Goal: Task Accomplishment & Management: Manage account settings

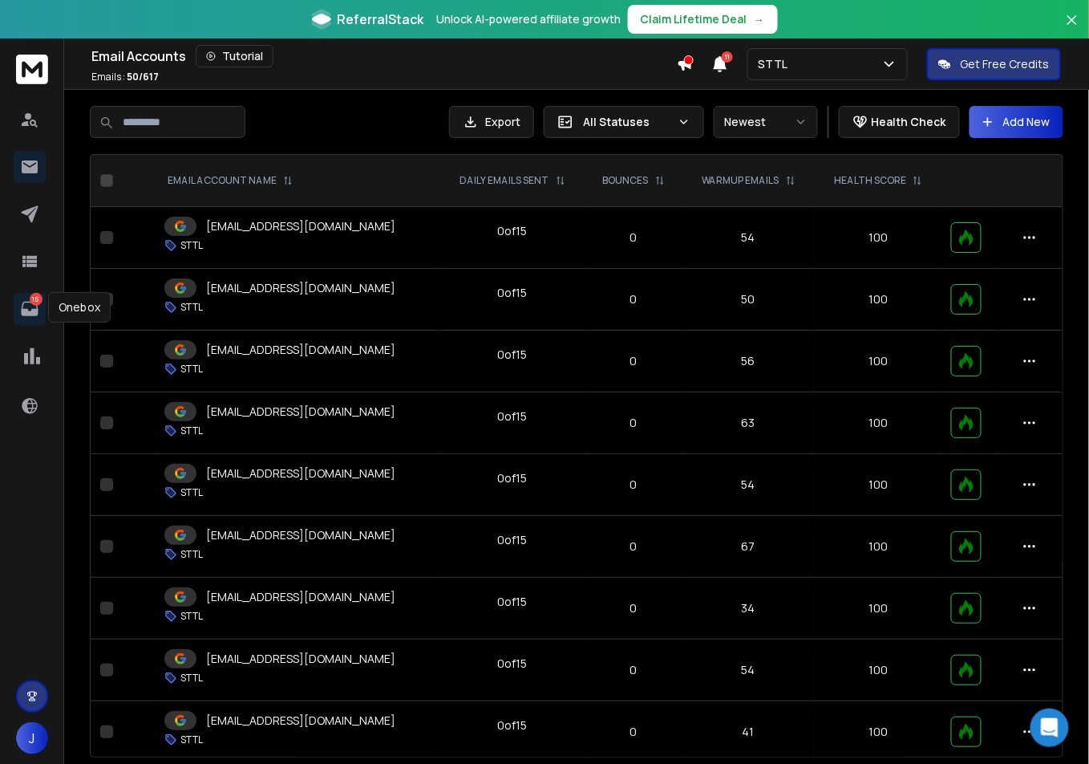
click at [39, 297] on p "15" at bounding box center [36, 299] width 13 height 13
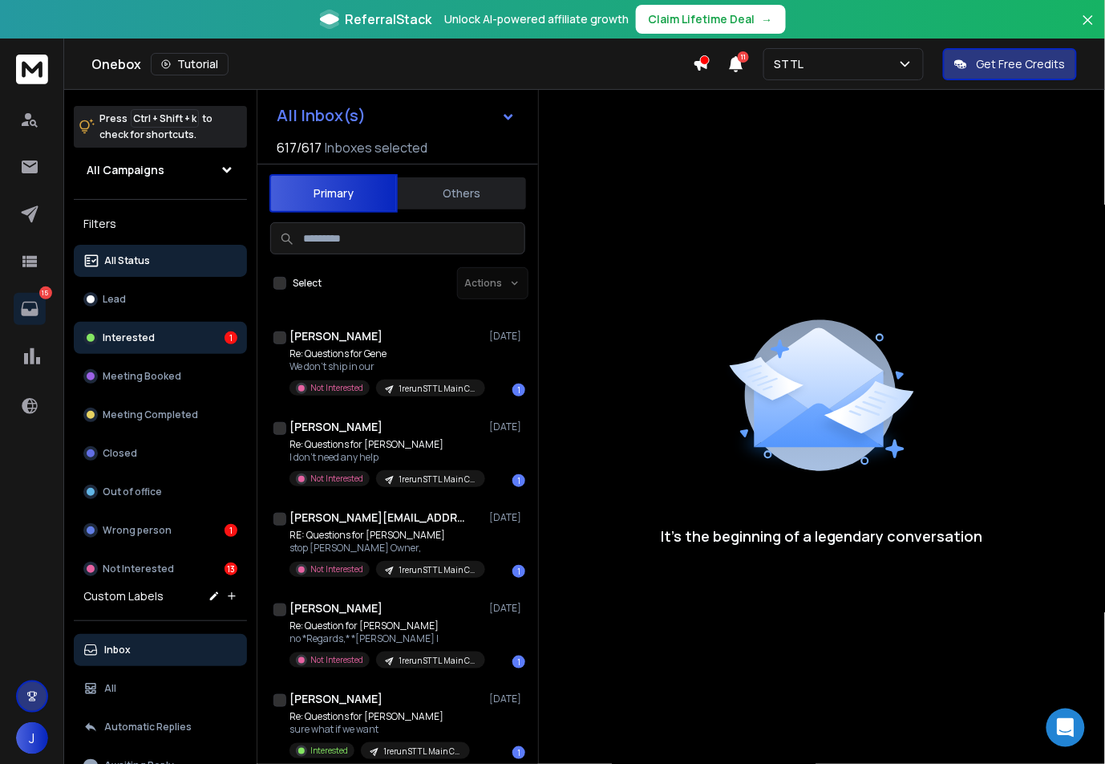
click at [174, 343] on button "Interested 1" at bounding box center [160, 338] width 173 height 32
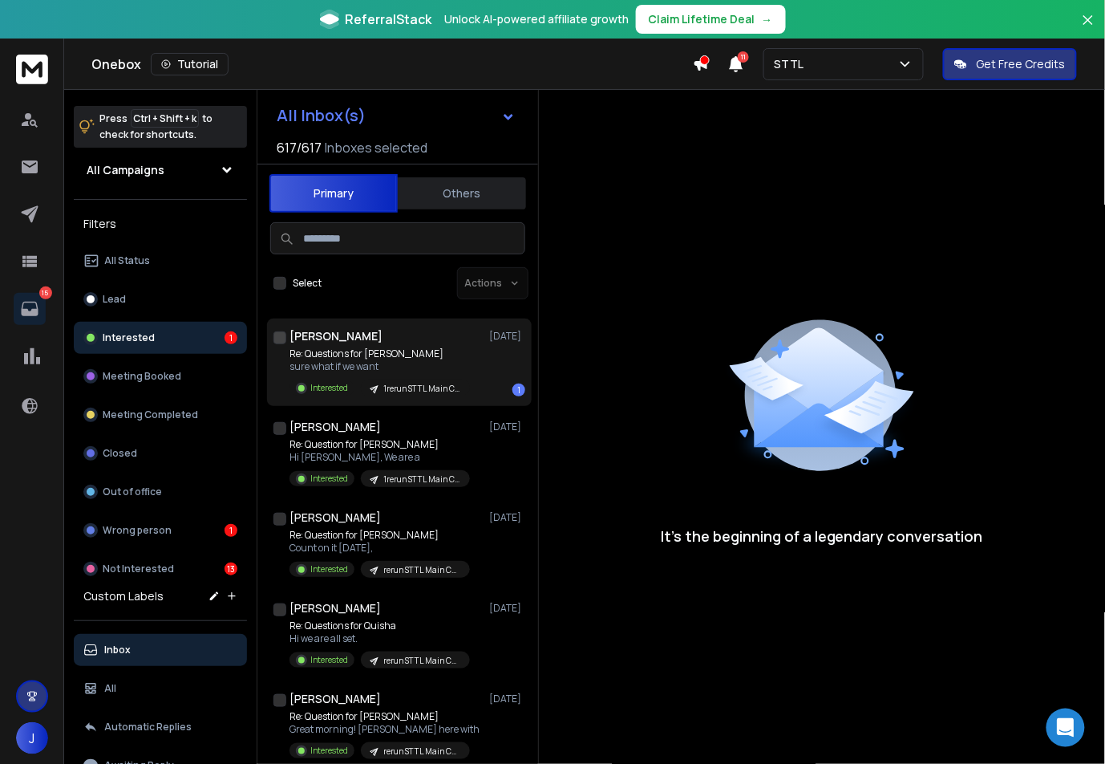
click at [373, 337] on div "Austin Lewis 09 Oct" at bounding box center [408, 336] width 236 height 16
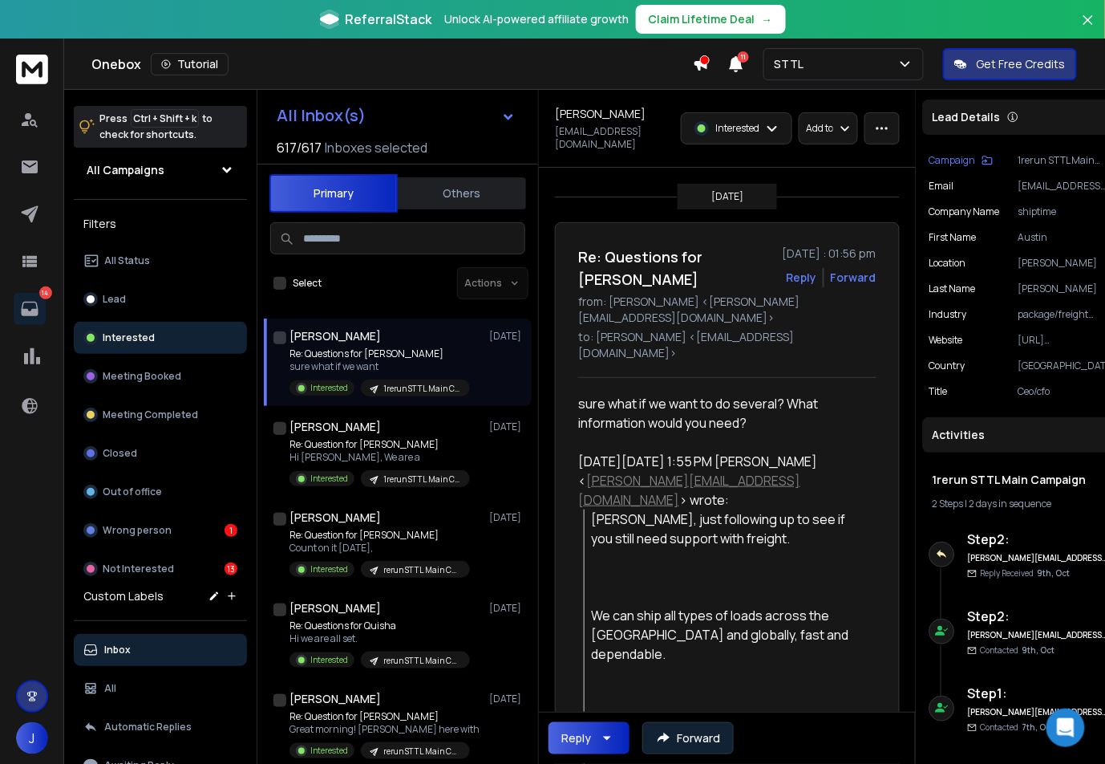
click at [691, 728] on button "Forward" at bounding box center [687, 738] width 91 height 32
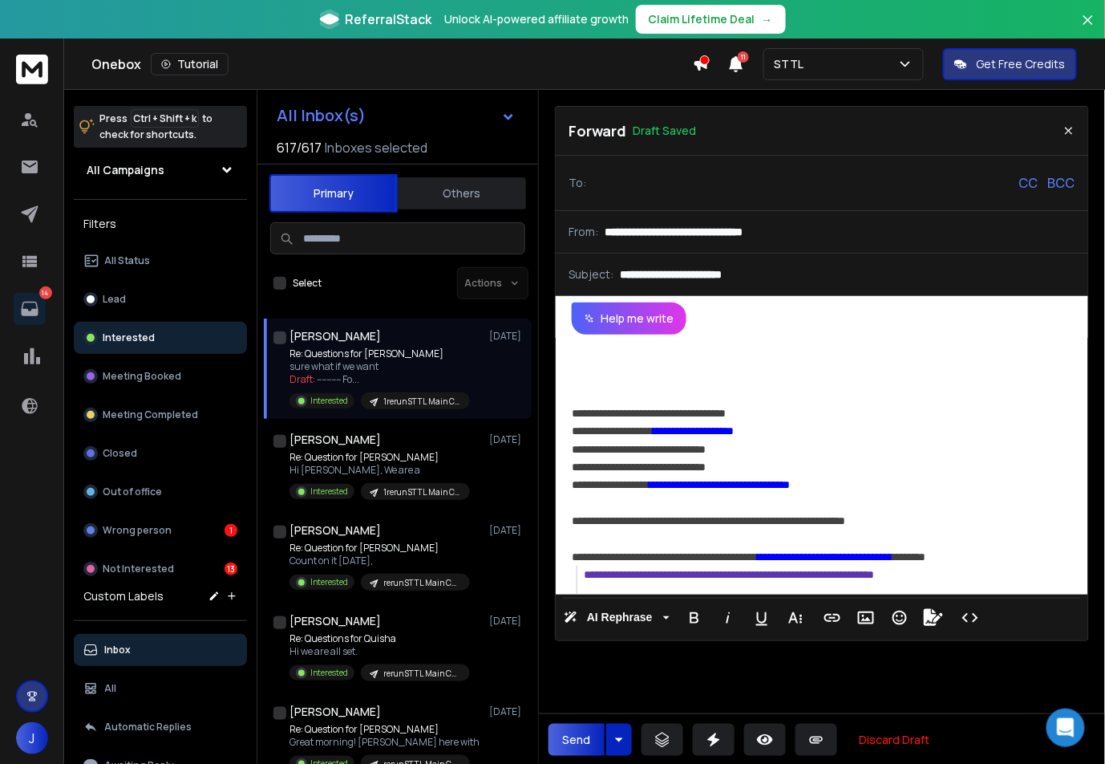
click at [733, 268] on input "**********" at bounding box center [848, 274] width 456 height 16
click at [732, 268] on input "**********" at bounding box center [848, 274] width 456 height 16
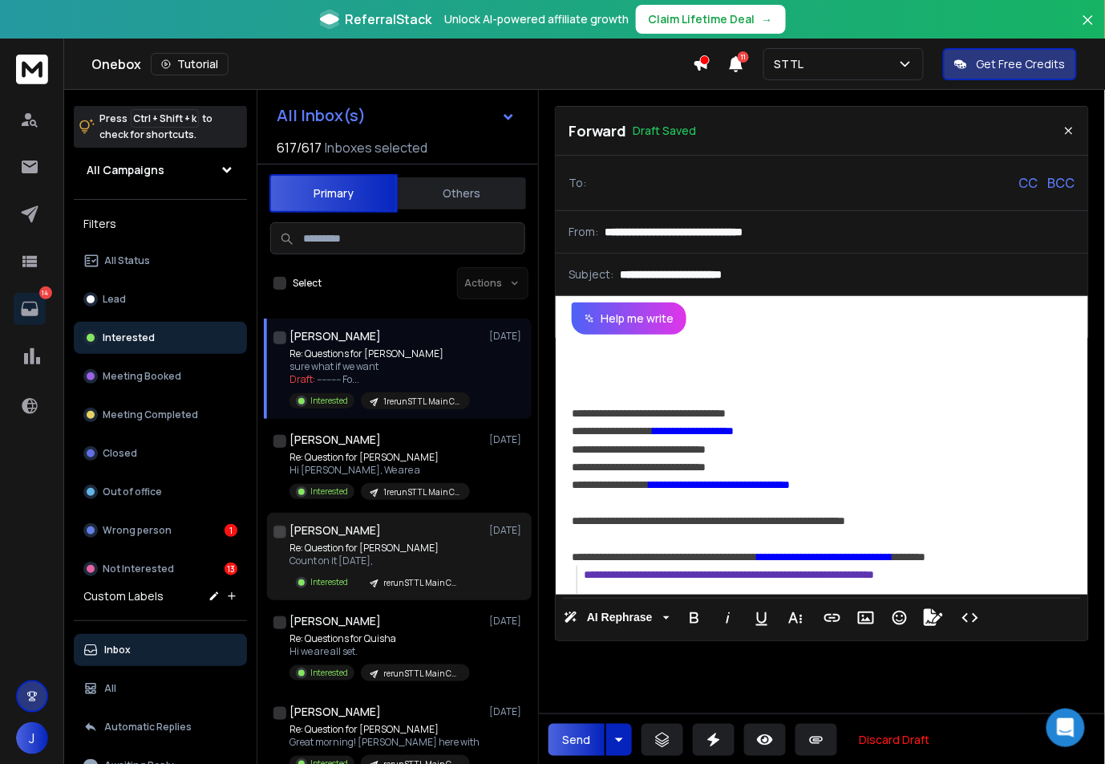
drag, startPoint x: 919, startPoint y: 403, endPoint x: 358, endPoint y: 512, distance: 571.9
click at [919, 403] on div at bounding box center [822, 396] width 500 height 18
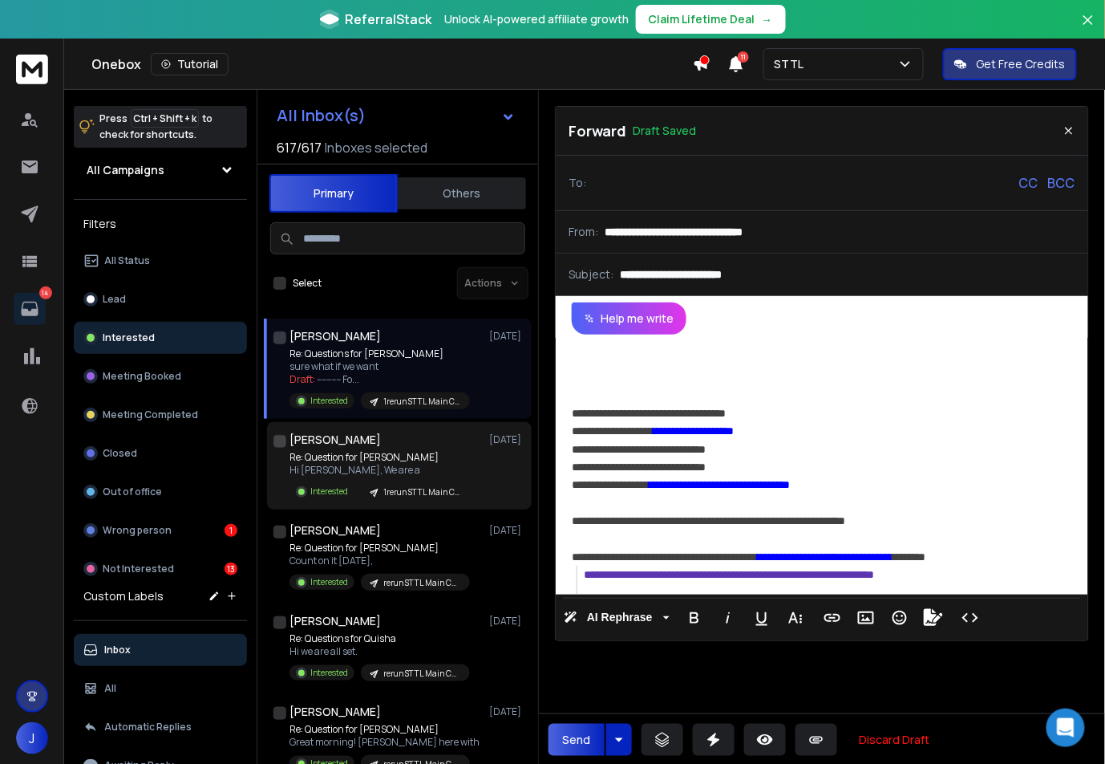
click at [383, 454] on p "Re: Question for [PERSON_NAME]" at bounding box center [380, 457] width 180 height 13
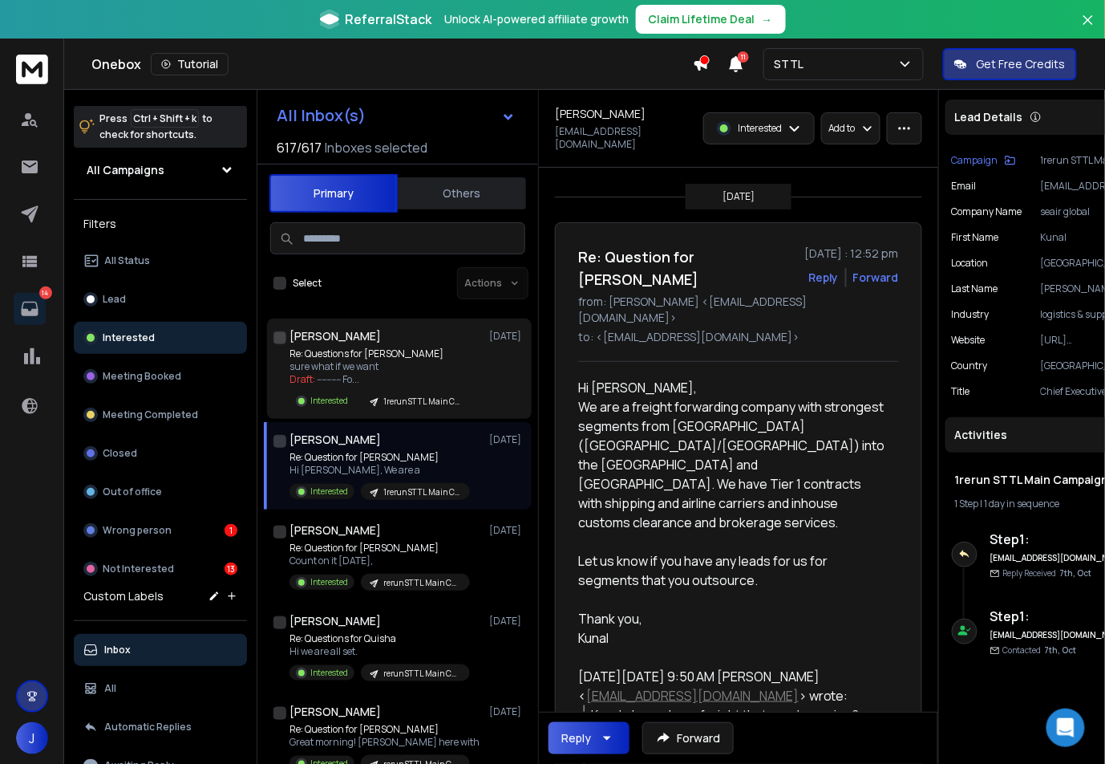
click at [351, 367] on p "sure what if we want" at bounding box center [380, 366] width 180 height 13
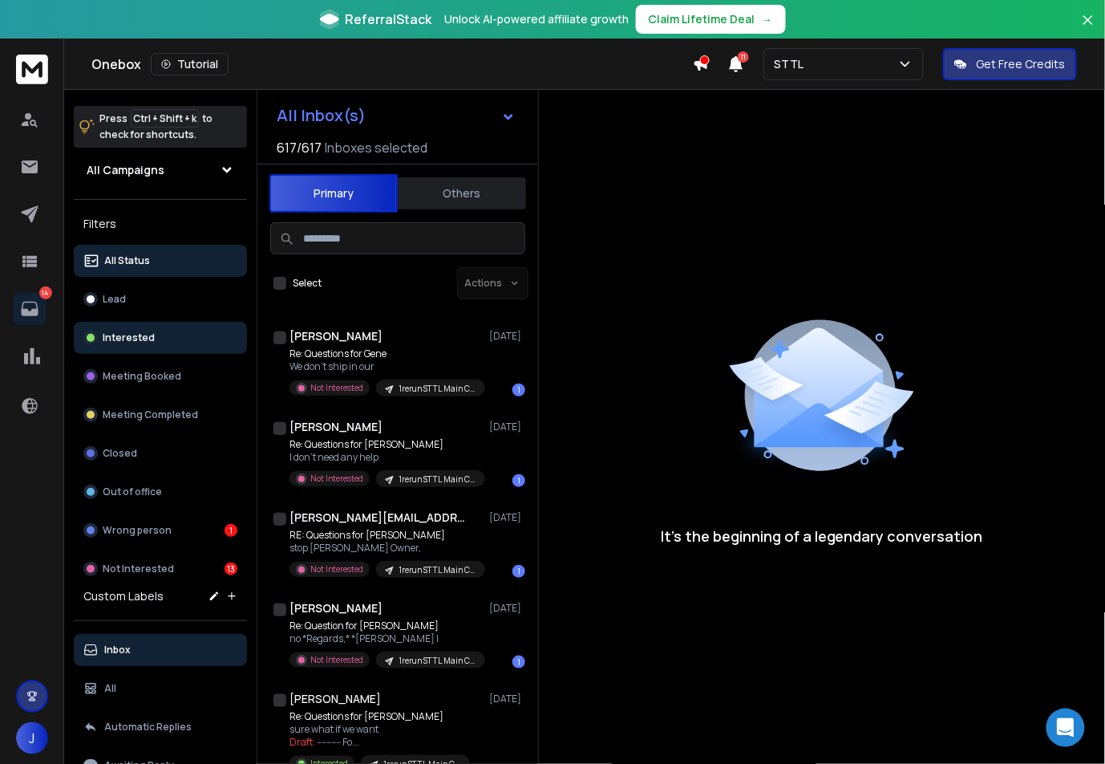
click at [149, 344] on div "Interested" at bounding box center [118, 337] width 71 height 14
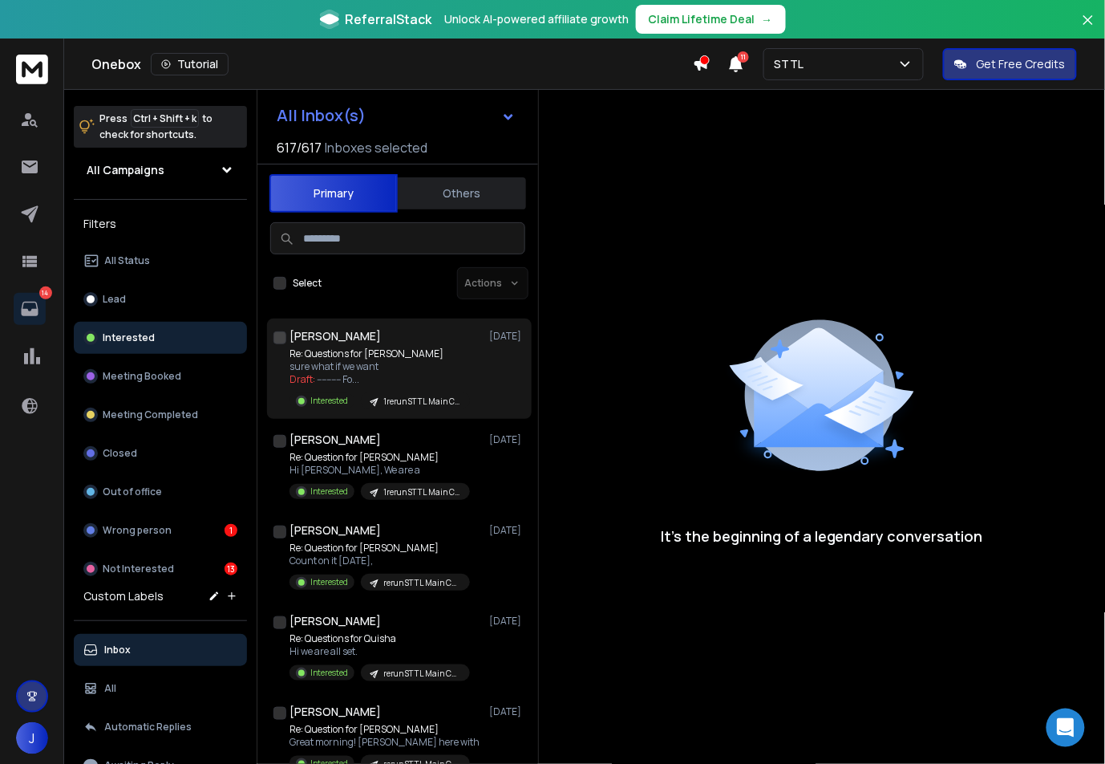
click at [379, 374] on p "Draft: ---------- Fo ..." at bounding box center [380, 379] width 180 height 13
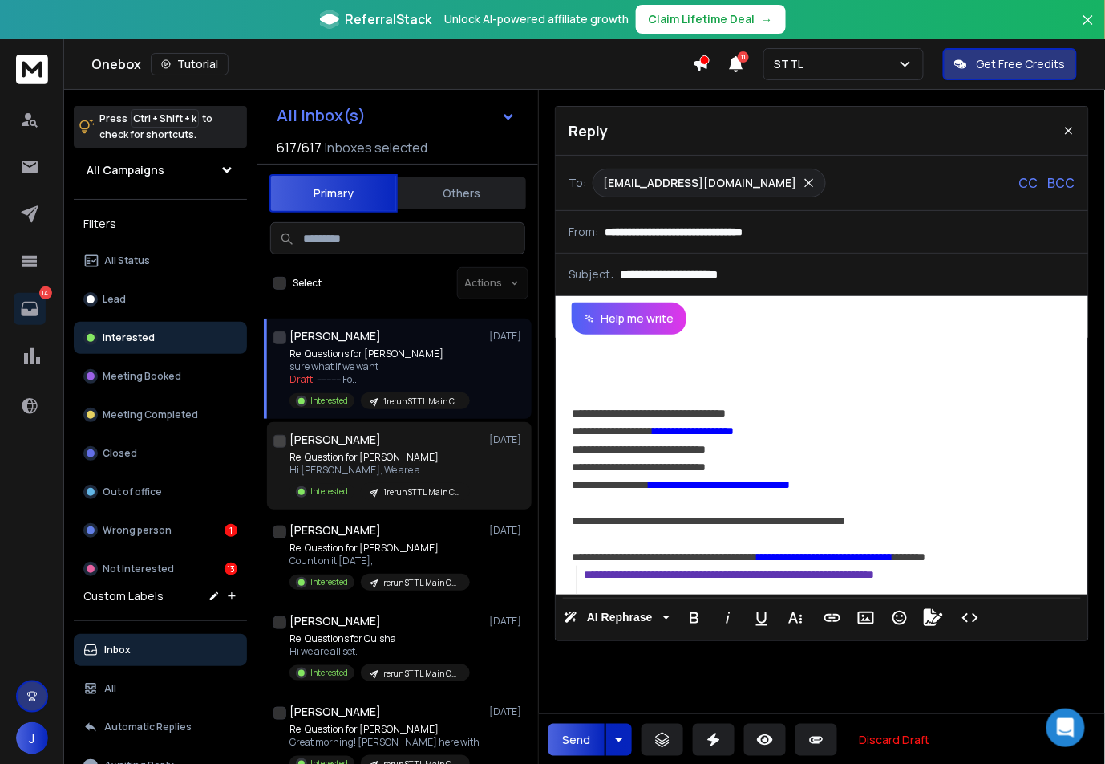
click at [383, 451] on p "Re: Question for [PERSON_NAME]" at bounding box center [380, 457] width 180 height 13
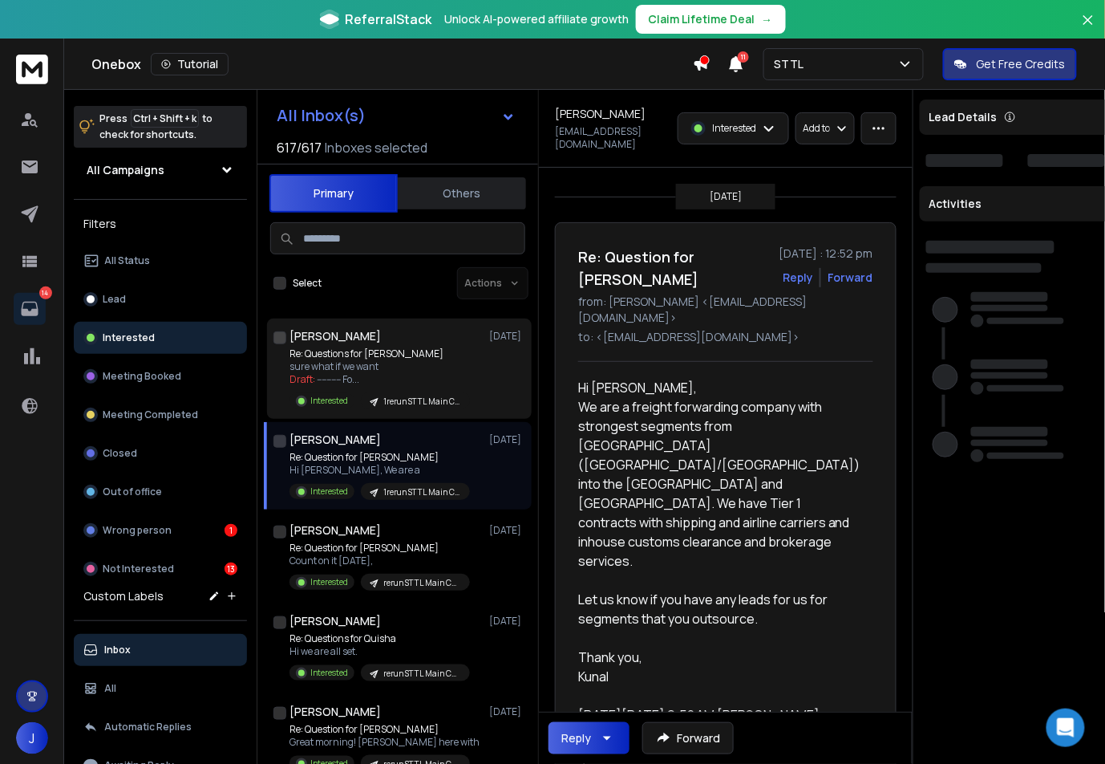
click at [408, 370] on p "sure what if we want" at bounding box center [380, 366] width 180 height 13
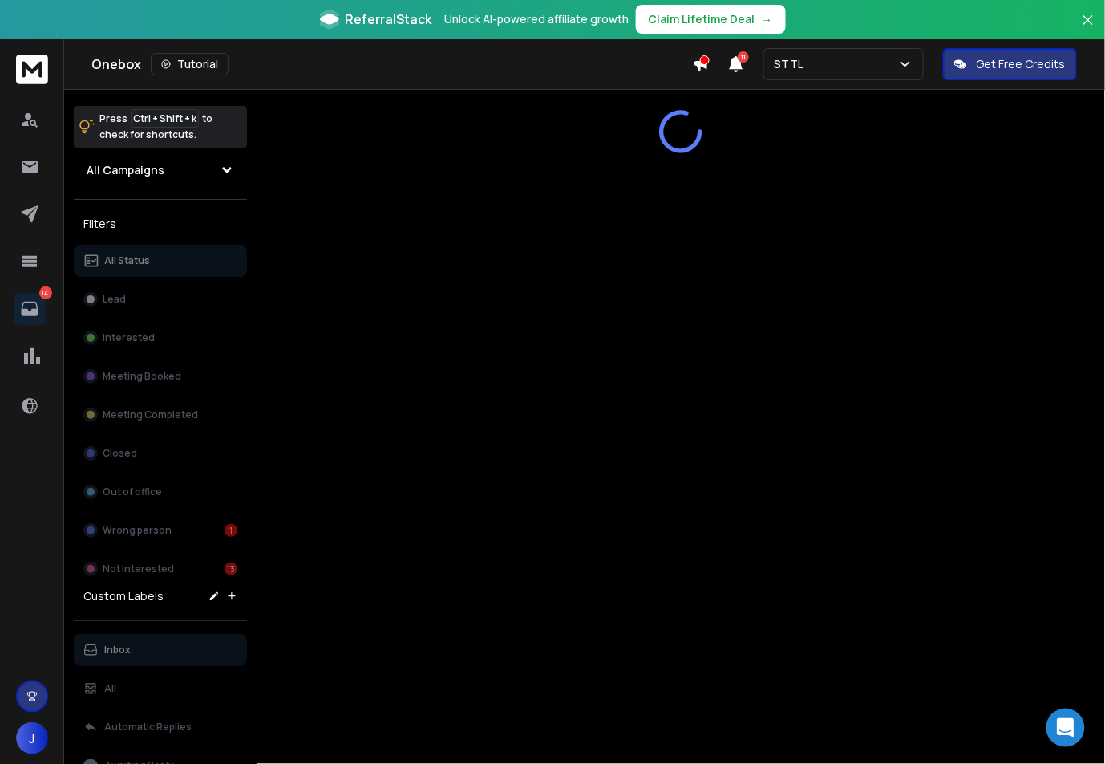
click at [781, 180] on div "Press Ctrl + Shift + k to check for shortcuts. All Campaigns All Campaigns Filt…" at bounding box center [584, 472] width 1041 height 764
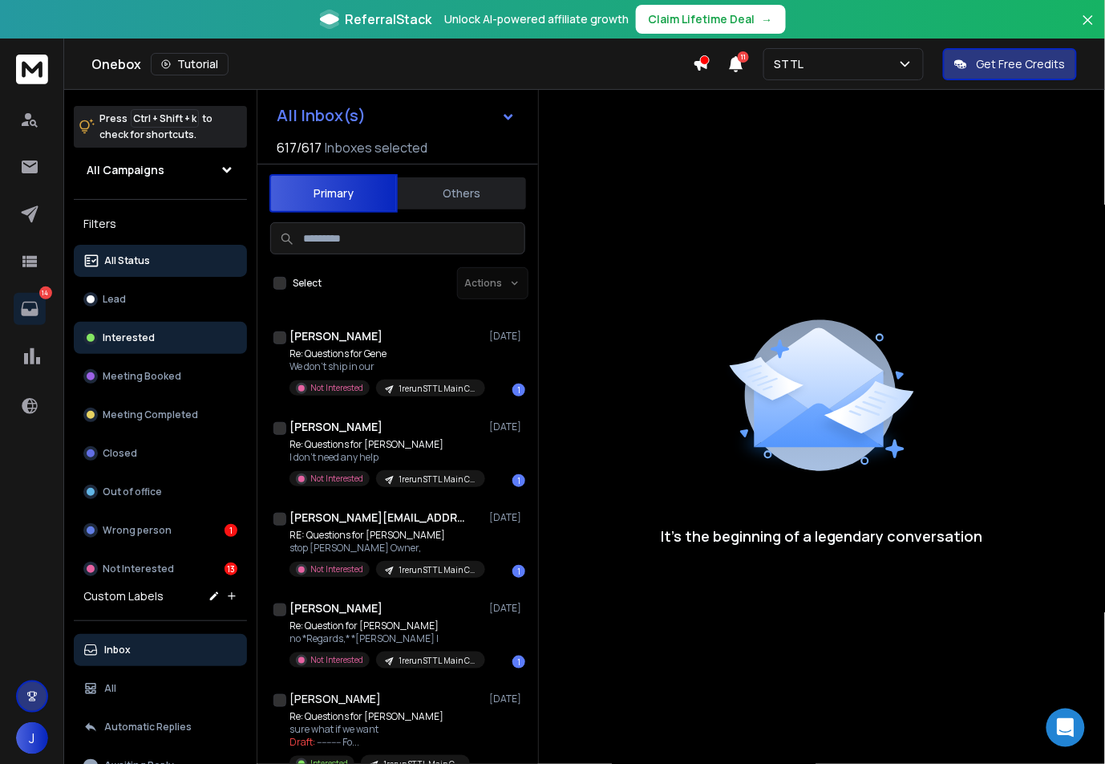
click at [174, 338] on button "Interested" at bounding box center [160, 338] width 173 height 32
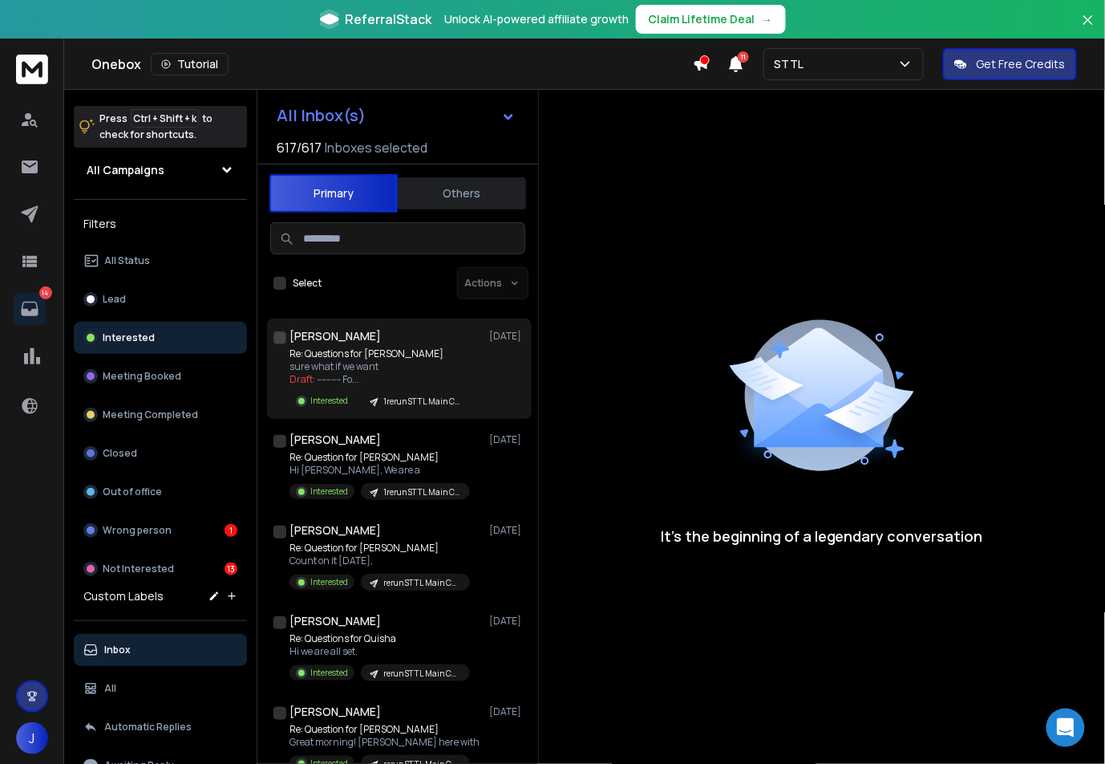
click at [425, 351] on p "Re: Questions for [PERSON_NAME]" at bounding box center [380, 353] width 180 height 13
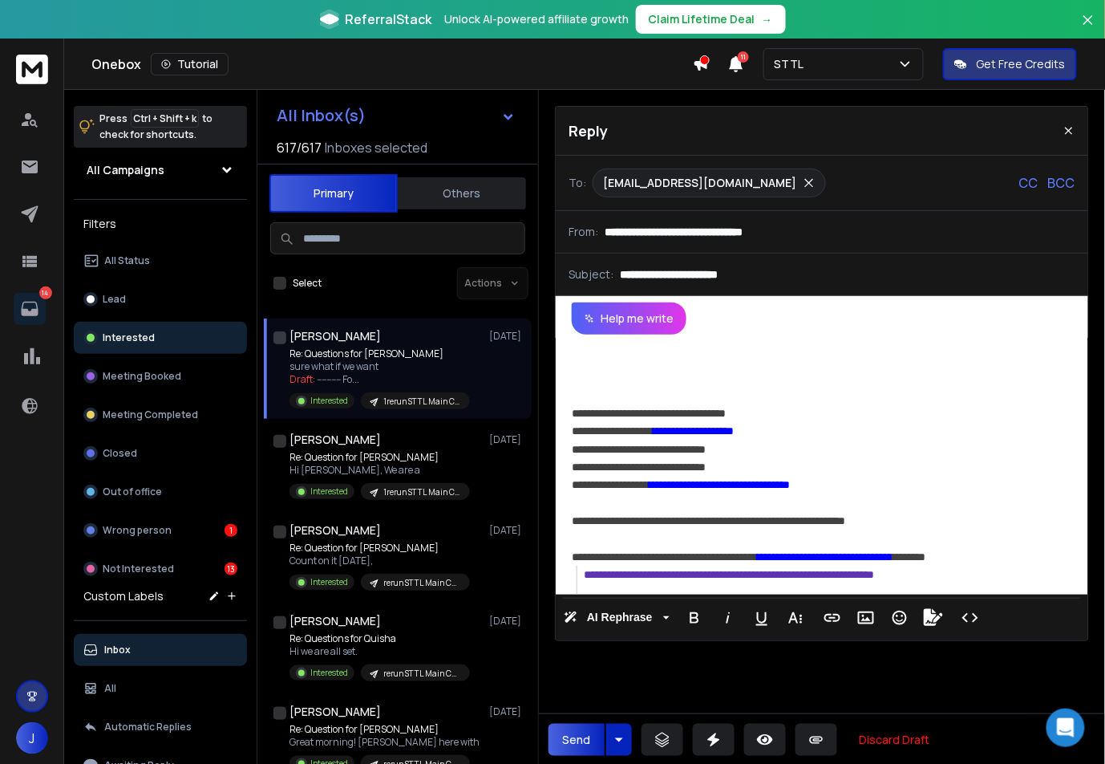
click at [623, 730] on icon "button" at bounding box center [619, 739] width 19 height 19
click at [805, 186] on icon at bounding box center [809, 183] width 9 height 9
click at [1065, 128] on icon at bounding box center [1069, 130] width 13 height 13
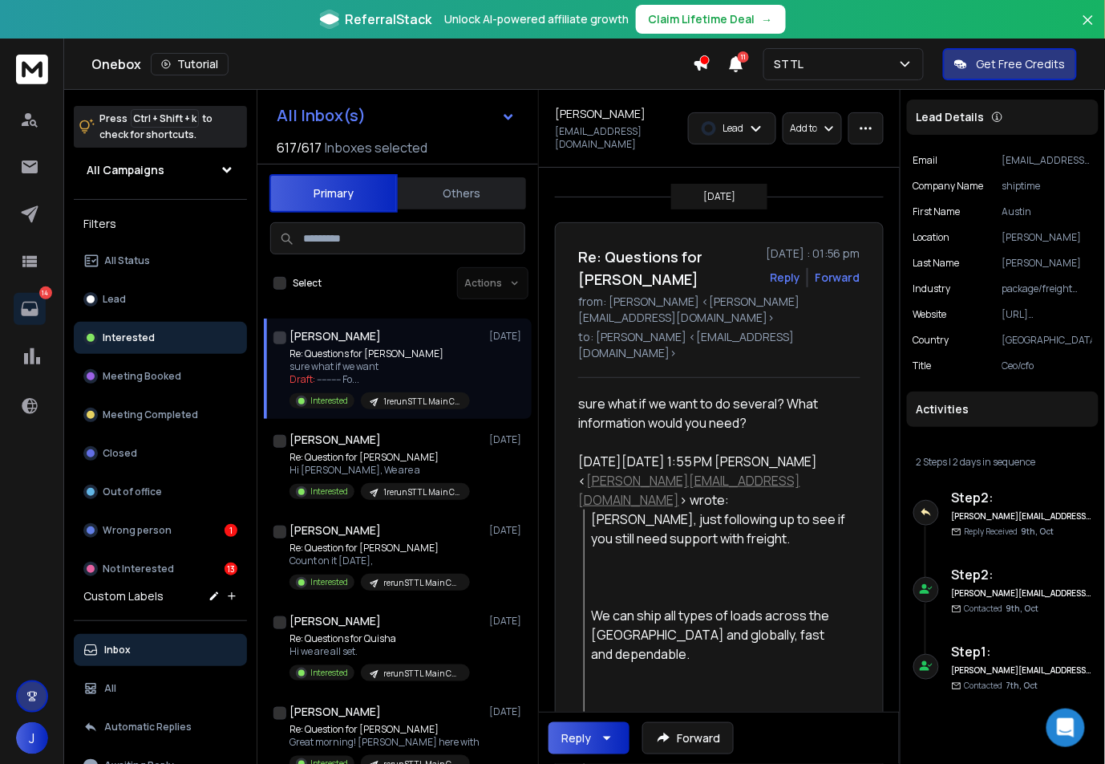
click at [569, 739] on div "Reply" at bounding box center [576, 738] width 30 height 16
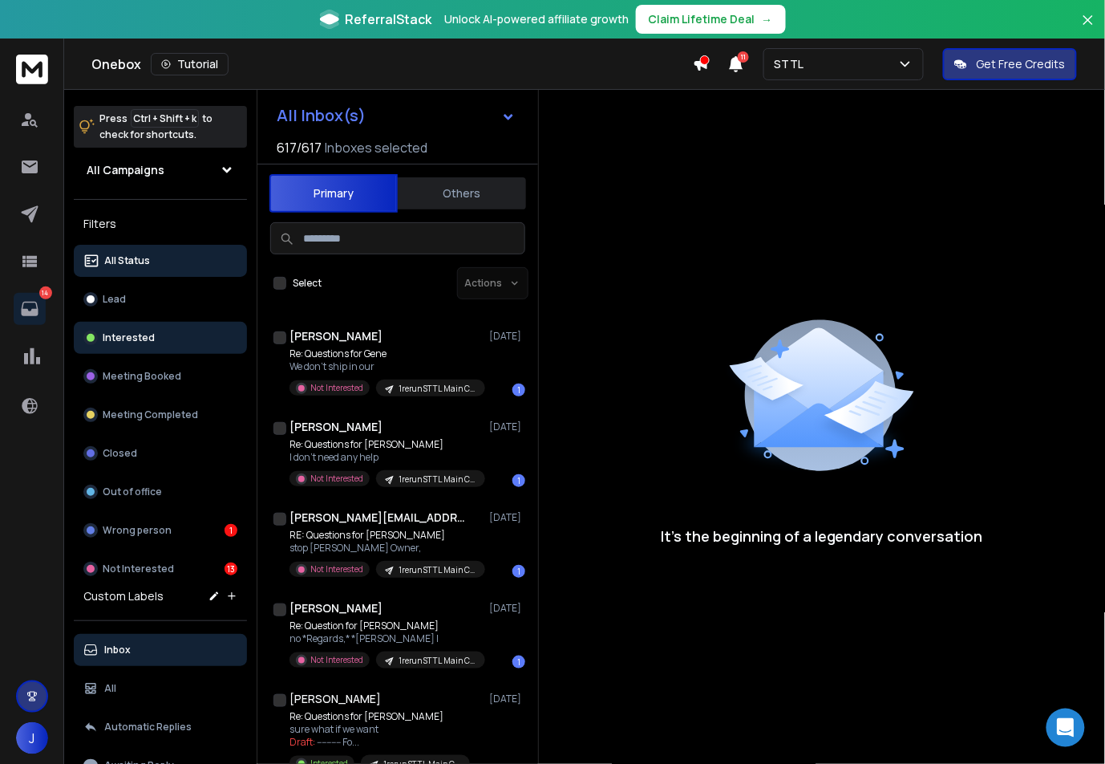
click at [165, 327] on button "Interested" at bounding box center [160, 338] width 173 height 32
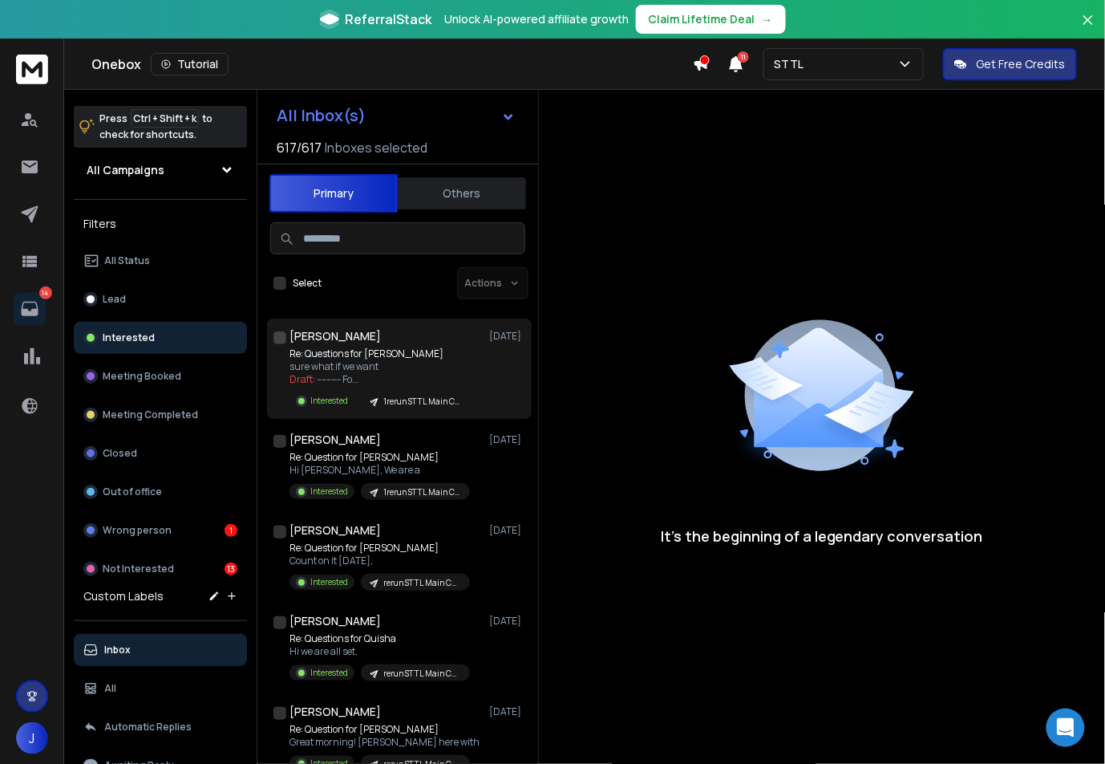
click at [380, 355] on p "Re: Questions for Austin" at bounding box center [380, 353] width 180 height 13
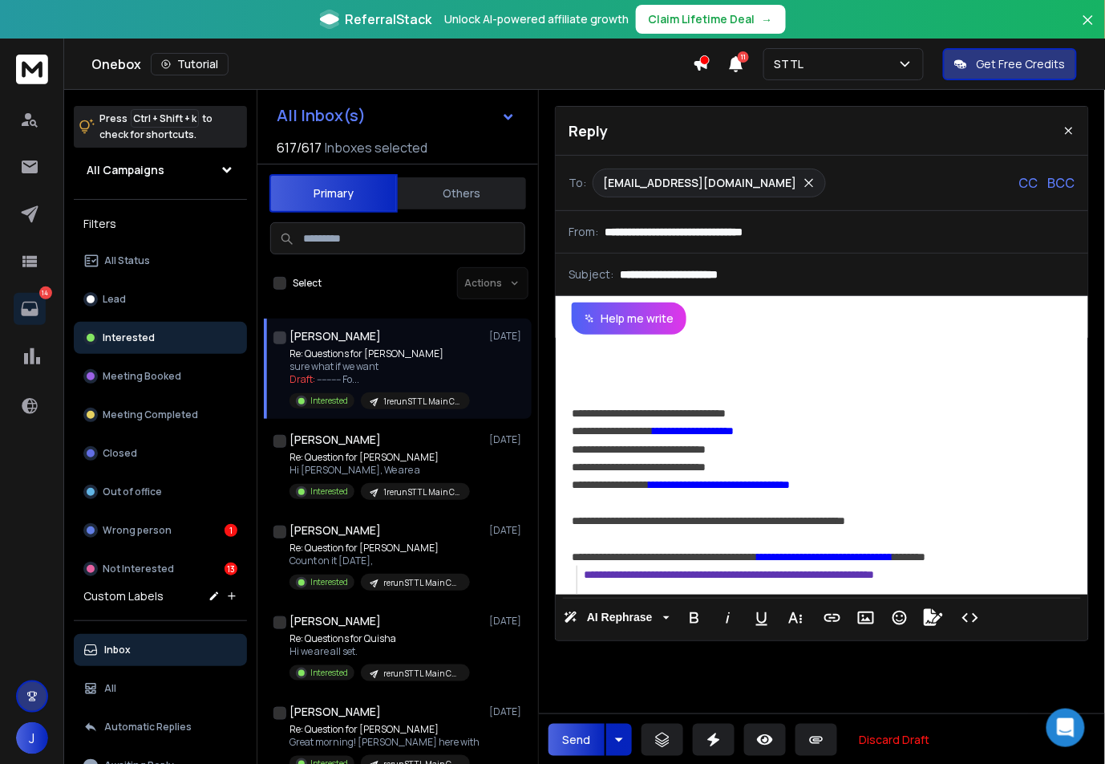
click at [1068, 132] on icon at bounding box center [1069, 130] width 13 height 13
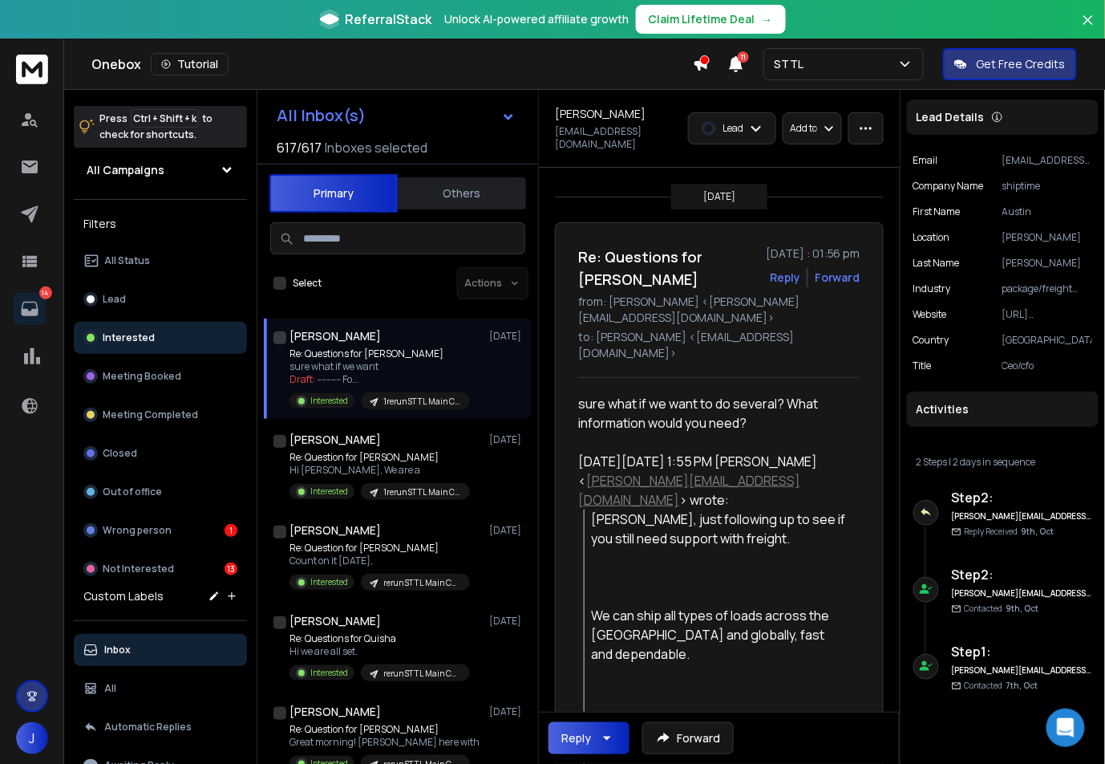
click at [566, 719] on div "Reply Forward" at bounding box center [719, 737] width 361 height 52
click at [576, 733] on div "Reply" at bounding box center [576, 738] width 30 height 16
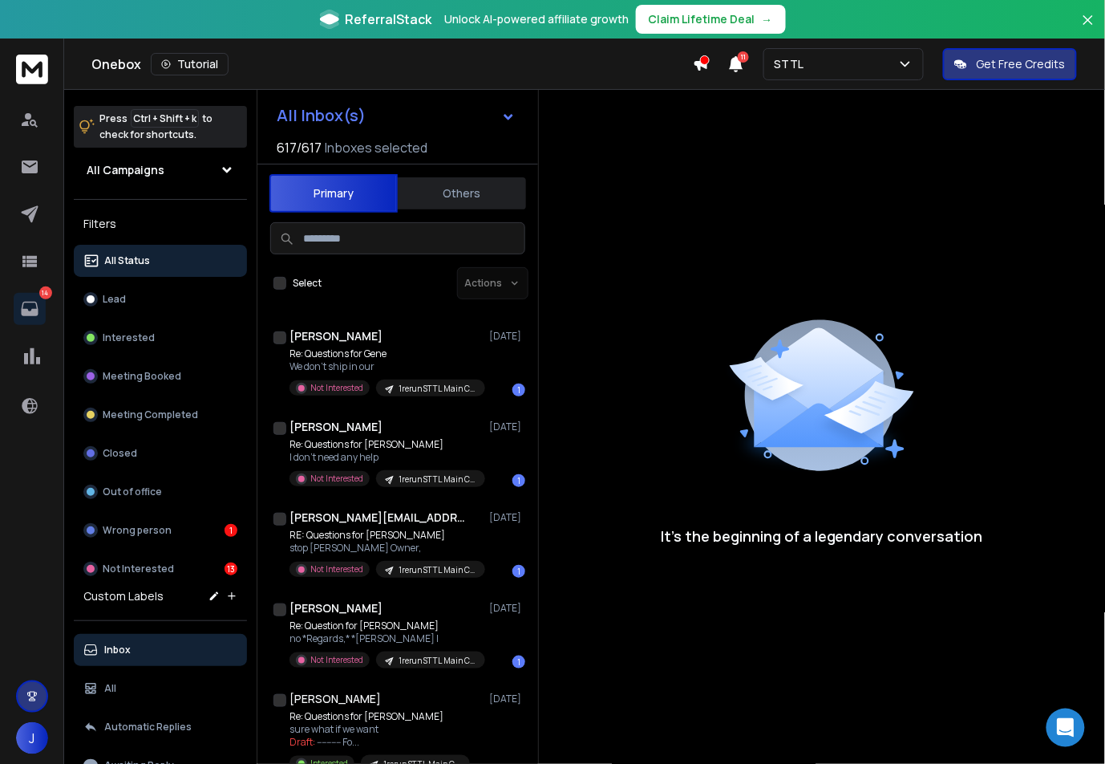
click at [726, 309] on icon at bounding box center [822, 395] width 198 height 184
click at [140, 347] on button "Interested" at bounding box center [160, 338] width 173 height 32
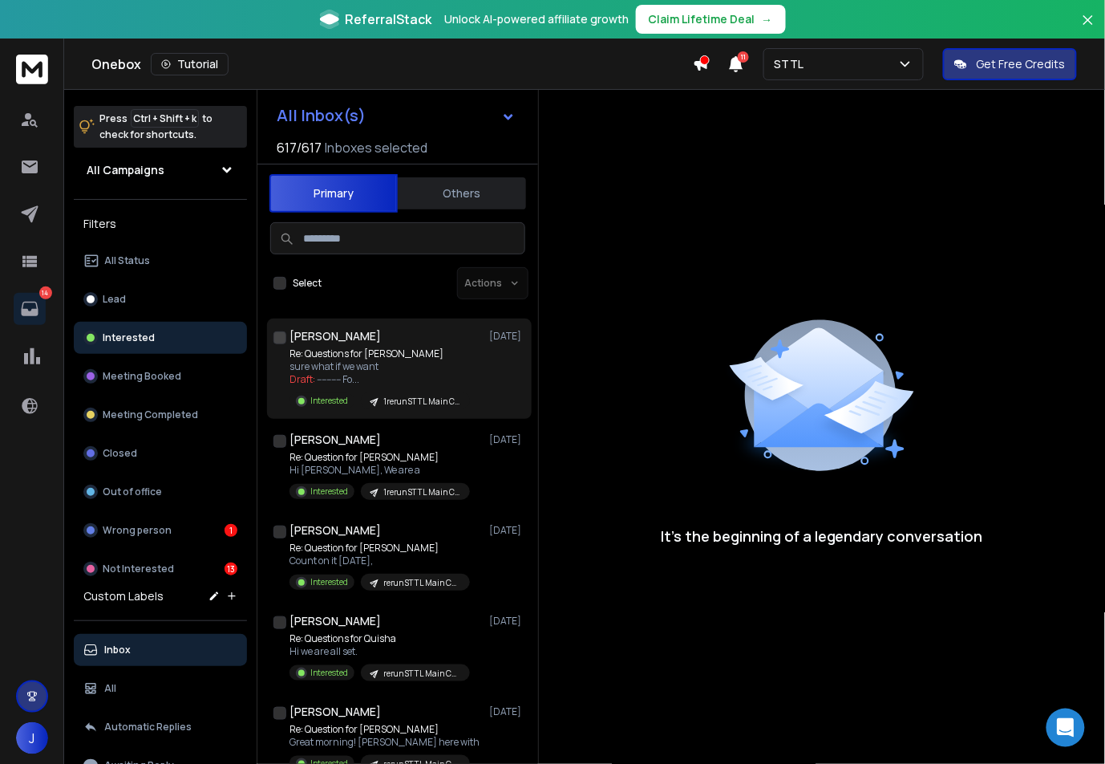
click at [411, 353] on p "Re: Questions for Austin" at bounding box center [380, 353] width 180 height 13
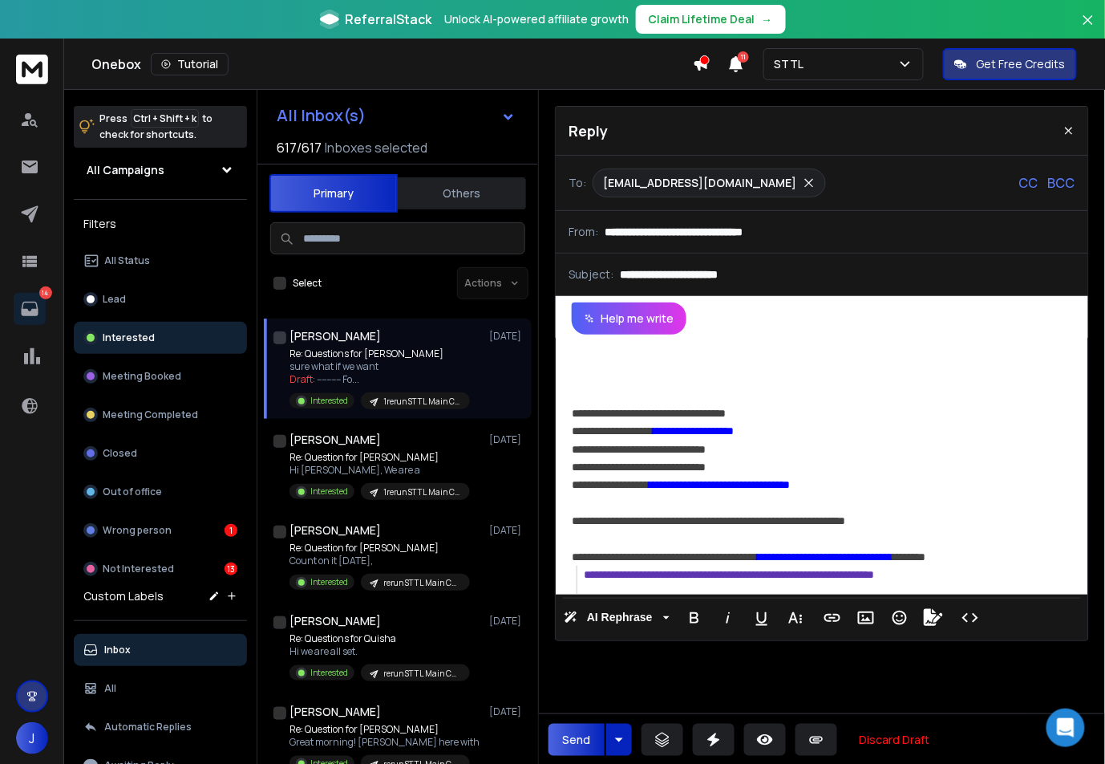
click at [805, 184] on icon at bounding box center [809, 183] width 9 height 9
drag, startPoint x: 767, startPoint y: 409, endPoint x: 561, endPoint y: 415, distance: 205.4
click at [561, 415] on div "**********" at bounding box center [822, 464] width 533 height 260
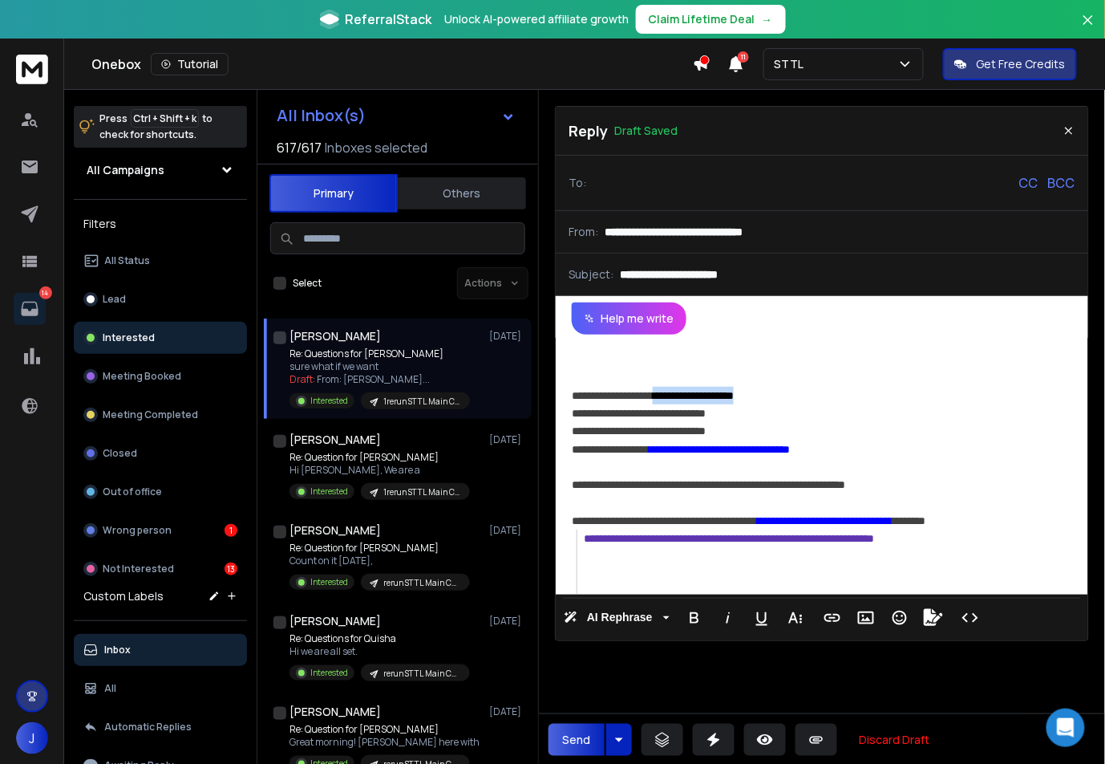
drag, startPoint x: 783, startPoint y: 392, endPoint x: 678, endPoint y: 396, distance: 105.1
click at [678, 396] on link "**********" at bounding box center [693, 395] width 81 height 11
copy link "**********"
click at [621, 173] on input at bounding box center [649, 182] width 112 height 29
paste input "**********"
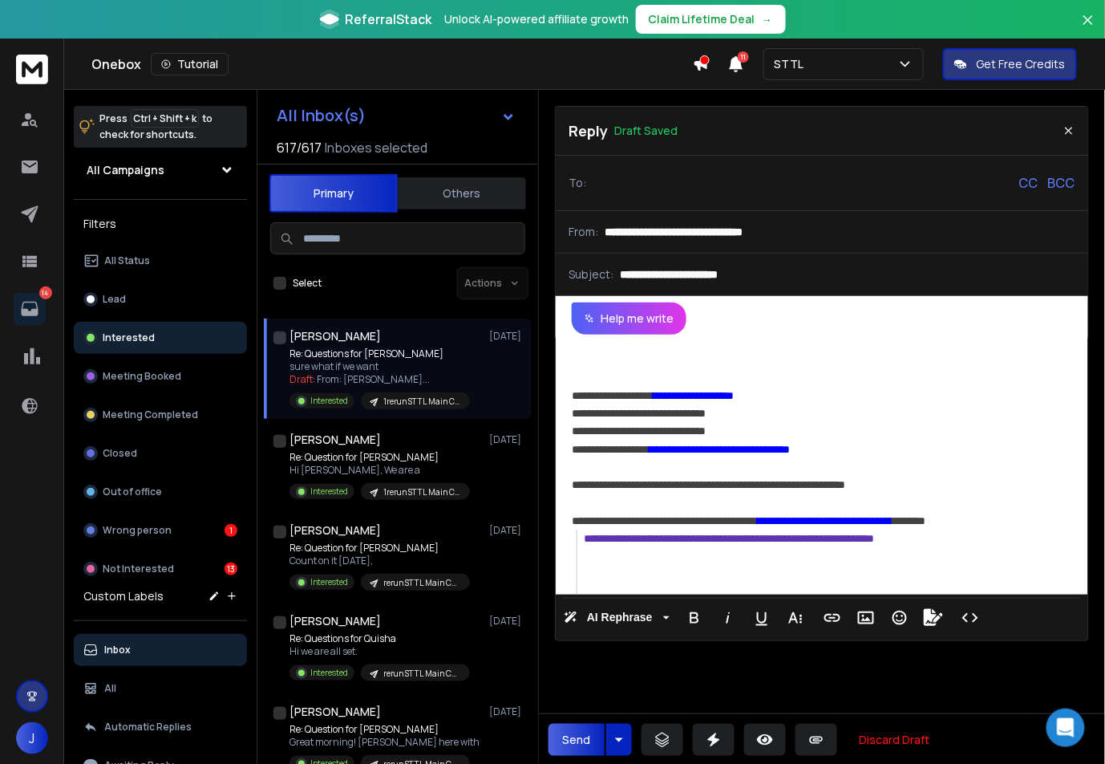
type input "**********"
click at [1027, 175] on p "CC" at bounding box center [1028, 182] width 19 height 19
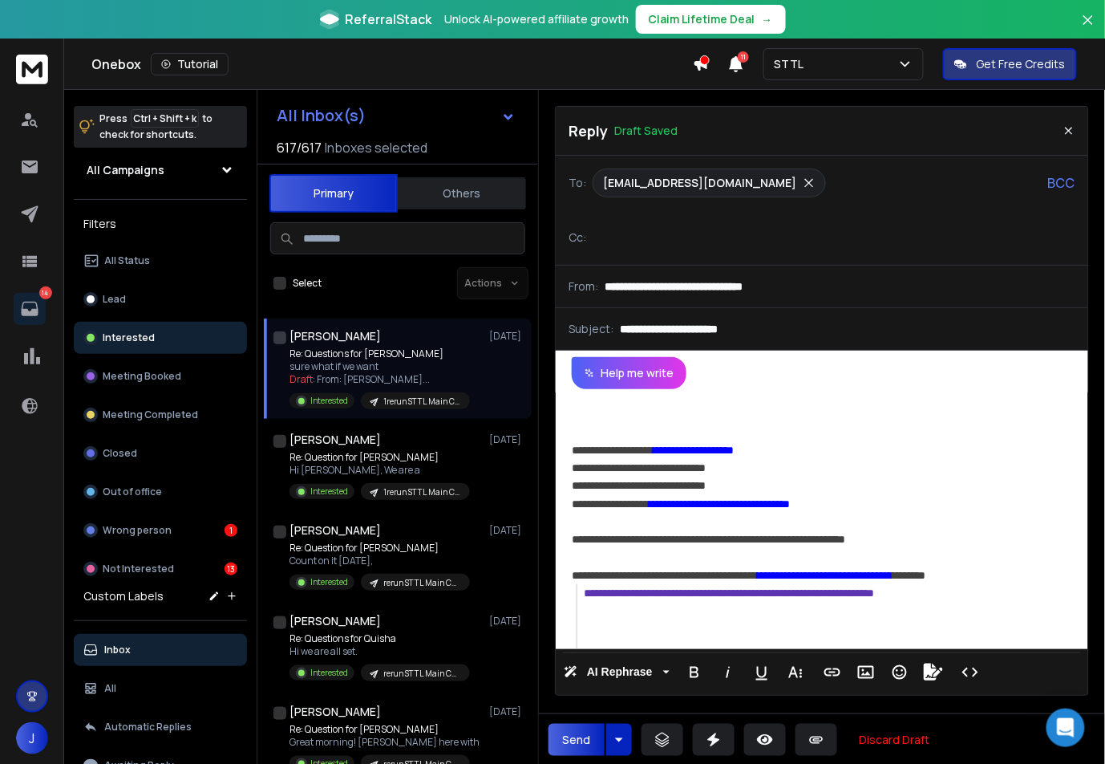
click at [674, 404] on div "**********" at bounding box center [822, 519] width 533 height 260
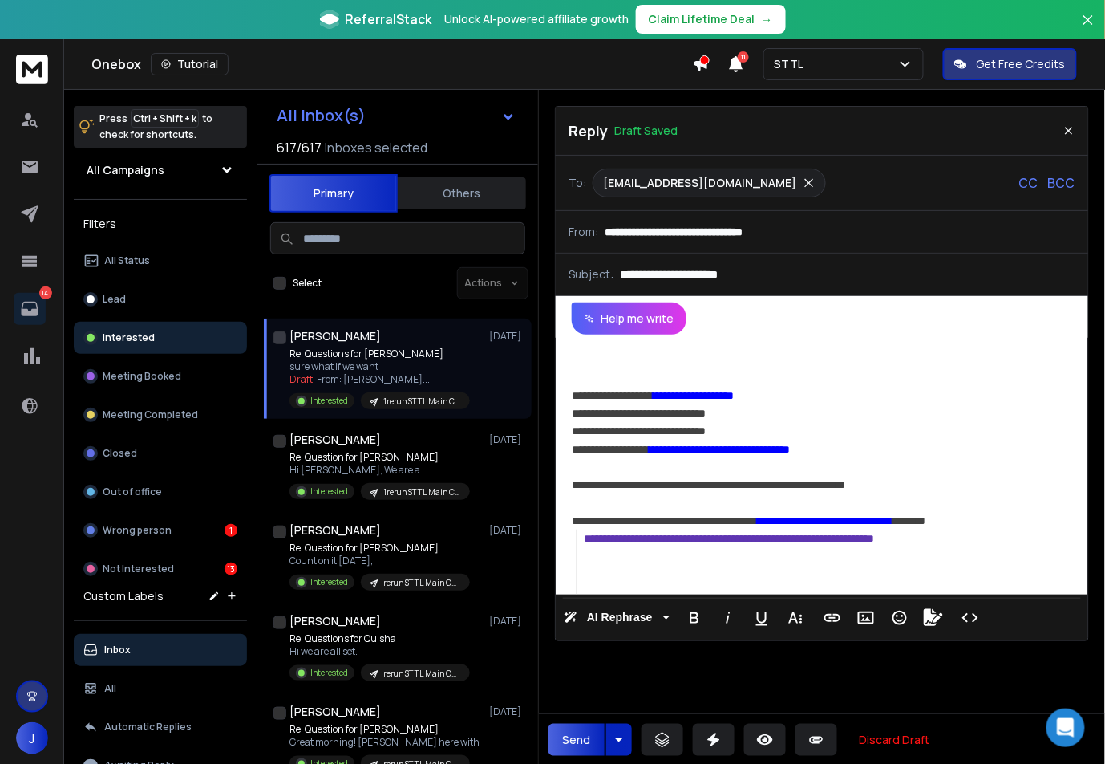
click at [591, 357] on div at bounding box center [822, 360] width 500 height 18
click at [682, 361] on div "**********" at bounding box center [812, 360] width 480 height 18
click at [619, 395] on p "**********" at bounding box center [812, 396] width 480 height 18
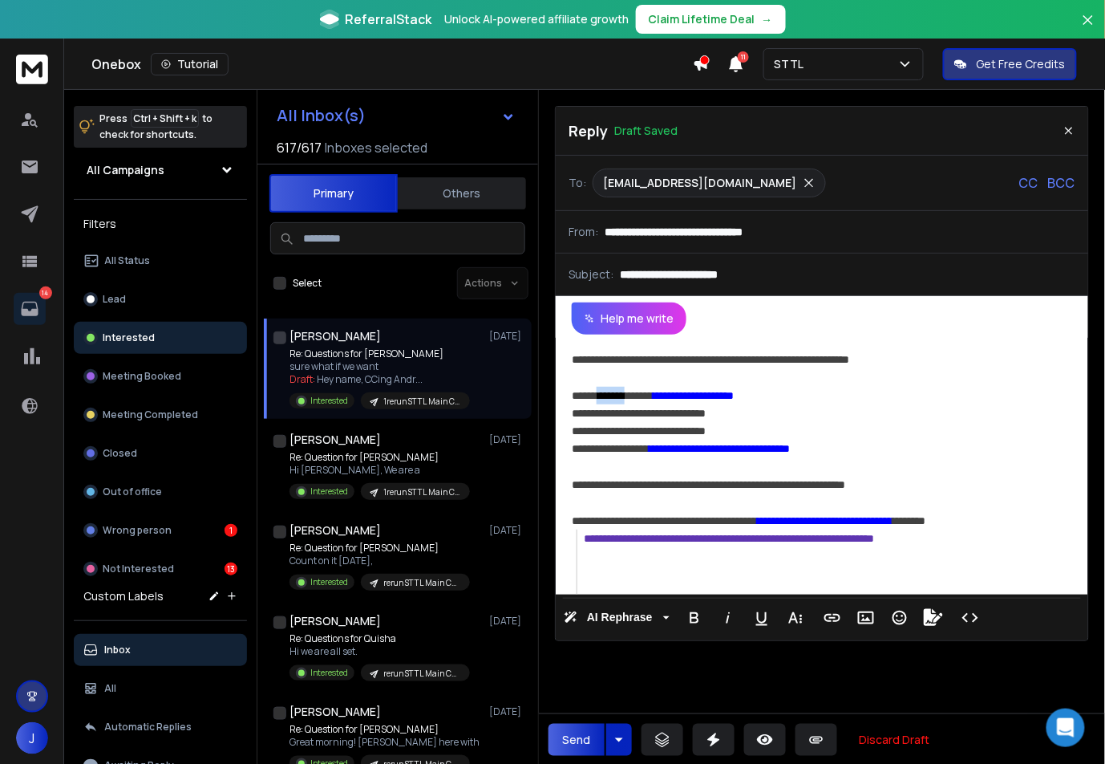
copy p "*******"
click at [602, 354] on div "**********" at bounding box center [812, 360] width 480 height 18
click at [1023, 183] on p "CC" at bounding box center [1028, 182] width 19 height 19
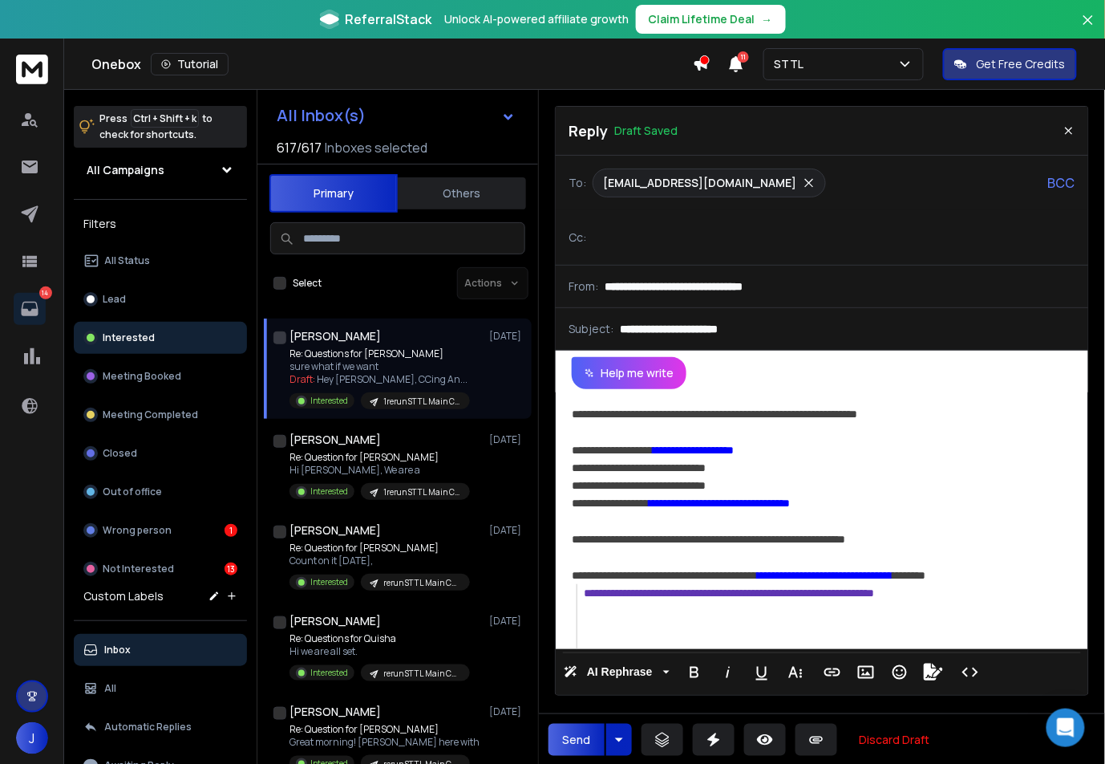
click at [626, 228] on input at bounding box center [649, 237] width 112 height 29
paste input "**********"
type input "**********"
click at [926, 234] on input at bounding box center [982, 237] width 112 height 29
paste input "**********"
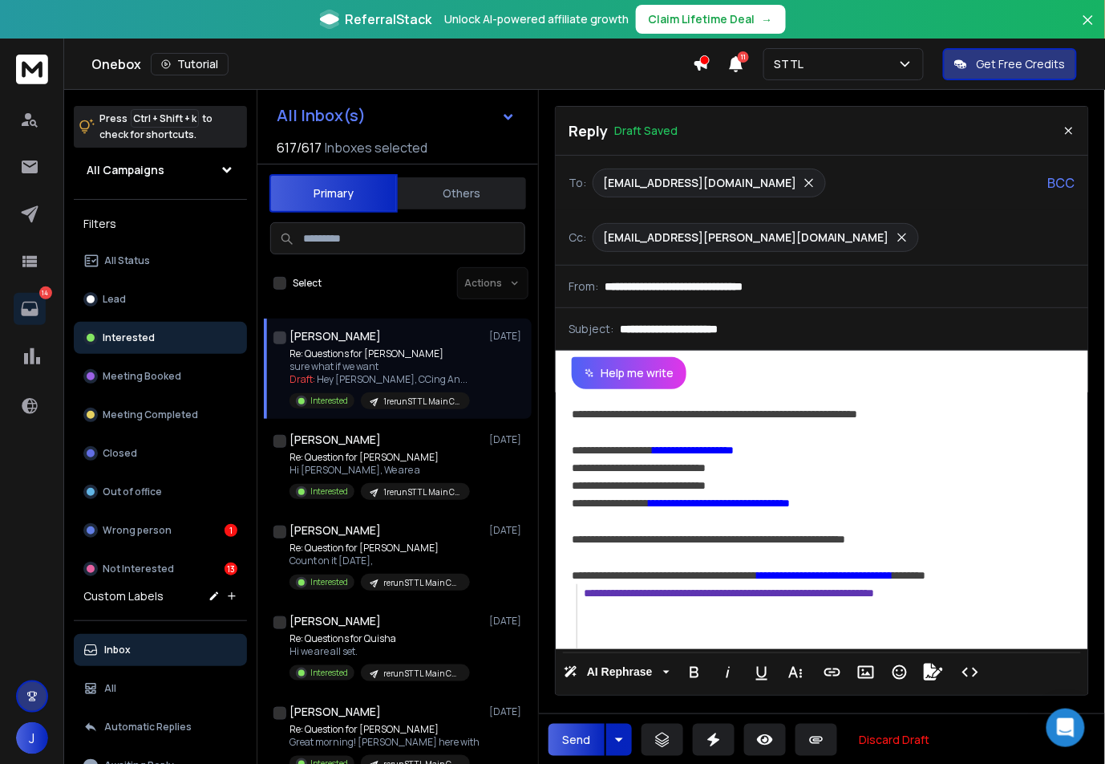
type input "**********"
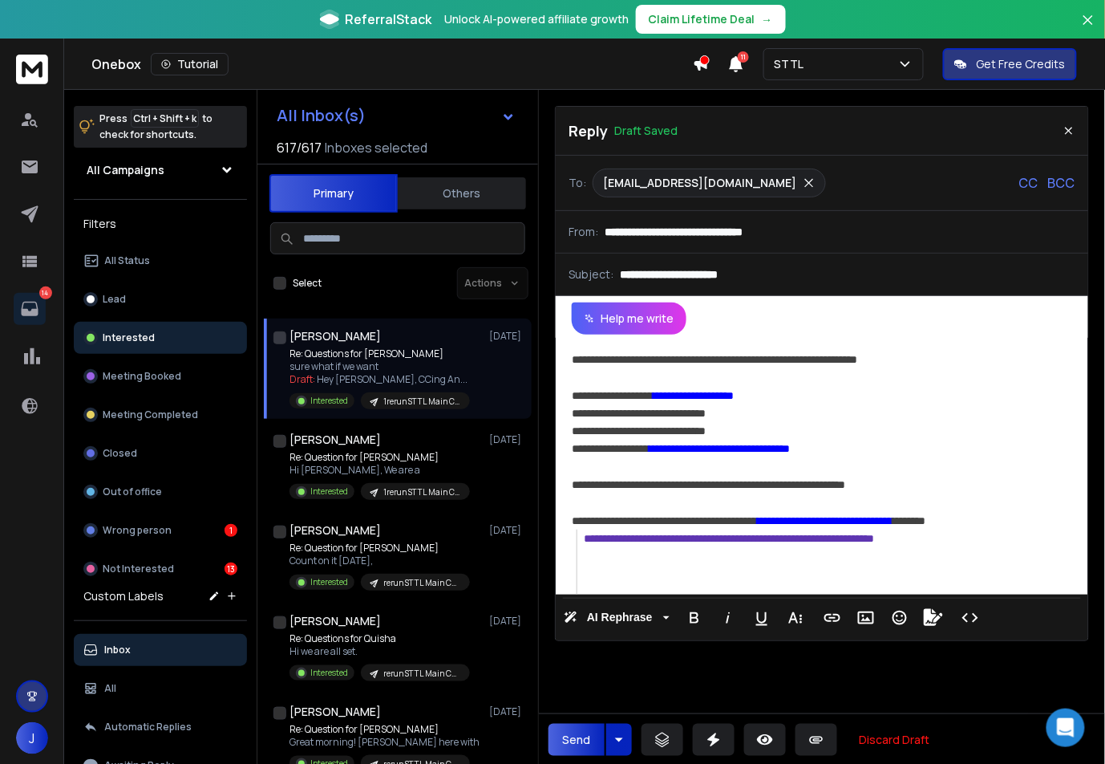
drag, startPoint x: 678, startPoint y: 449, endPoint x: 752, endPoint y: 437, distance: 74.8
click at [752, 438] on div "**********" at bounding box center [822, 464] width 533 height 260
copy link "**********"
drag, startPoint x: 675, startPoint y: 395, endPoint x: 786, endPoint y: 396, distance: 110.7
click at [786, 396] on p "**********" at bounding box center [812, 396] width 480 height 18
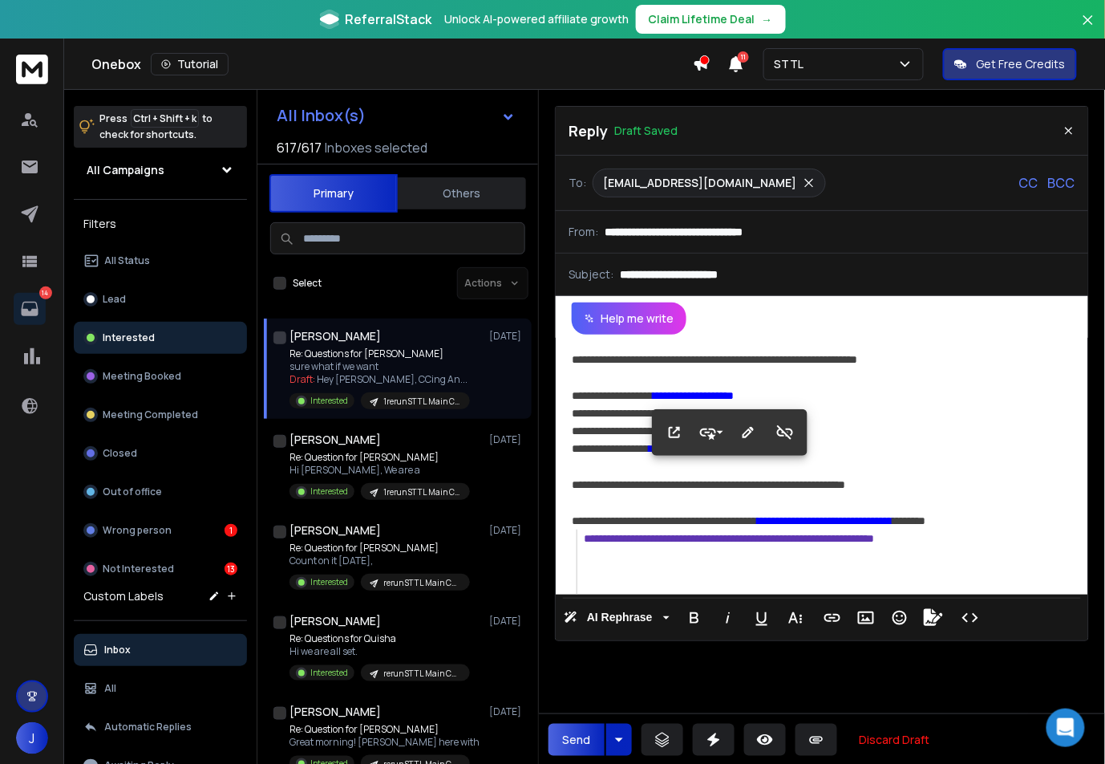
click at [597, 555] on blockquote "**********" at bounding box center [815, 745] width 476 height 432
click at [569, 740] on button "Send" at bounding box center [577, 739] width 56 height 32
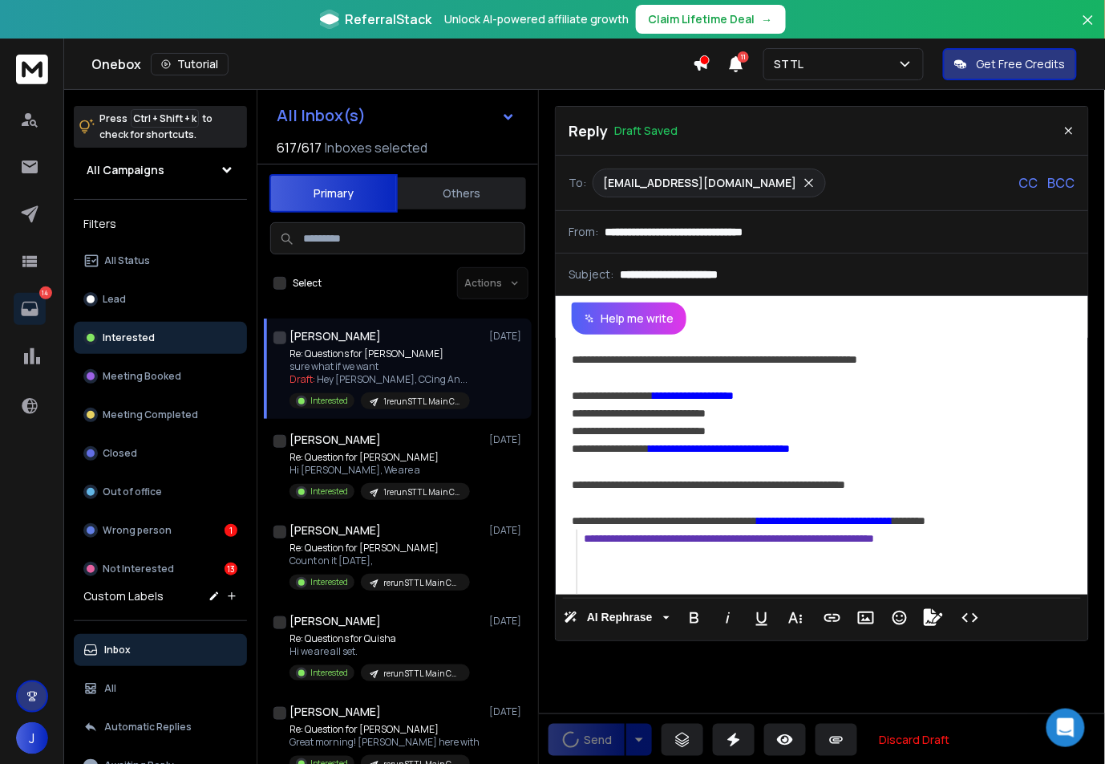
click at [918, 437] on p "**********" at bounding box center [812, 431] width 480 height 18
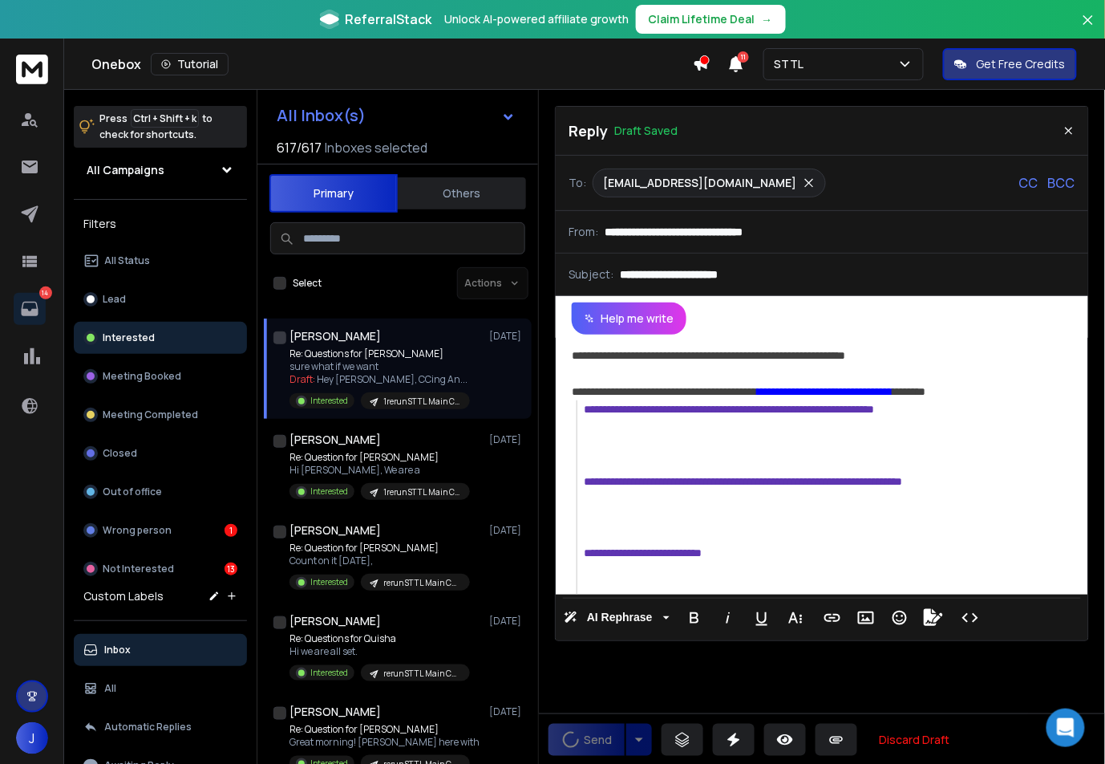
scroll to position [98, 0]
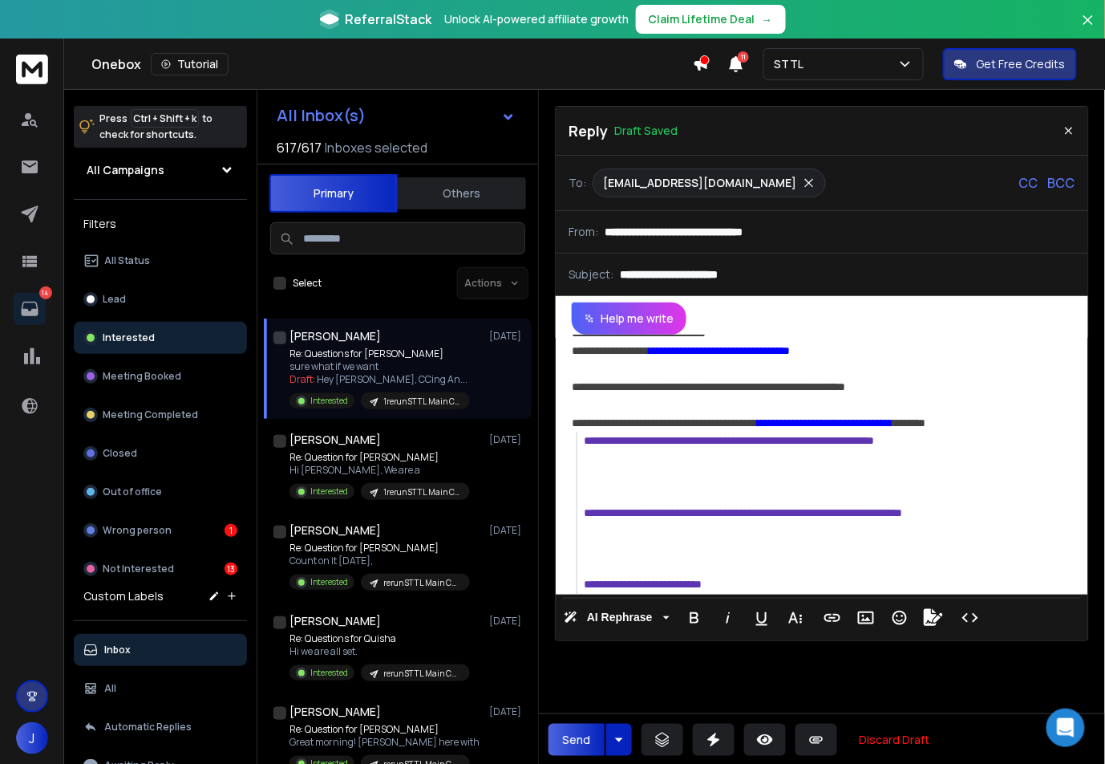
click at [617, 180] on p "austin@shiptime.com" at bounding box center [699, 183] width 193 height 16
copy p
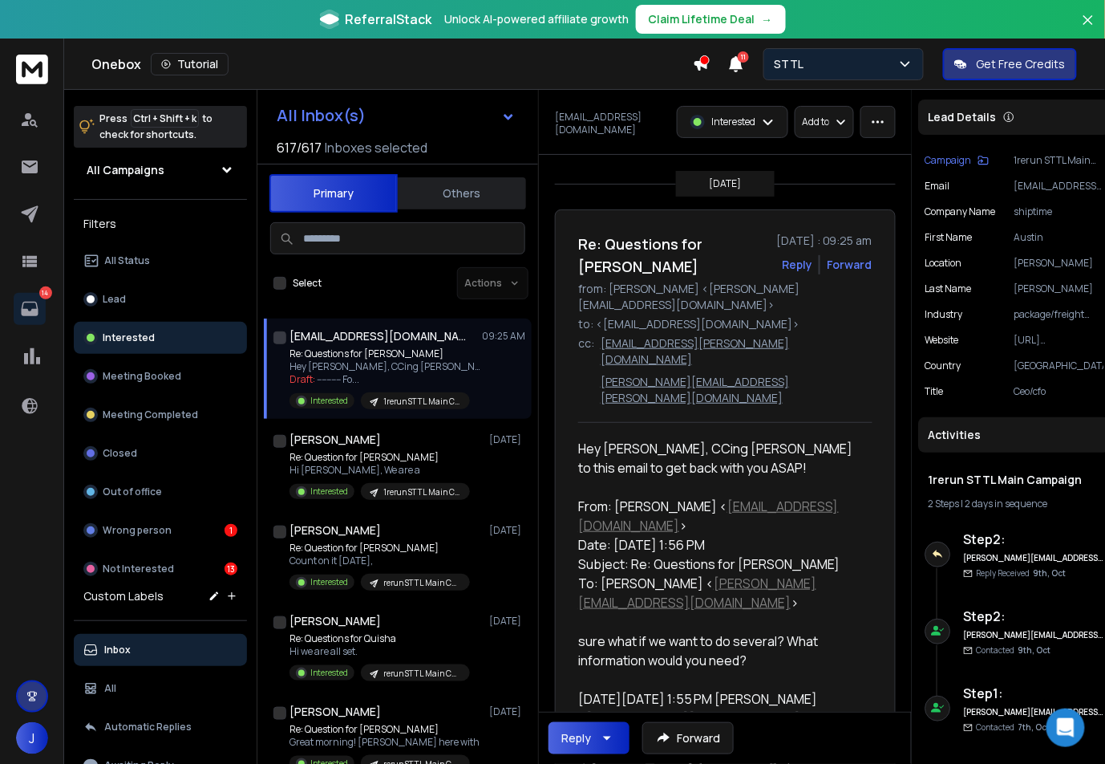
click at [841, 65] on div "STTL" at bounding box center [844, 64] width 140 height 16
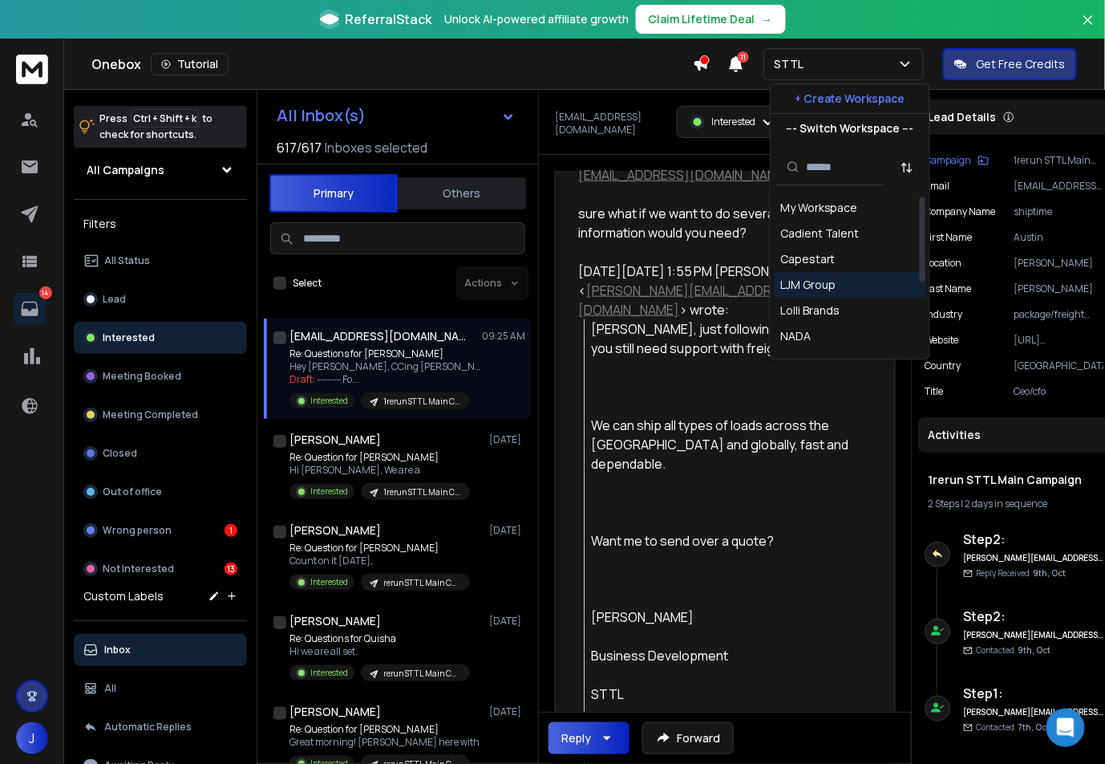
scroll to position [138, 0]
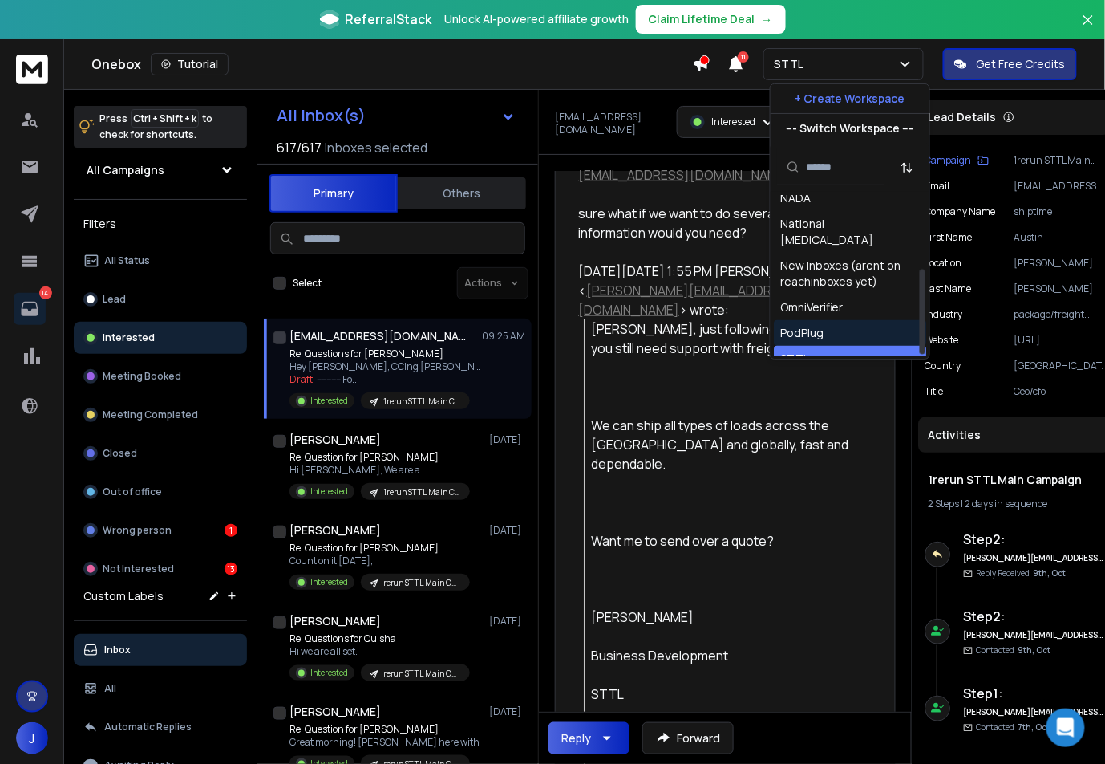
click at [825, 320] on div "PodPlug" at bounding box center [850, 333] width 152 height 26
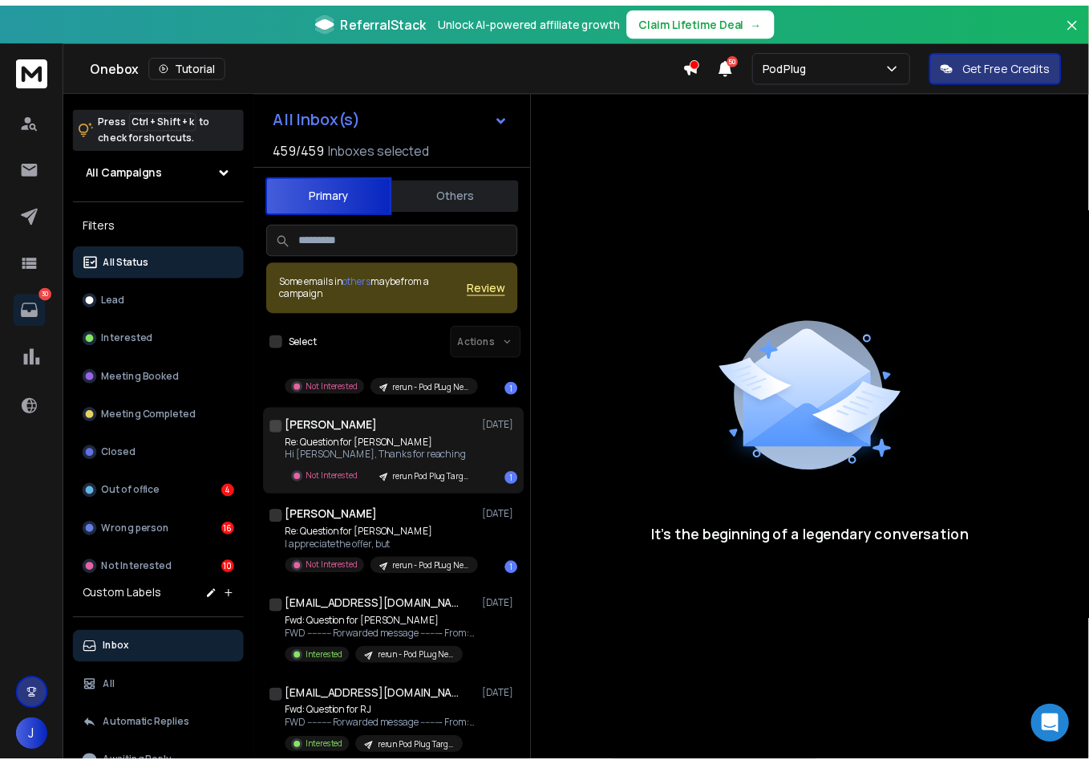
scroll to position [213, 0]
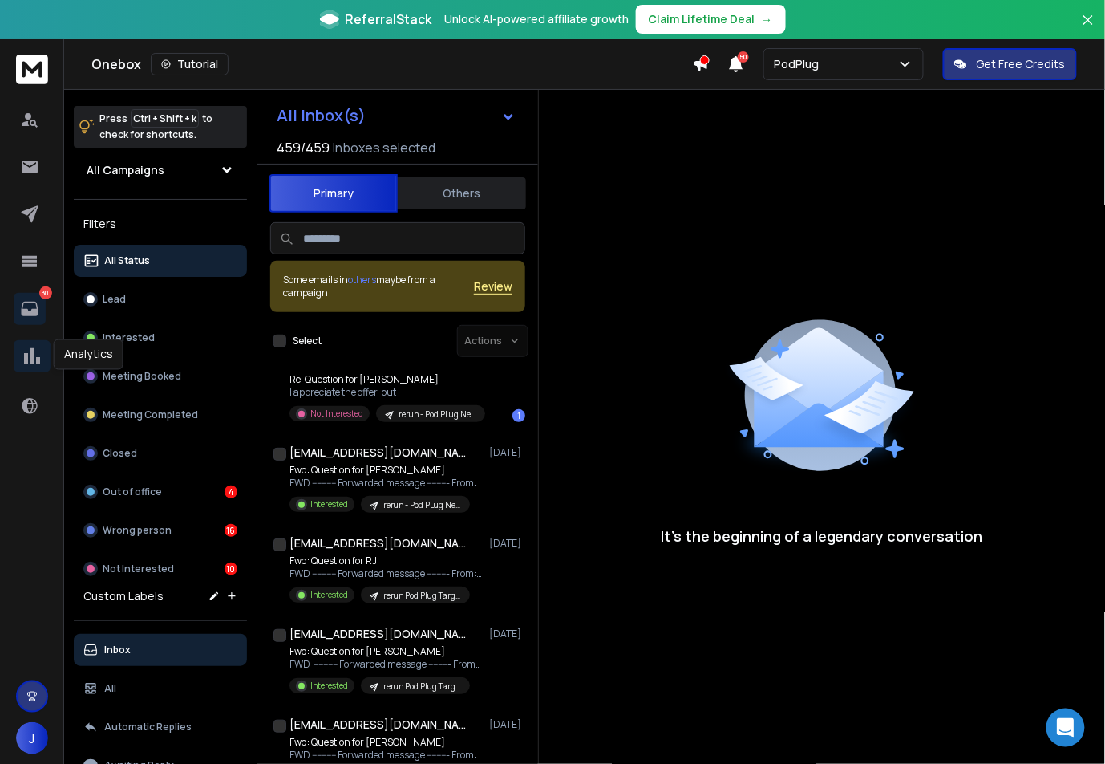
click at [30, 361] on icon at bounding box center [32, 356] width 16 height 16
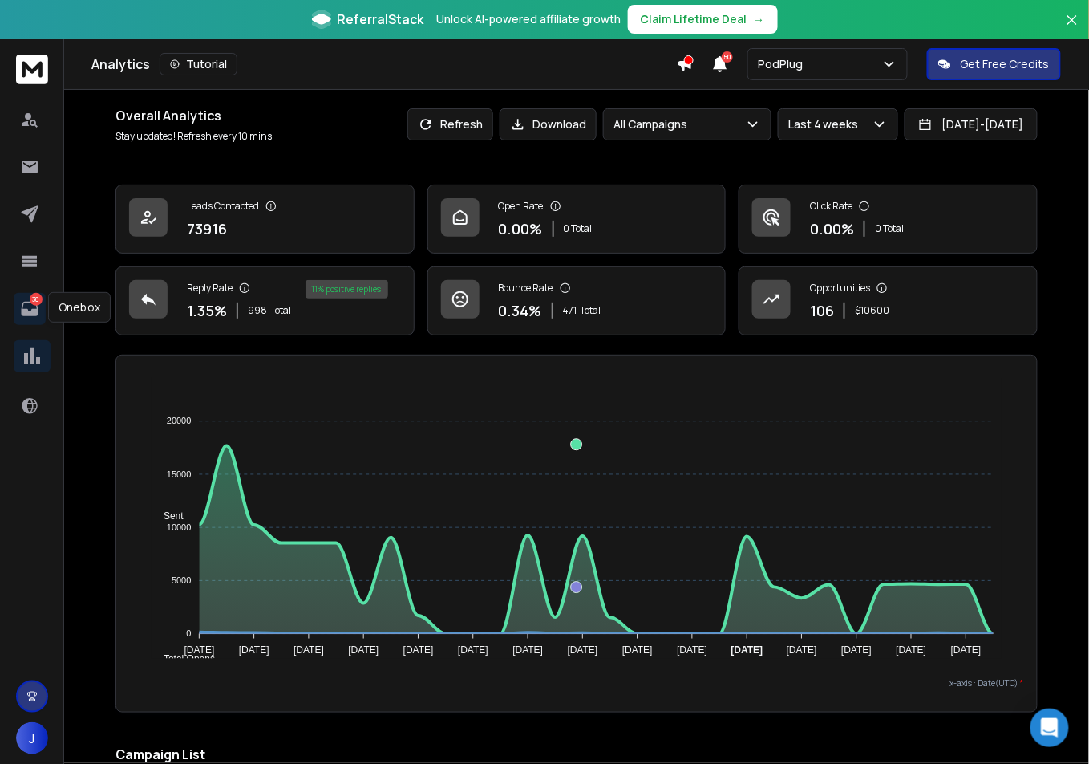
click at [32, 308] on icon at bounding box center [29, 309] width 17 height 14
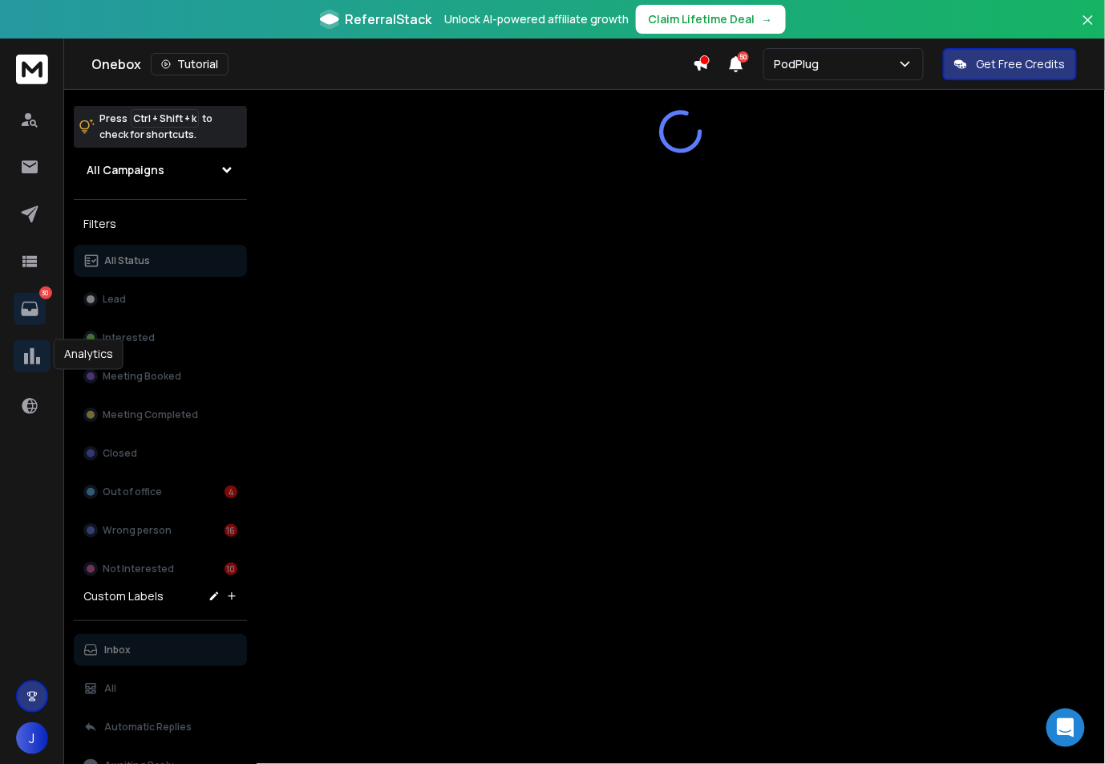
click at [26, 354] on icon at bounding box center [32, 356] width 16 height 16
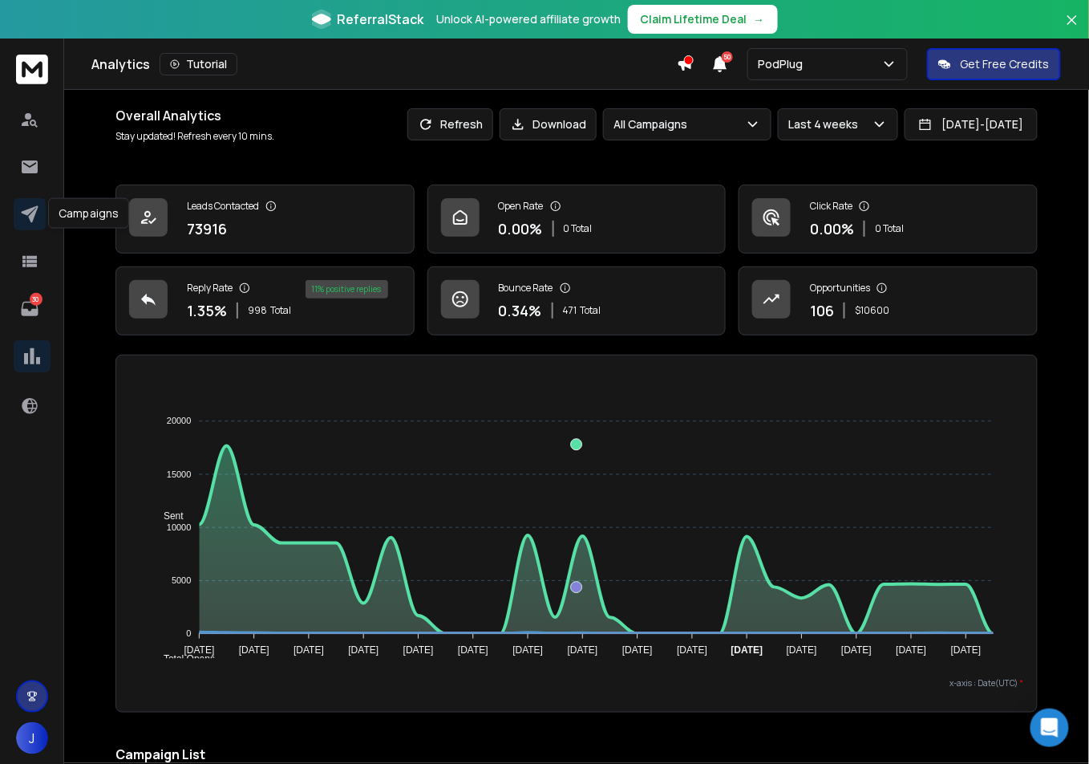
click at [20, 215] on icon at bounding box center [29, 214] width 19 height 19
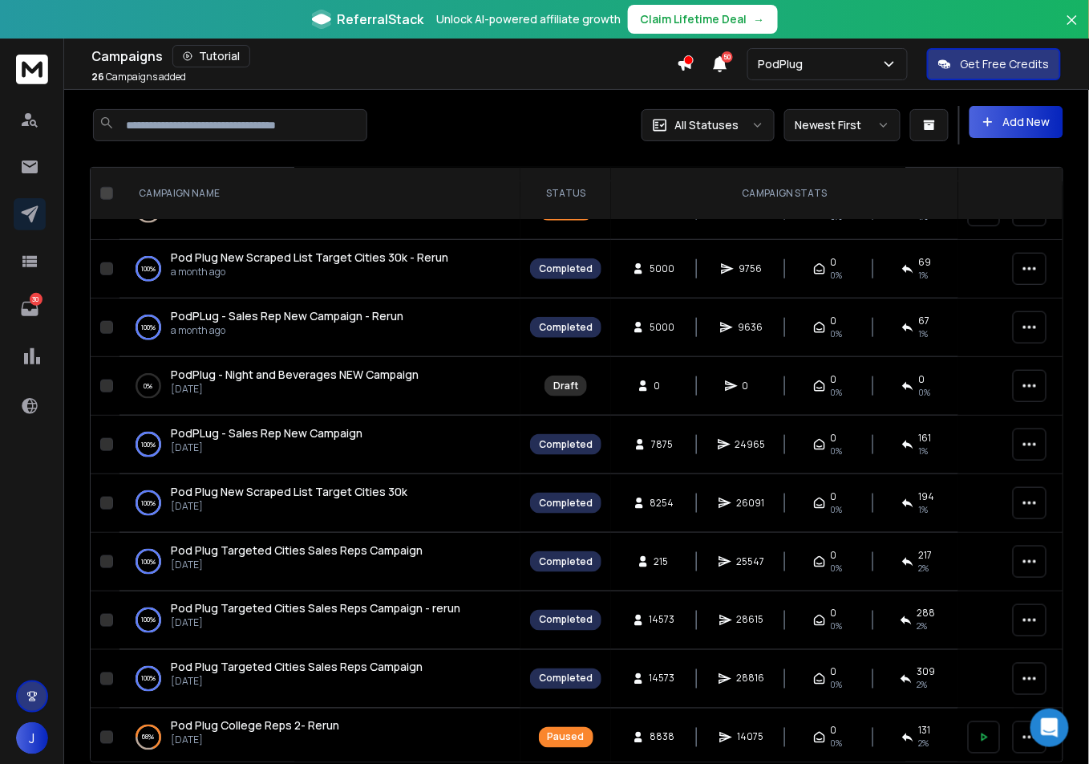
scroll to position [428, 0]
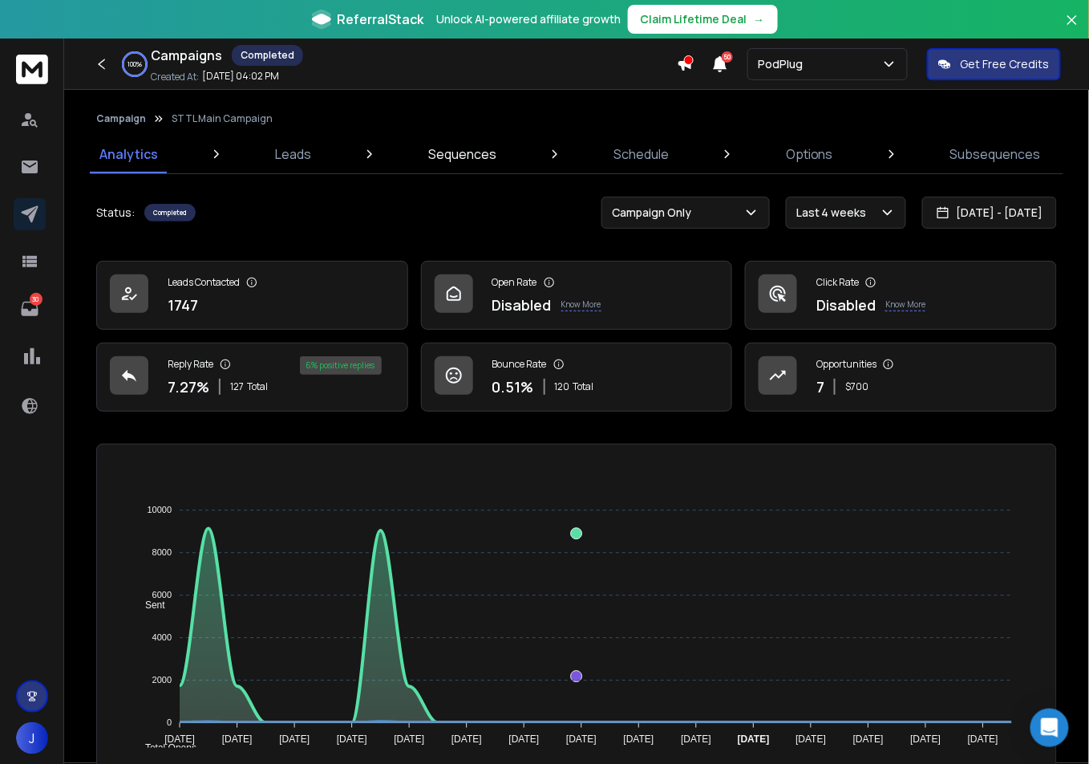
click at [425, 156] on link "Sequences" at bounding box center [462, 154] width 87 height 38
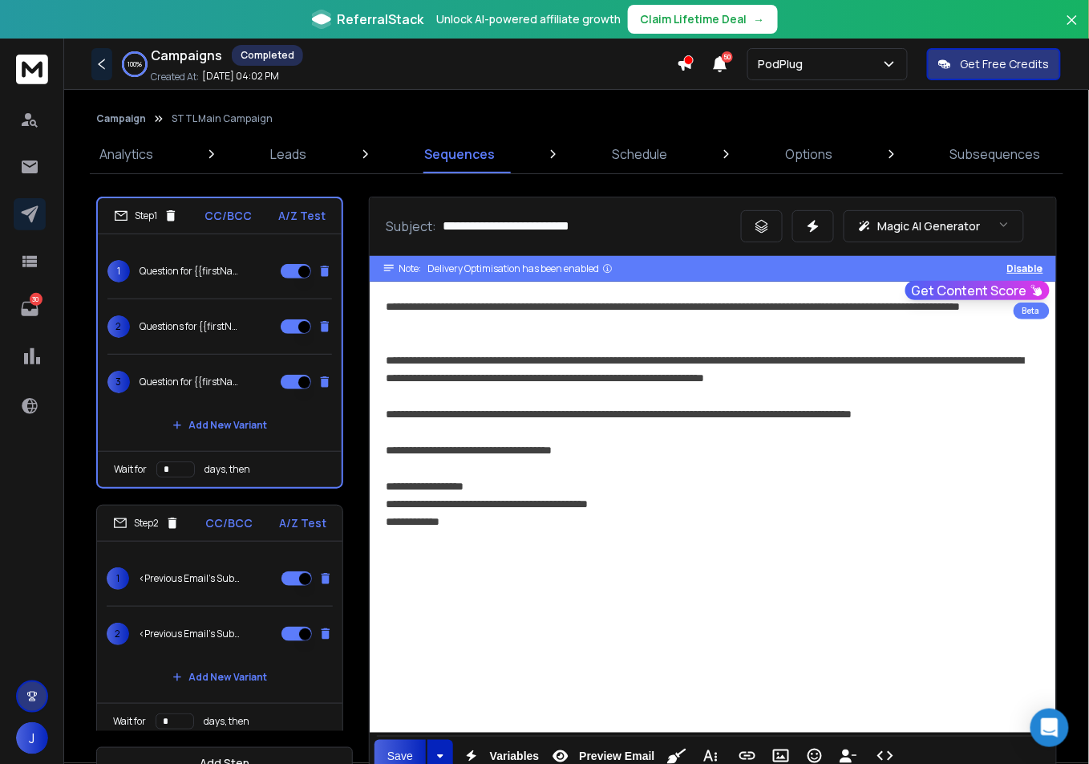
click at [96, 65] on icon at bounding box center [102, 64] width 14 height 14
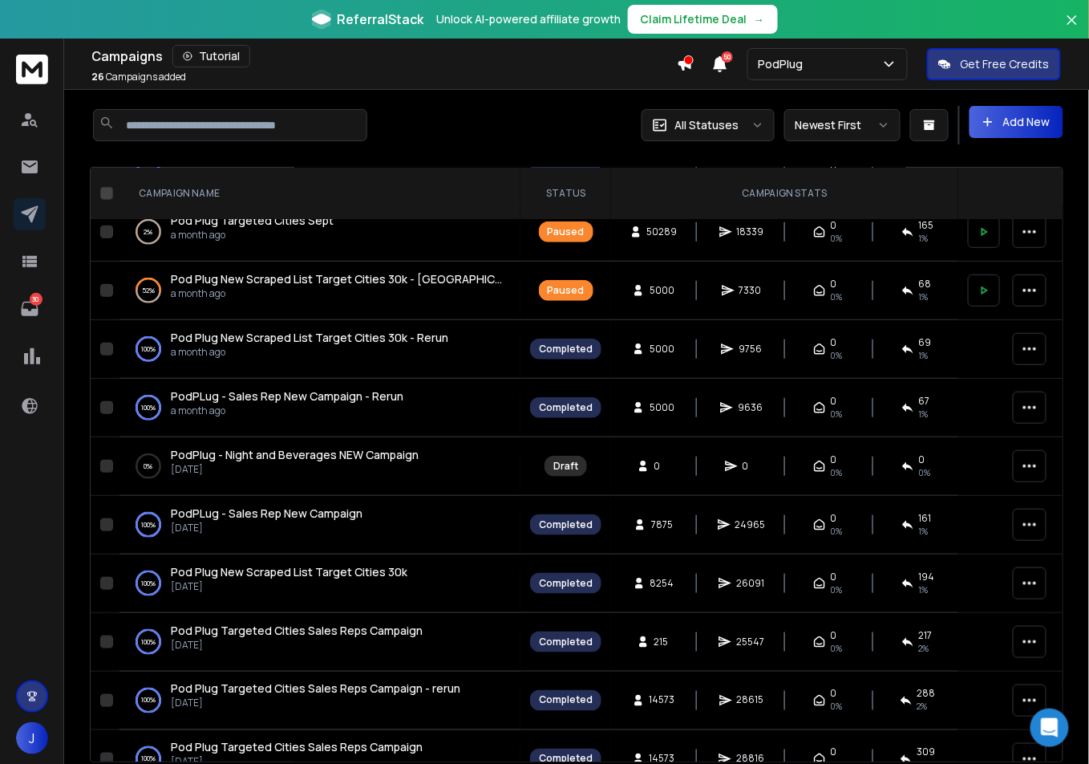
scroll to position [321, 0]
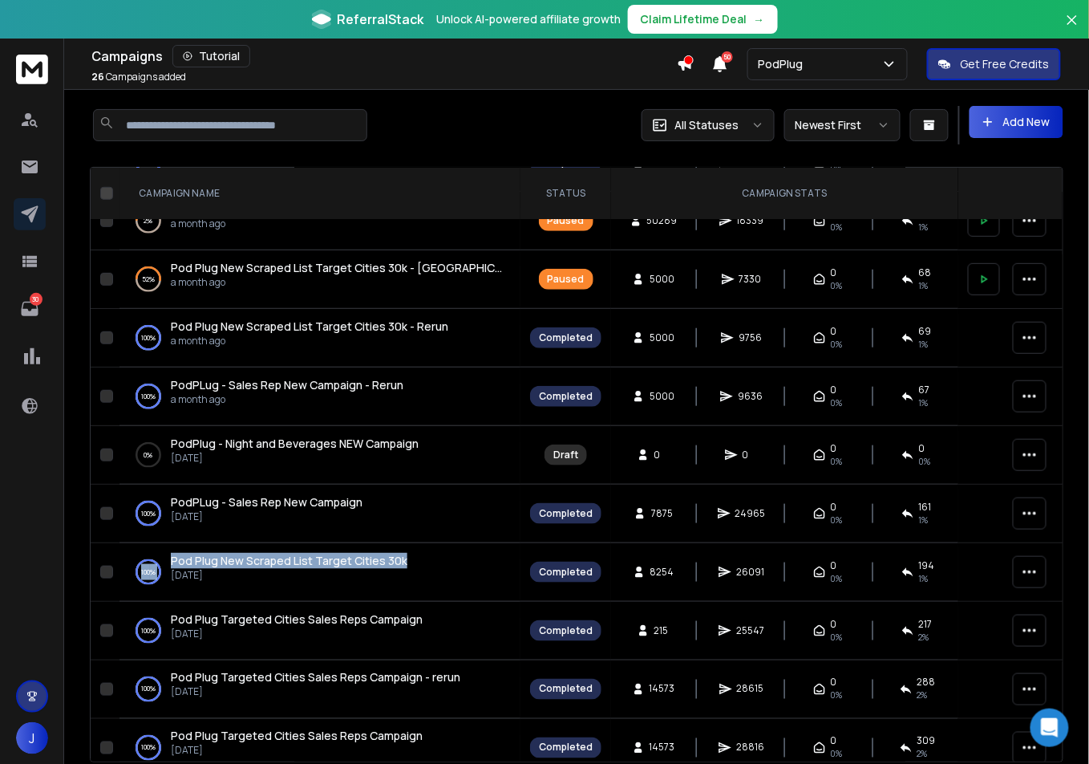
copy div "100 % Pod Plug New Scraped List Target Cities 30k"
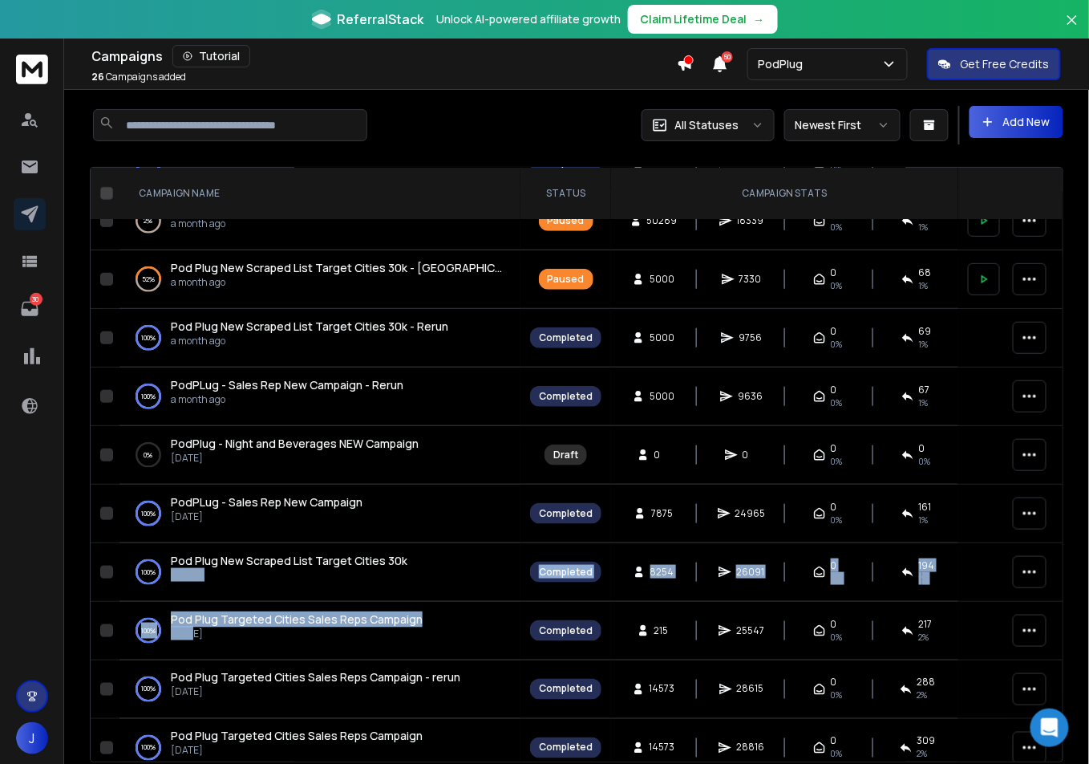
drag, startPoint x: 414, startPoint y: 563, endPoint x: 192, endPoint y: 566, distance: 221.4
click at [192, 584] on div "100 % Pod Plug New Scraped List Target Cities 30k 2 months ago" at bounding box center [320, 572] width 369 height 38
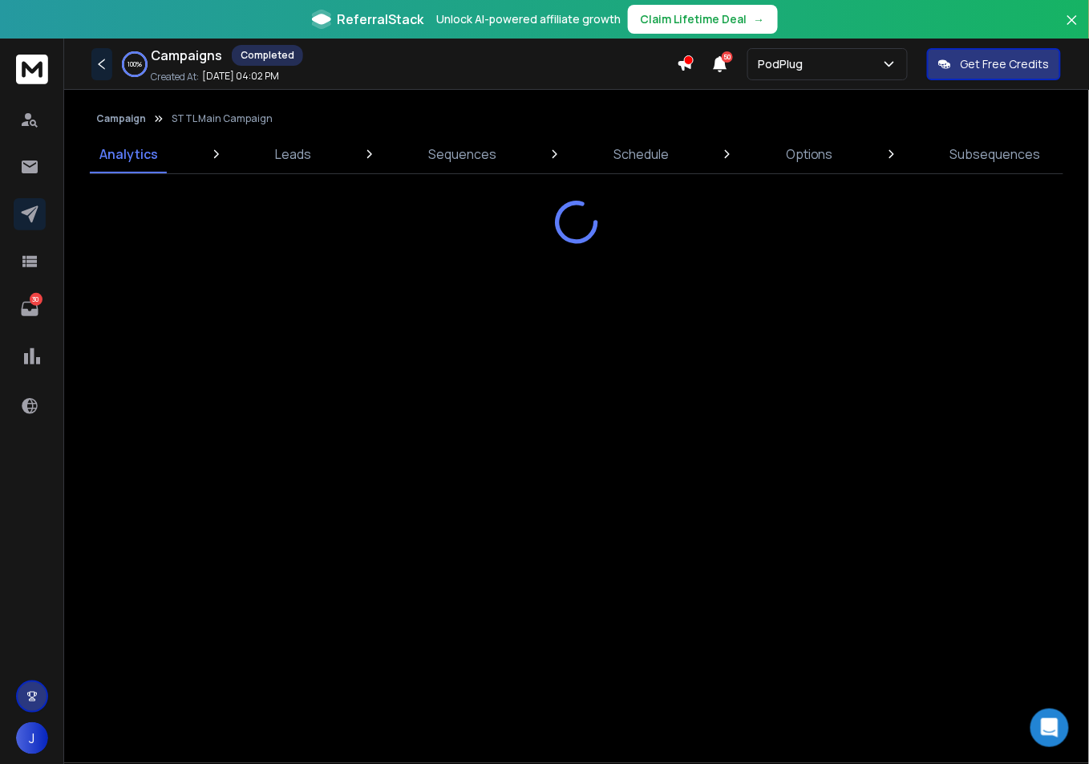
drag, startPoint x: 192, startPoint y: 541, endPoint x: 96, endPoint y: 62, distance: 488.4
click at [96, 62] on icon at bounding box center [102, 64] width 14 height 14
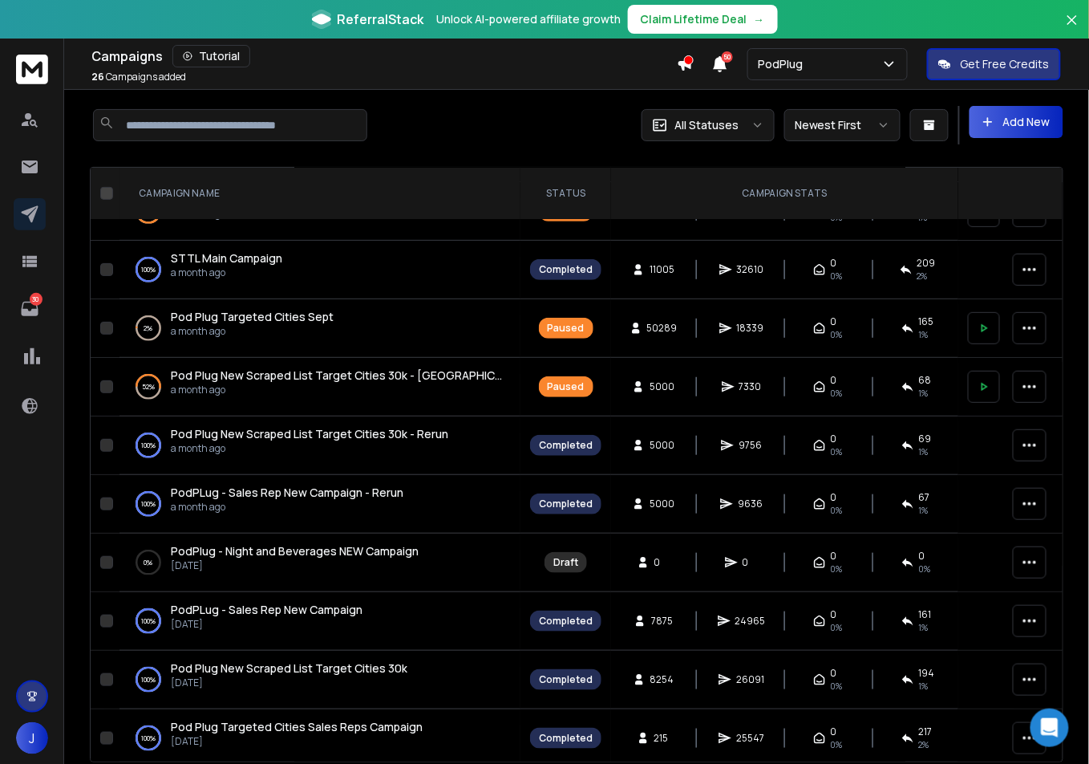
scroll to position [321, 0]
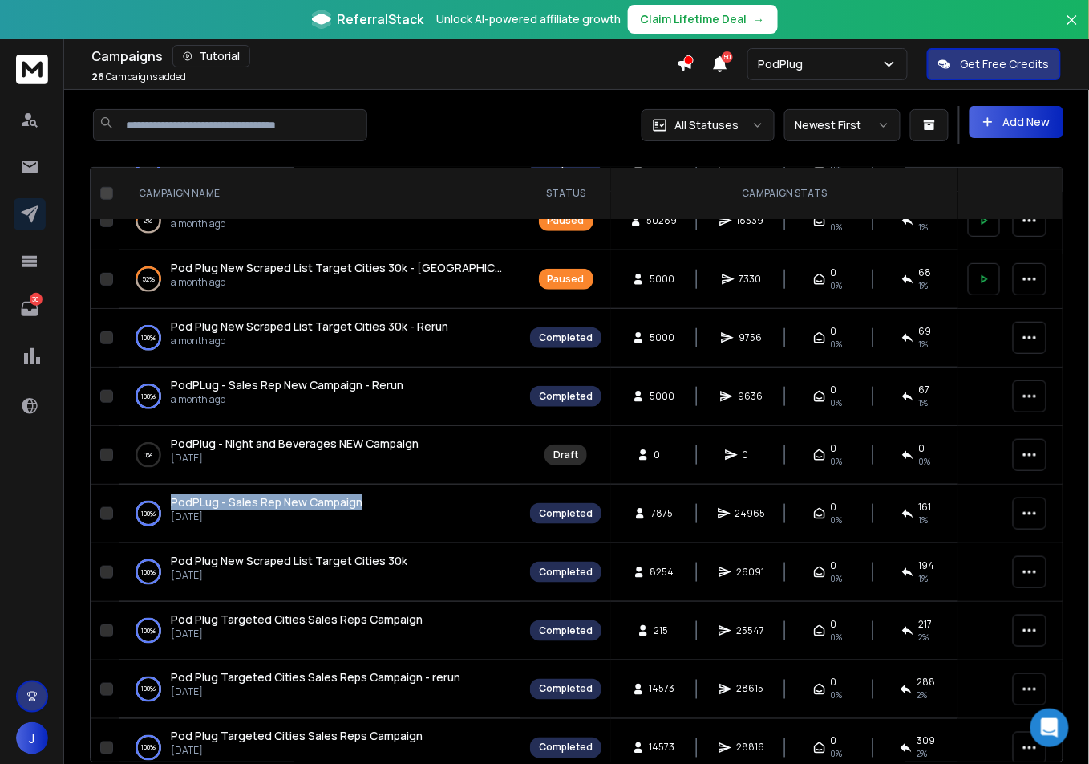
copy span "PodPLug - Sales Rep New Campaign"
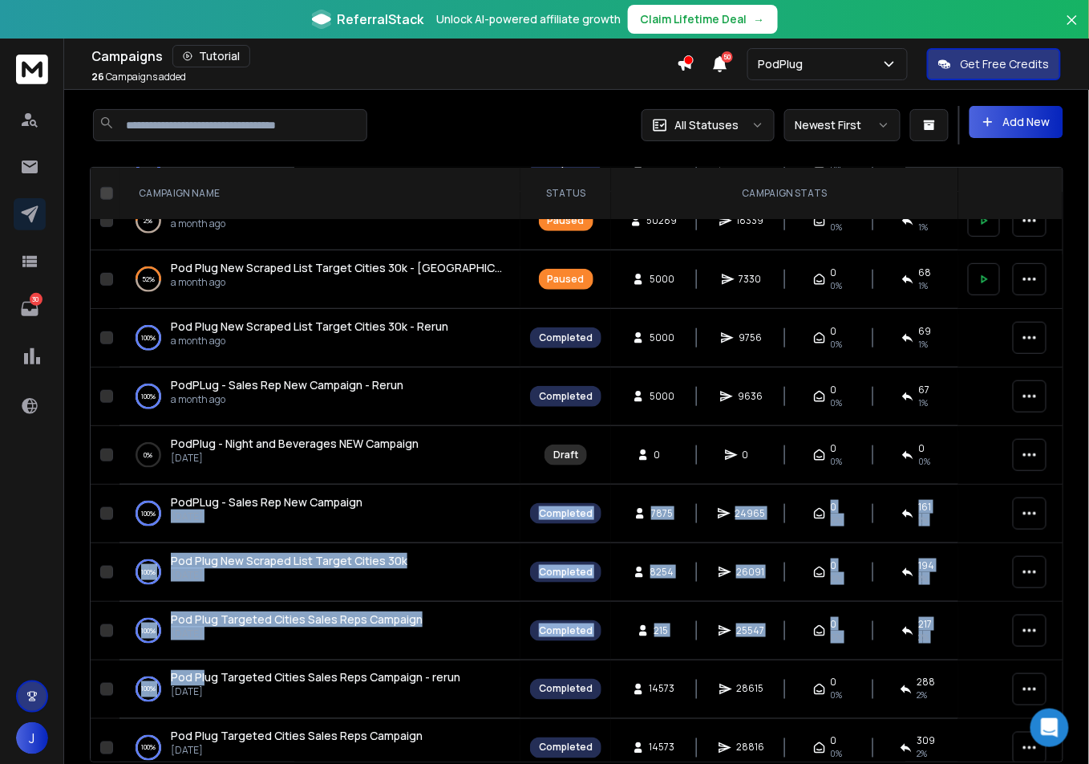
drag, startPoint x: 363, startPoint y: 502, endPoint x: 204, endPoint y: 671, distance: 232.0
click at [204, 671] on tbody "2 % rerun Pod Plug Targeted Cities Sept 8 days ago Active 32828 14322 0 0% 105 …" at bounding box center [577, 660] width 972 height 1522
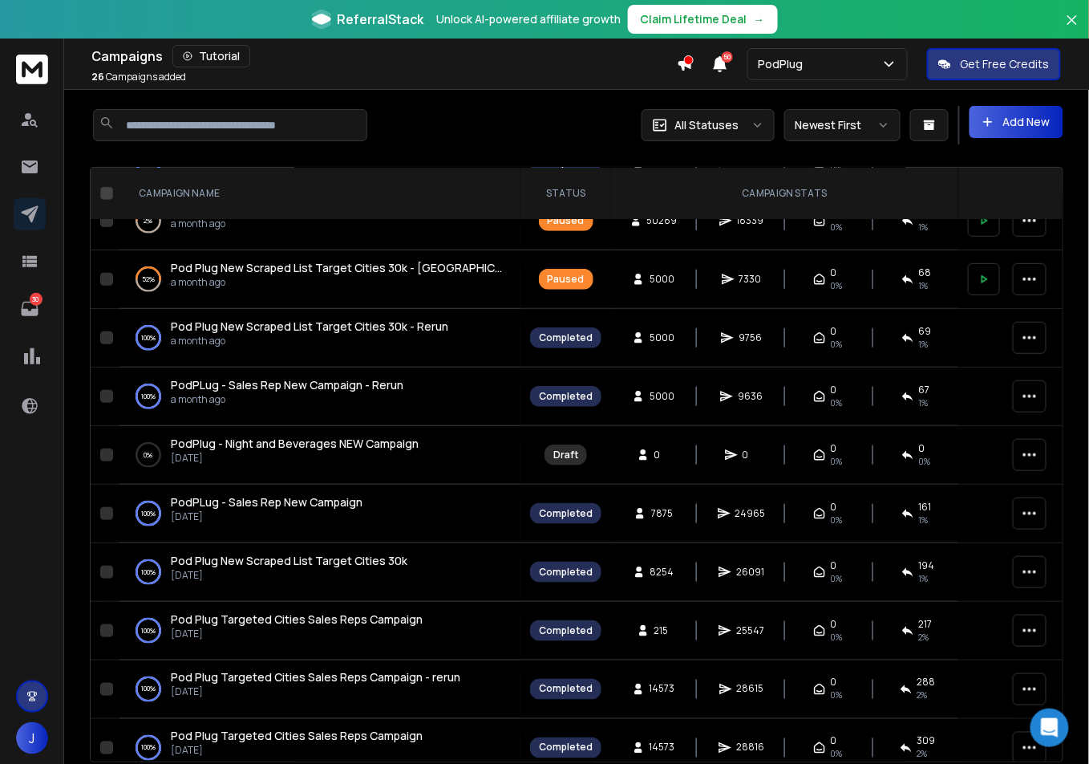
click at [62, 527] on div "30 J" at bounding box center [32, 403] width 64 height 731
copy span "Pod Plug New Scraped List Target Cities 30k"
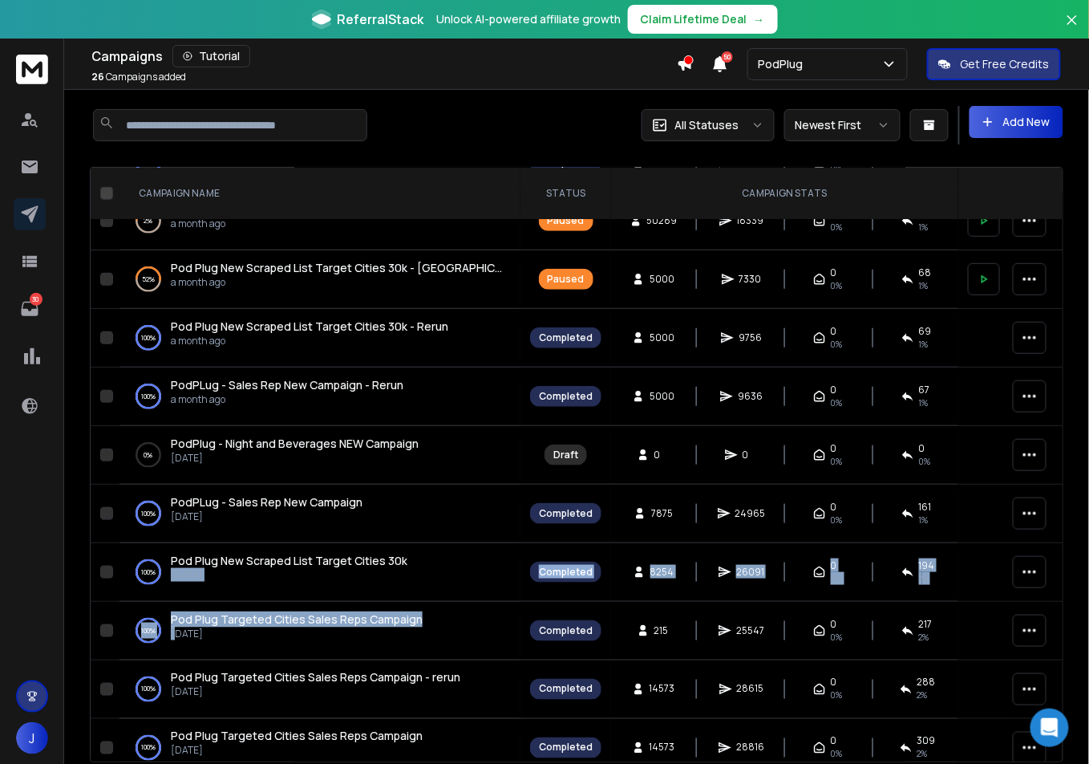
drag, startPoint x: 412, startPoint y: 563, endPoint x: 171, endPoint y: 636, distance: 252.2
click at [173, 640] on tbody "2 % rerun Pod Plug Targeted Cities Sept 8 days ago Active 32828 14322 0 0% 105 …" at bounding box center [577, 660] width 972 height 1522
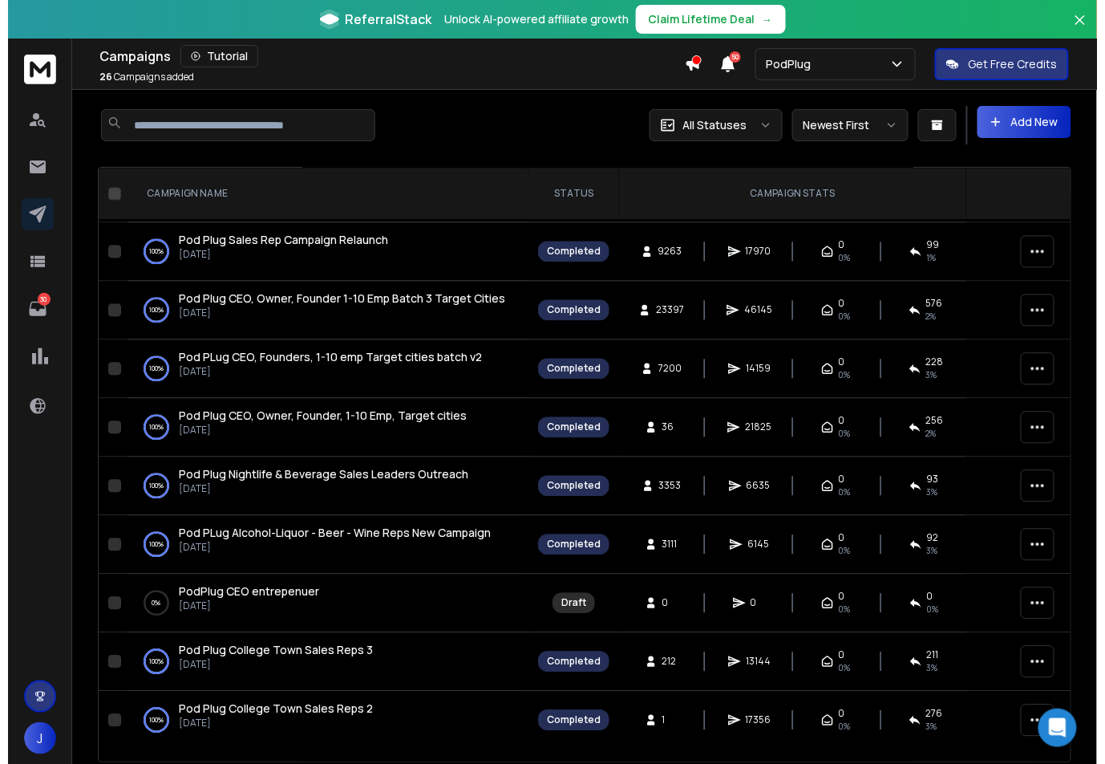
scroll to position [999, 0]
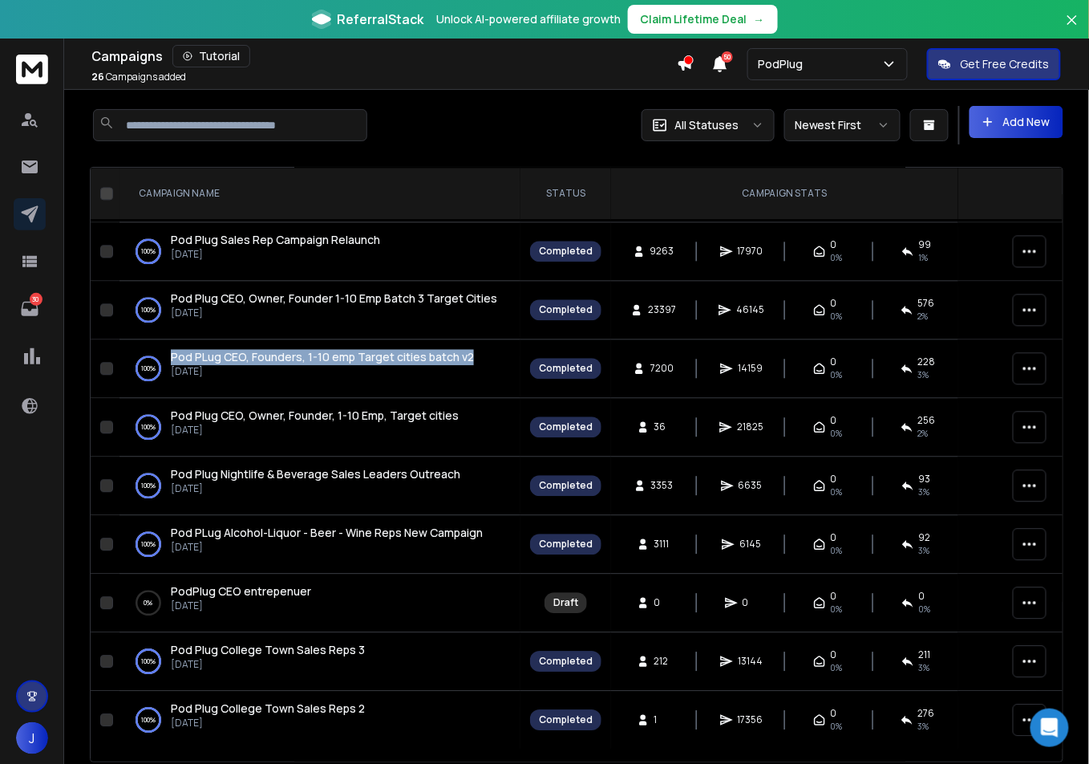
copy span "Pod PLug CEO, Founders, 1-10 emp Target cities batch v2"
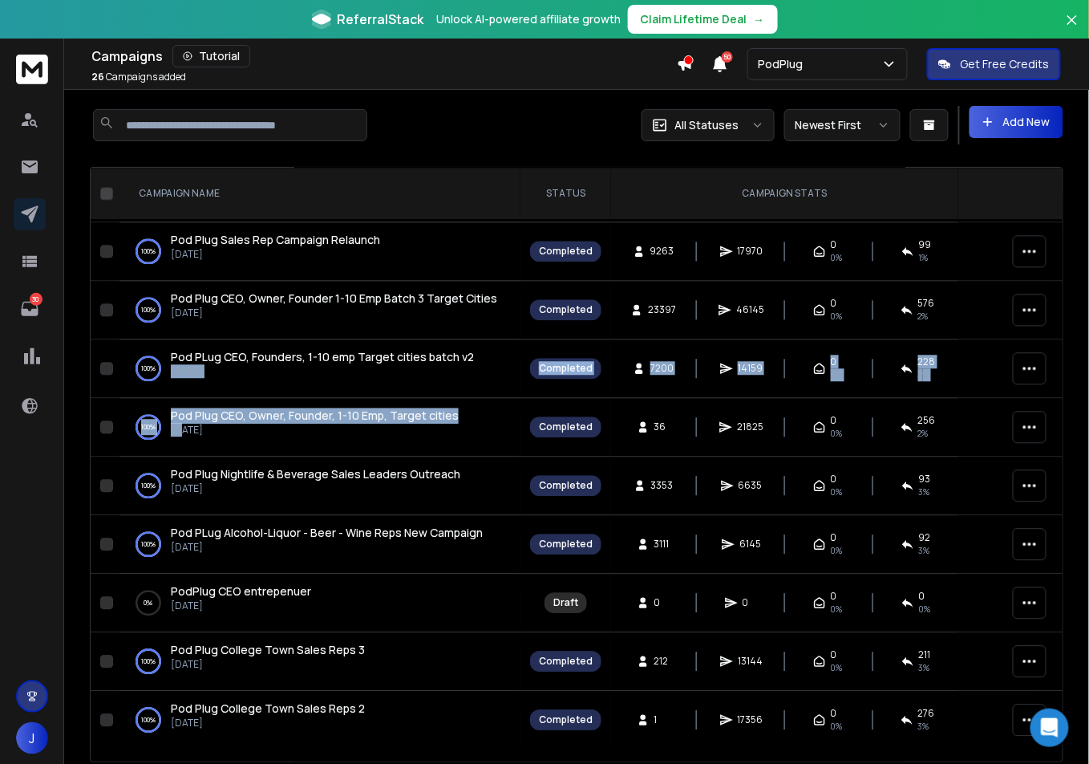
drag, startPoint x: 478, startPoint y: 354, endPoint x: 180, endPoint y: 451, distance: 313.0
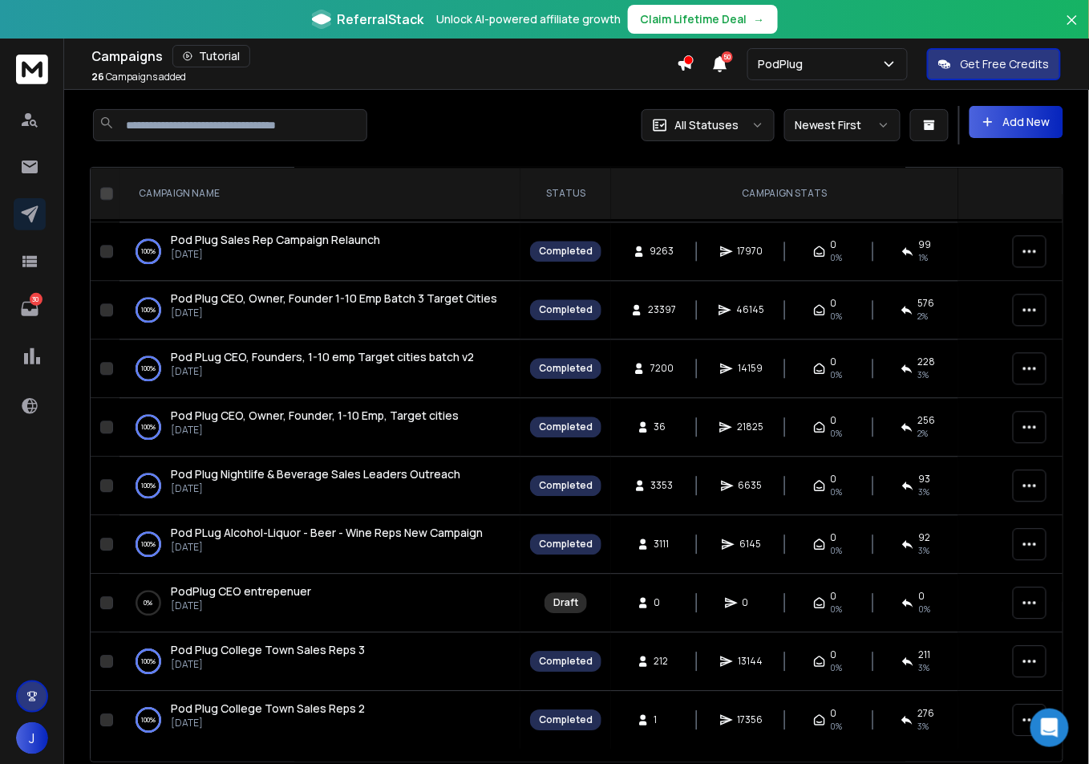
drag, startPoint x: 284, startPoint y: 348, endPoint x: 91, endPoint y: 483, distance: 235.0
click at [85, 492] on div "Campaigns 26 Campaigns Added All Statuses Newest First Add New CAMPAIGN NAME ST…" at bounding box center [576, 488] width 1025 height 796
click at [1022, 372] on icon "button" at bounding box center [1030, 368] width 16 height 16
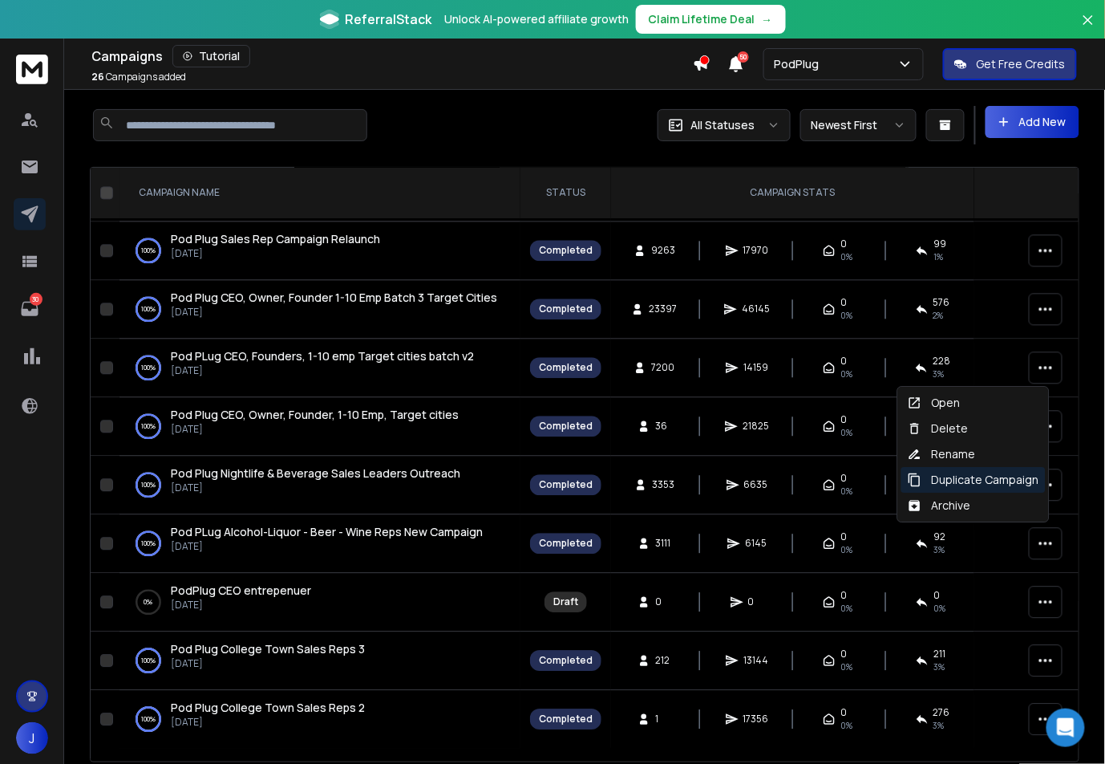
click at [962, 481] on div "Duplicate Campaign" at bounding box center [974, 480] width 132 height 16
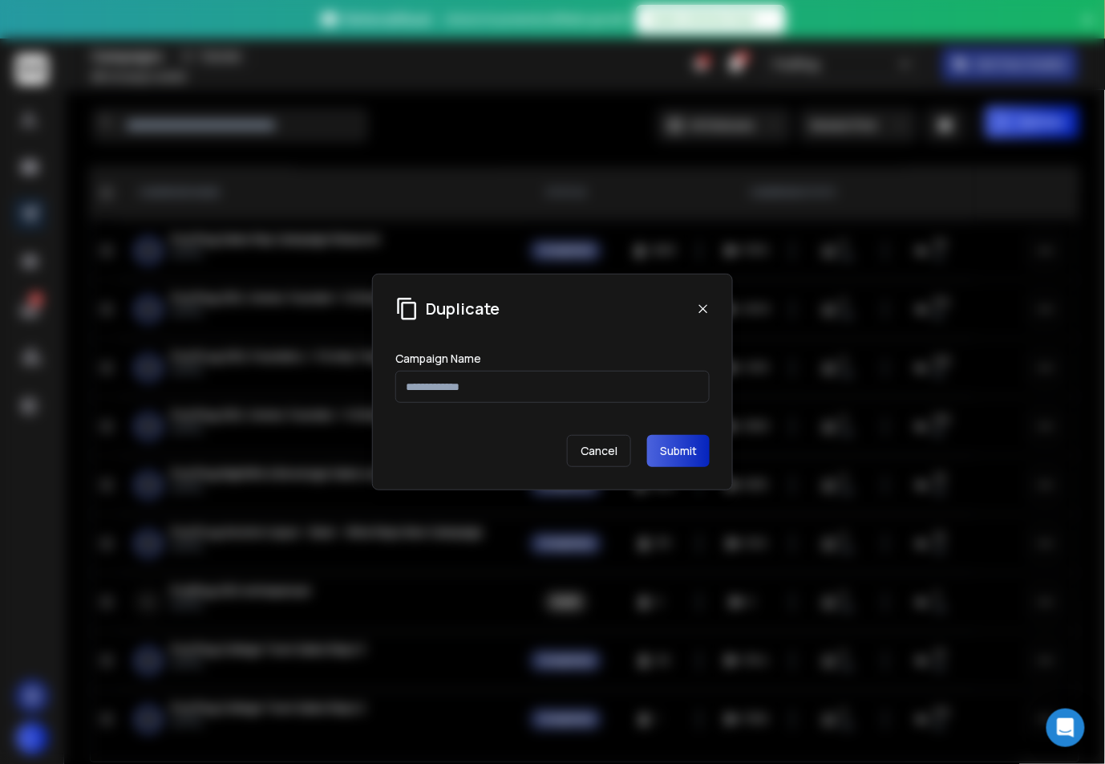
click at [509, 383] on input "text" at bounding box center [552, 387] width 314 height 32
paste input "**********"
type input "**********"
click at [675, 449] on button "Submit" at bounding box center [678, 451] width 63 height 32
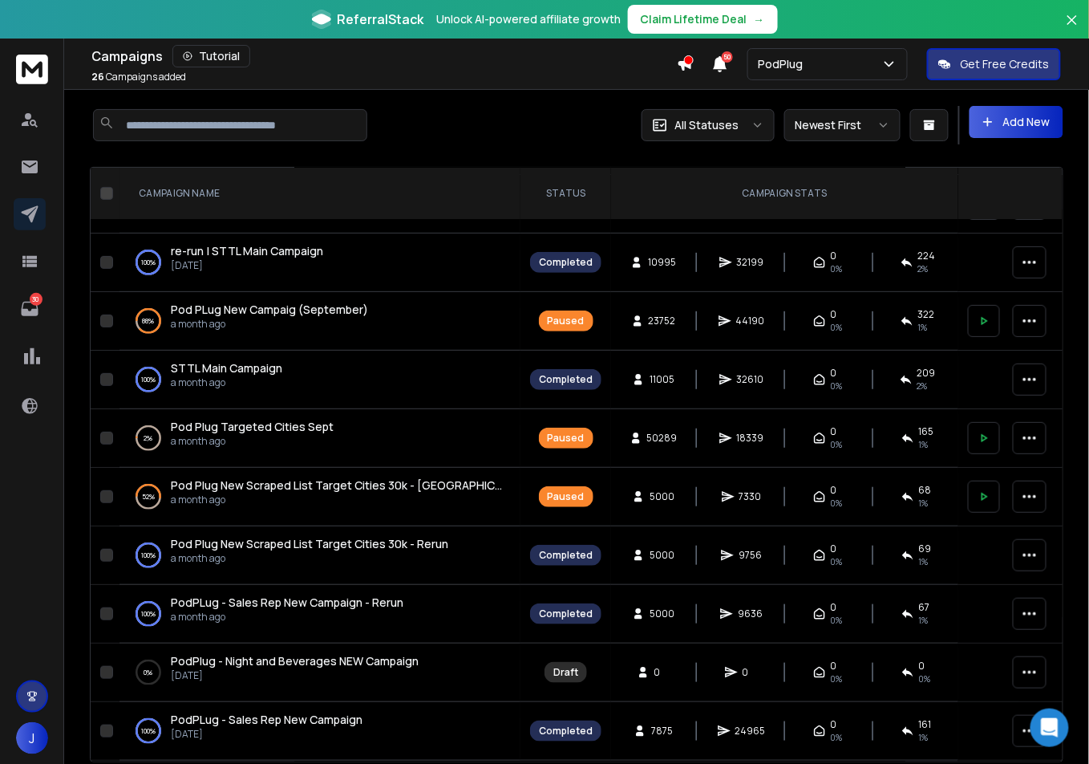
scroll to position [0, 0]
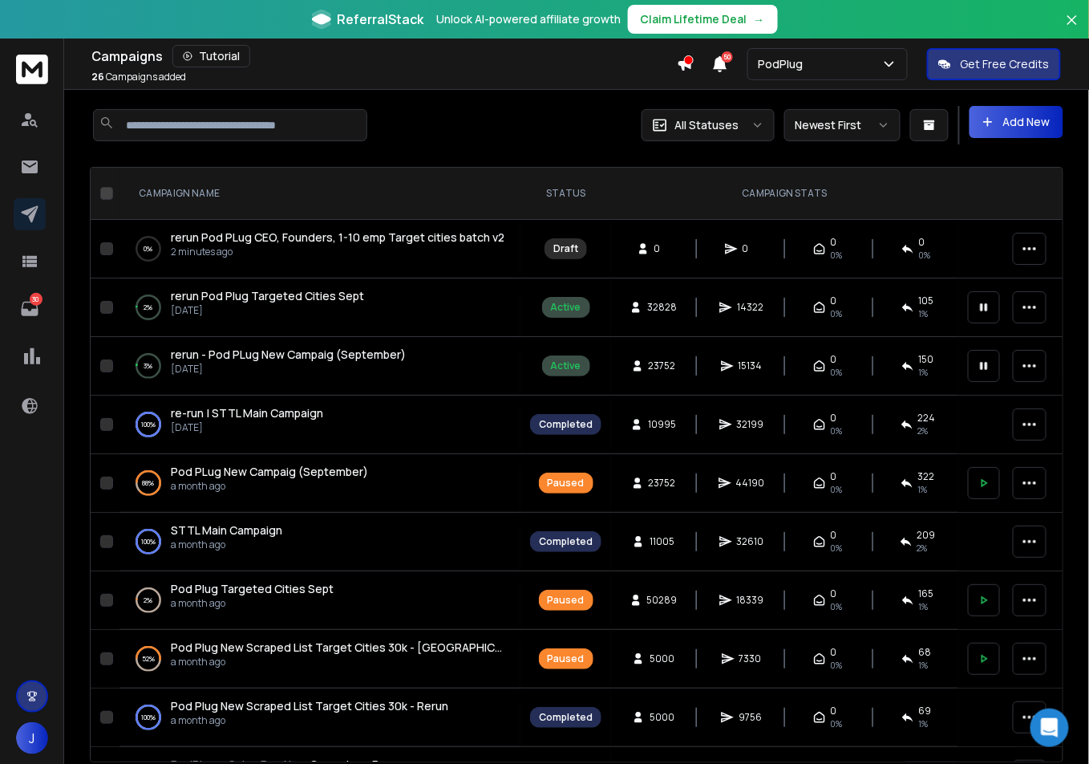
click at [382, 242] on span "rerun Pod PLug CEO, Founders, 1-10 emp Target cities batch v2" at bounding box center [338, 236] width 334 height 15
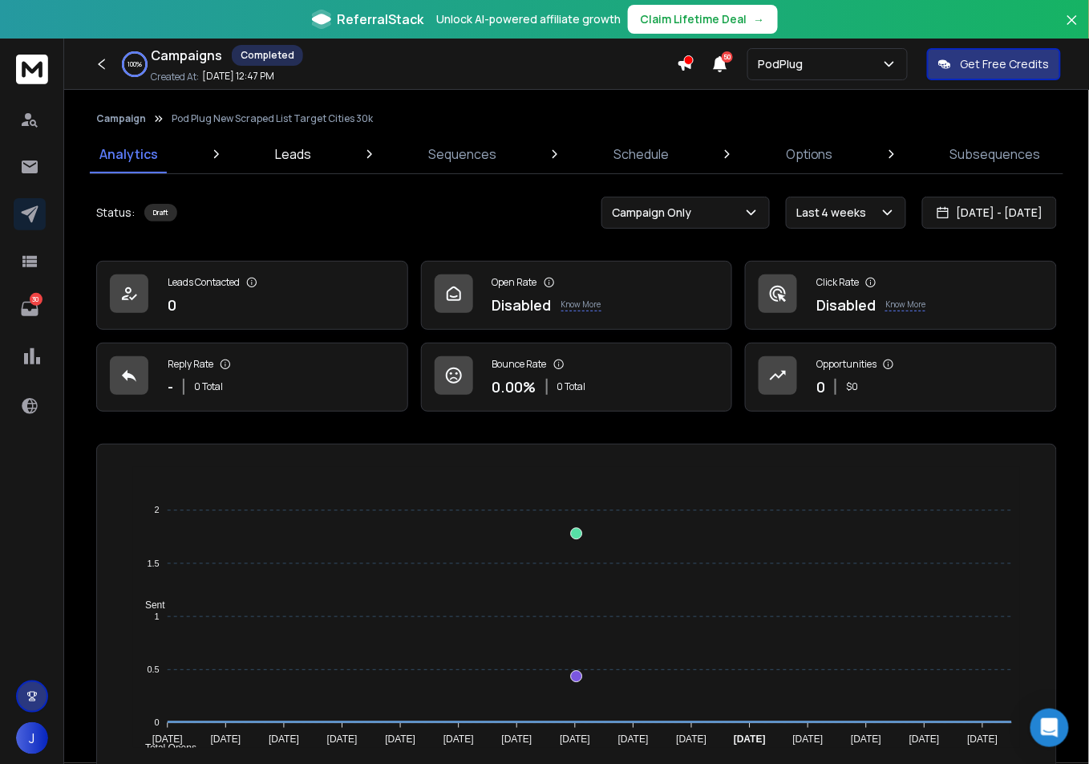
click at [310, 152] on p "Leads" at bounding box center [293, 153] width 36 height 19
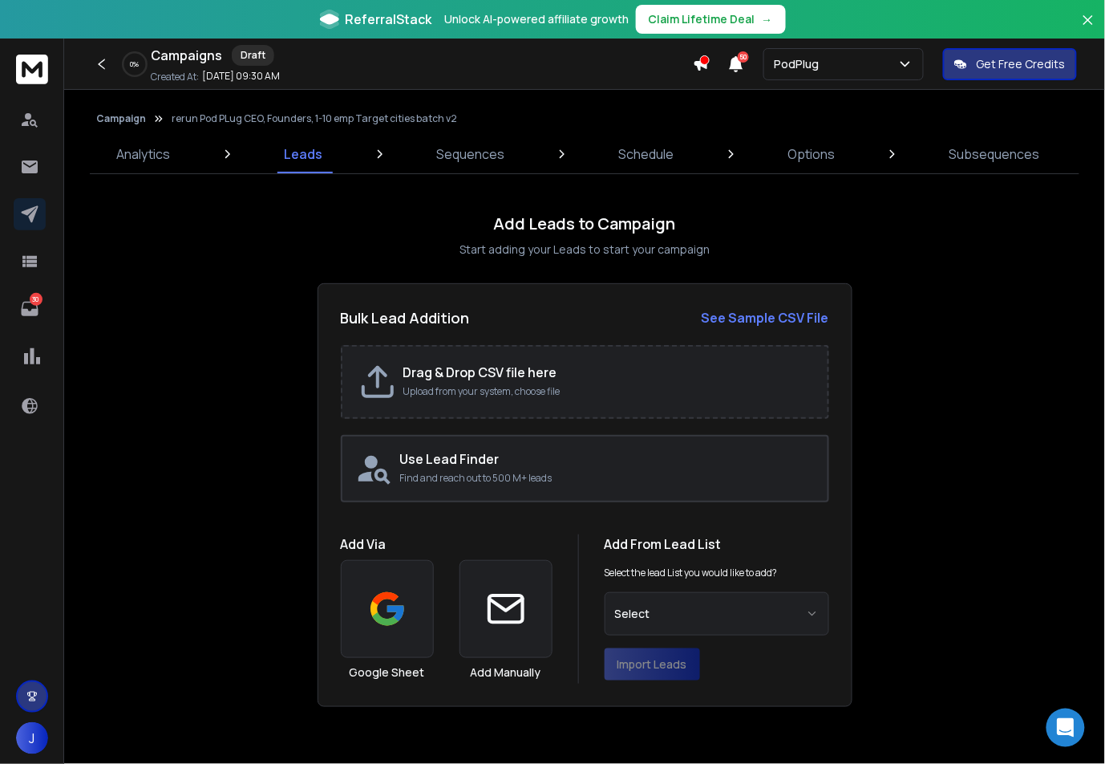
click at [415, 379] on h2 "Drag & Drop CSV file here" at bounding box center [607, 372] width 408 height 19
type input "**********"
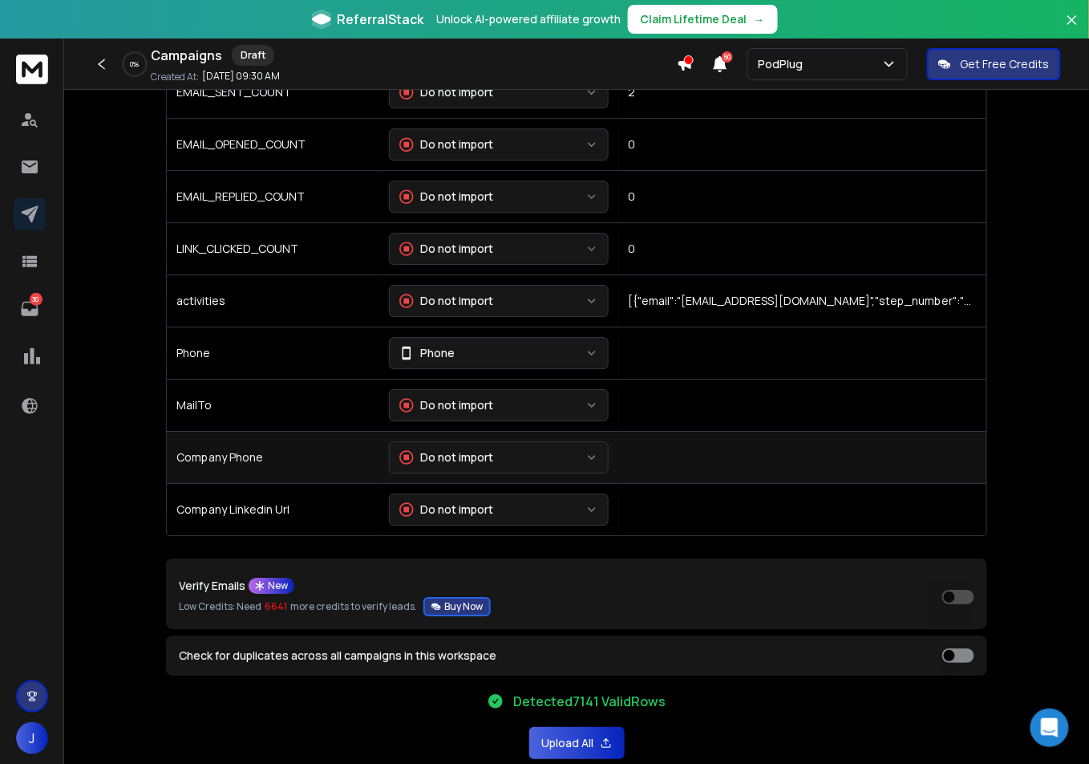
scroll to position [1230, 0]
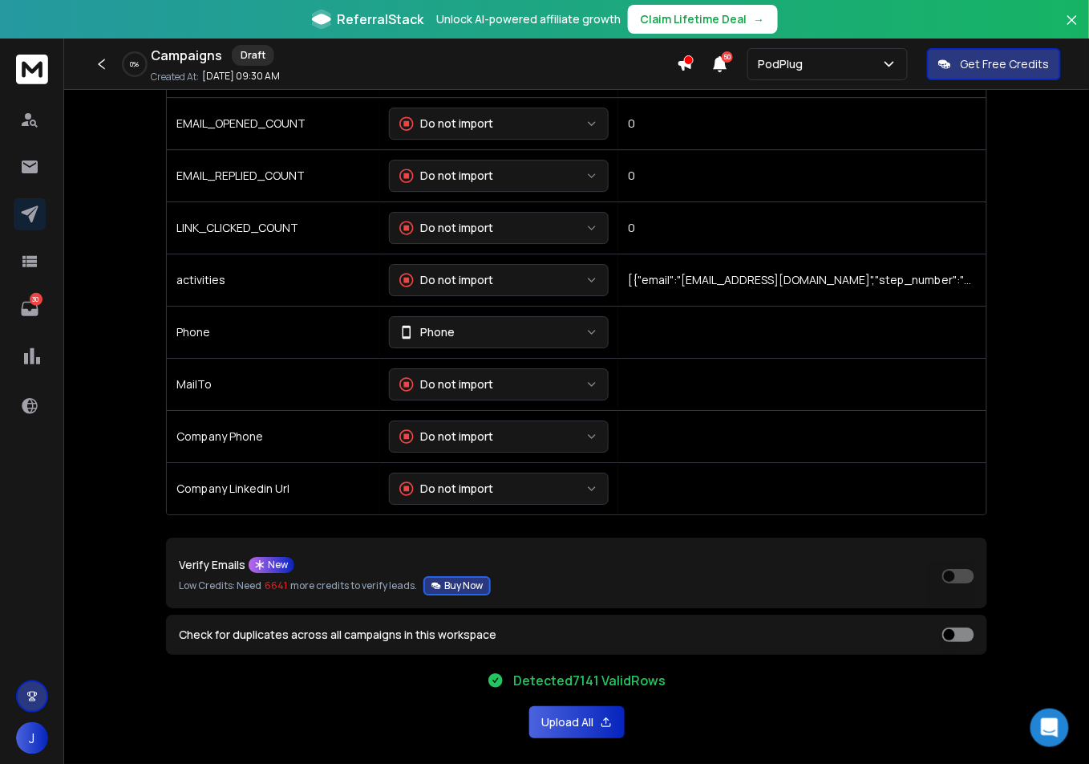
click at [568, 727] on button "Upload All" at bounding box center [576, 722] width 95 height 32
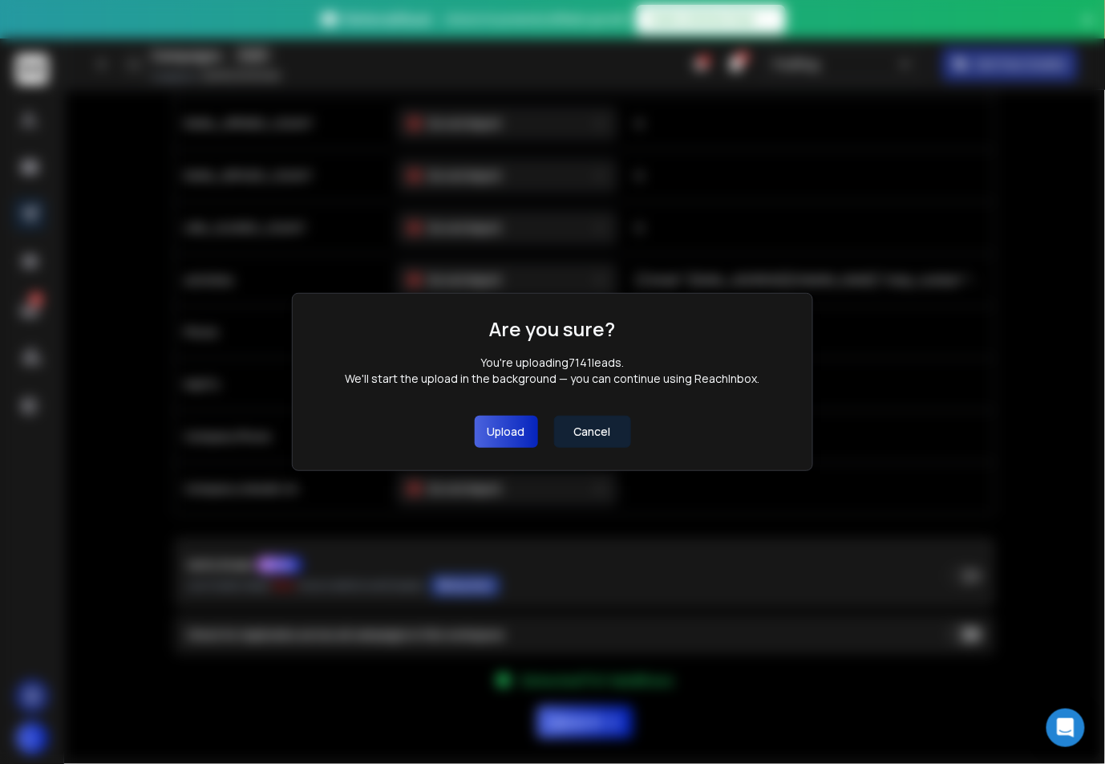
click at [497, 438] on button "Upload" at bounding box center [506, 431] width 63 height 32
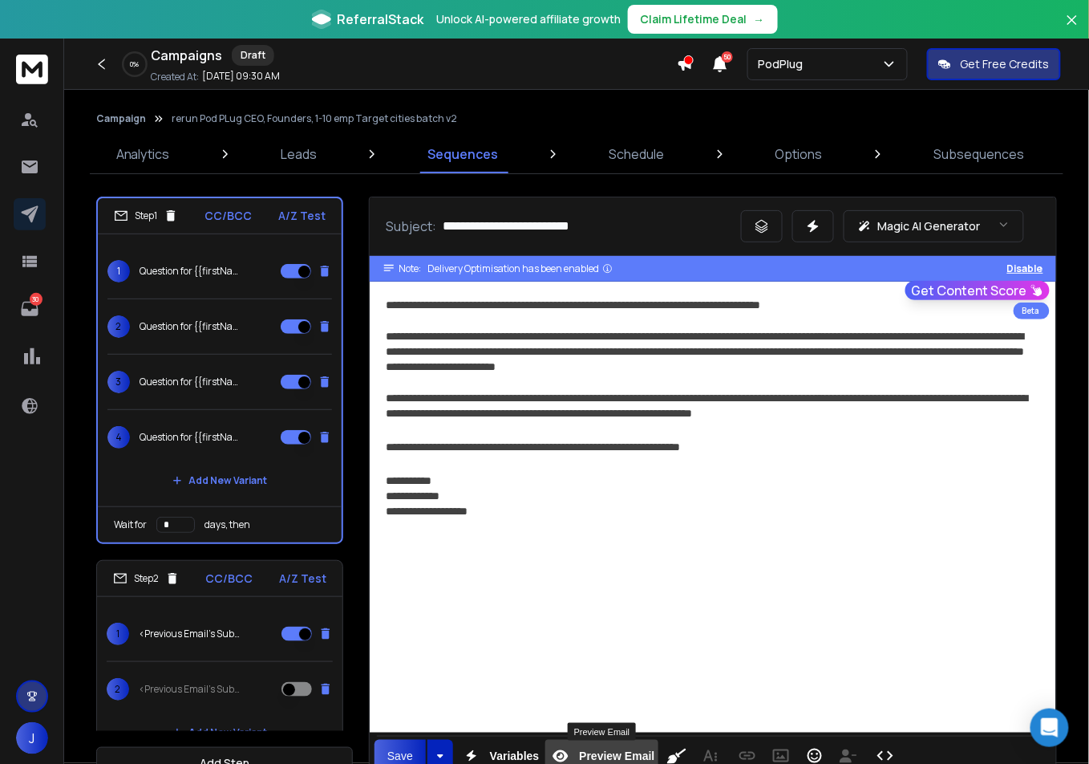
click at [582, 748] on div "Preview Email" at bounding box center [601, 756] width 112 height 26
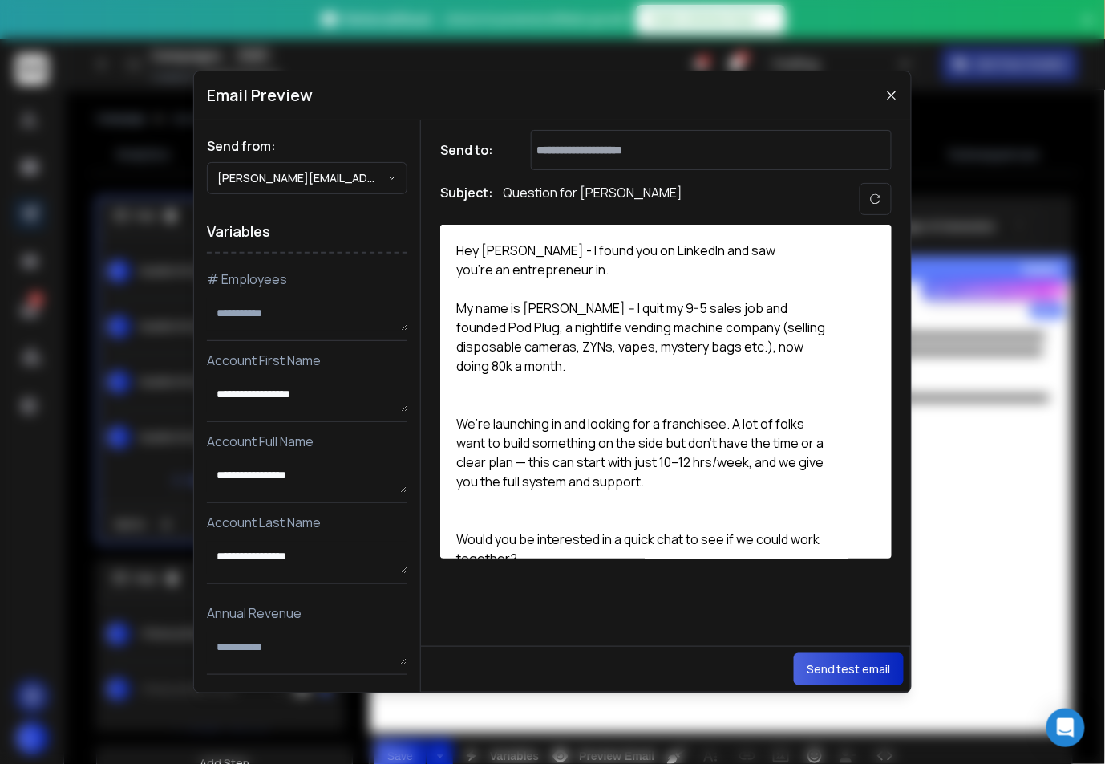
click at [893, 90] on icon at bounding box center [891, 95] width 13 height 13
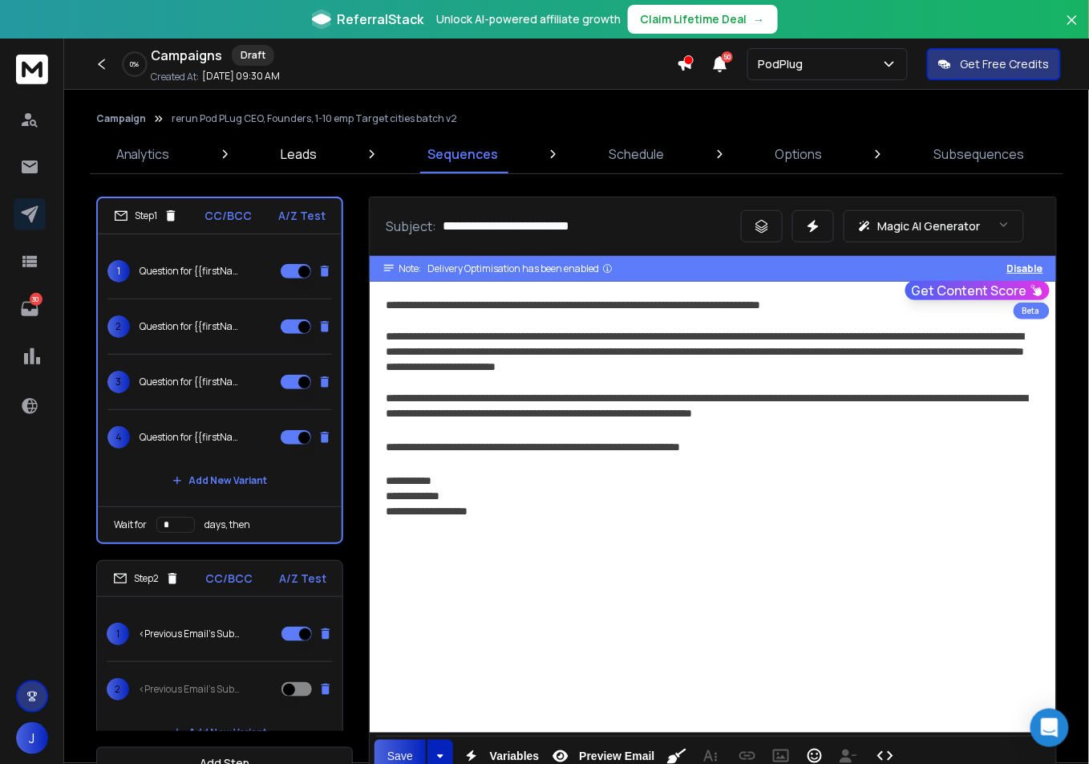
click at [303, 148] on p "Leads" at bounding box center [299, 153] width 36 height 19
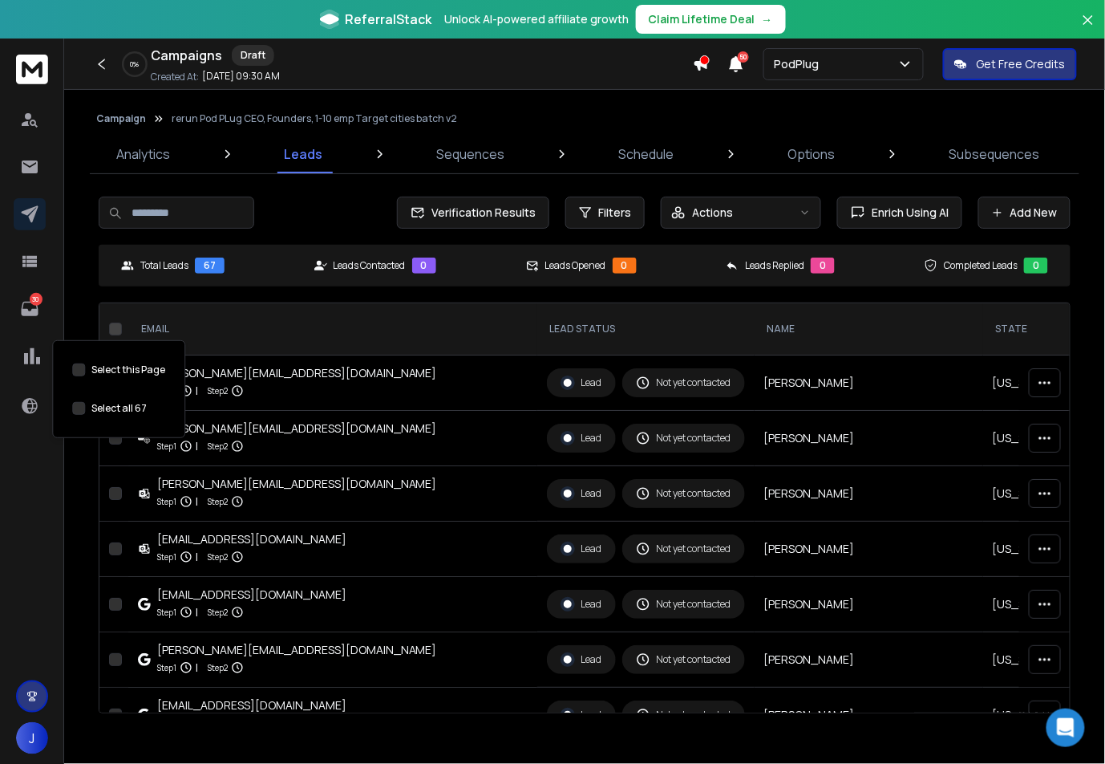
click at [95, 403] on label "Select all 67" at bounding box center [118, 408] width 55 height 13
click at [78, 411] on button "Select this Page" at bounding box center [78, 408] width 13 height 13
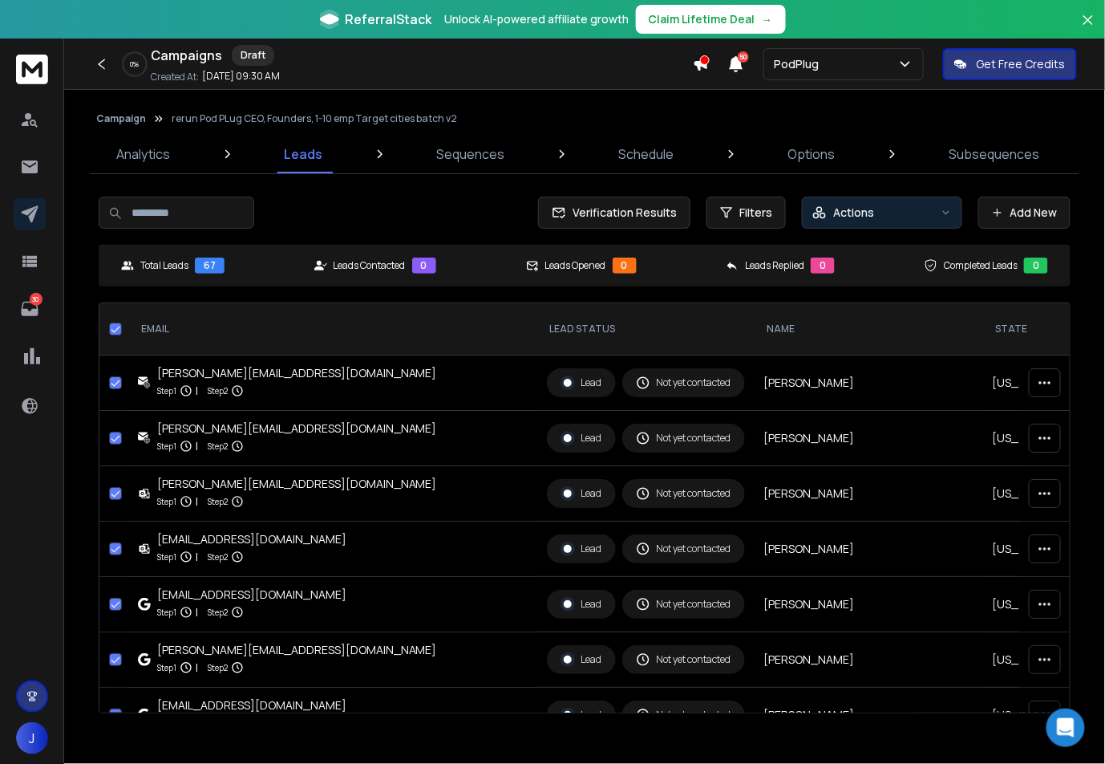
click at [873, 206] on p "Actions" at bounding box center [853, 213] width 41 height 16
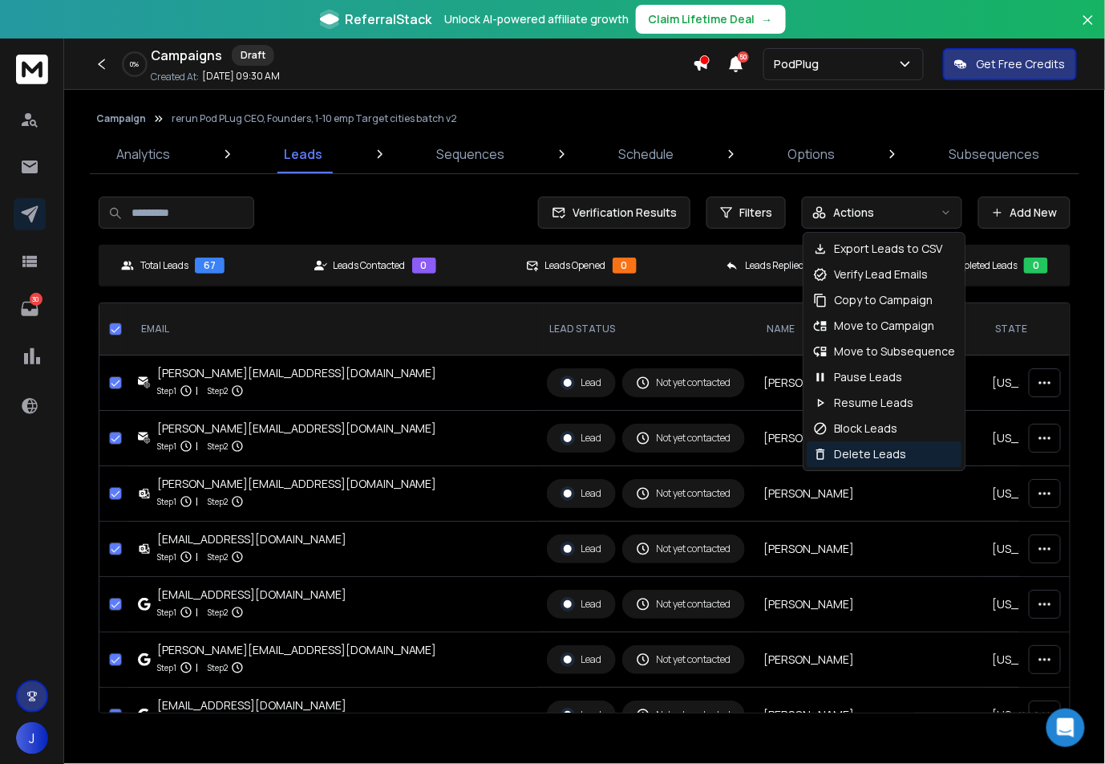
click at [858, 444] on div "Delete Leads" at bounding box center [884, 454] width 155 height 26
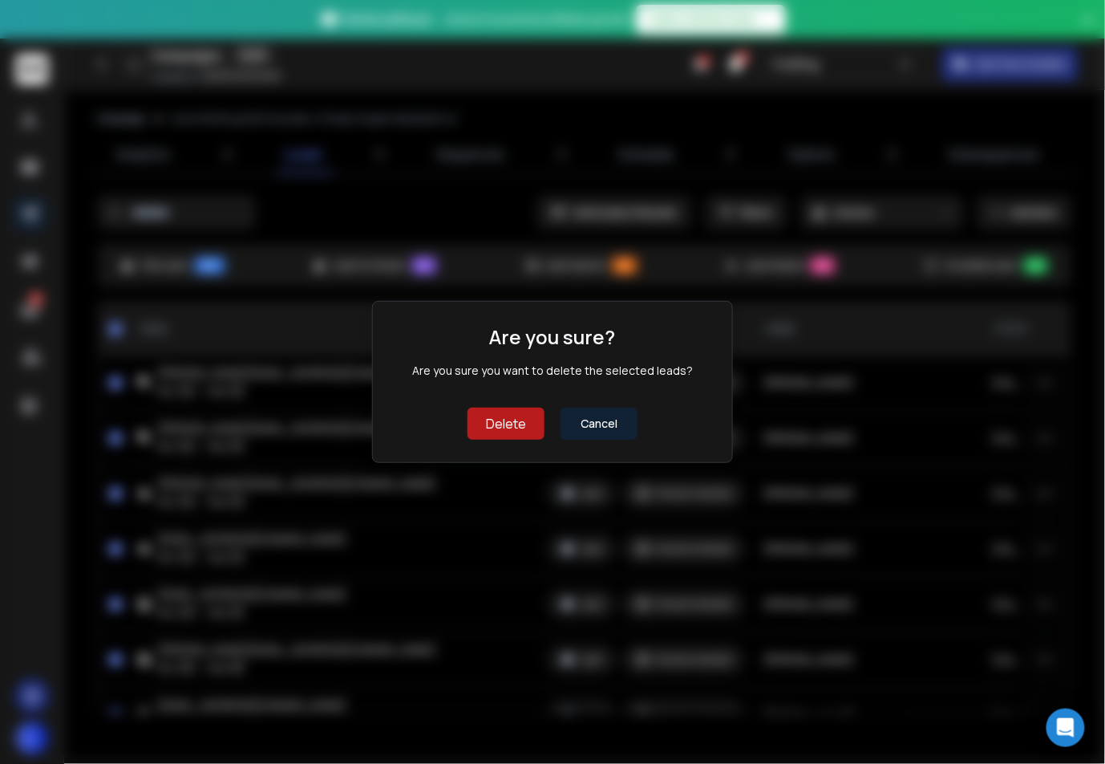
click at [486, 415] on button "Delete" at bounding box center [506, 423] width 77 height 32
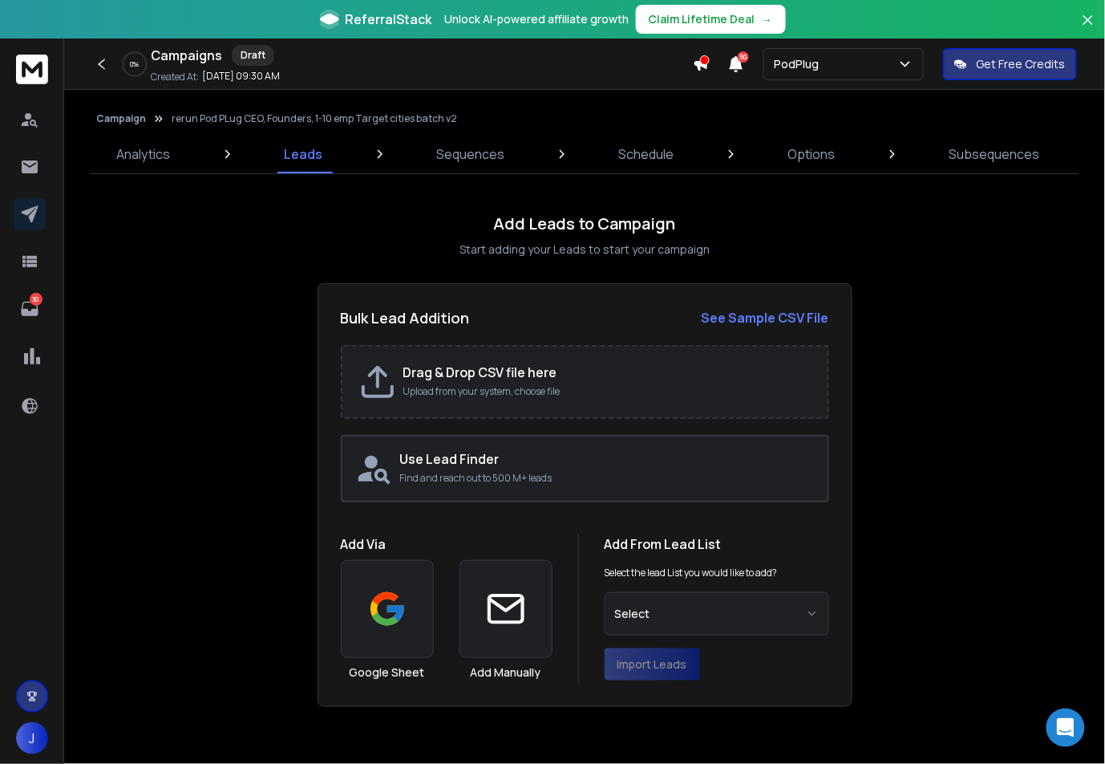
click at [249, 355] on div "Add Leads to Campaign Start adding your Leads to start your campaign Bulk Lead …" at bounding box center [584, 452] width 977 height 510
click at [466, 364] on h2 "Drag & Drop CSV file here" at bounding box center [607, 372] width 408 height 19
type input "**********"
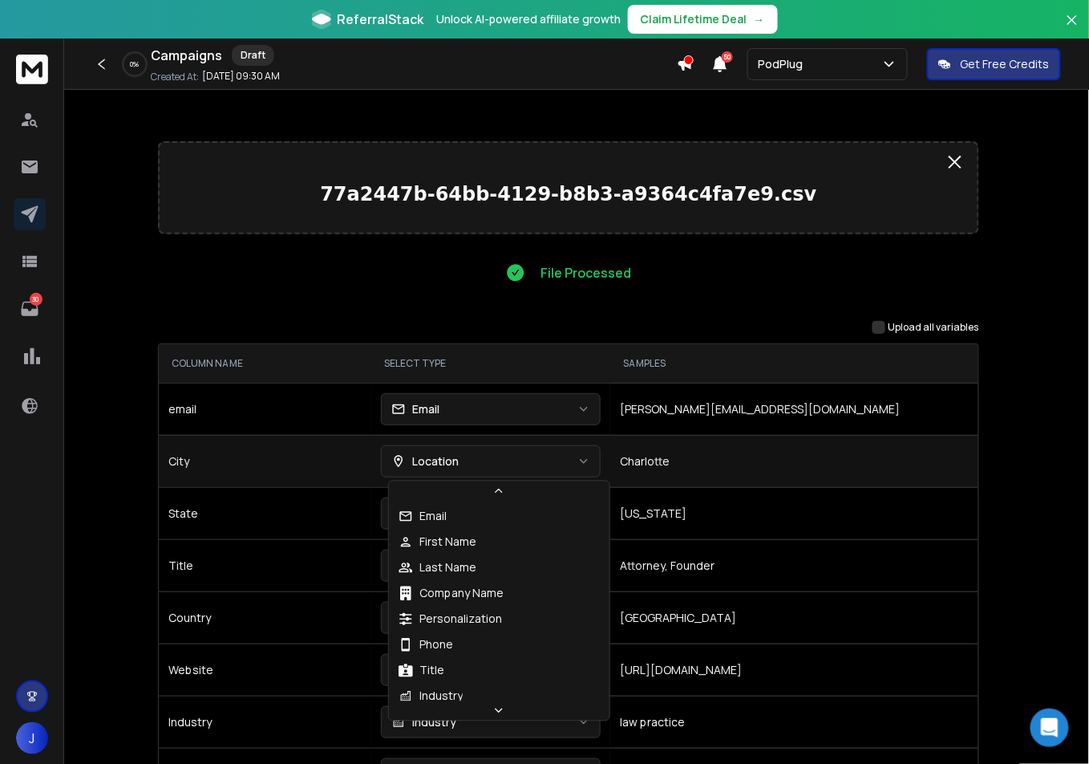
click at [466, 453] on button "Location" at bounding box center [491, 461] width 220 height 32
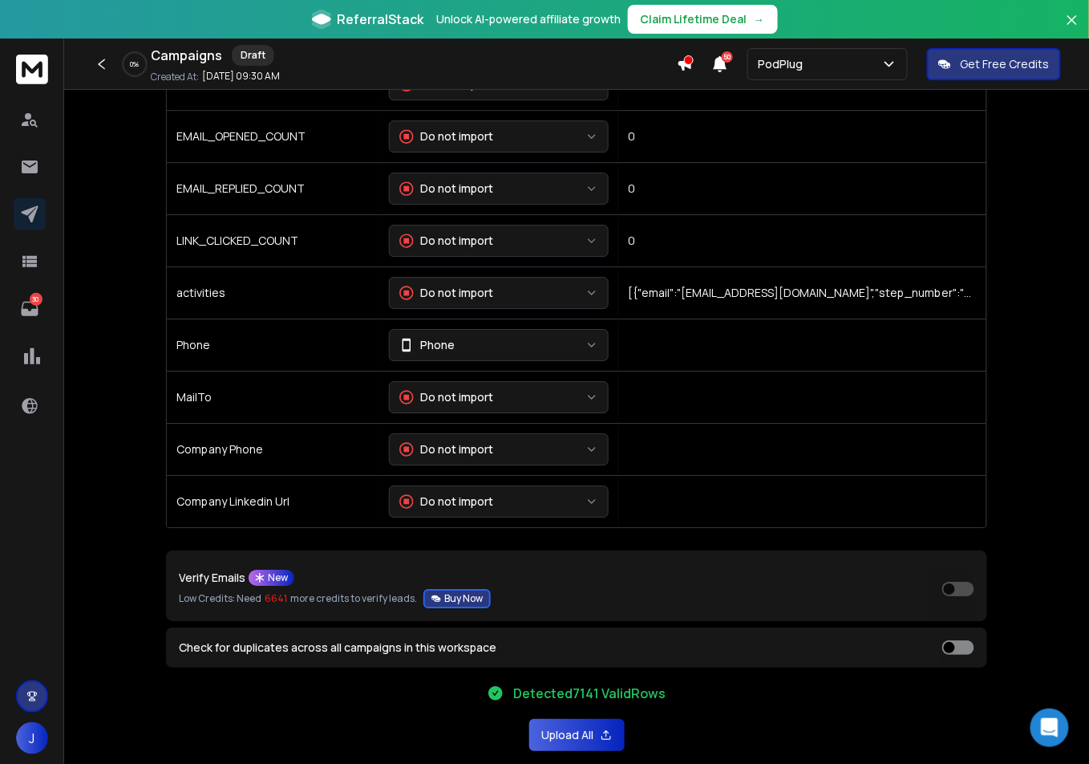
scroll to position [1230, 0]
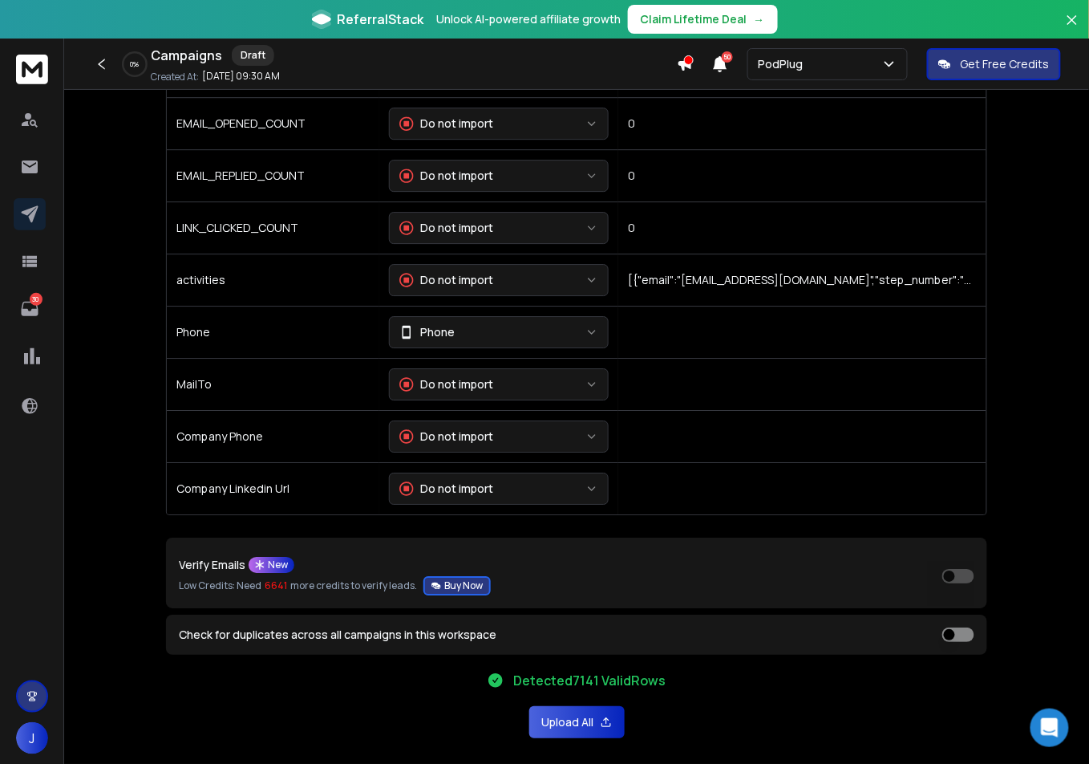
click at [576, 719] on button "Upload All" at bounding box center [576, 722] width 95 height 32
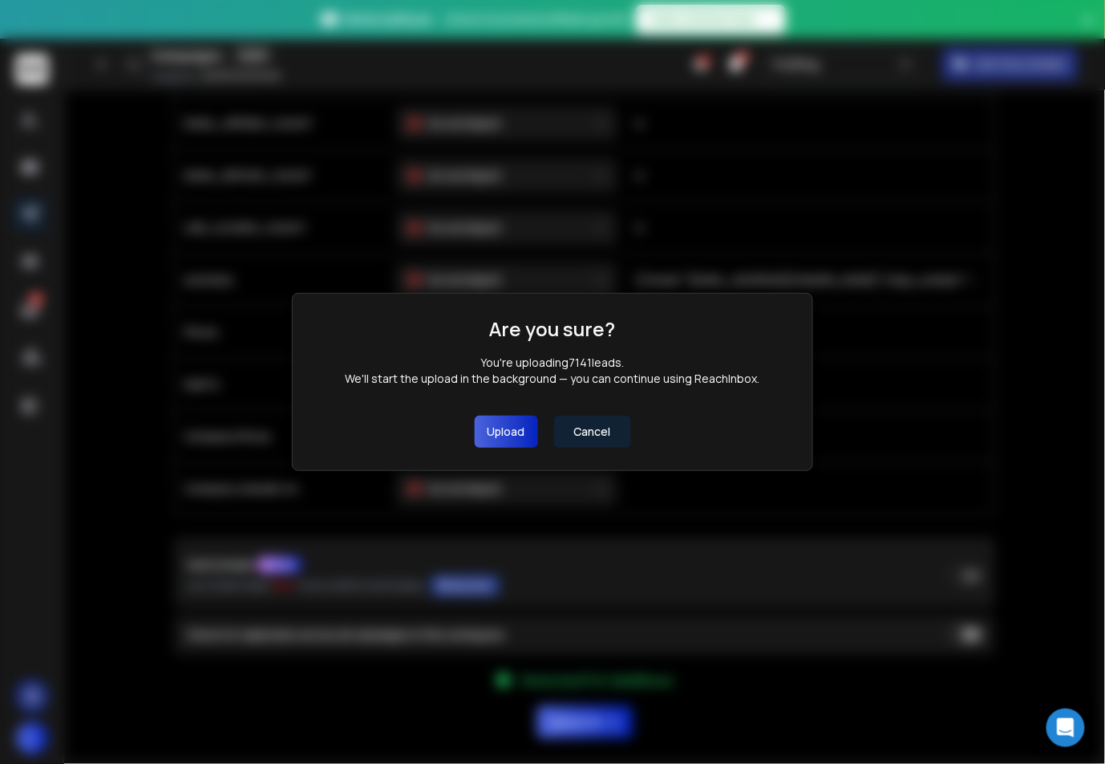
click at [507, 447] on button "Upload" at bounding box center [506, 431] width 63 height 32
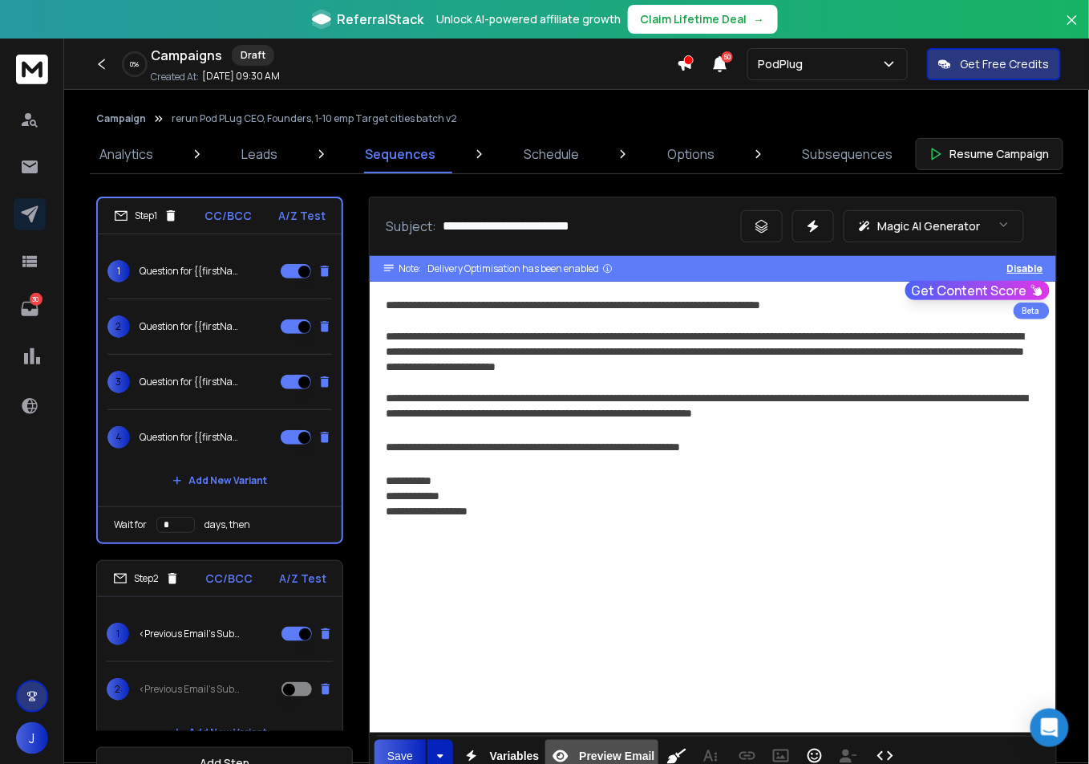
click at [602, 748] on div "Preview Email" at bounding box center [601, 756] width 112 height 26
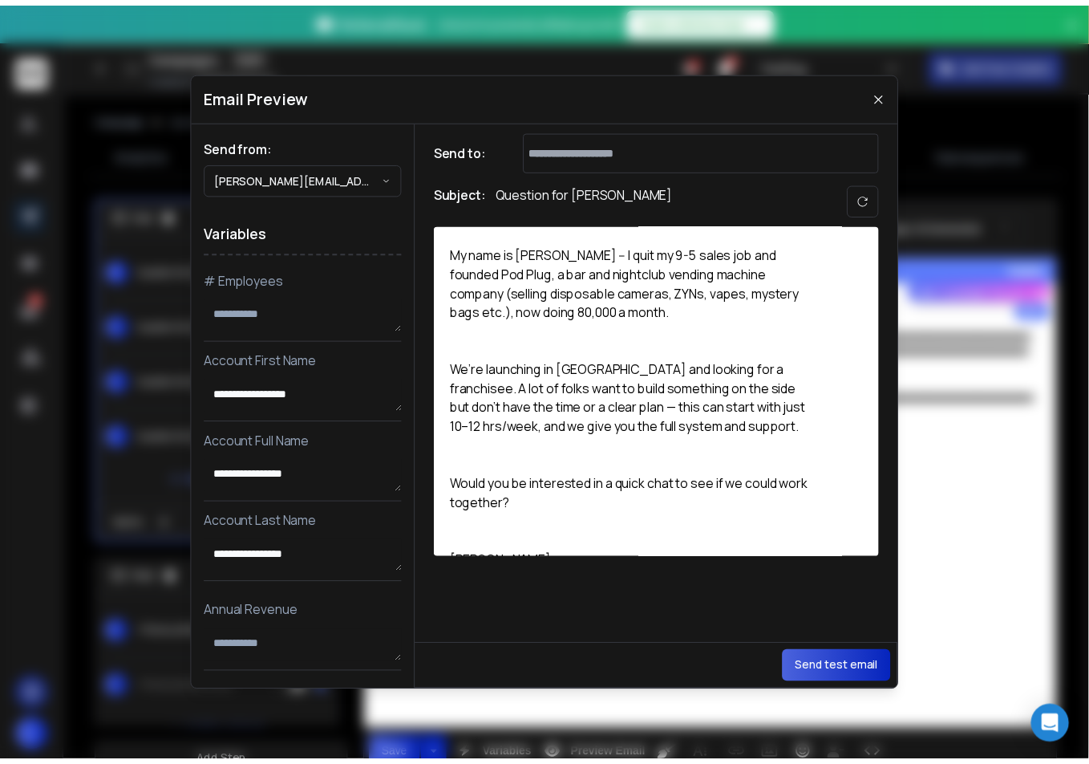
scroll to position [106, 0]
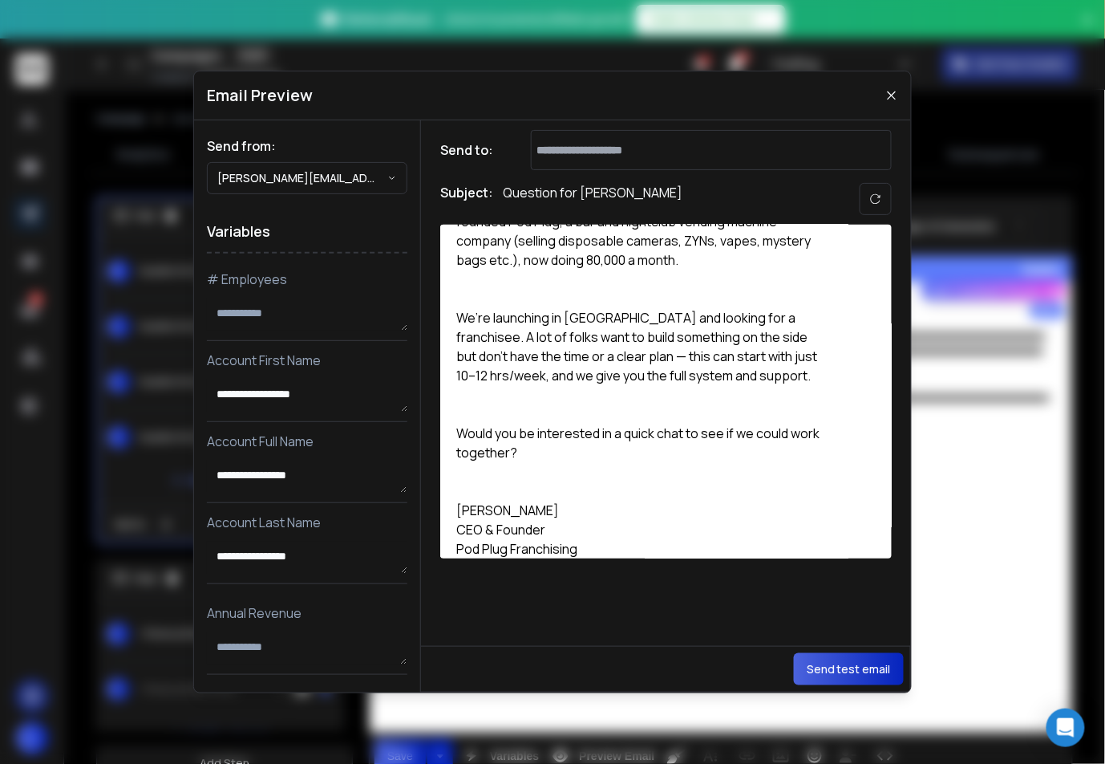
click at [889, 95] on icon at bounding box center [891, 95] width 13 height 13
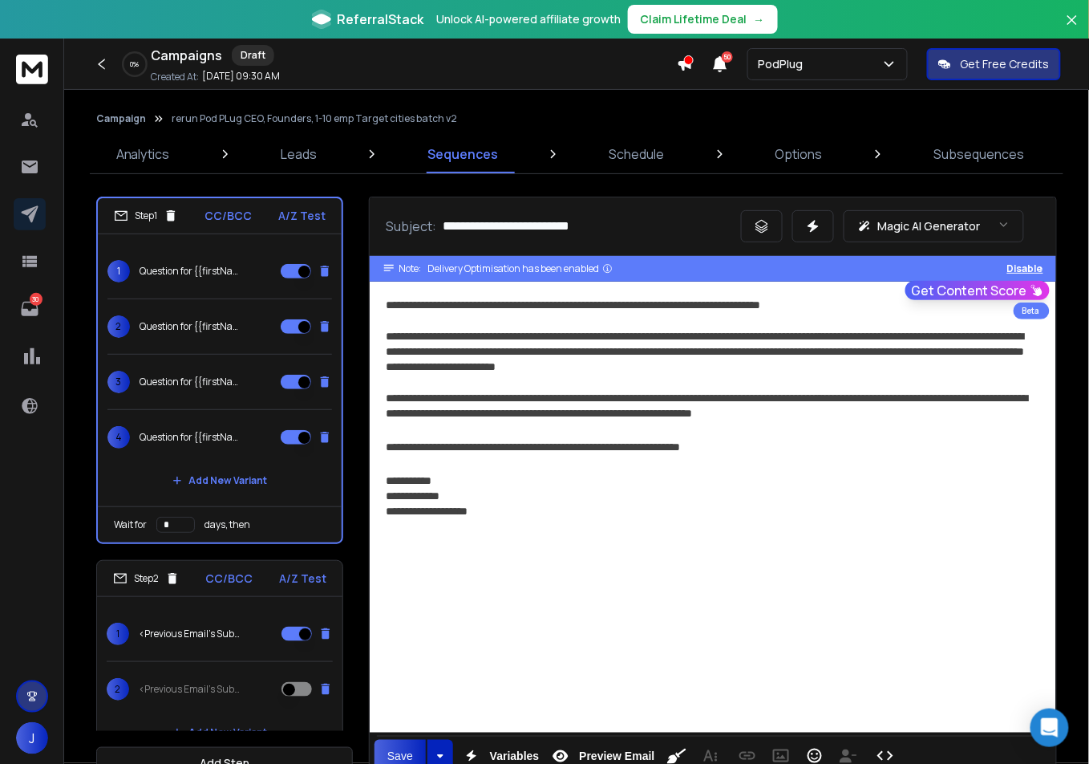
click at [207, 305] on div "2 Question for {{firstName}}" at bounding box center [219, 326] width 225 height 55
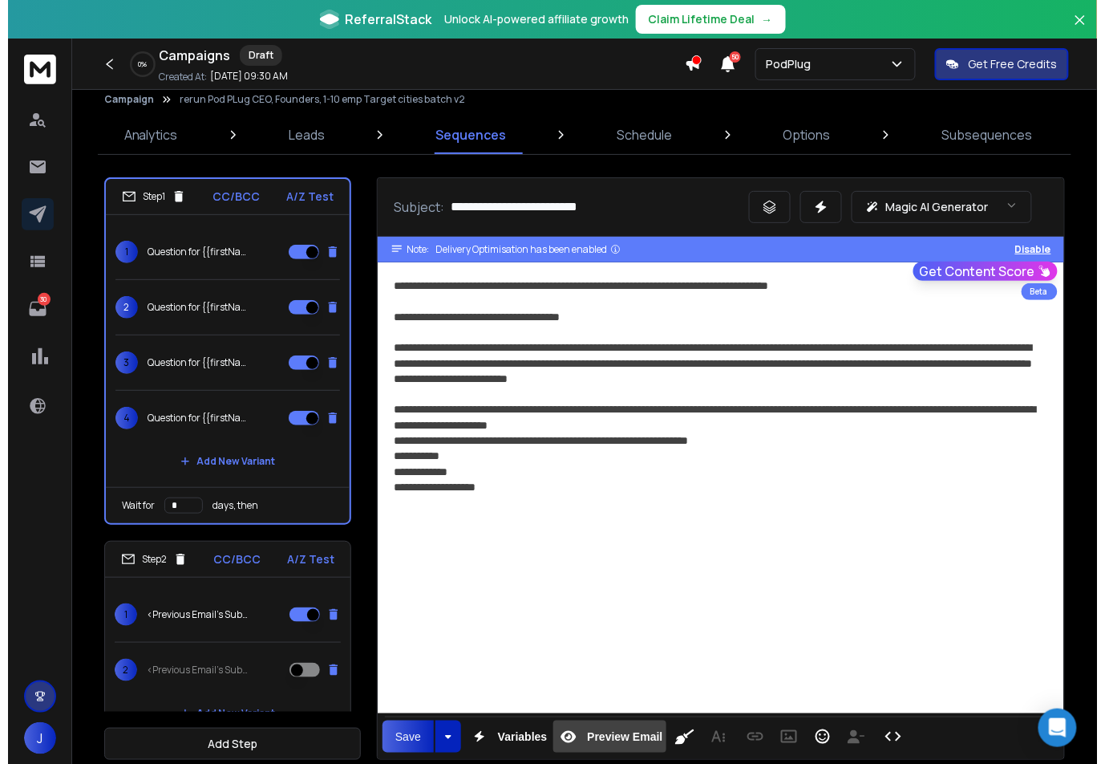
scroll to position [38, 0]
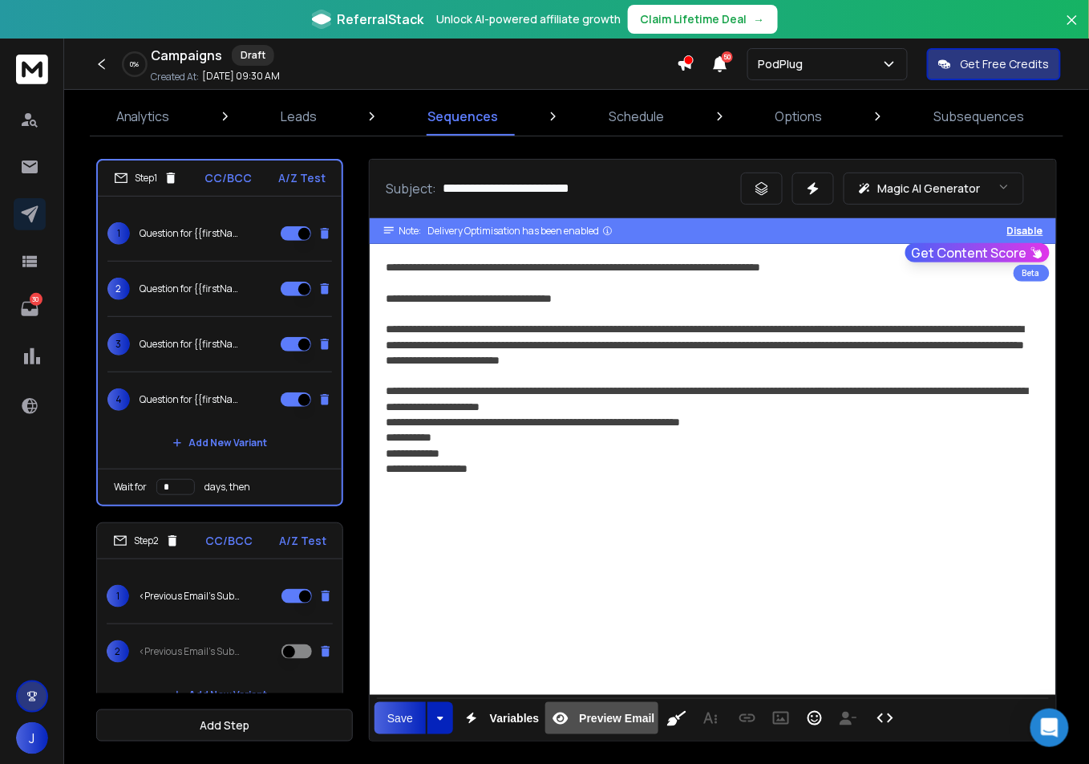
click at [591, 714] on span "Preview Email" at bounding box center [617, 718] width 82 height 14
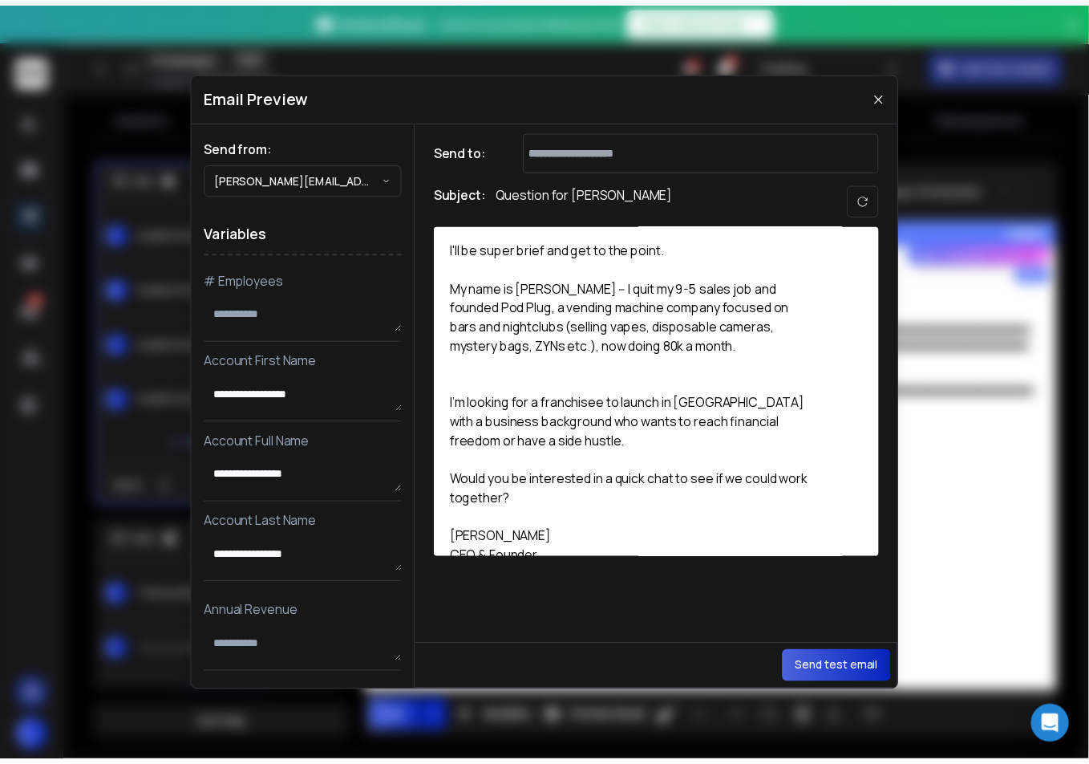
scroll to position [87, 0]
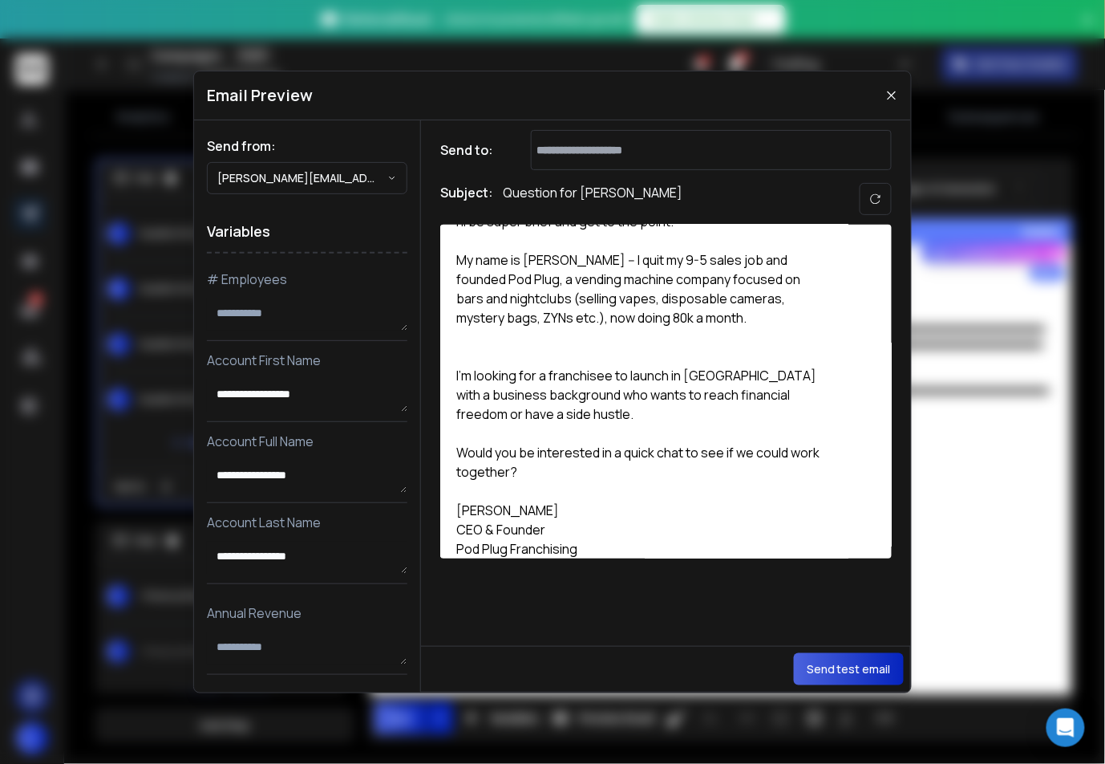
click at [987, 476] on div "**********" at bounding box center [552, 382] width 1105 height 654
click at [902, 95] on div "Email Preview" at bounding box center [552, 95] width 717 height 48
click at [889, 95] on icon at bounding box center [891, 95] width 13 height 13
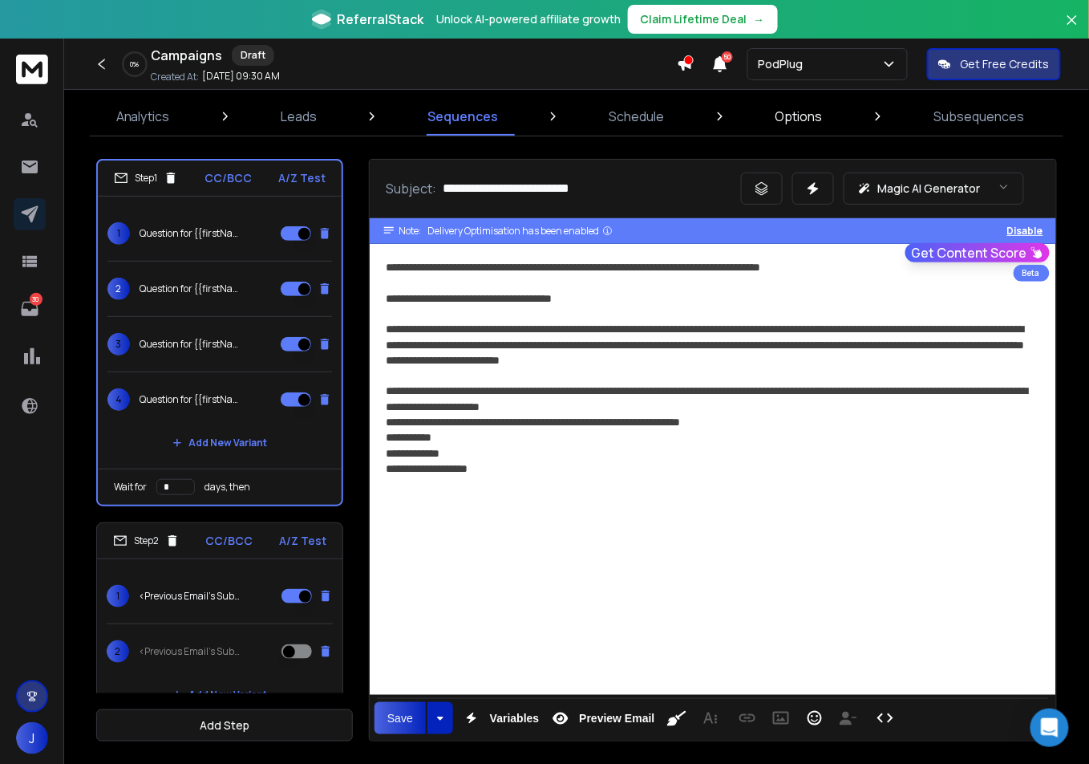
click at [810, 112] on p "Options" at bounding box center [799, 116] width 47 height 19
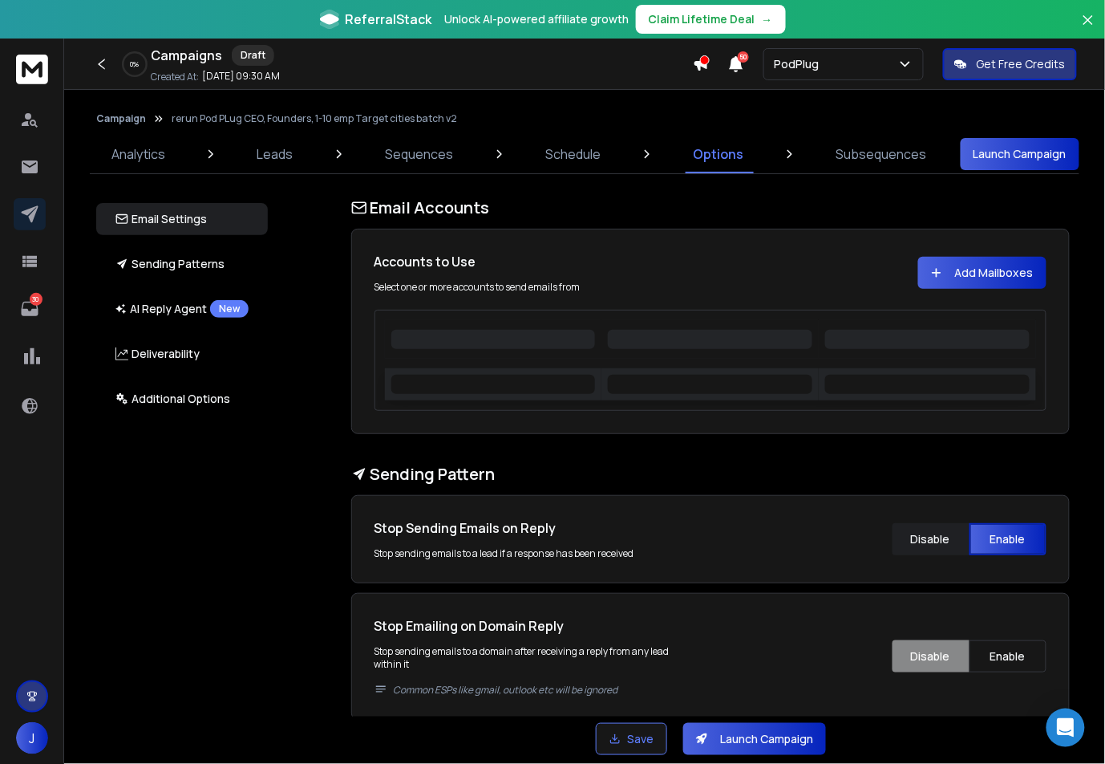
click at [989, 148] on button "Launch Campaign" at bounding box center [1020, 154] width 119 height 32
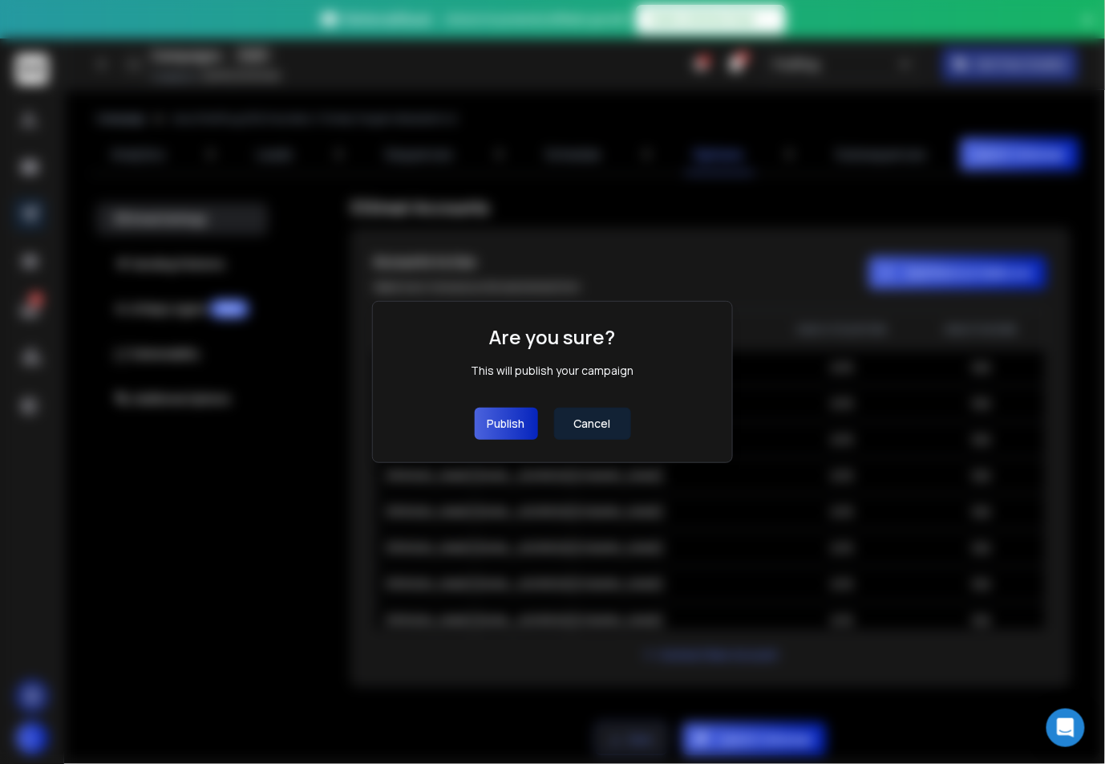
click at [527, 422] on button "Publish" at bounding box center [506, 423] width 63 height 32
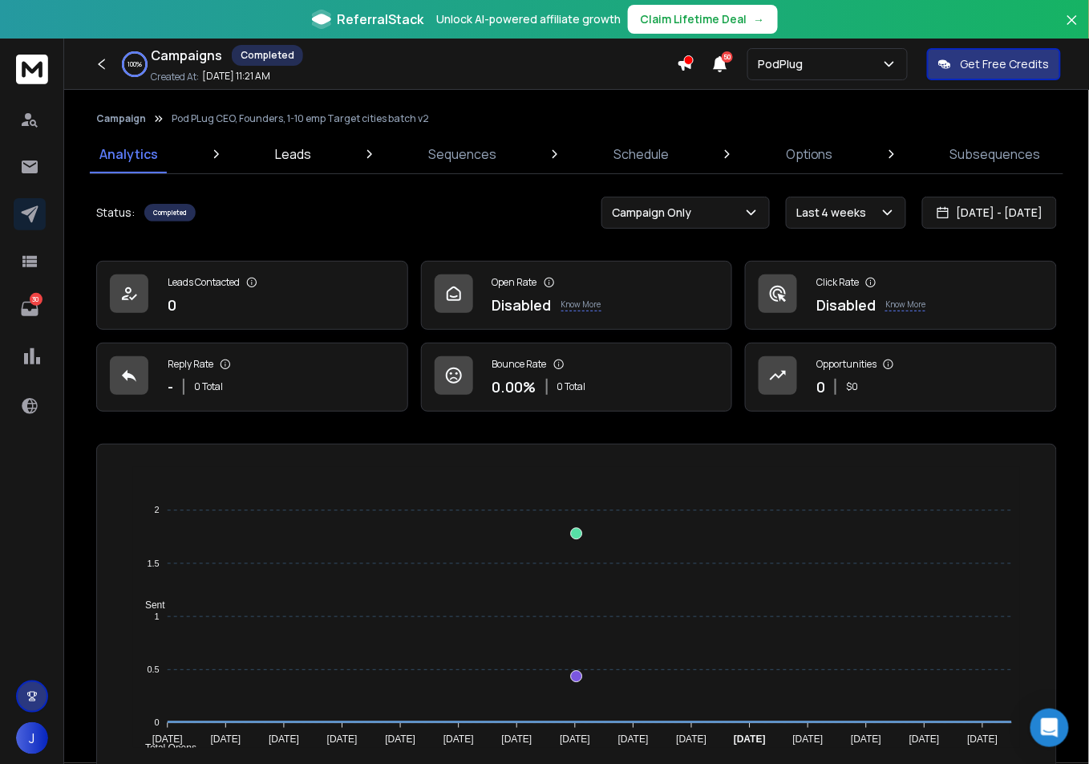
click at [290, 156] on p "Leads" at bounding box center [293, 153] width 36 height 19
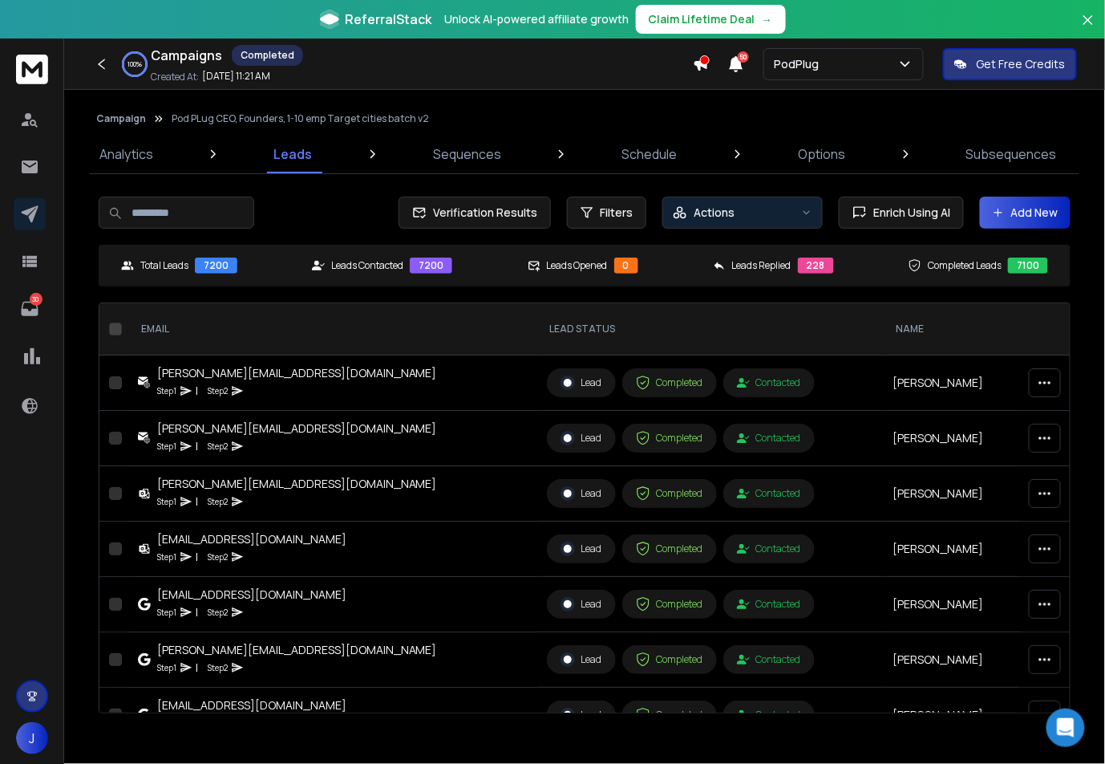
click at [709, 215] on p "Actions" at bounding box center [714, 213] width 41 height 16
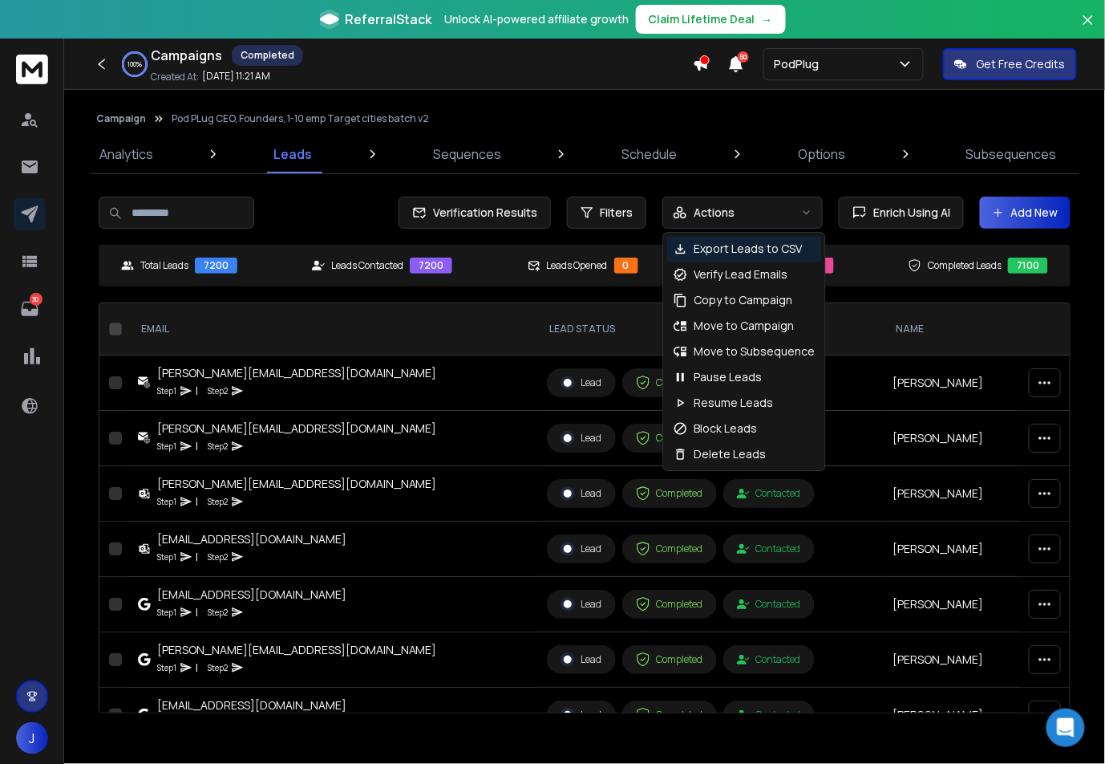
click at [537, 326] on th "LEAD STATUS" at bounding box center [710, 329] width 346 height 52
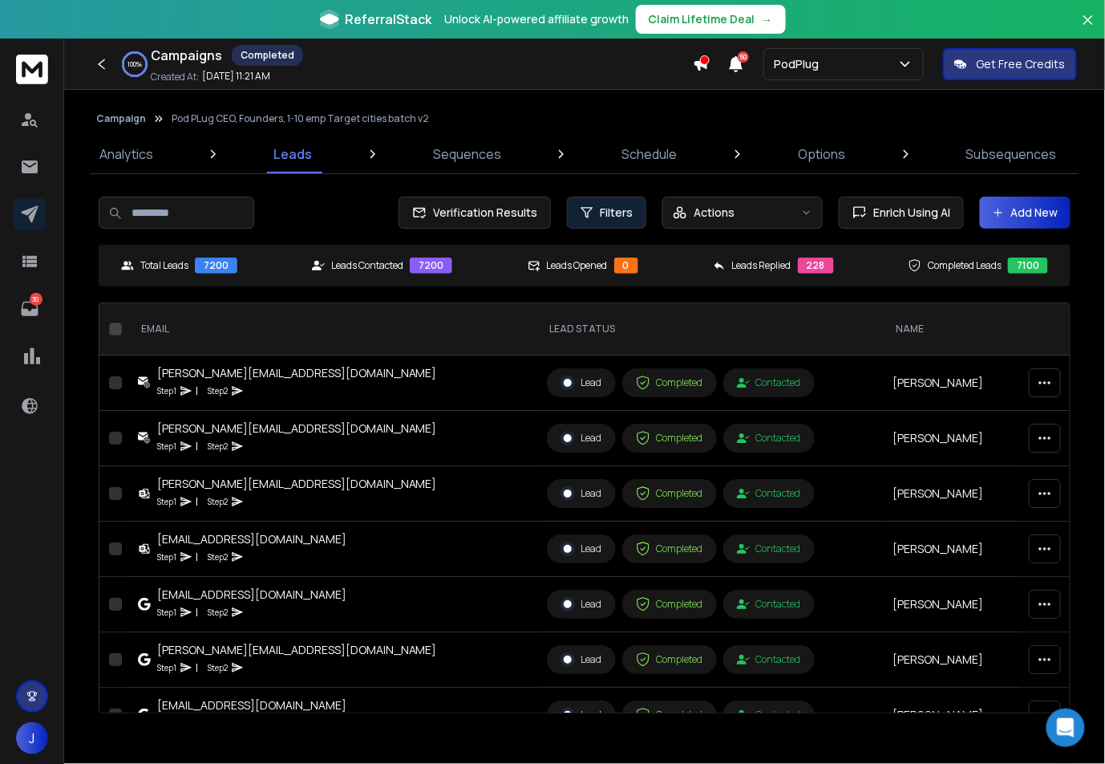
click at [619, 217] on span "Filters" at bounding box center [616, 213] width 33 height 16
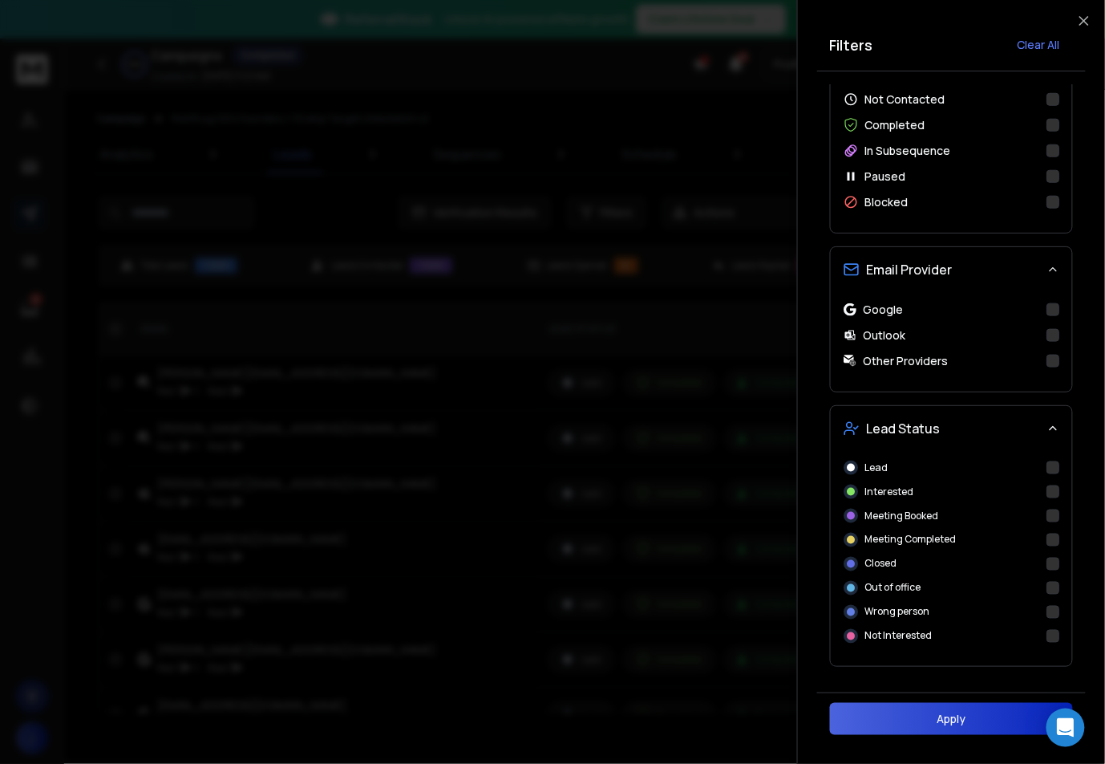
scroll to position [428, 0]
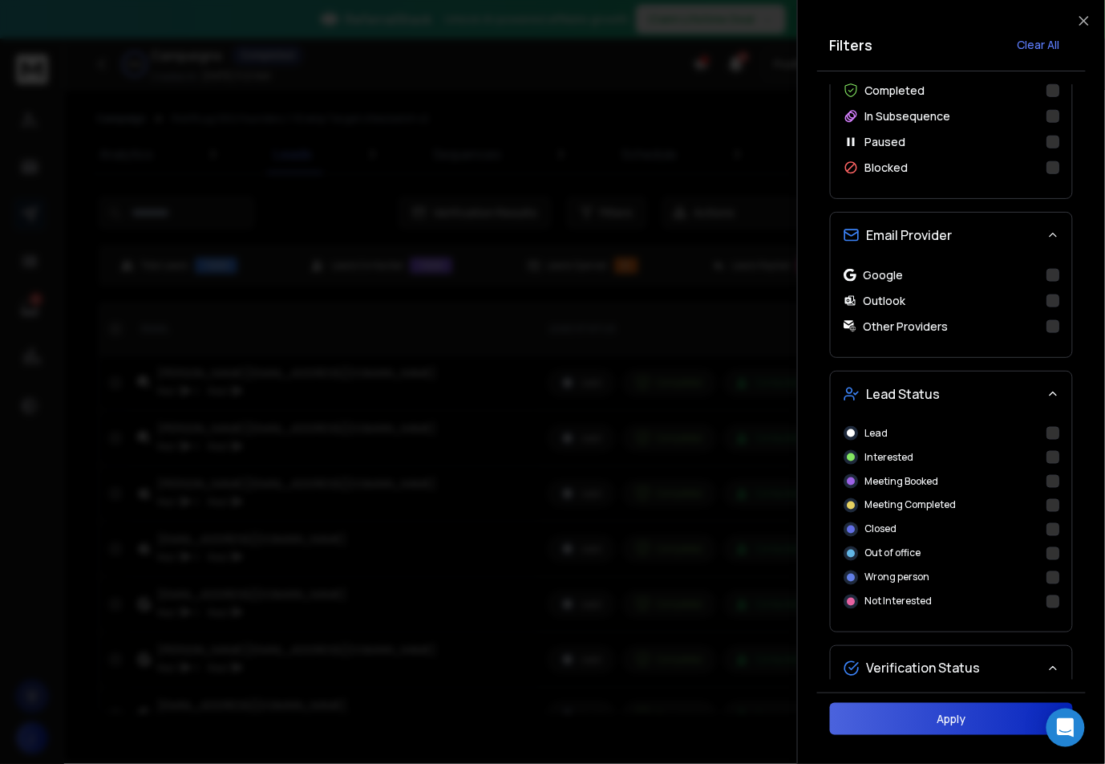
click at [1036, 590] on div "Lead Interested Meeting Booked Meeting Completed Closed Out of office Wrong per…" at bounding box center [951, 528] width 241 height 205
click at [1031, 436] on div "Lead" at bounding box center [952, 433] width 216 height 14
click at [1047, 436] on button "Lead" at bounding box center [1053, 433] width 13 height 13
click at [1047, 602] on Interested "Not Interested" at bounding box center [1053, 601] width 13 height 13
drag, startPoint x: 1039, startPoint y: 579, endPoint x: 1037, endPoint y: 565, distance: 14.6
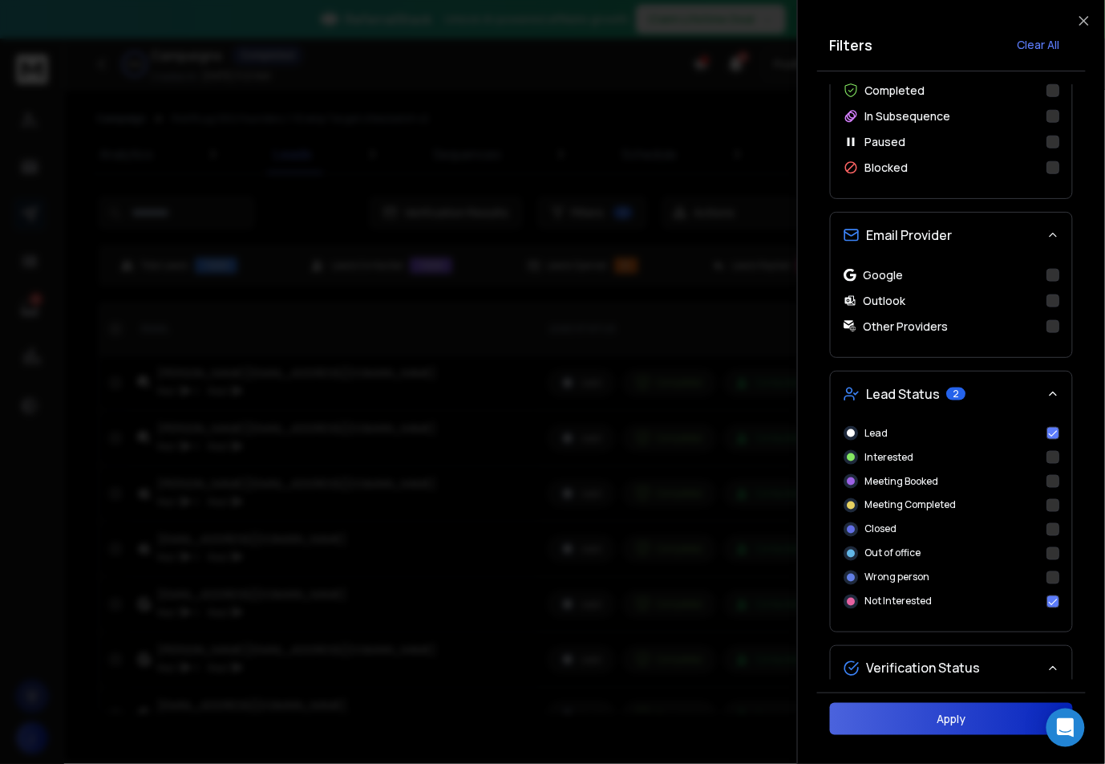
click at [1047, 579] on person "Wrong person" at bounding box center [1053, 577] width 13 height 13
click at [1047, 552] on office "Out of office" at bounding box center [1053, 553] width 13 height 13
click at [908, 719] on button "Apply" at bounding box center [951, 719] width 243 height 32
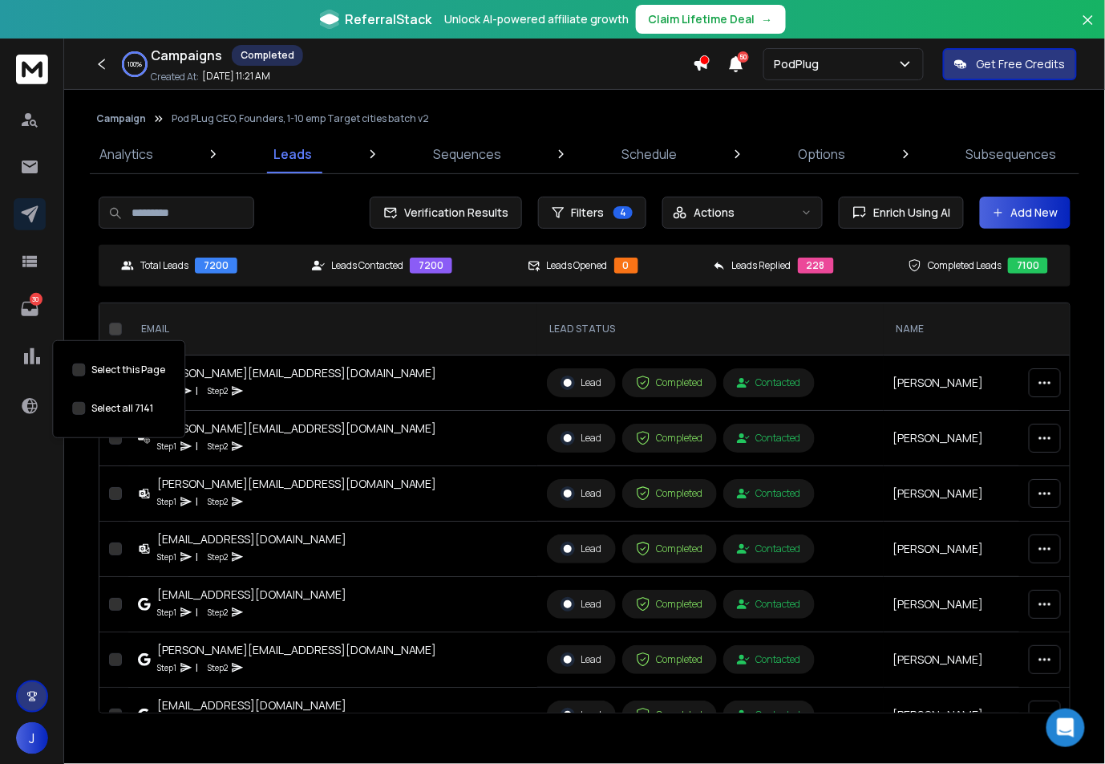
click at [77, 415] on div "Select all 7141" at bounding box center [118, 408] width 93 height 32
click at [77, 409] on button "Select this Page" at bounding box center [78, 408] width 13 height 13
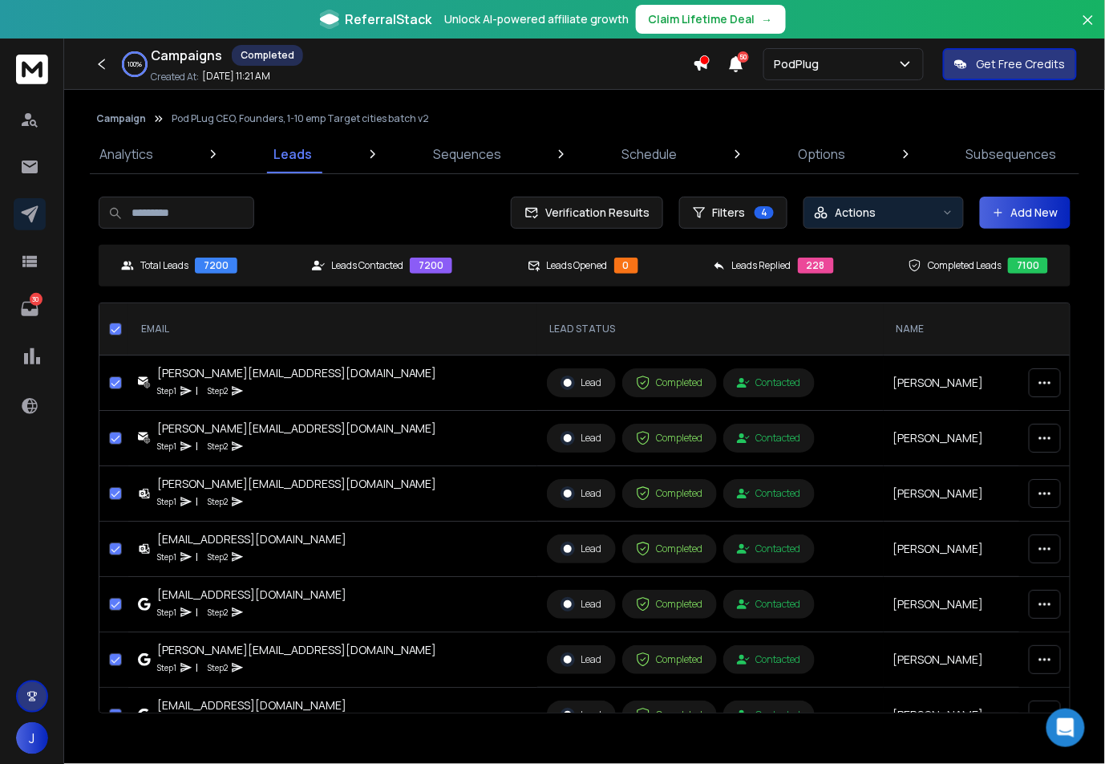
click at [841, 209] on p "Actions" at bounding box center [855, 213] width 41 height 16
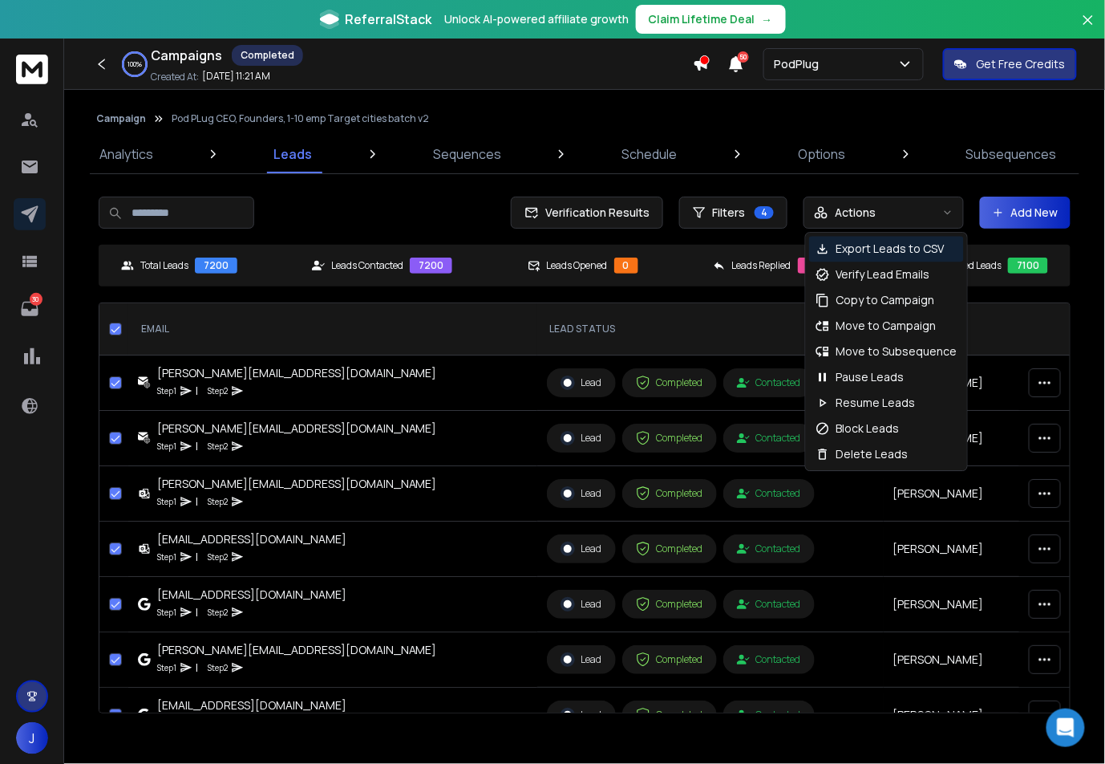
click at [848, 245] on p "Export Leads to CSV" at bounding box center [891, 249] width 108 height 16
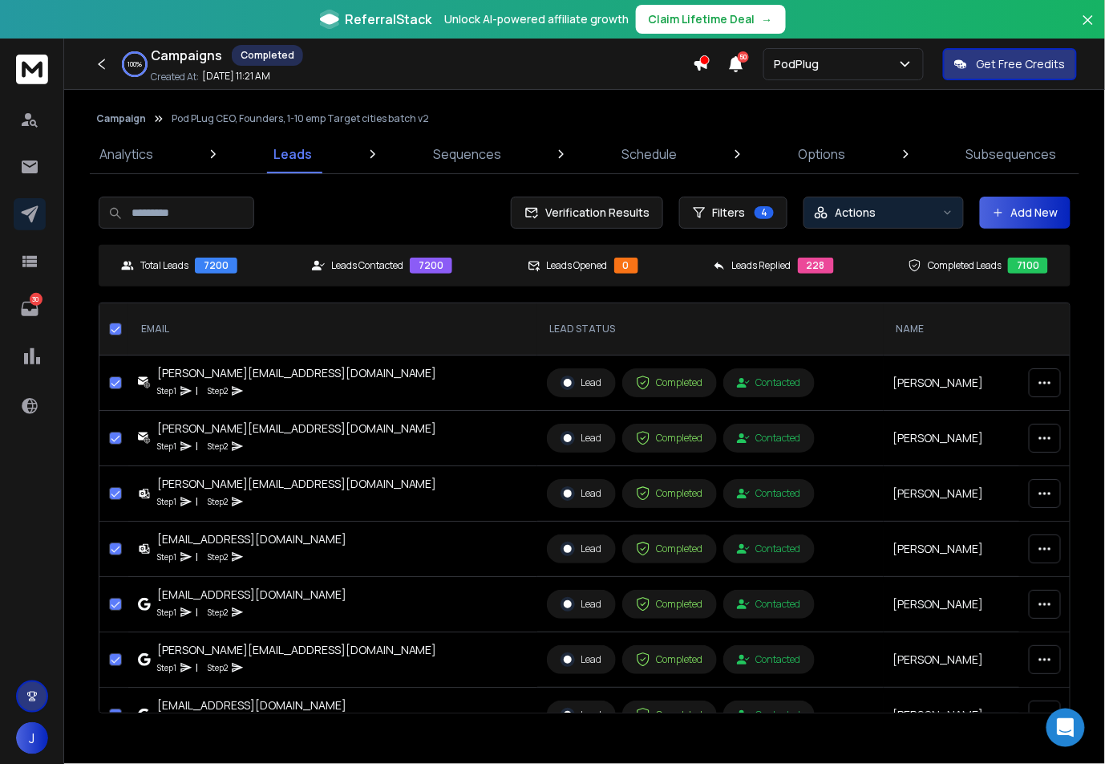
click at [876, 209] on p "Actions" at bounding box center [855, 213] width 41 height 16
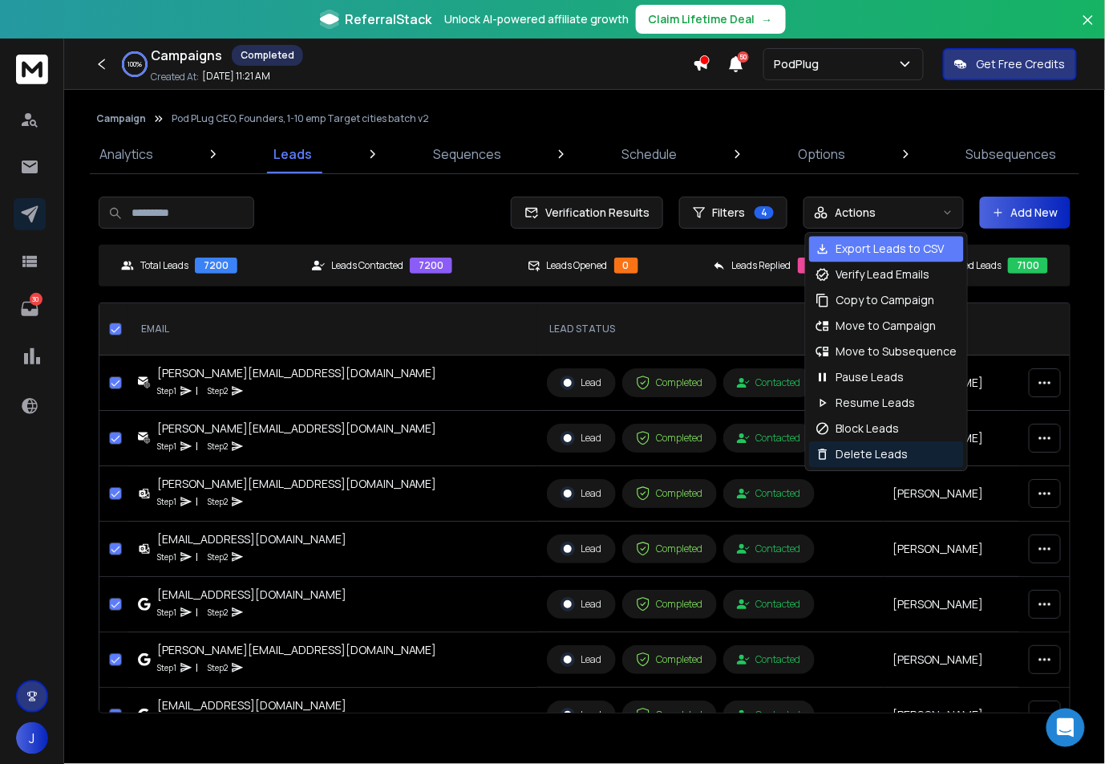
click at [841, 454] on p "Delete Leads" at bounding box center [873, 454] width 72 height 16
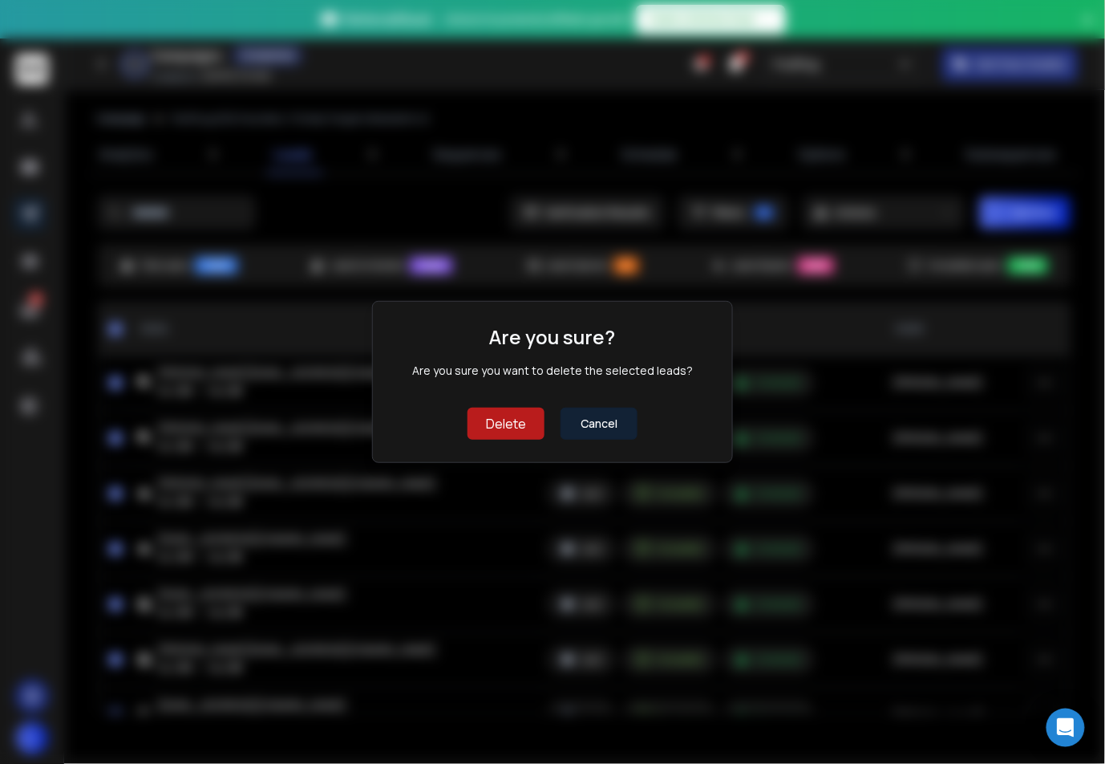
click at [498, 419] on button "Delete" at bounding box center [506, 423] width 77 height 32
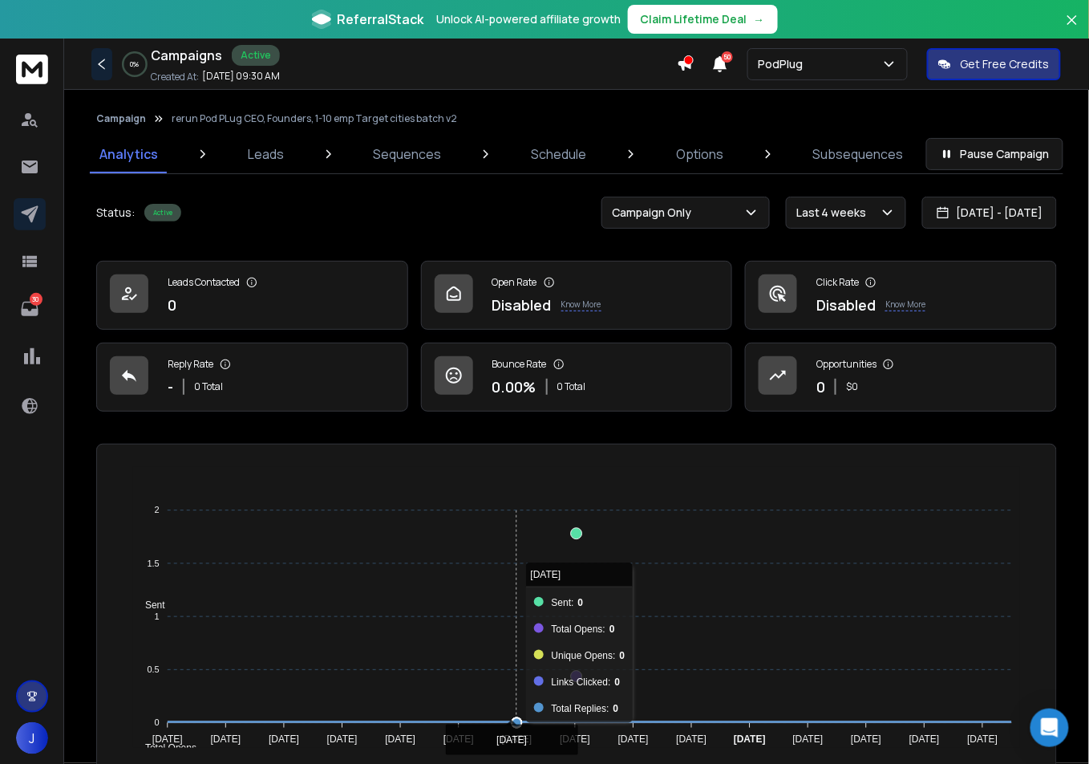
click at [107, 61] on icon at bounding box center [102, 64] width 14 height 14
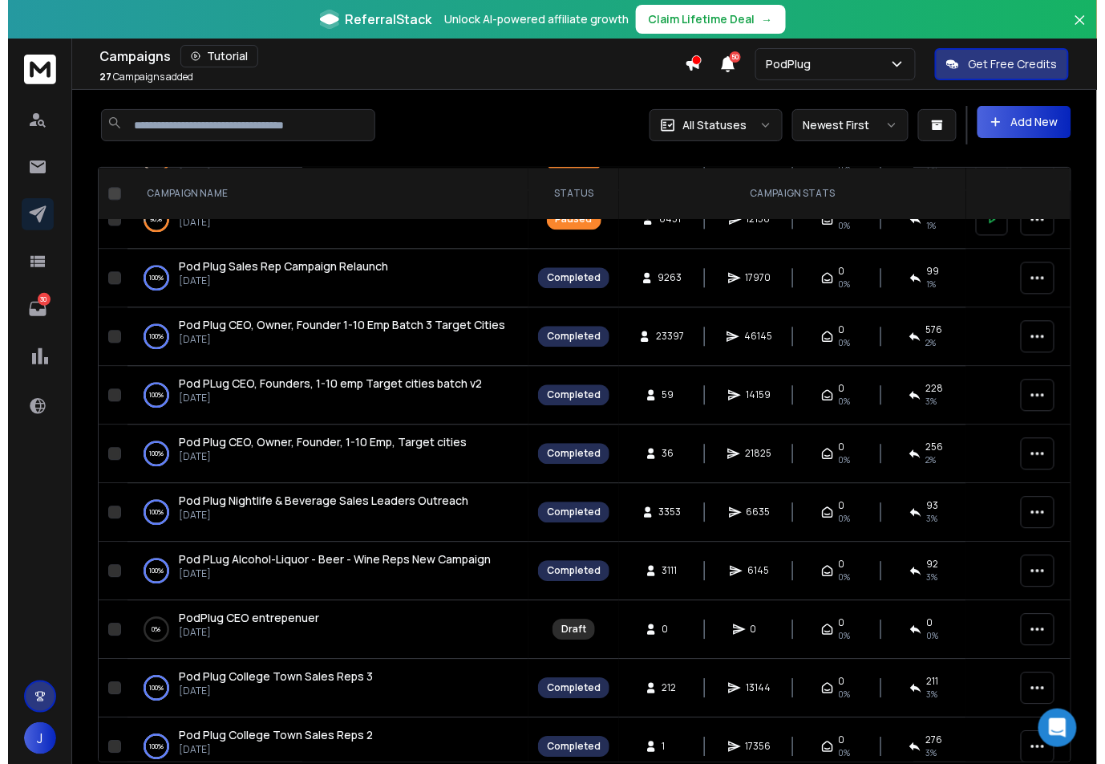
scroll to position [1059, 0]
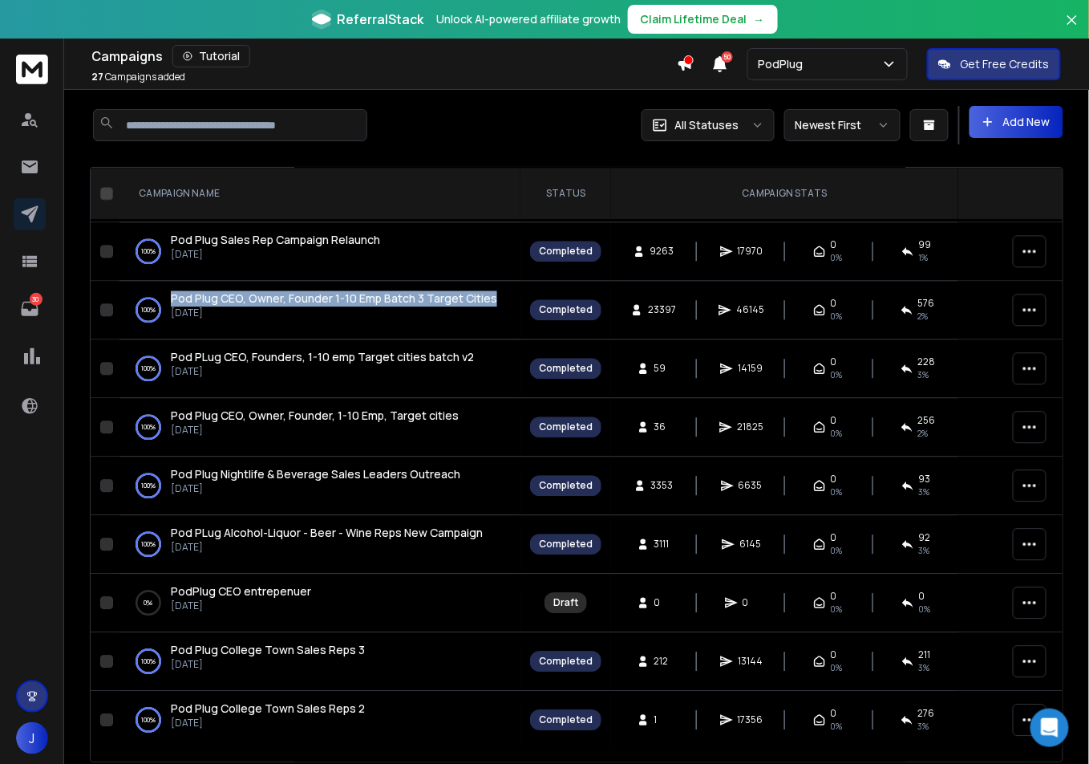
copy span "Pod Plug CEO, Owner, Founder 1-10 Emp Batch 3 Target Cities"
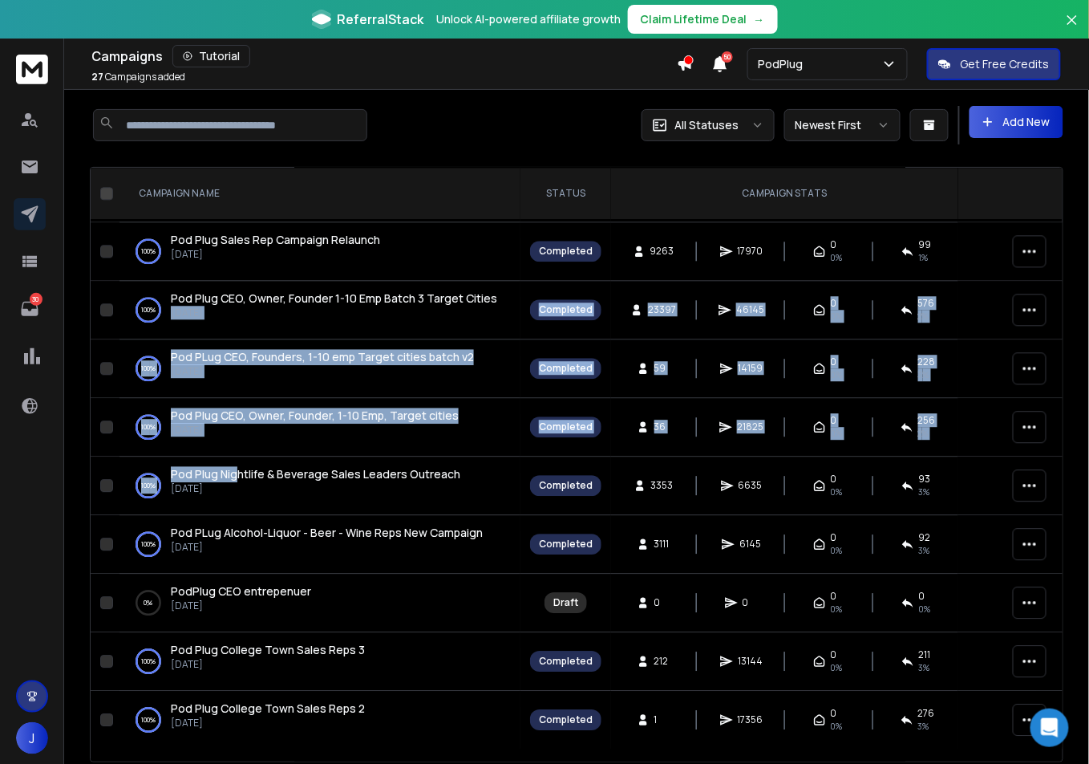
drag, startPoint x: 499, startPoint y: 292, endPoint x: 236, endPoint y: 459, distance: 311.5
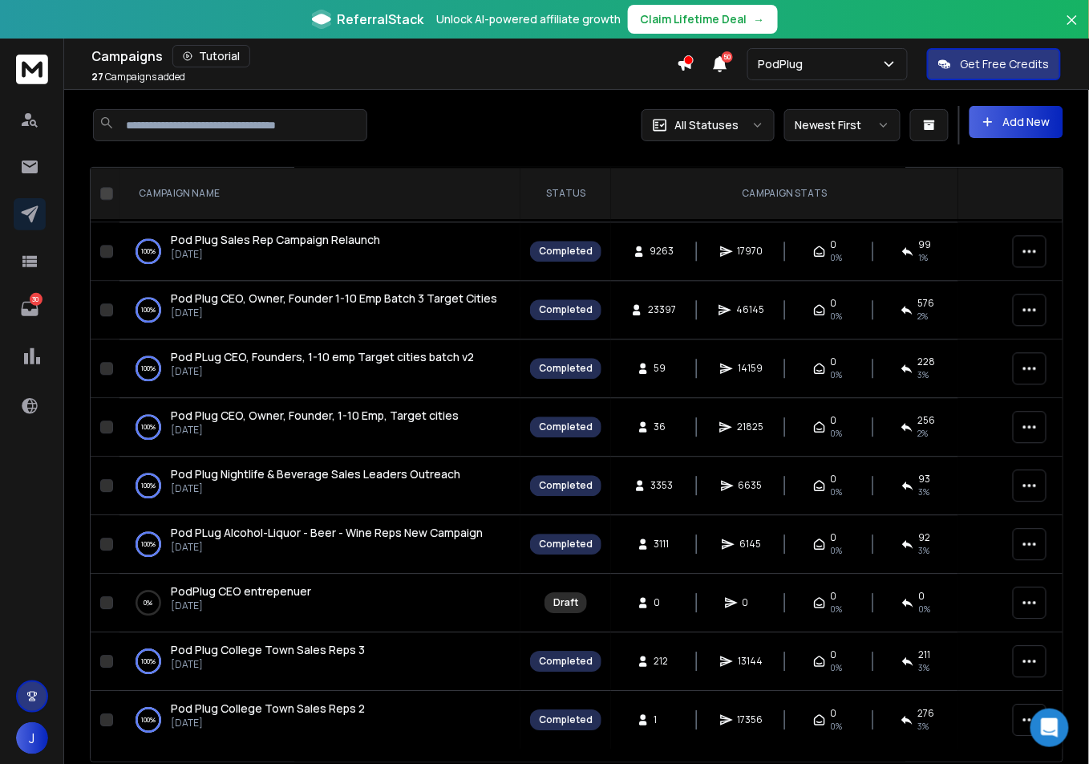
drag, startPoint x: 319, startPoint y: 287, endPoint x: 55, endPoint y: 553, distance: 374.3
click at [53, 562] on div "30 J" at bounding box center [32, 403] width 64 height 731
click at [1022, 302] on icon "button" at bounding box center [1030, 310] width 16 height 16
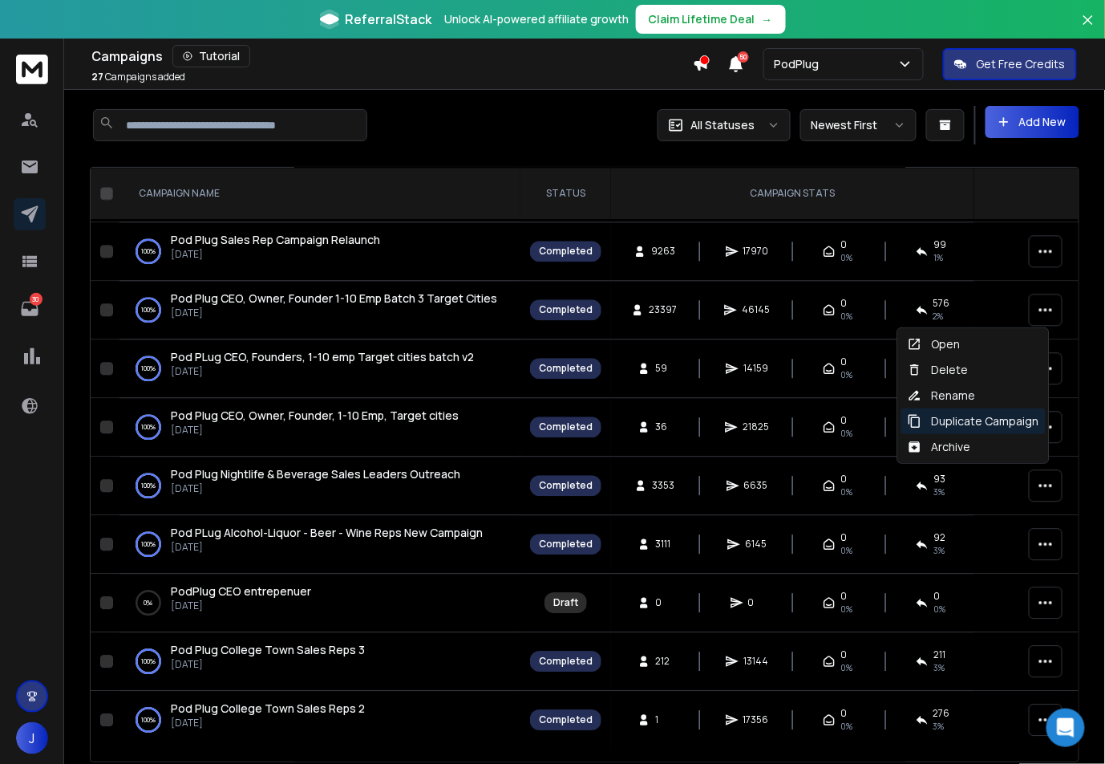
click at [958, 421] on div "Duplicate Campaign" at bounding box center [974, 421] width 132 height 16
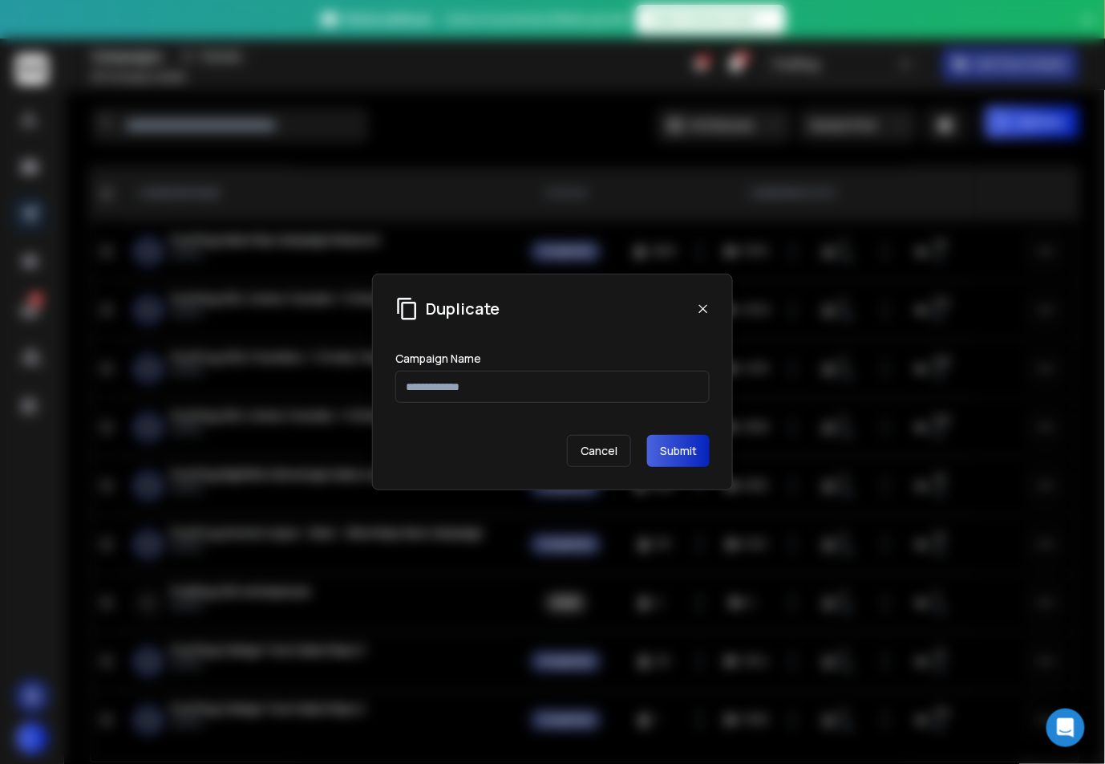
click at [481, 382] on input "text" at bounding box center [552, 387] width 314 height 32
paste input "**********"
type input "**********"
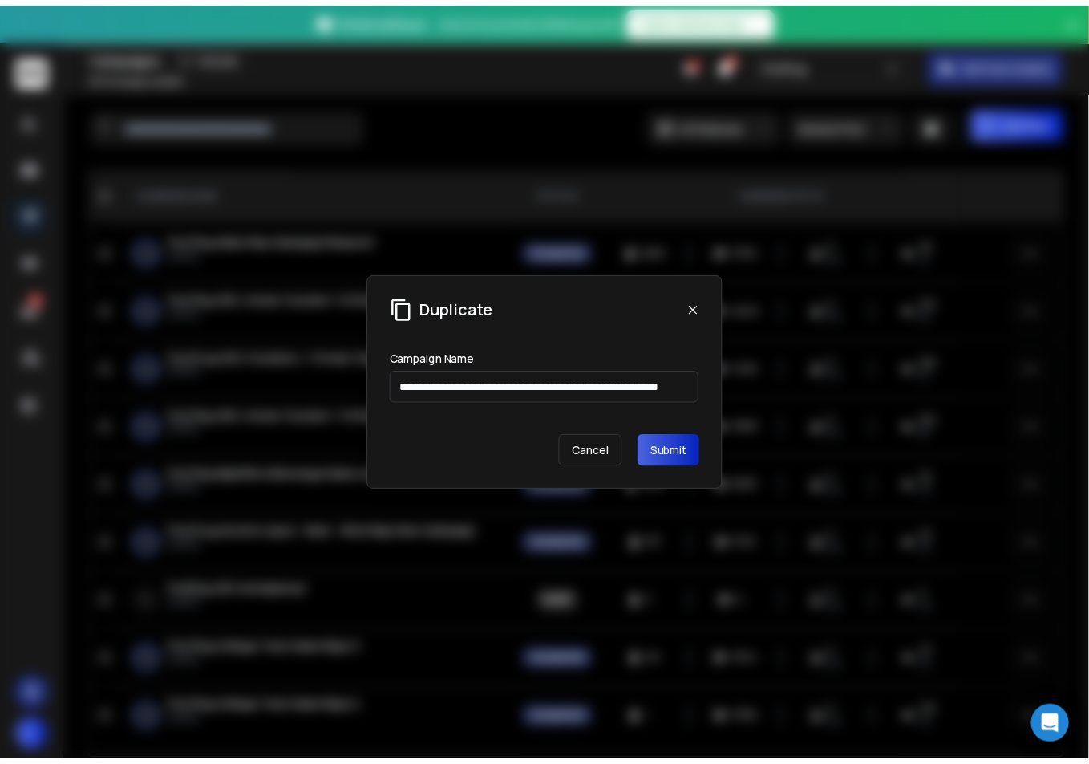
scroll to position [0, 0]
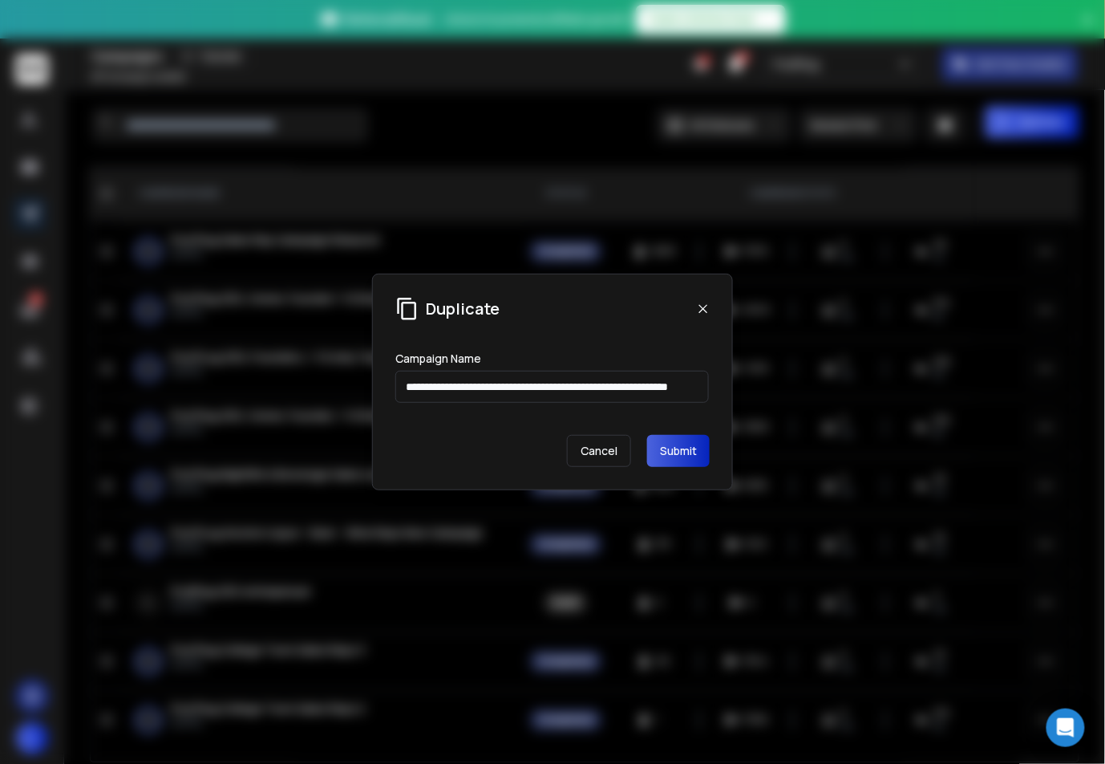
click at [682, 446] on button "Submit" at bounding box center [678, 451] width 63 height 32
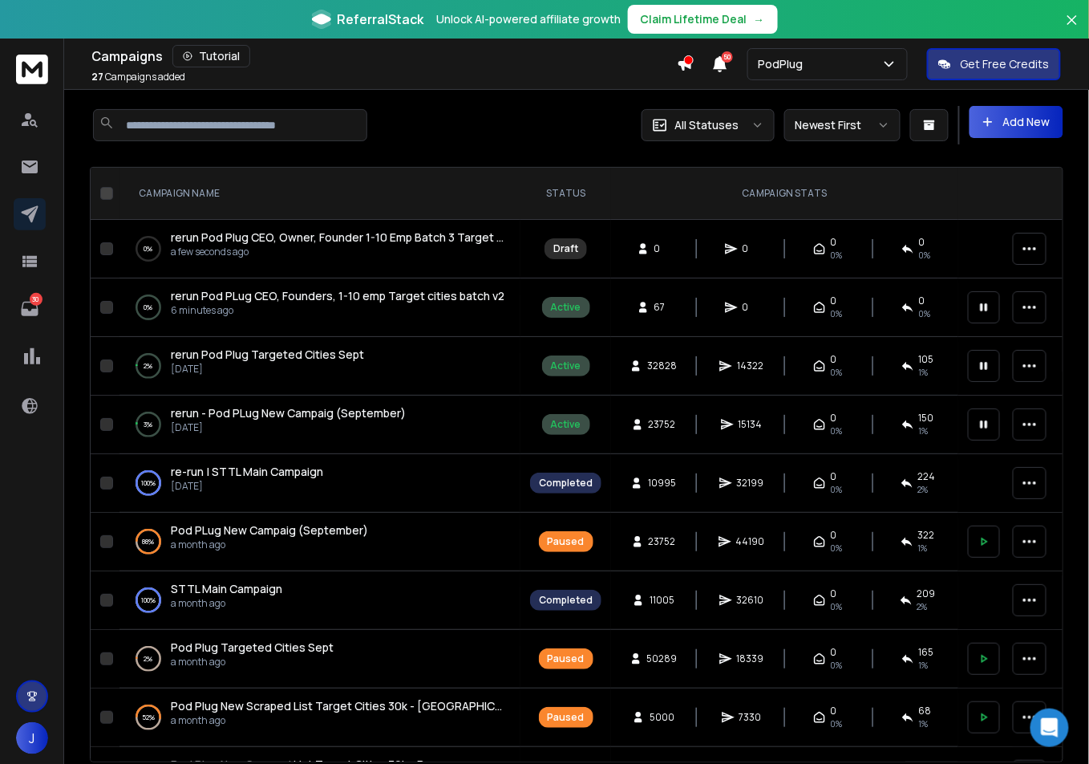
click at [874, 10] on div "ReferralStack Unlock AI-powered affiliate growth Lifetime Deals available! Clai…" at bounding box center [544, 19] width 1089 height 38
click at [244, 242] on span "rerun Pod Plug CEO, Owner, Founder 1-10 Emp Batch 3 Target Cities" at bounding box center [349, 236] width 357 height 15
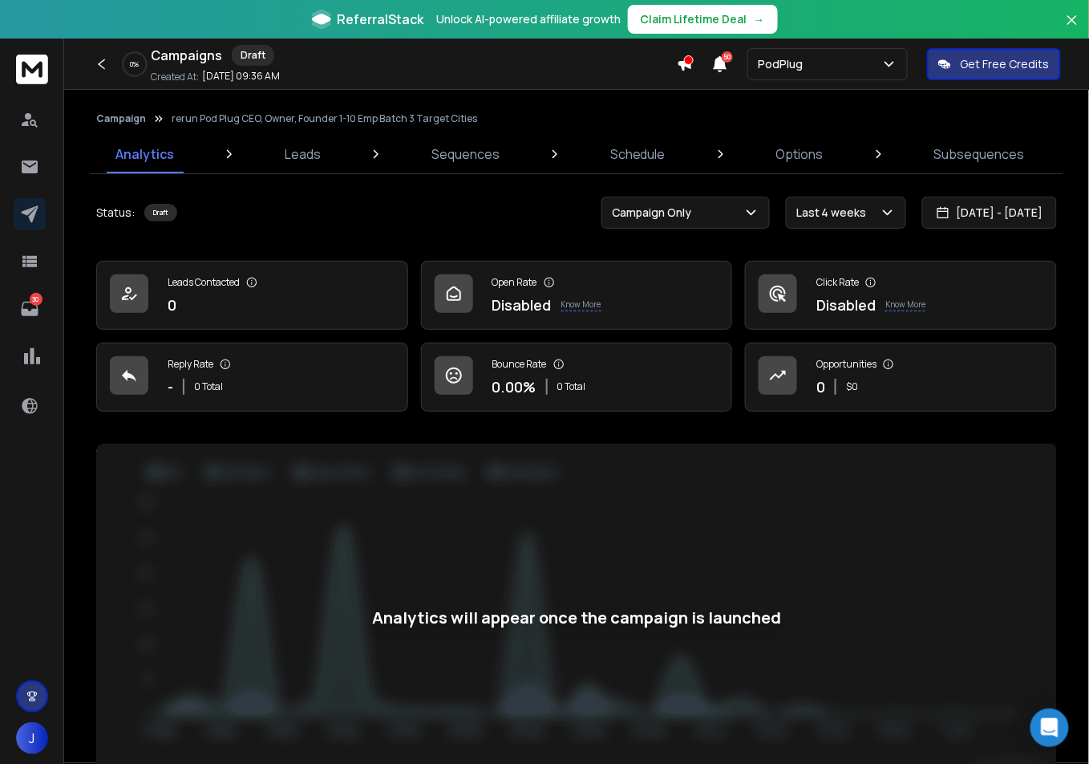
click at [672, 423] on div "Leads Contacted 0 Open Rate Disabled Know More Click Rate Disabled Know More Re…" at bounding box center [576, 653] width 961 height 784
click at [295, 154] on p "Leads" at bounding box center [303, 153] width 36 height 19
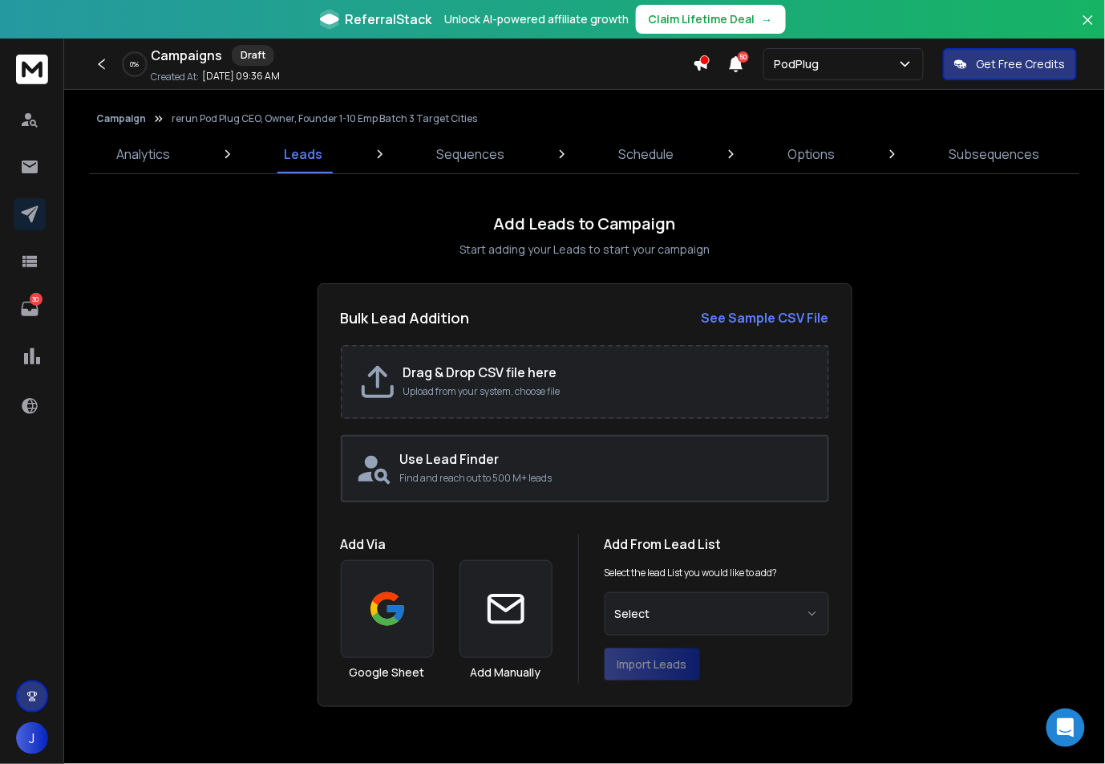
click at [919, 395] on div "Add Leads to Campaign Start adding your Leads to start your campaign Bulk Lead …" at bounding box center [584, 452] width 977 height 510
click at [651, 361] on div "Drag & Drop CSV file here Upload from your system, choose file" at bounding box center [585, 382] width 488 height 74
type input "**********"
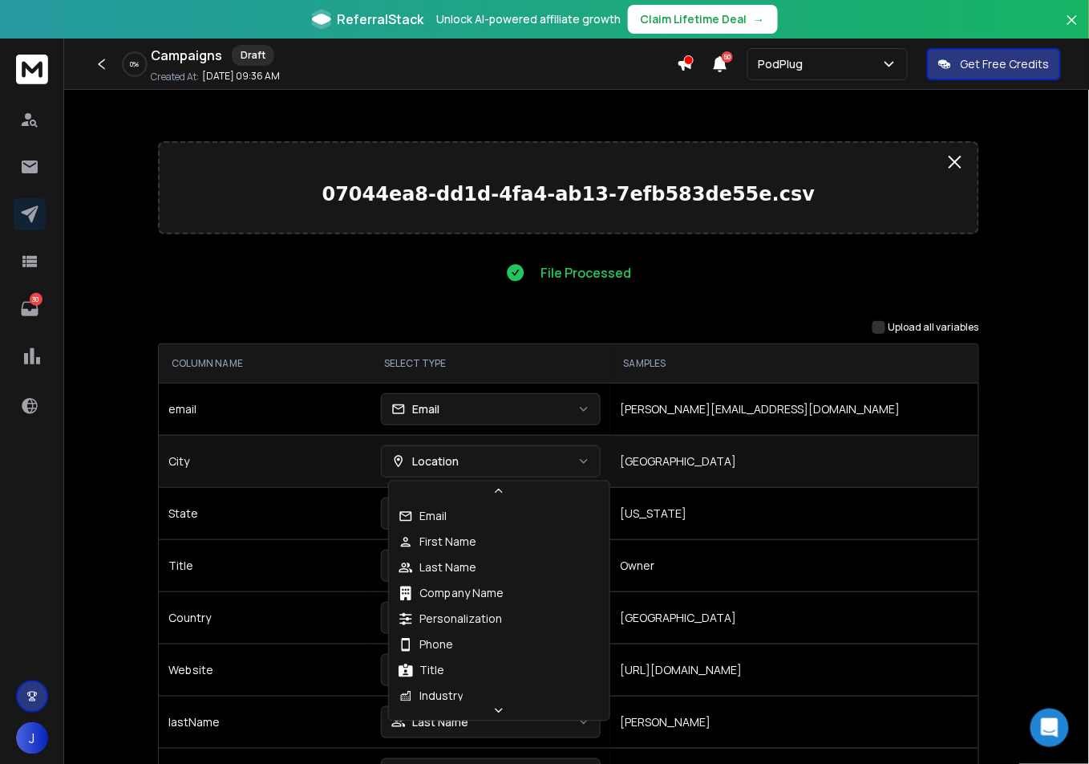
click at [441, 460] on div "Location" at bounding box center [424, 461] width 67 height 16
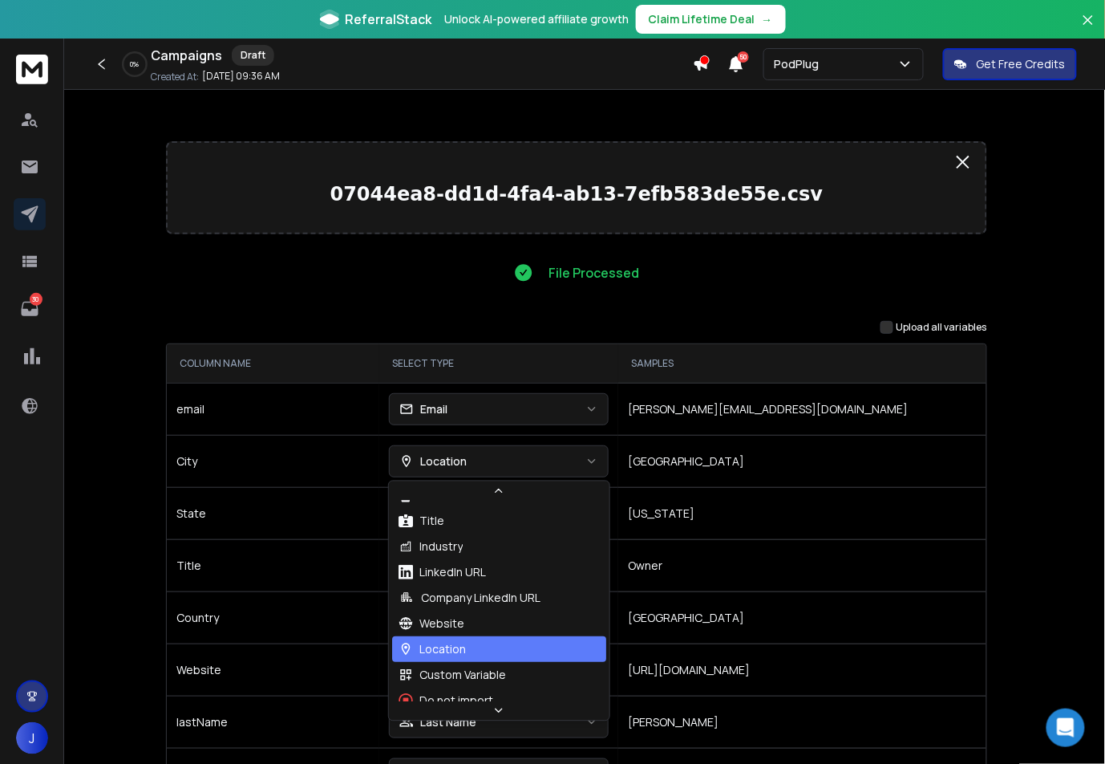
scroll to position [146, 0]
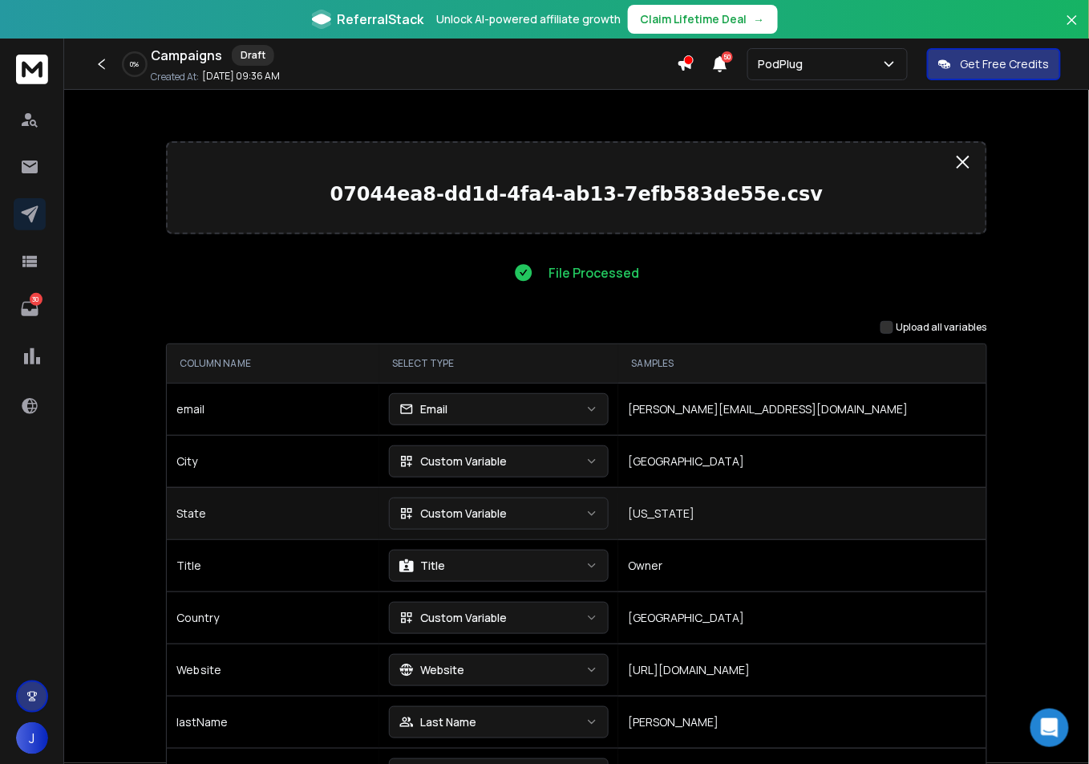
click at [456, 501] on button "Custom Variable" at bounding box center [499, 513] width 220 height 32
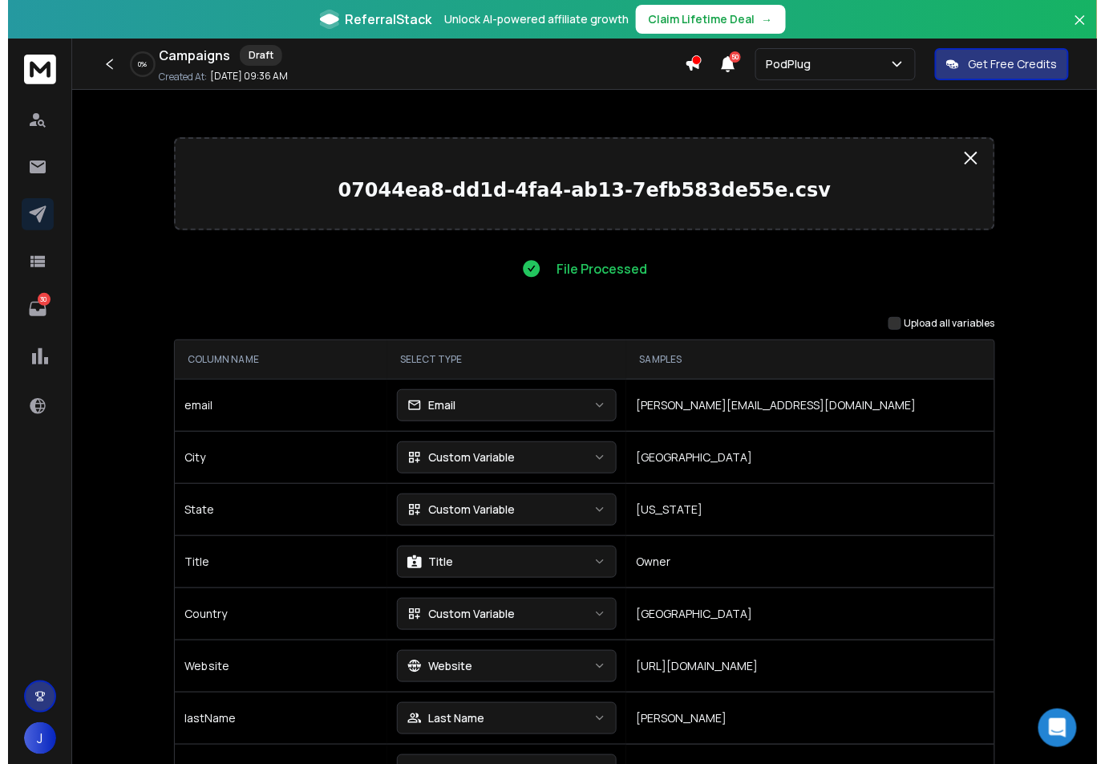
scroll to position [0, 0]
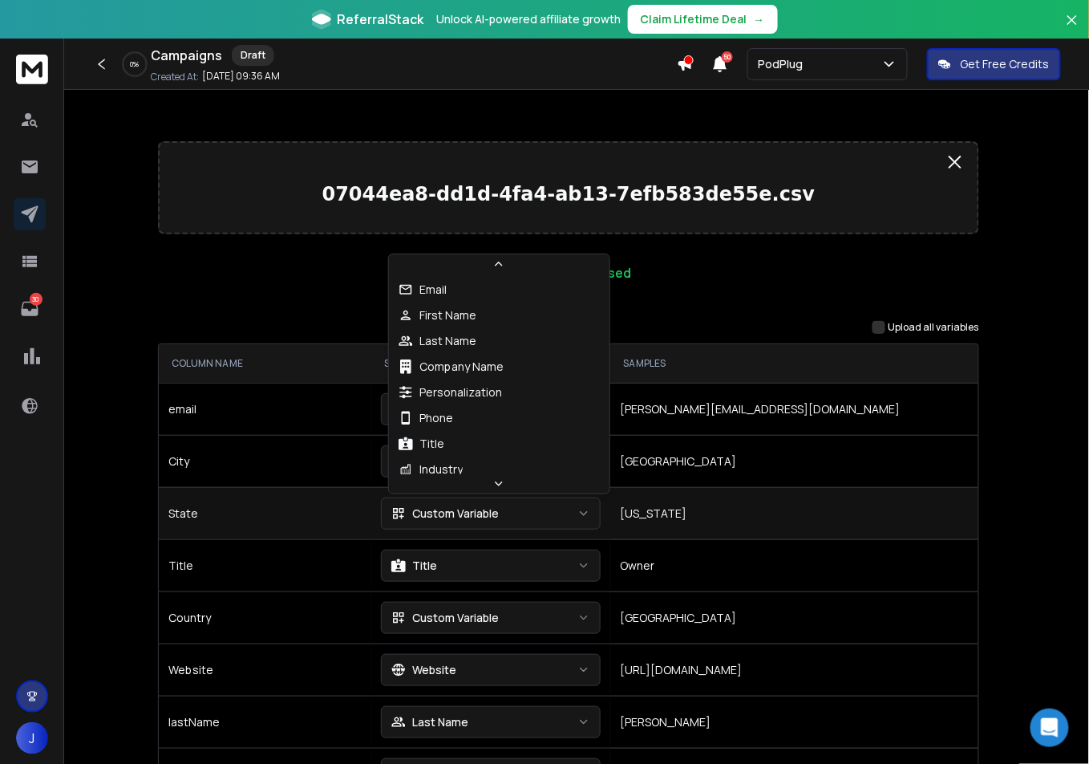
click at [420, 525] on button "Custom Variable" at bounding box center [491, 513] width 220 height 32
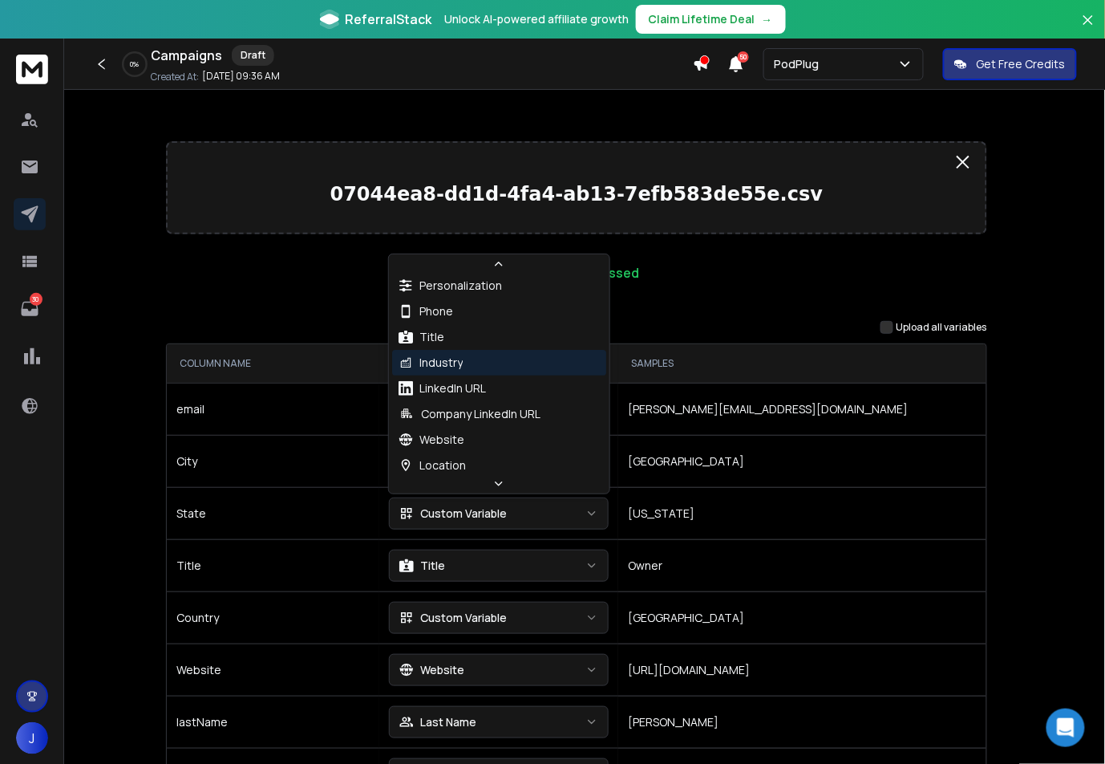
scroll to position [146, 0]
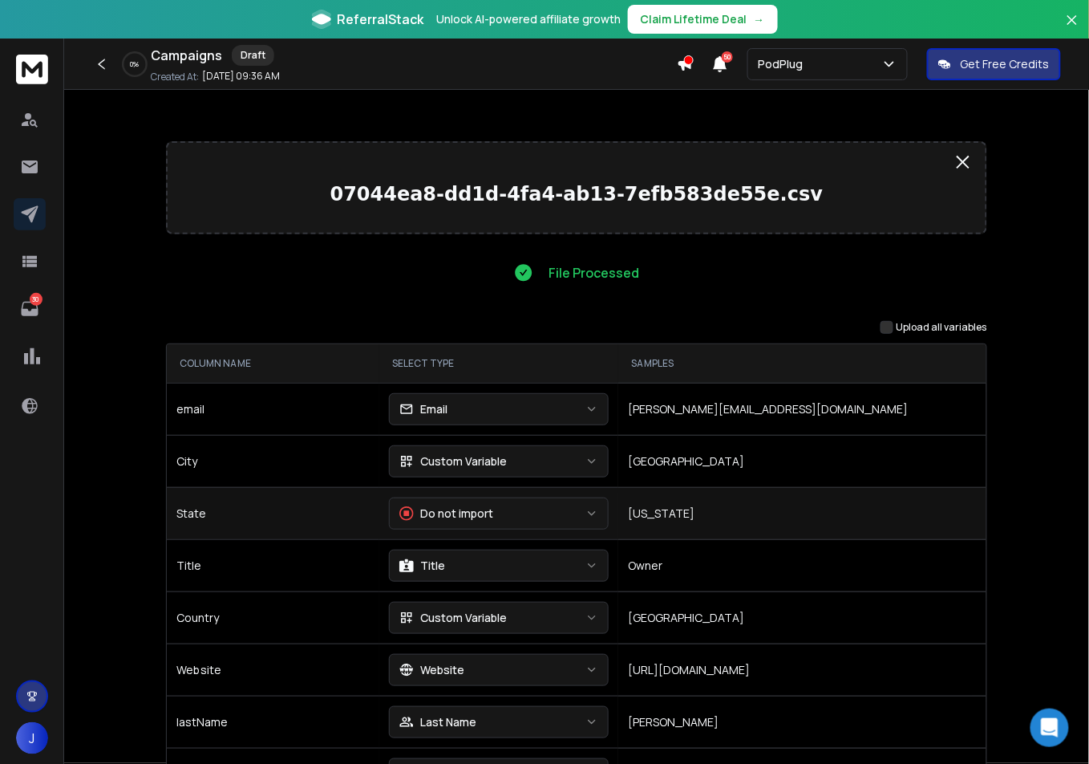
click at [428, 523] on button "Do not import" at bounding box center [499, 513] width 220 height 32
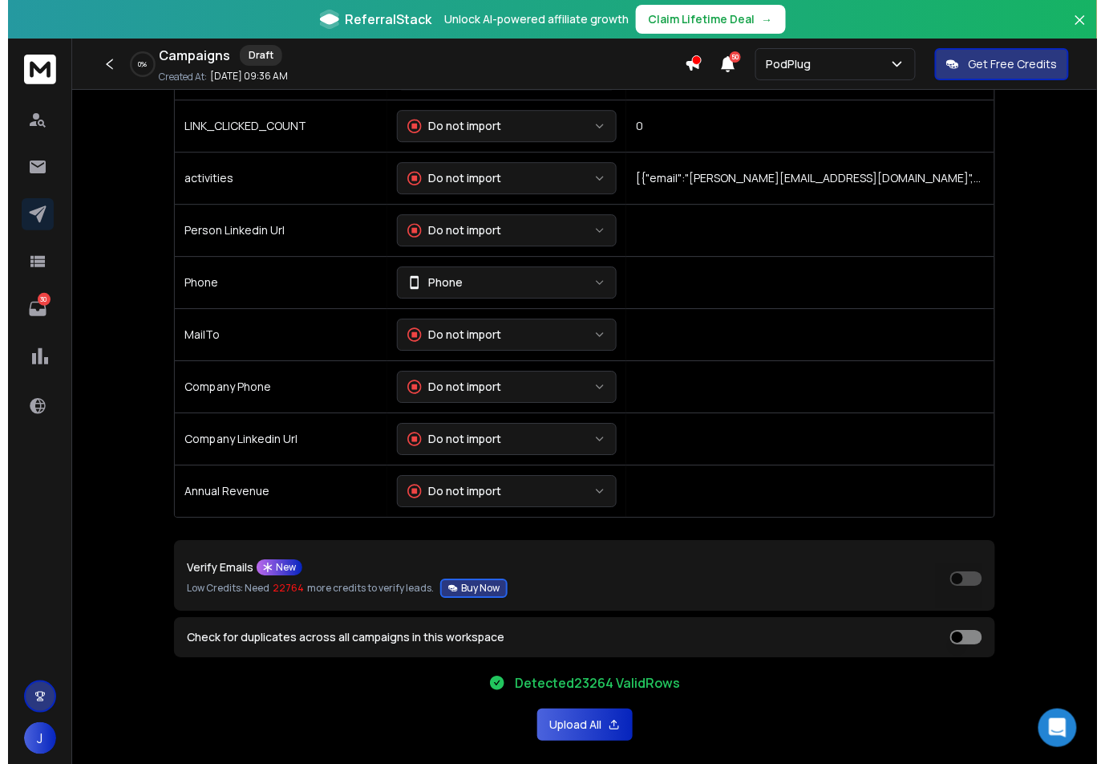
scroll to position [1177, 0]
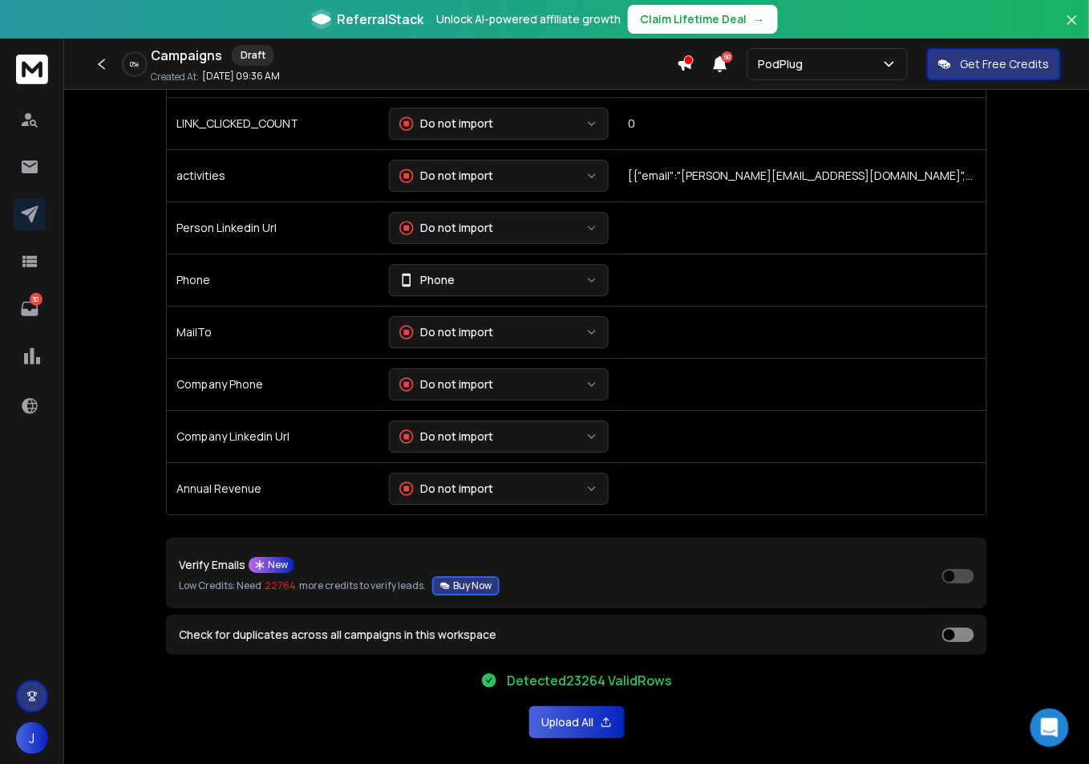
click at [562, 717] on button "Upload All" at bounding box center [576, 722] width 95 height 32
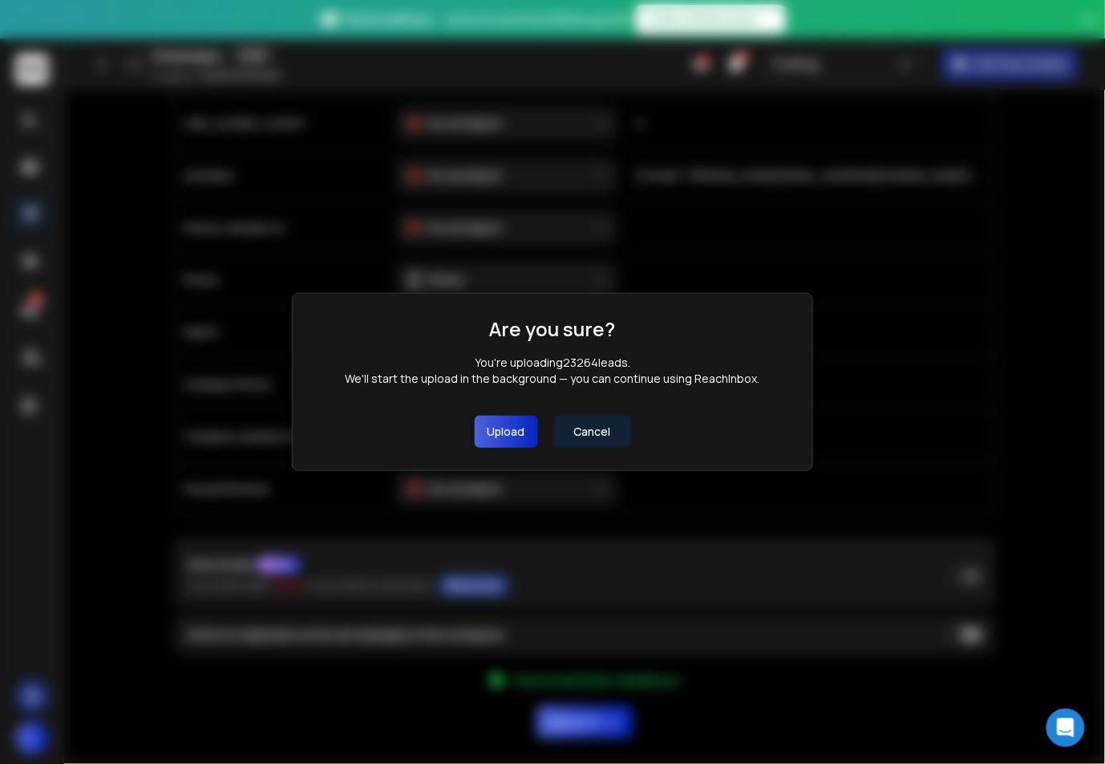
click at [488, 436] on button "Upload" at bounding box center [506, 431] width 63 height 32
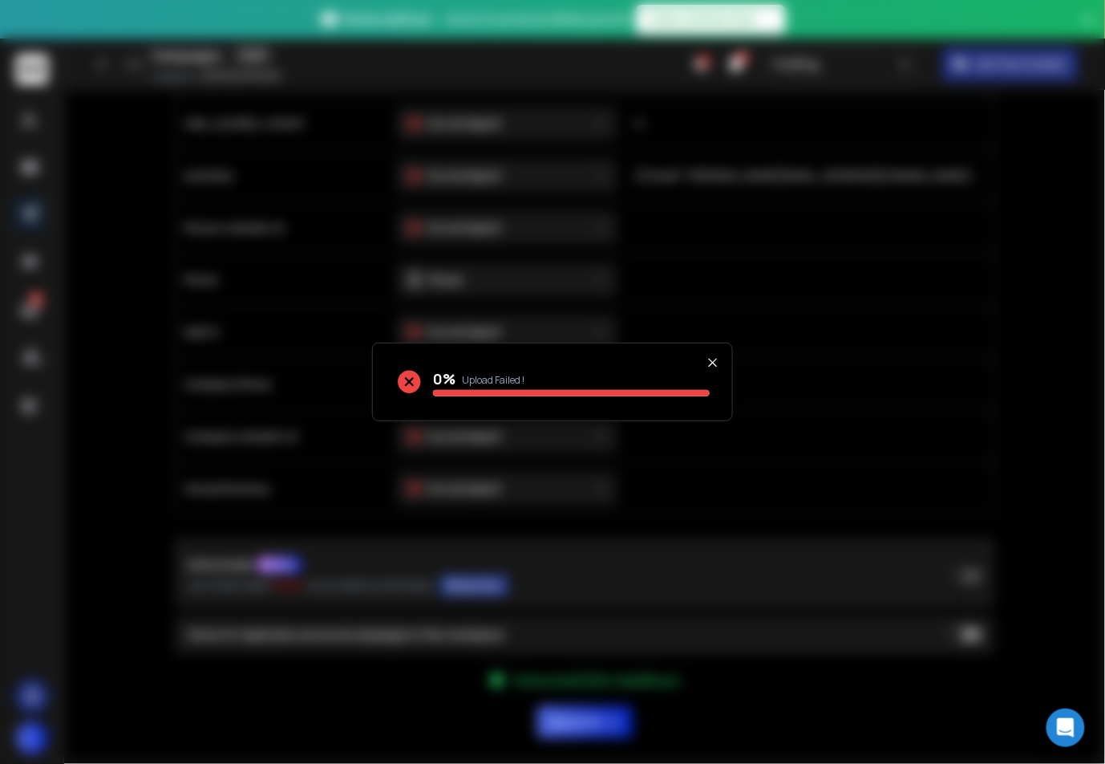
click at [712, 363] on icon at bounding box center [713, 363] width 9 height 9
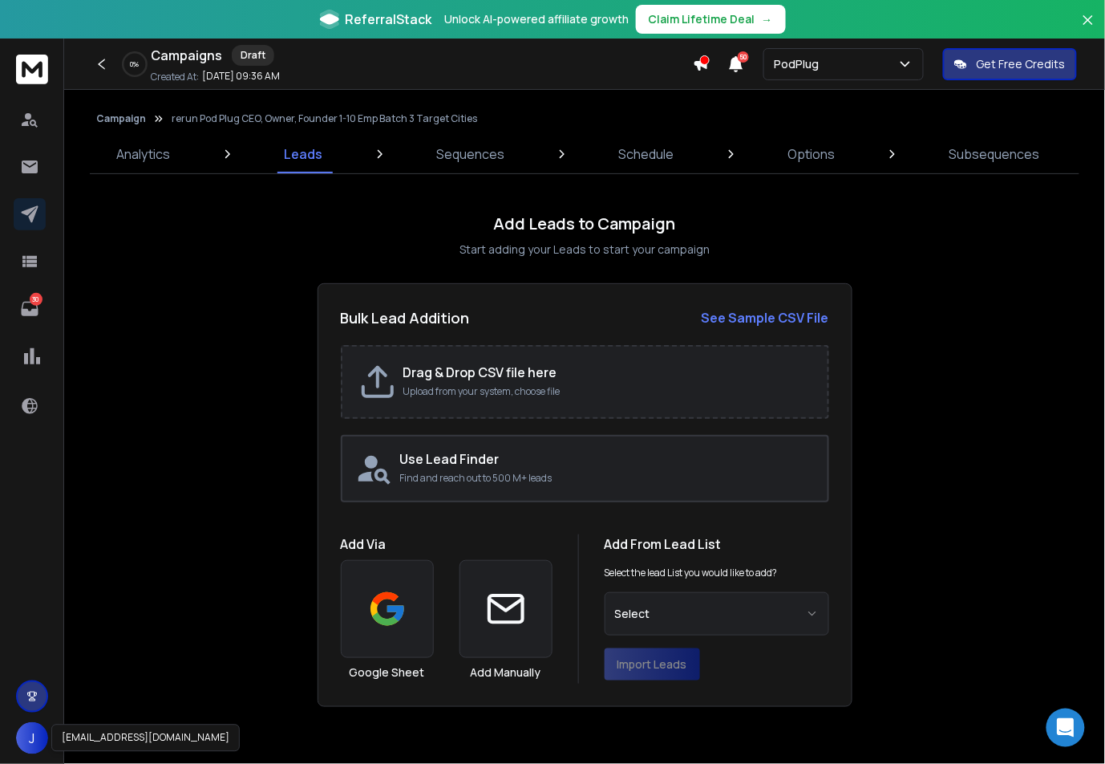
click at [34, 730] on span "J" at bounding box center [32, 738] width 32 height 32
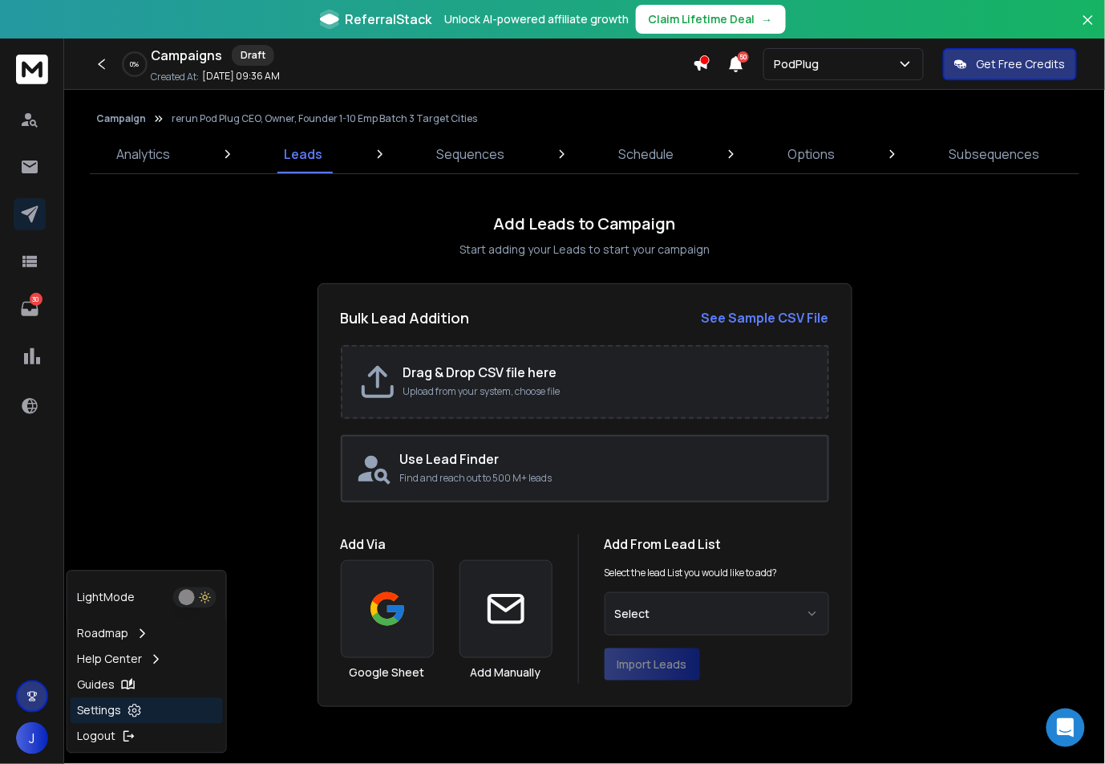
click at [96, 707] on p "Settings" at bounding box center [99, 711] width 44 height 16
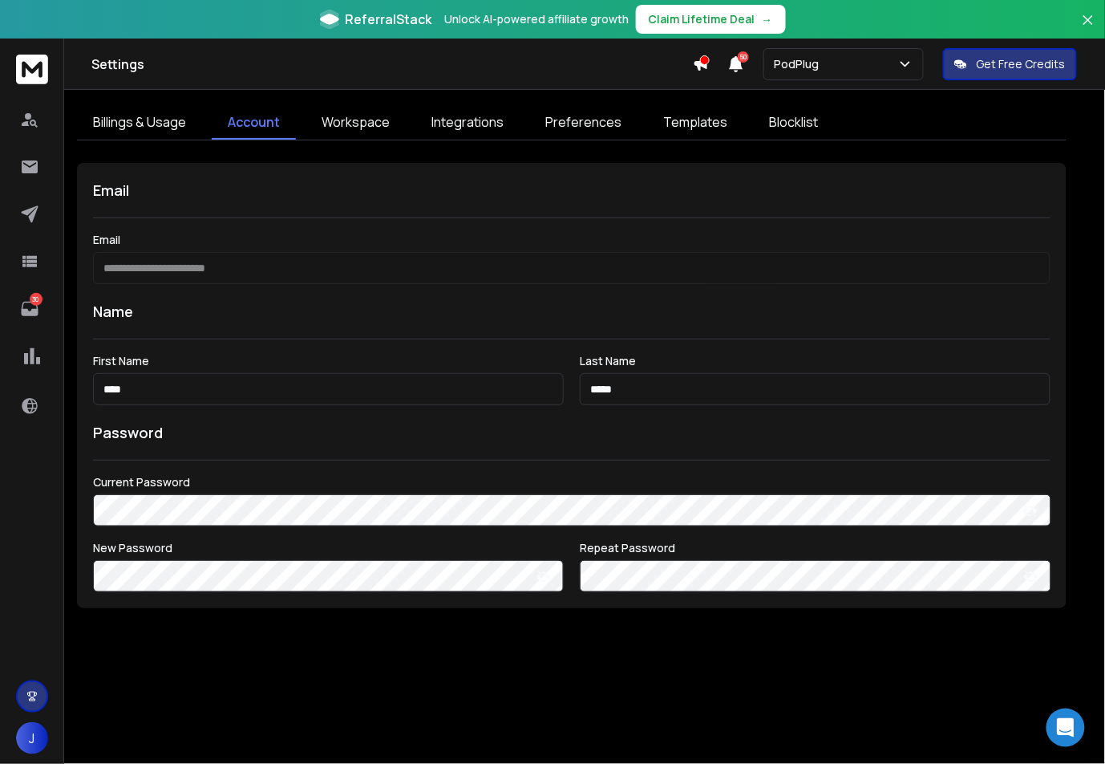
click at [140, 124] on link "Billings & Usage" at bounding box center [139, 123] width 125 height 34
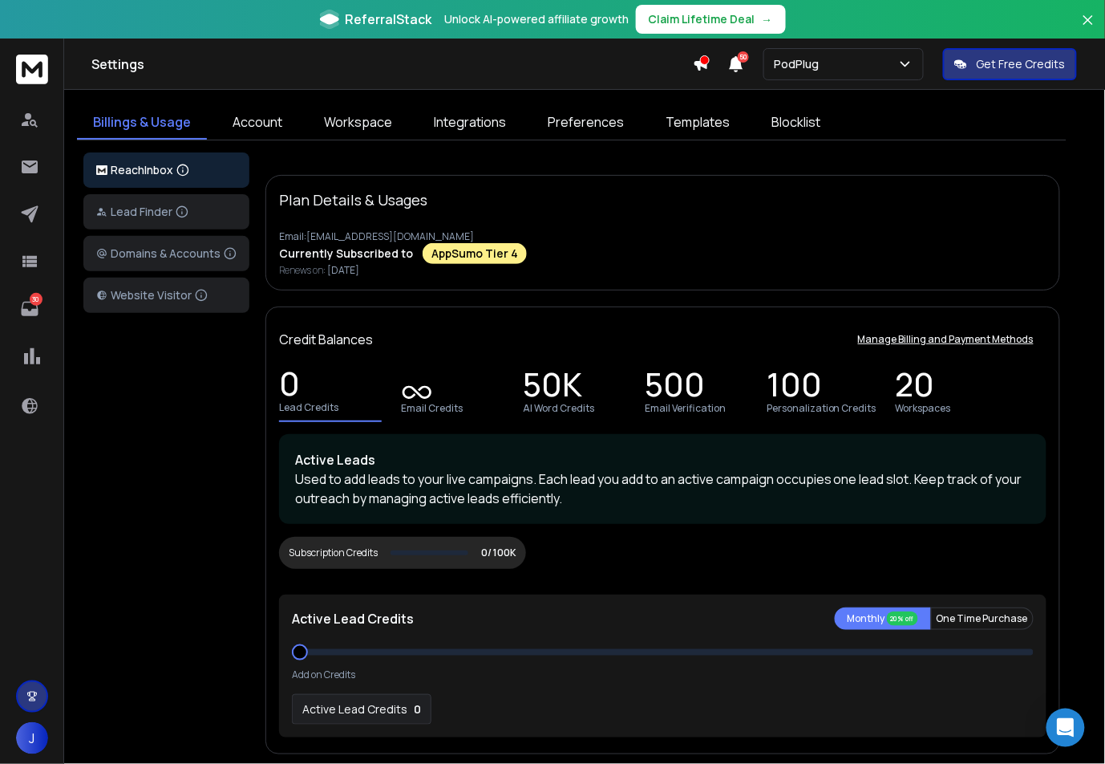
scroll to position [17, 0]
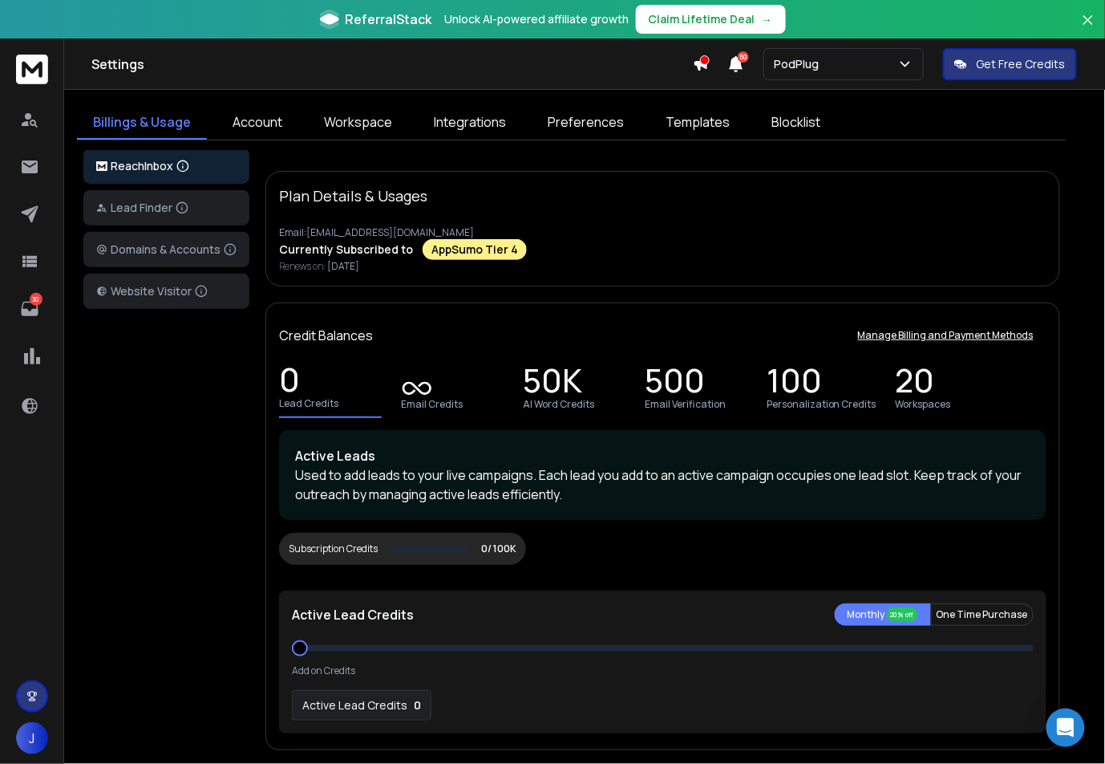
click at [247, 122] on link "Account" at bounding box center [258, 123] width 82 height 34
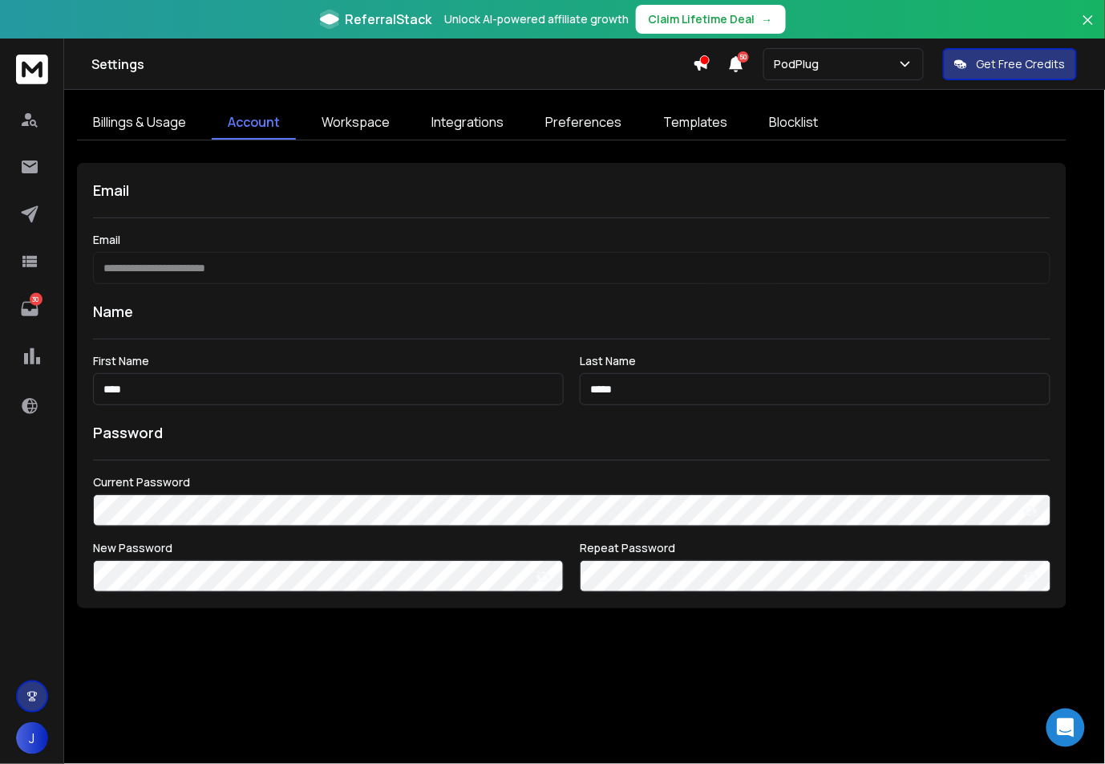
click at [329, 120] on link "Workspace" at bounding box center [356, 123] width 100 height 34
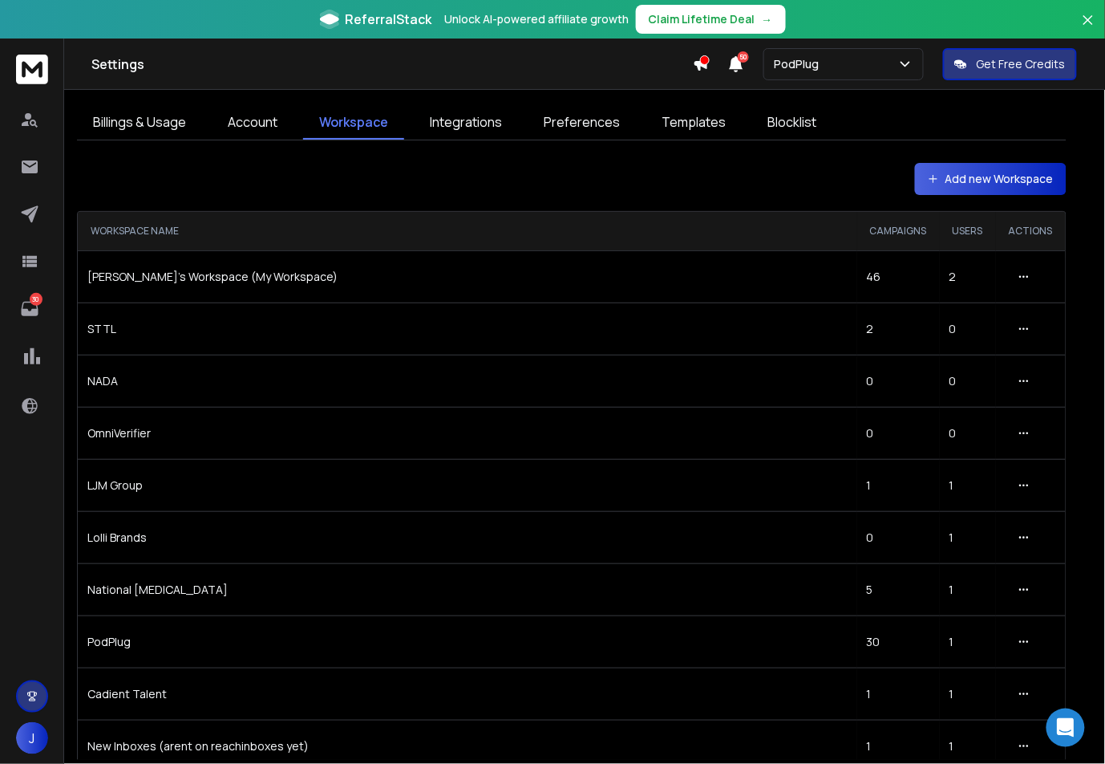
click at [465, 120] on link "Integrations" at bounding box center [466, 123] width 104 height 34
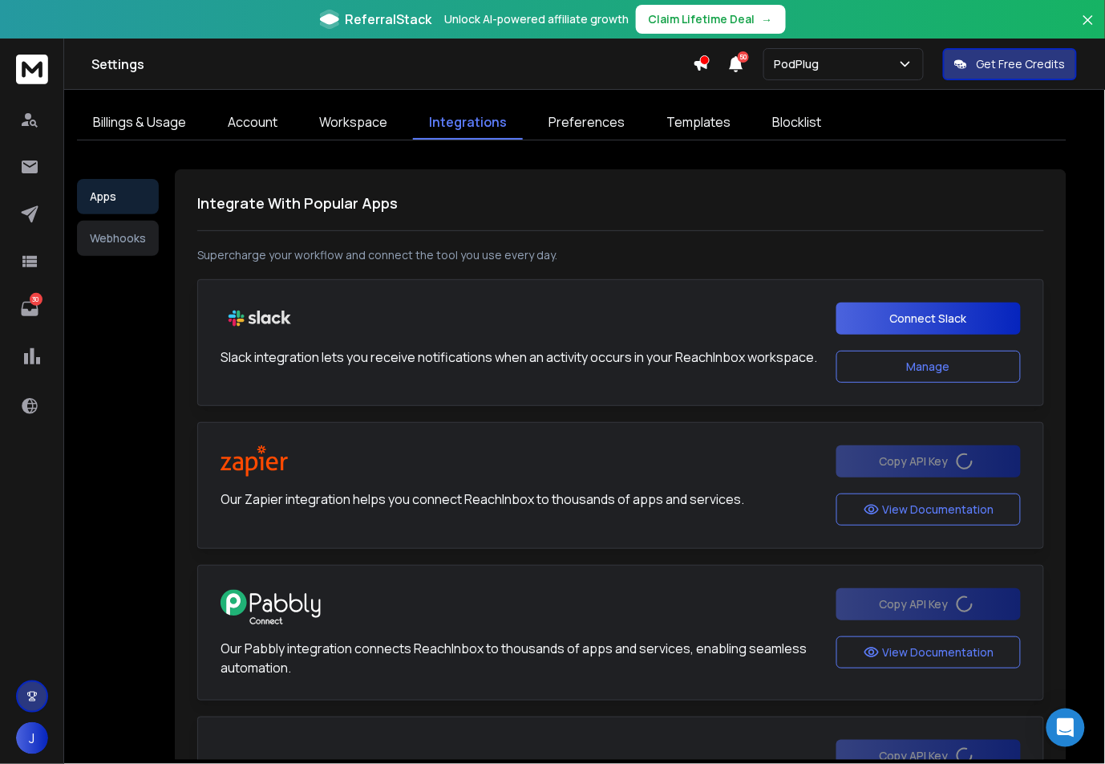
click at [550, 126] on link "Preferences" at bounding box center [587, 123] width 108 height 34
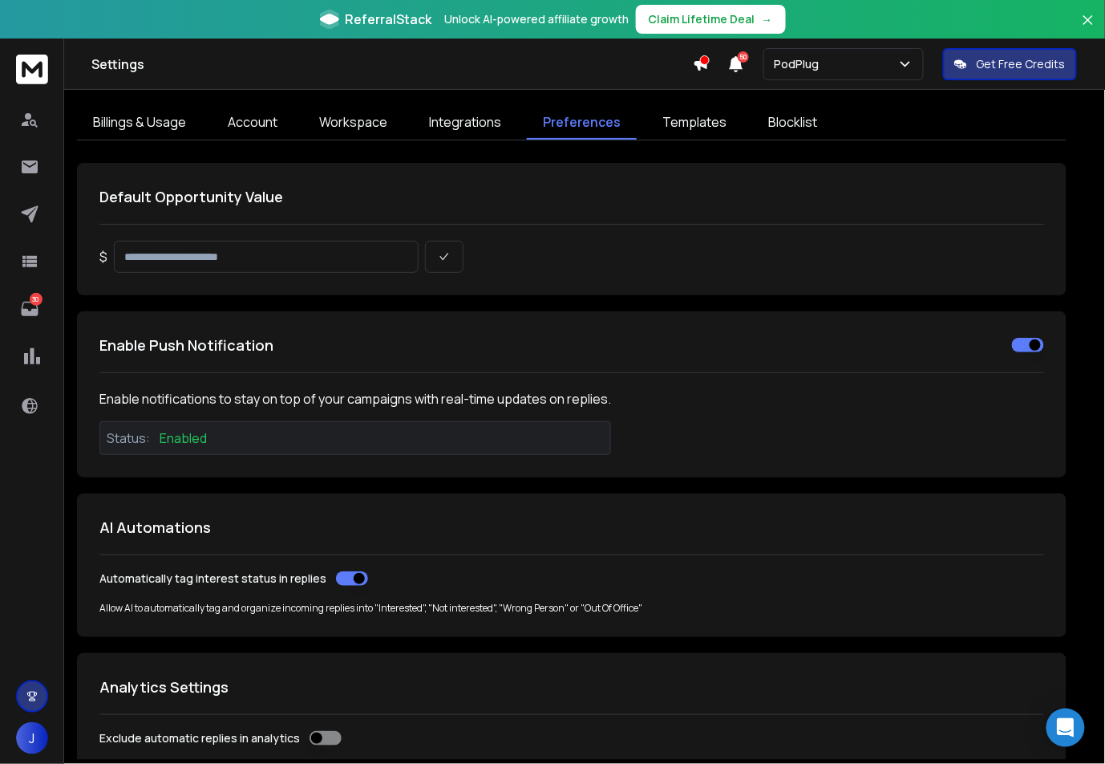
click at [717, 117] on link "Templates" at bounding box center [694, 123] width 96 height 34
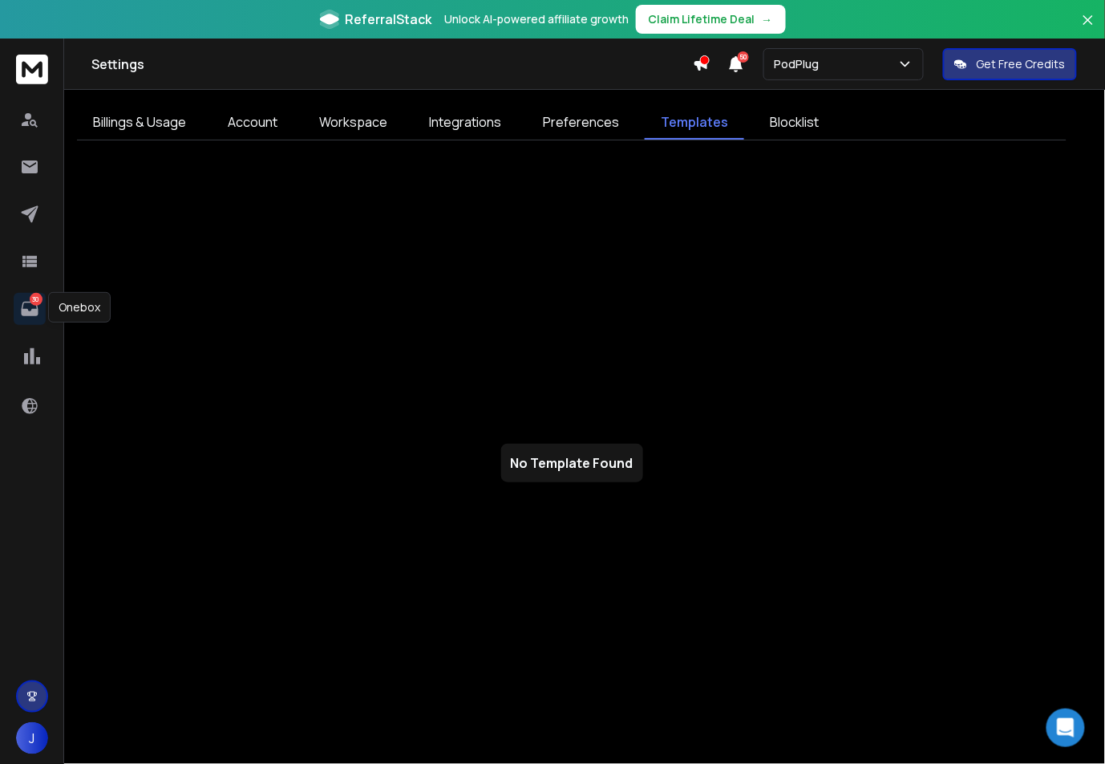
click at [33, 309] on icon at bounding box center [29, 309] width 17 height 14
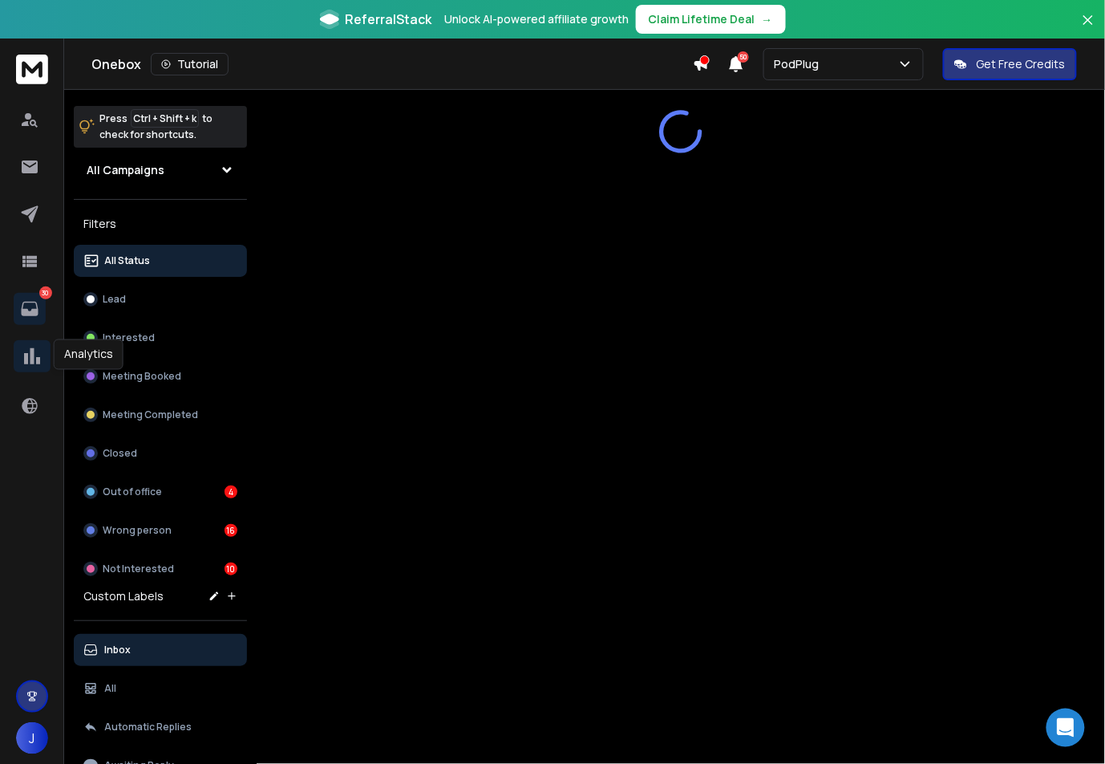
click at [38, 353] on icon at bounding box center [32, 356] width 24 height 24
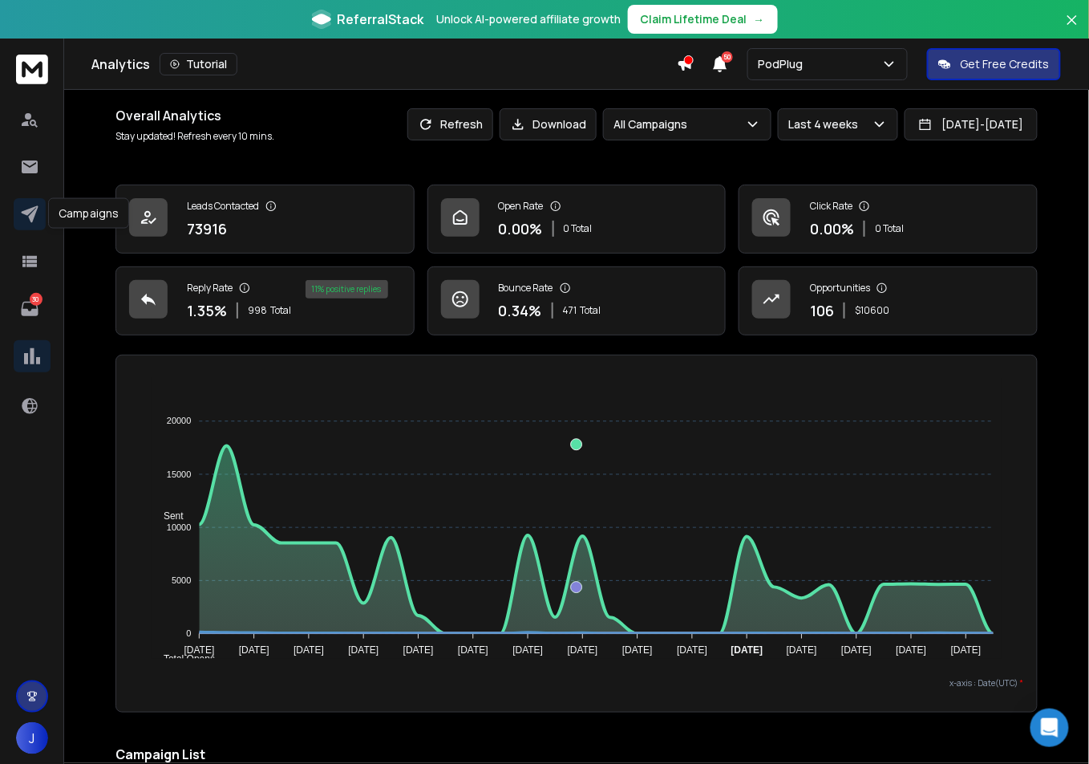
click at [20, 215] on icon at bounding box center [29, 214] width 19 height 19
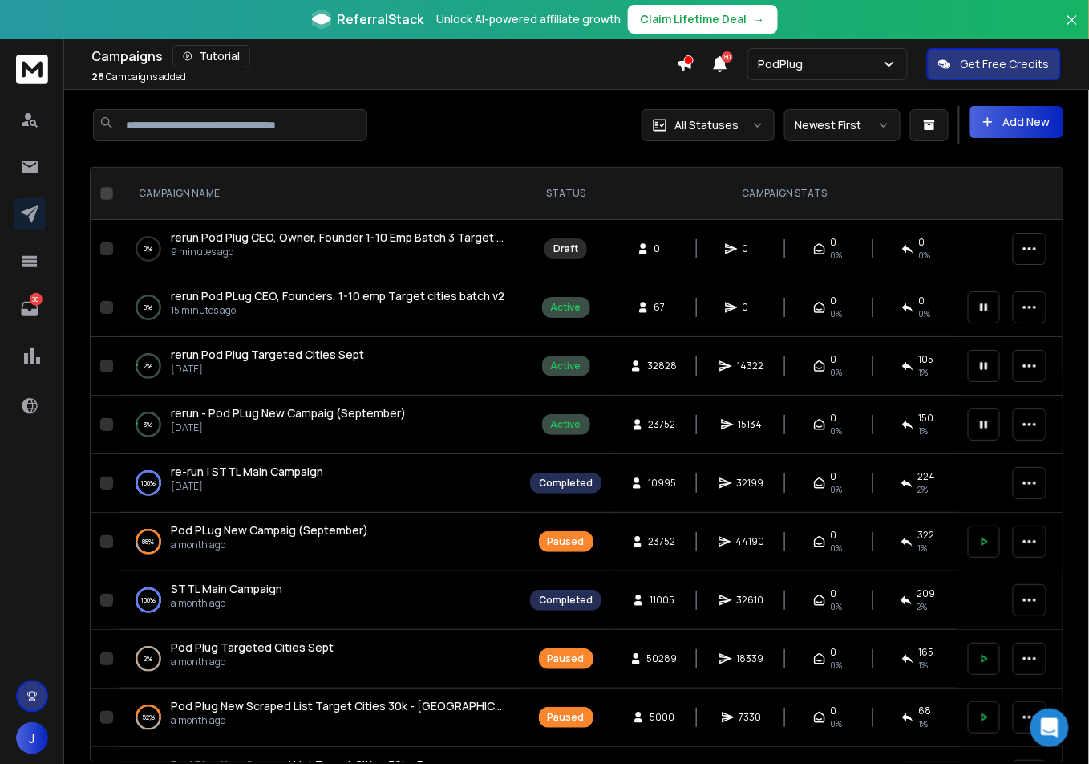
click at [347, 242] on span "rerun Pod Plug CEO, Owner, Founder 1-10 Emp Batch 3 Target Cities" at bounding box center [349, 236] width 357 height 15
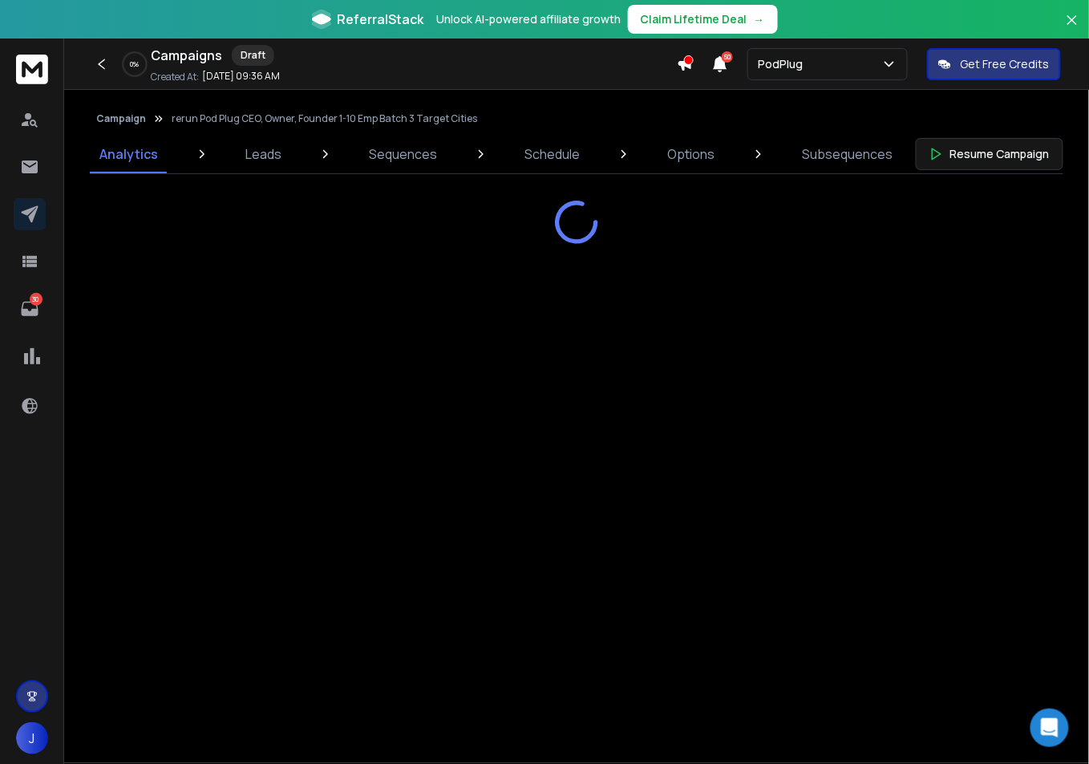
click at [485, 113] on div "Campaign rerun Pod Plug CEO, Owner, Founder 1-10 Emp Batch 3 Target Cities" at bounding box center [576, 118] width 961 height 13
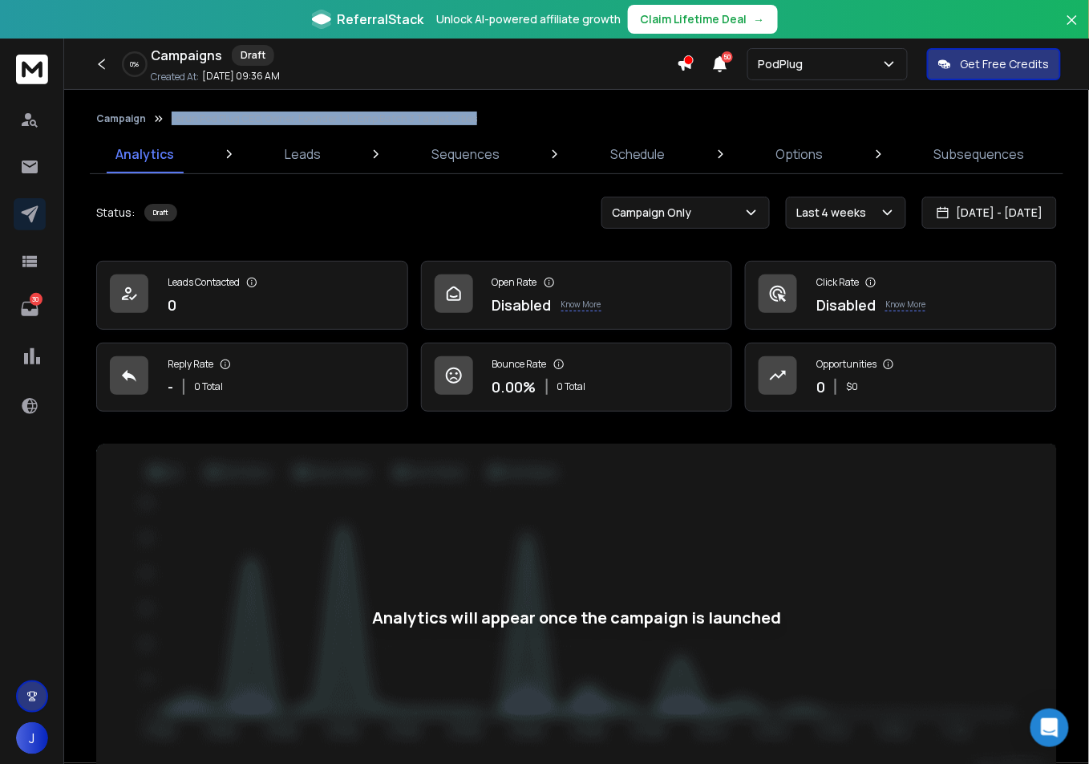
copy p "rerun Pod Plug CEO, Owner, Founder 1-10 Emp Batch 3 Target Cities"
click at [285, 158] on p "Leads" at bounding box center [303, 153] width 36 height 19
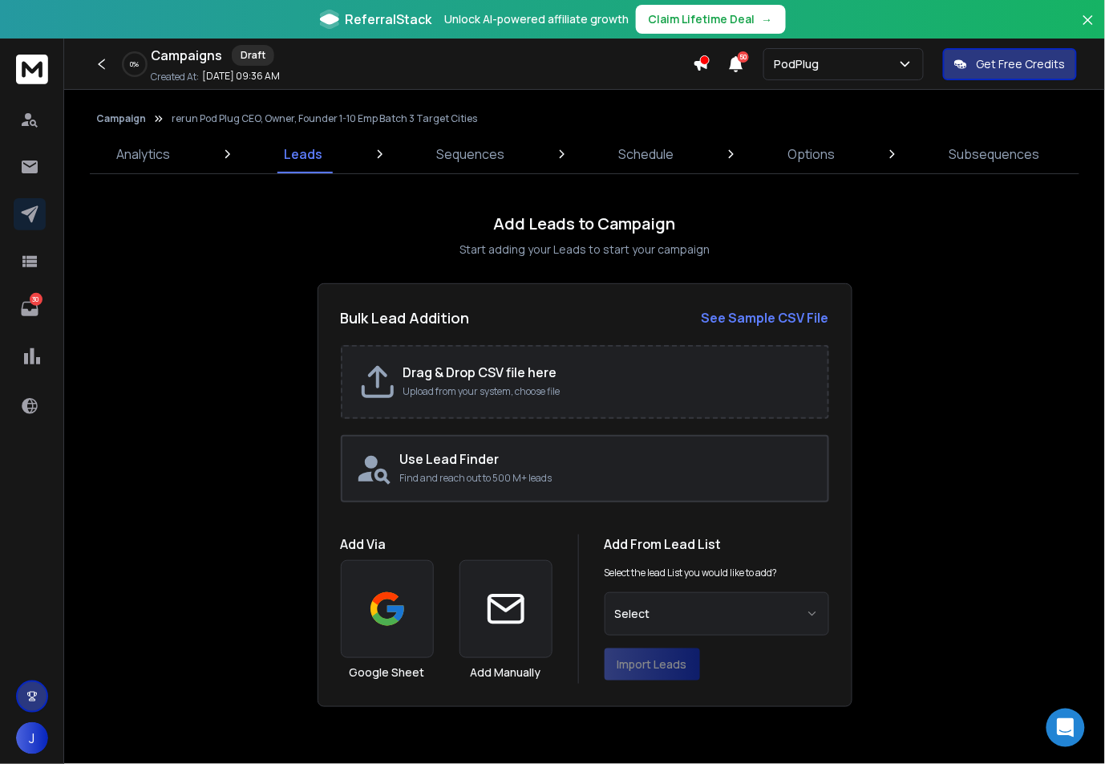
click at [584, 399] on div "Drag & Drop CSV file here Upload from your system, choose file" at bounding box center [607, 382] width 408 height 38
type input "**********"
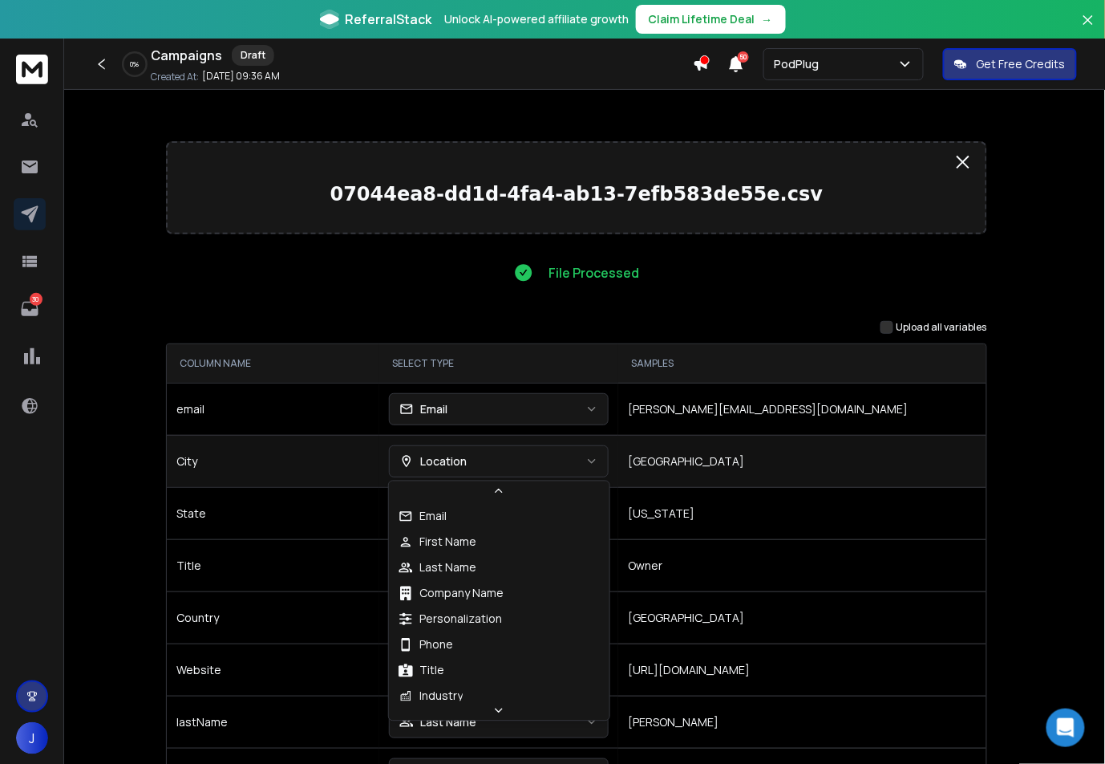
click at [456, 465] on div "Location" at bounding box center [432, 461] width 67 height 16
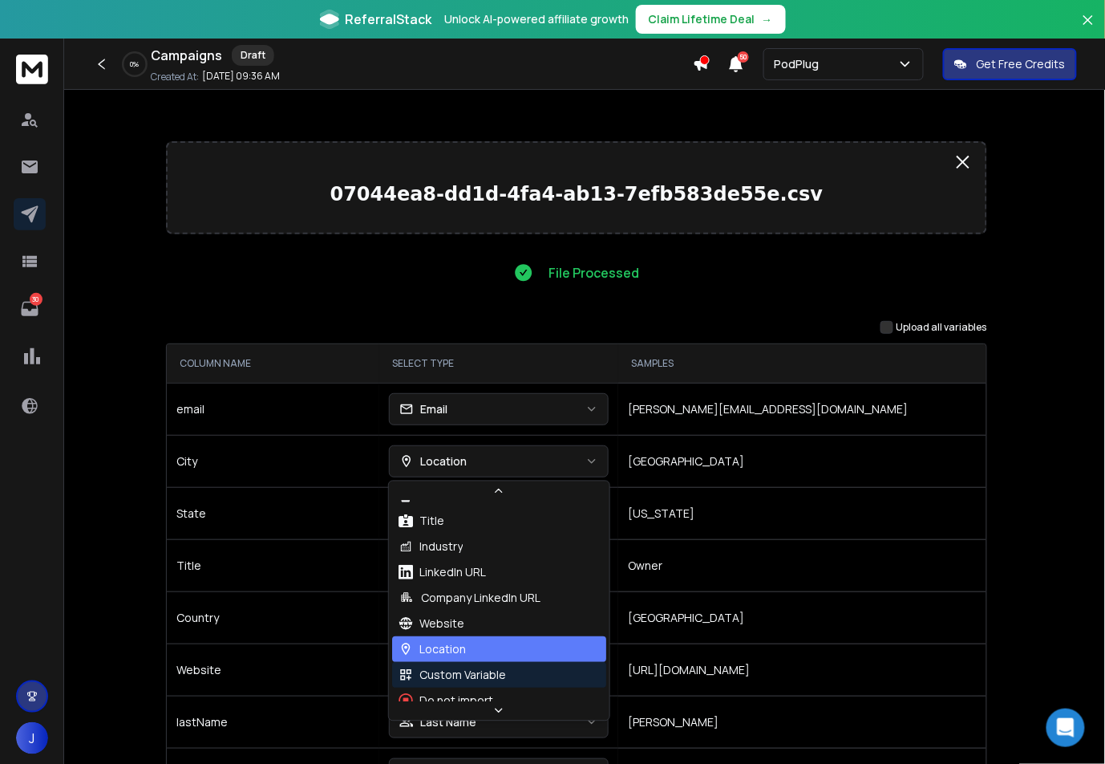
scroll to position [146, 0]
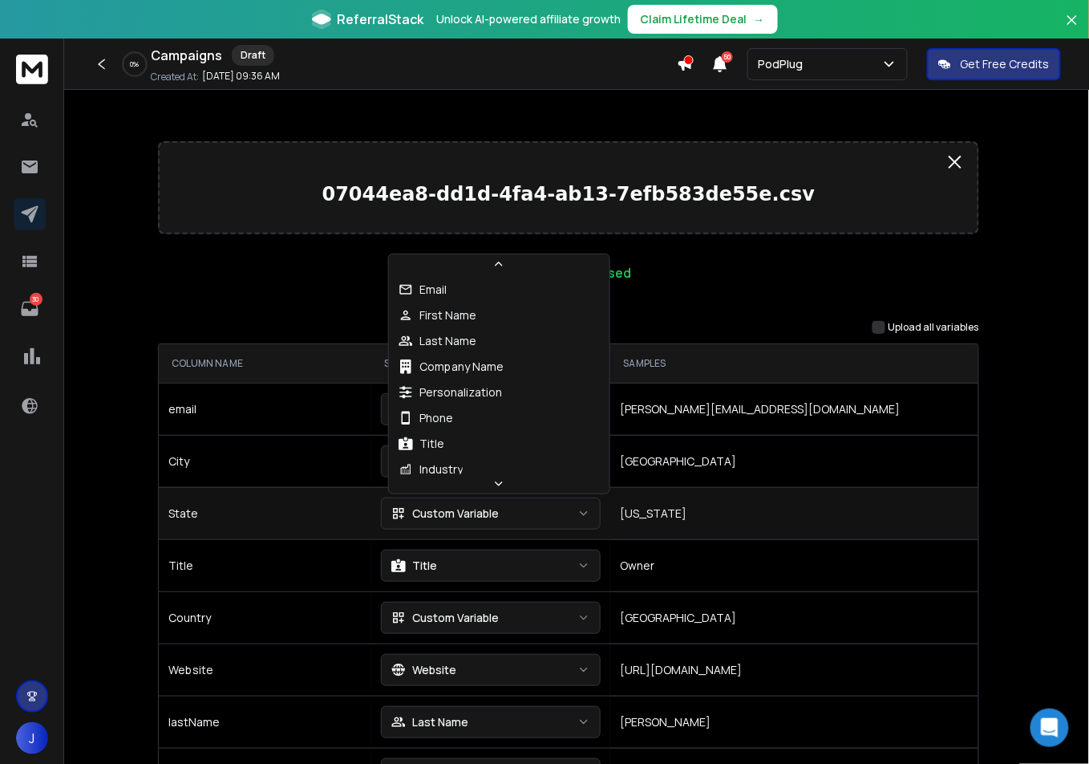
click at [479, 515] on div "Custom Variable" at bounding box center [444, 513] width 107 height 16
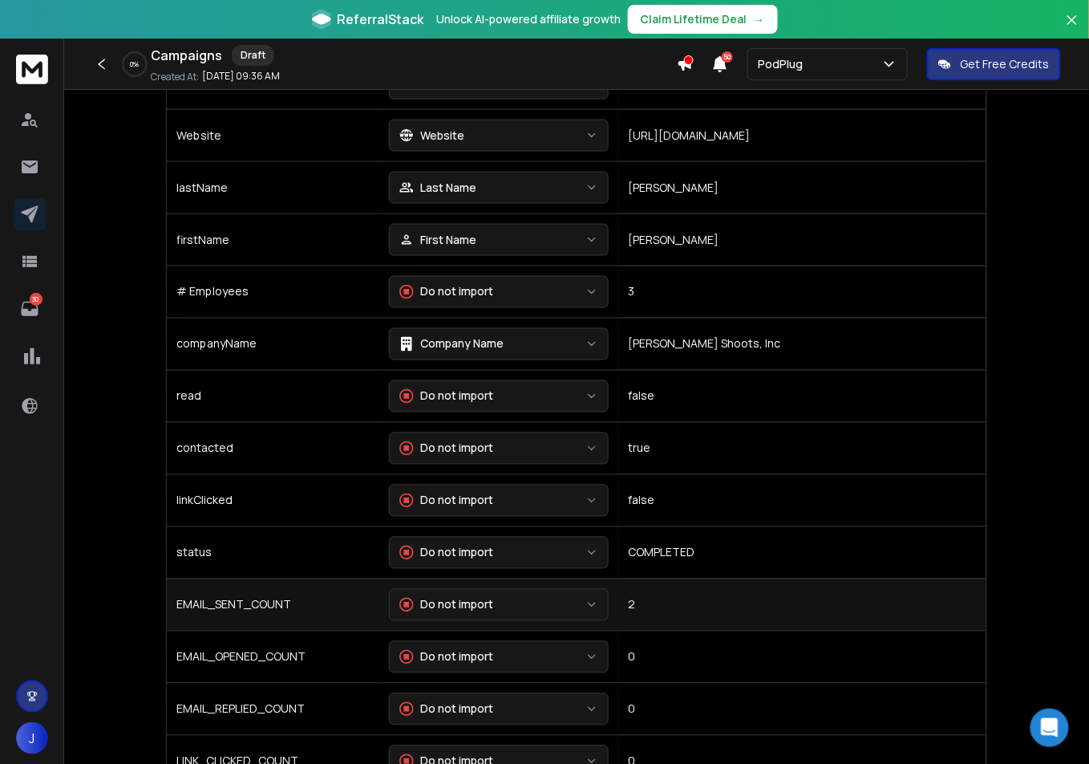
scroll to position [1176, 0]
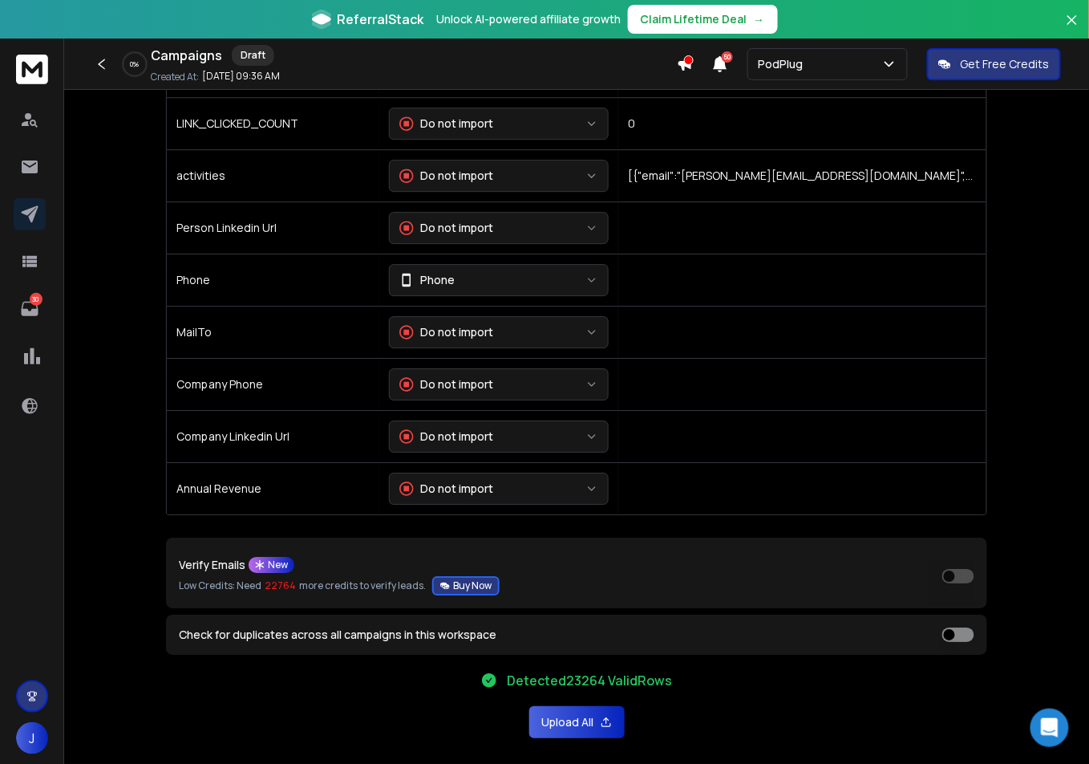
click at [582, 723] on button "Upload All" at bounding box center [576, 722] width 95 height 32
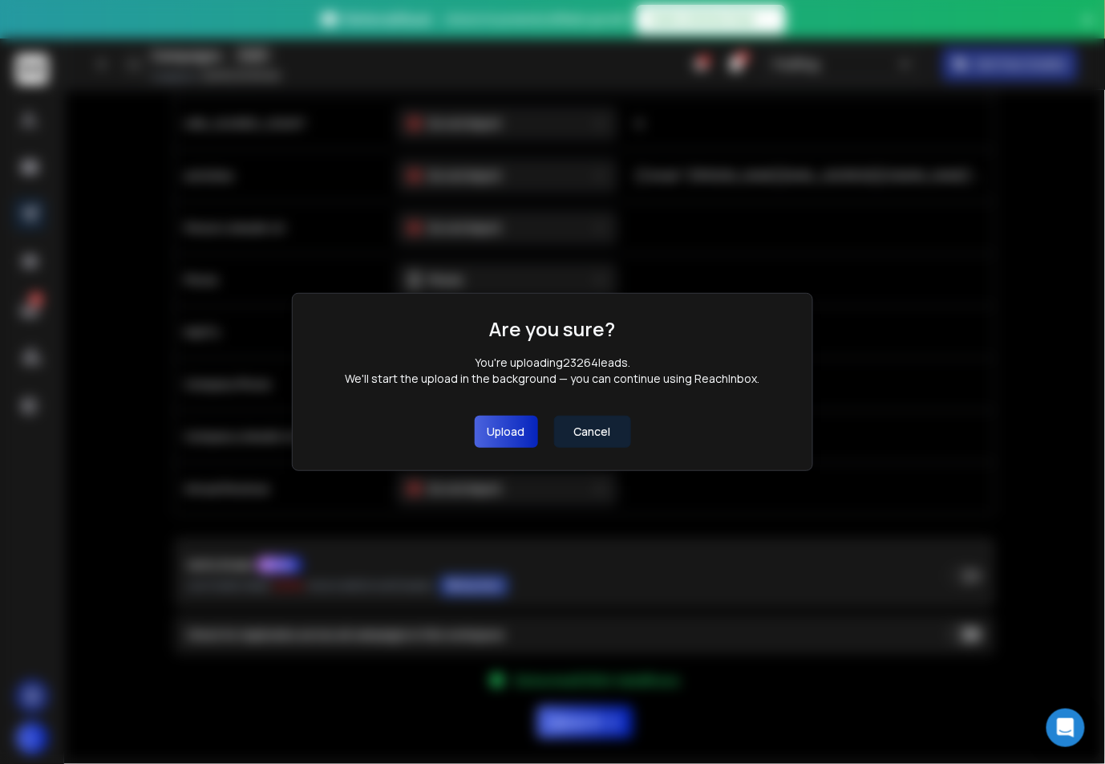
click at [497, 428] on button "Upload" at bounding box center [506, 431] width 63 height 32
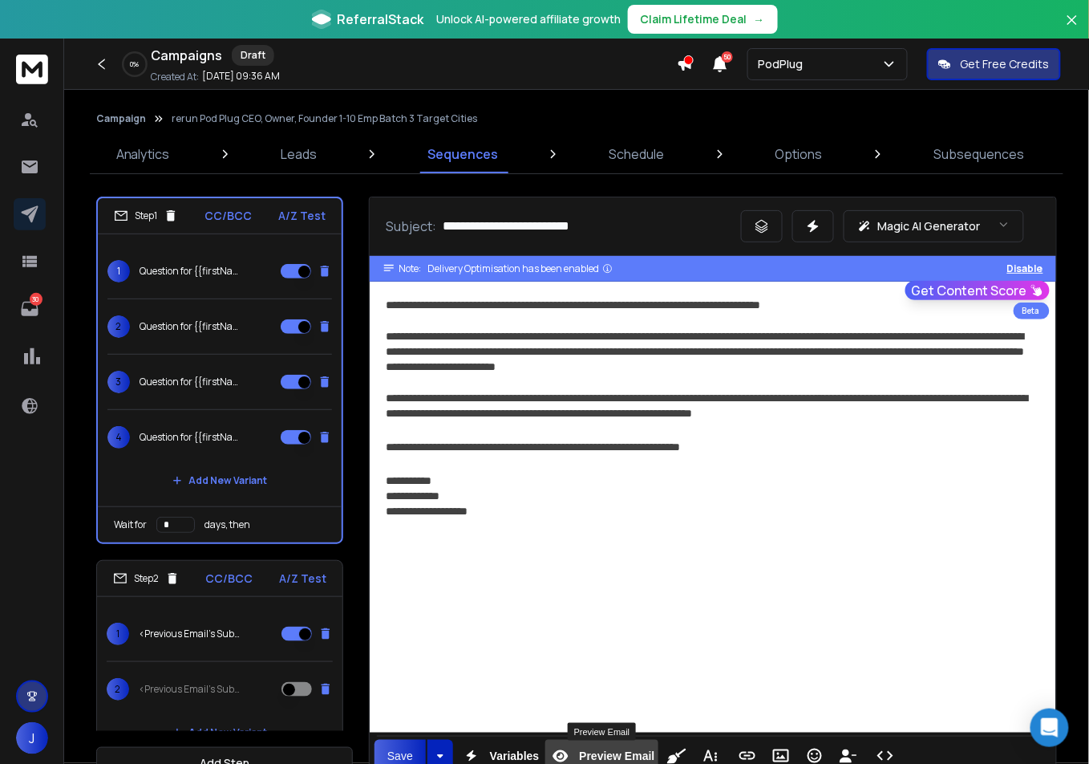
click at [595, 749] on span "Preview Email" at bounding box center [617, 756] width 82 height 14
click at [190, 327] on p "Question for {{firstName}}" at bounding box center [191, 326] width 103 height 13
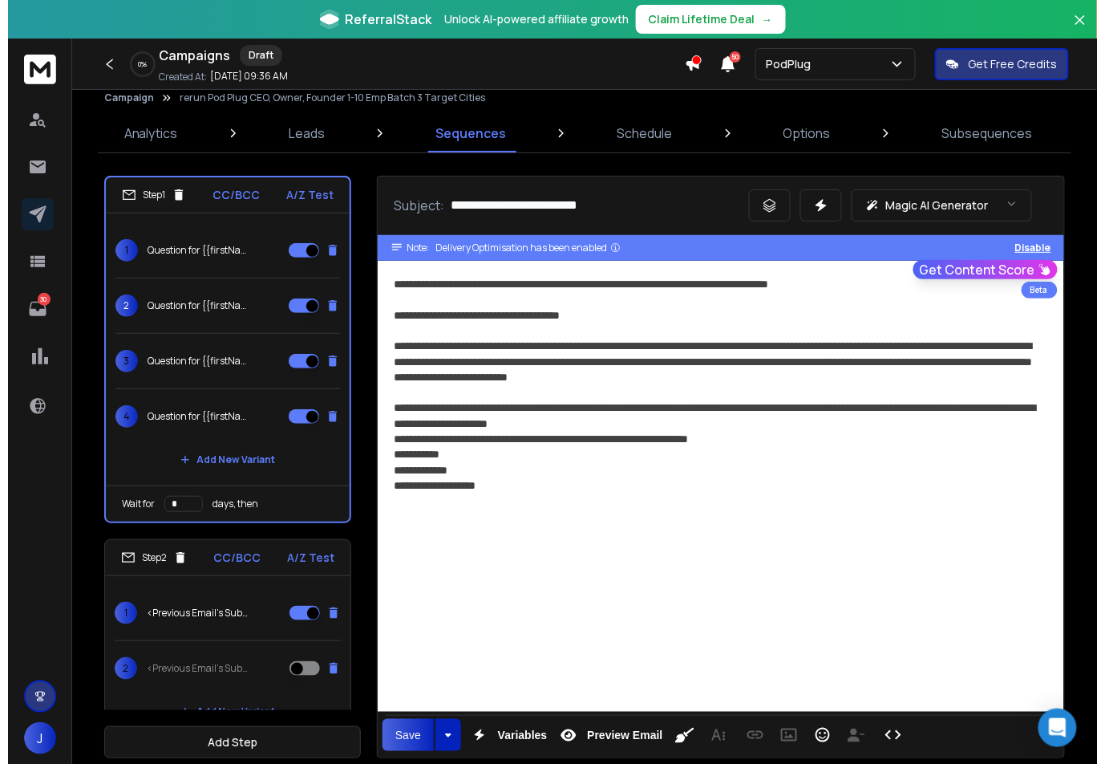
scroll to position [38, 0]
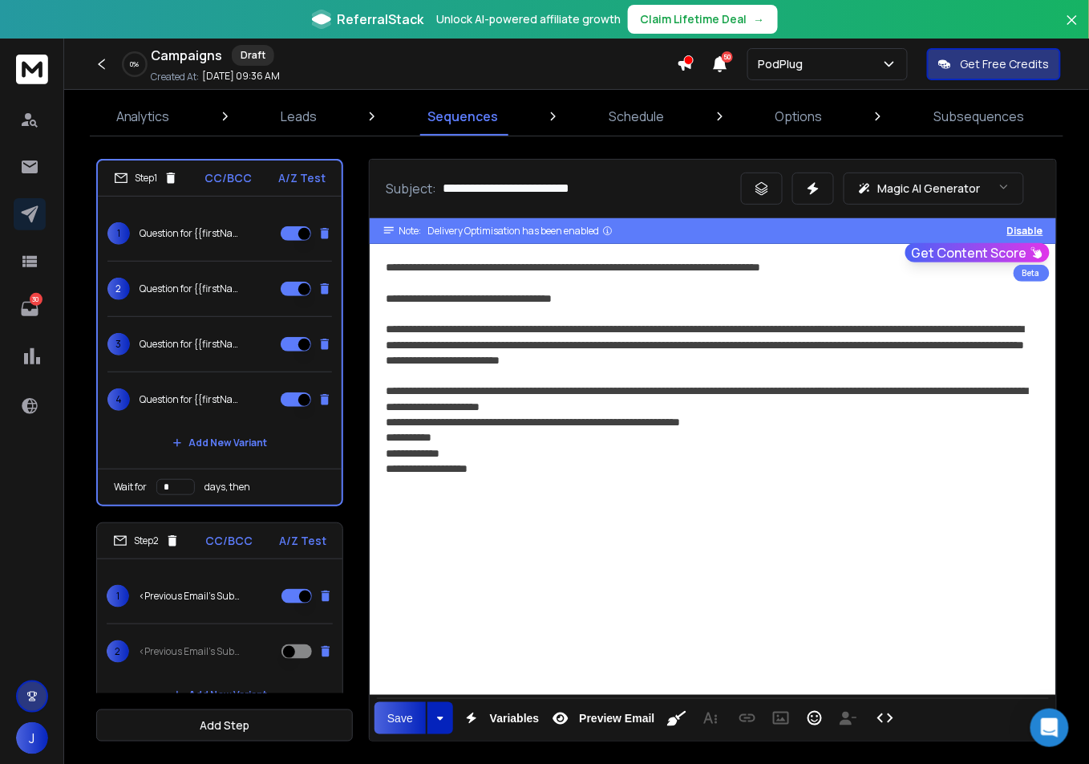
click at [174, 594] on p "<Previous Email's Subject>" at bounding box center [190, 596] width 103 height 13
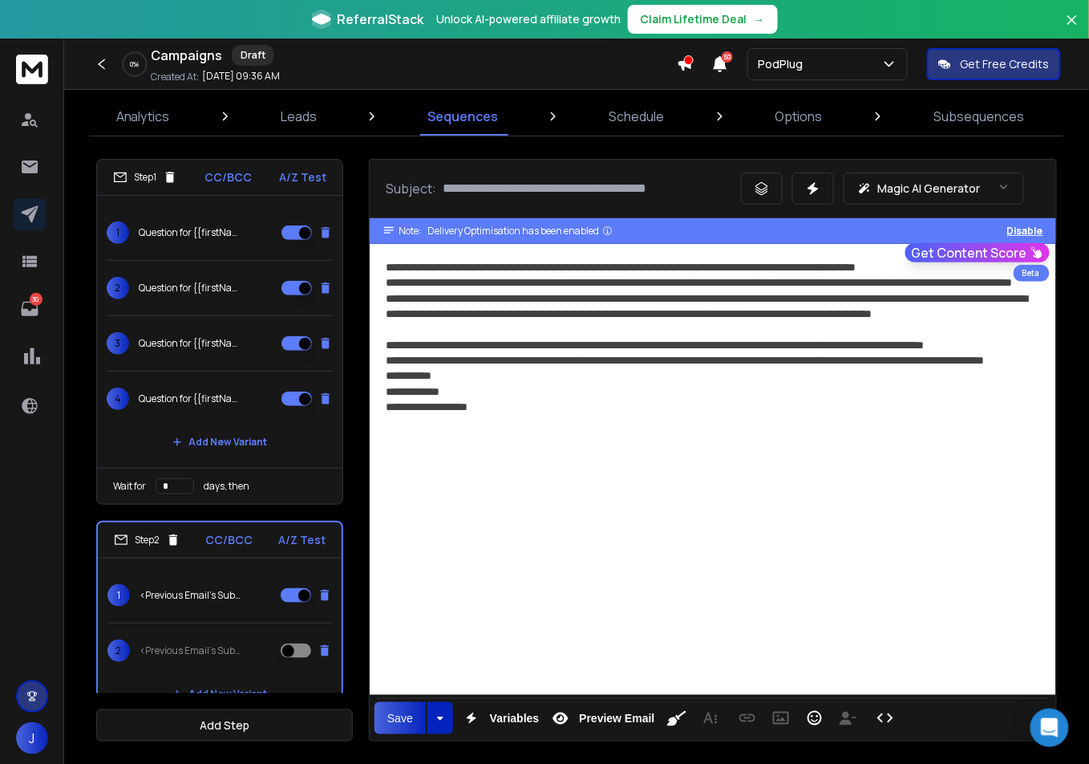
click at [581, 290] on p "**********" at bounding box center [713, 282] width 654 height 15
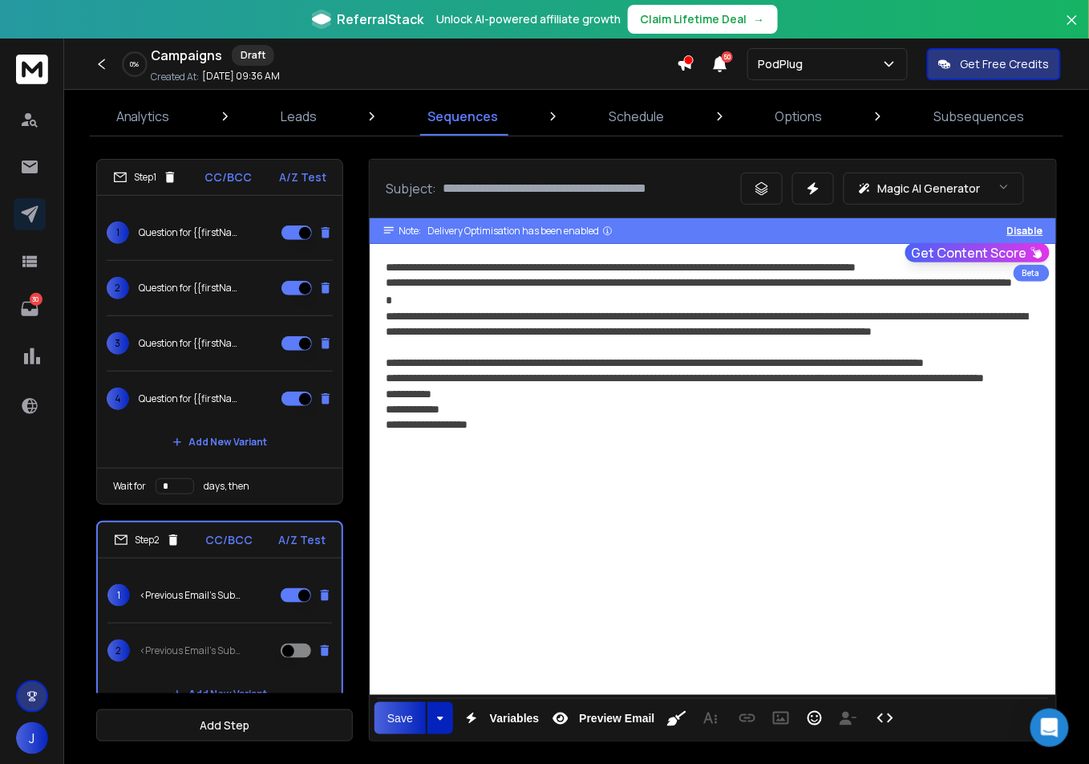
click at [560, 386] on p "**********" at bounding box center [713, 378] width 654 height 15
click at [585, 719] on span "Preview Email" at bounding box center [617, 718] width 82 height 14
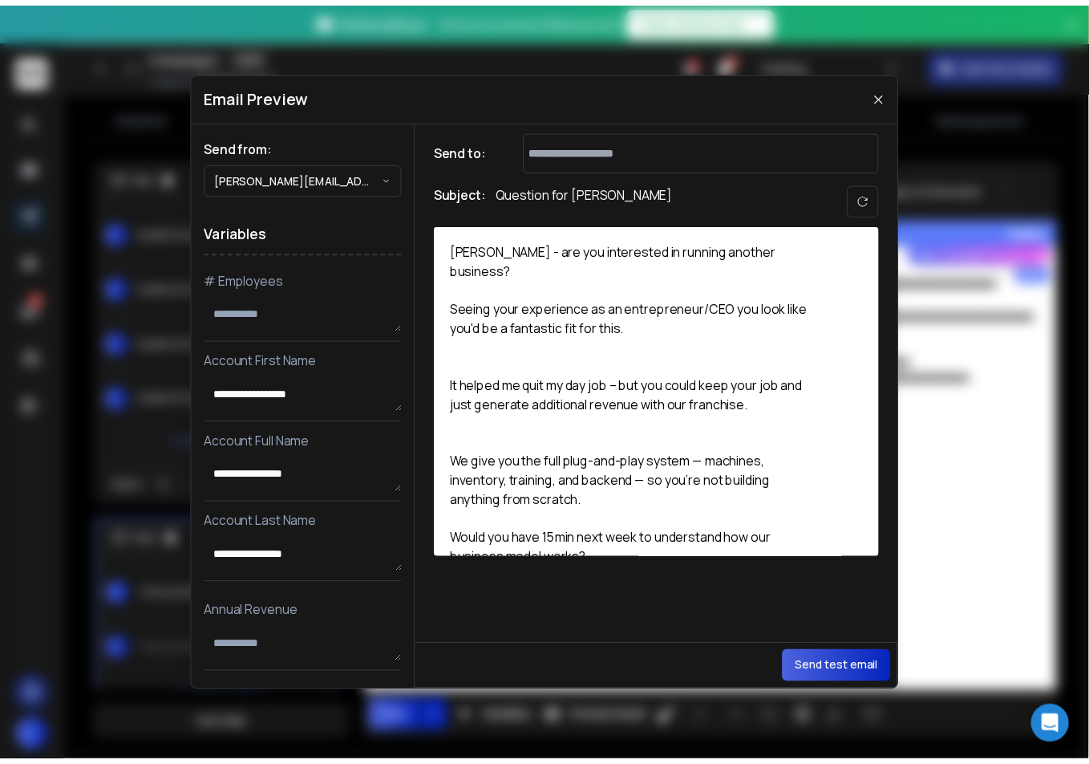
scroll to position [87, 0]
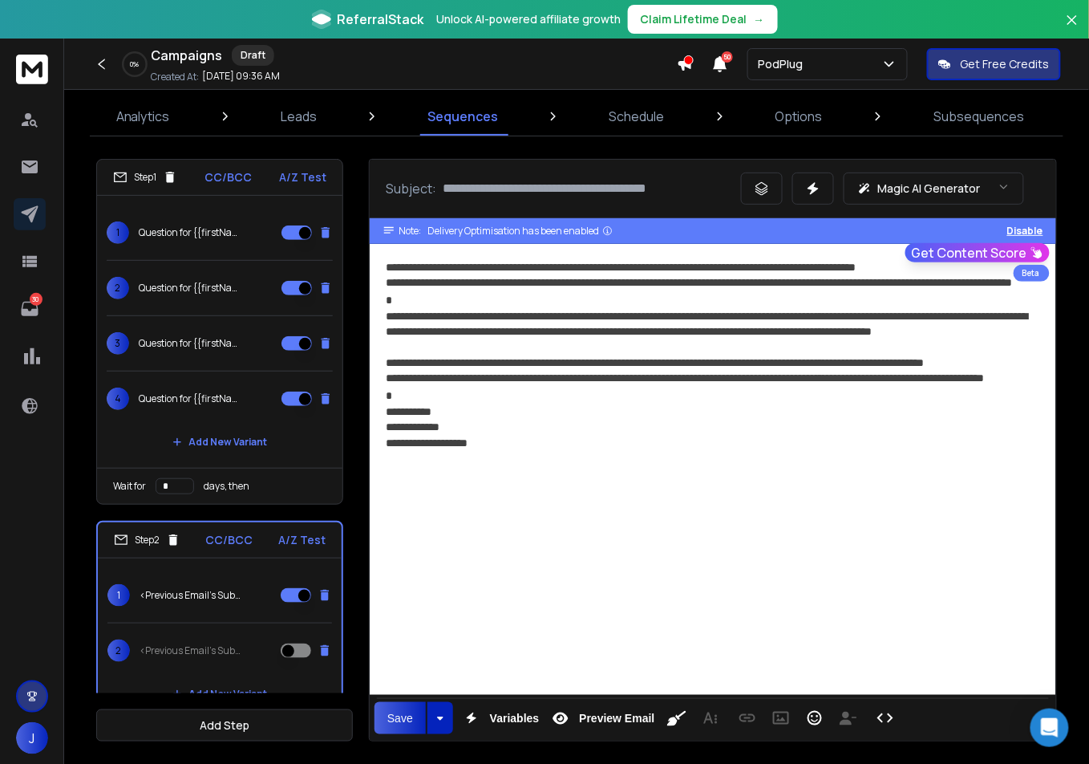
click at [184, 398] on p "Question for {{firstName}}" at bounding box center [190, 398] width 103 height 13
type input "**********"
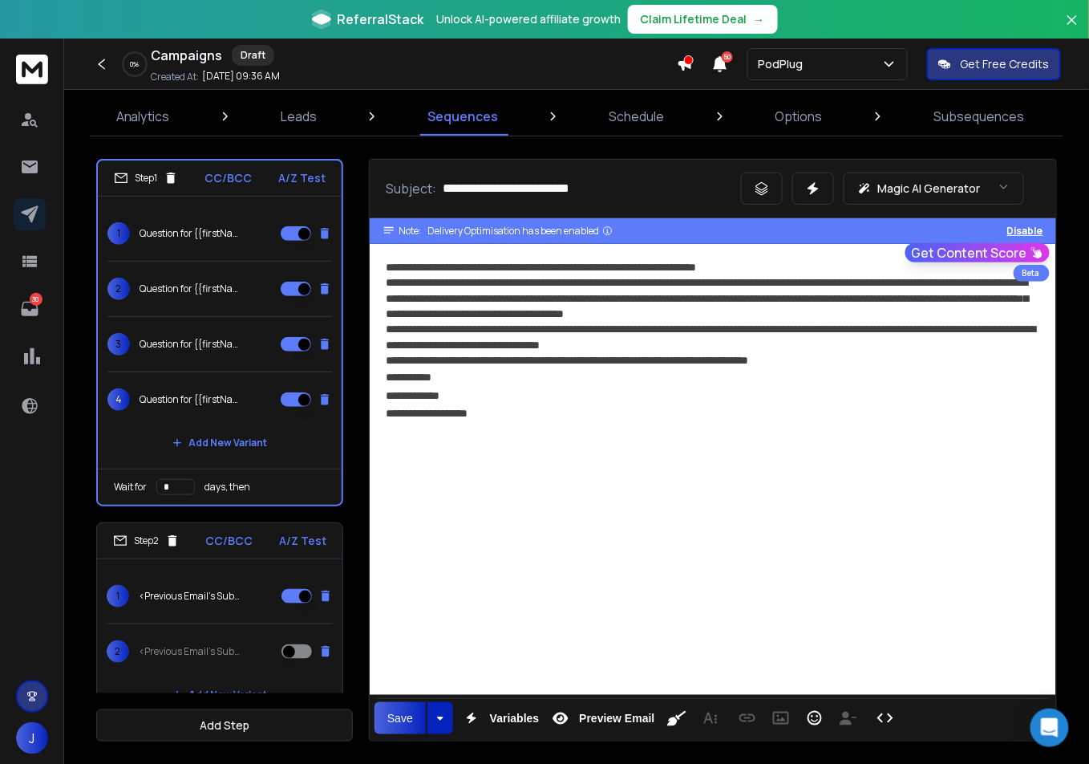
click at [759, 265] on p "**********" at bounding box center [713, 267] width 654 height 15
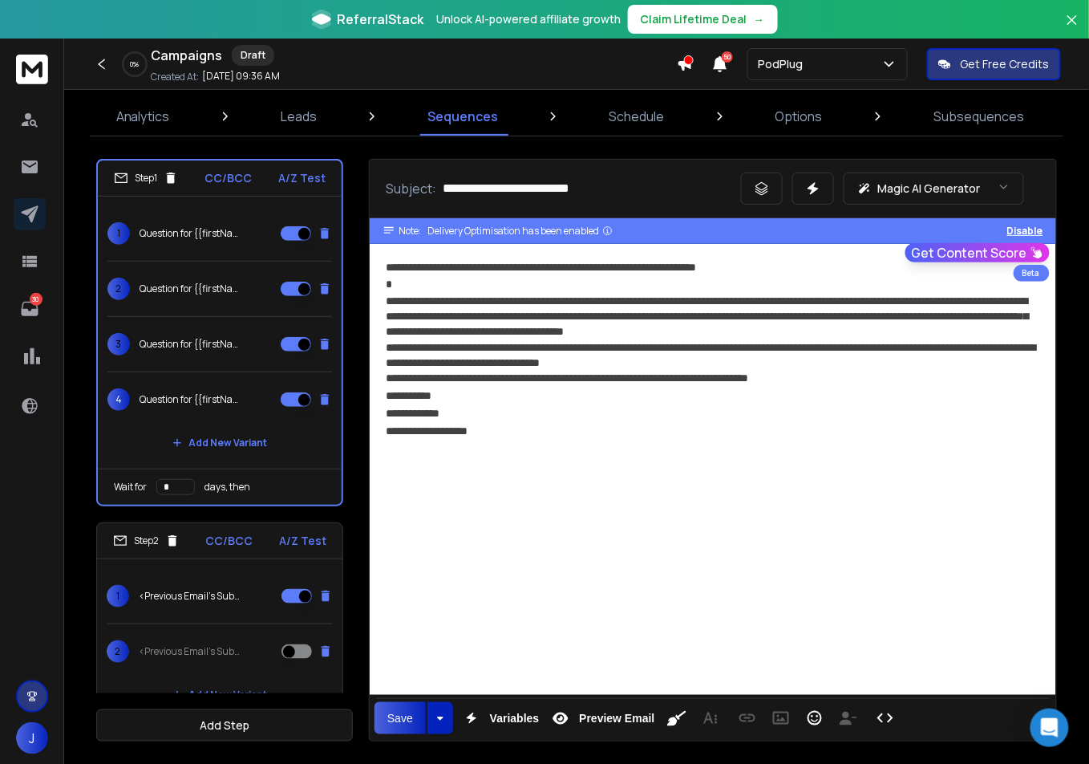
click at [1006, 315] on p "**********" at bounding box center [713, 317] width 654 height 47
click at [1011, 330] on p "**********" at bounding box center [713, 317] width 654 height 47
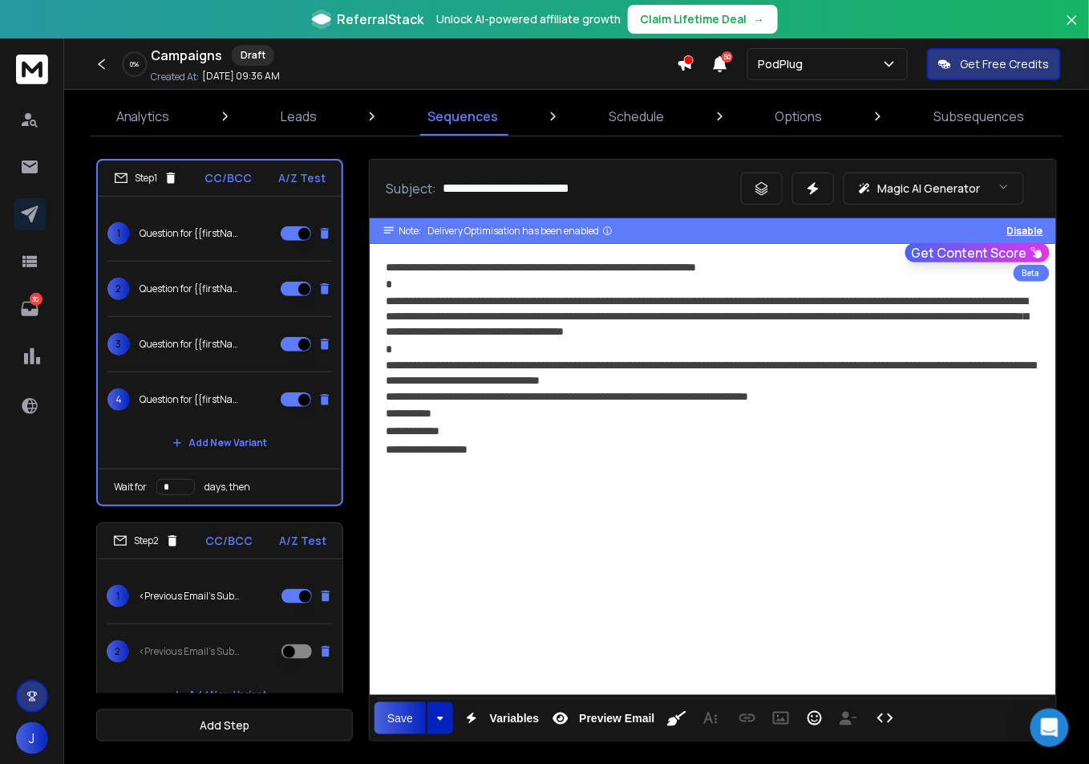
click at [792, 379] on p "**********" at bounding box center [713, 373] width 654 height 31
click at [874, 391] on div "*" at bounding box center [713, 398] width 654 height 18
click at [845, 415] on p "**********" at bounding box center [713, 414] width 654 height 15
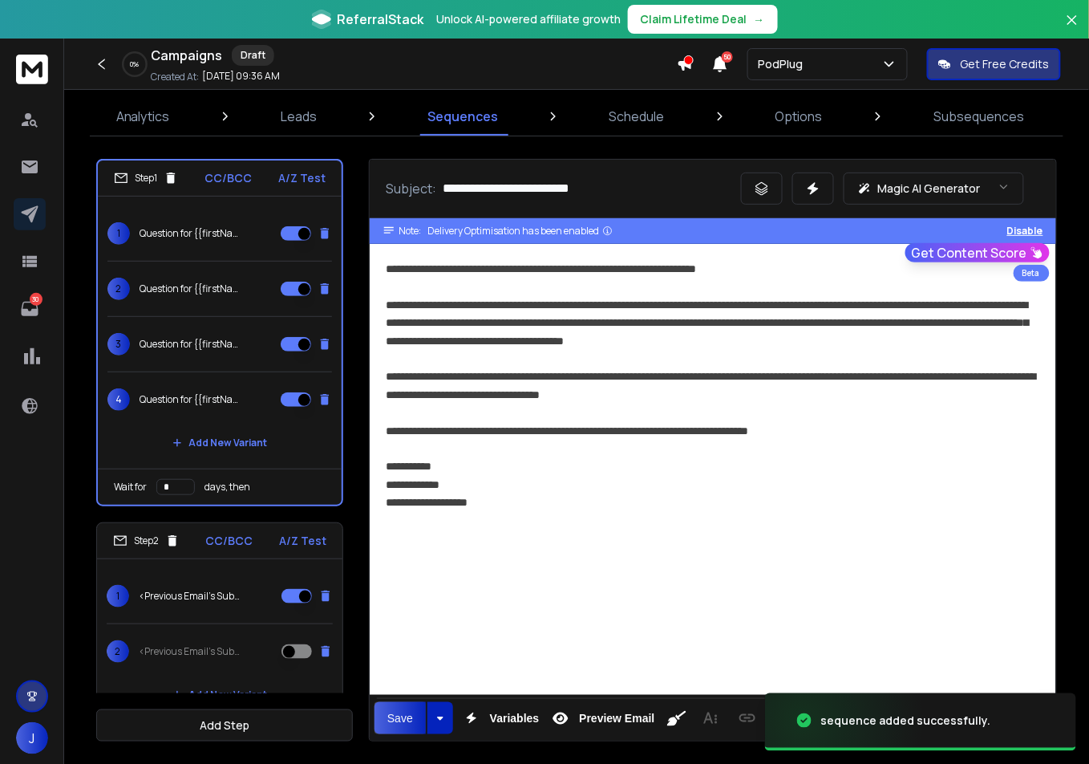
click at [168, 343] on p "Question for {{firstName}}" at bounding box center [191, 344] width 103 height 13
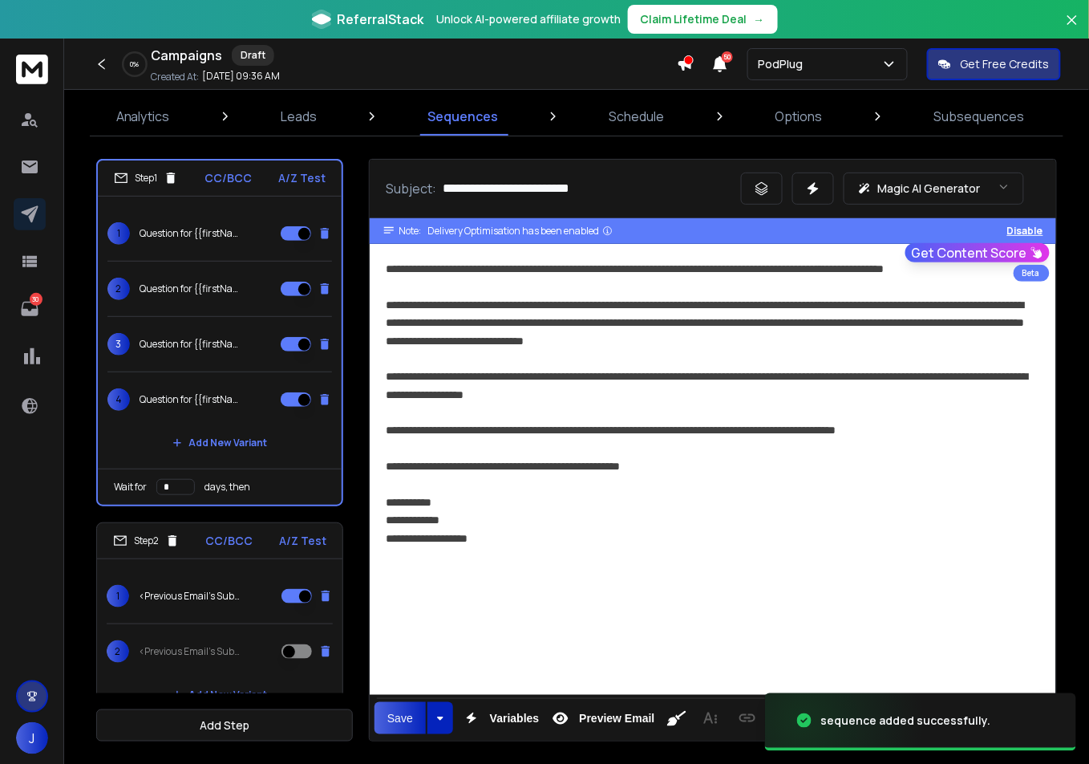
click at [200, 269] on div "2 Question for {{firstName}}" at bounding box center [219, 288] width 225 height 55
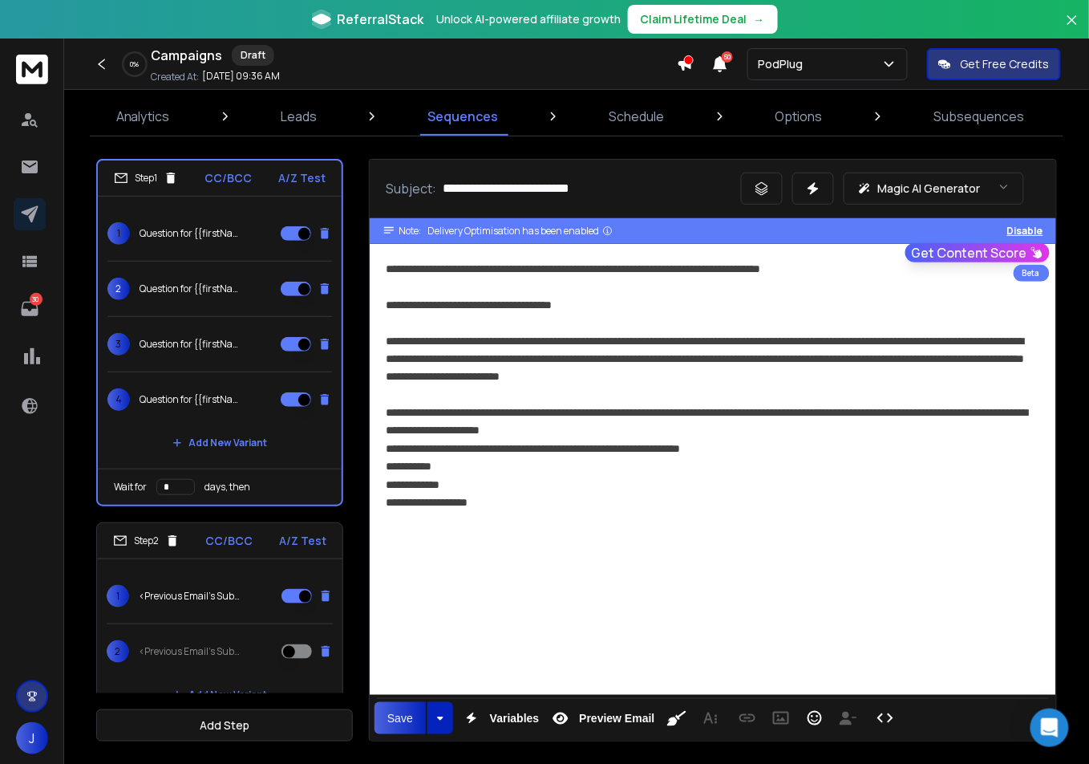
click at [777, 450] on div "**********" at bounding box center [713, 449] width 654 height 18
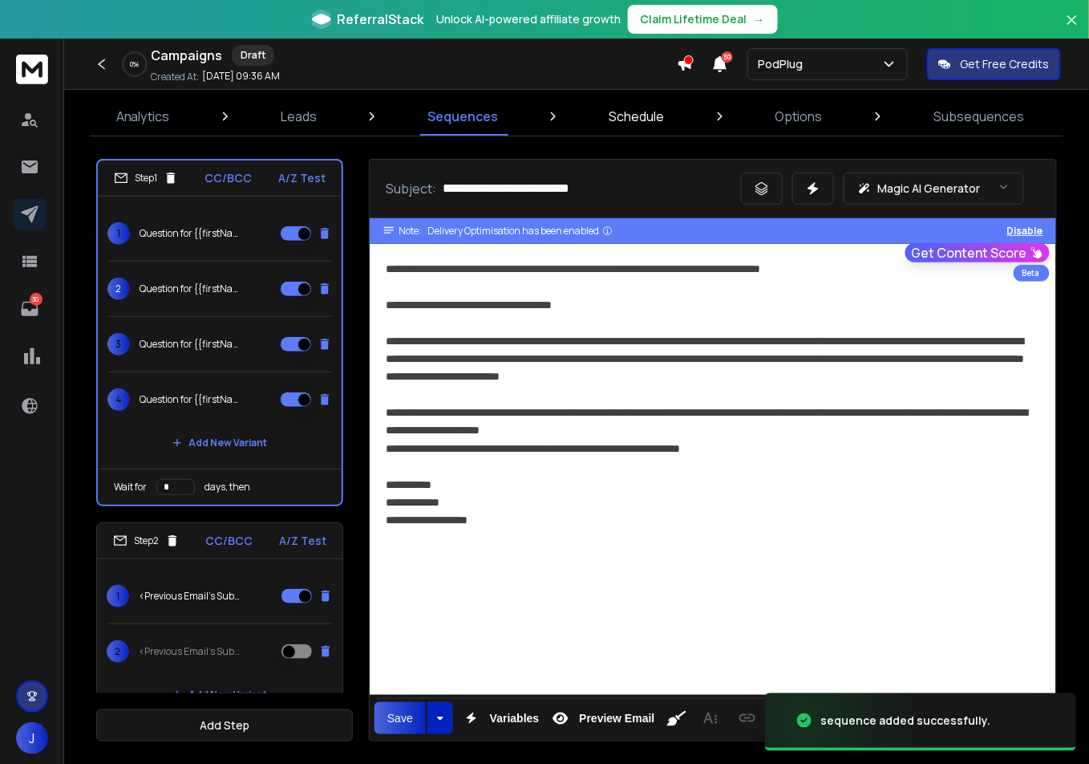
click at [604, 125] on link "Schedule" at bounding box center [637, 116] width 75 height 38
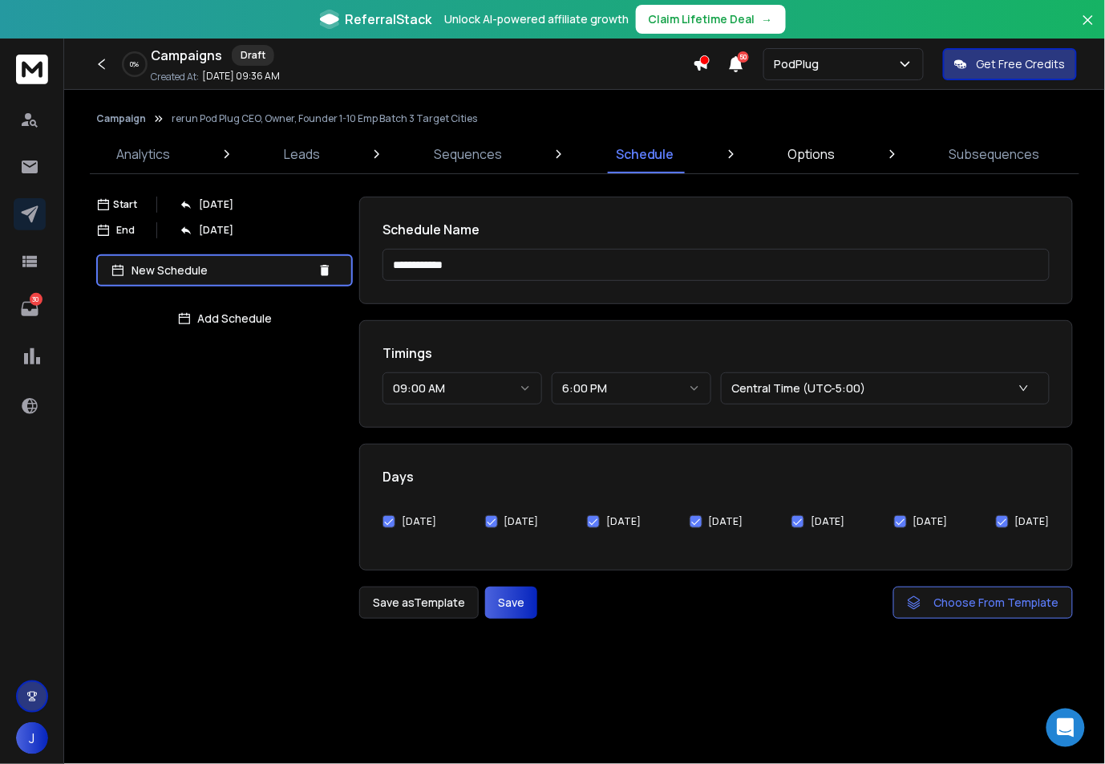
click at [812, 159] on p "Options" at bounding box center [811, 153] width 47 height 19
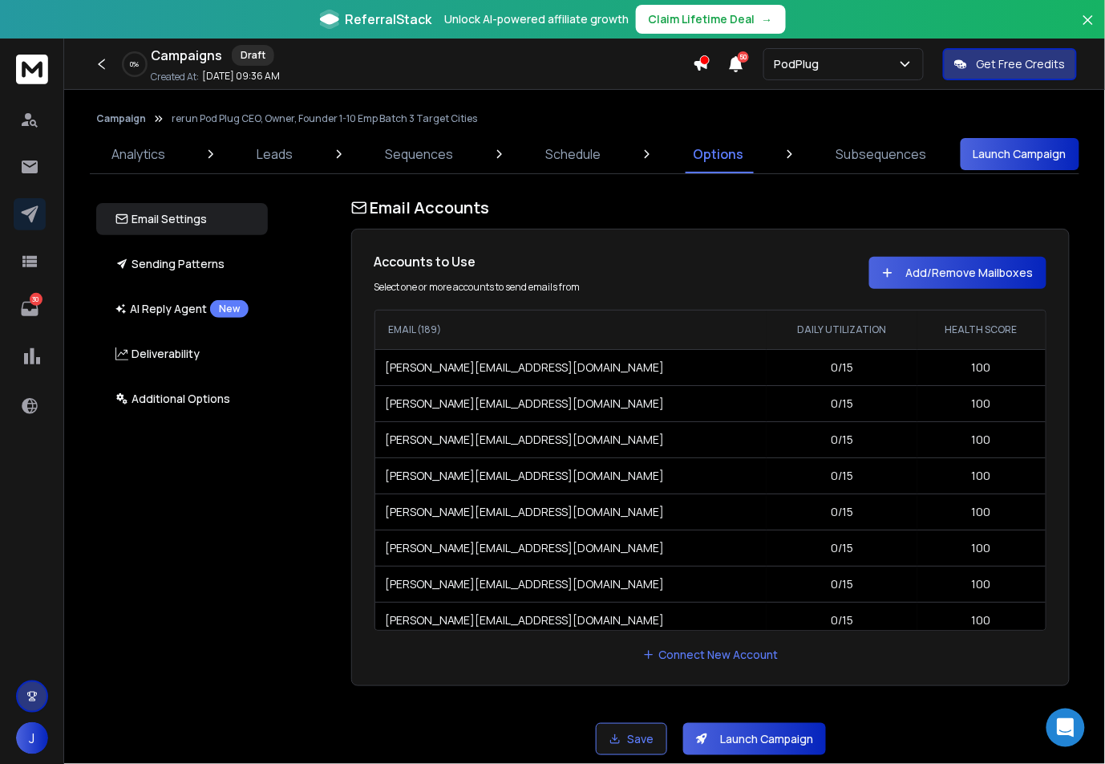
click at [892, 268] on button "Add/Remove Mailboxes" at bounding box center [957, 273] width 177 height 32
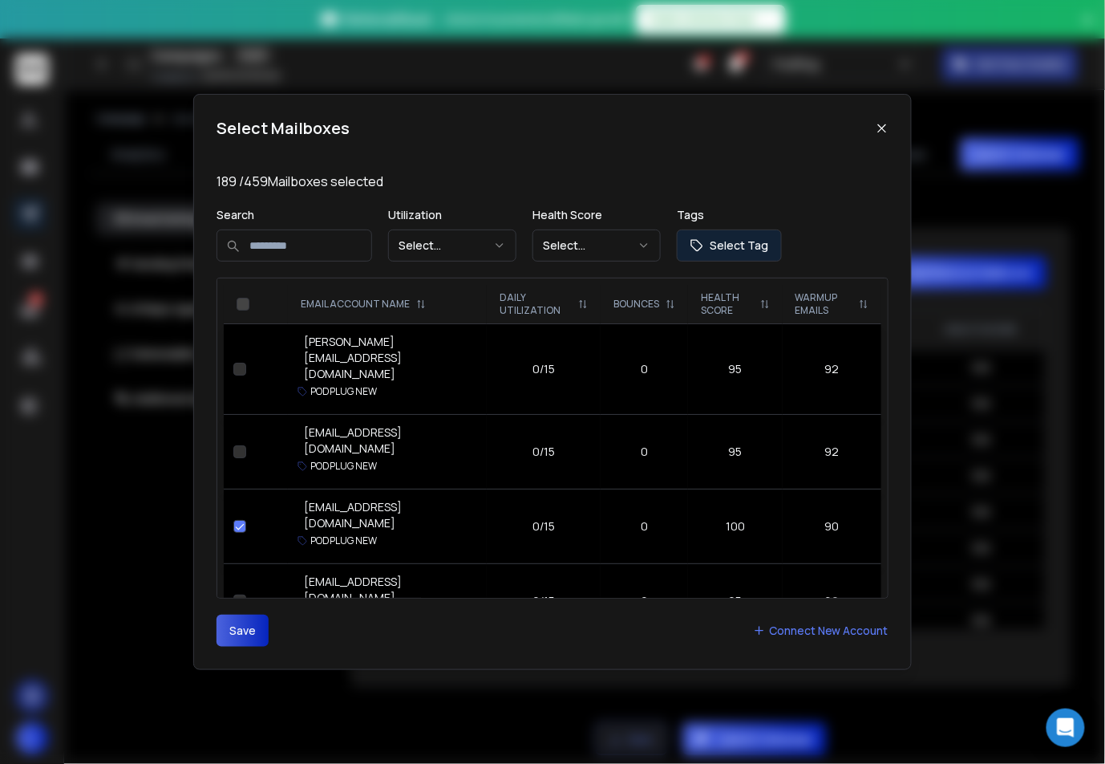
click at [732, 245] on button "Select Tag" at bounding box center [729, 245] width 105 height 32
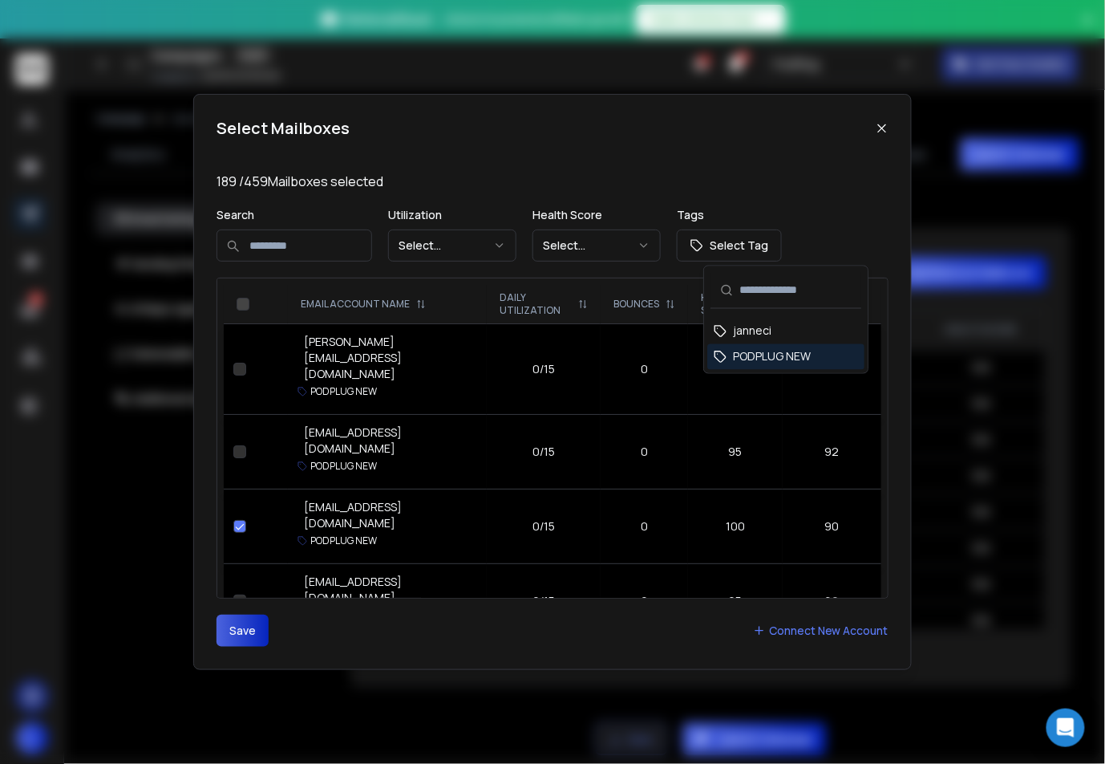
click at [762, 355] on span "PODPLUG NEW" at bounding box center [772, 357] width 78 height 16
click at [238, 633] on button "Save" at bounding box center [243, 630] width 52 height 32
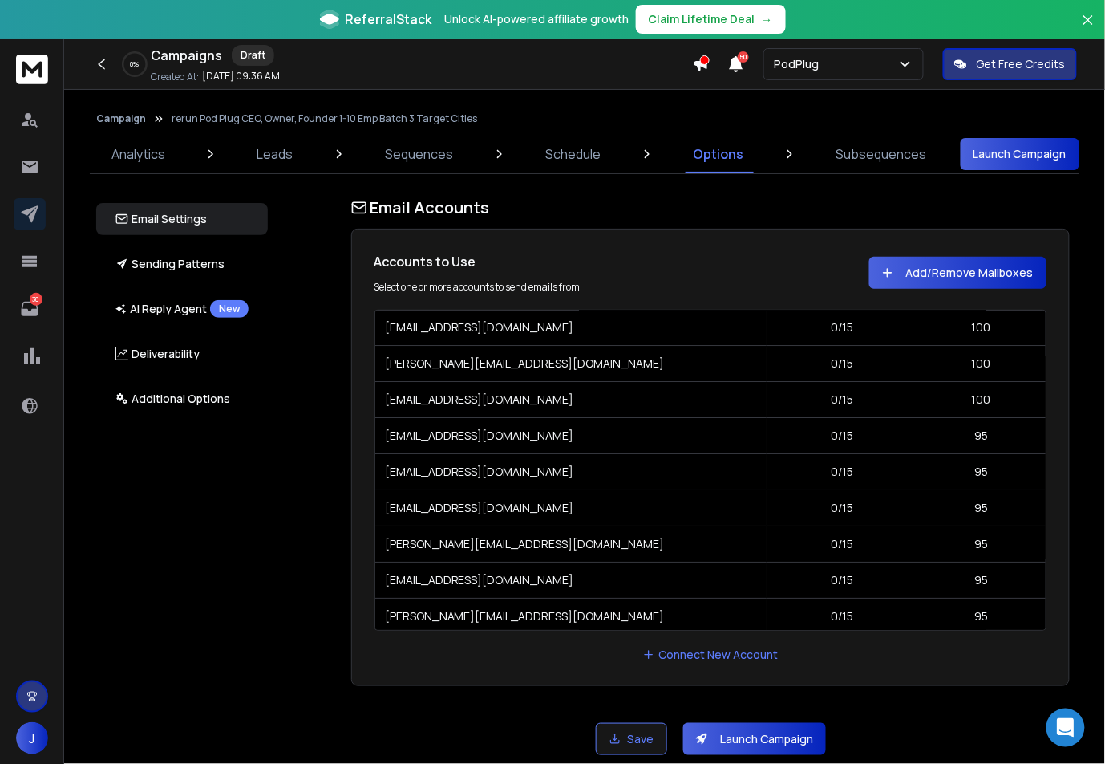
scroll to position [3422, 0]
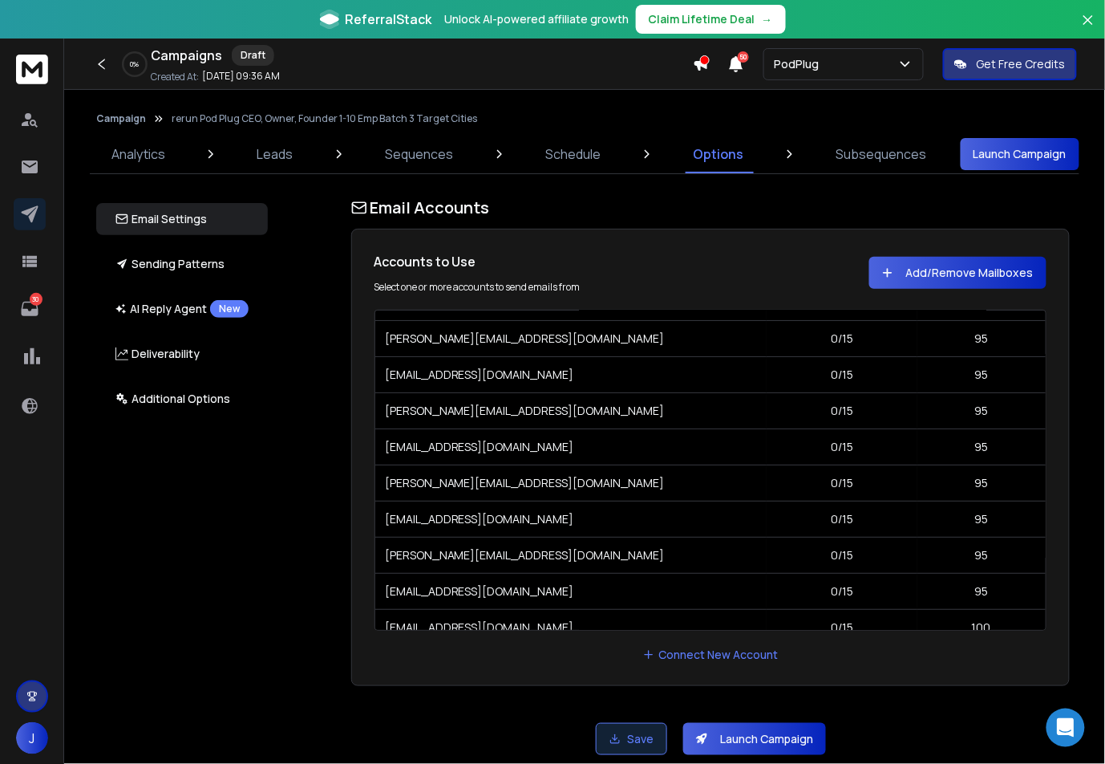
click at [624, 733] on button "Save" at bounding box center [631, 739] width 71 height 32
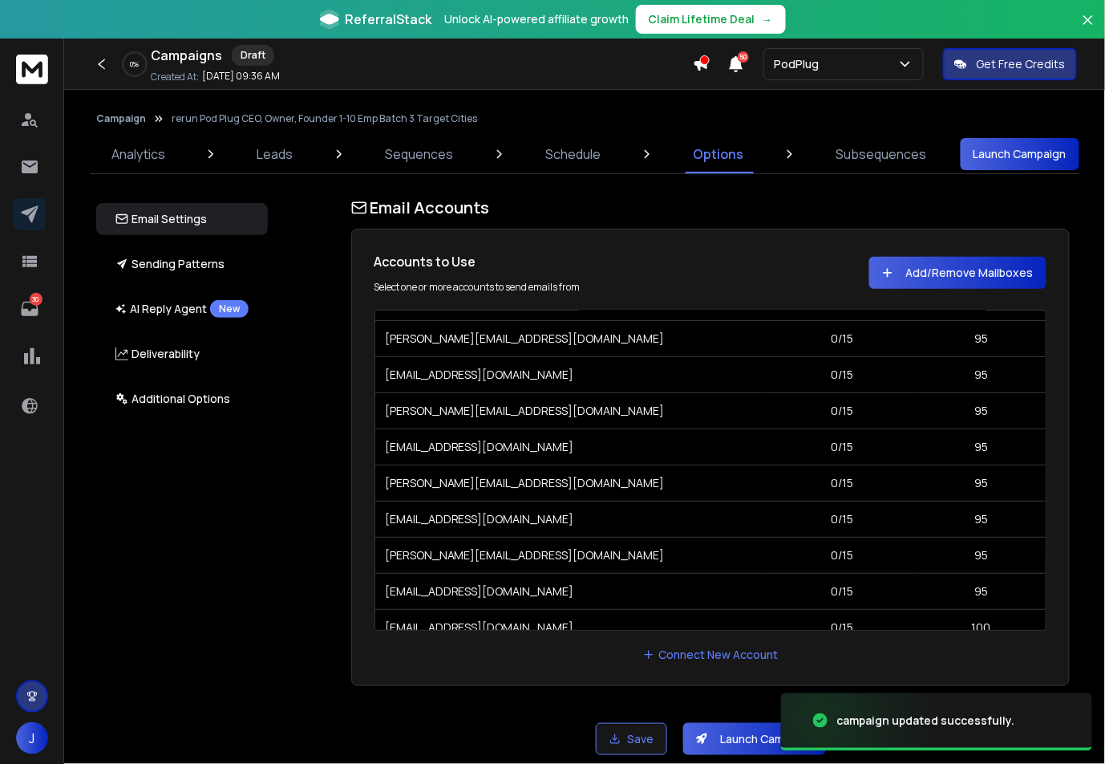
click at [704, 743] on icon at bounding box center [701, 738] width 11 height 11
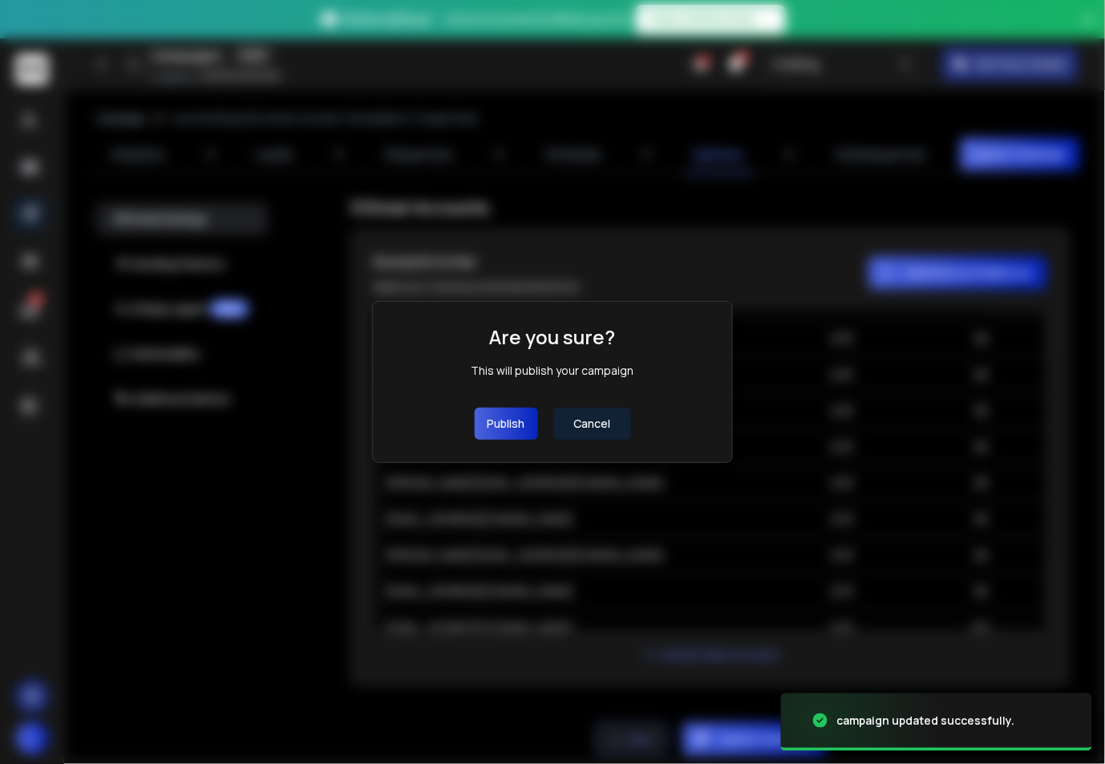
drag, startPoint x: 502, startPoint y: 444, endPoint x: 502, endPoint y: 433, distance: 10.4
click at [502, 443] on div "Are you sure? This will publish your campaign Publish Cancel" at bounding box center [552, 382] width 361 height 162
click at [502, 432] on button "Publish" at bounding box center [506, 423] width 63 height 32
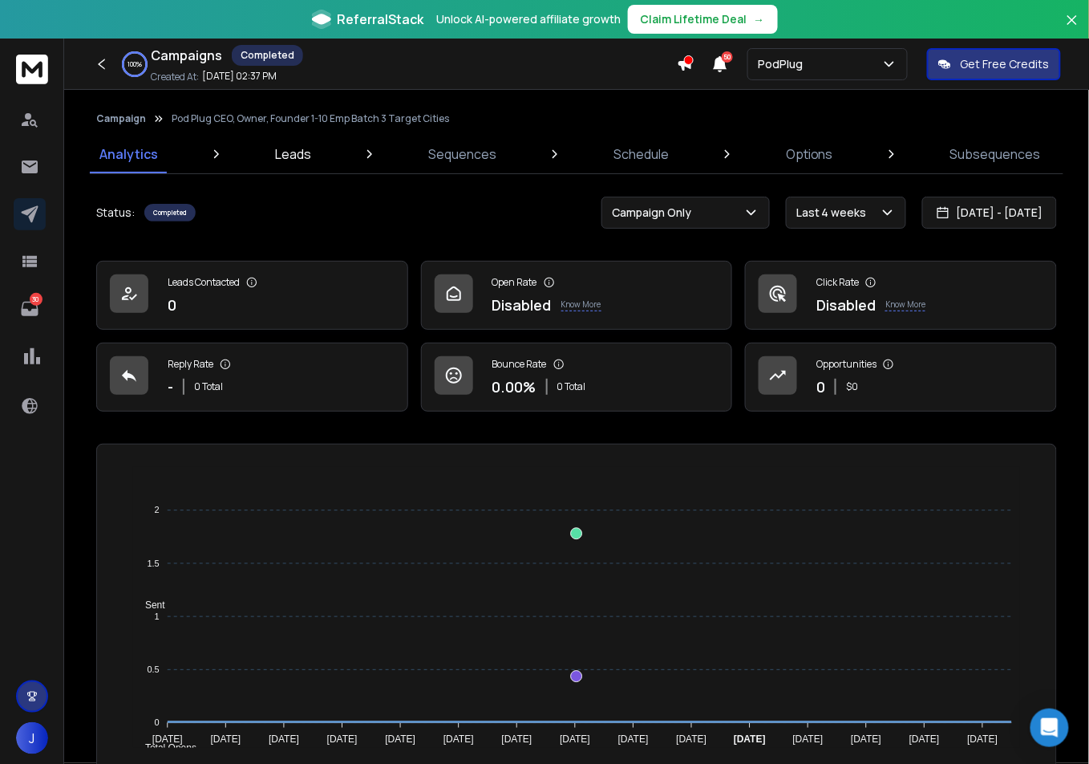
click at [289, 158] on p "Leads" at bounding box center [293, 153] width 36 height 19
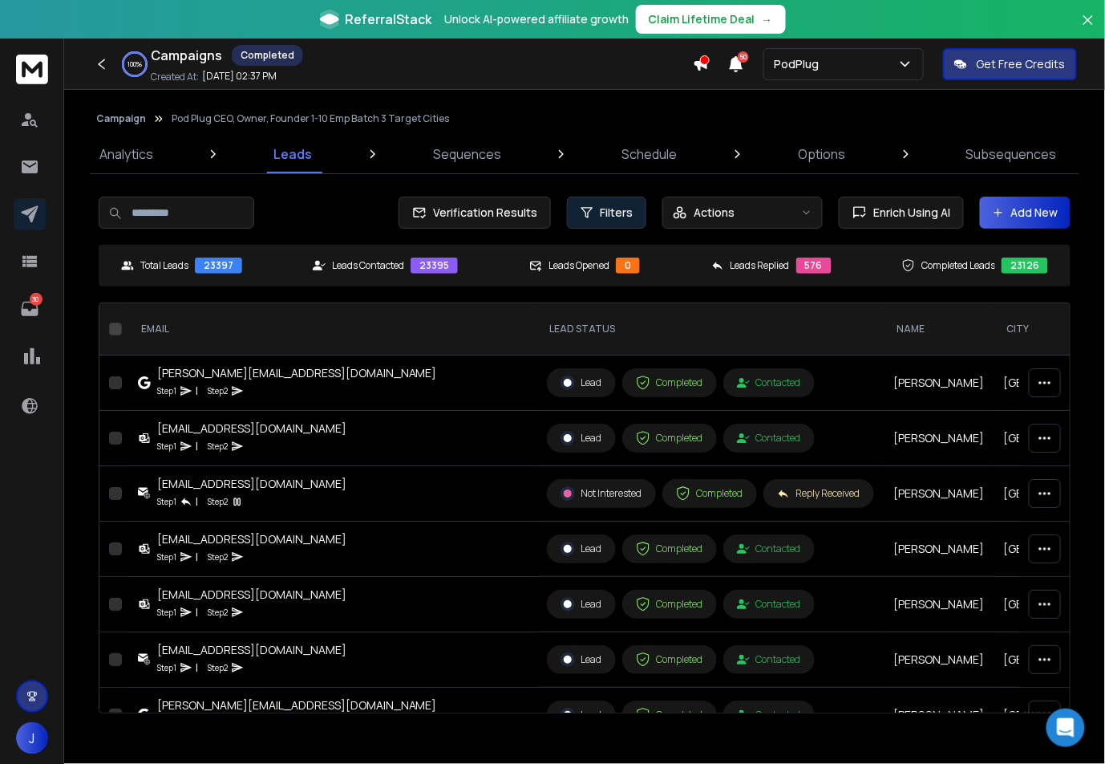
click at [614, 209] on span "Filters" at bounding box center [616, 213] width 33 height 16
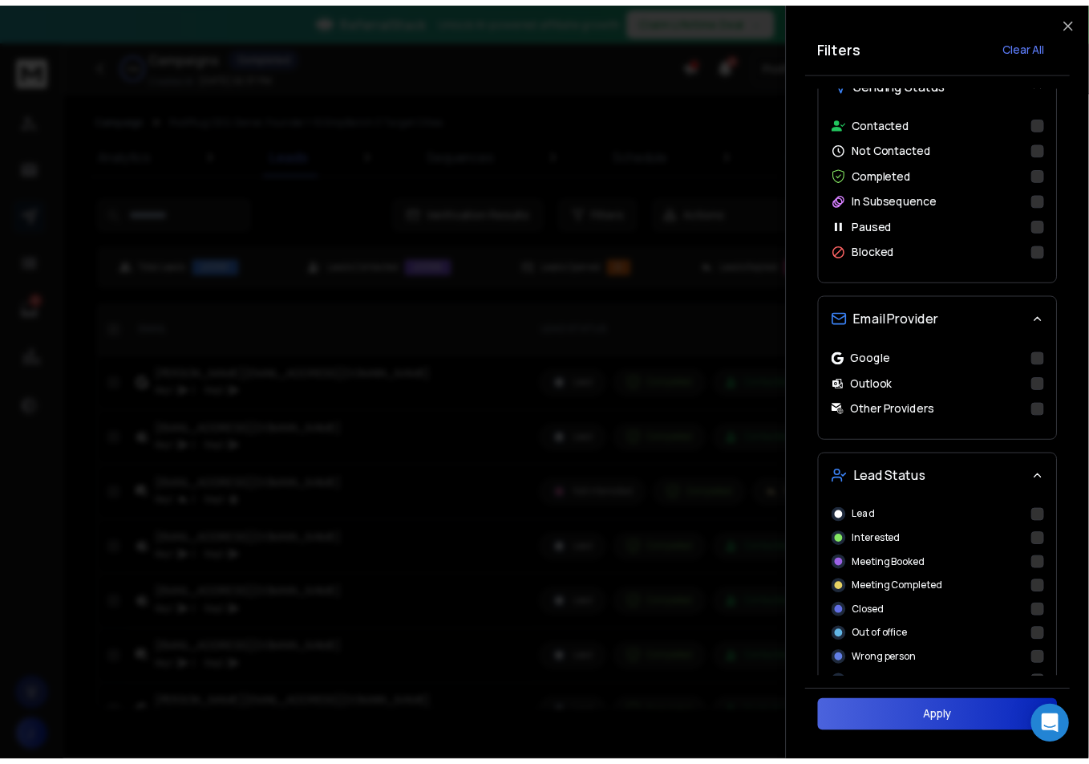
scroll to position [600, 0]
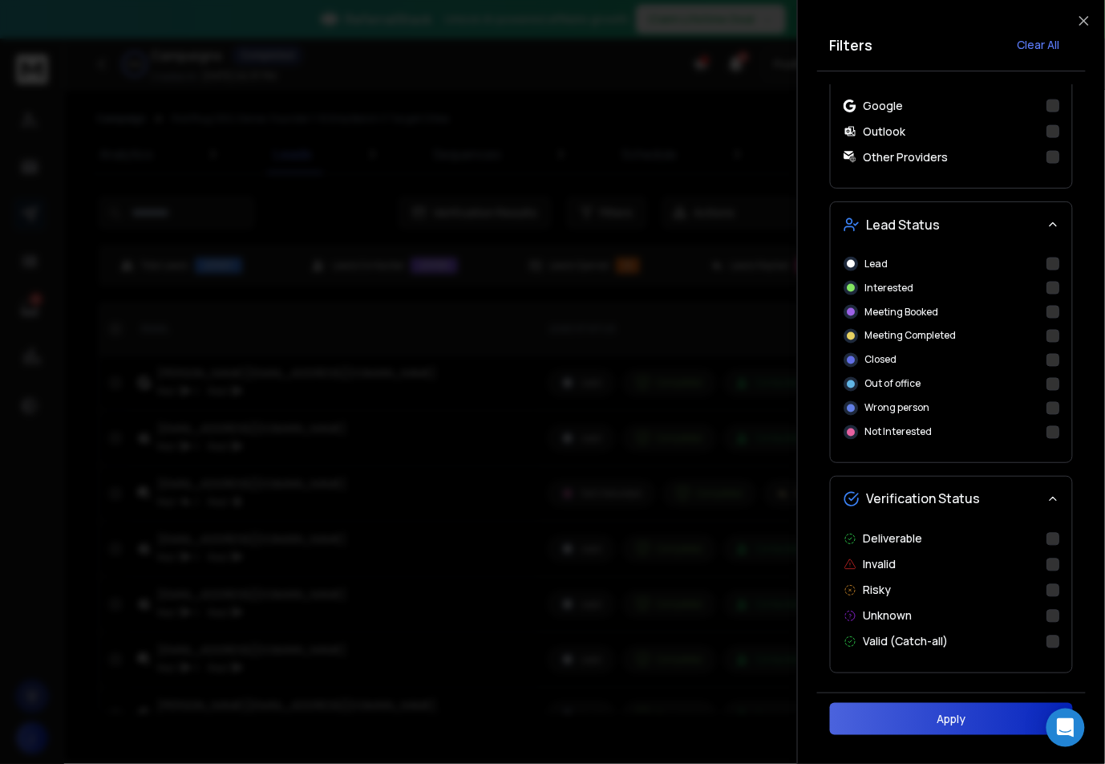
click at [1047, 428] on Interested "Not Interested" at bounding box center [1053, 432] width 13 height 13
click at [1047, 402] on person "Wrong person" at bounding box center [1053, 408] width 13 height 13
click at [1047, 380] on office "Out of office" at bounding box center [1053, 384] width 13 height 13
click at [1047, 359] on button "Closed" at bounding box center [1053, 360] width 13 height 13
click at [1047, 263] on button "Lead" at bounding box center [1053, 263] width 13 height 13
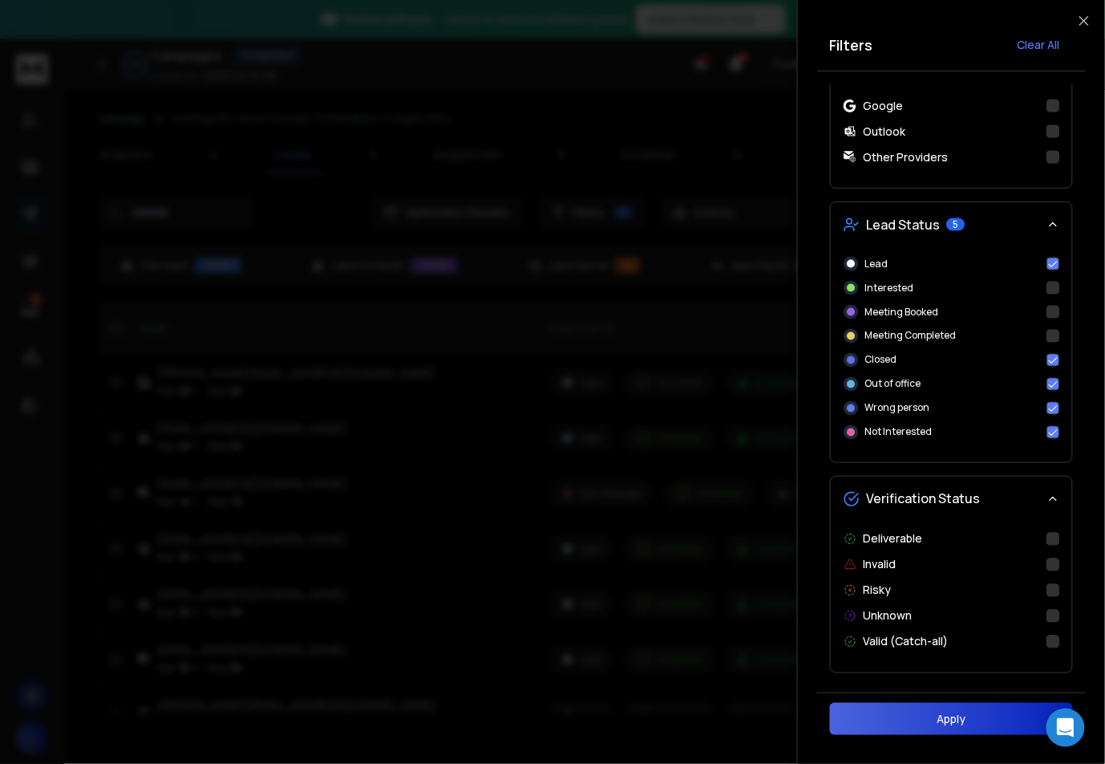
click at [908, 722] on button "Apply" at bounding box center [951, 719] width 243 height 32
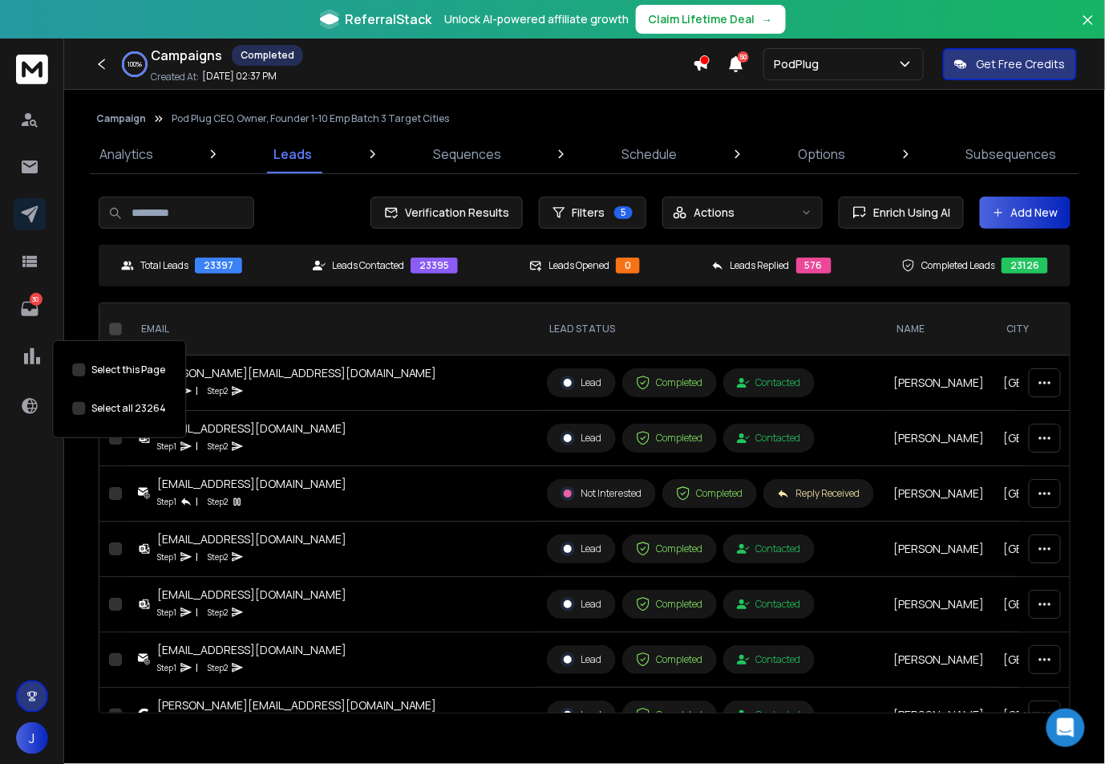
click at [120, 414] on label "Select all 23264" at bounding box center [128, 408] width 75 height 13
click at [74, 407] on button "Select this Page" at bounding box center [78, 408] width 13 height 13
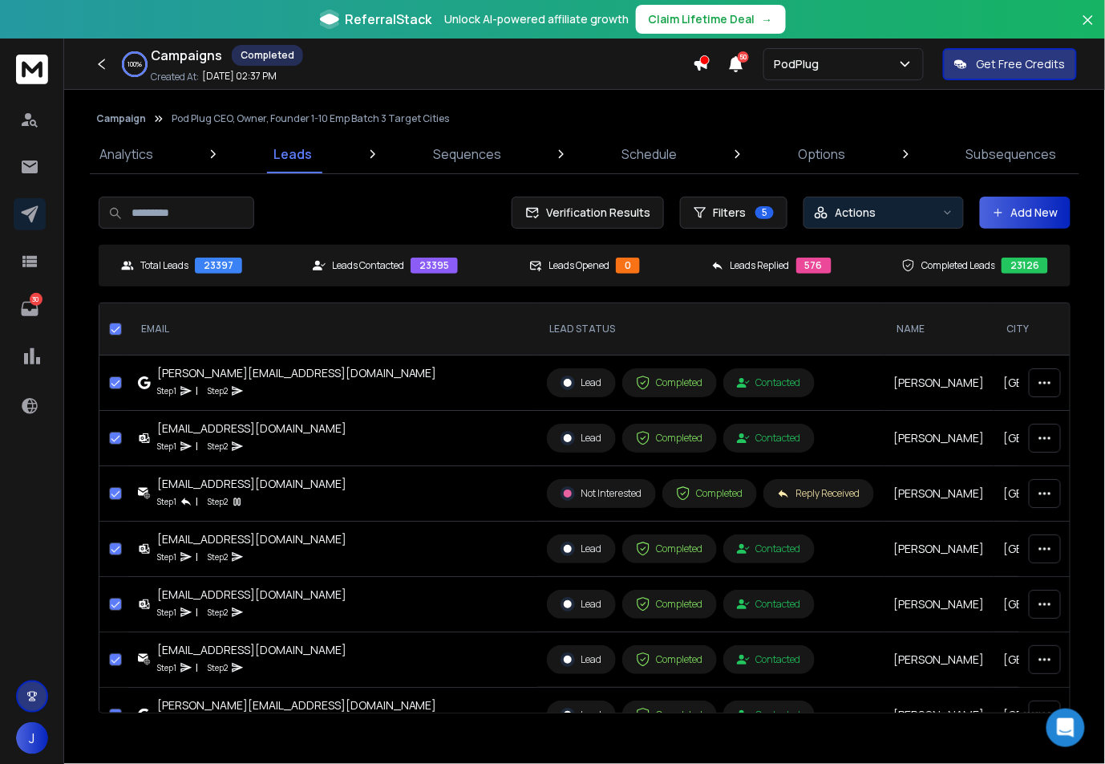
click at [871, 212] on p "Actions" at bounding box center [855, 213] width 41 height 16
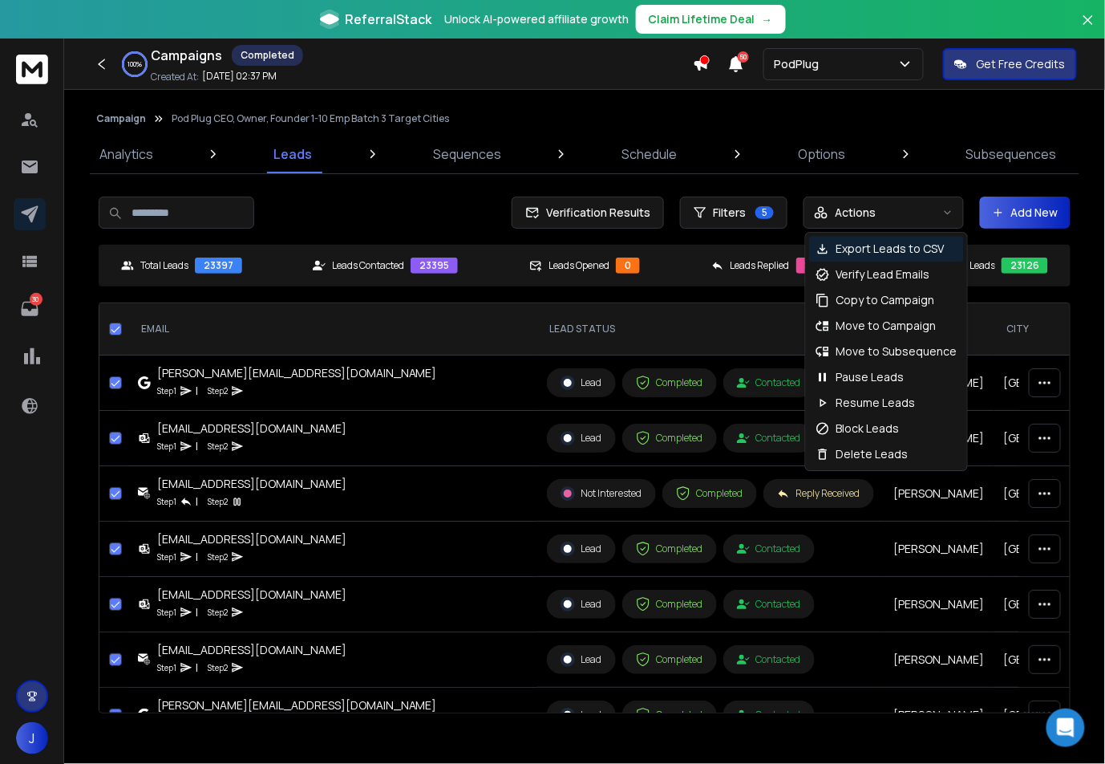
click at [877, 245] on p "Export Leads to CSV" at bounding box center [891, 249] width 108 height 16
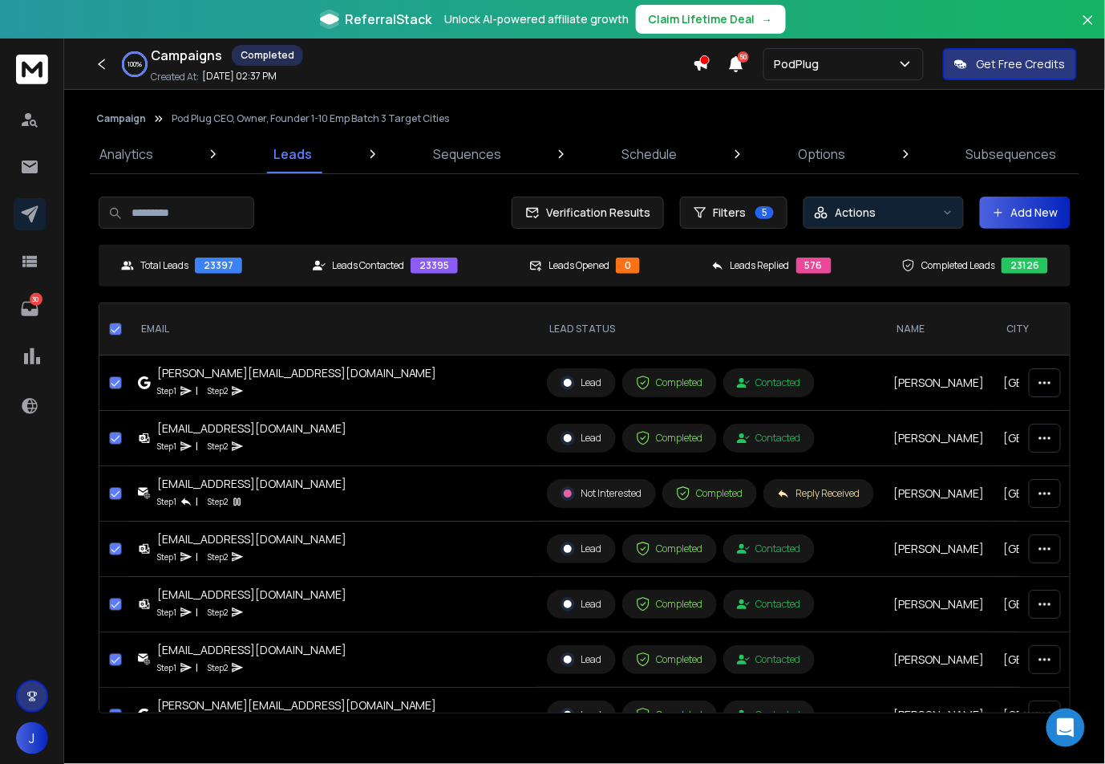
click at [898, 216] on div "Actions" at bounding box center [875, 213] width 122 height 16
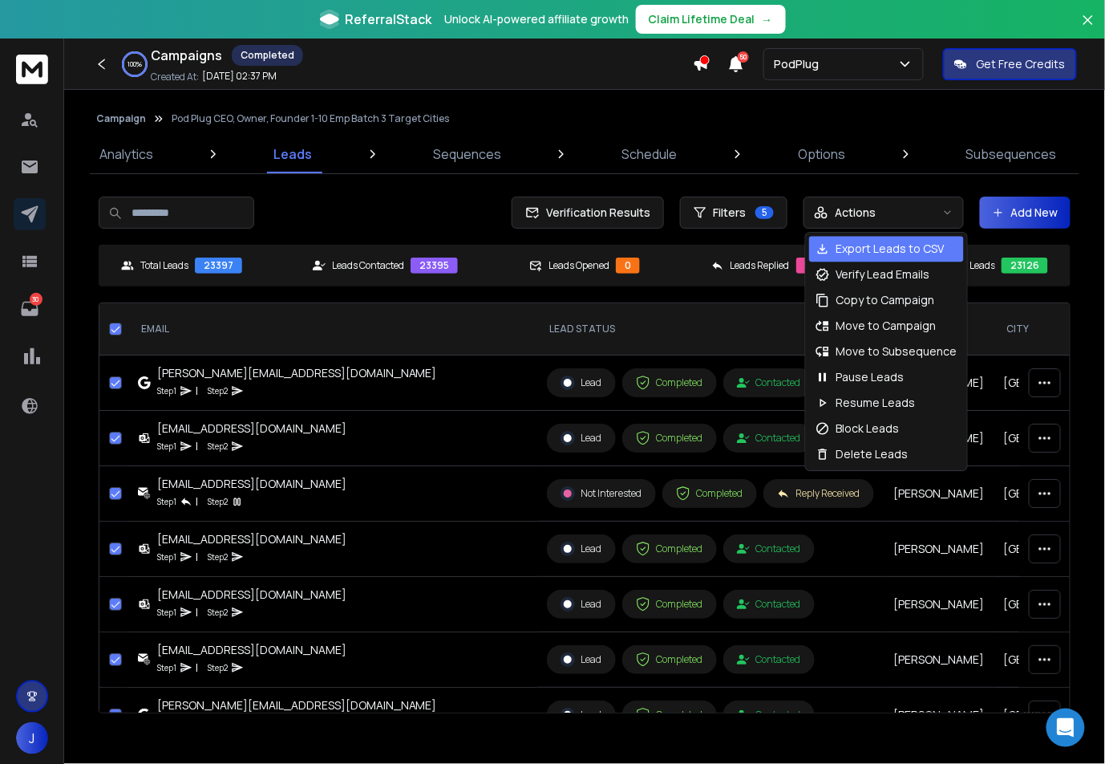
click at [857, 245] on p "Export Leads to CSV" at bounding box center [891, 249] width 108 height 16
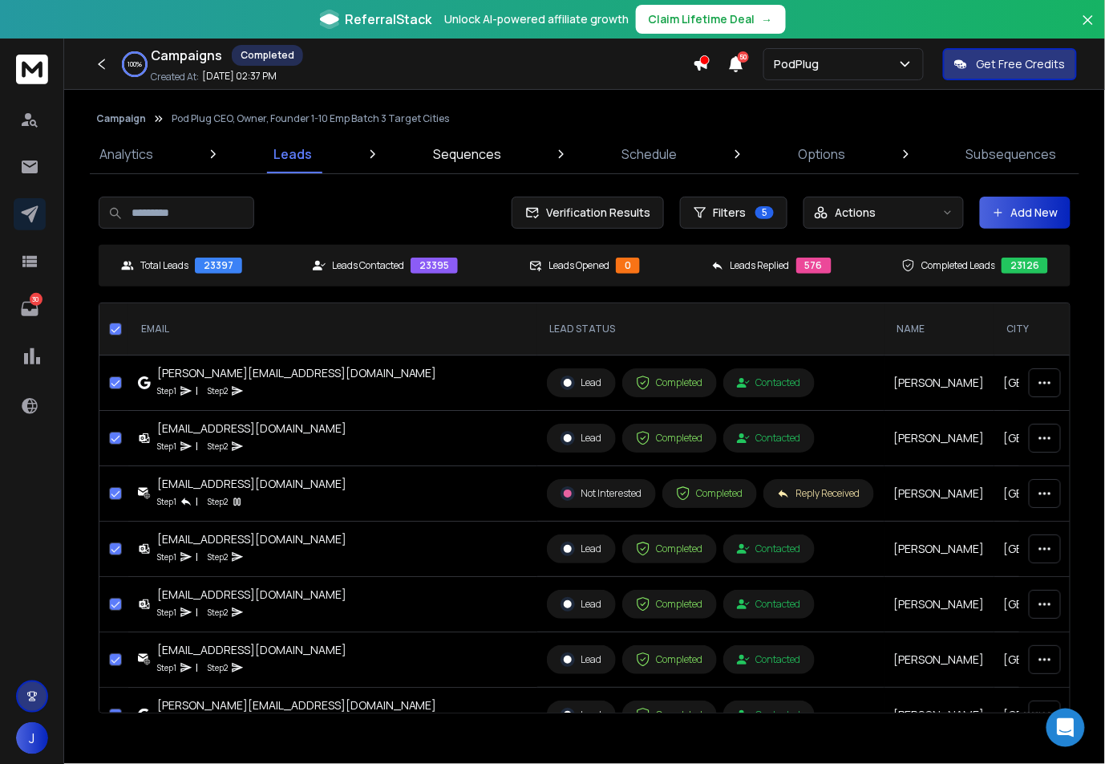
click at [425, 151] on link "Sequences" at bounding box center [466, 154] width 87 height 38
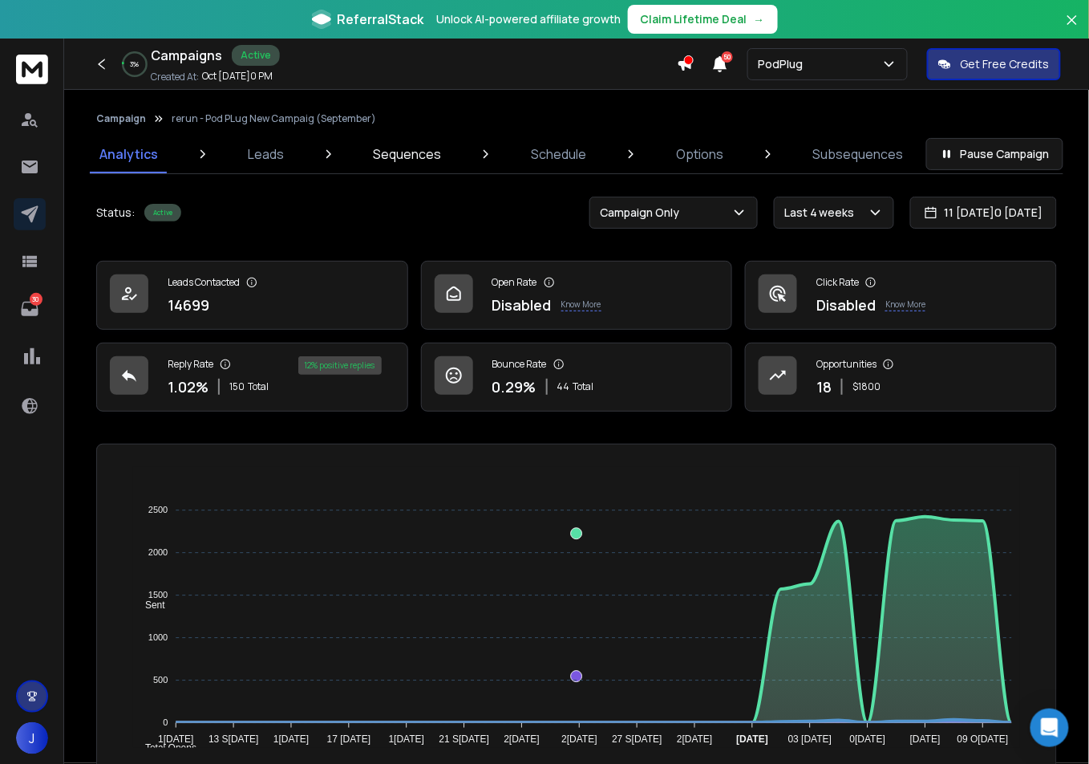
click at [388, 144] on p "Sequences" at bounding box center [408, 153] width 68 height 19
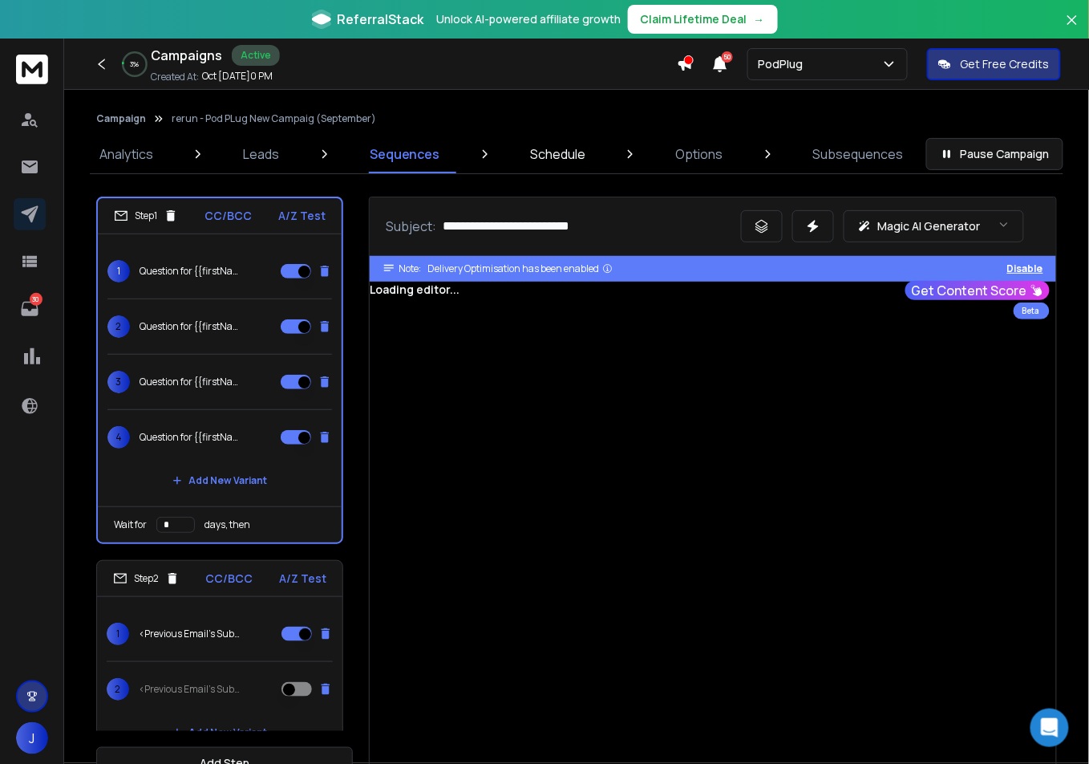
click at [542, 152] on p "Schedule" at bounding box center [557, 153] width 55 height 19
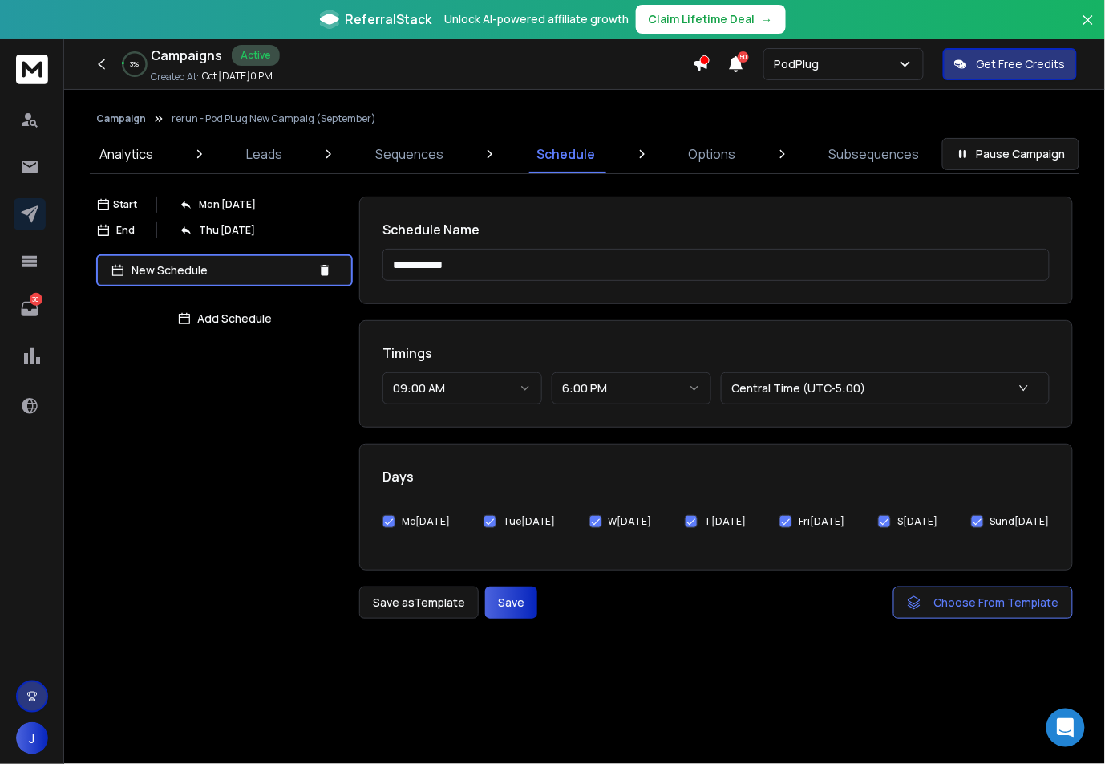
click at [101, 155] on p "Analytics" at bounding box center [126, 153] width 54 height 19
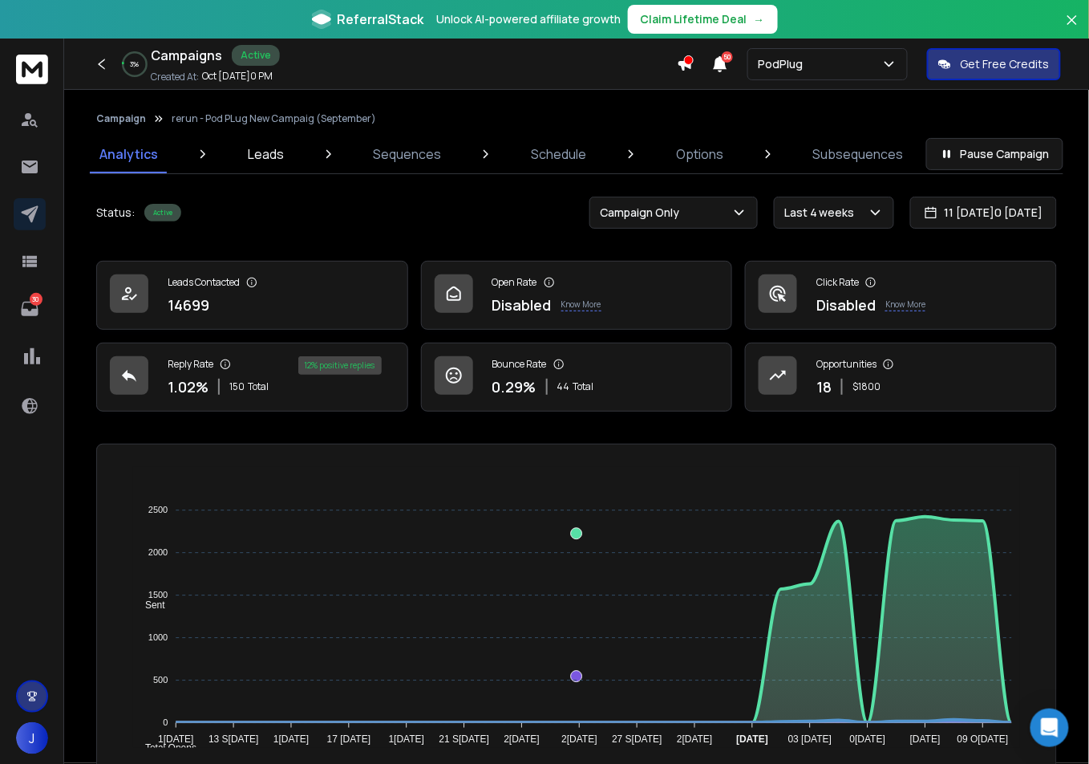
click at [263, 157] on p "Leads" at bounding box center [266, 153] width 36 height 19
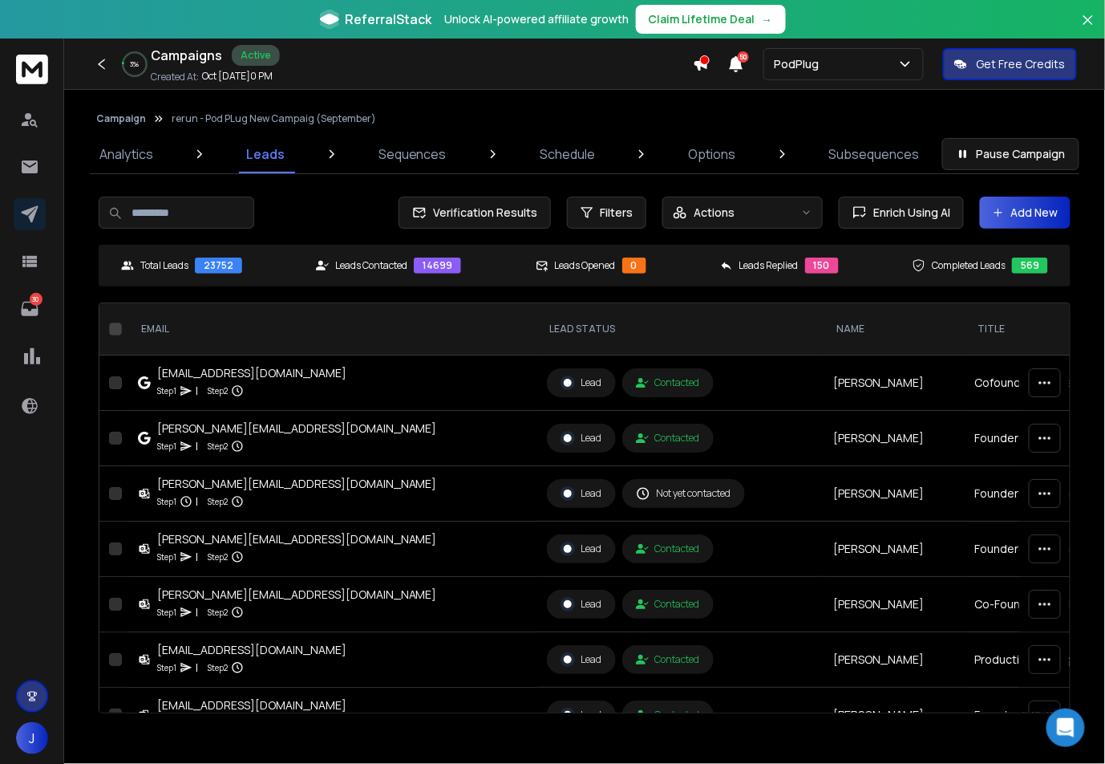
drag, startPoint x: 103, startPoint y: 64, endPoint x: 289, endPoint y: 245, distance: 259.2
click at [290, 245] on div "3 % Campaigns Active Created At: [DATE] 02:00 PM 50 PodPlug Get Free Credits Ca…" at bounding box center [552, 378] width 1105 height 681
click at [133, 409] on label "Select all 23752" at bounding box center [127, 408] width 73 height 13
click at [77, 408] on button "Select this Page" at bounding box center [78, 408] width 13 height 13
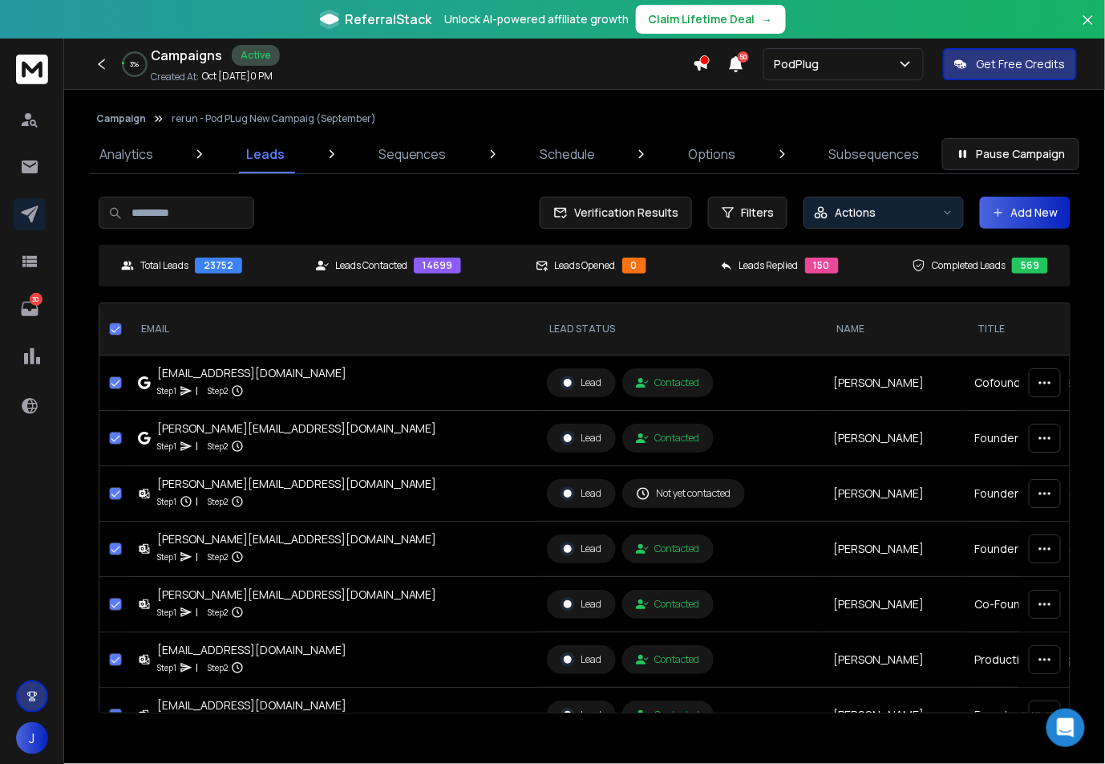
click at [914, 207] on div "Actions" at bounding box center [875, 213] width 122 height 16
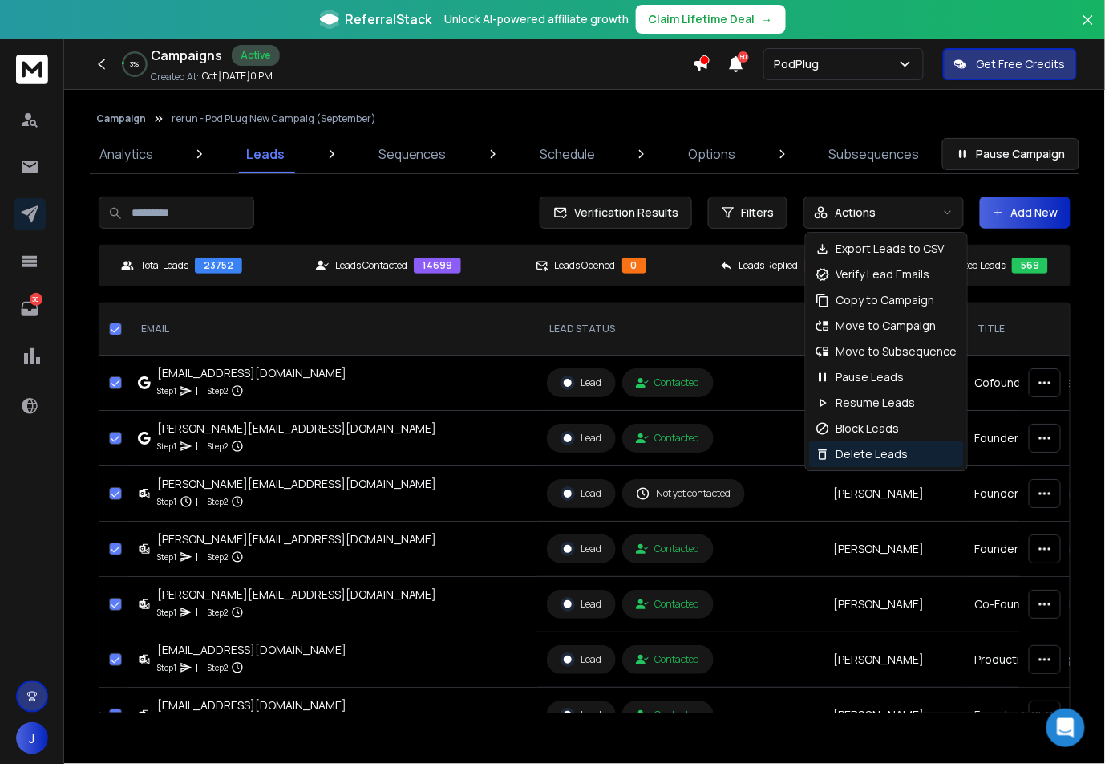
click at [889, 448] on p "Delete Leads" at bounding box center [873, 454] width 72 height 16
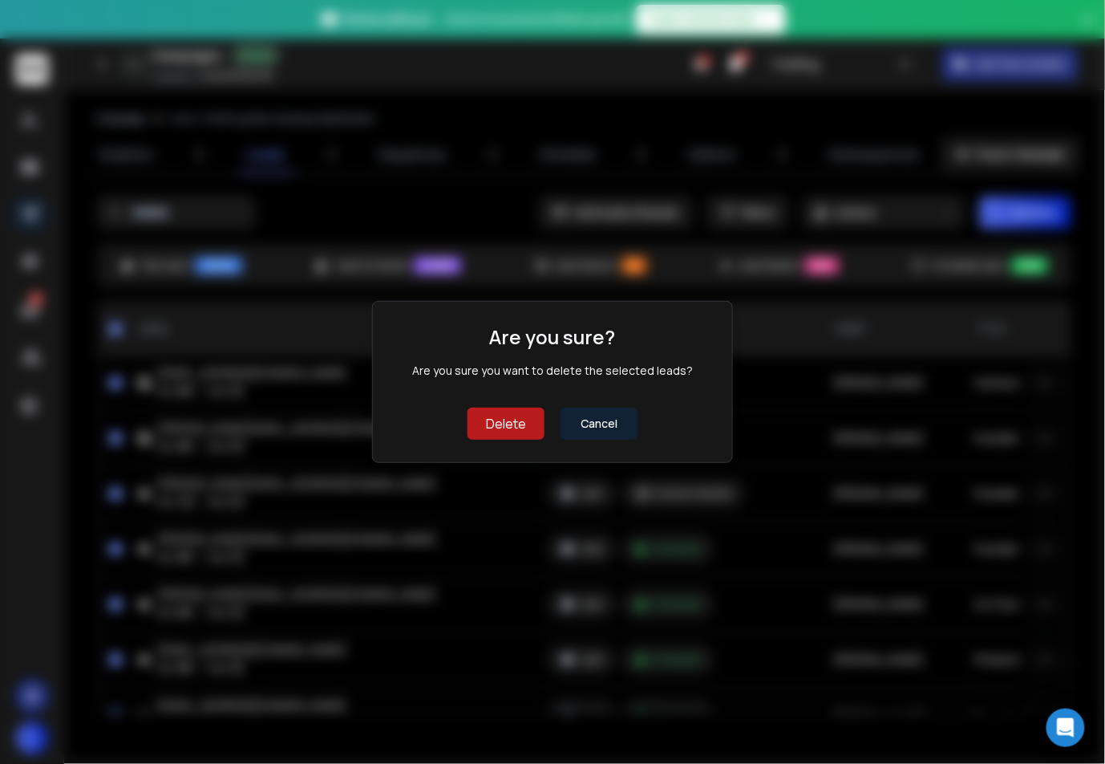
click at [517, 419] on button "Delete" at bounding box center [506, 423] width 77 height 32
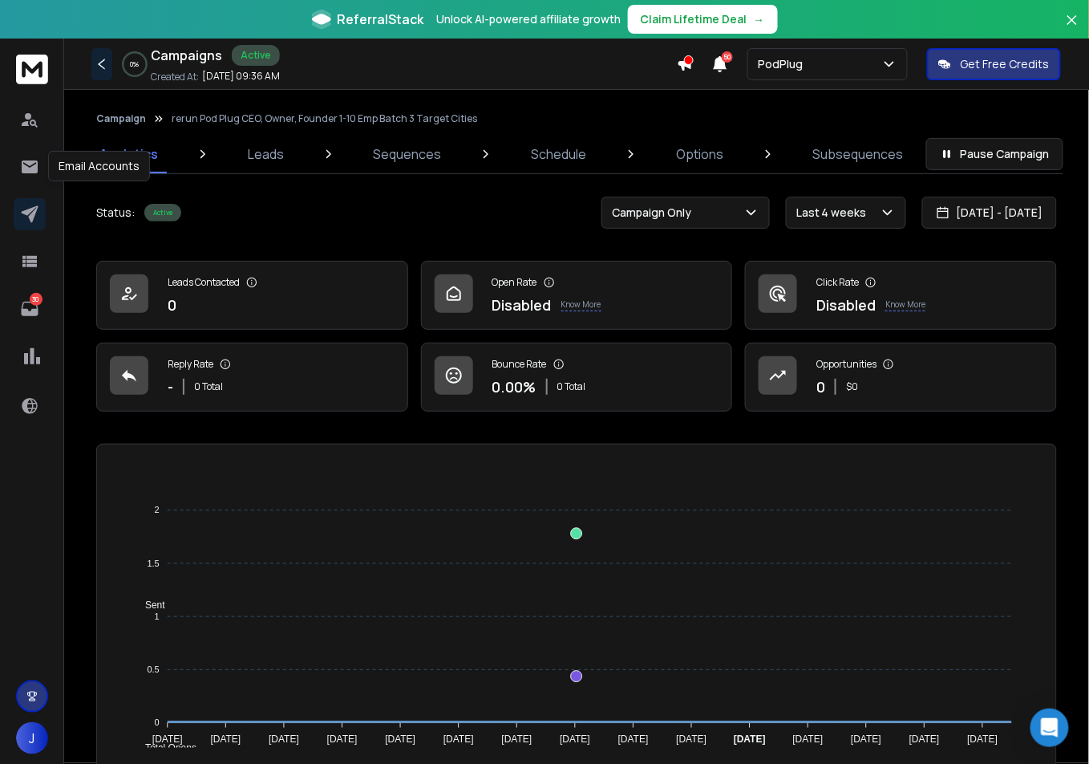
click at [104, 64] on icon at bounding box center [102, 64] width 14 height 14
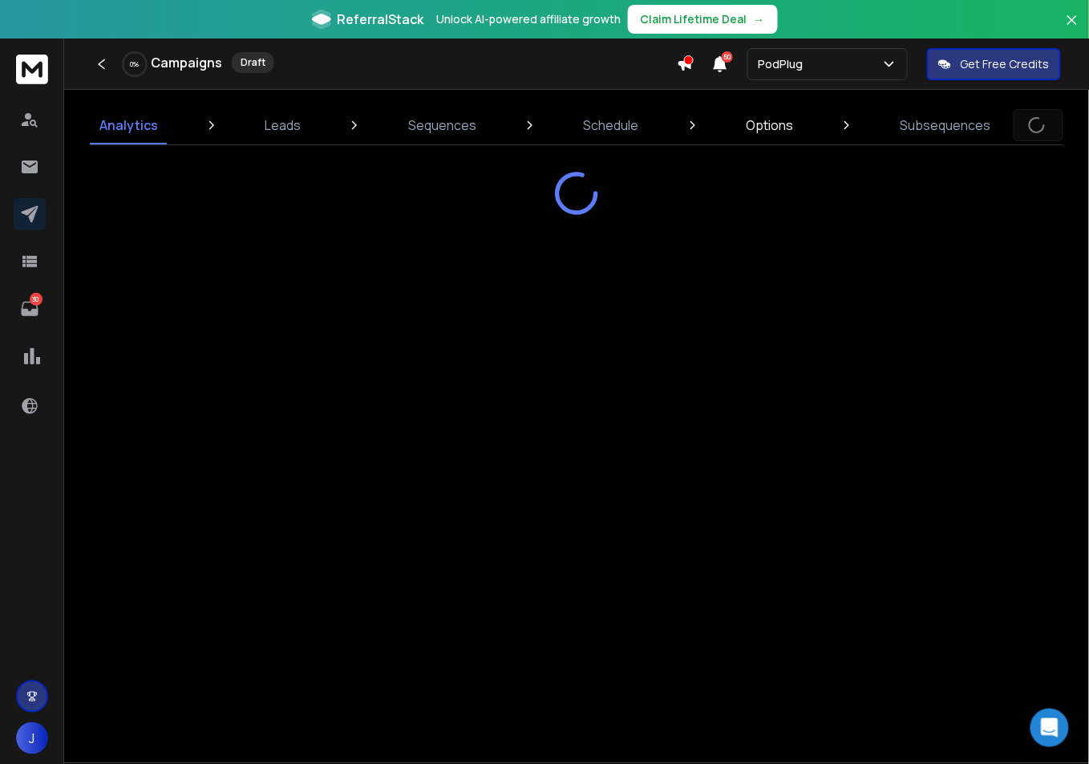
click at [759, 124] on p "Options" at bounding box center [769, 124] width 47 height 19
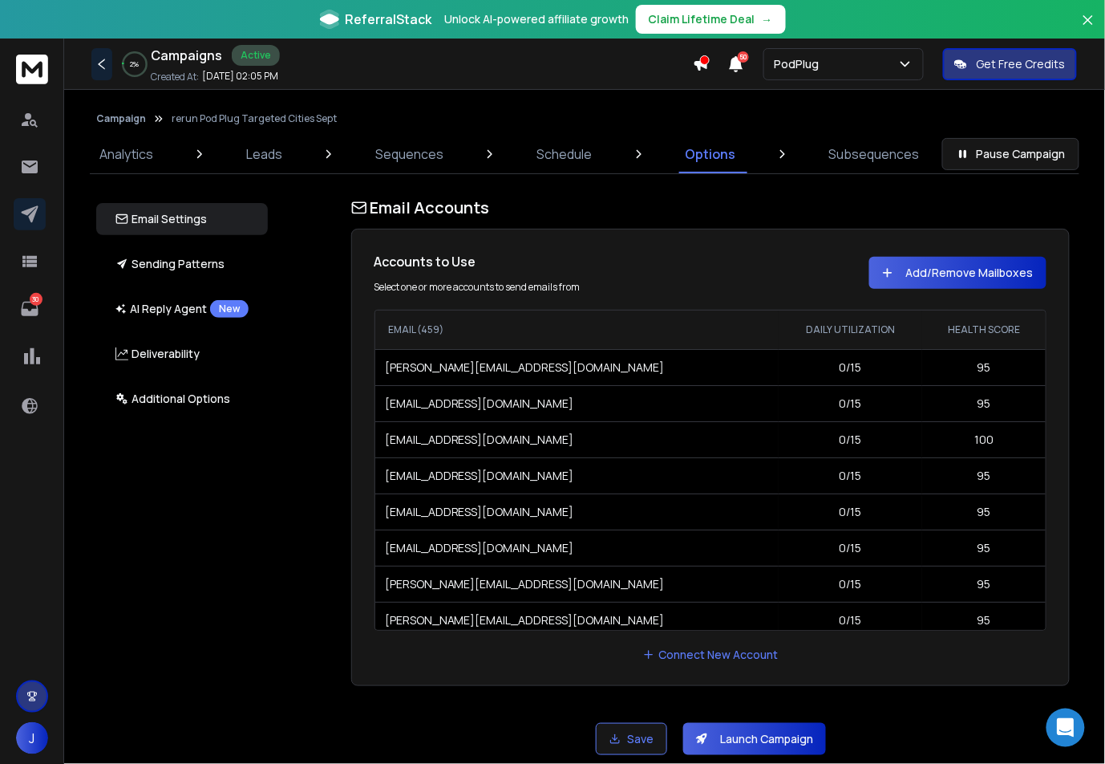
click at [104, 68] on icon at bounding box center [101, 64] width 6 height 10
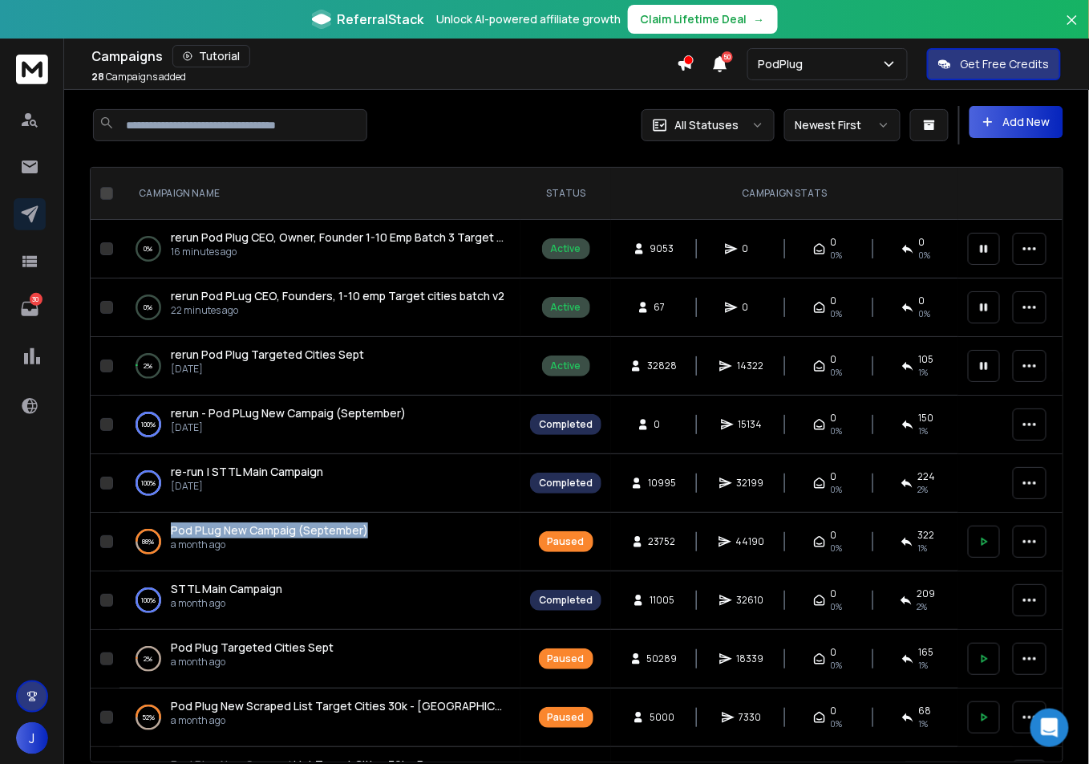
copy span "Pod PLug New Campaig (September)"
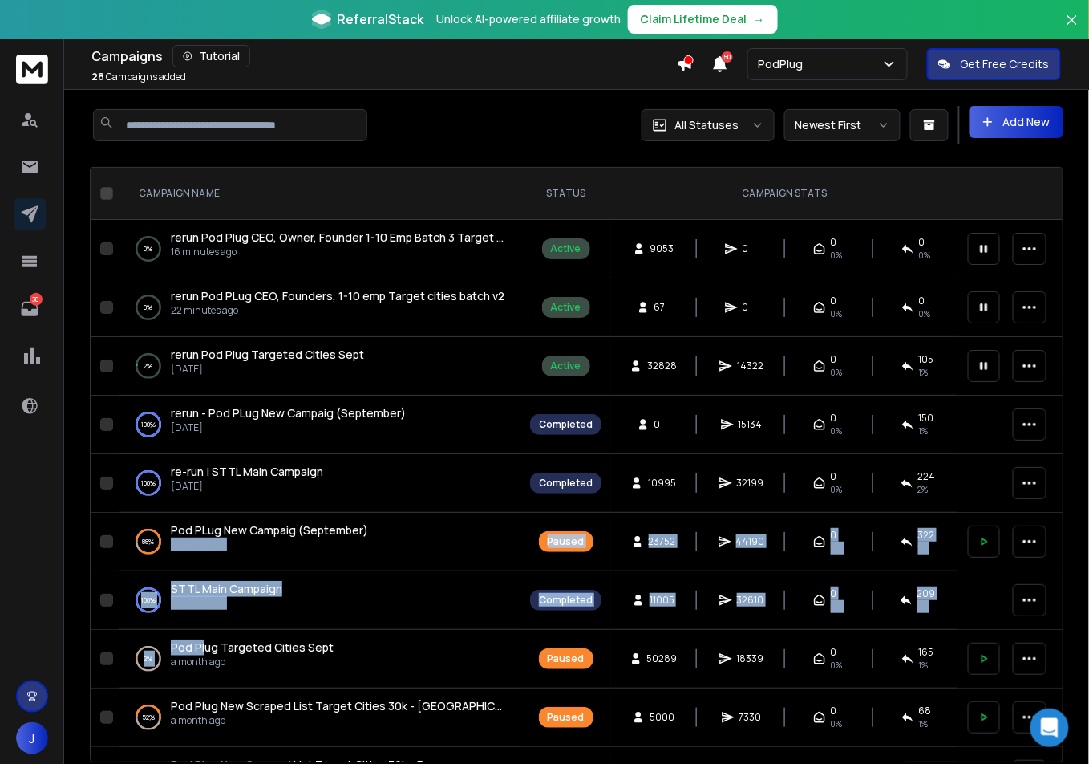
drag, startPoint x: 379, startPoint y: 528, endPoint x: 711, endPoint y: 587, distance: 337.3
click at [1024, 544] on button "button" at bounding box center [1030, 541] width 34 height 32
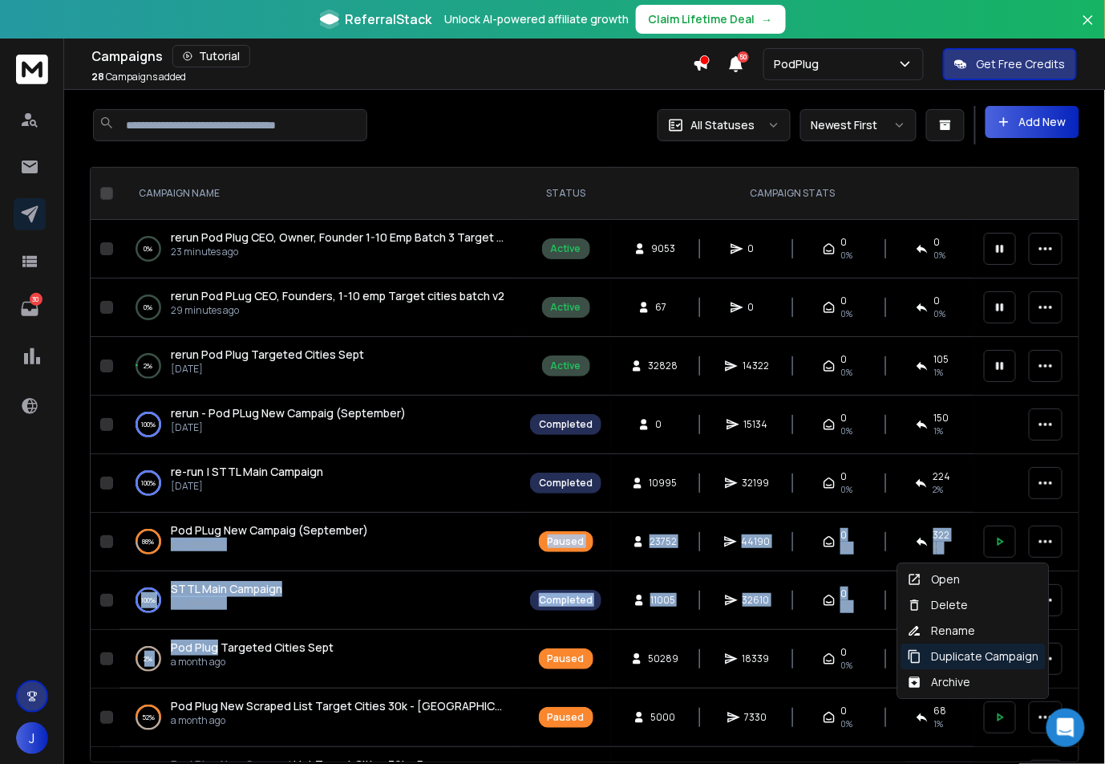
click at [966, 646] on div "Duplicate Campaign" at bounding box center [974, 656] width 144 height 26
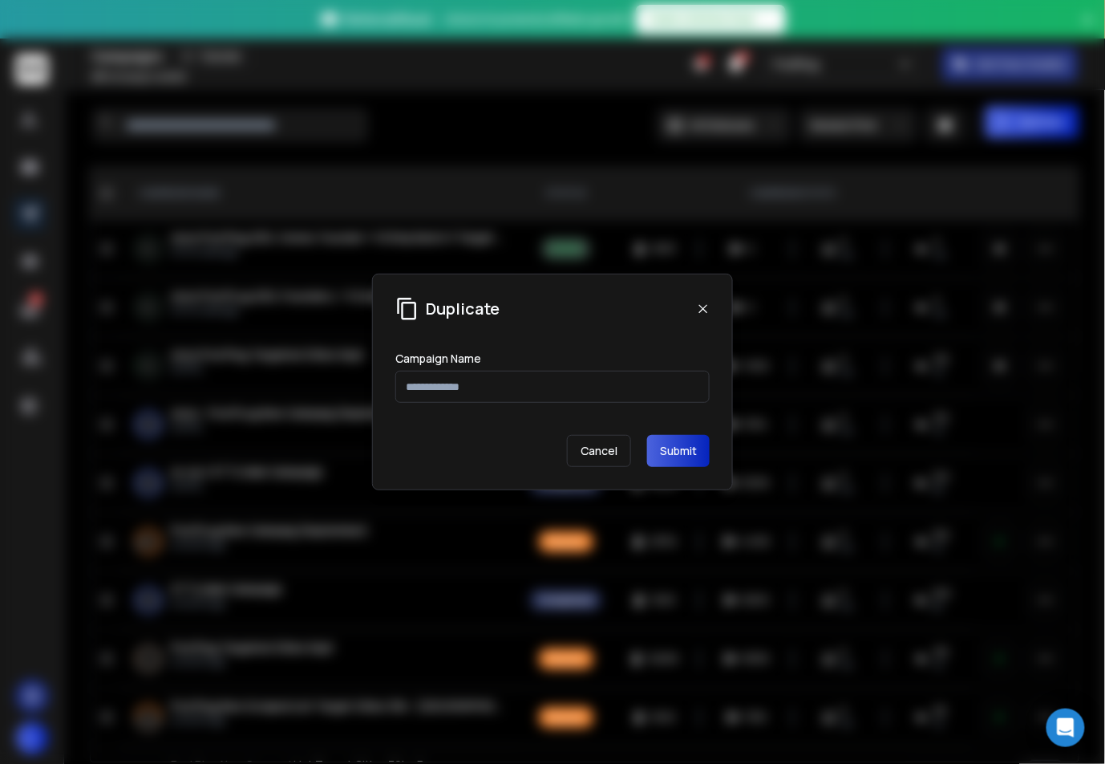
click at [550, 392] on input "text" at bounding box center [552, 387] width 314 height 32
paste input "**********"
click at [405, 385] on input "**********" at bounding box center [552, 387] width 314 height 32
type input "**********"
click at [679, 452] on button "Submit" at bounding box center [678, 451] width 63 height 32
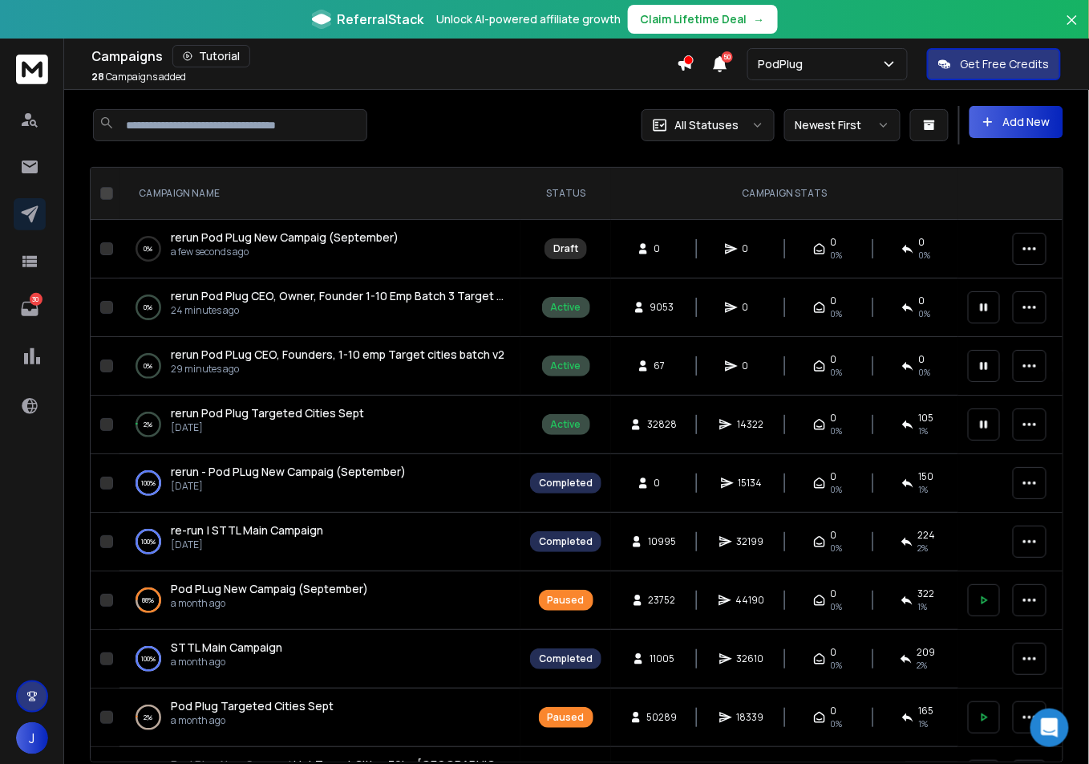
click at [340, 239] on span "rerun Pod PLug New Campaig (September)" at bounding box center [285, 236] width 228 height 15
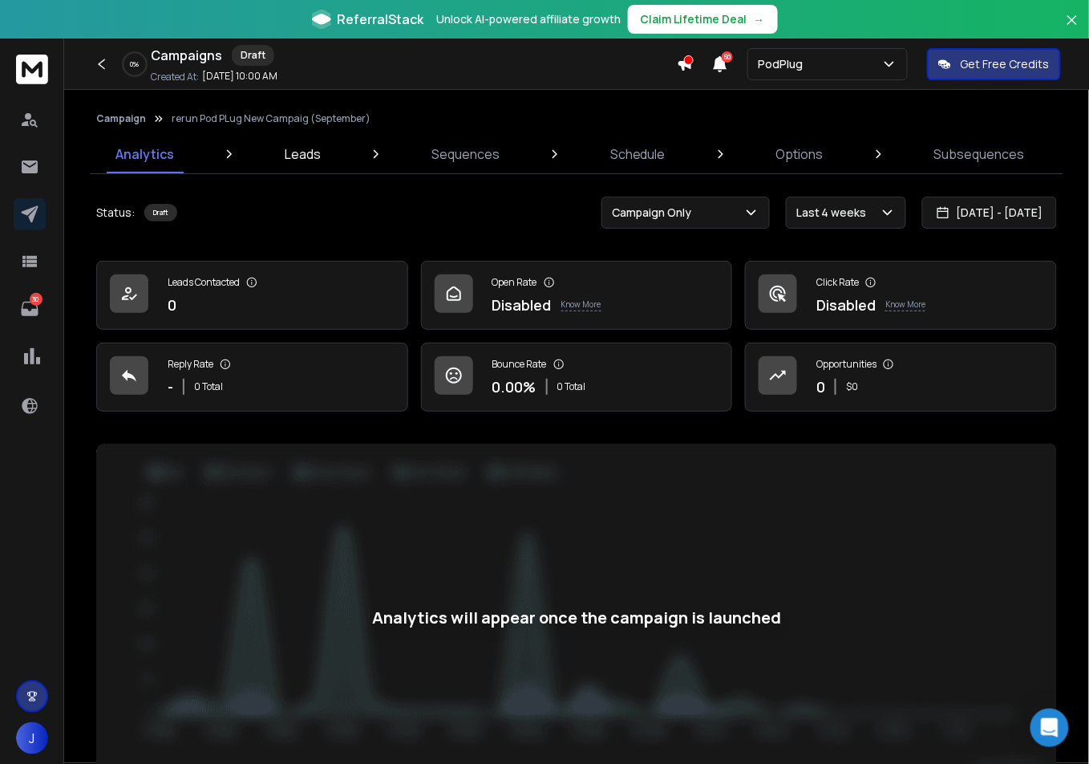
click at [287, 154] on p "Leads" at bounding box center [303, 153] width 36 height 19
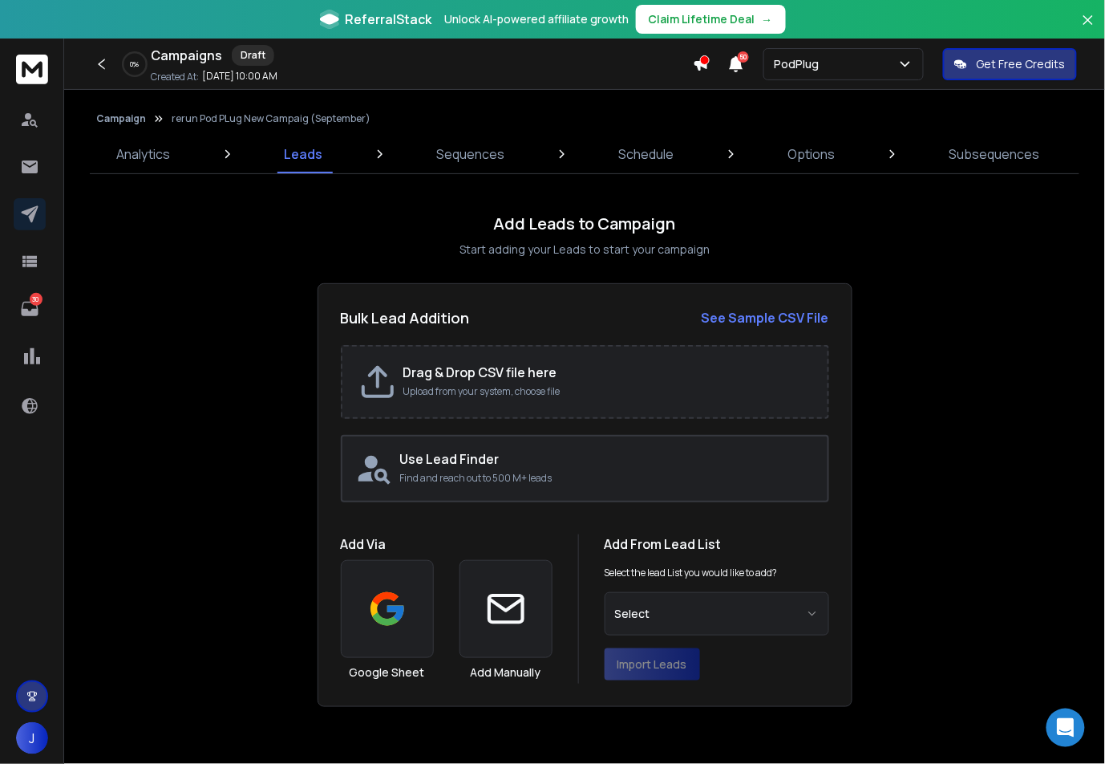
click at [504, 391] on p "Upload from your system, choose file" at bounding box center [607, 391] width 408 height 13
click at [456, 380] on h2 "Drag & Drop CSV file here" at bounding box center [607, 372] width 408 height 19
type input "**********"
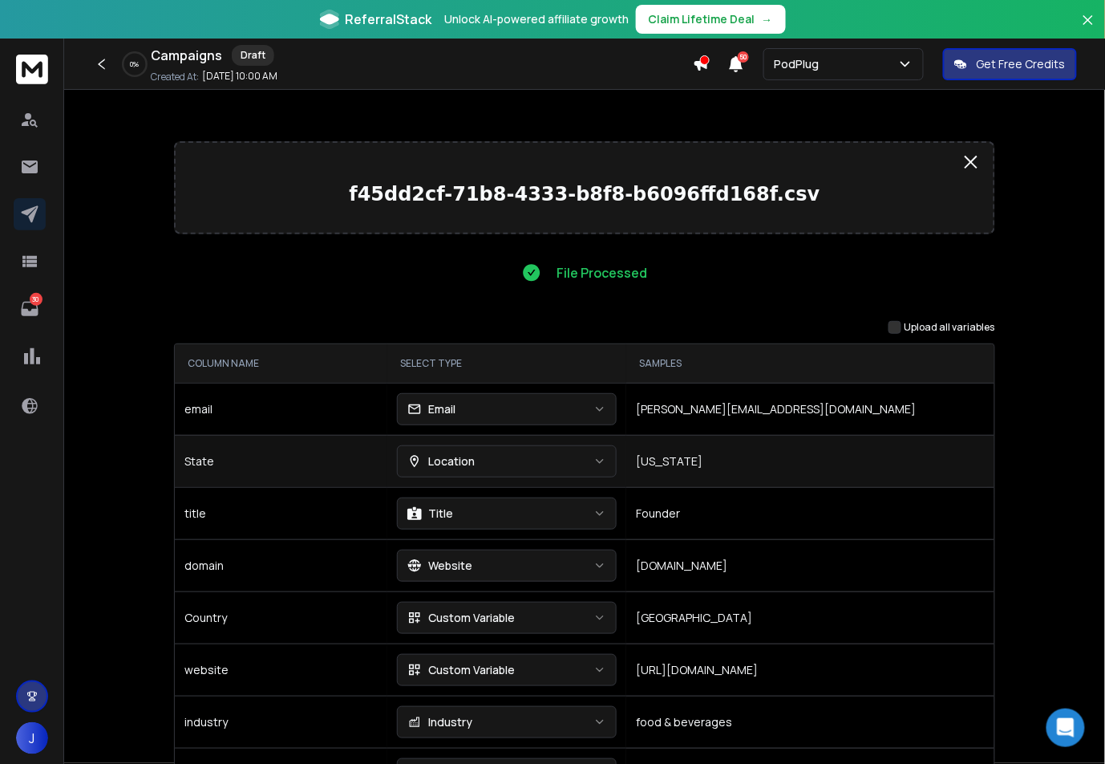
click at [427, 466] on div "Location" at bounding box center [440, 461] width 67 height 16
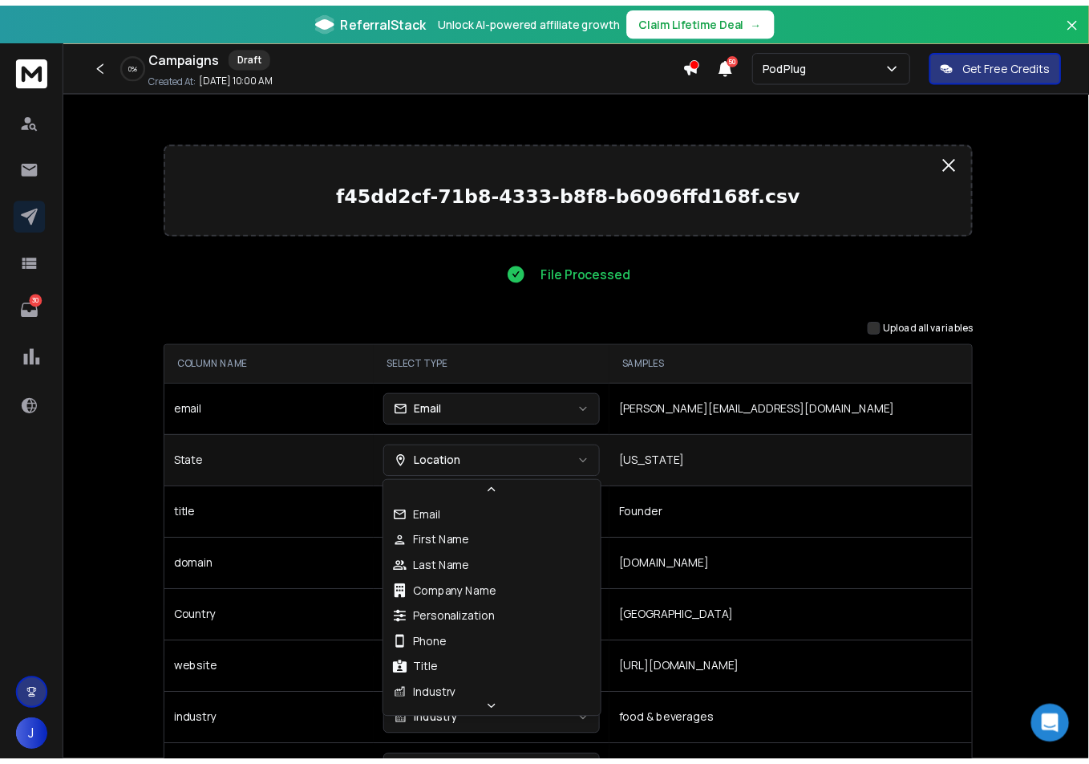
scroll to position [111, 0]
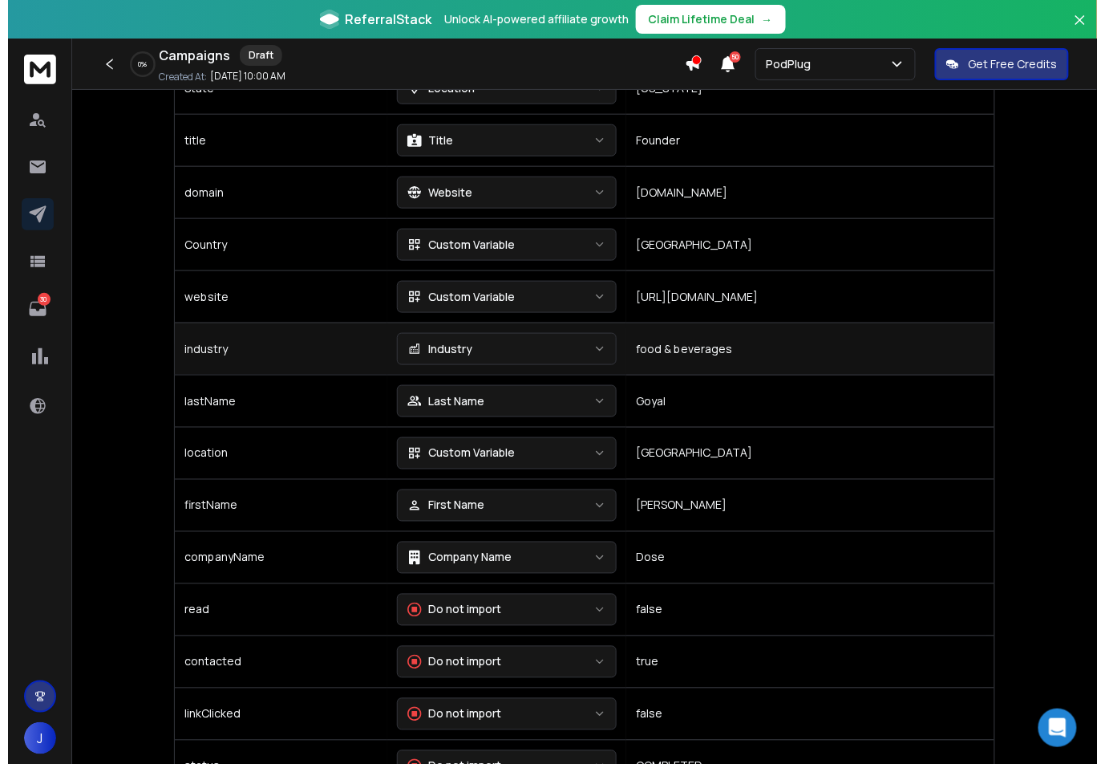
scroll to position [915, 0]
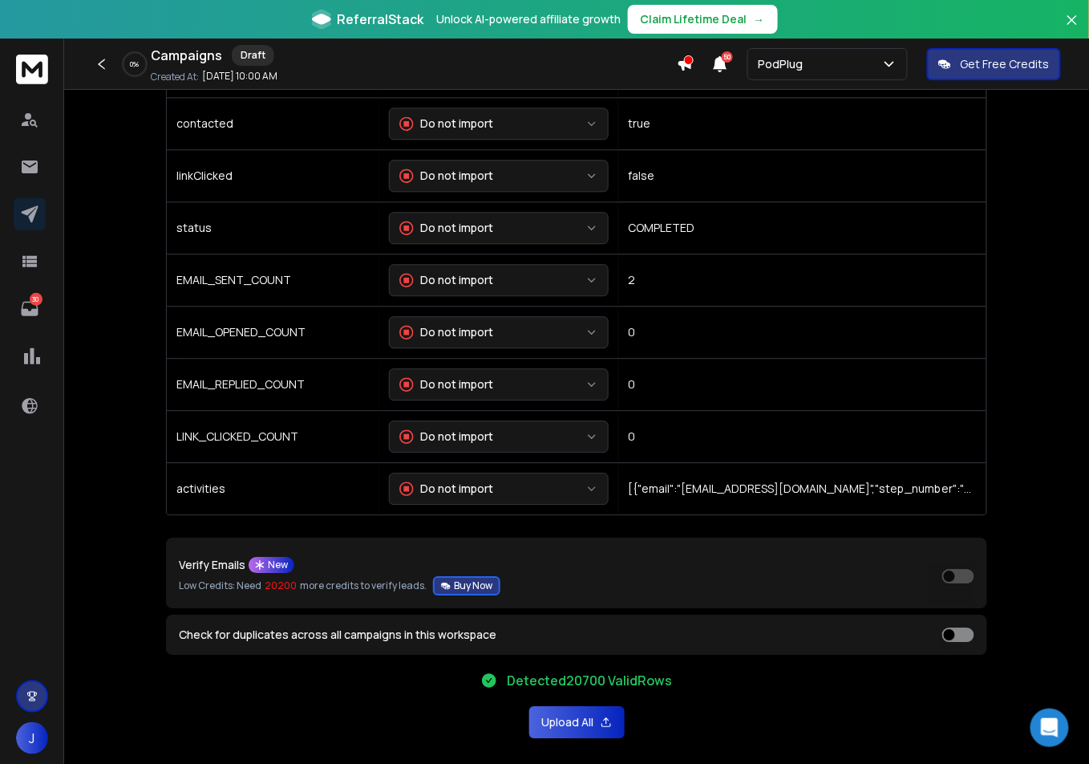
click at [571, 722] on button "Upload All" at bounding box center [576, 722] width 95 height 32
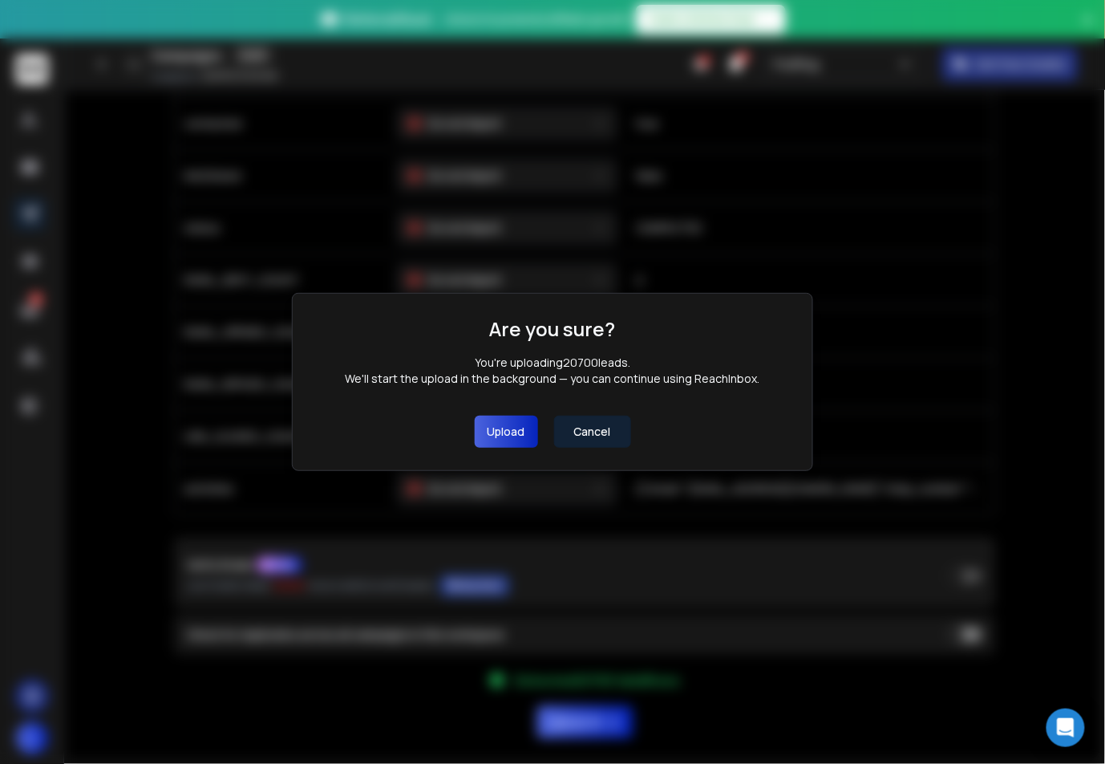
click at [509, 431] on button "Upload" at bounding box center [506, 431] width 63 height 32
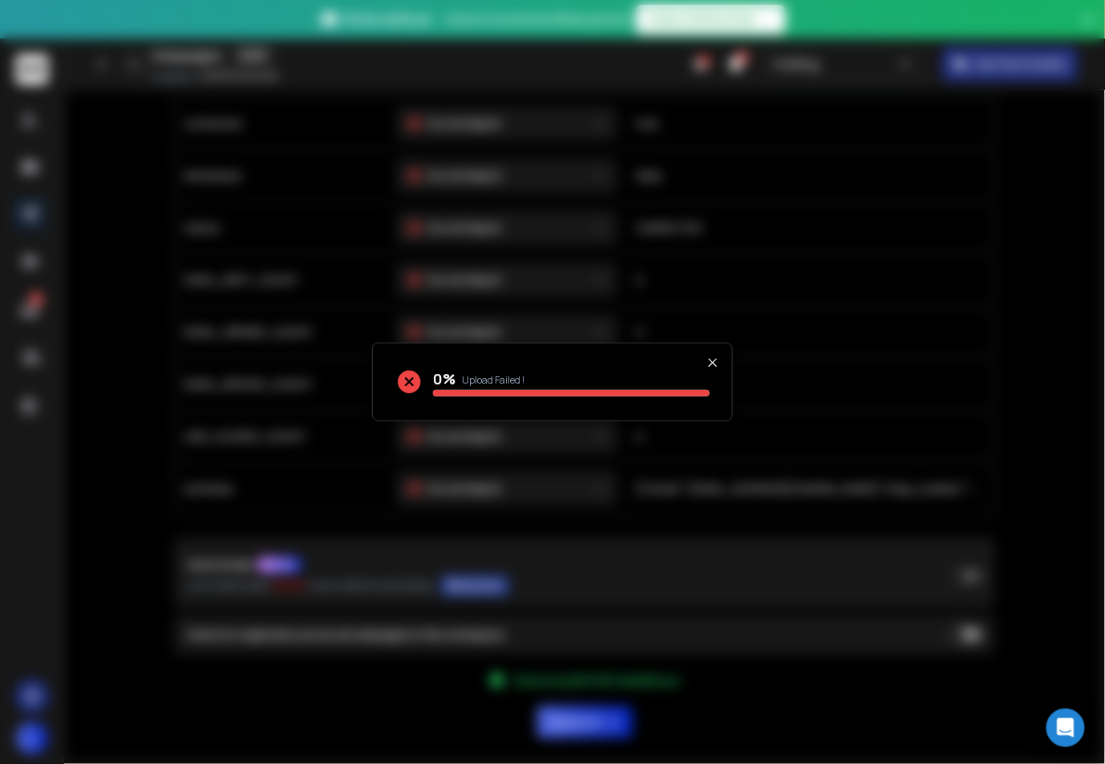
click at [709, 363] on icon at bounding box center [713, 362] width 13 height 13
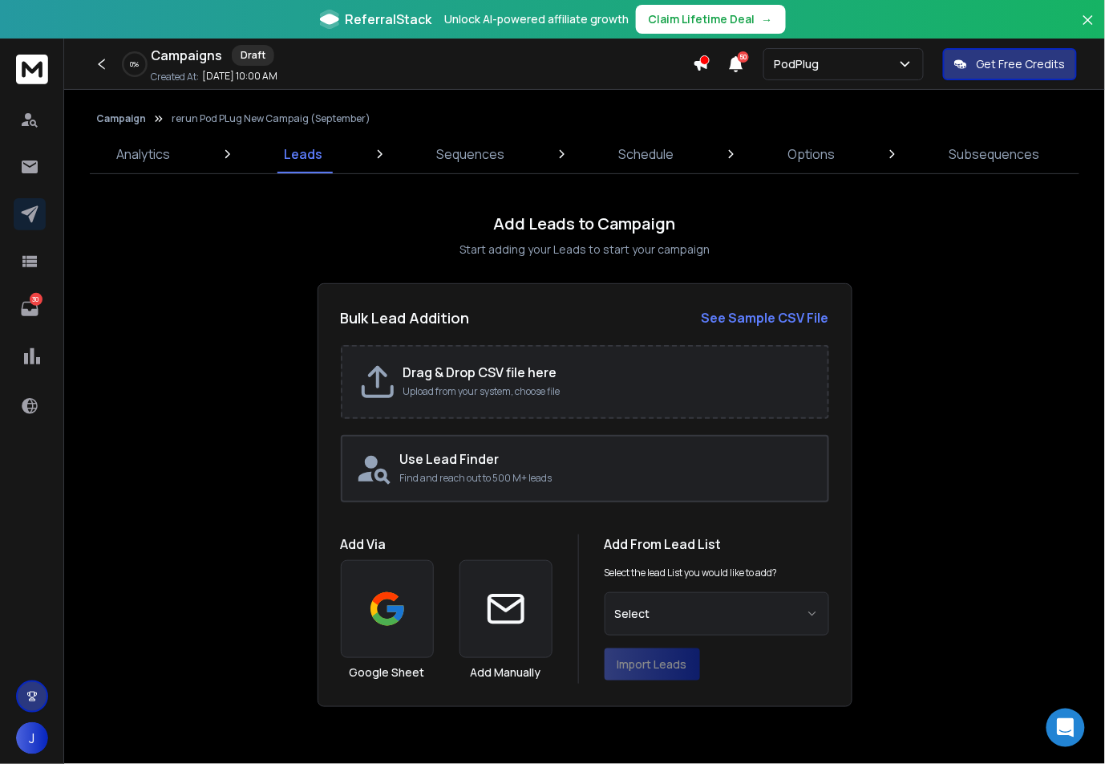
click at [504, 386] on p "Upload from your system, choose file" at bounding box center [607, 391] width 408 height 13
type input "**********"
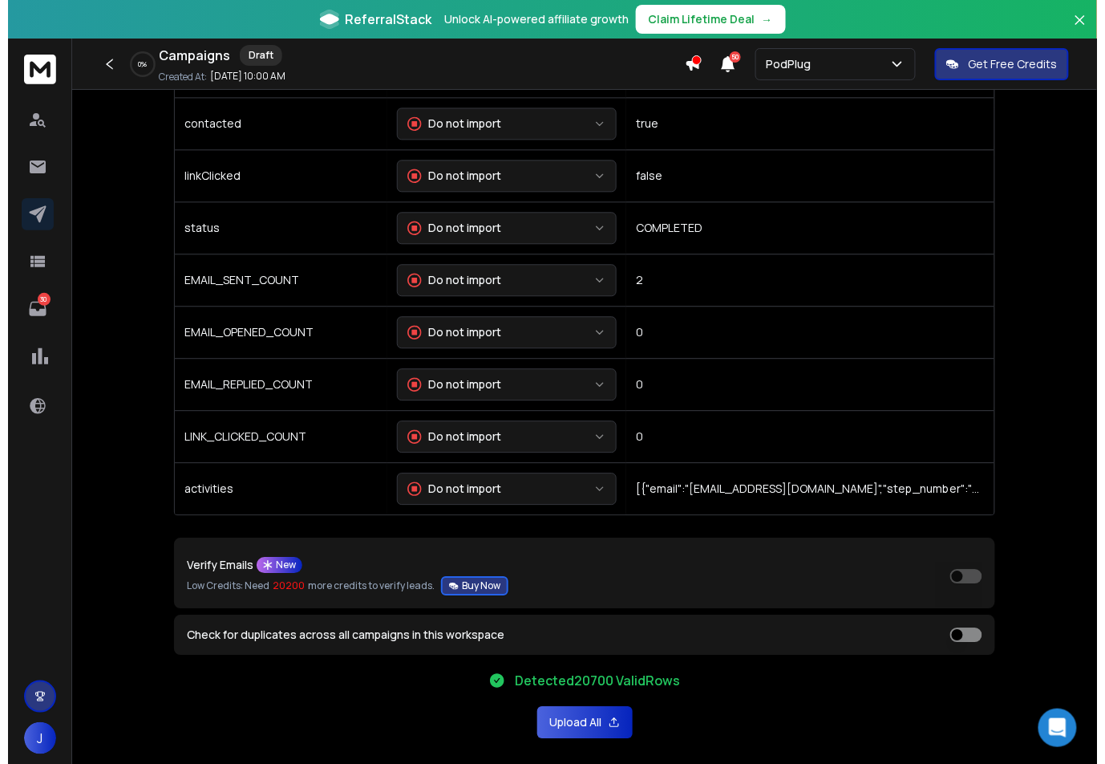
scroll to position [915, 0]
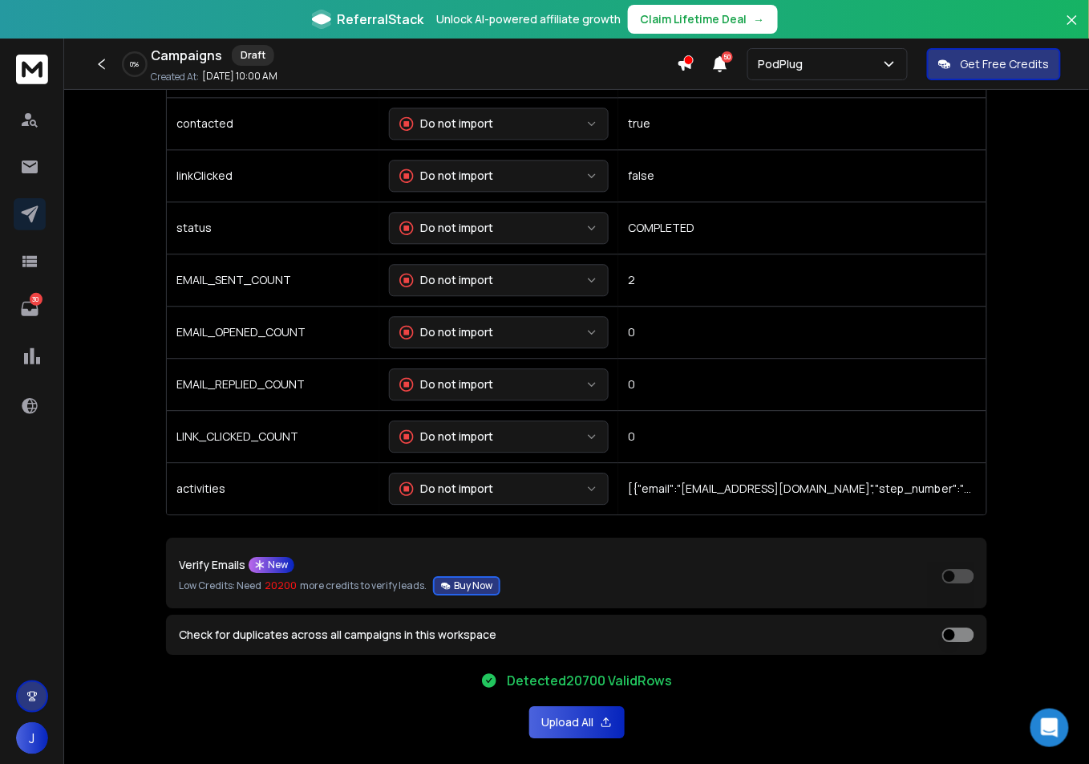
click at [571, 726] on button "Upload All" at bounding box center [576, 722] width 95 height 32
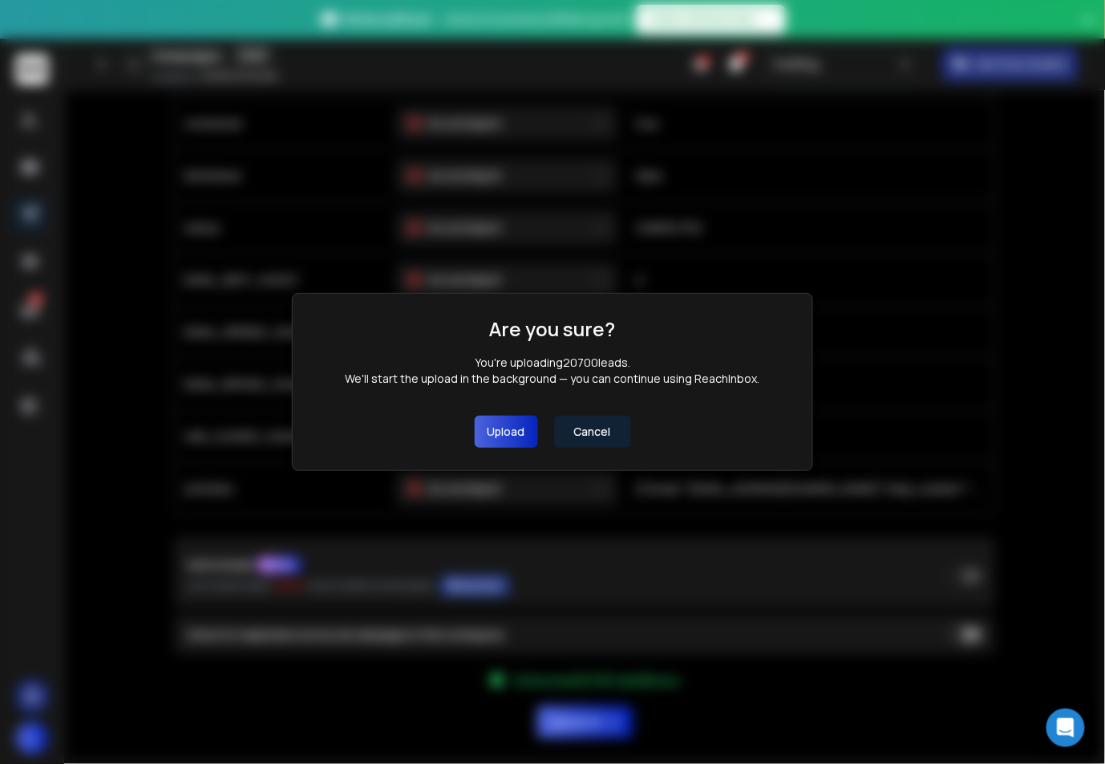
click at [495, 425] on button "Upload" at bounding box center [506, 431] width 63 height 32
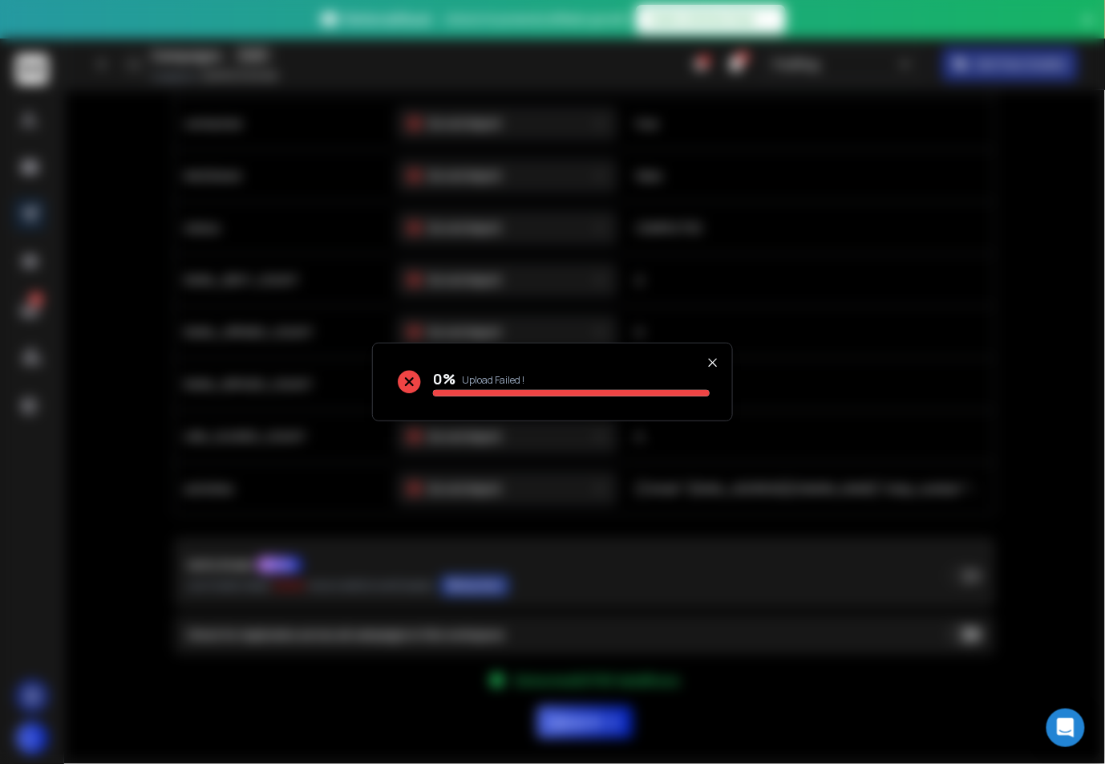
click at [712, 358] on icon at bounding box center [713, 362] width 13 height 13
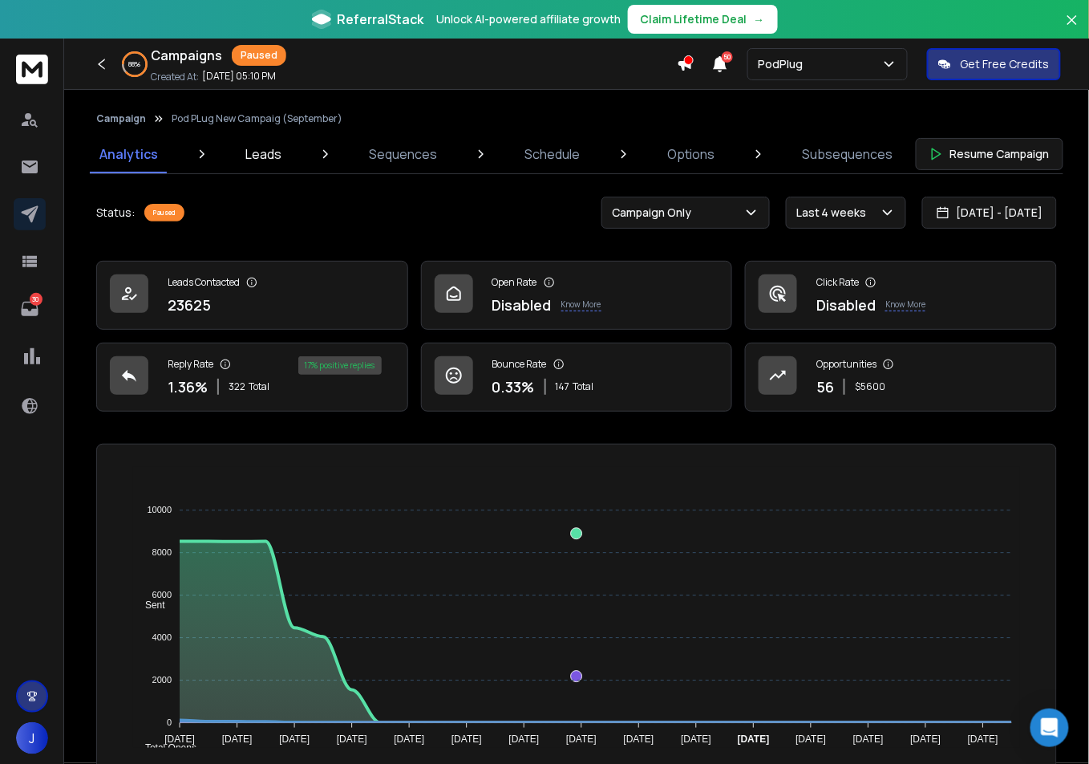
click at [248, 157] on p "Leads" at bounding box center [263, 153] width 36 height 19
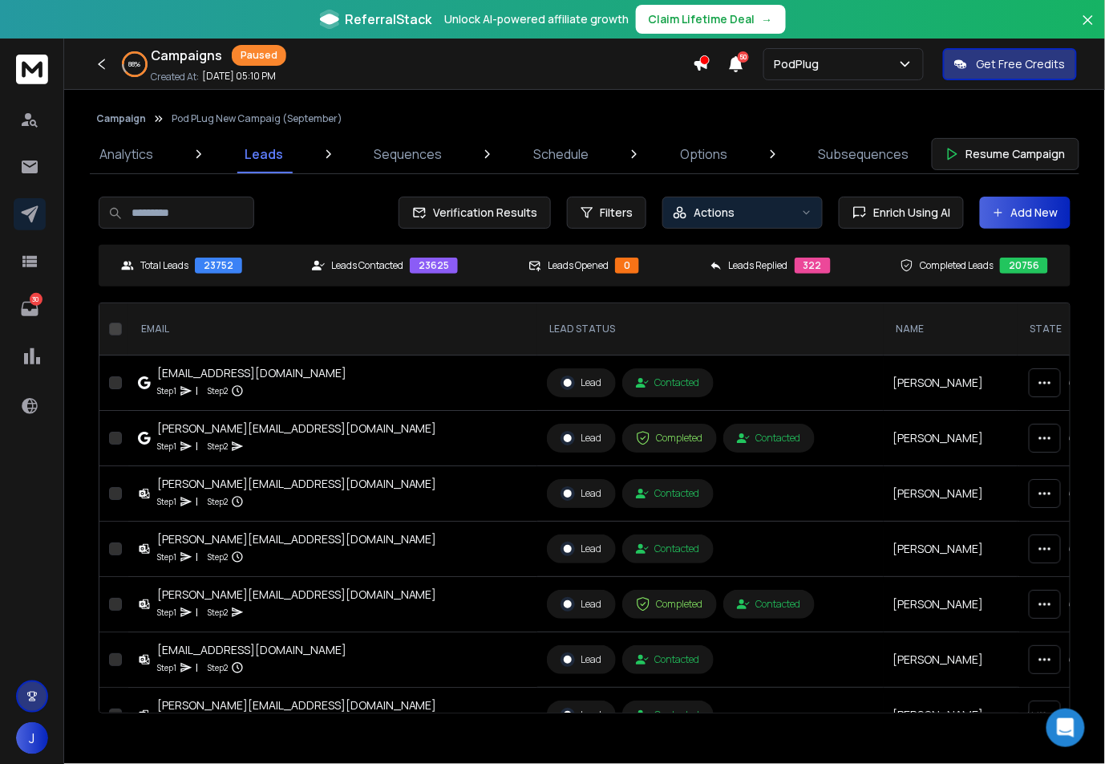
click at [778, 213] on div "Actions" at bounding box center [734, 213] width 122 height 16
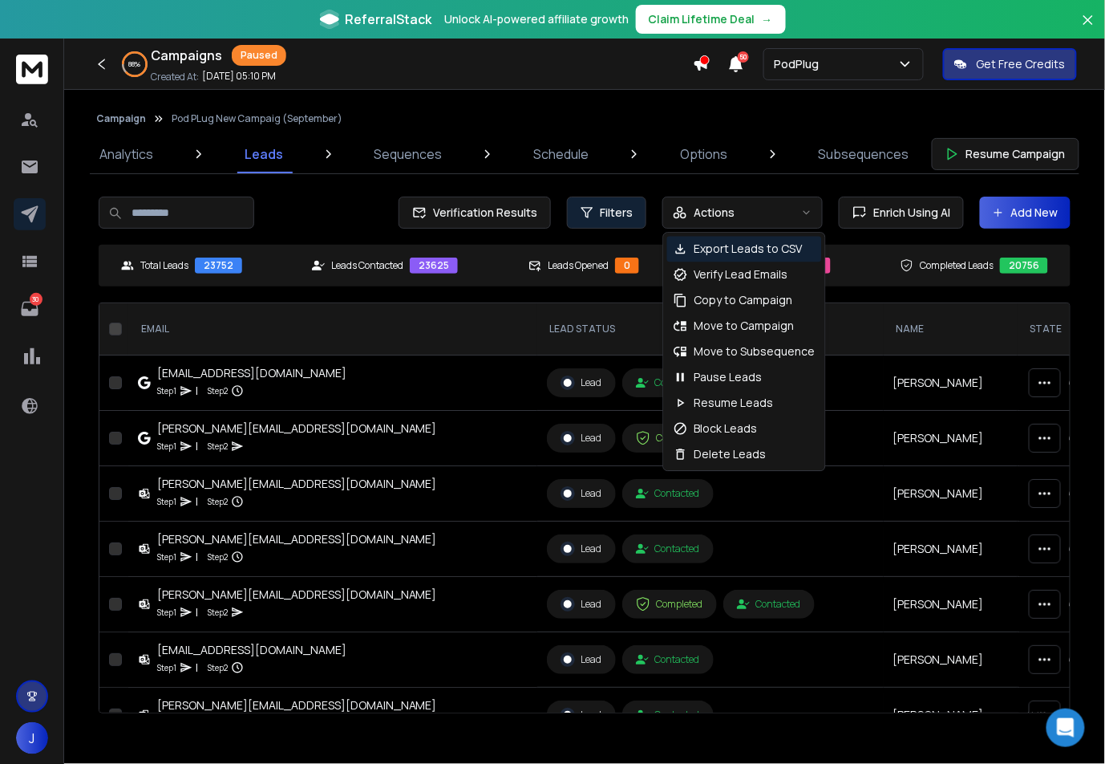
click at [619, 222] on button "Filters" at bounding box center [606, 213] width 79 height 32
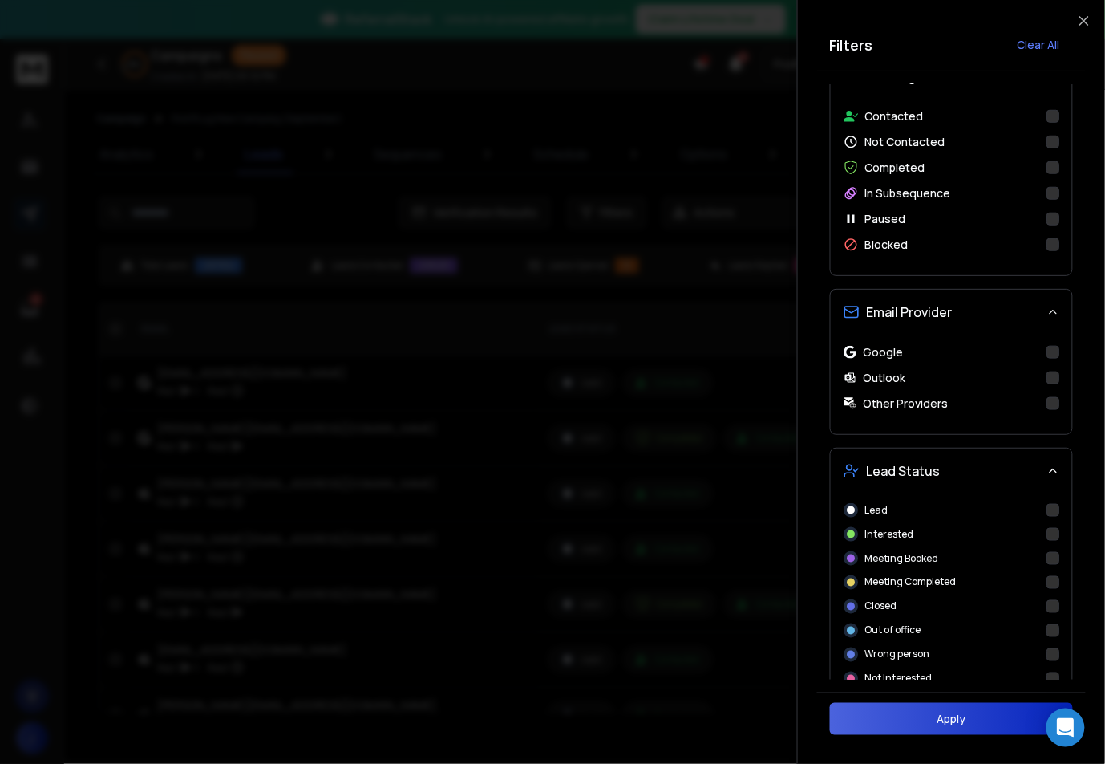
scroll to position [534, 0]
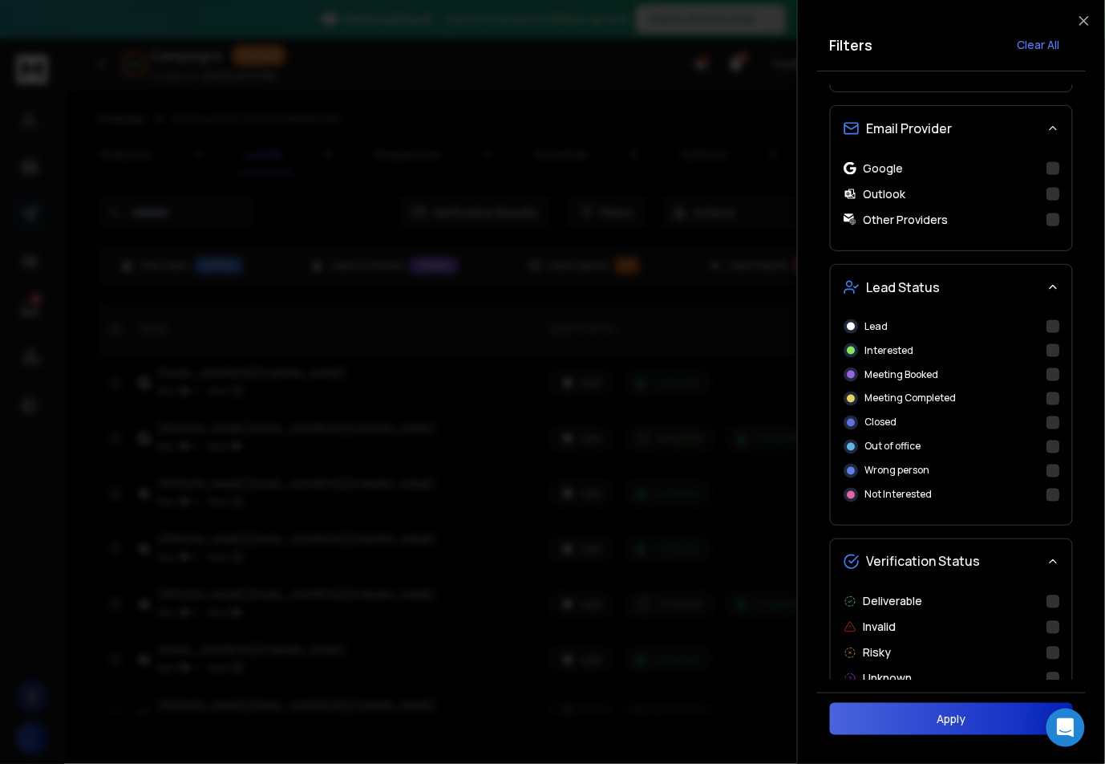
click at [1047, 492] on Interested "Not Interested" at bounding box center [1053, 494] width 13 height 13
click at [1047, 466] on person "Wrong person" at bounding box center [1053, 470] width 13 height 13
click at [1036, 440] on div "Out of office" at bounding box center [952, 447] width 216 height 14
click at [1047, 417] on button "Closed" at bounding box center [1053, 422] width 13 height 13
drag, startPoint x: 1037, startPoint y: 447, endPoint x: 1054, endPoint y: 377, distance: 71.8
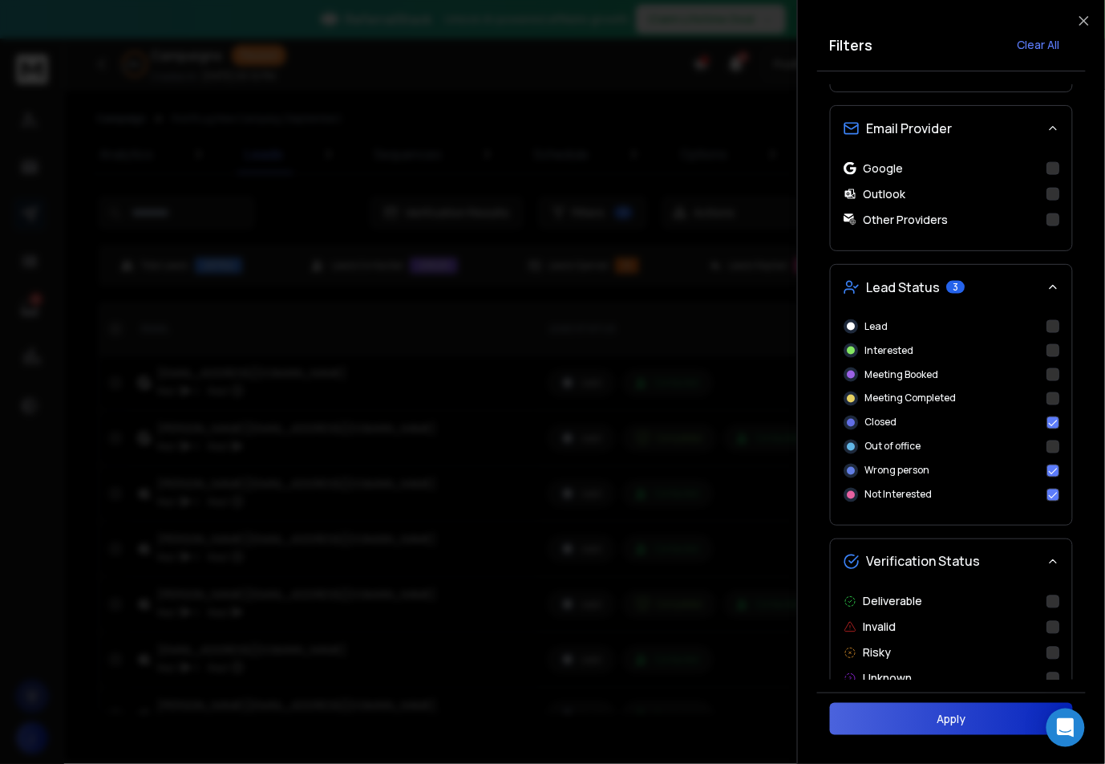
click at [1047, 448] on office "Out of office" at bounding box center [1053, 446] width 13 height 13
click at [1047, 326] on button "Lead" at bounding box center [1053, 326] width 13 height 13
click at [940, 723] on button "Apply" at bounding box center [951, 719] width 243 height 32
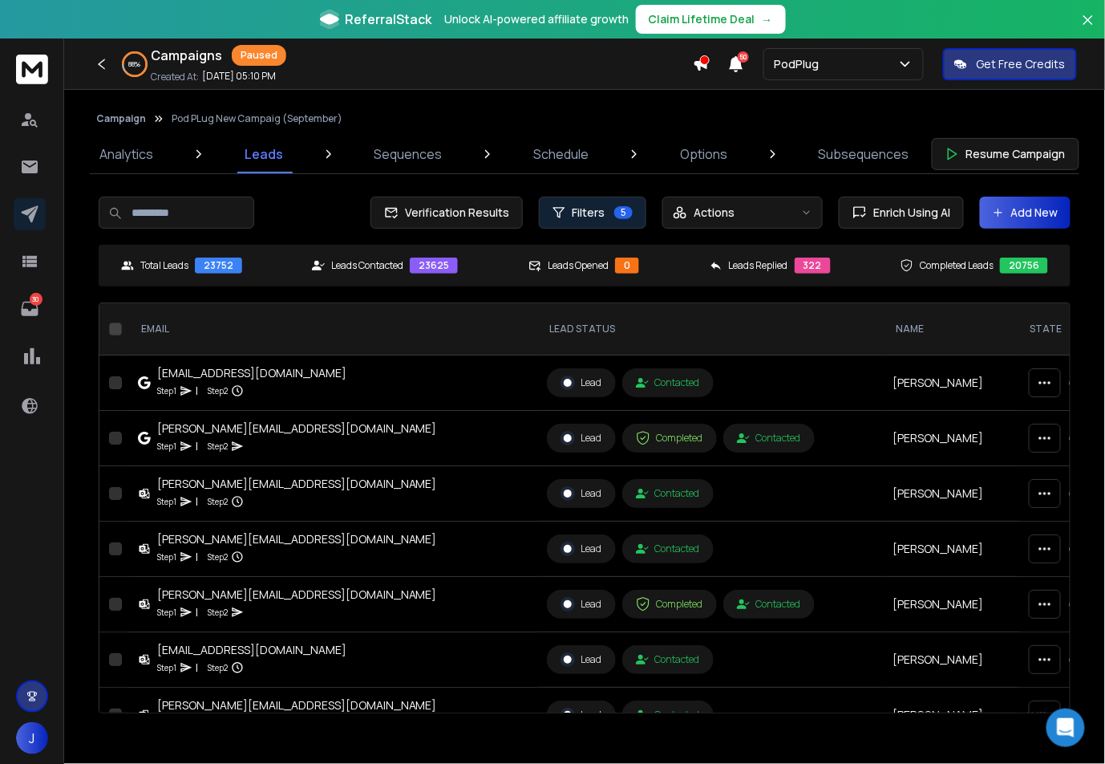
click at [605, 207] on button "Filters 5" at bounding box center [592, 213] width 107 height 32
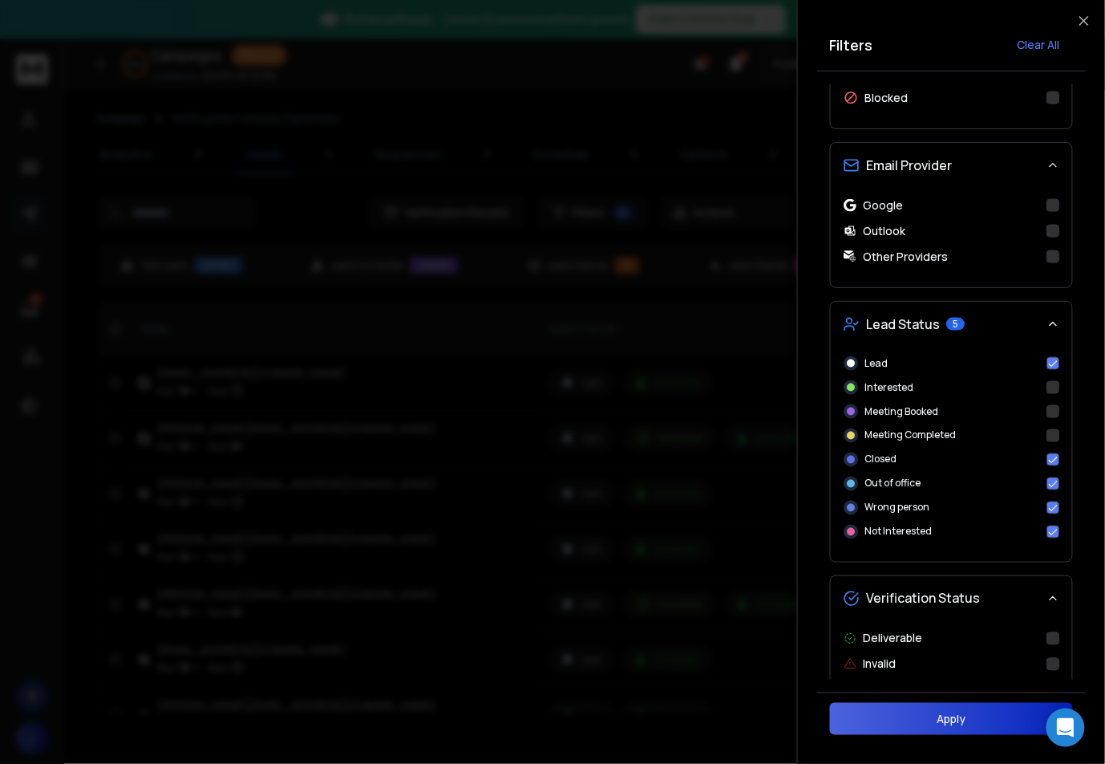
scroll to position [279, 0]
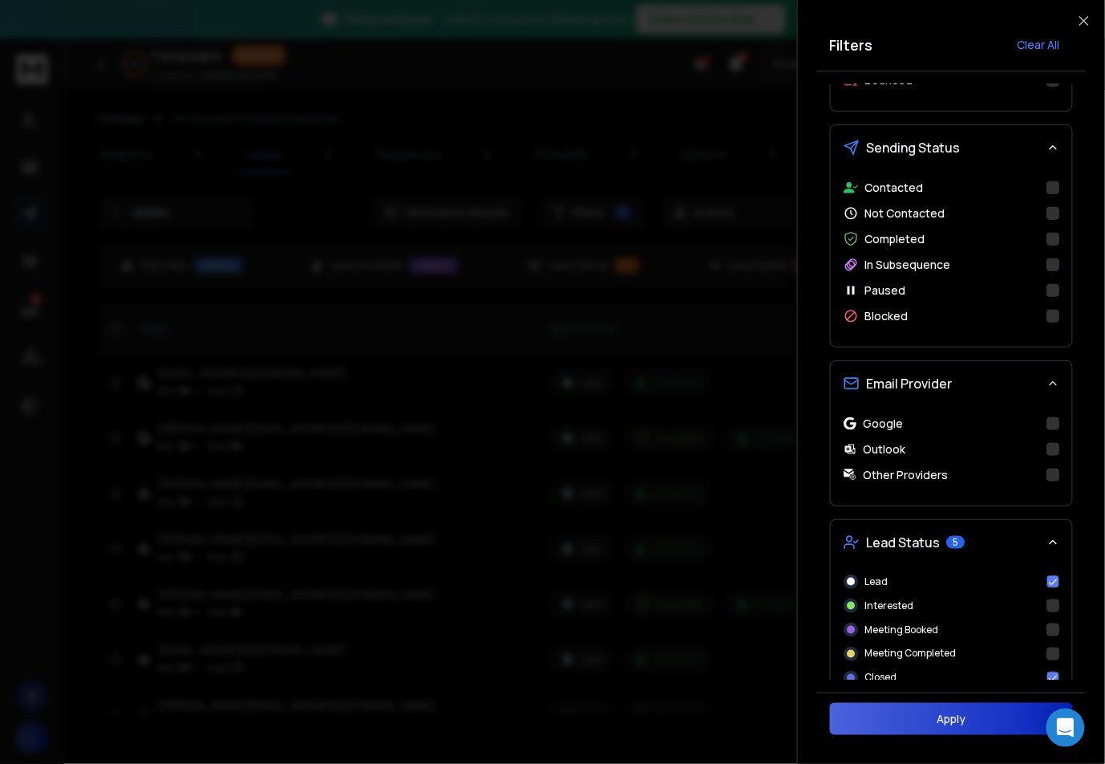
click at [1047, 239] on button "Completed" at bounding box center [1053, 239] width 13 height 13
click at [947, 710] on button "Apply" at bounding box center [951, 719] width 243 height 32
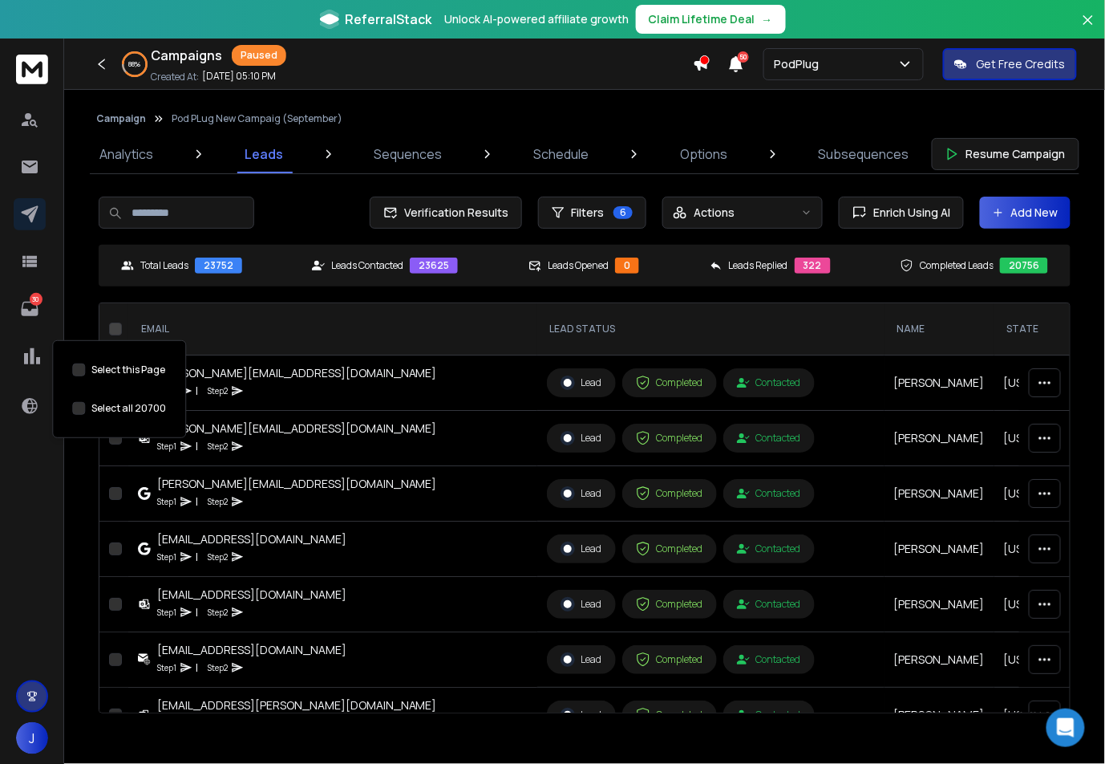
click at [120, 398] on div "Select all 20700" at bounding box center [119, 408] width 94 height 32
click at [120, 406] on label "Select all 20700" at bounding box center [128, 408] width 75 height 13
click at [82, 404] on button "Select this Page" at bounding box center [78, 408] width 13 height 13
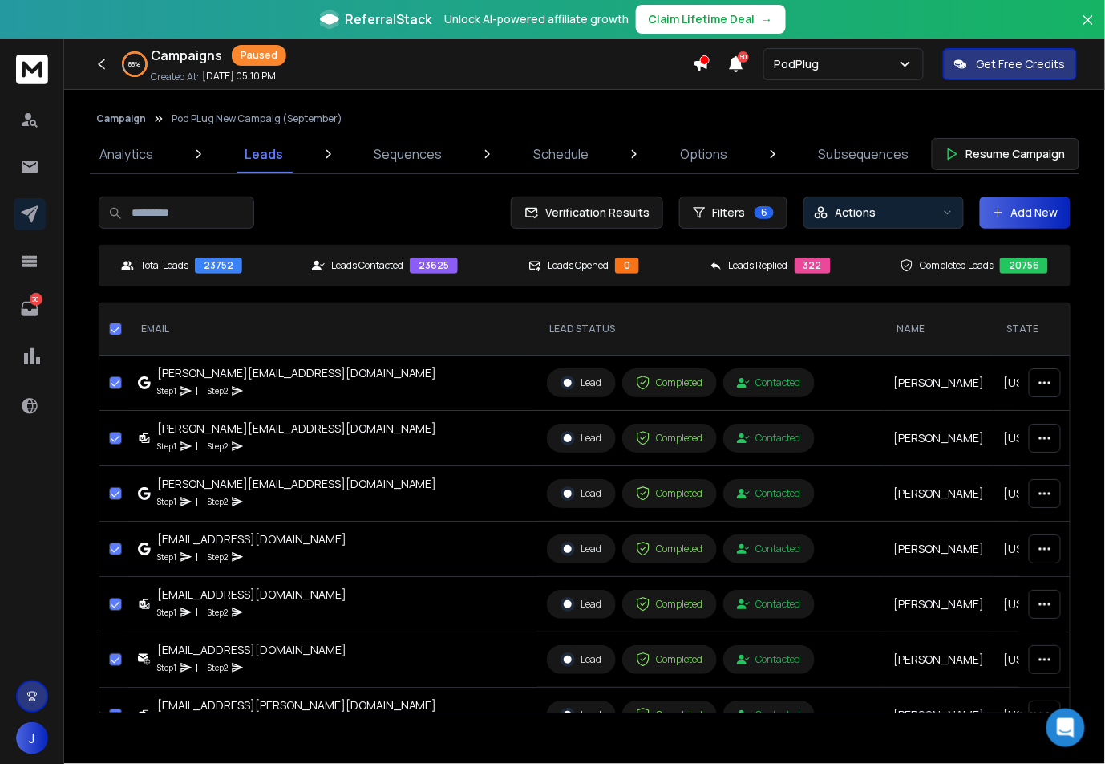
click at [845, 218] on p "Actions" at bounding box center [855, 213] width 41 height 16
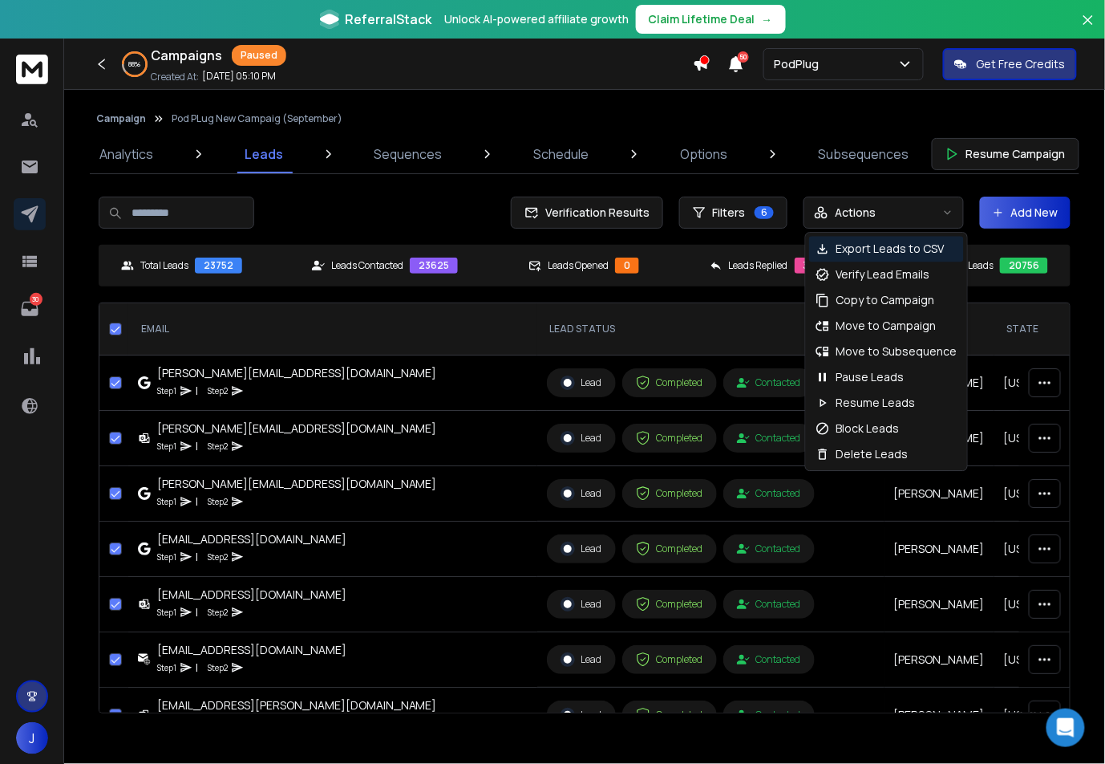
click at [863, 247] on p "Export Leads to CSV" at bounding box center [891, 249] width 108 height 16
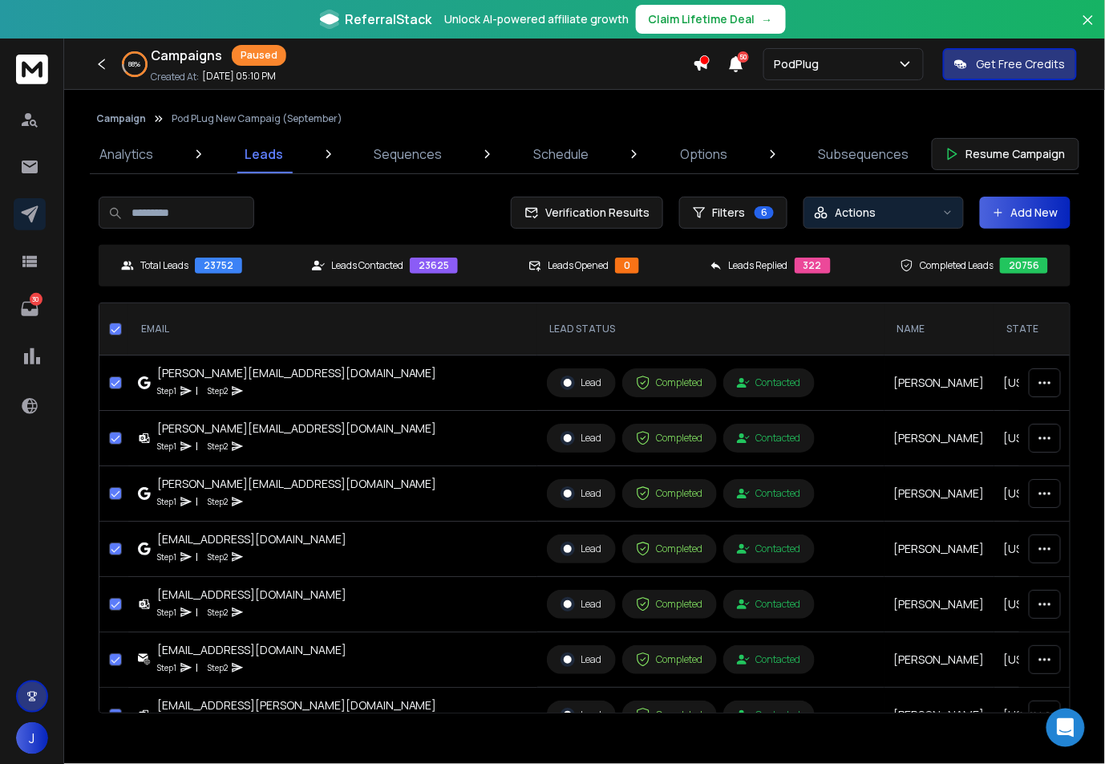
click at [876, 209] on p "Actions" at bounding box center [855, 213] width 41 height 16
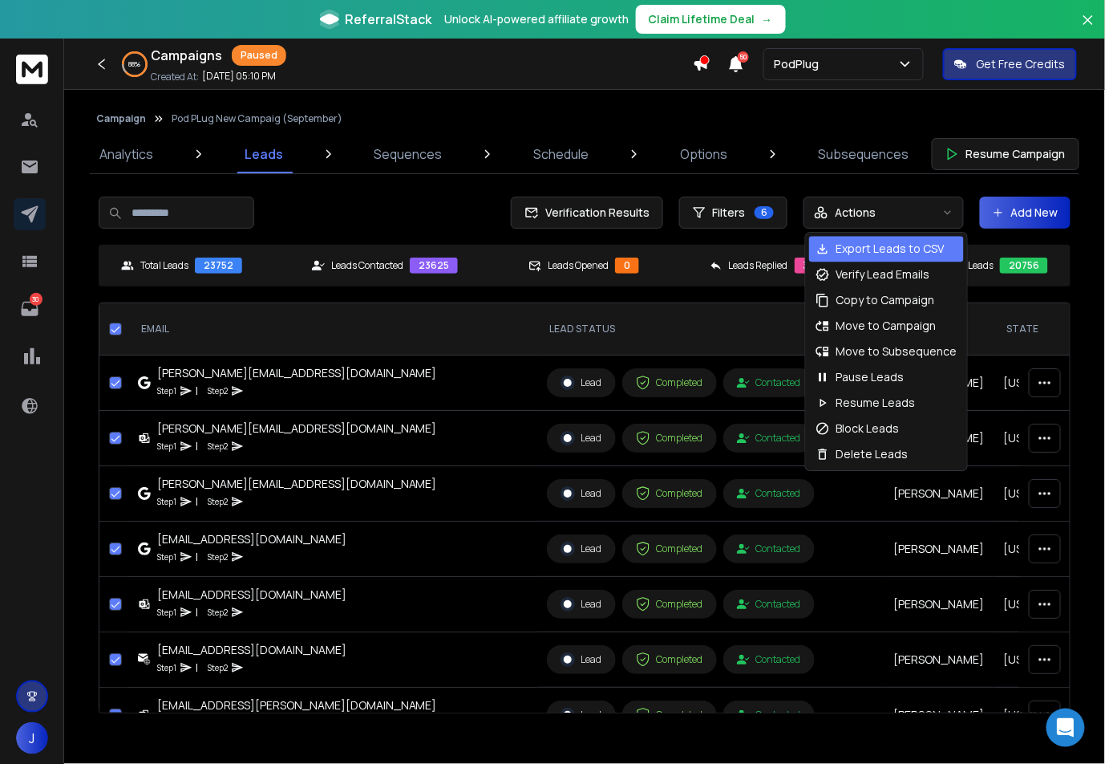
click at [890, 241] on p "Export Leads to CSV" at bounding box center [891, 249] width 108 height 16
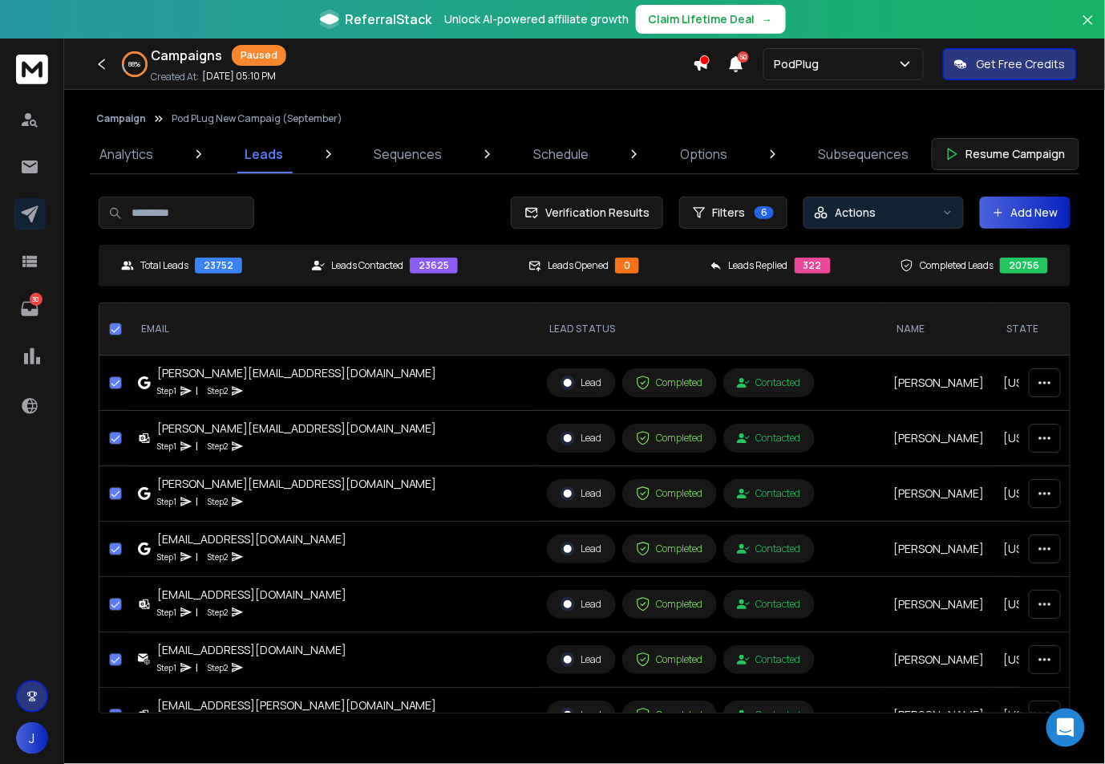
click at [948, 220] on button "Actions" at bounding box center [884, 213] width 160 height 32
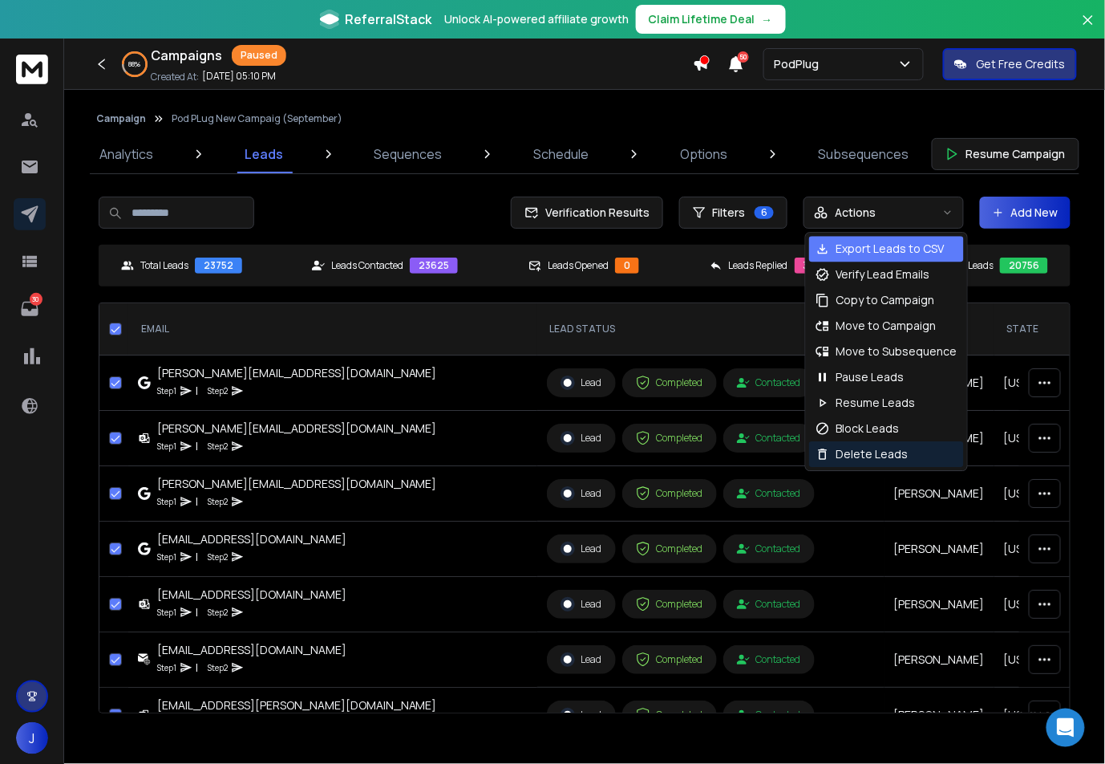
click at [876, 454] on p "Delete Leads" at bounding box center [873, 454] width 72 height 16
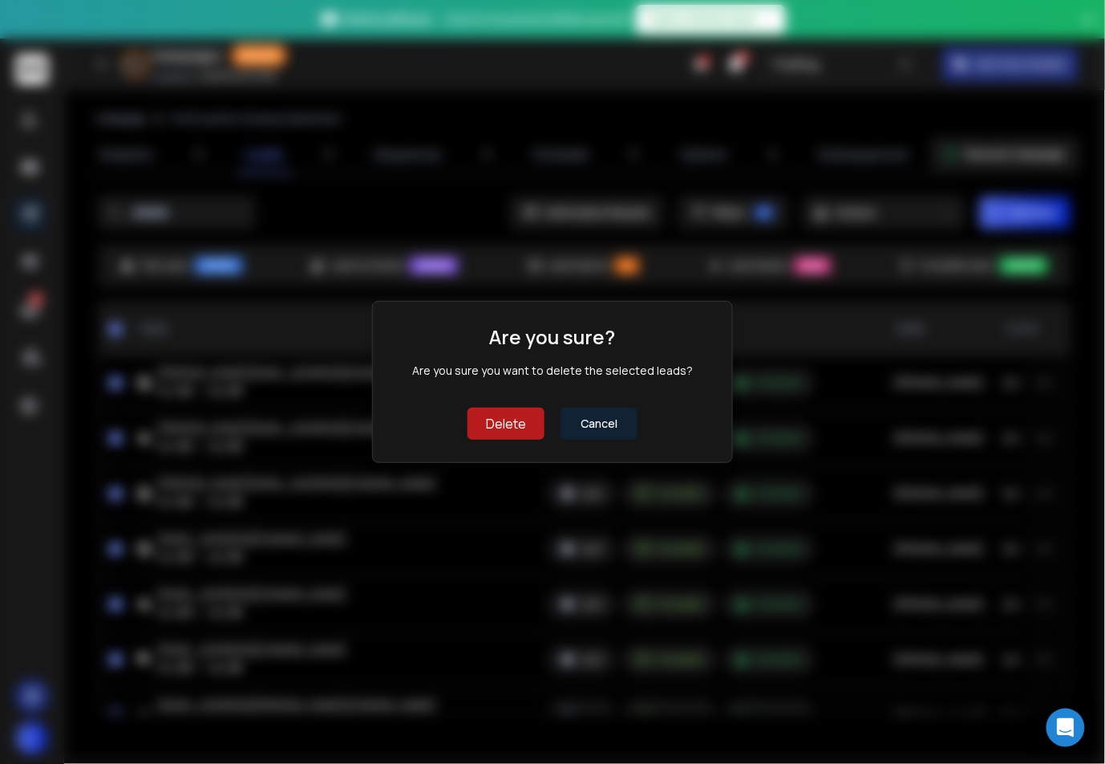
click at [504, 419] on button "Delete" at bounding box center [506, 423] width 77 height 32
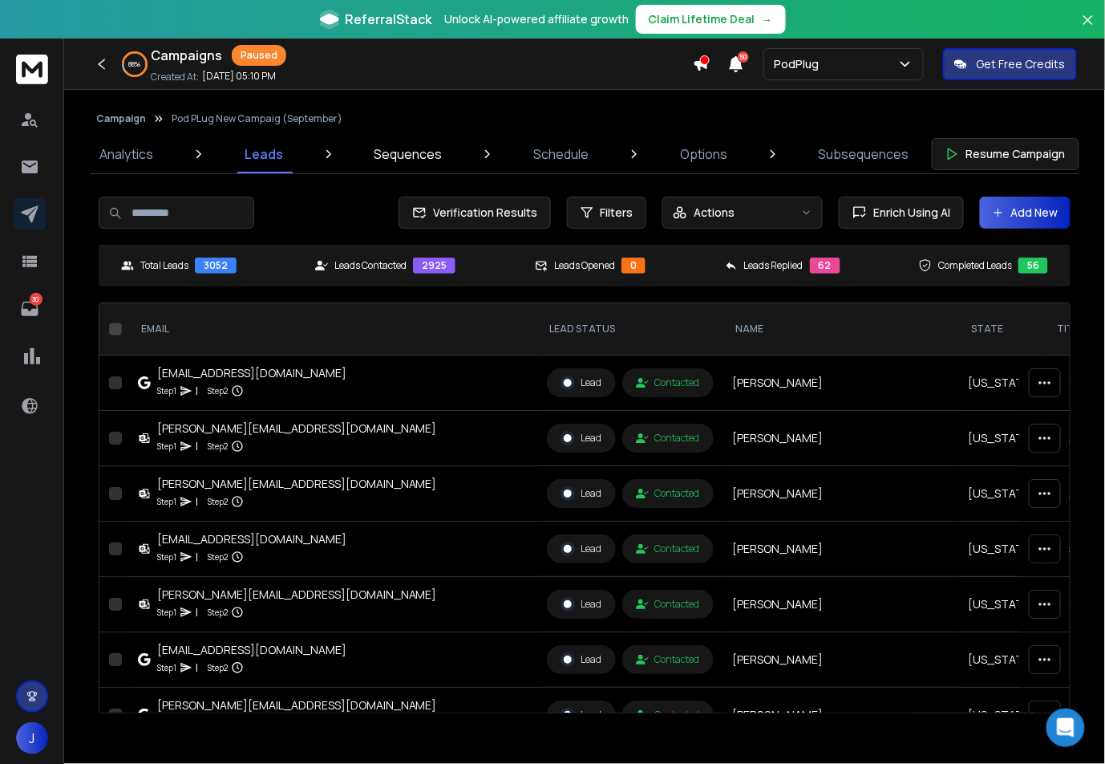
click at [412, 148] on p "Sequences" at bounding box center [409, 153] width 68 height 19
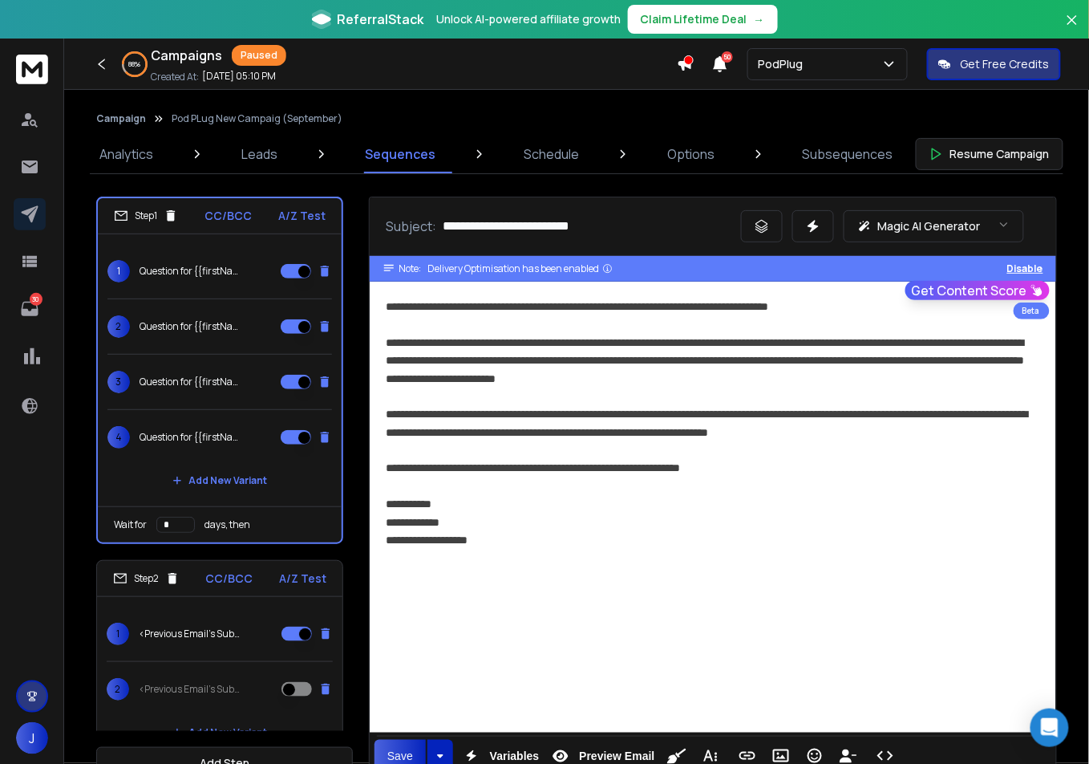
click at [192, 331] on p "Question for {{firstName}}" at bounding box center [191, 326] width 103 height 13
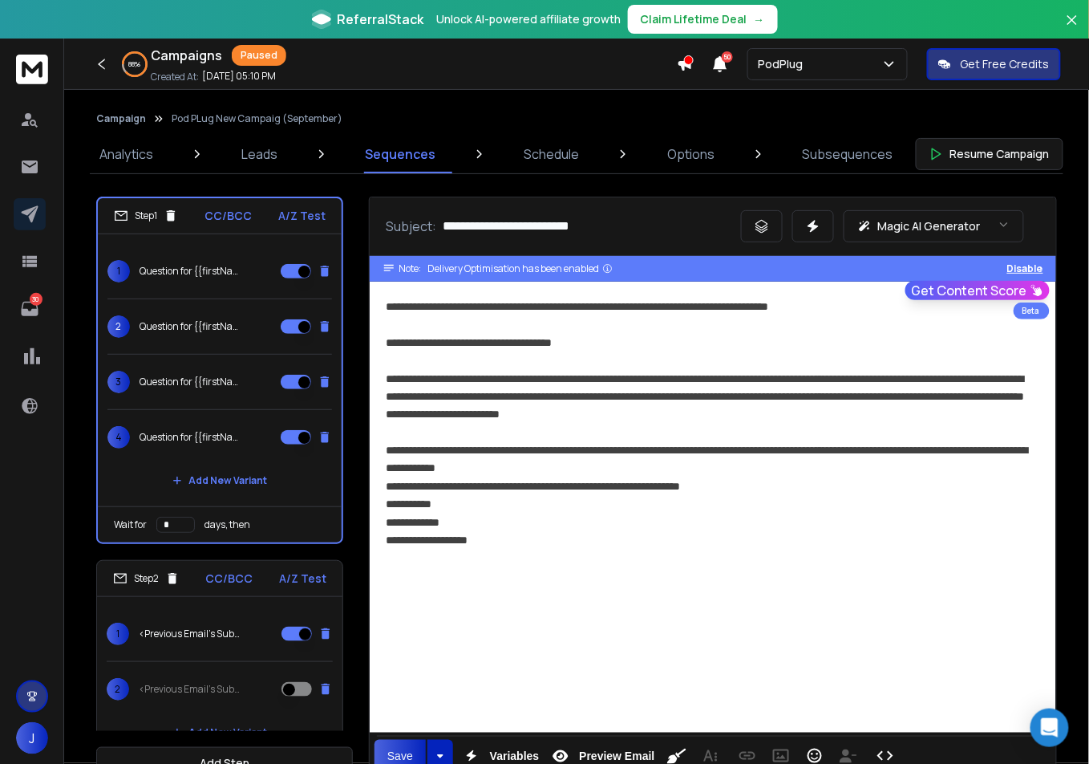
click at [189, 392] on div "3 Question for {{firstName}}" at bounding box center [174, 382] width 135 height 22
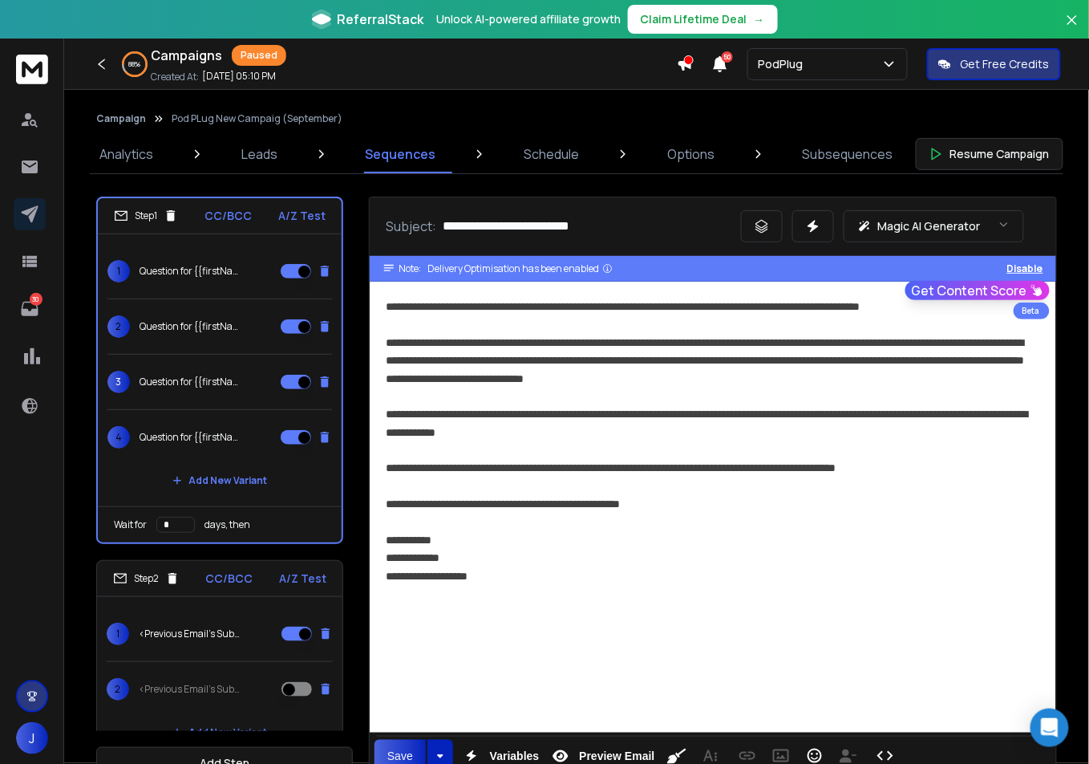
click at [189, 460] on div "4 Question for {{firstName}}" at bounding box center [219, 437] width 225 height 55
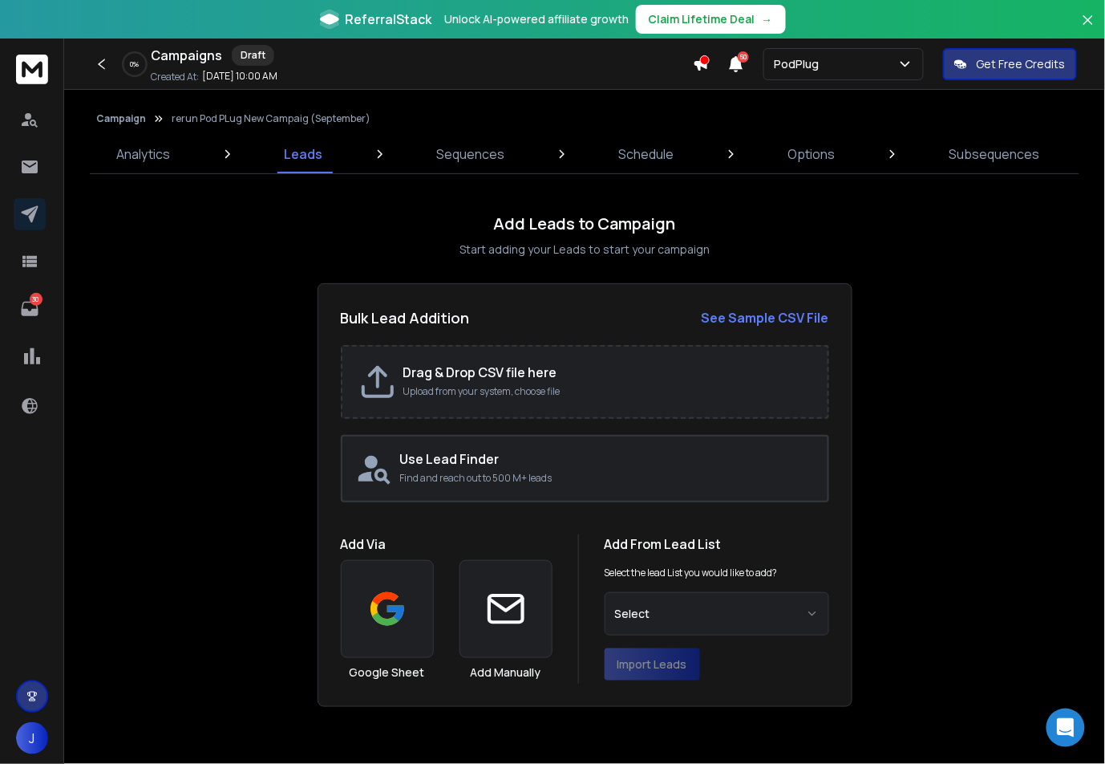
click at [549, 377] on h2 "Drag & Drop CSV file here" at bounding box center [607, 372] width 408 height 19
type input "**********"
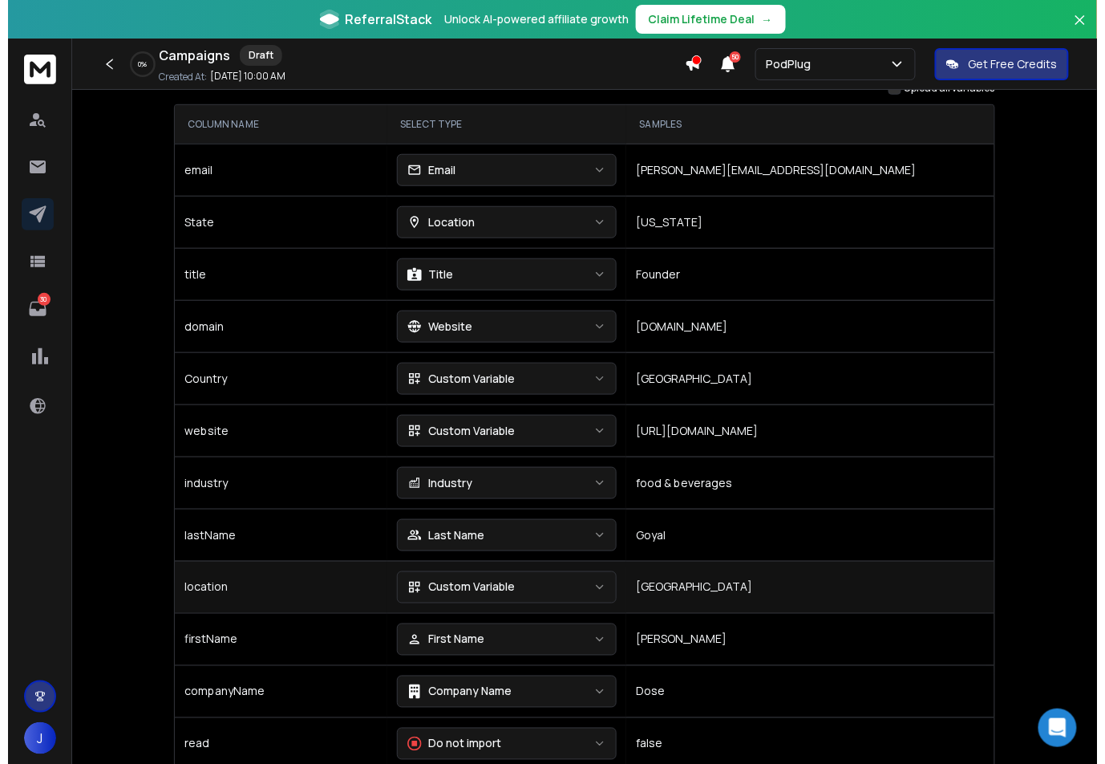
scroll to position [213, 0]
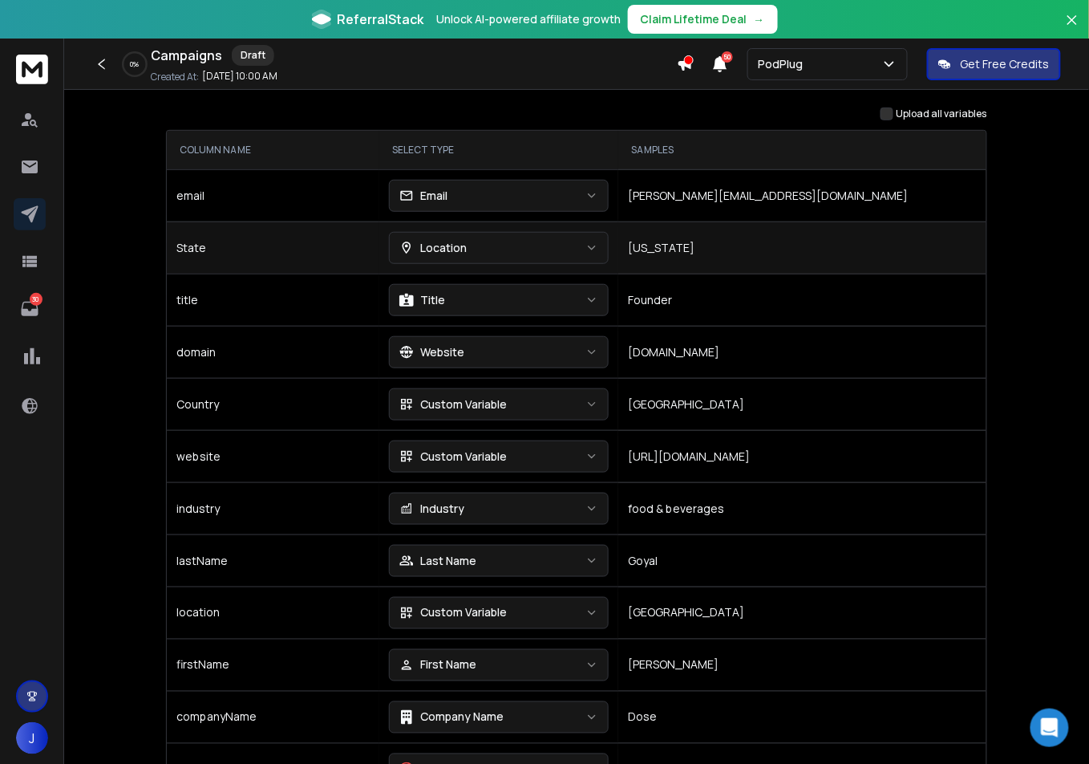
click at [446, 237] on button "Location" at bounding box center [499, 248] width 220 height 32
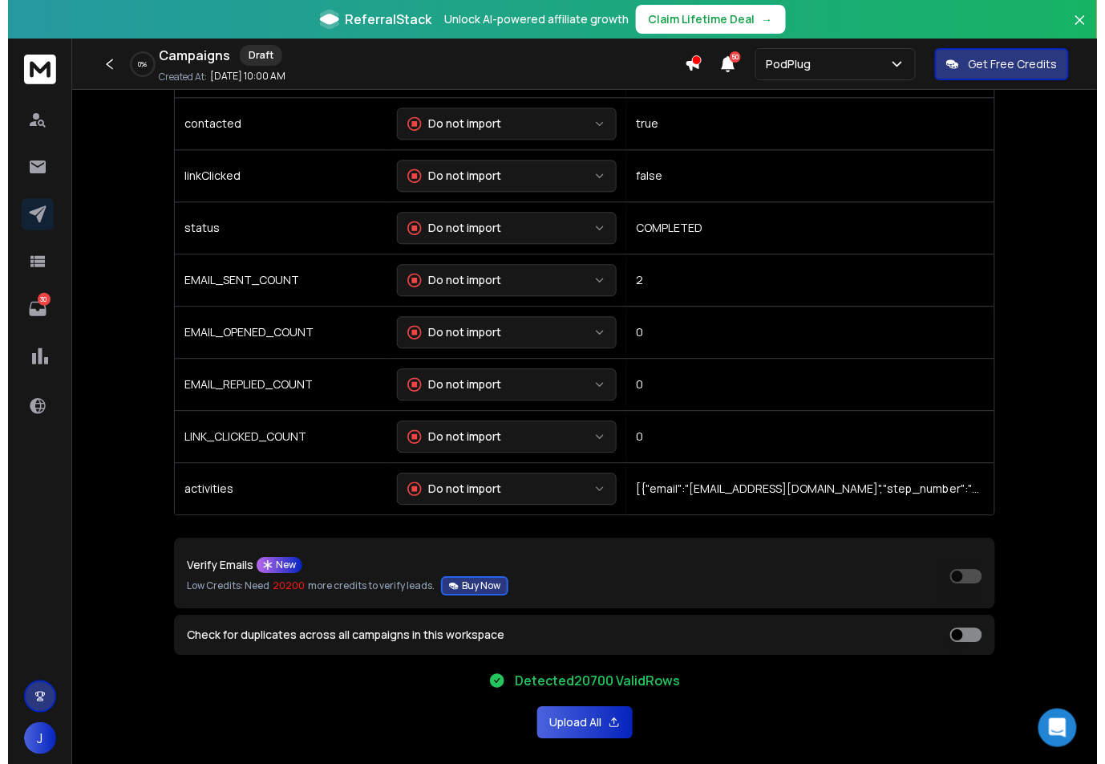
scroll to position [915, 0]
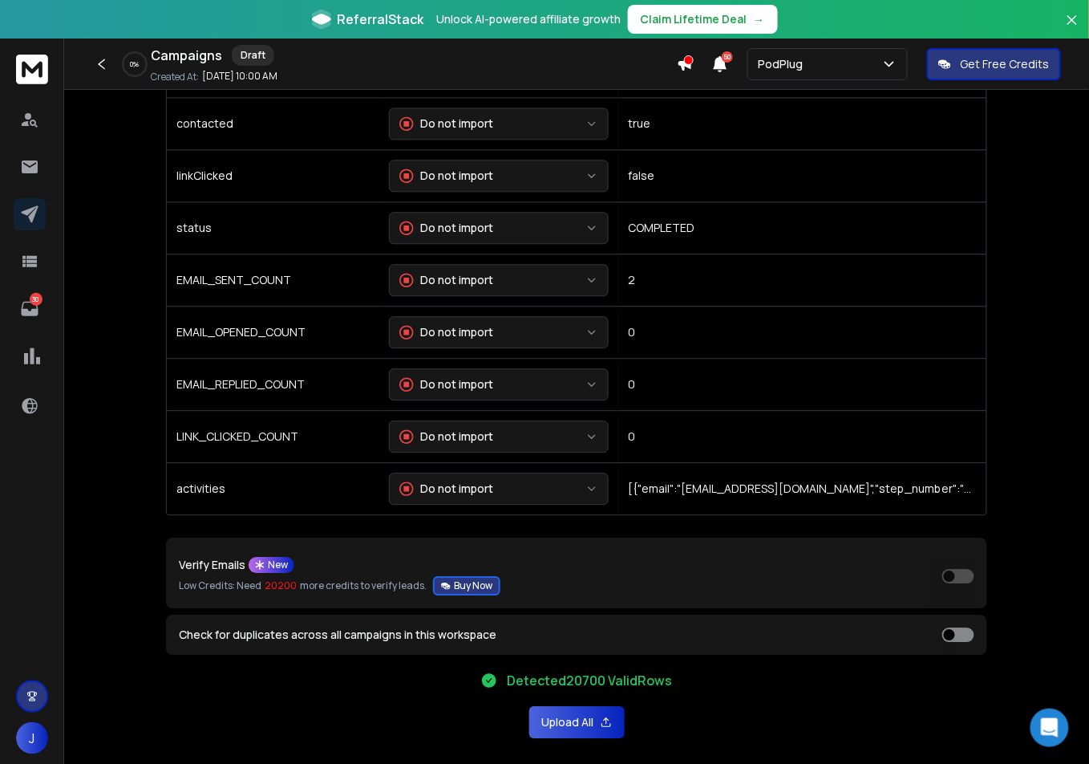
click at [610, 725] on icon at bounding box center [606, 724] width 9 height 3
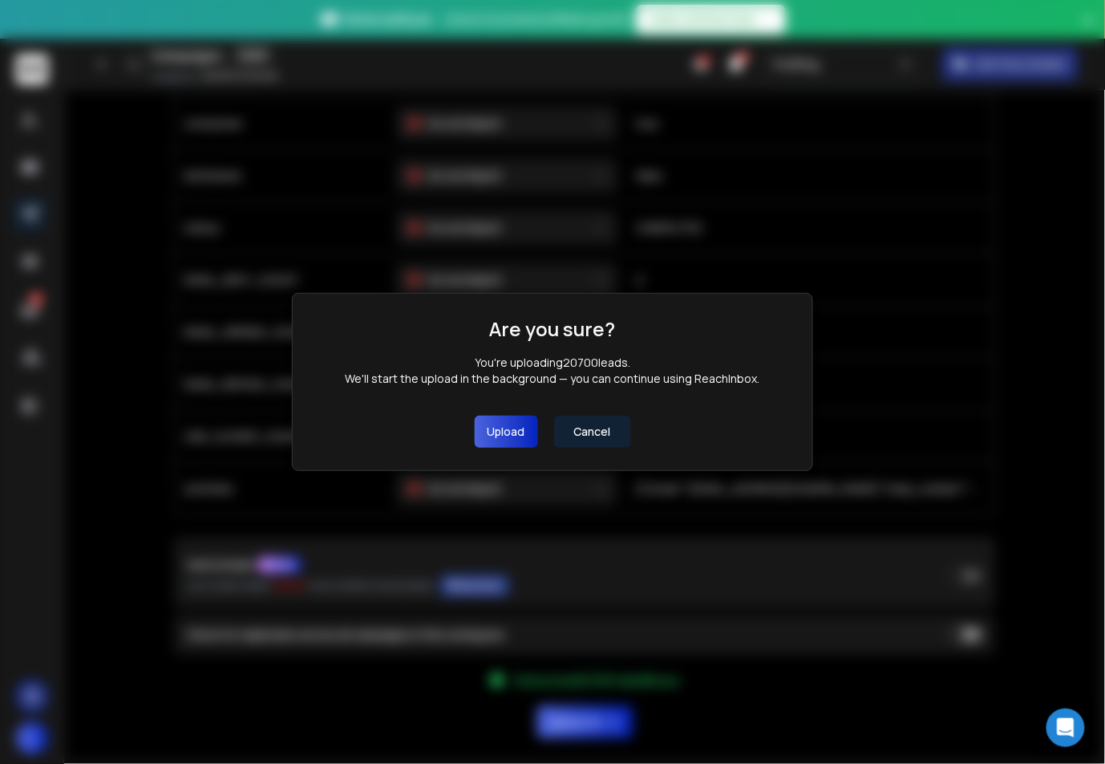
click at [515, 431] on button "Upload" at bounding box center [506, 431] width 63 height 32
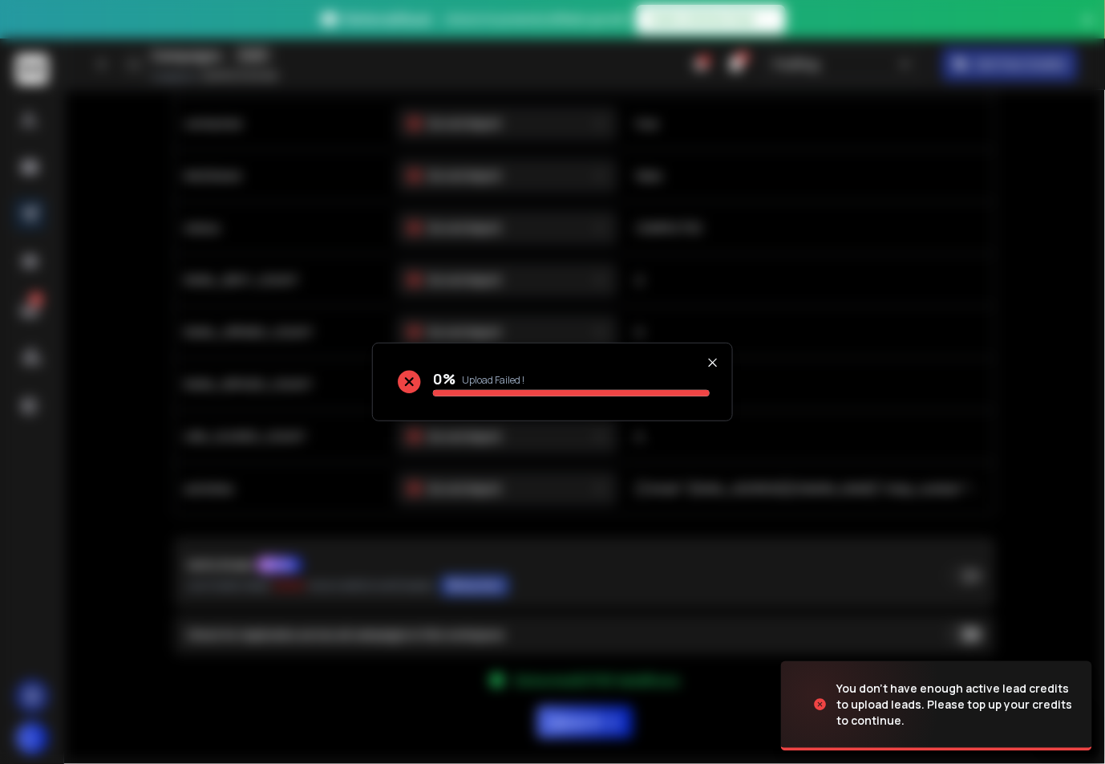
click at [715, 359] on icon at bounding box center [713, 362] width 13 height 13
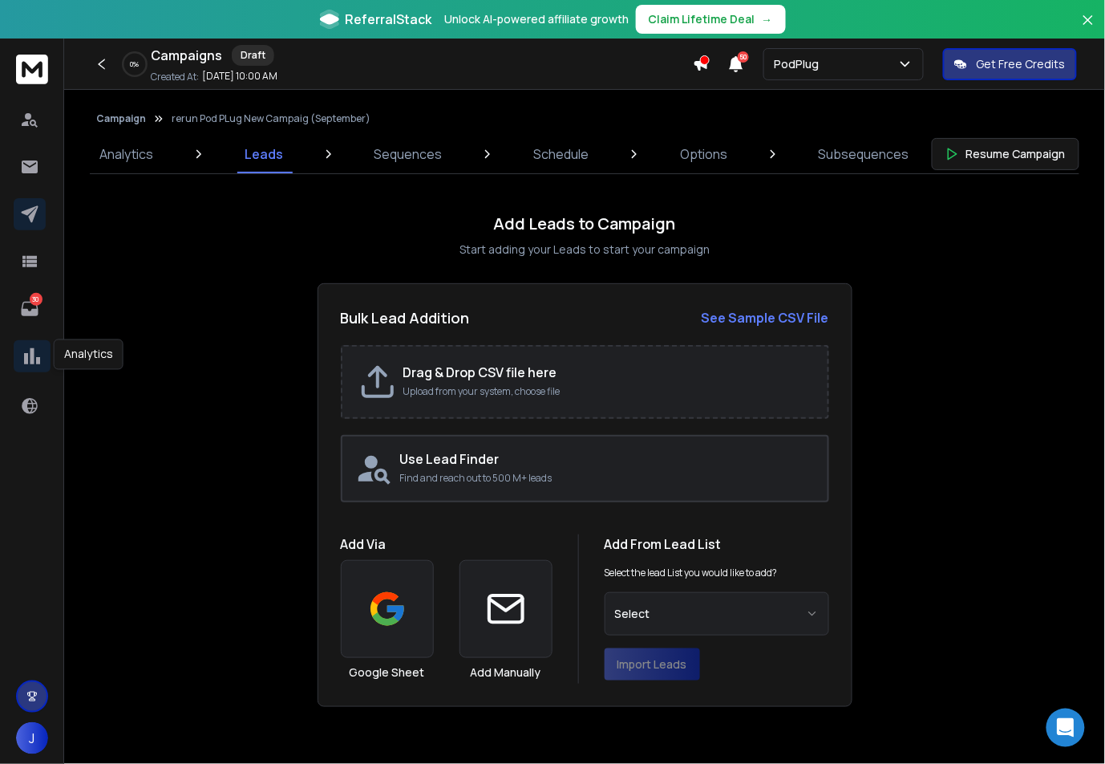
click at [37, 344] on icon at bounding box center [32, 356] width 24 height 24
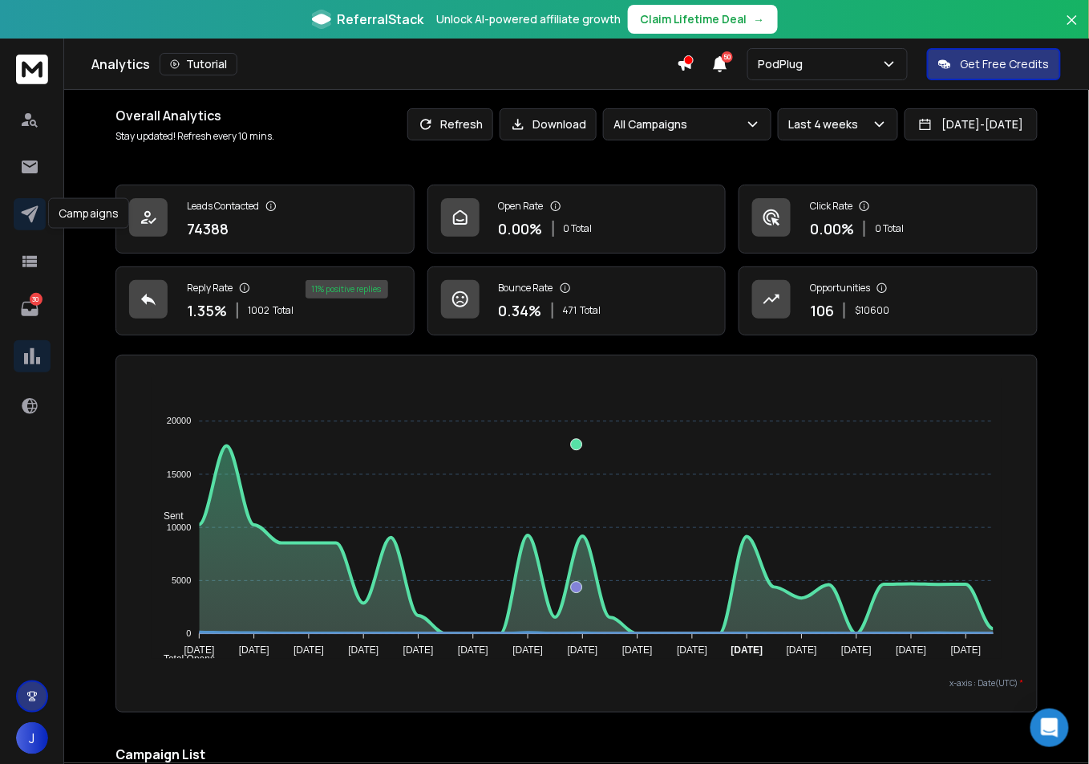
click at [24, 215] on icon at bounding box center [29, 214] width 19 height 19
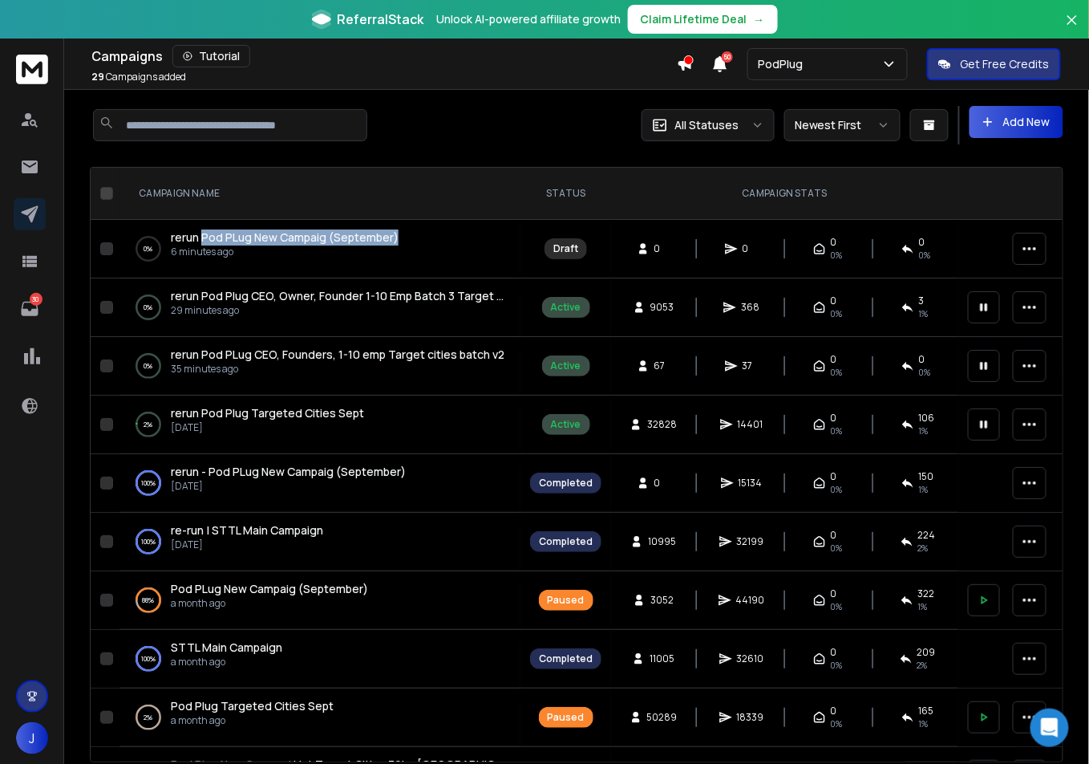
copy span "Pod PLug New Campaig (September)"
click at [1022, 480] on icon "button" at bounding box center [1030, 483] width 16 height 16
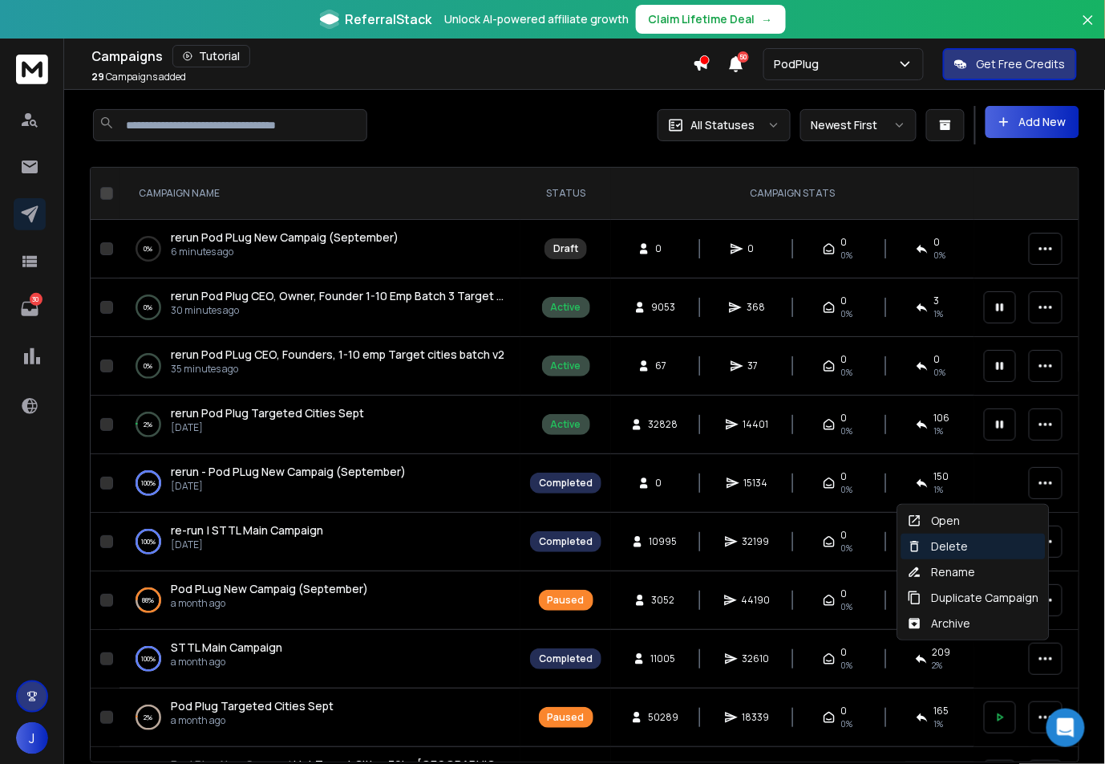
click at [953, 549] on div "Delete" at bounding box center [938, 546] width 61 height 16
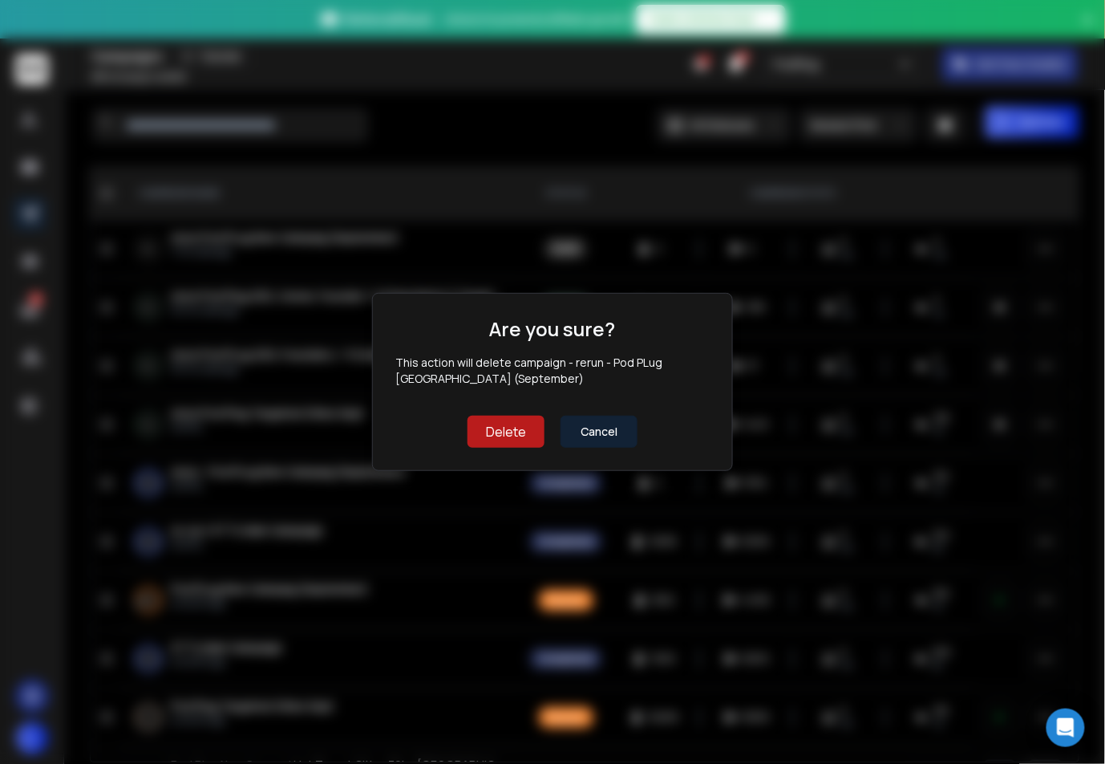
click at [507, 432] on button "Delete" at bounding box center [506, 431] width 77 height 32
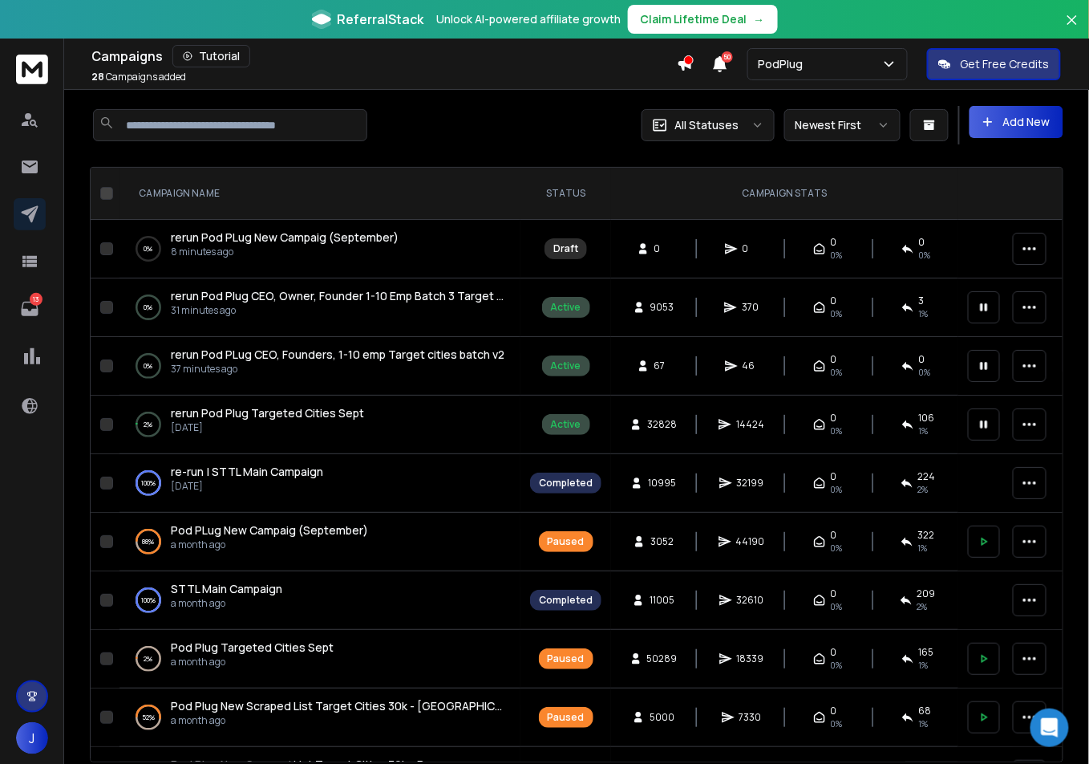
drag, startPoint x: 30, startPoint y: 486, endPoint x: 350, endPoint y: 157, distance: 458.9
click at [30, 488] on div "13 J" at bounding box center [32, 403] width 64 height 731
click at [26, 309] on icon at bounding box center [29, 309] width 17 height 14
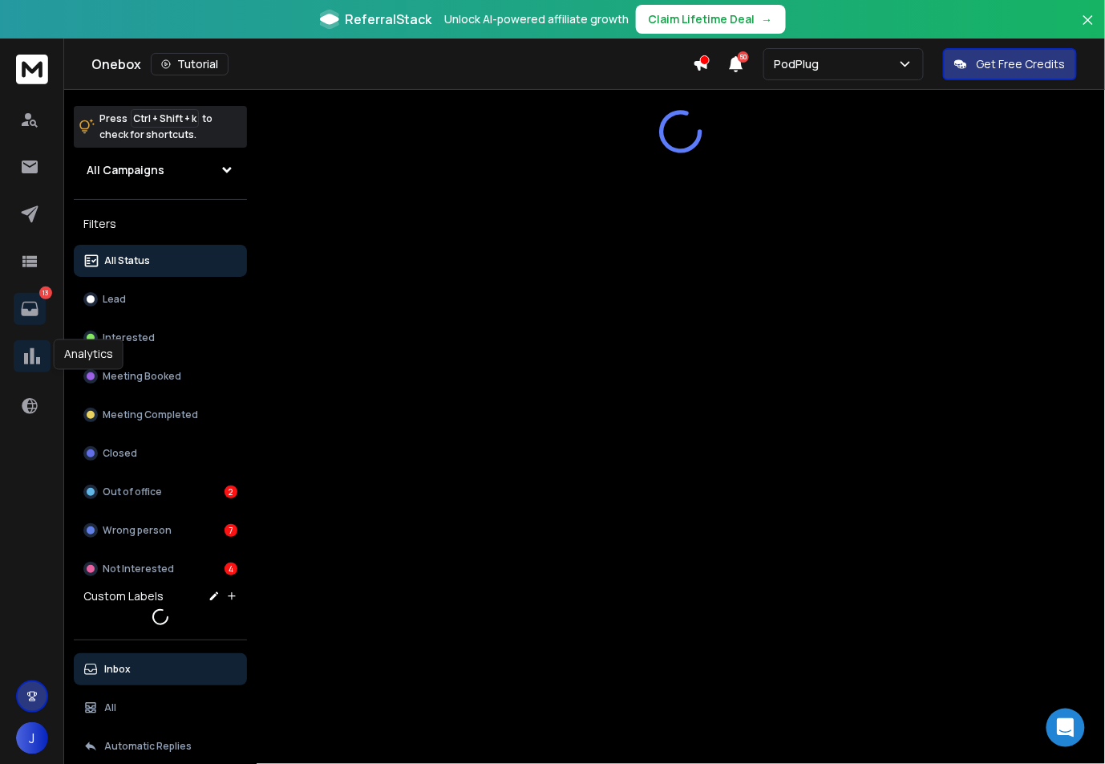
click at [29, 361] on icon at bounding box center [32, 356] width 24 height 24
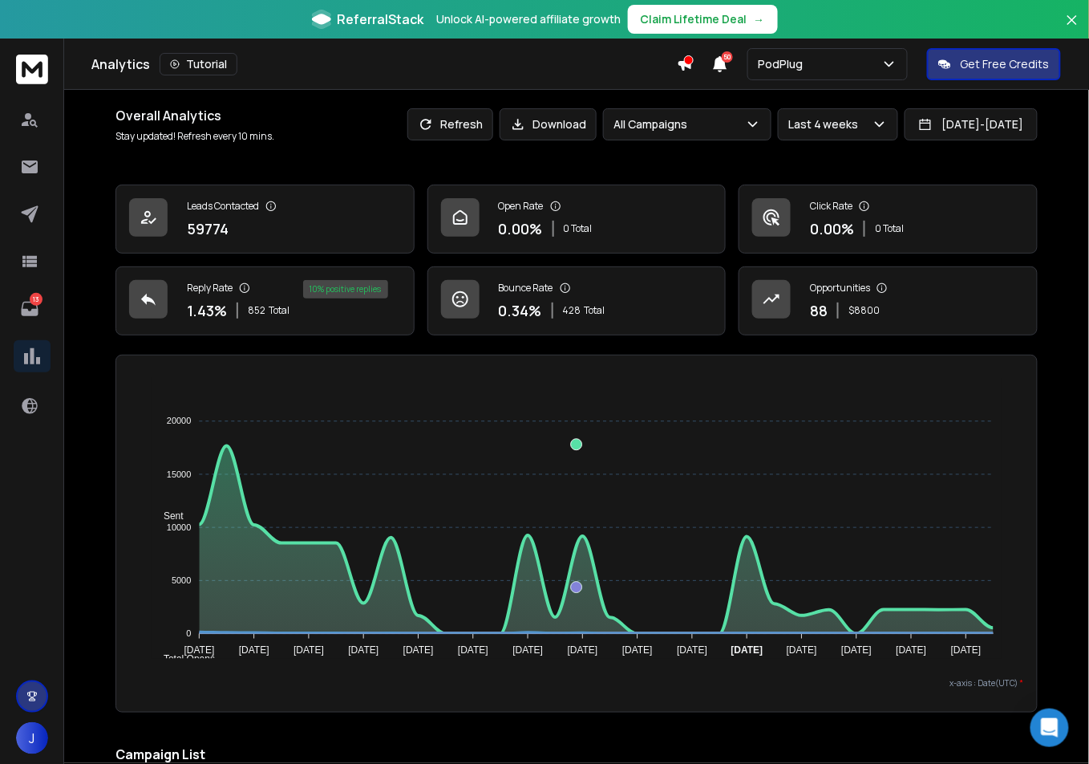
click at [1049, 280] on div "Overall Analytics Stay updated! Refresh every 10 mins. Refresh Download All Cam…" at bounding box center [576, 774] width 1025 height 1368
click at [831, 64] on div "PodPlug" at bounding box center [828, 64] width 140 height 16
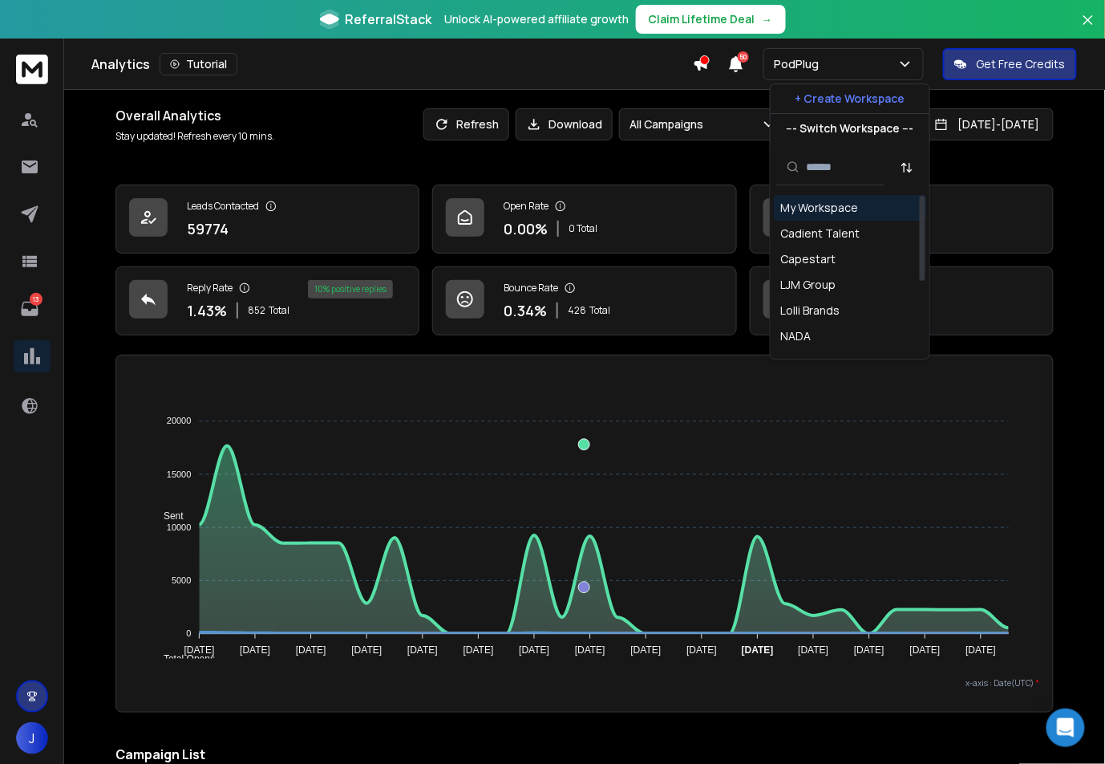
click at [848, 207] on div "My Workspace" at bounding box center [819, 208] width 78 height 16
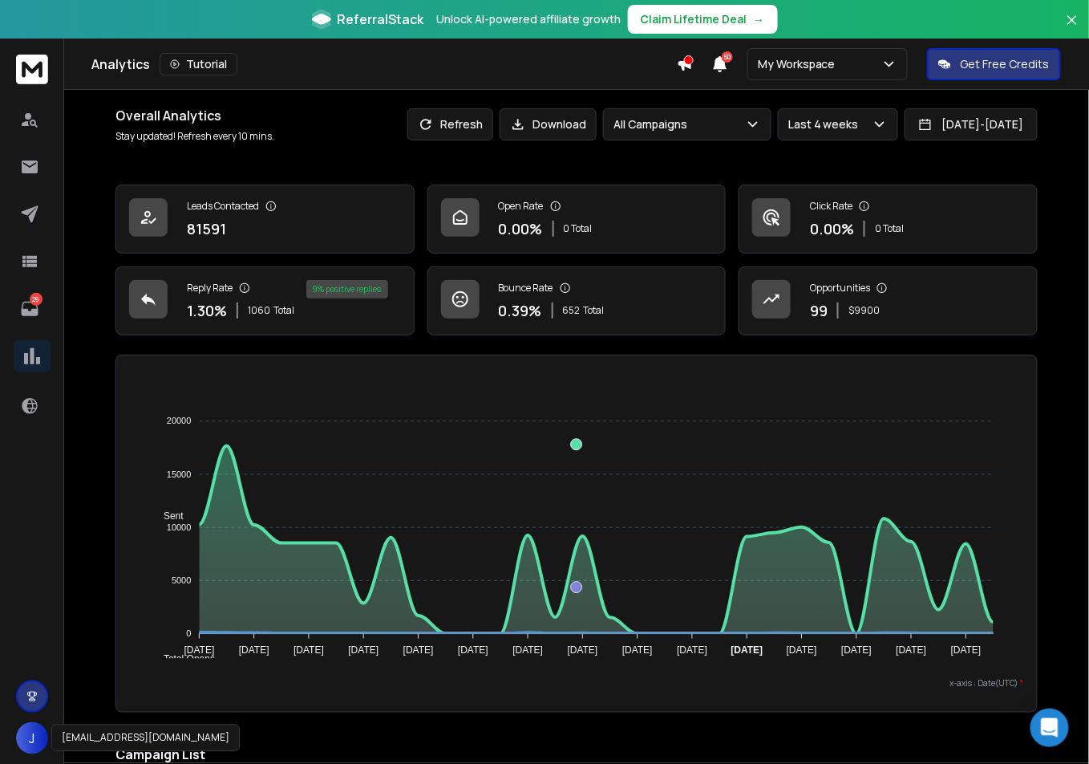
click at [23, 741] on span "J" at bounding box center [32, 738] width 32 height 32
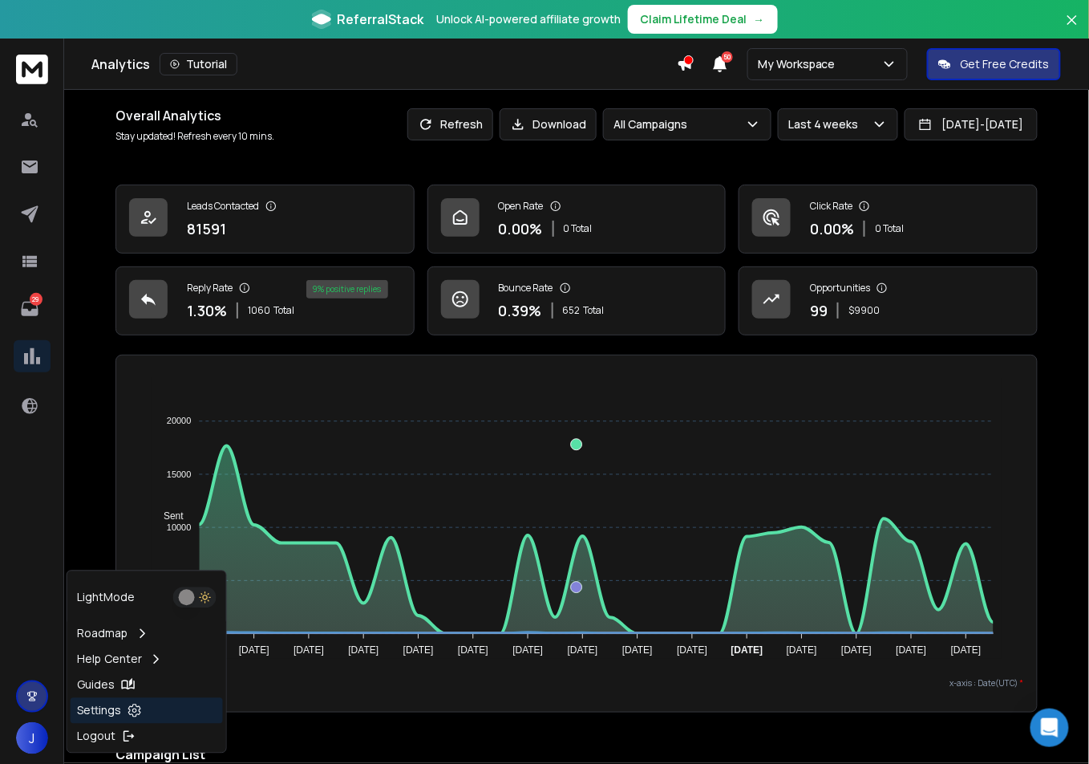
click at [91, 715] on p "Settings" at bounding box center [99, 711] width 44 height 16
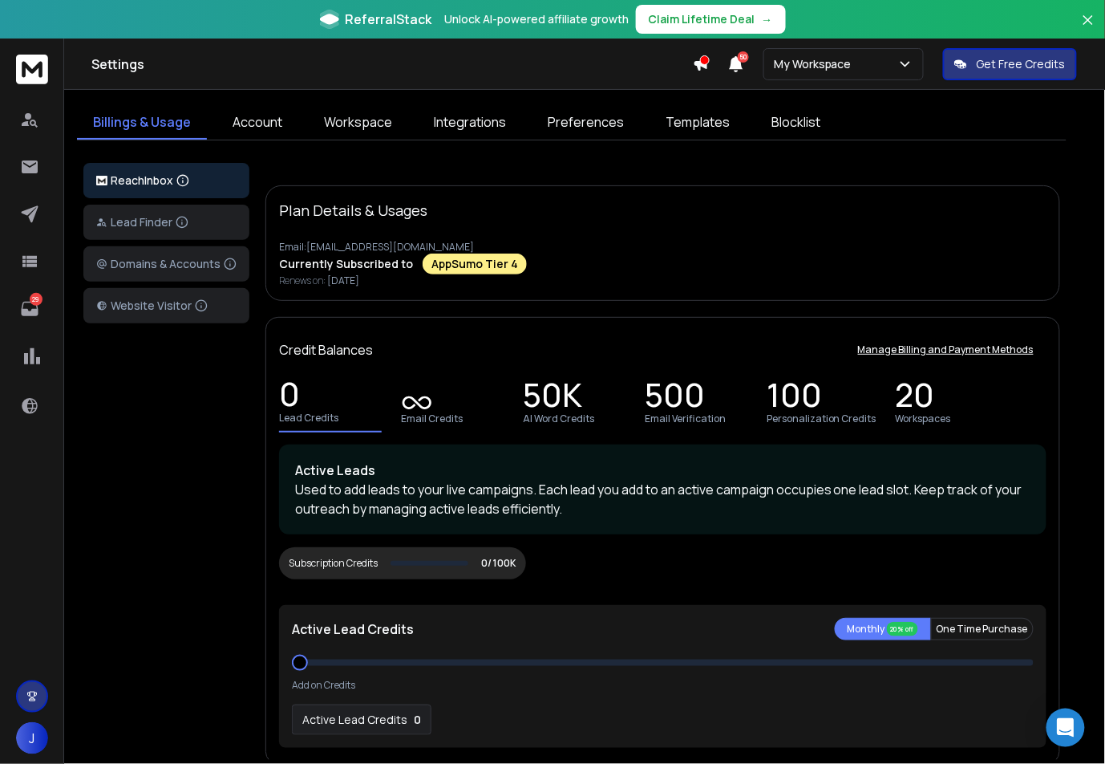
click at [287, 125] on link "Account" at bounding box center [258, 123] width 82 height 34
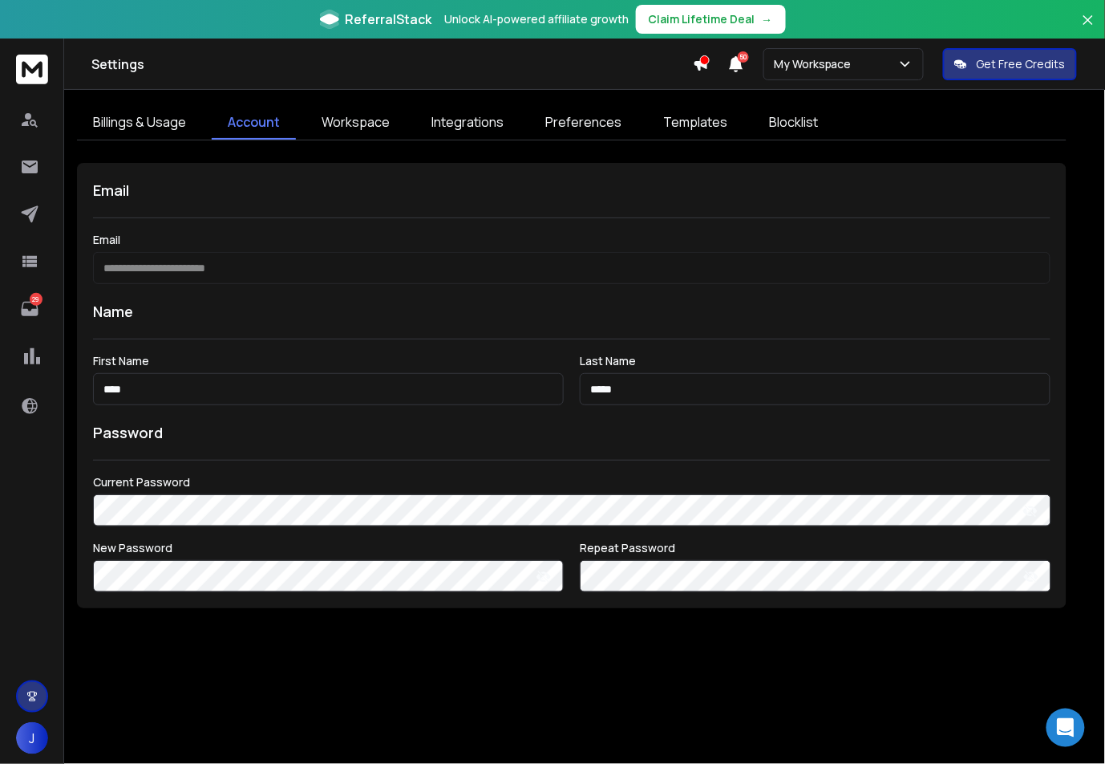
click at [353, 116] on link "Workspace" at bounding box center [356, 123] width 100 height 34
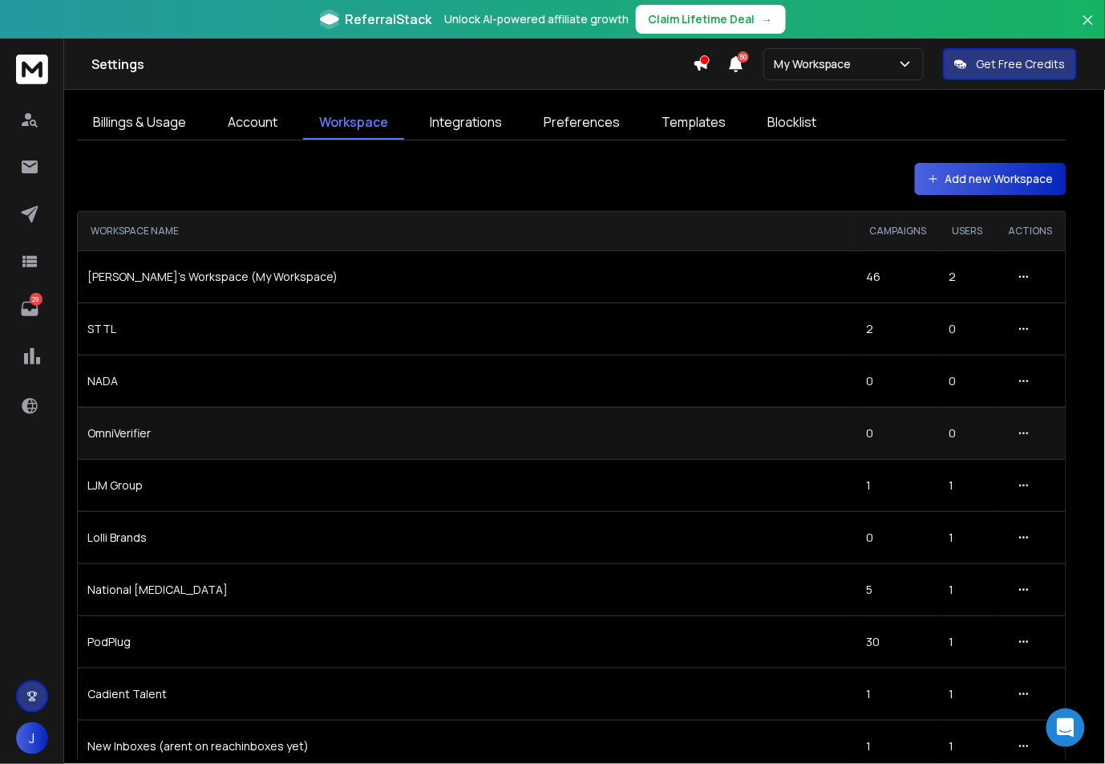
scroll to position [68, 0]
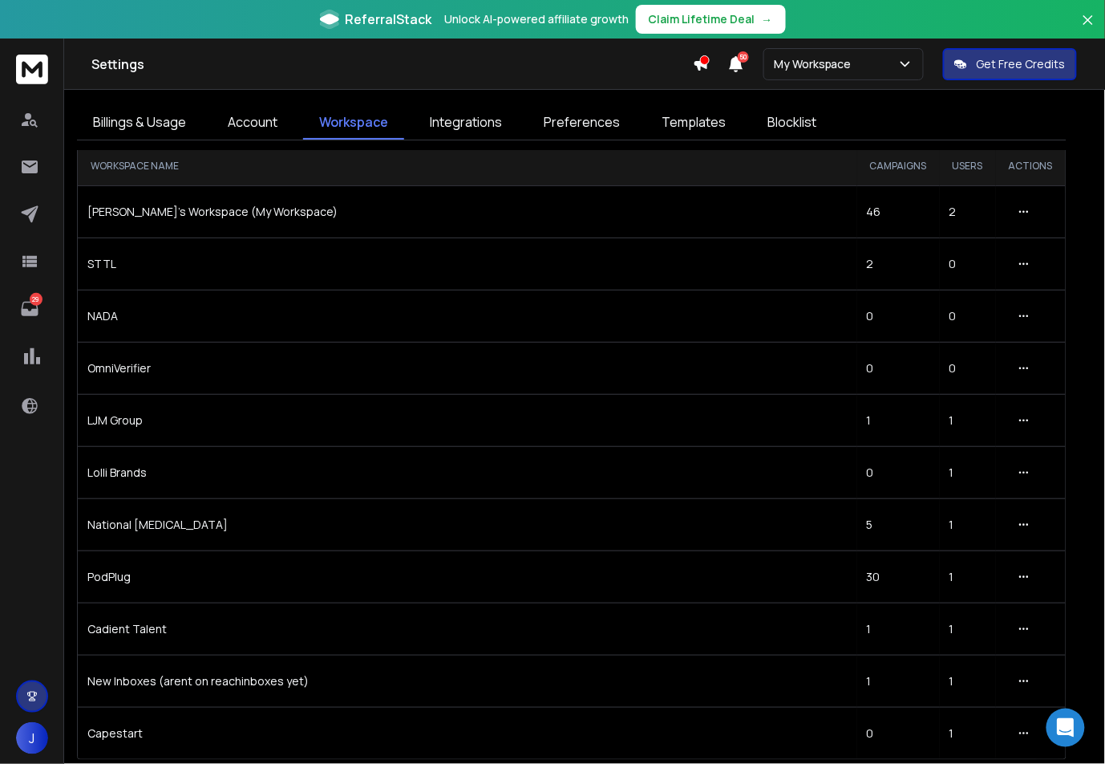
click at [456, 127] on link "Integrations" at bounding box center [466, 123] width 104 height 34
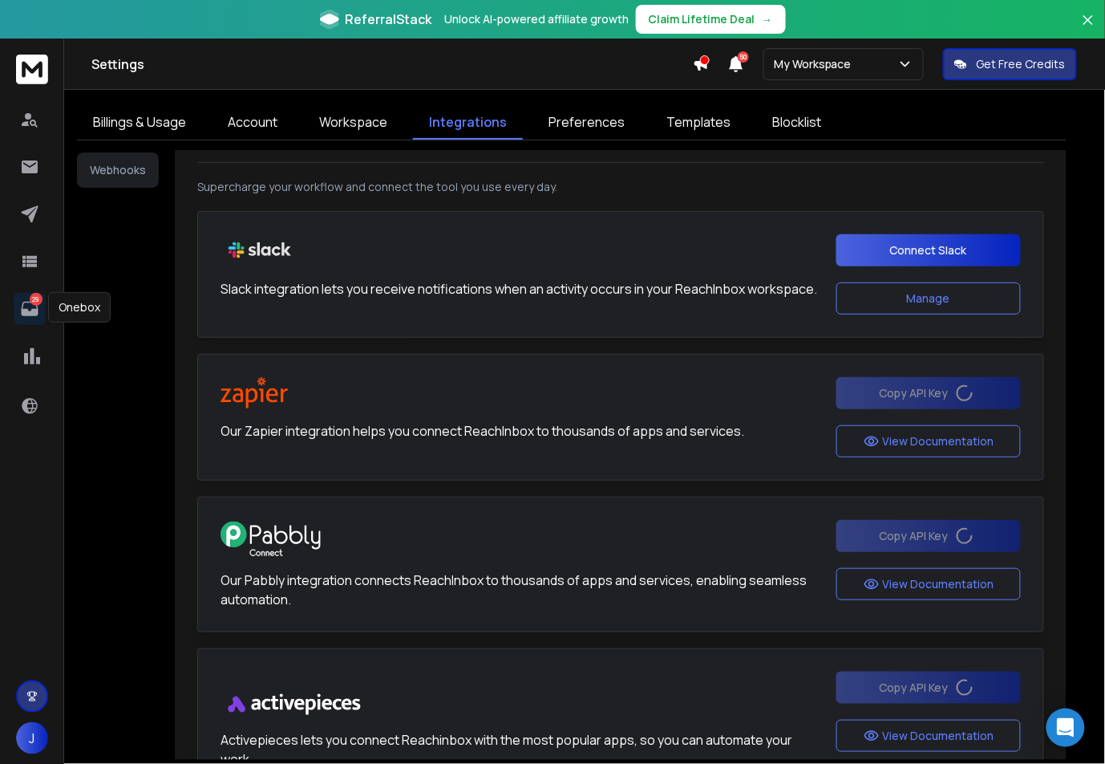
click at [26, 299] on icon at bounding box center [29, 308] width 19 height 19
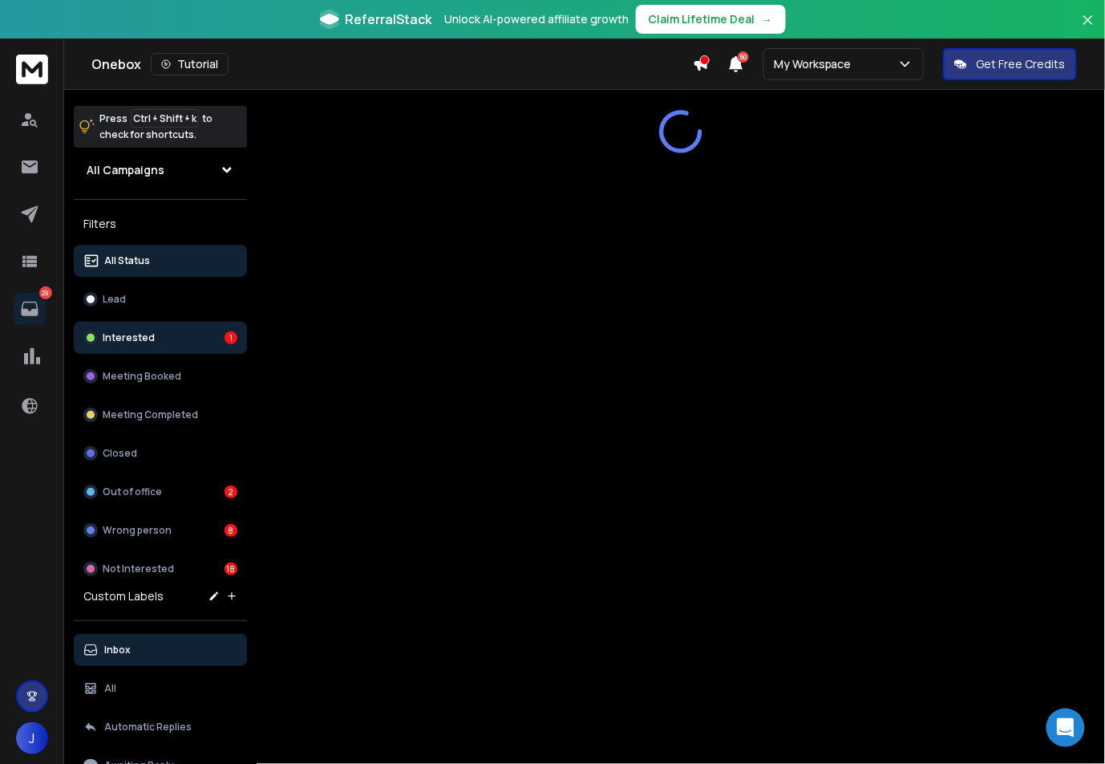
click at [152, 337] on button "Interested 1" at bounding box center [160, 338] width 173 height 32
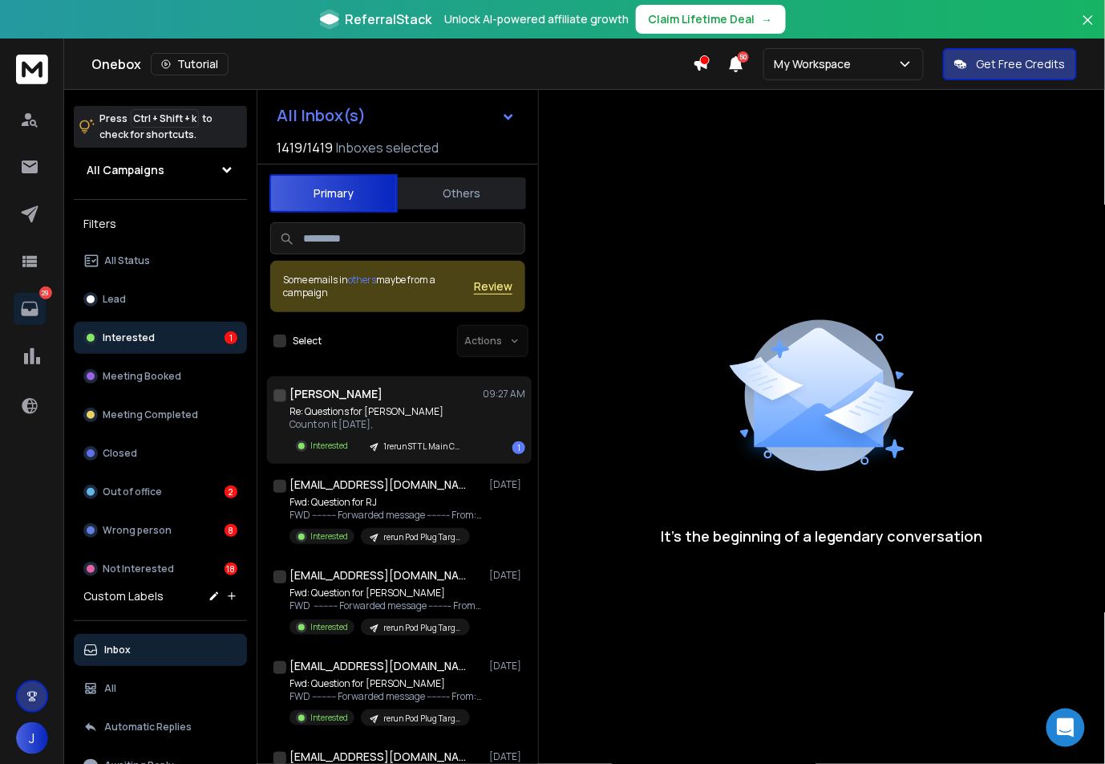
click at [422, 408] on p "Re: Questions for Austin" at bounding box center [380, 411] width 180 height 13
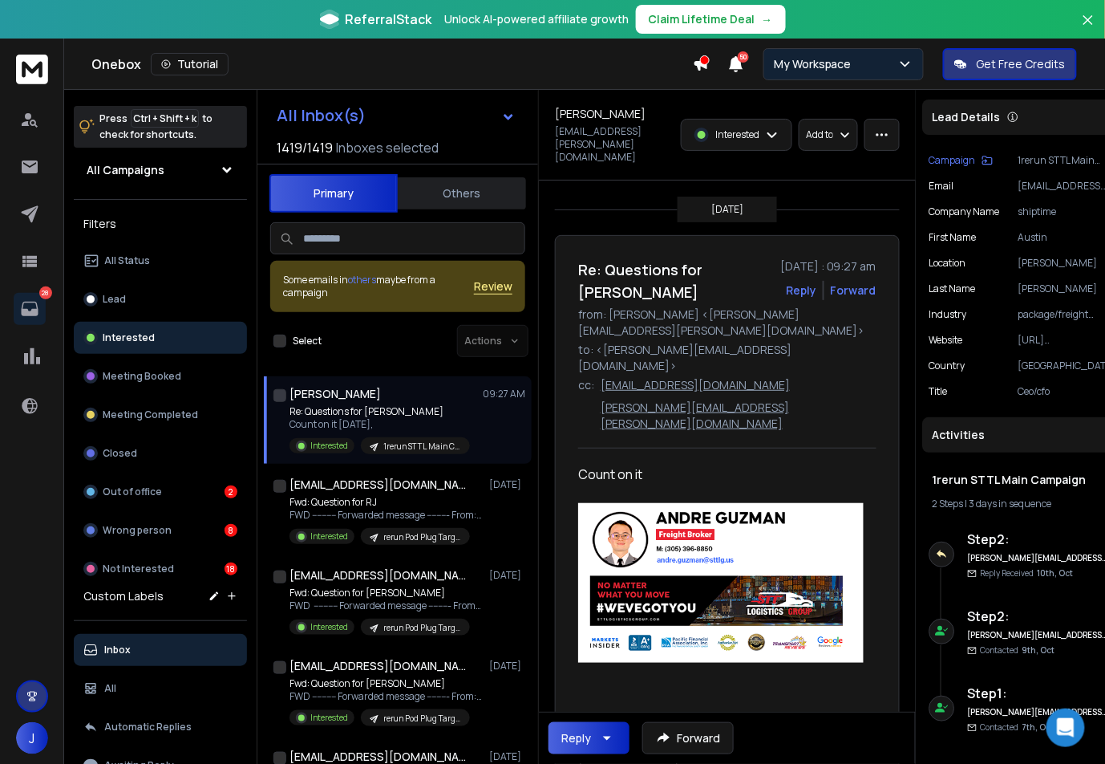
click at [806, 75] on button "My Workspace" at bounding box center [844, 64] width 160 height 32
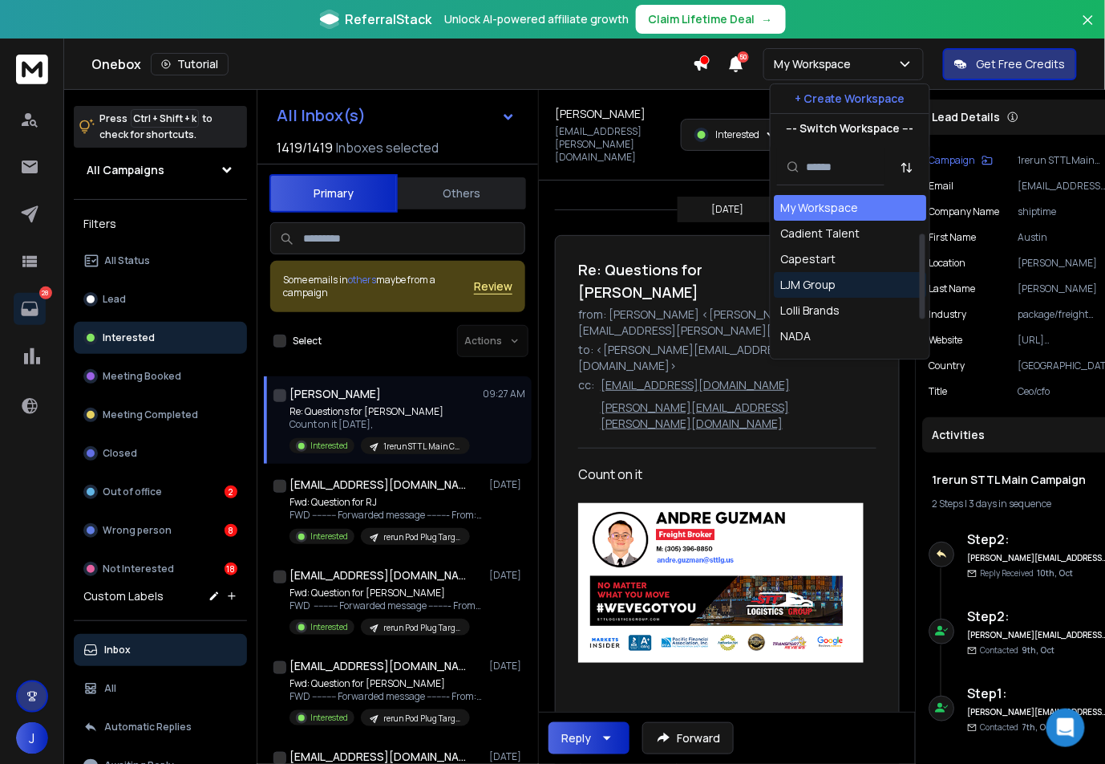
scroll to position [138, 0]
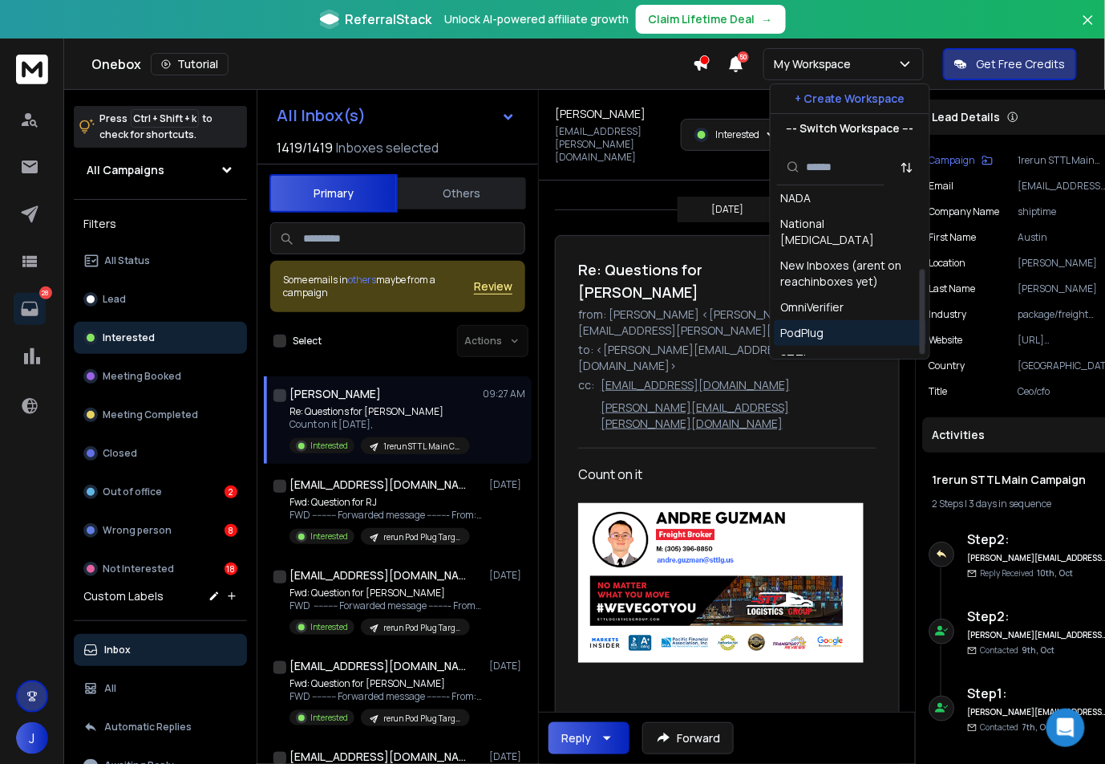
click at [815, 325] on div "PodPlug" at bounding box center [801, 333] width 43 height 16
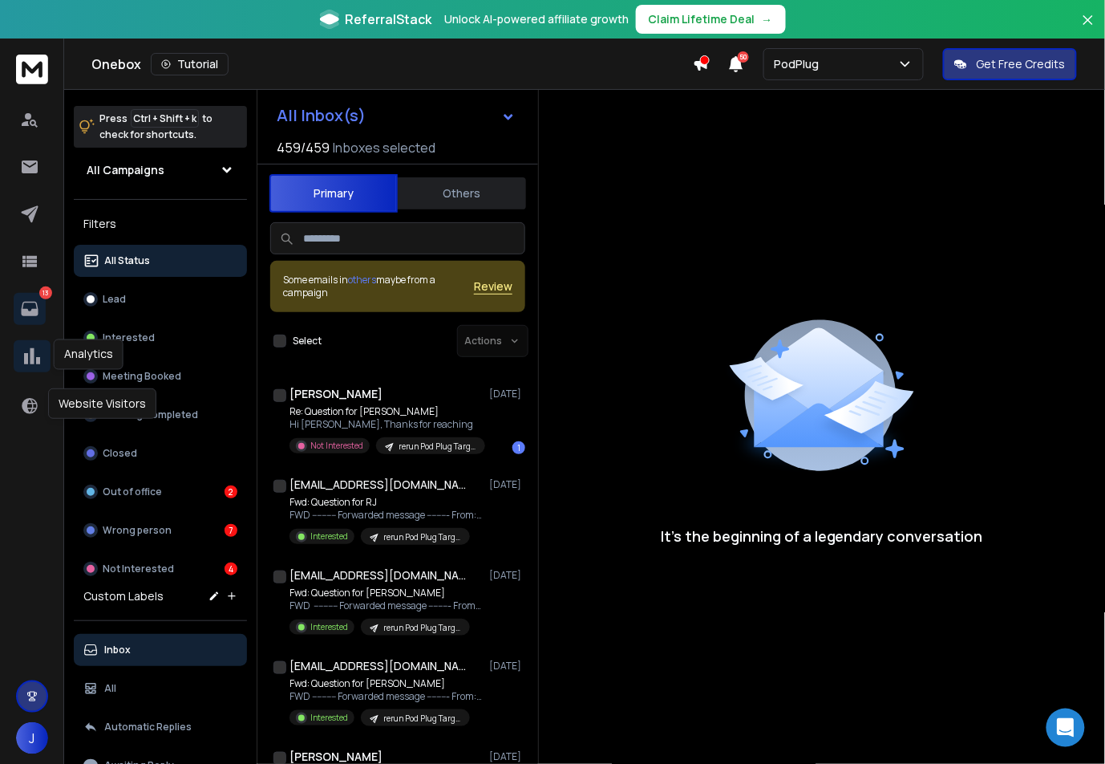
click at [26, 338] on link at bounding box center [32, 356] width 37 height 37
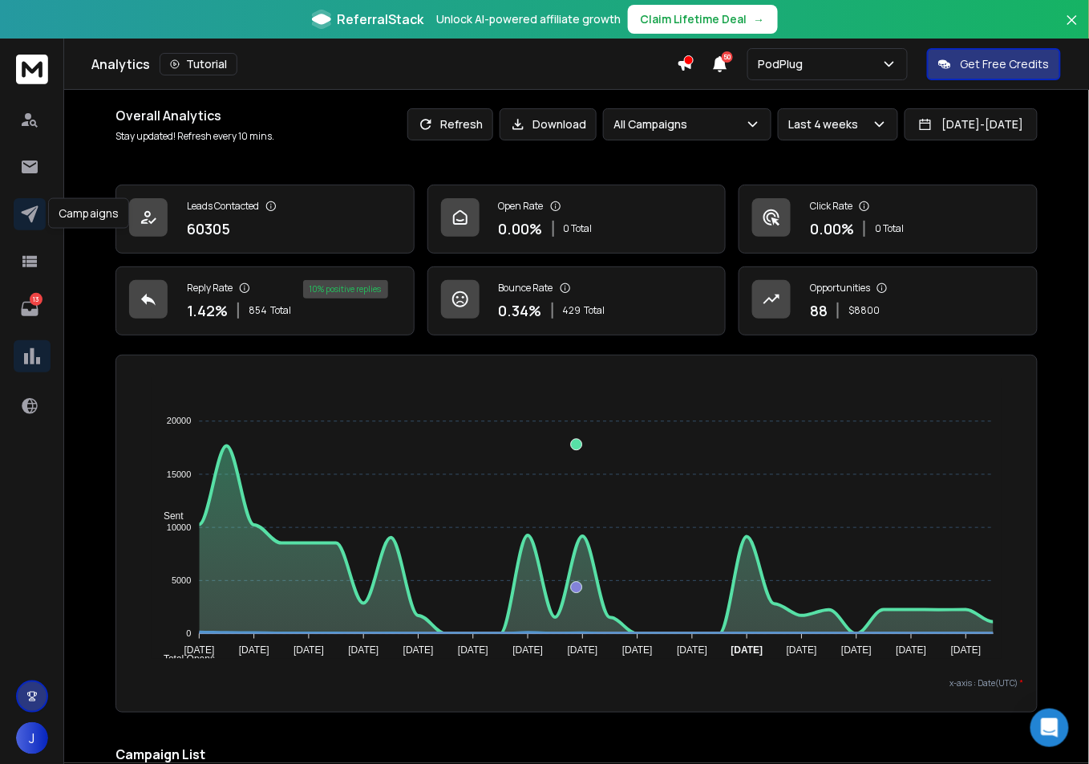
click at [32, 205] on icon at bounding box center [29, 214] width 19 height 19
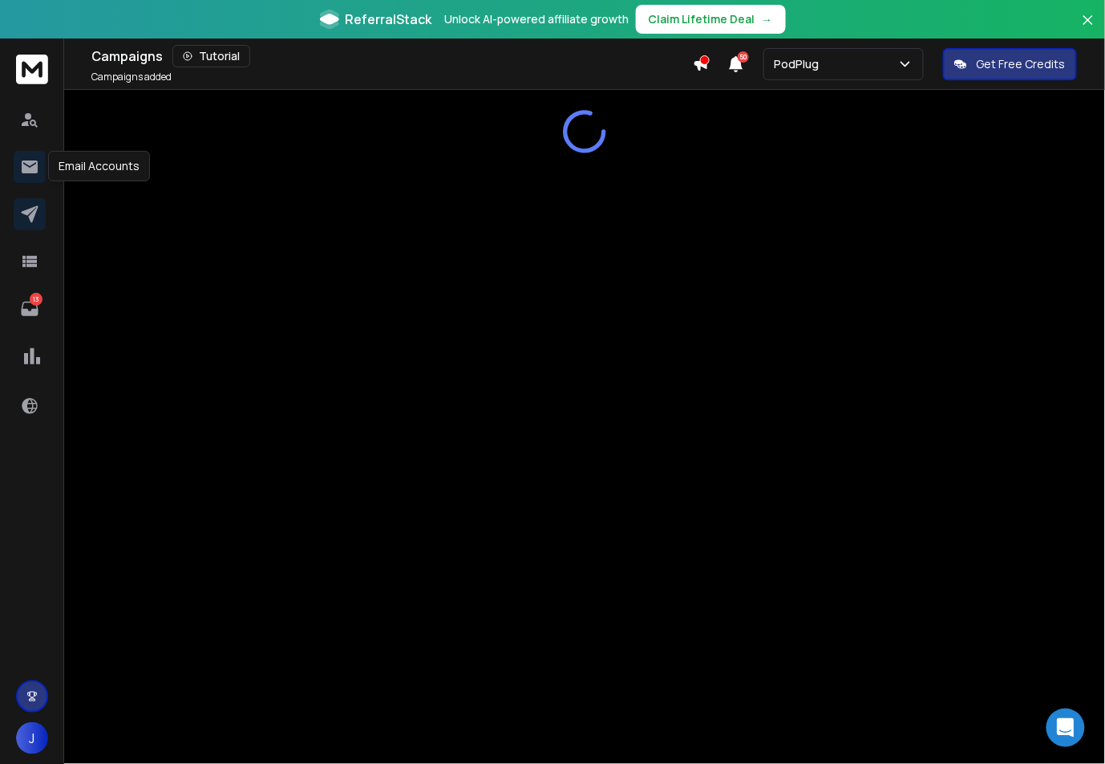
click at [20, 167] on icon at bounding box center [29, 166] width 19 height 19
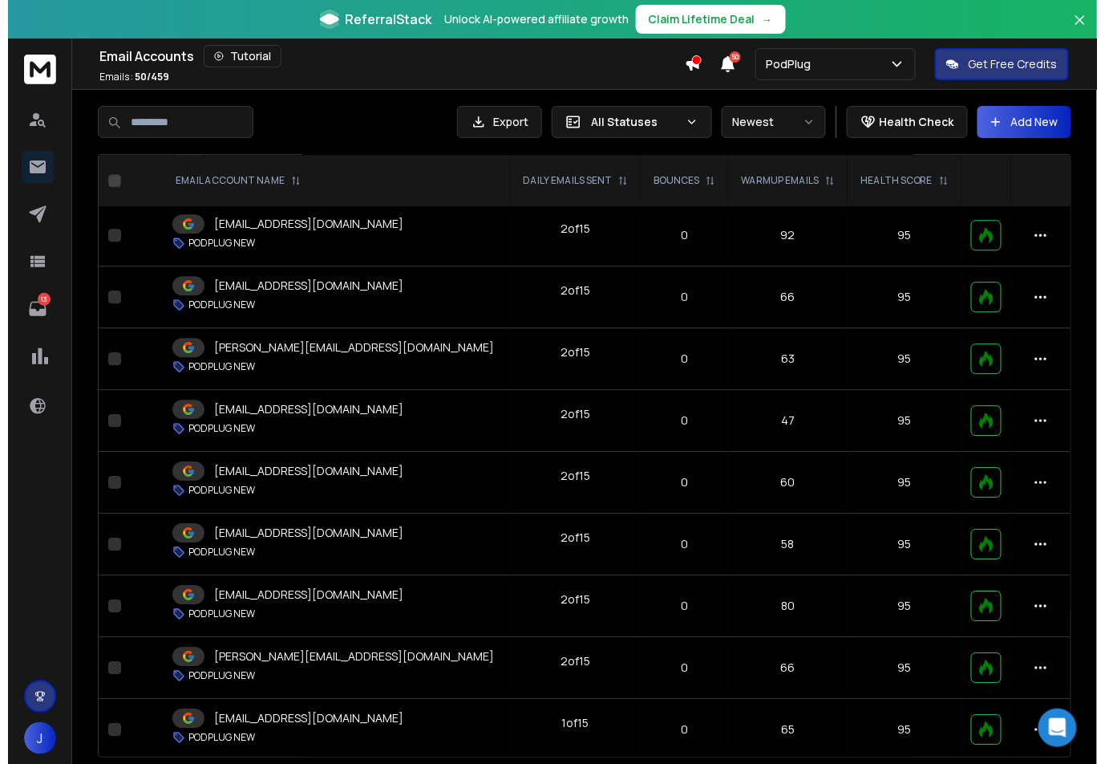
scroll to position [1817, 0]
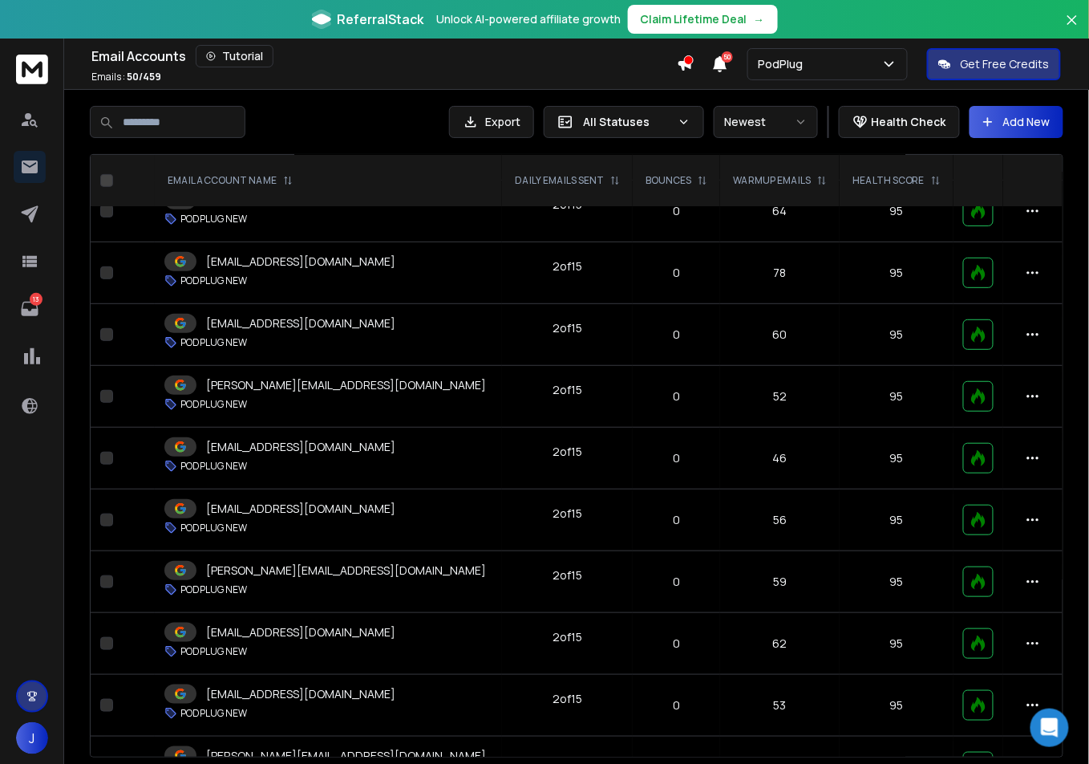
click at [663, 130] on div "All Statuses" at bounding box center [624, 122] width 160 height 32
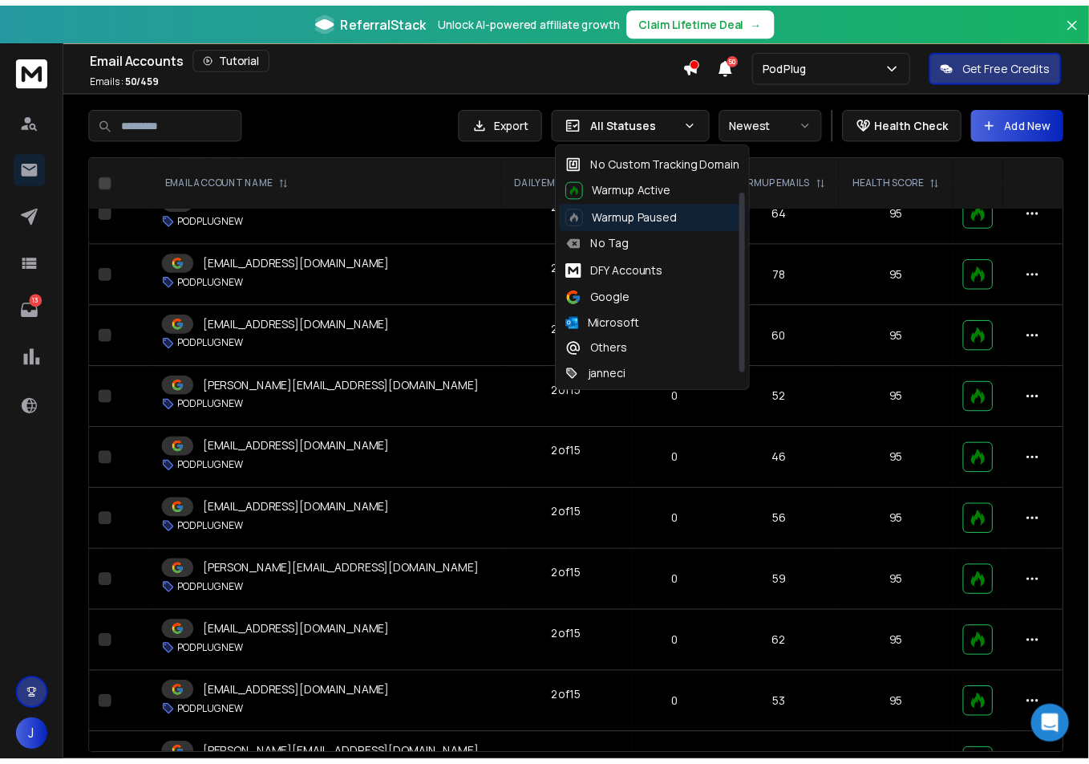
scroll to position [75, 0]
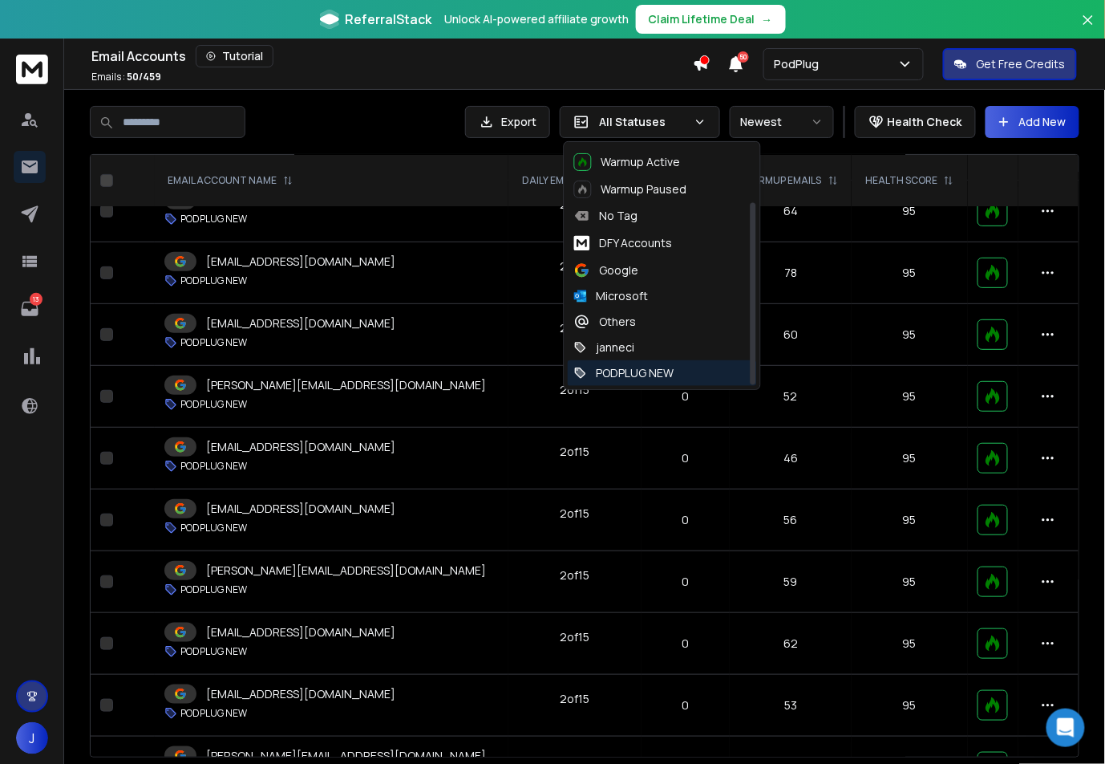
click at [643, 370] on div "PODPLUG NEW" at bounding box center [624, 373] width 100 height 16
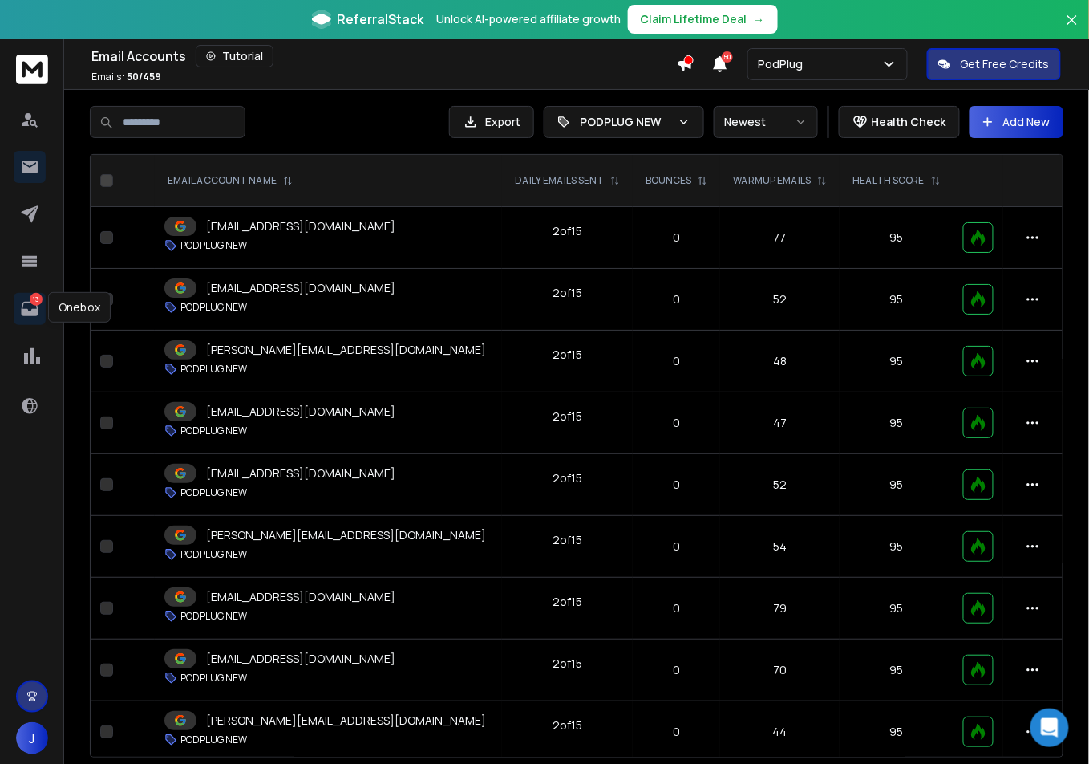
click at [40, 305] on link "13" at bounding box center [30, 309] width 32 height 32
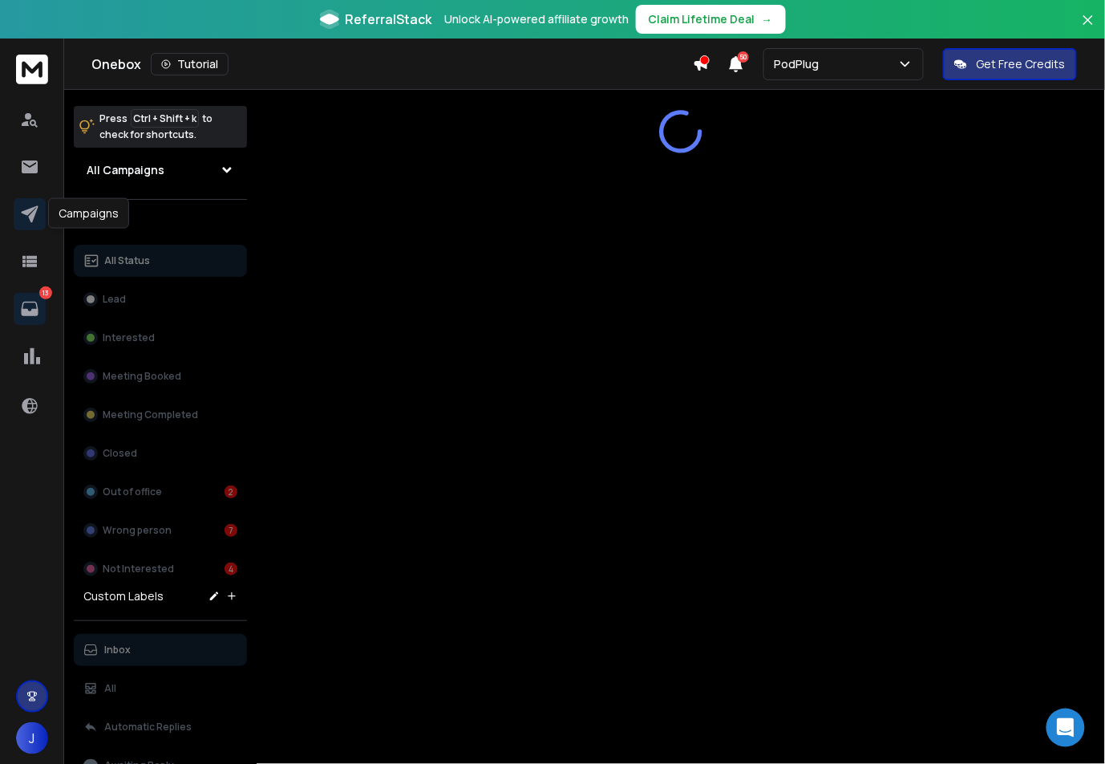
click at [34, 213] on icon at bounding box center [29, 214] width 17 height 17
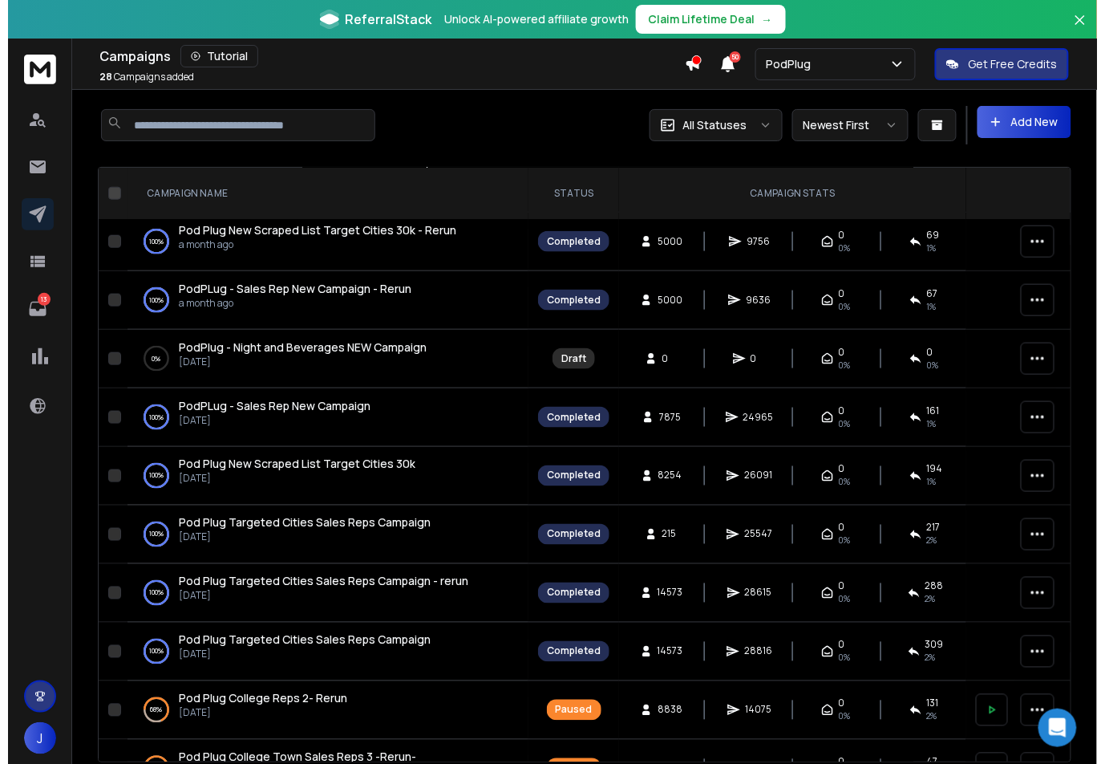
scroll to position [748, 0]
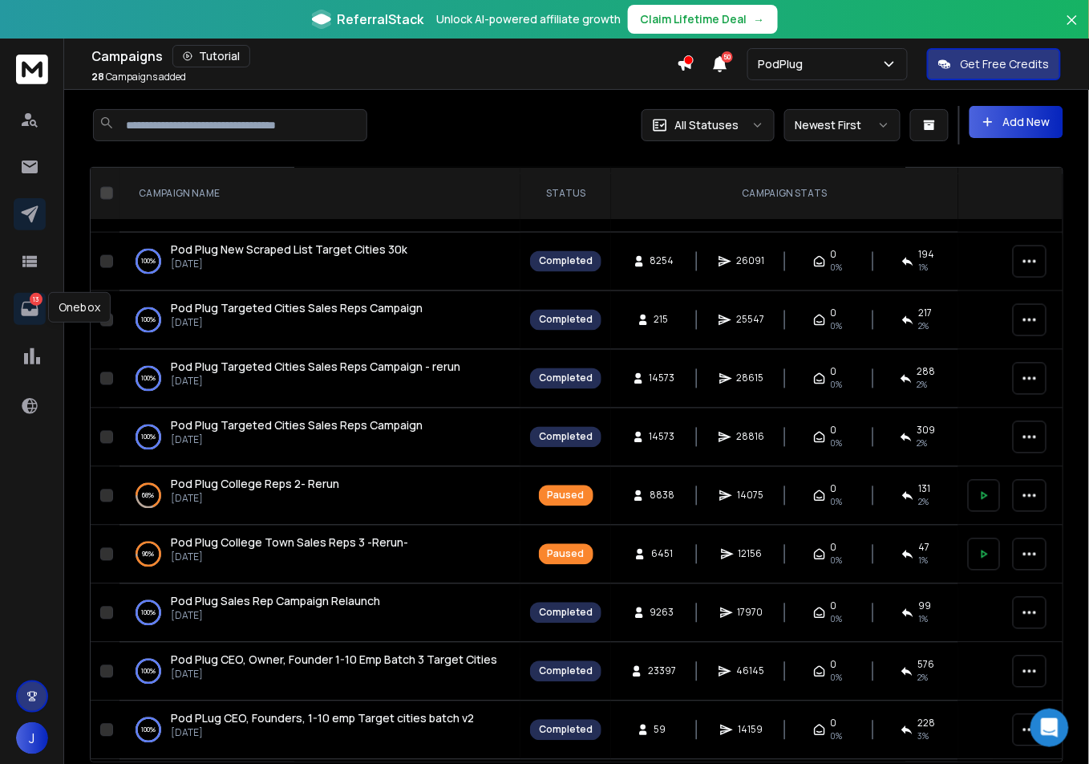
click at [36, 306] on p "13" at bounding box center [36, 299] width 13 height 13
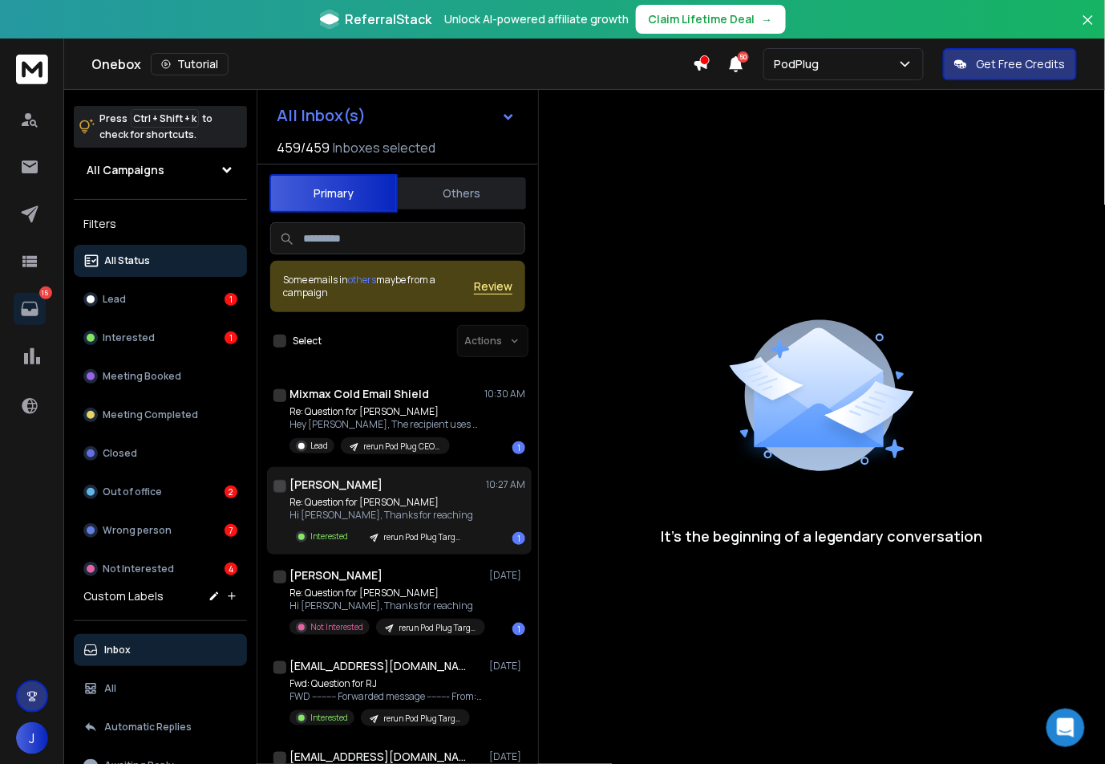
click at [351, 533] on div "Interested" at bounding box center [322, 536] width 65 height 15
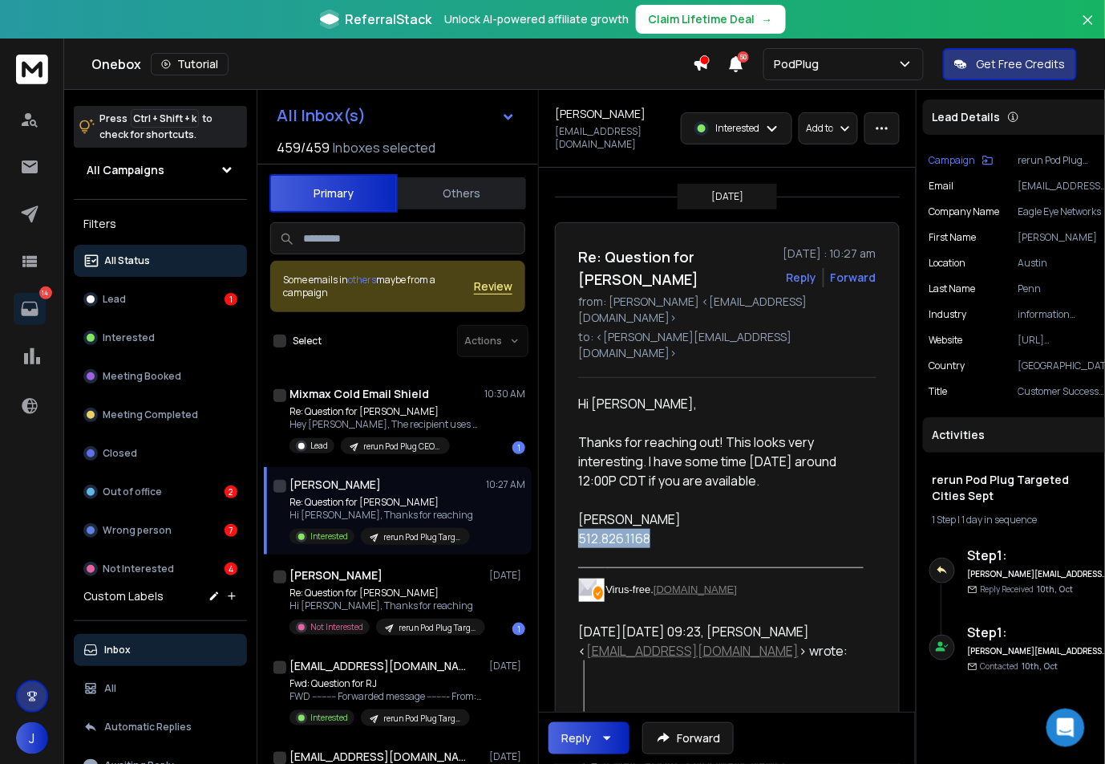
drag, startPoint x: 661, startPoint y: 494, endPoint x: 577, endPoint y: 491, distance: 83.5
copy div "512.826.1168"
click at [706, 509] on div "Jon Penn" at bounding box center [721, 518] width 286 height 19
drag, startPoint x: 646, startPoint y: 463, endPoint x: 569, endPoint y: 465, distance: 77.8
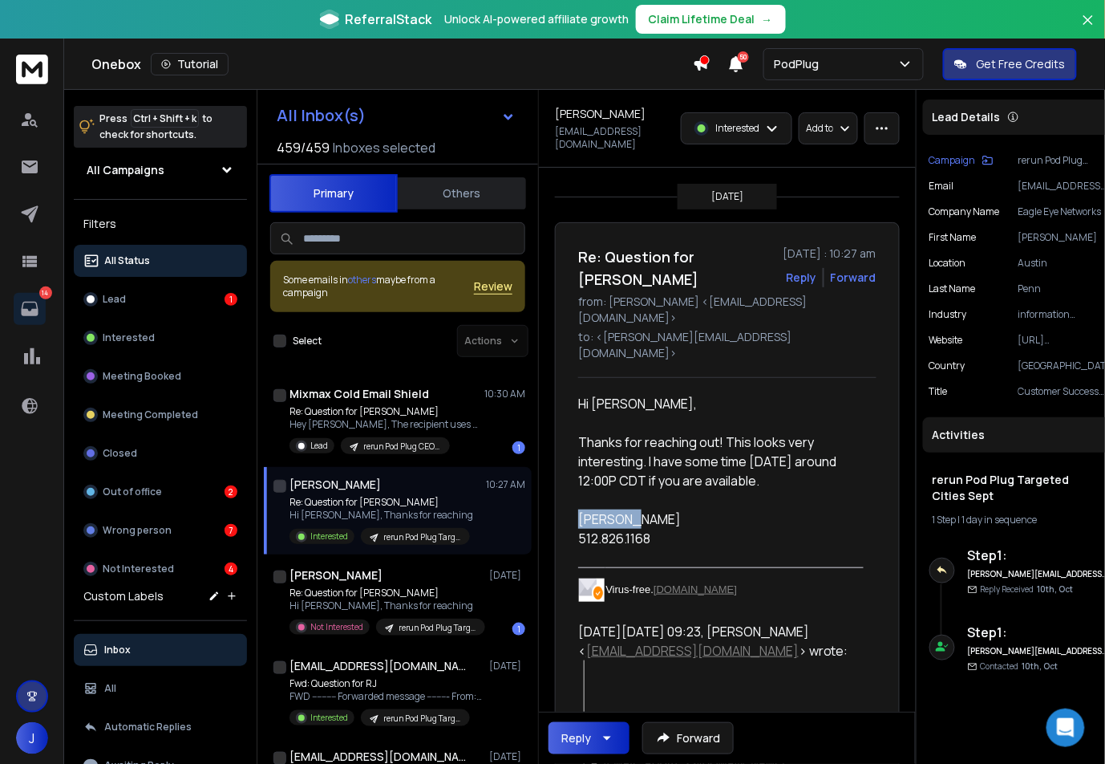
copy div "Jon Penn"
drag, startPoint x: 691, startPoint y: 730, endPoint x: 909, endPoint y: 725, distance: 217.4
click at [691, 730] on button "Forward" at bounding box center [687, 738] width 91 height 32
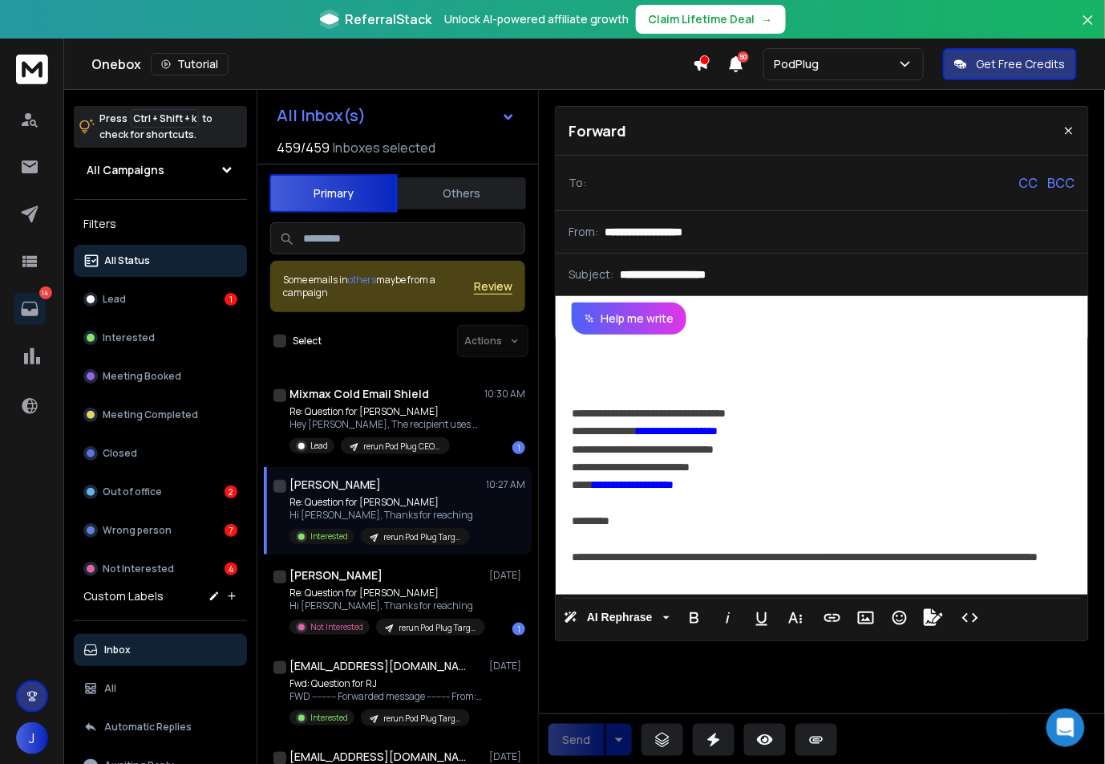
drag, startPoint x: 666, startPoint y: 180, endPoint x: 671, endPoint y: 170, distance: 11.8
click at [666, 180] on input at bounding box center [649, 182] width 112 height 29
paste input "**********"
type input "**********"
click at [833, 170] on input at bounding box center [889, 182] width 112 height 29
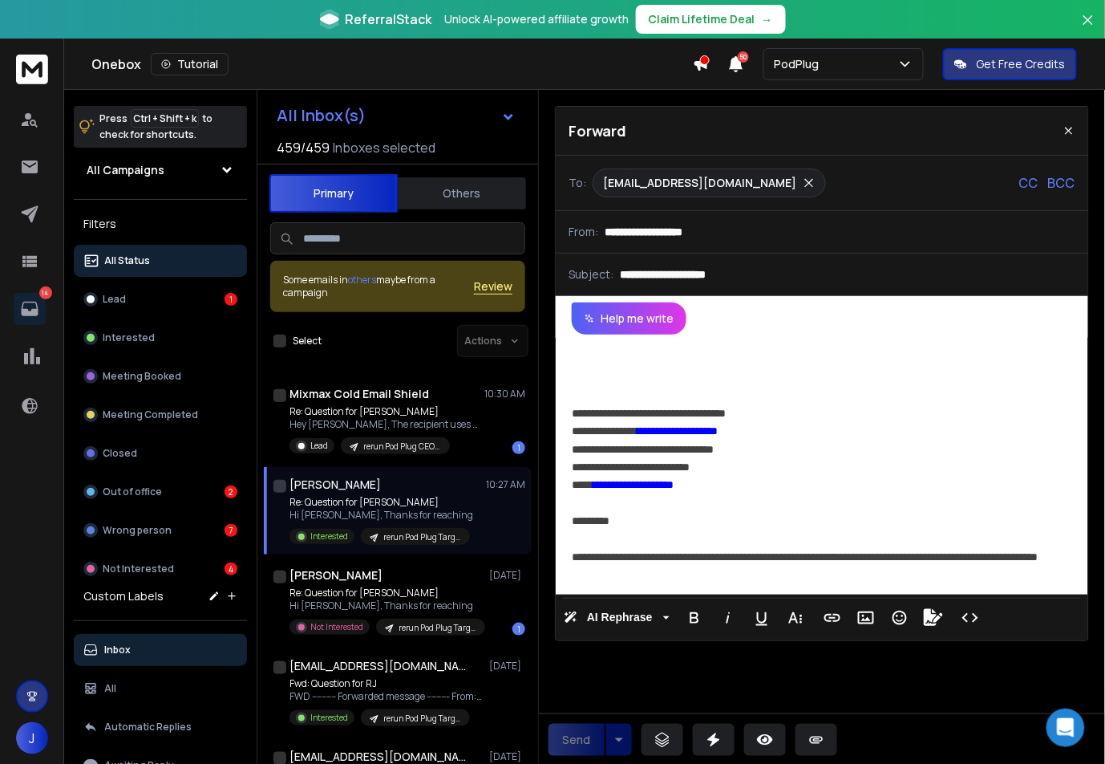
paste input "**********"
type input "**********"
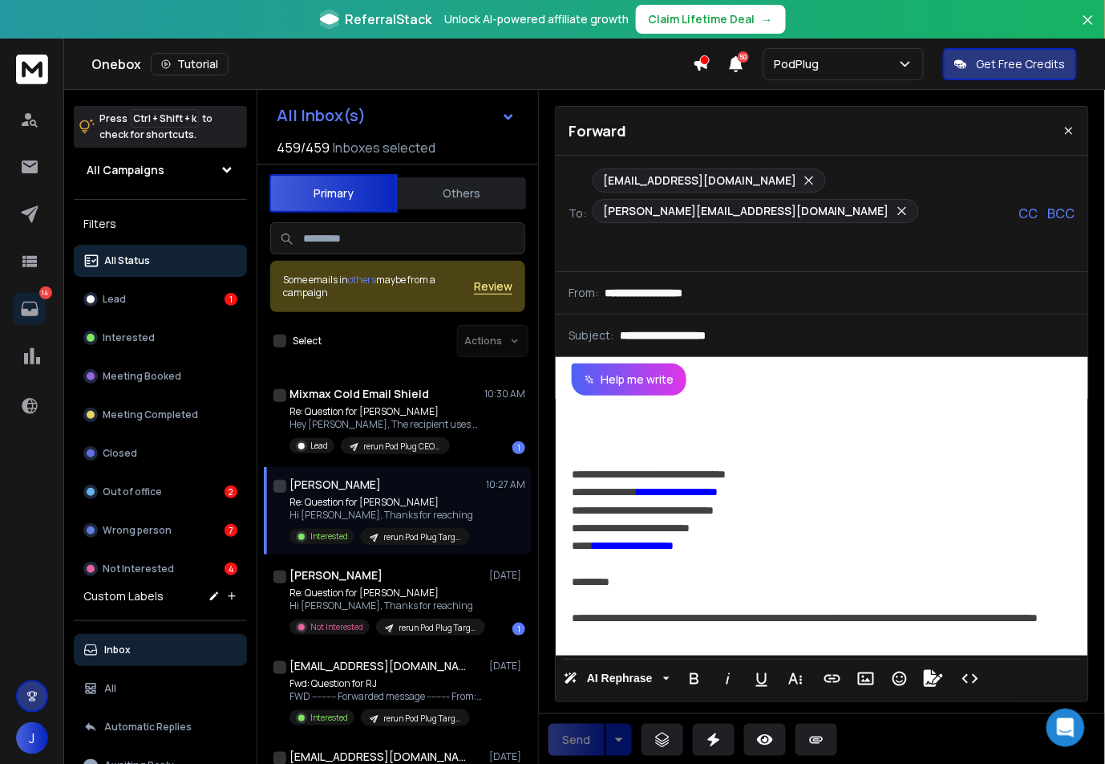
click at [637, 429] on div at bounding box center [822, 438] width 500 height 18
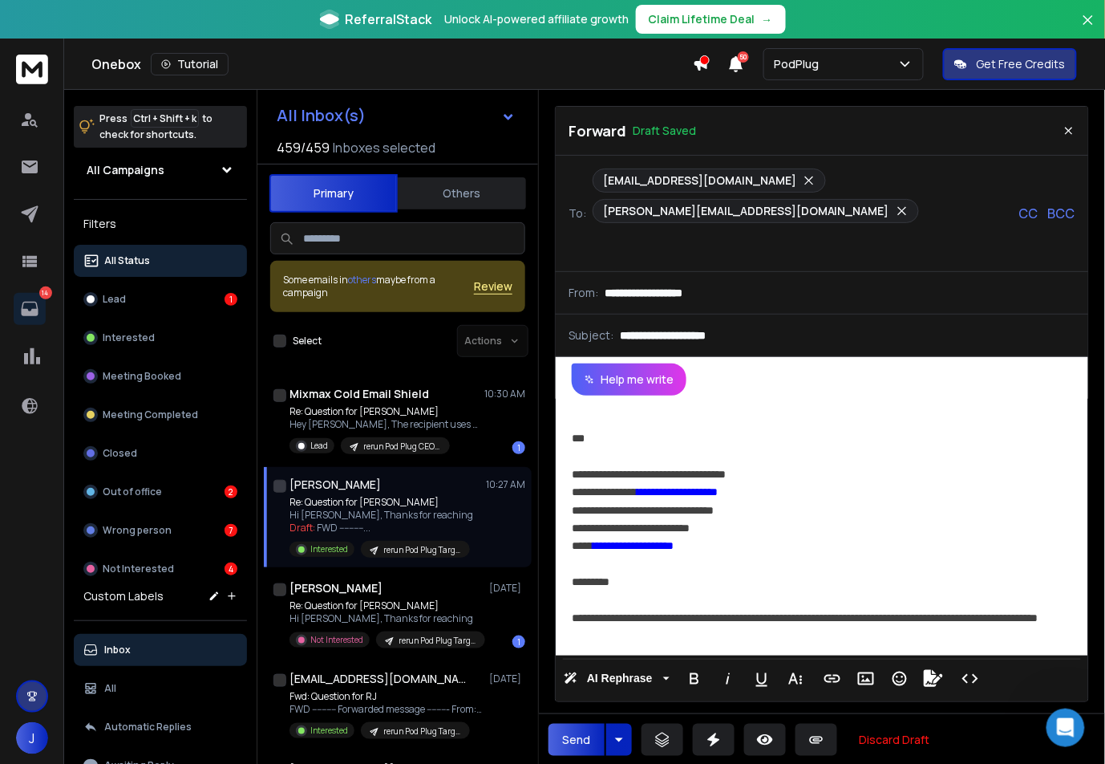
click at [573, 740] on button "Send" at bounding box center [577, 739] width 56 height 32
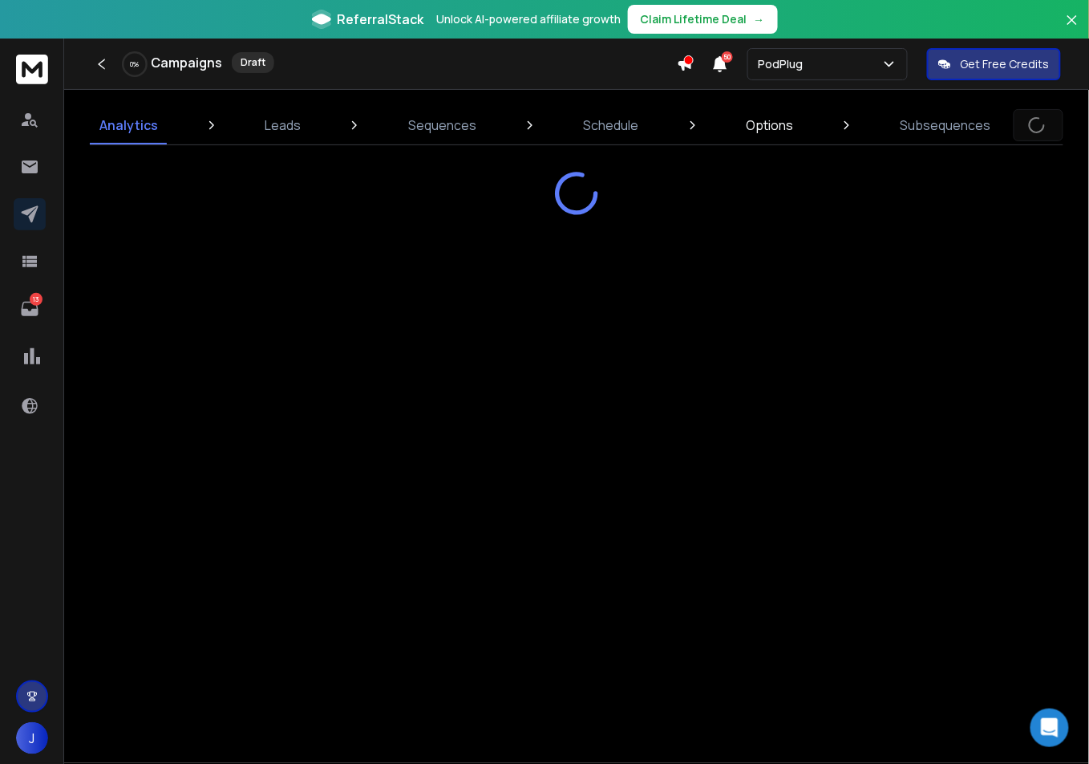
drag, startPoint x: 758, startPoint y: 133, endPoint x: 754, endPoint y: 114, distance: 19.7
click at [758, 133] on p "Options" at bounding box center [769, 124] width 47 height 19
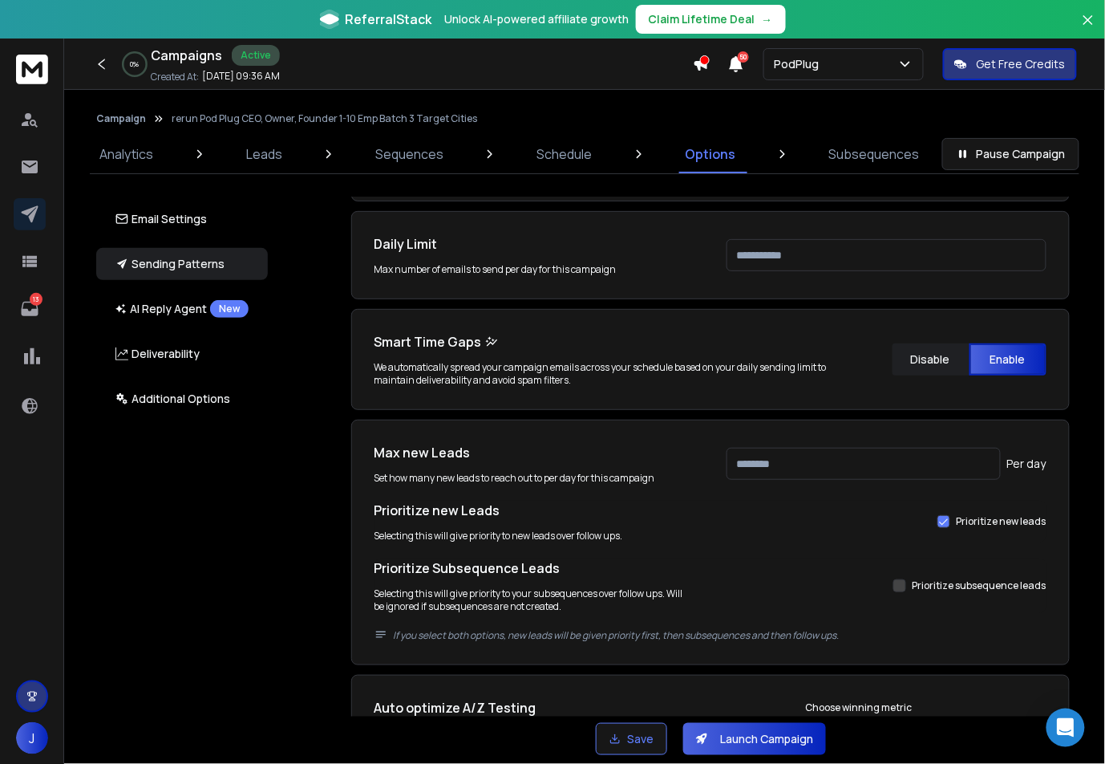
scroll to position [748, 0]
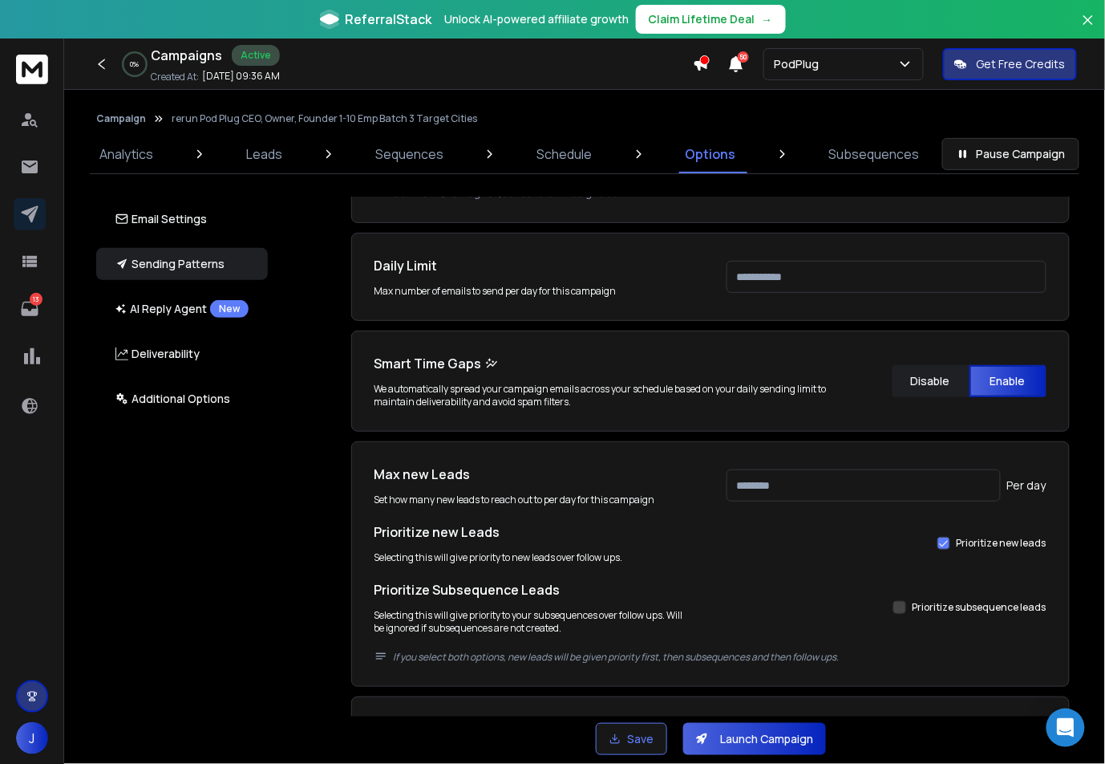
click at [896, 608] on button "Prioritize new leads" at bounding box center [900, 607] width 13 height 13
click at [629, 735] on button "Save" at bounding box center [631, 739] width 71 height 32
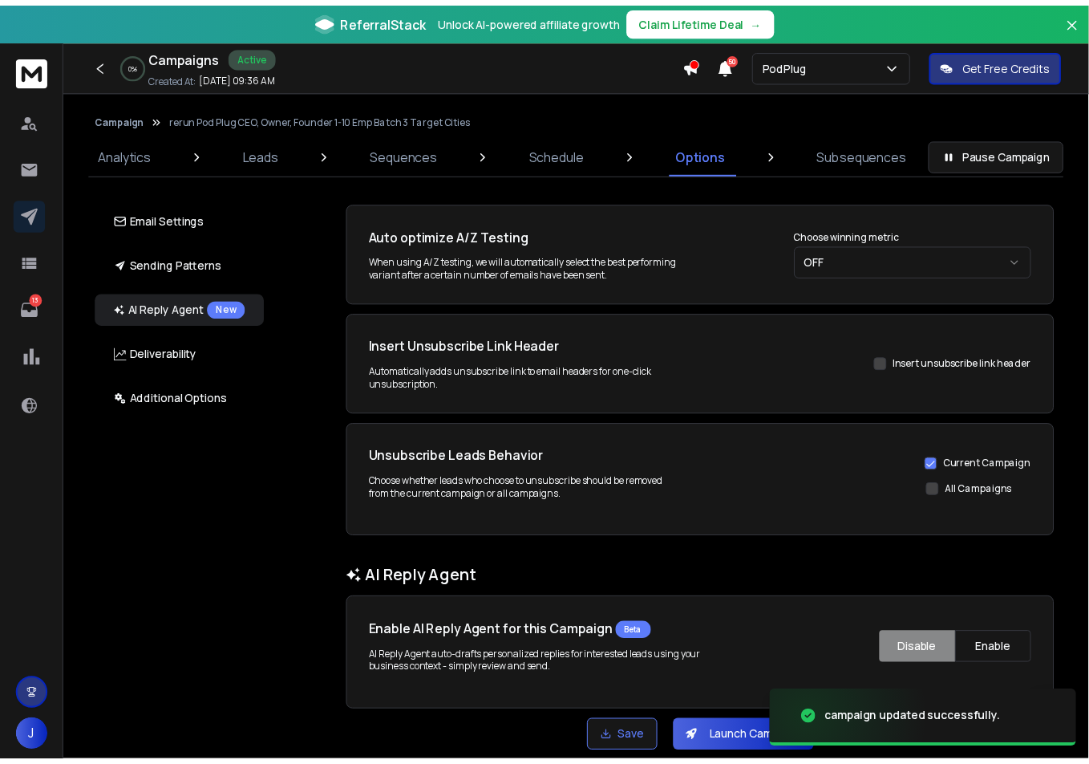
scroll to position [1069, 0]
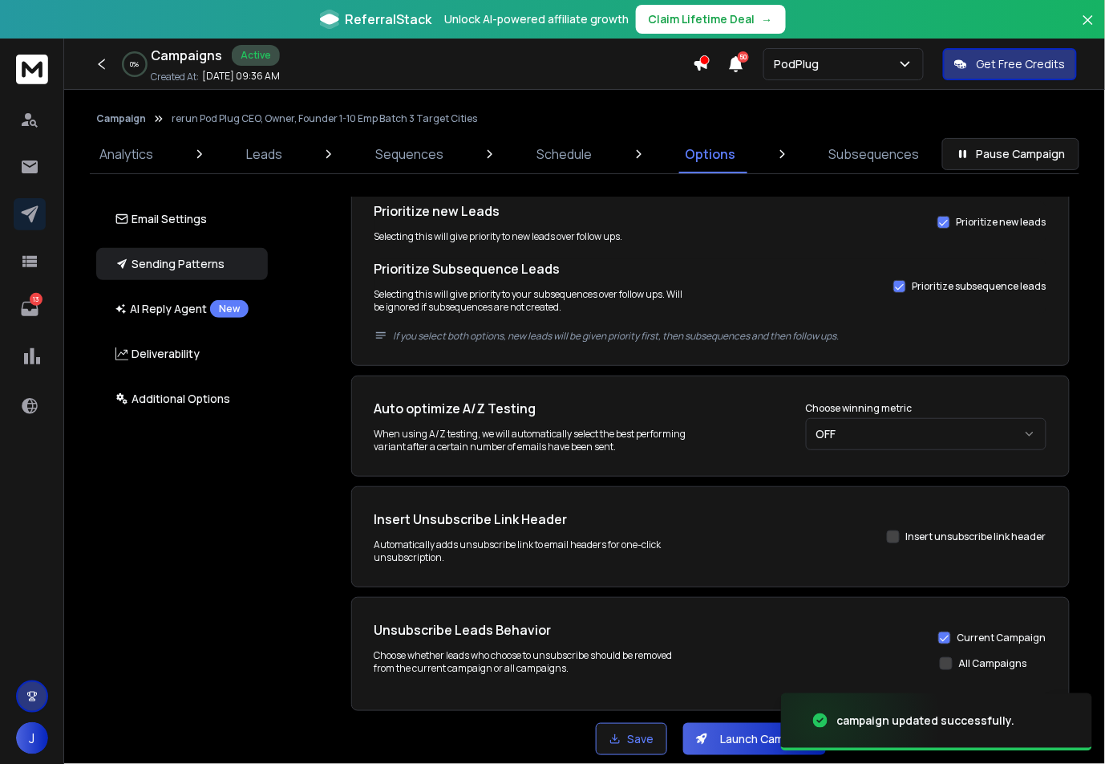
click at [902, 289] on div "Prioritize subsequence leads" at bounding box center [970, 286] width 153 height 13
drag, startPoint x: 897, startPoint y: 289, endPoint x: 870, endPoint y: 325, distance: 44.8
click at [896, 287] on button "Prioritize new leads" at bounding box center [900, 286] width 13 height 13
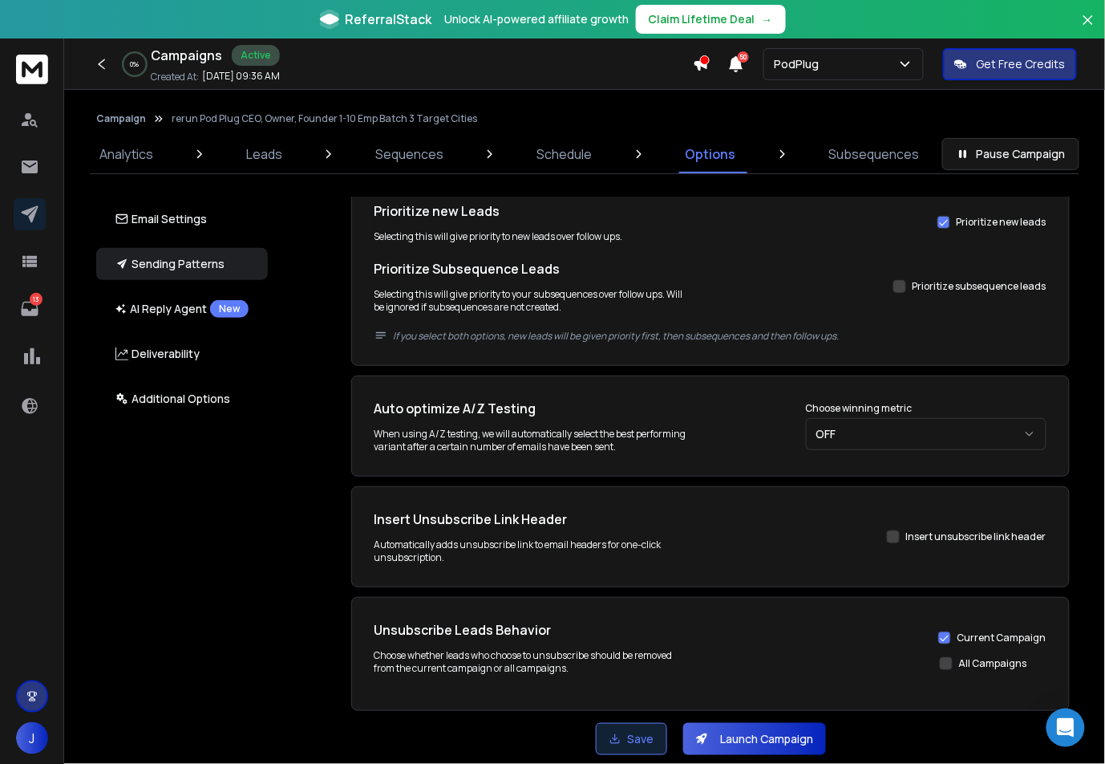
click at [629, 729] on button "Save" at bounding box center [631, 739] width 71 height 32
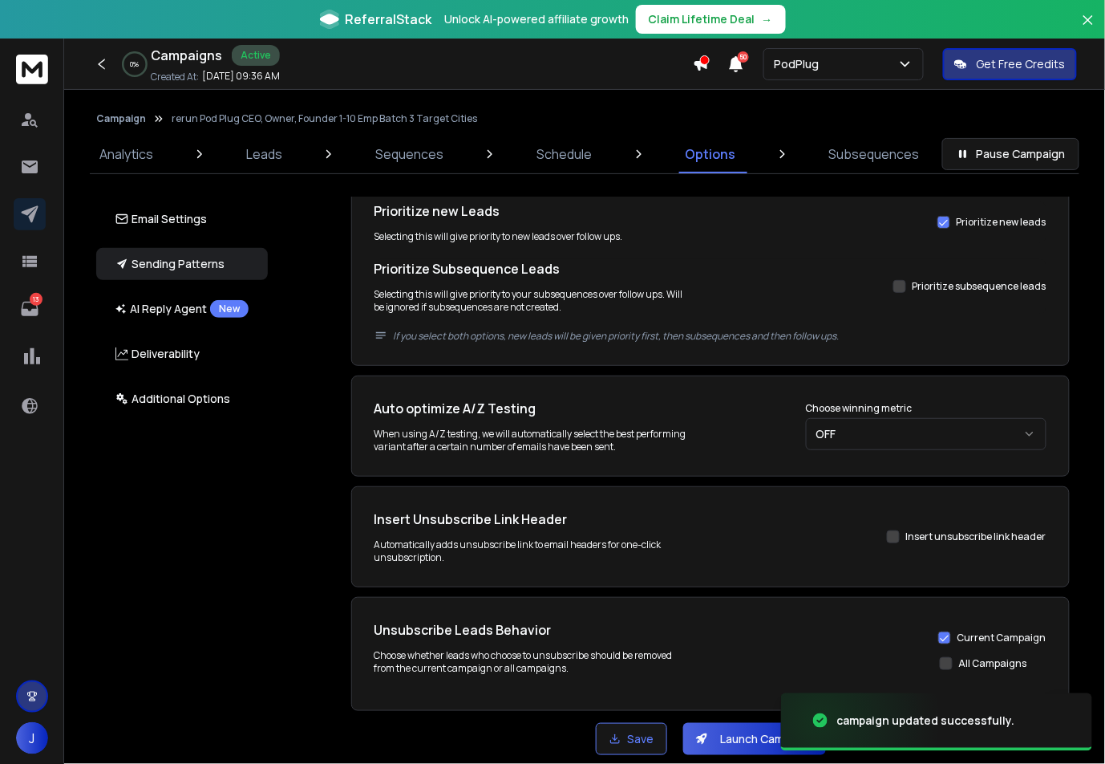
click at [228, 132] on div "Campaign rerun Pod Plug CEO, Owner, Founder 1-10 Emp Batch 3 Target Cities Anal…" at bounding box center [585, 140] width 990 height 68
click at [159, 141] on div "Analytics Leads Sequences Schedule Options Subsequences" at bounding box center [510, 154] width 840 height 38
click at [107, 62] on icon at bounding box center [102, 64] width 14 height 14
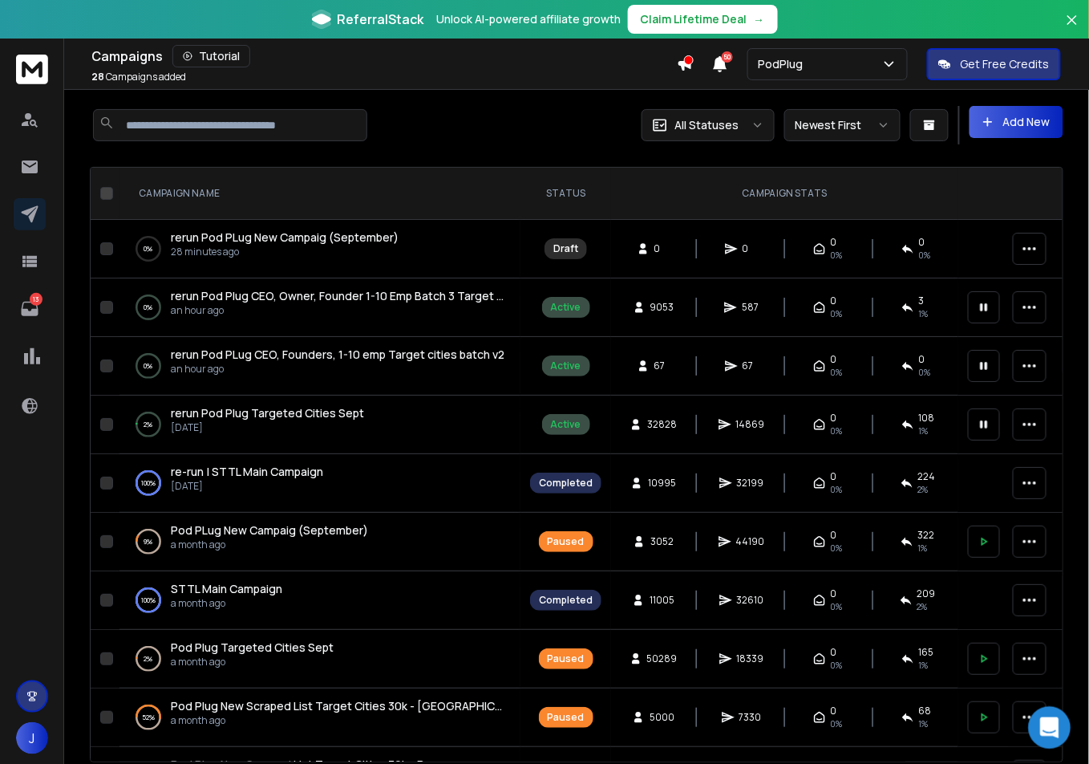
click at [1037, 726] on div "Open Intercom Messenger" at bounding box center [1050, 728] width 43 height 43
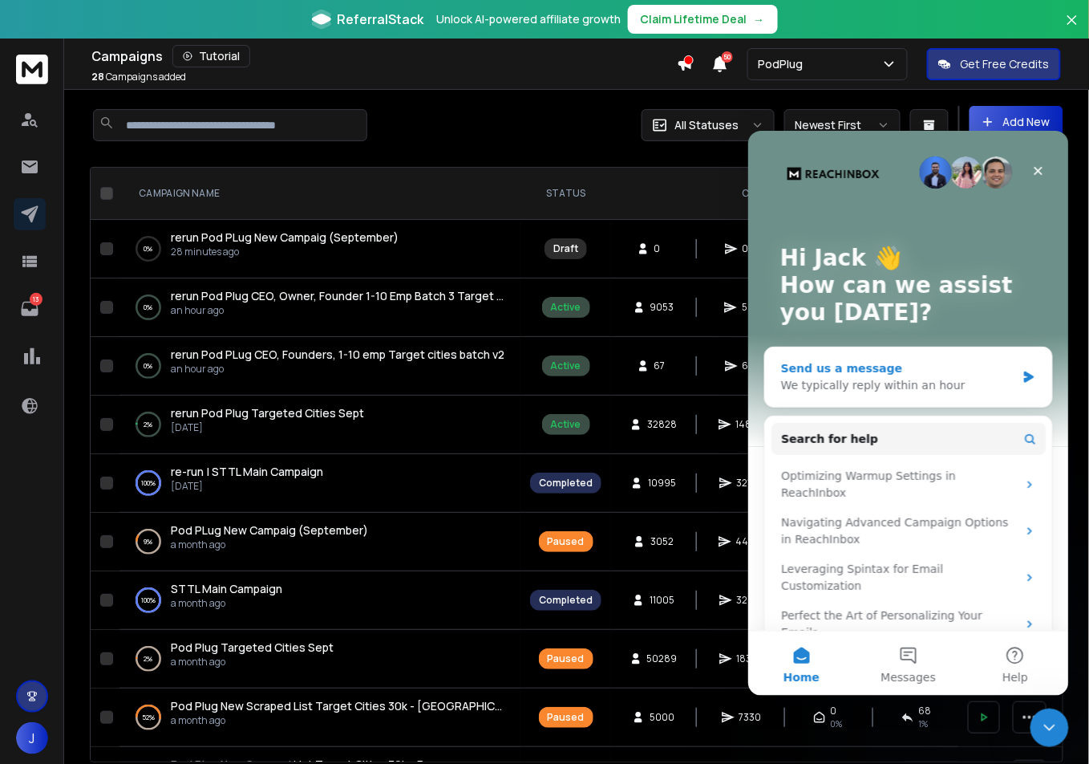
click at [869, 376] on div "We typically reply within an hour" at bounding box center [897, 384] width 235 height 17
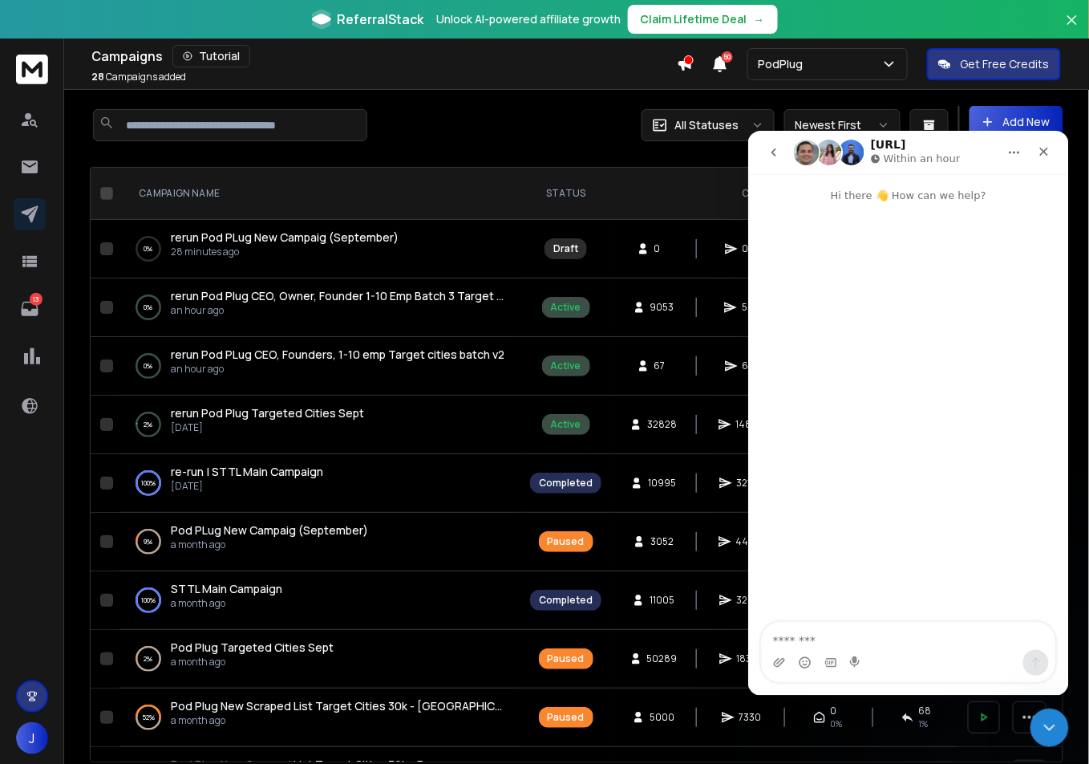
click at [832, 649] on div "Intercom messenger" at bounding box center [830, 662] width 13 height 26
click at [820, 632] on textarea "Message…" at bounding box center [908, 635] width 294 height 27
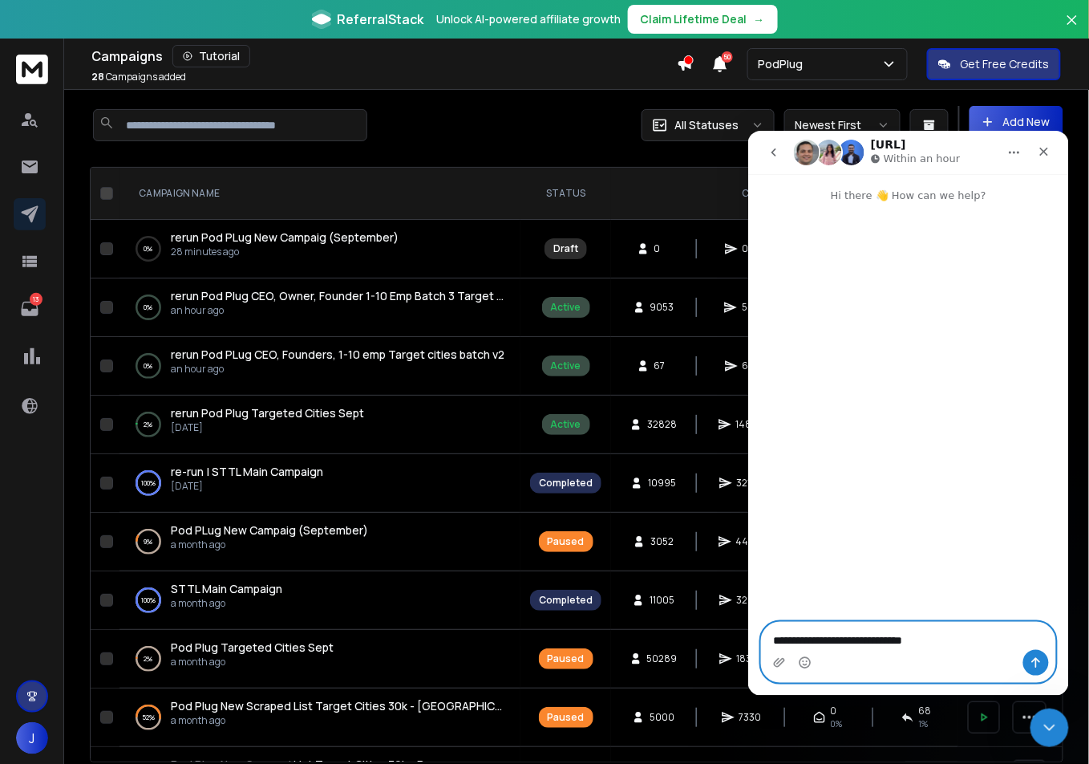
type textarea "**********"
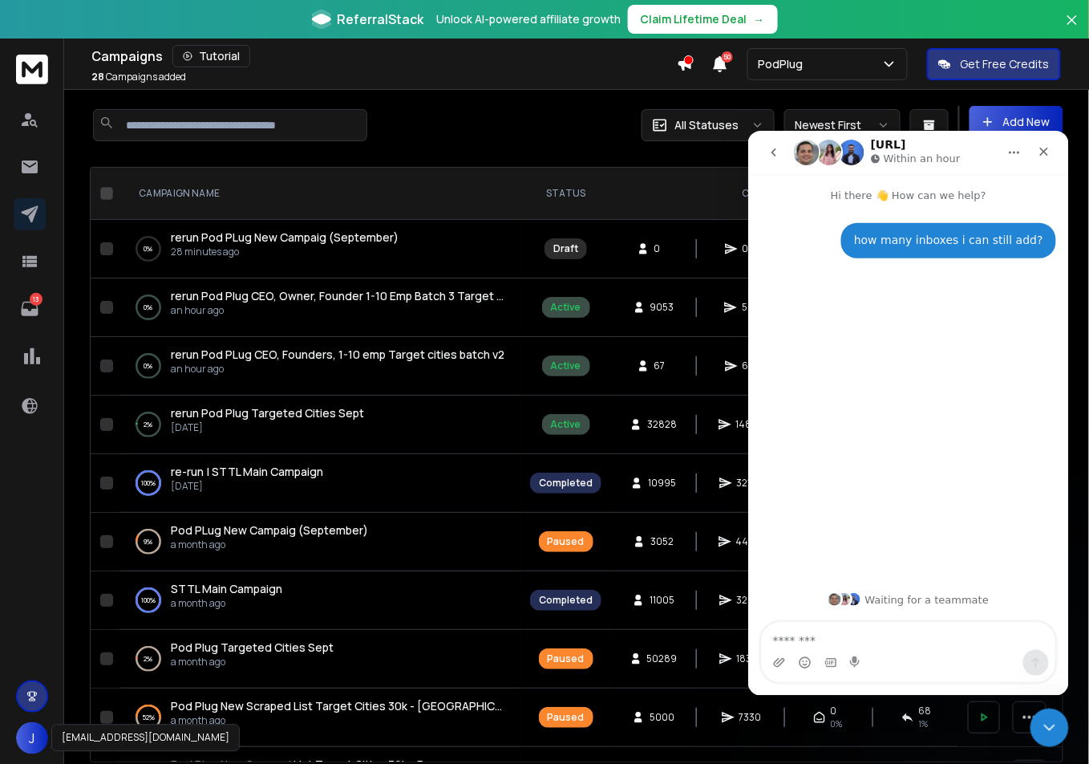
click at [35, 738] on span "J" at bounding box center [32, 738] width 32 height 32
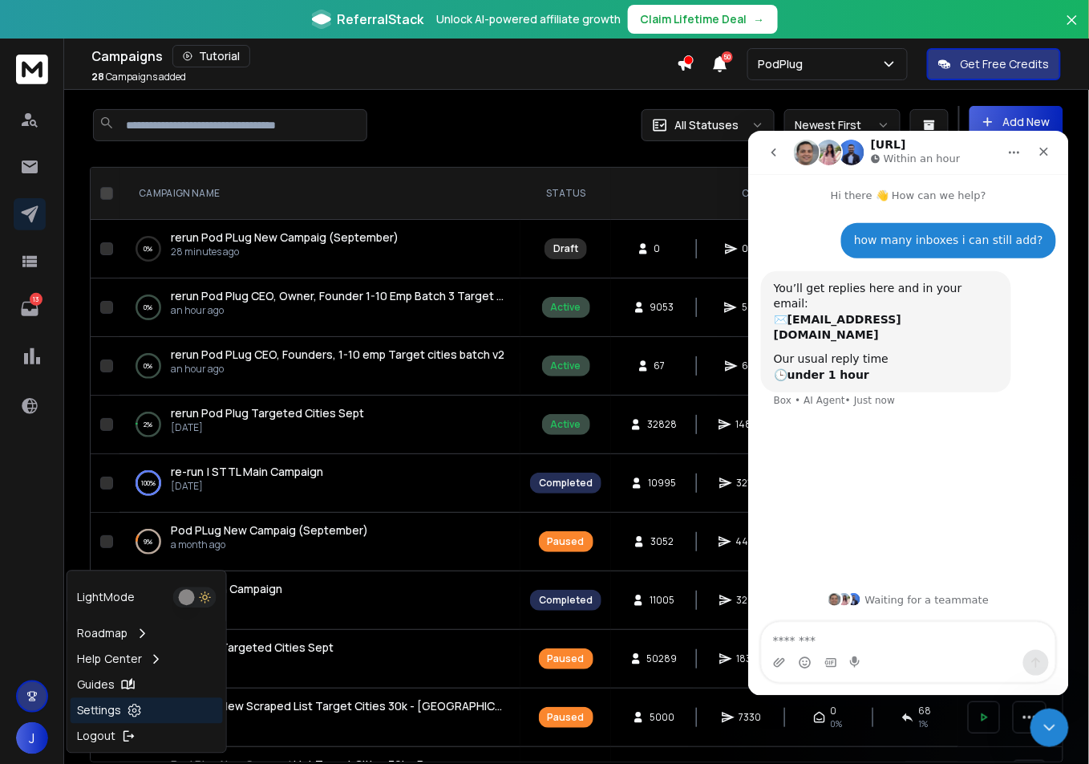
click at [103, 704] on p "Settings" at bounding box center [99, 711] width 44 height 16
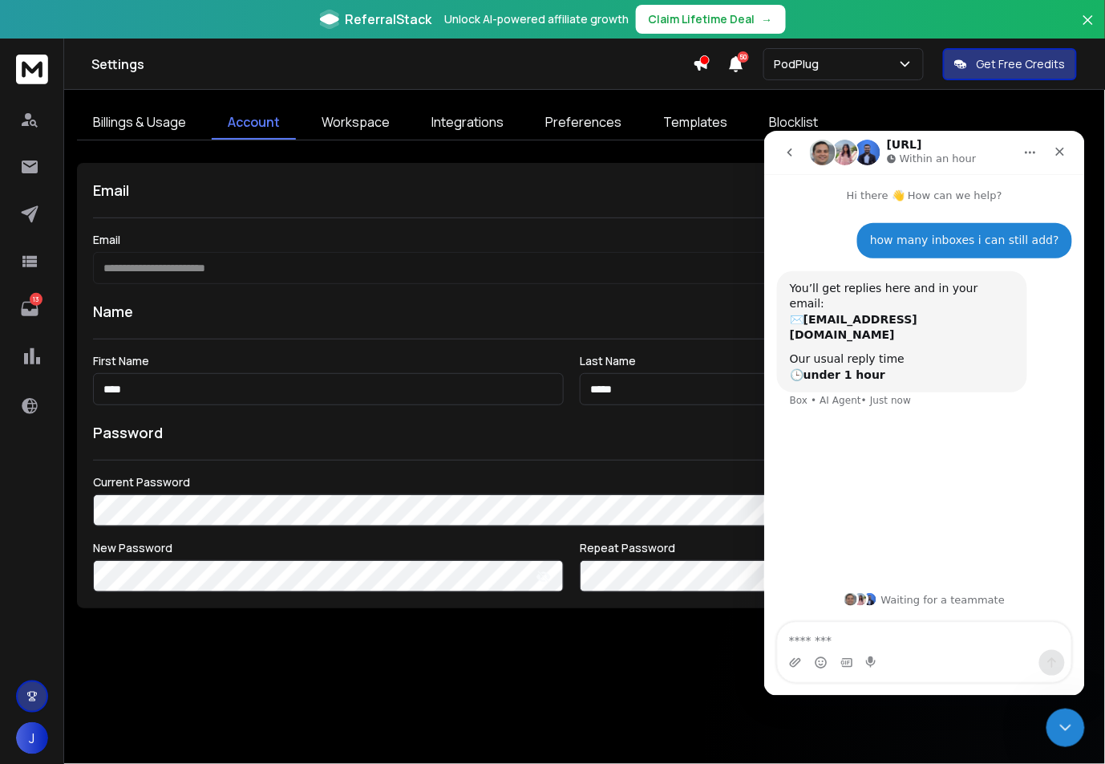
click at [447, 113] on link "Integrations" at bounding box center [467, 123] width 104 height 34
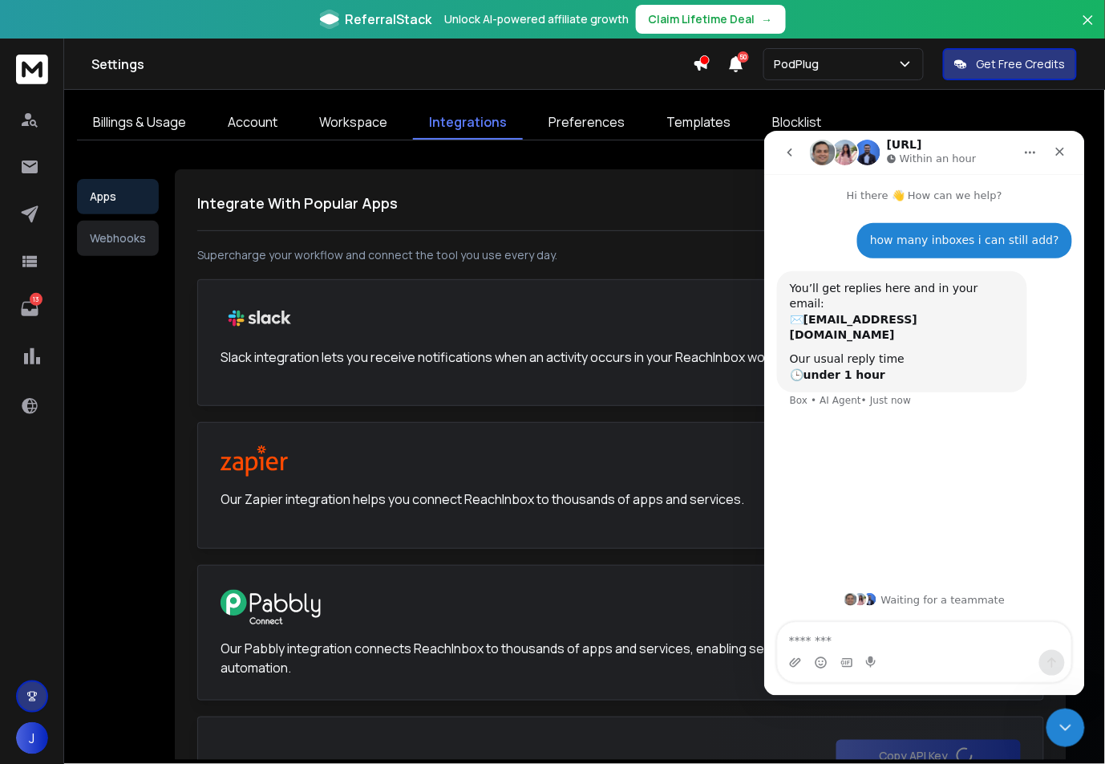
click at [136, 124] on link "Billings & Usage" at bounding box center [139, 123] width 125 height 34
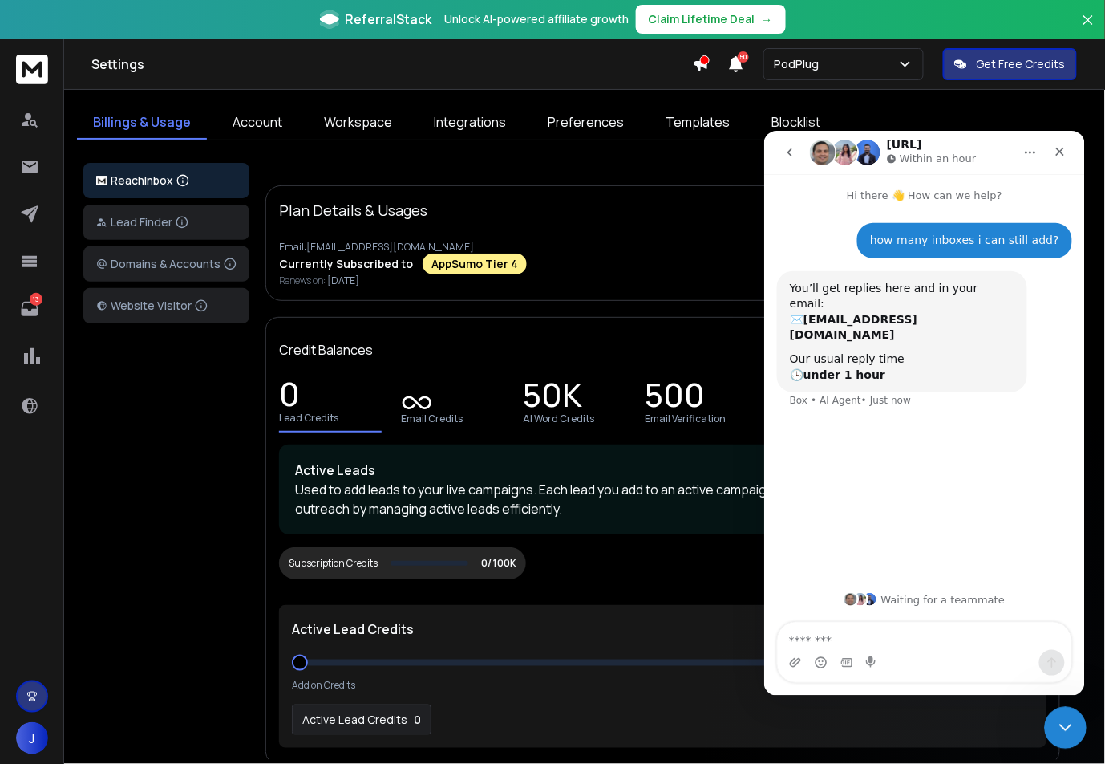
click at [1058, 720] on icon "Close Intercom Messenger" at bounding box center [1062, 724] width 19 height 19
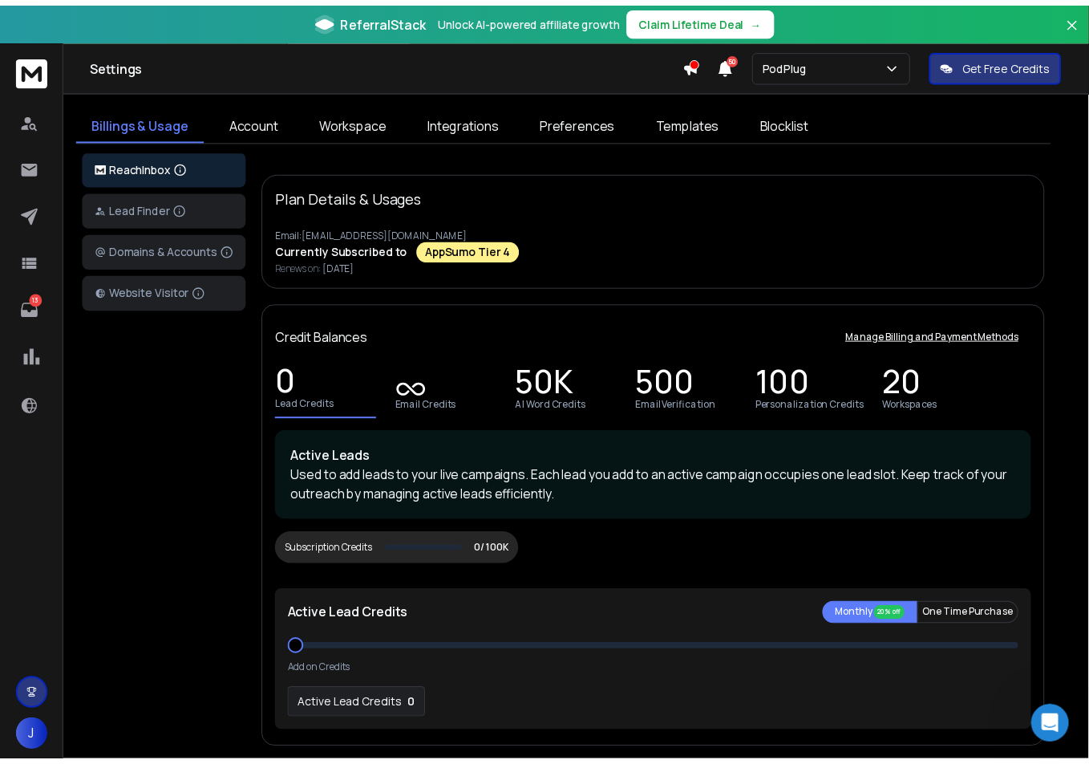
scroll to position [17, 0]
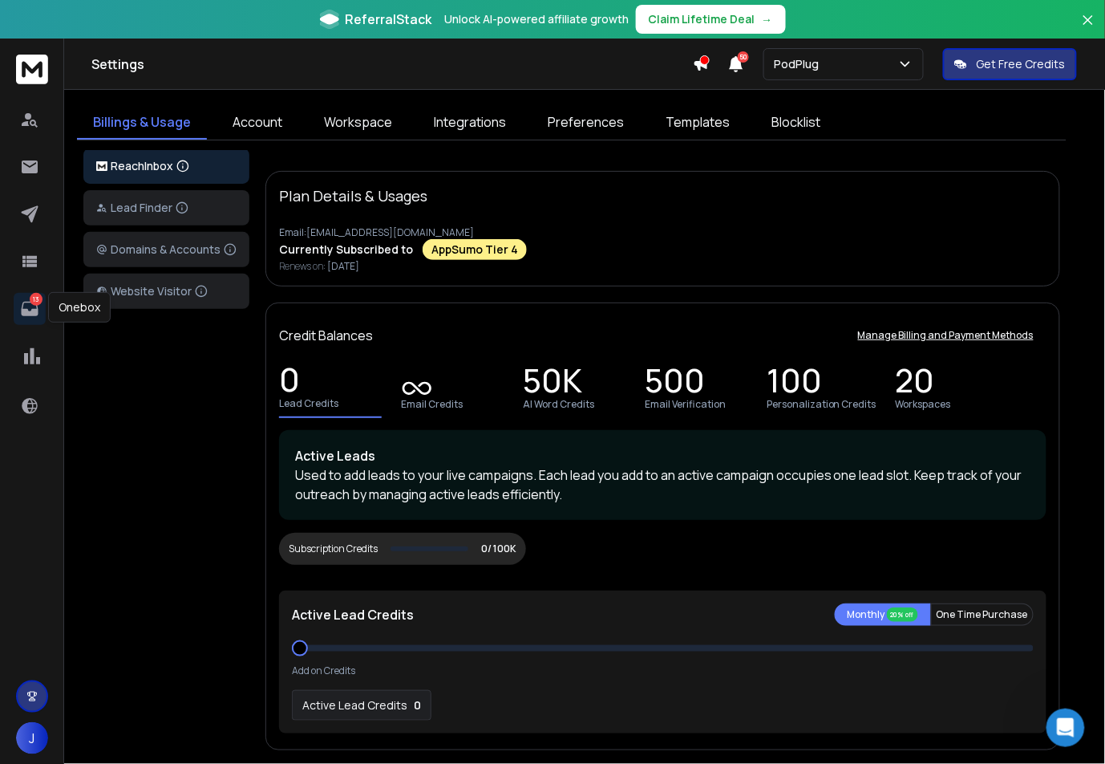
click at [36, 306] on icon at bounding box center [29, 309] width 17 height 14
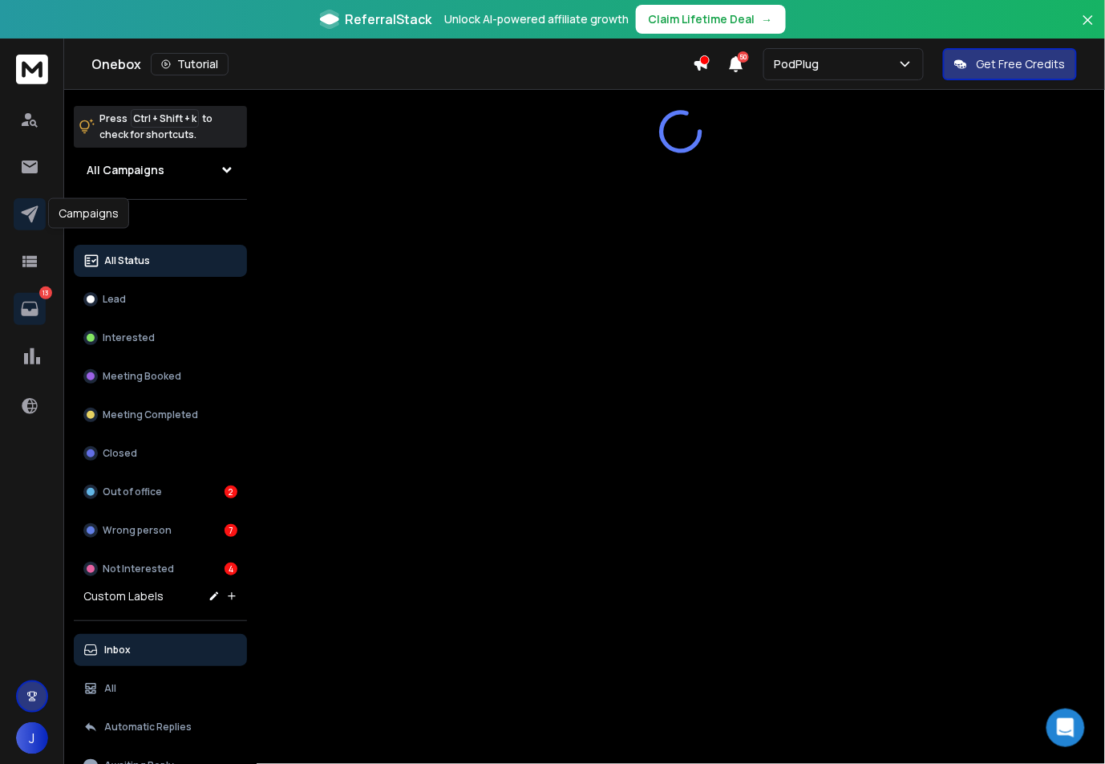
click at [29, 217] on icon at bounding box center [29, 214] width 17 height 17
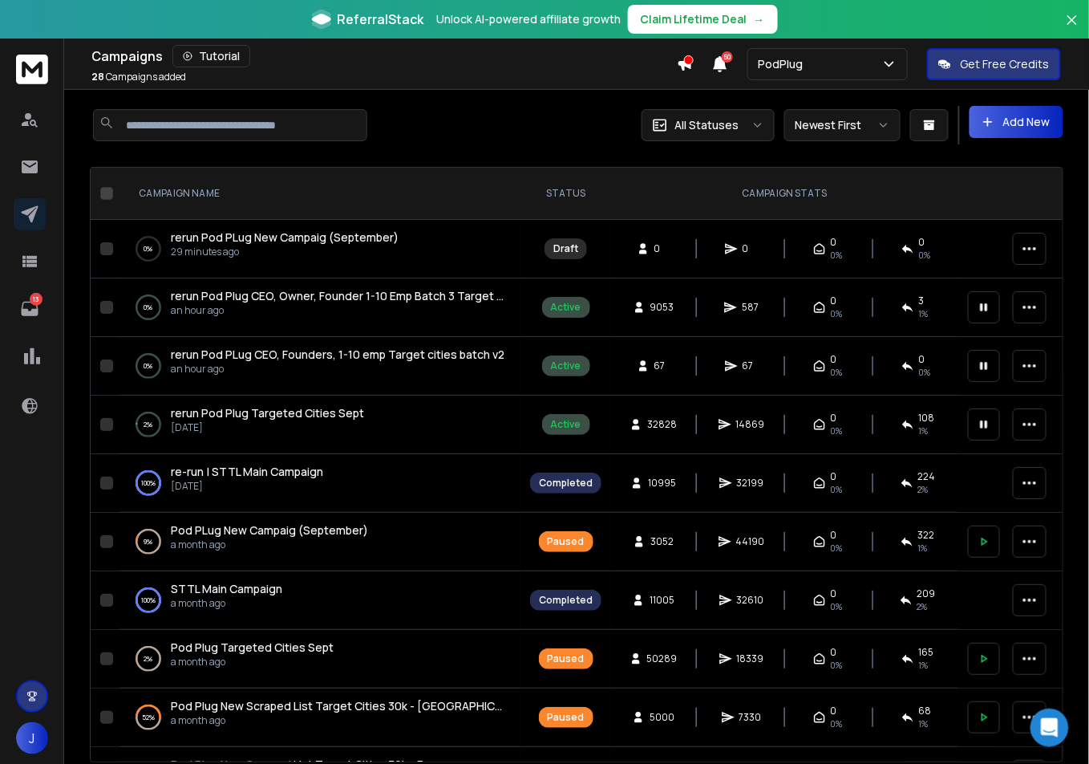
click at [330, 238] on span "rerun Pod PLug New Campaig (September)" at bounding box center [285, 236] width 228 height 15
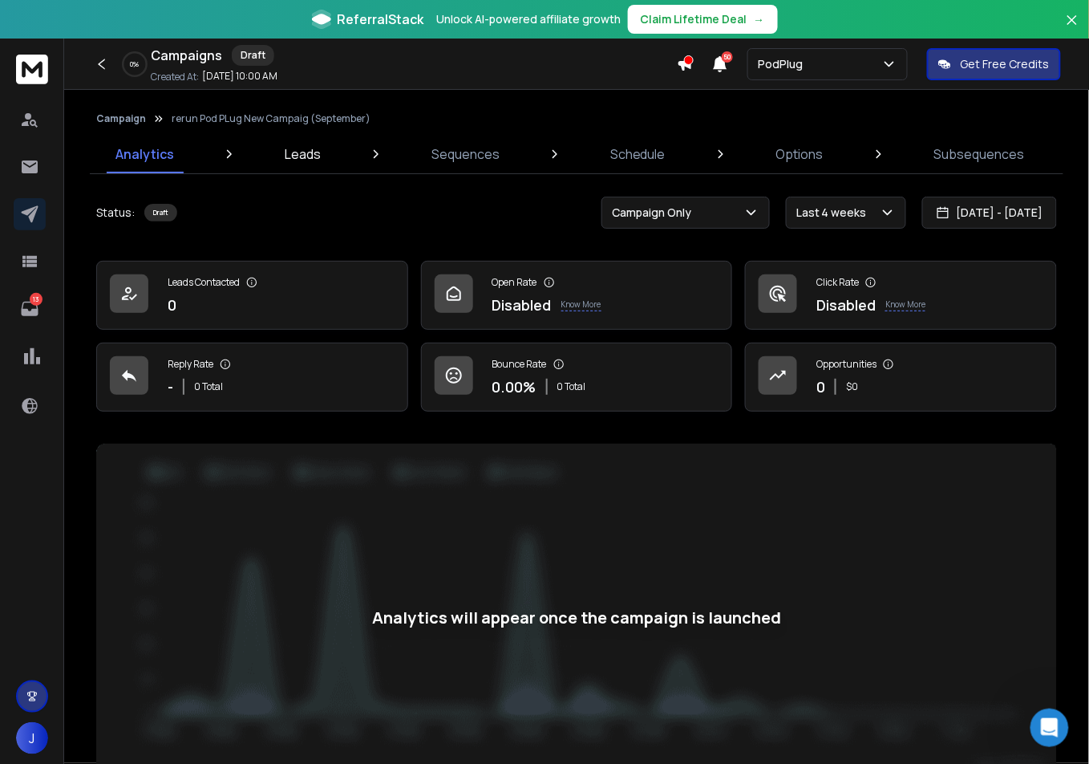
click at [309, 151] on p "Leads" at bounding box center [303, 153] width 36 height 19
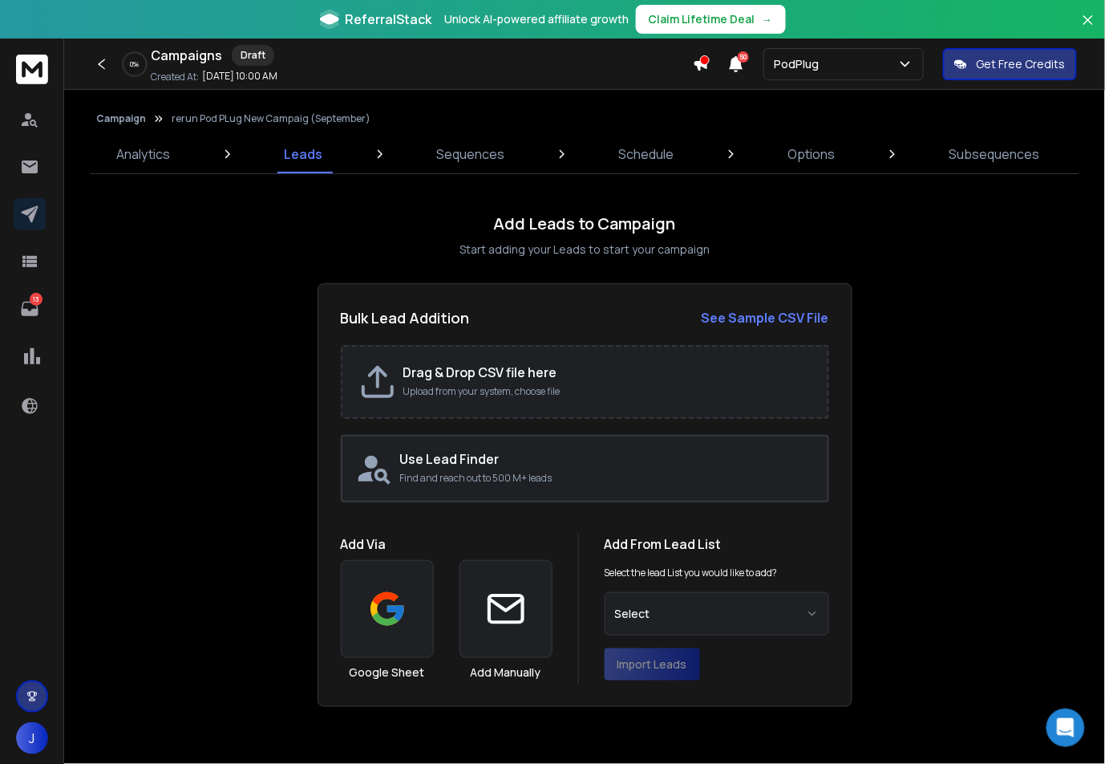
click at [505, 371] on h2 "Drag & Drop CSV file here" at bounding box center [607, 372] width 408 height 19
type input "**********"
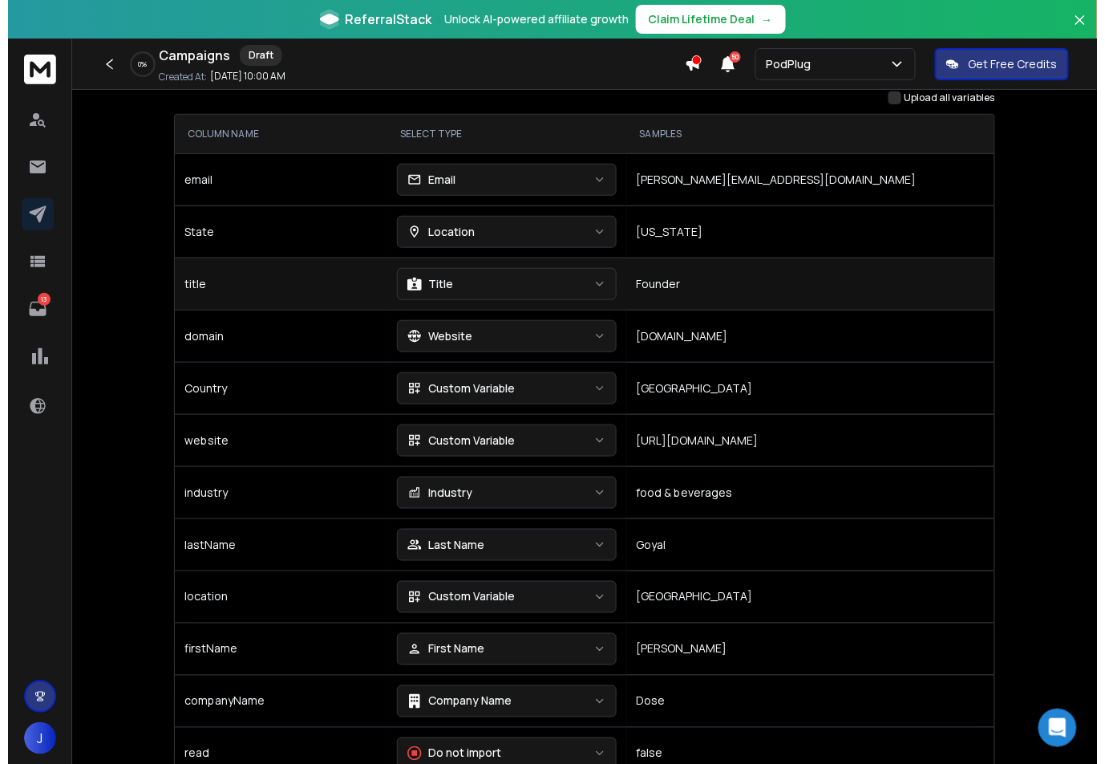
scroll to position [213, 0]
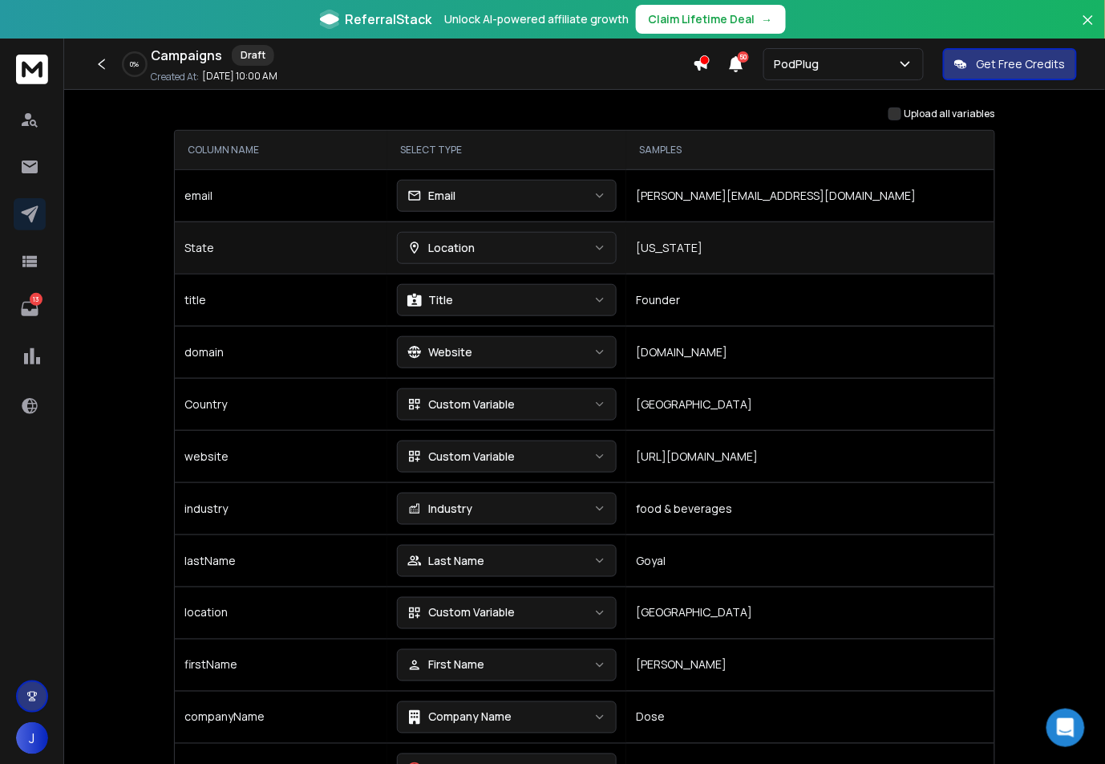
click at [454, 252] on div "Location" at bounding box center [440, 248] width 67 height 16
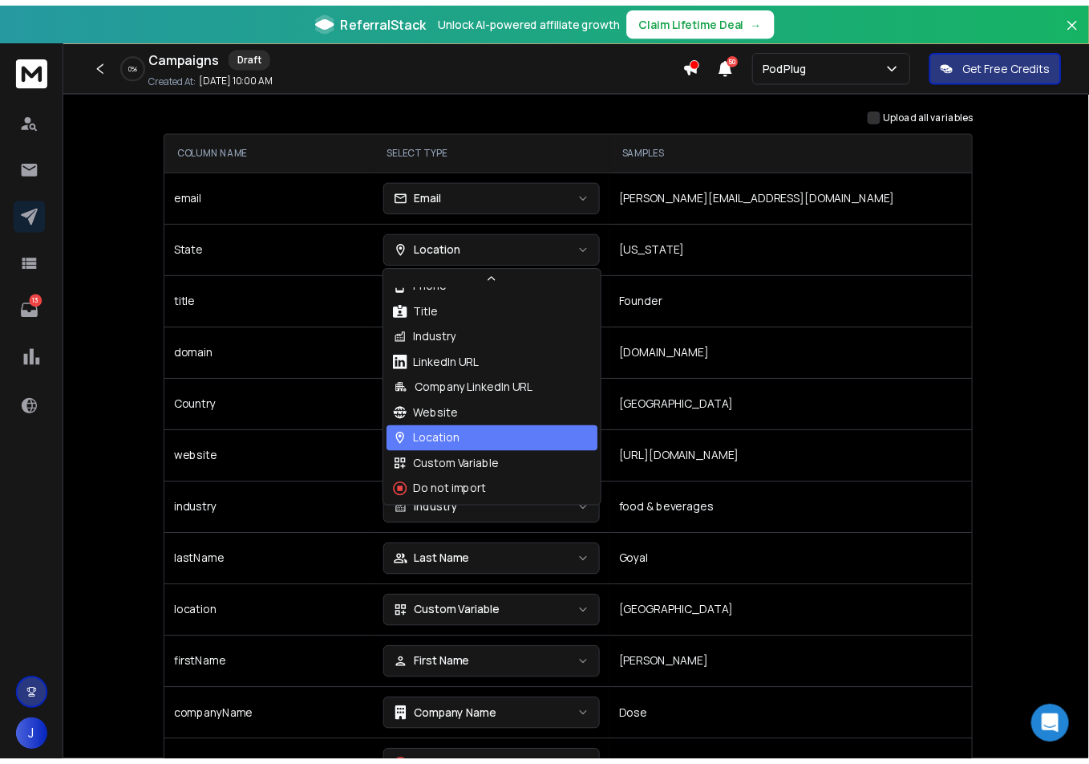
scroll to position [146, 0]
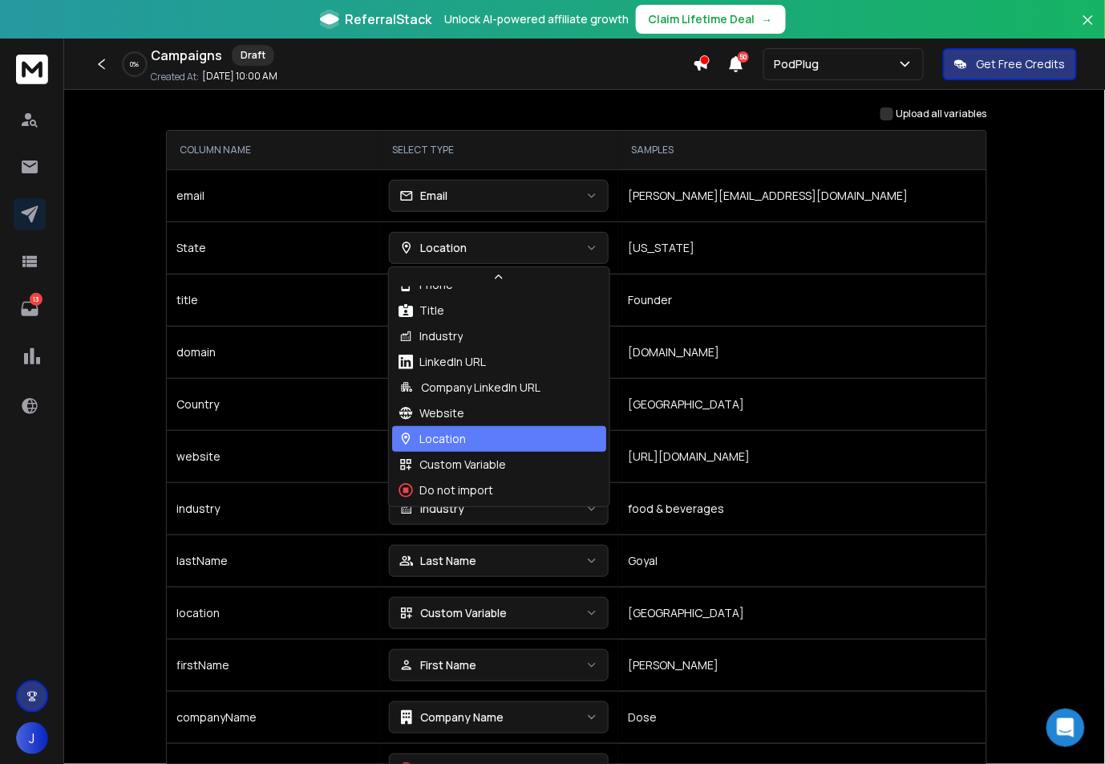
click at [142, 527] on div "f45dd2cf-71b8-4333-b8f8-b6096ffd168f.csv File Processed Upload all variables CO…" at bounding box center [544, 643] width 1089 height 1636
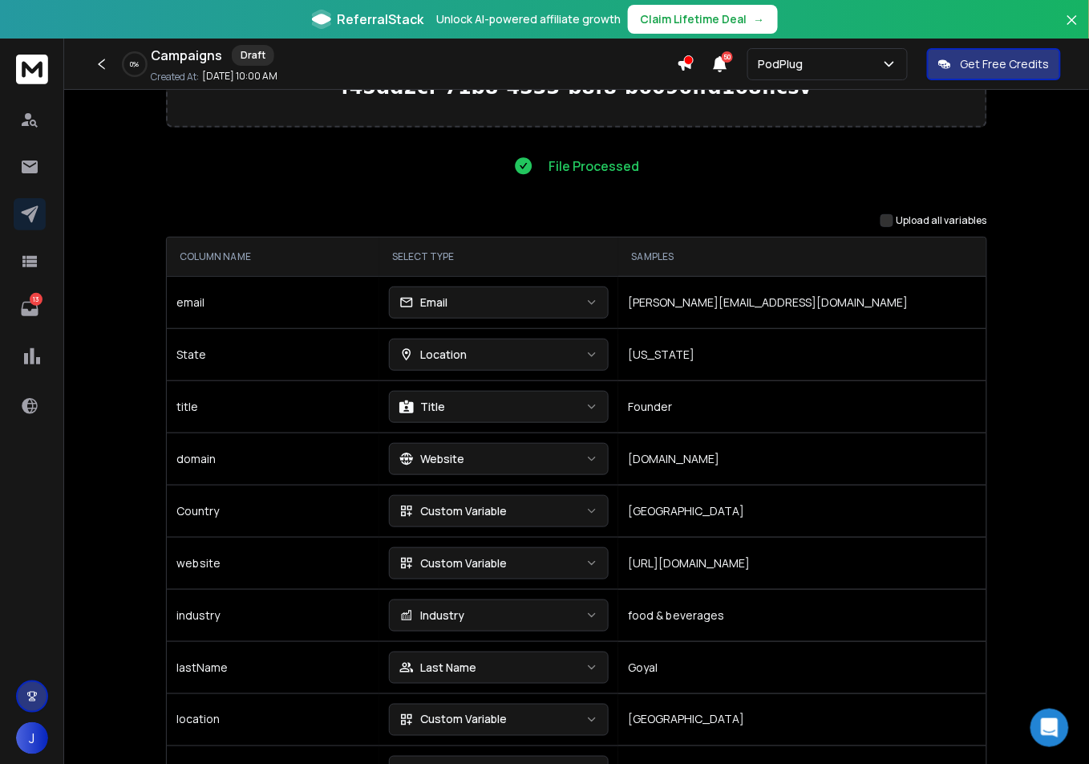
scroll to position [0, 0]
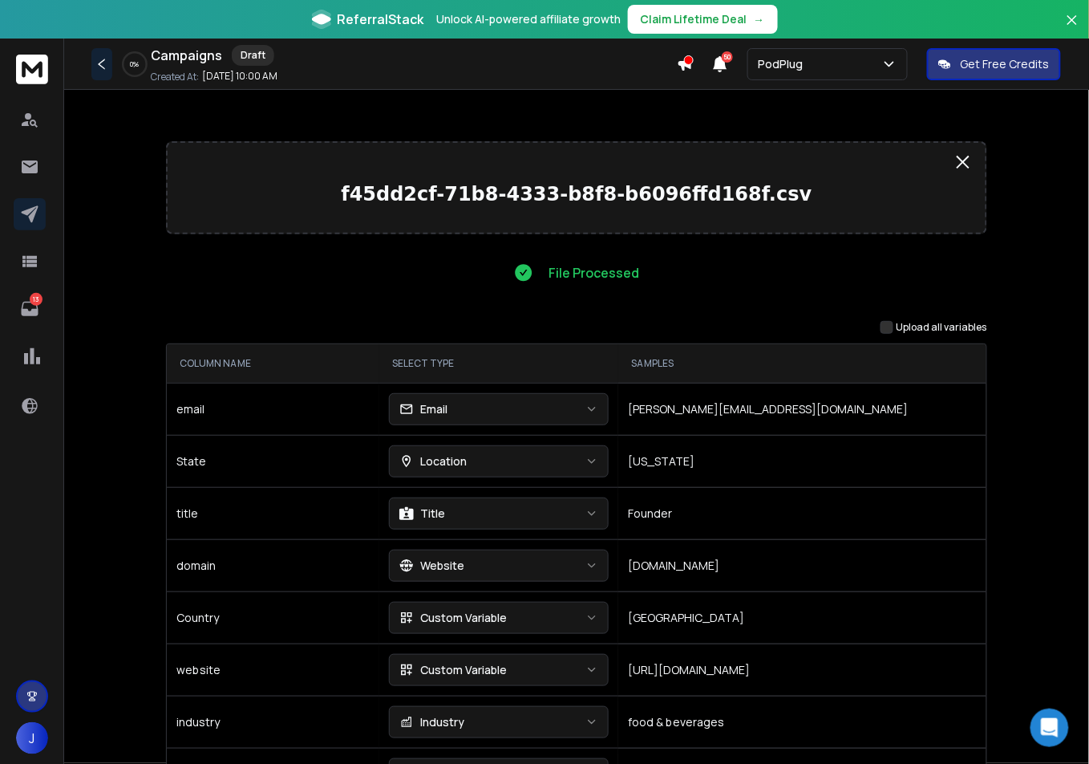
click at [107, 64] on icon at bounding box center [102, 64] width 14 height 14
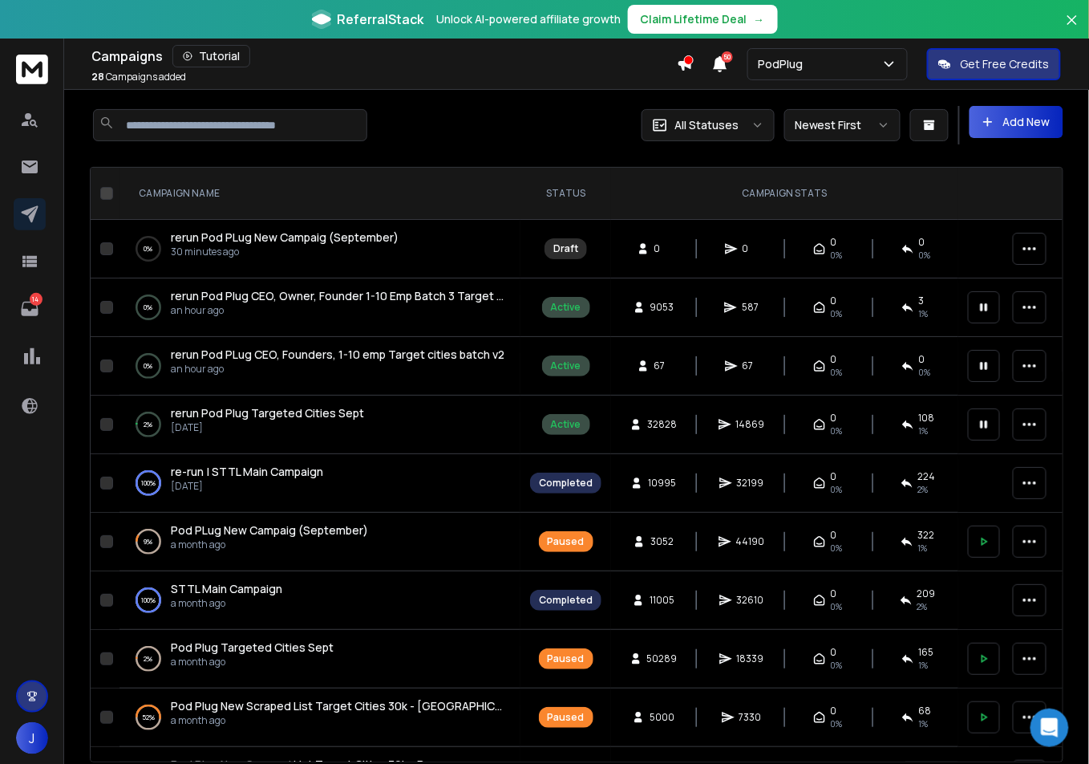
click at [294, 238] on span "rerun Pod PLug New Campaig (September)" at bounding box center [285, 236] width 228 height 15
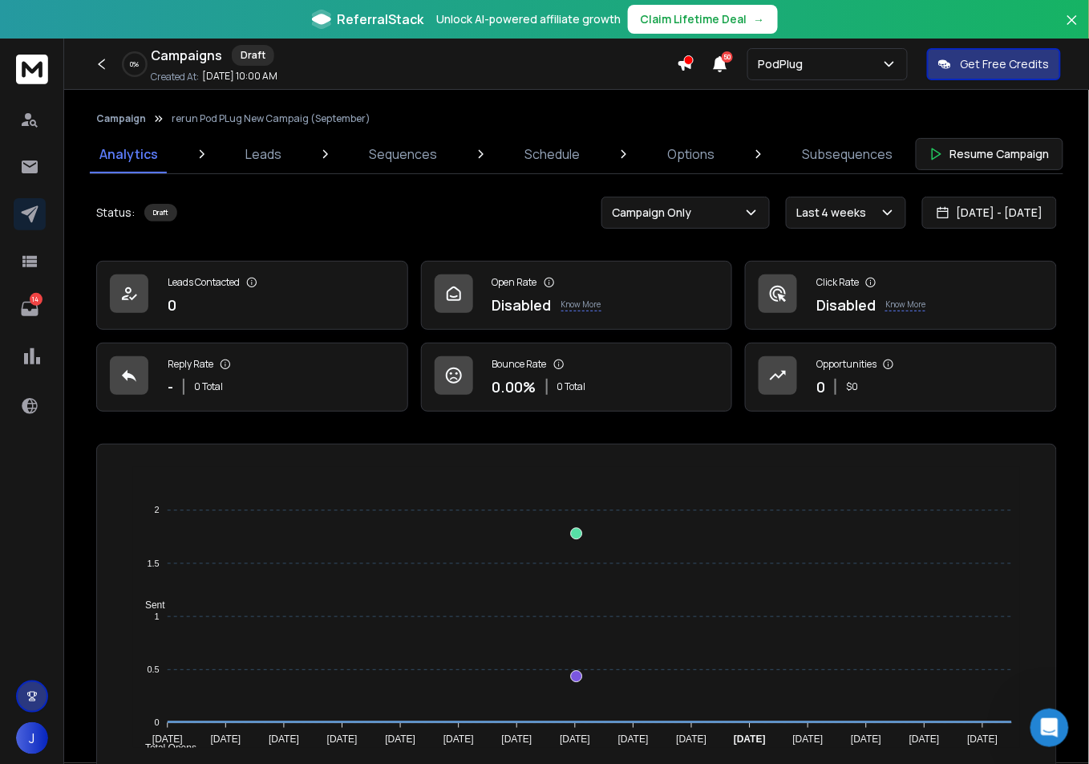
click at [281, 236] on div "Status: Draft Resume Campaign Campaign Only Last 4 weeks 11 Sep 2025 - 10 Oct 2…" at bounding box center [576, 626] width 961 height 858
click at [396, 155] on p "Sequences" at bounding box center [403, 153] width 68 height 19
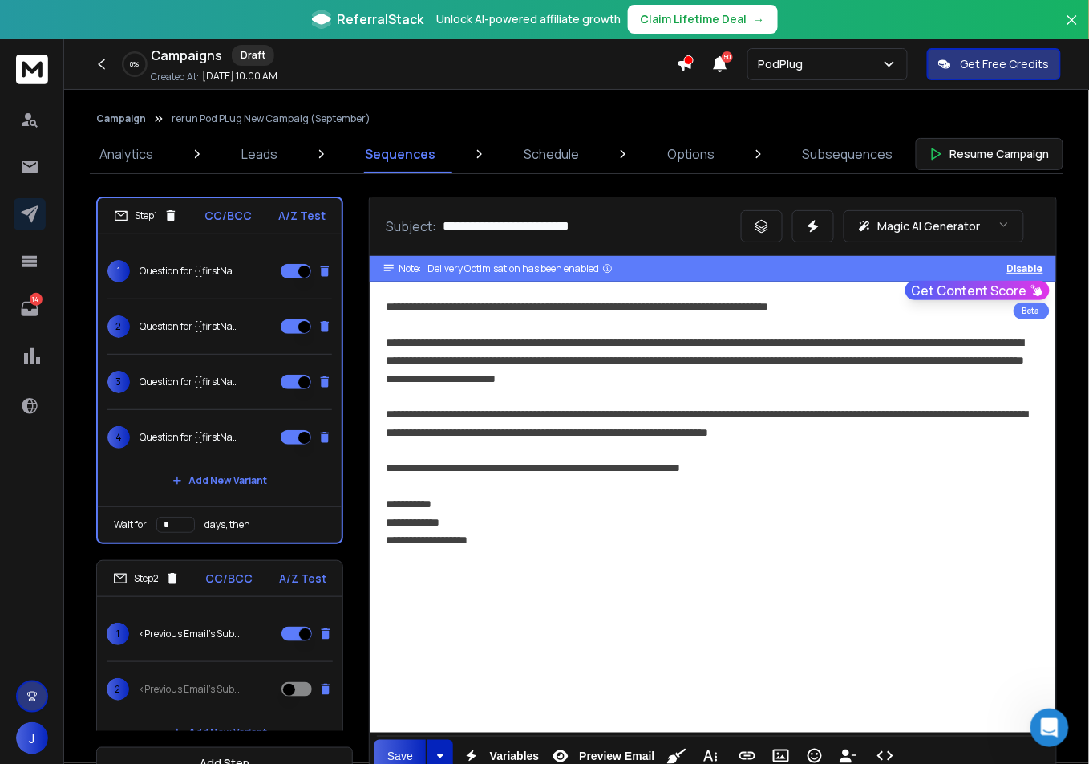
click at [204, 324] on p "Question for {{firstName}}" at bounding box center [191, 326] width 103 height 13
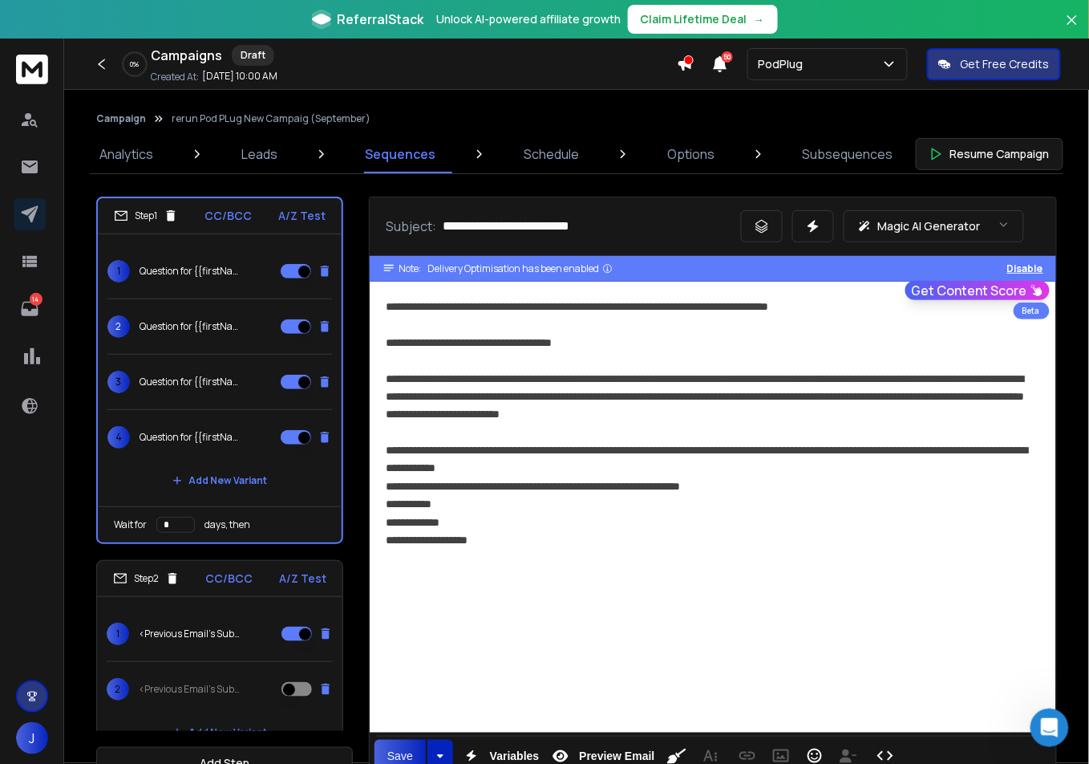
click at [199, 391] on div "3 Question for {{firstName}}" at bounding box center [174, 382] width 135 height 22
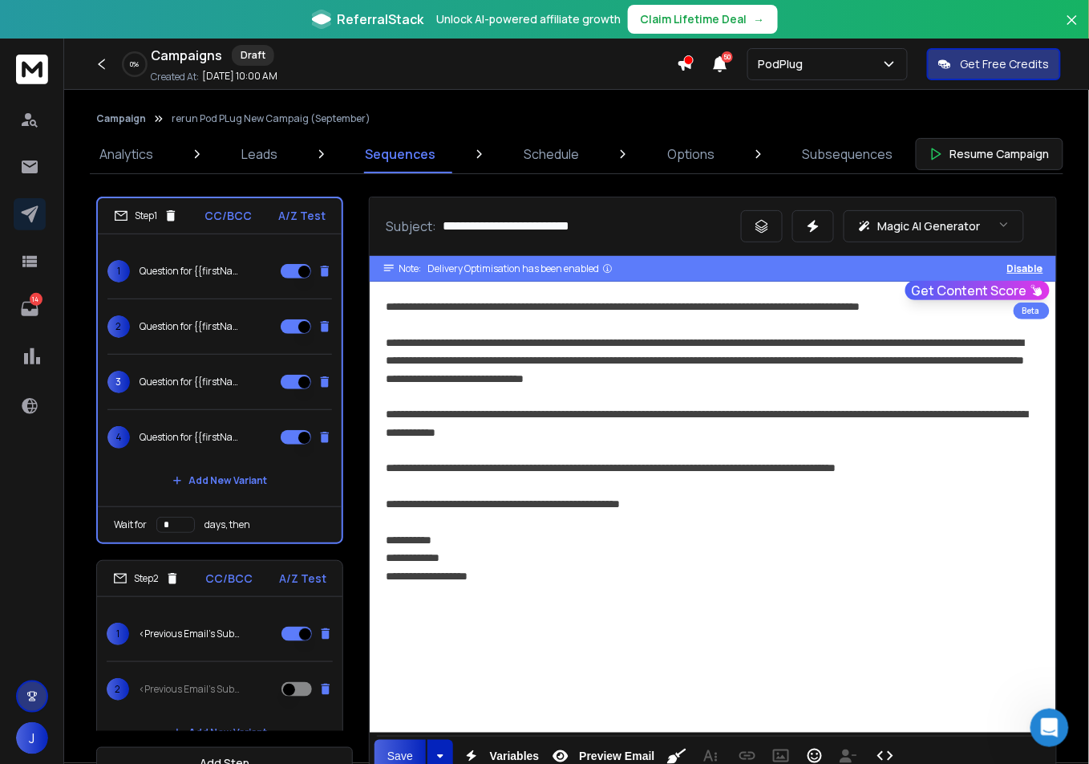
click at [193, 436] on p "Question for {{firstName}}" at bounding box center [191, 437] width 103 height 13
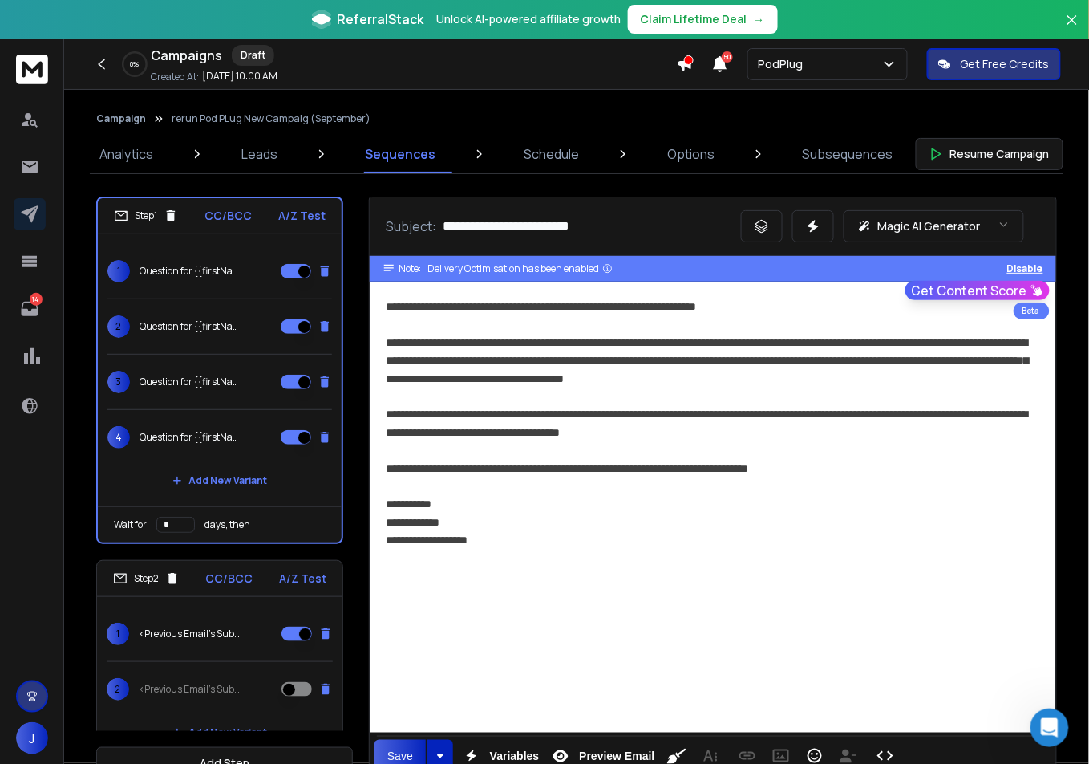
click at [200, 385] on p "Question for {{firstName}}" at bounding box center [191, 381] width 103 height 13
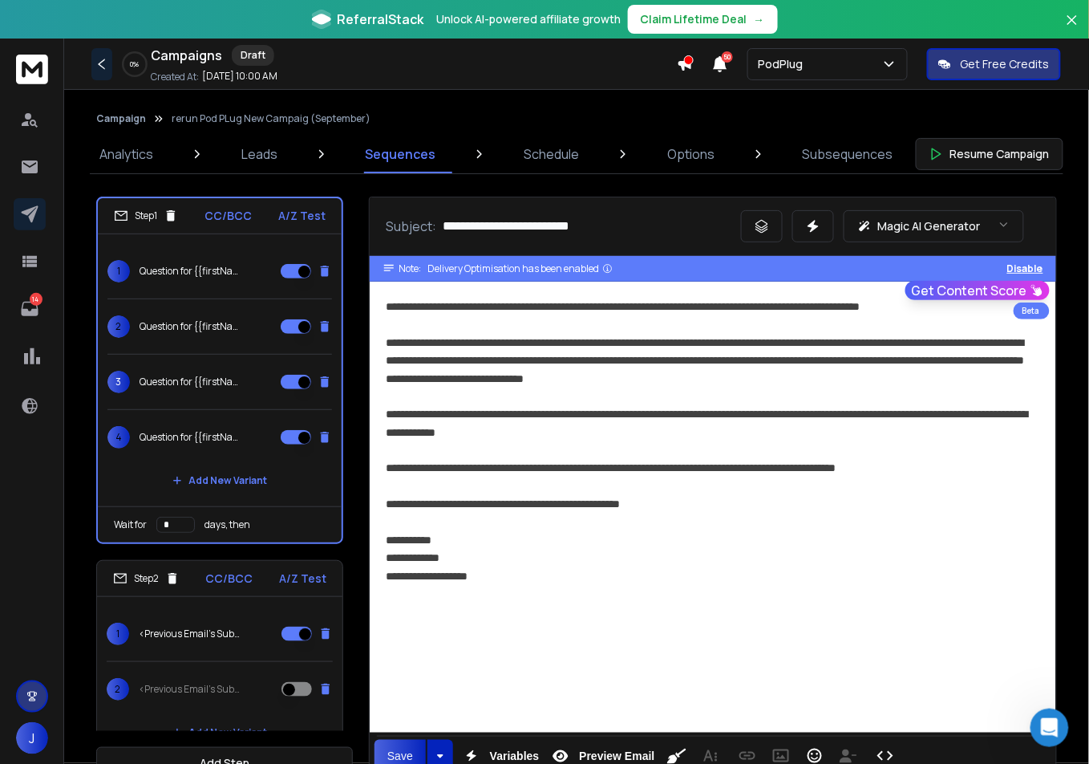
click at [98, 61] on icon at bounding box center [102, 64] width 14 height 14
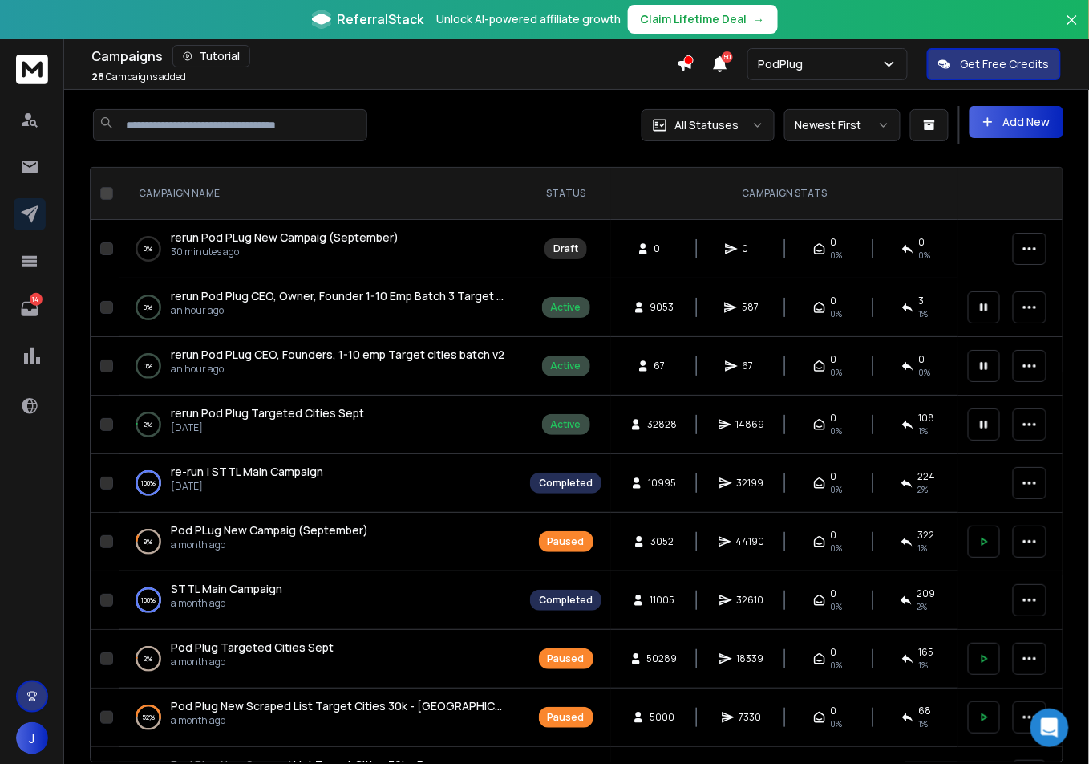
click at [329, 237] on span "rerun Pod PLug New Campaig (September)" at bounding box center [285, 236] width 228 height 15
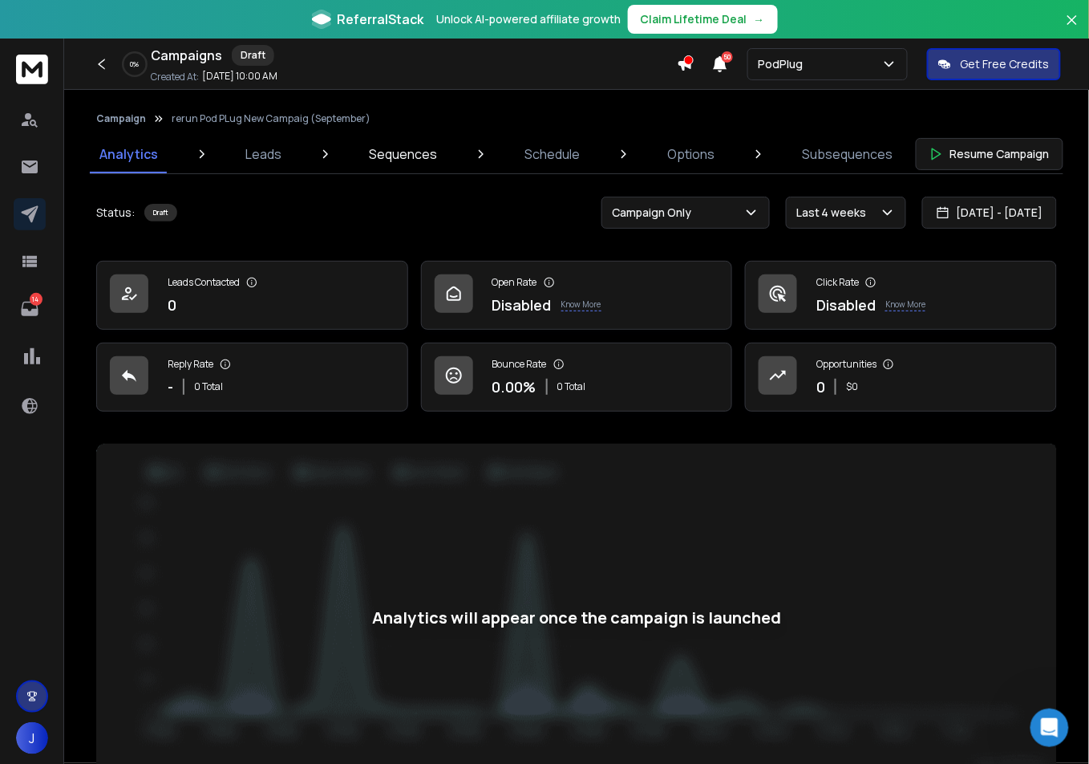
click at [409, 157] on p "Sequences" at bounding box center [403, 153] width 68 height 19
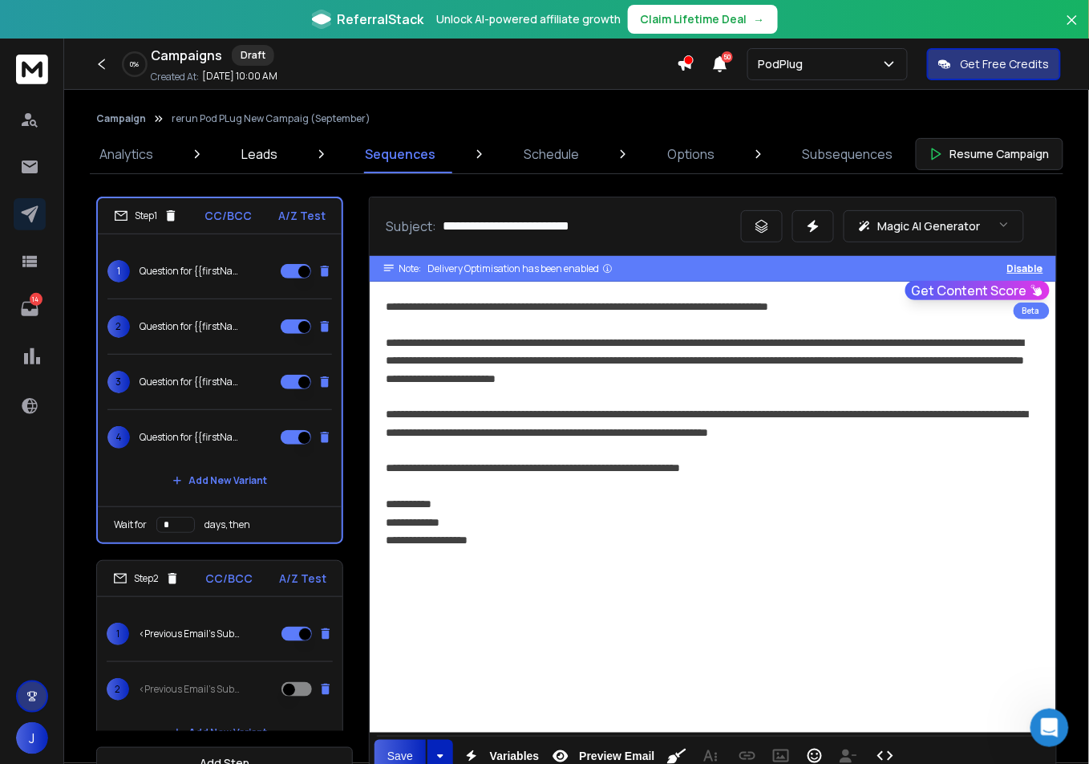
click at [261, 145] on p "Leads" at bounding box center [259, 153] width 36 height 19
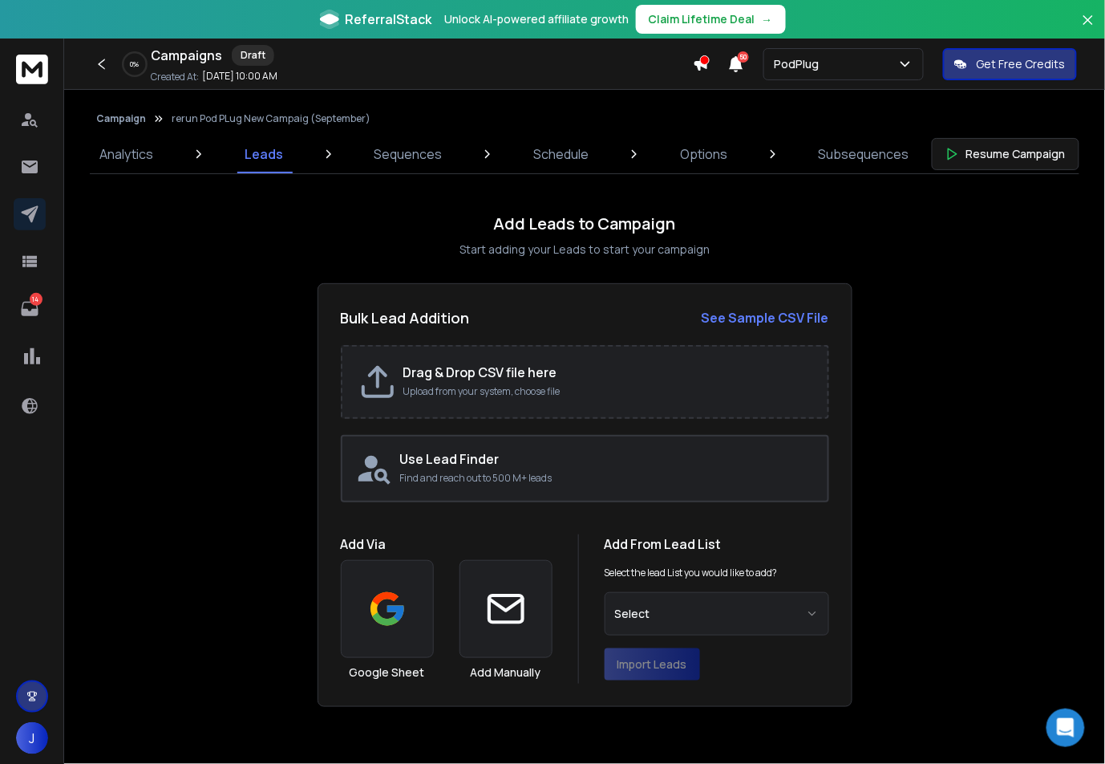
click at [500, 386] on p "Upload from your system, choose file" at bounding box center [607, 391] width 408 height 13
type input "**********"
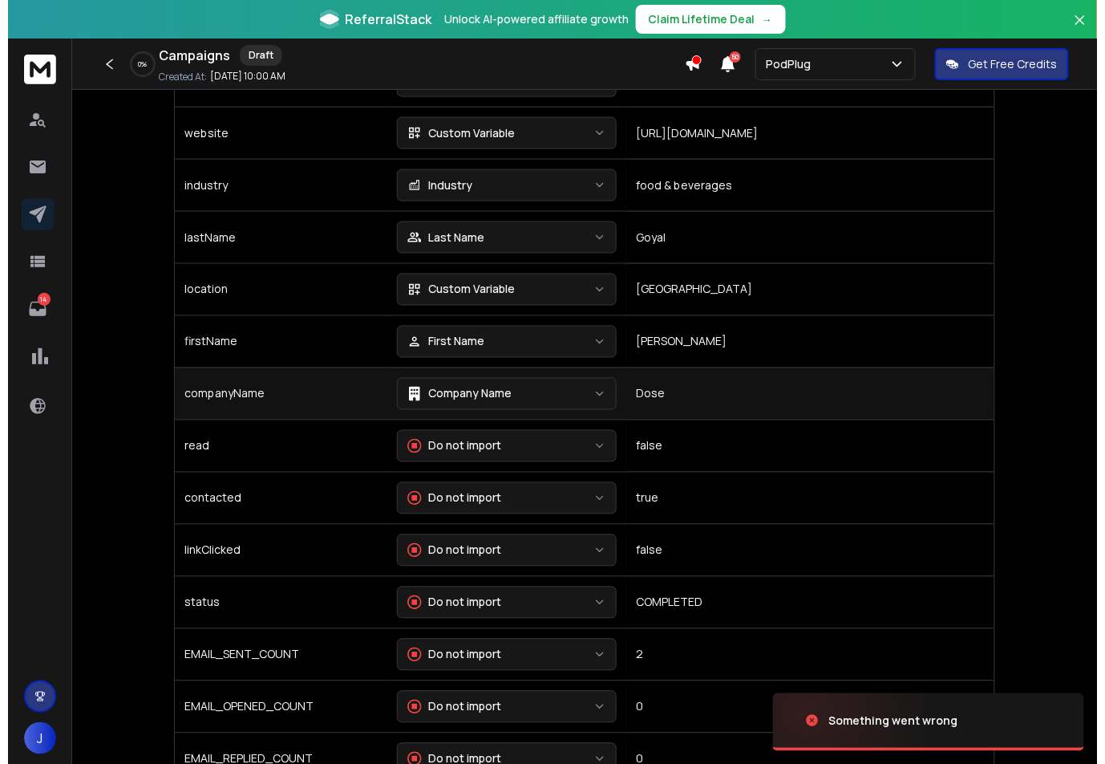
scroll to position [915, 0]
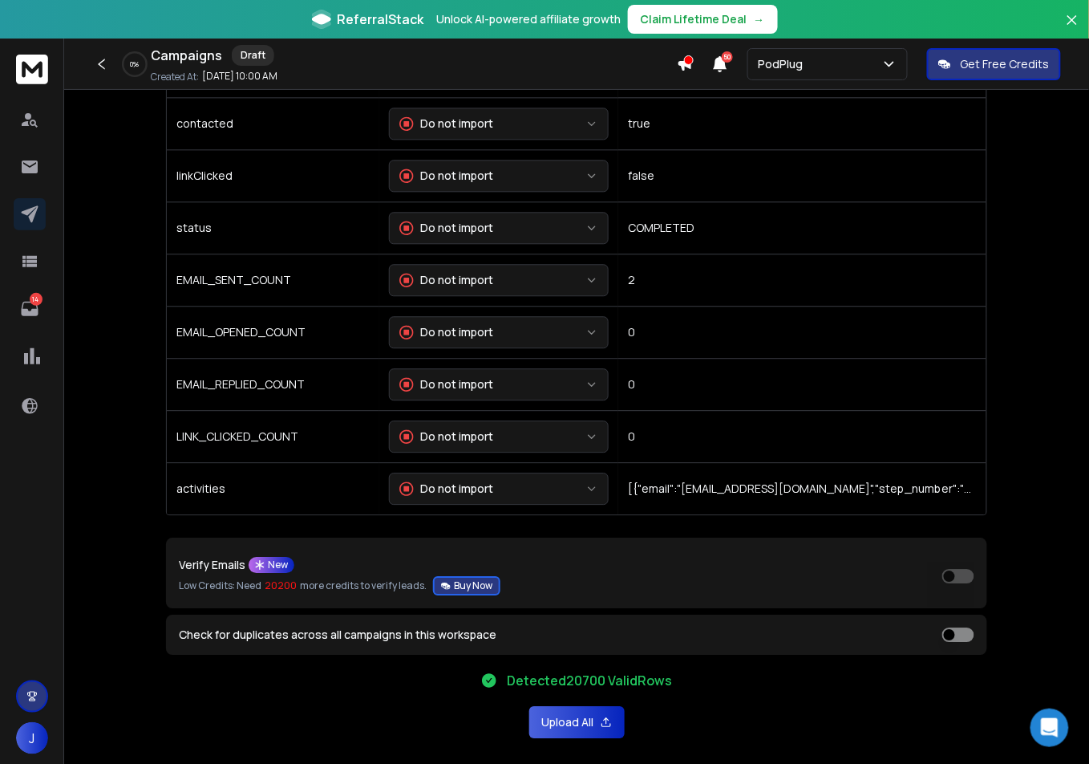
click at [555, 723] on button "Upload All" at bounding box center [576, 722] width 95 height 32
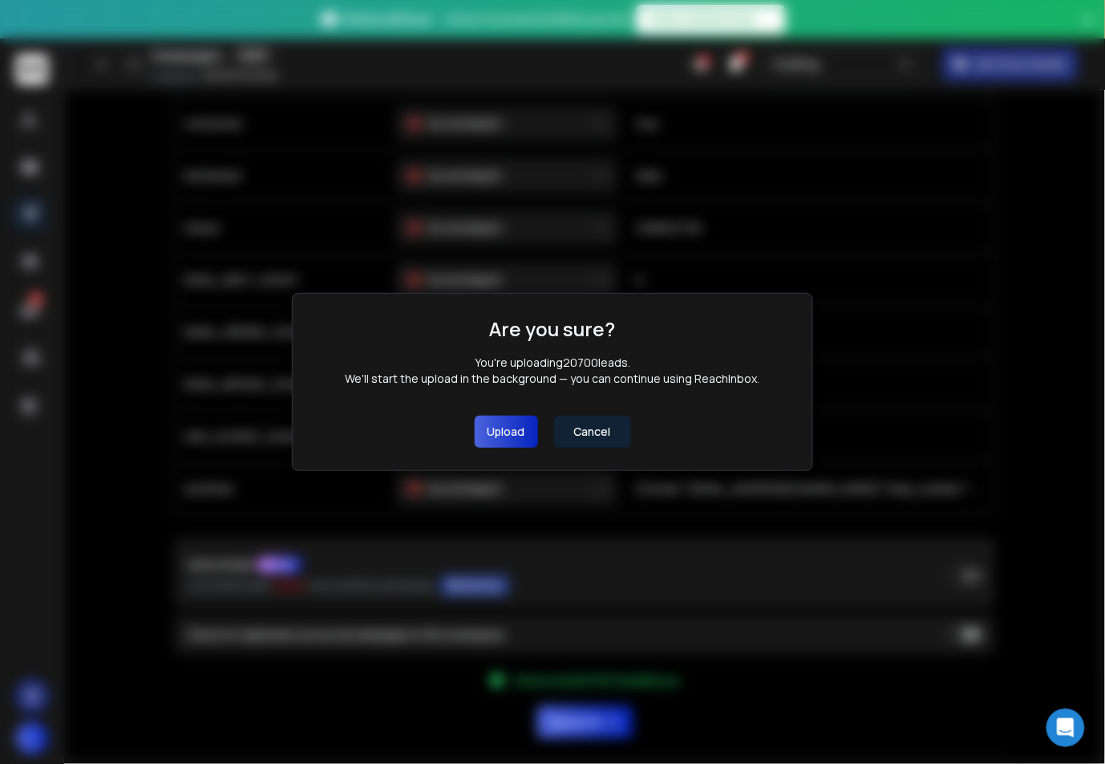
click at [512, 440] on button "Upload" at bounding box center [506, 431] width 63 height 32
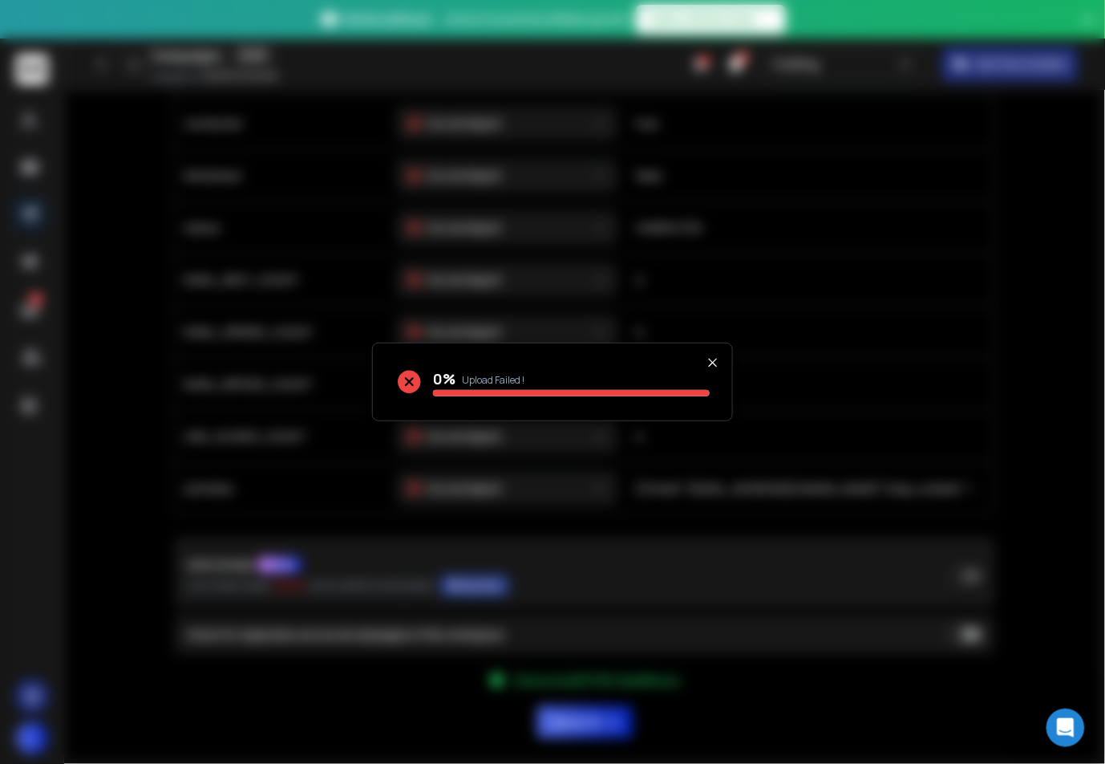
click at [707, 355] on div "0 % Upload Failed !" at bounding box center [552, 381] width 361 height 79
click at [719, 363] on div "0 % Upload Failed !" at bounding box center [552, 381] width 361 height 79
click at [715, 363] on icon at bounding box center [713, 362] width 13 height 13
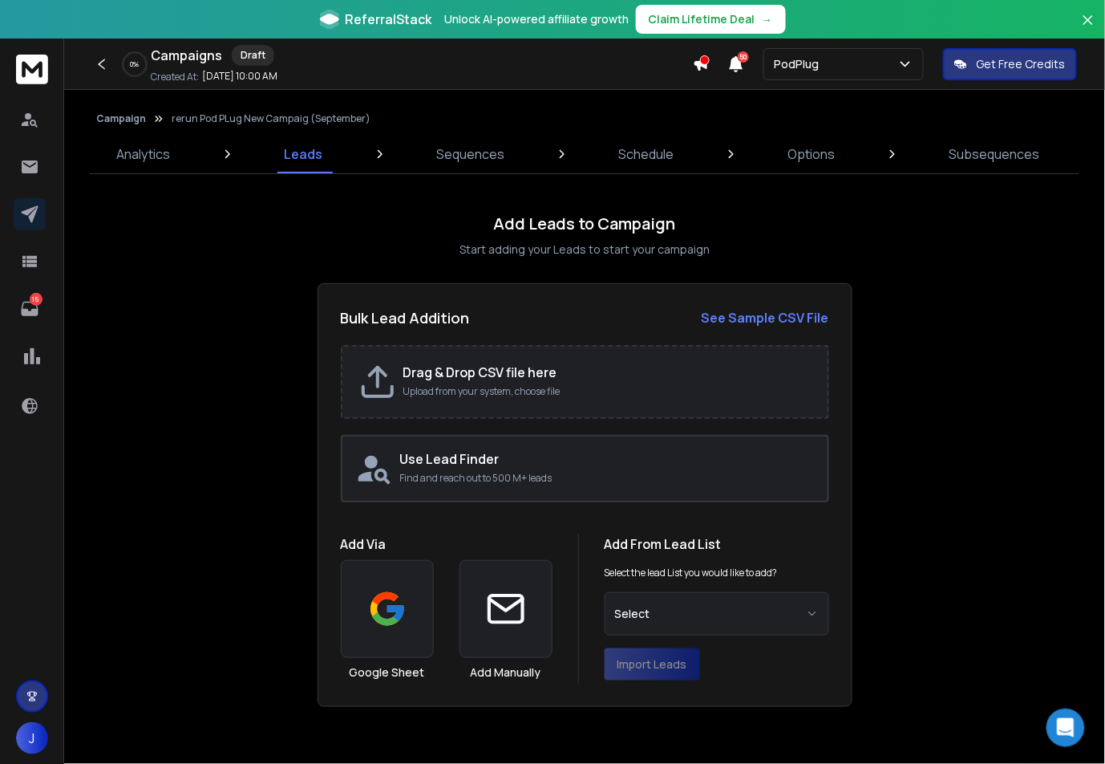
click at [865, 276] on div "Add Leads to Campaign Start adding your Leads to start your campaign Bulk Lead …" at bounding box center [584, 452] width 977 height 510
click at [103, 62] on icon at bounding box center [102, 64] width 14 height 14
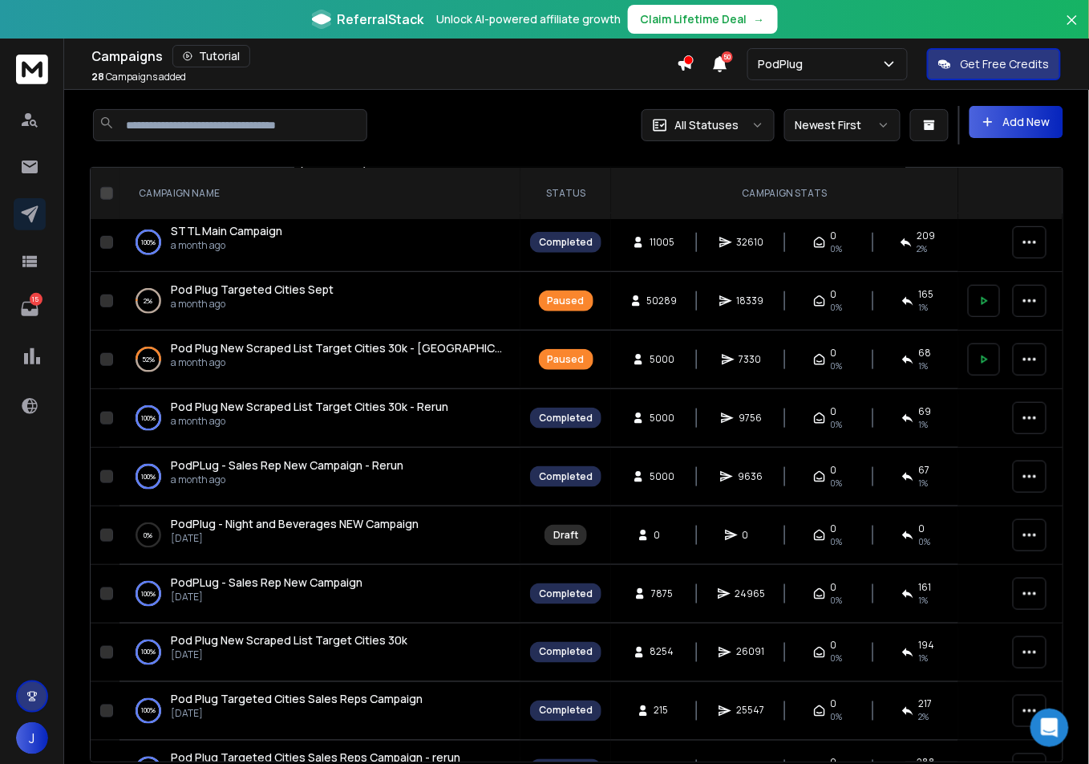
scroll to position [321, 0]
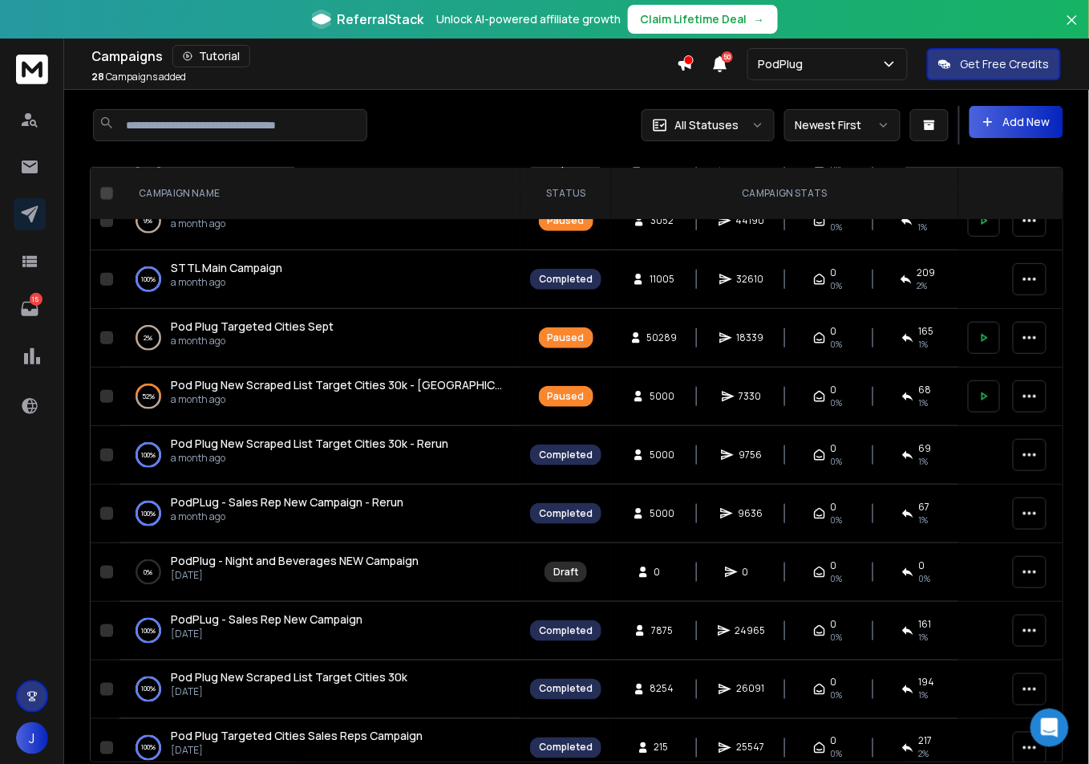
drag, startPoint x: 348, startPoint y: 321, endPoint x: 677, endPoint y: 358, distance: 330.9
click at [405, 327] on div "2 % Pod Plug Targeted Cities Sept a month ago" at bounding box center [320, 337] width 369 height 38
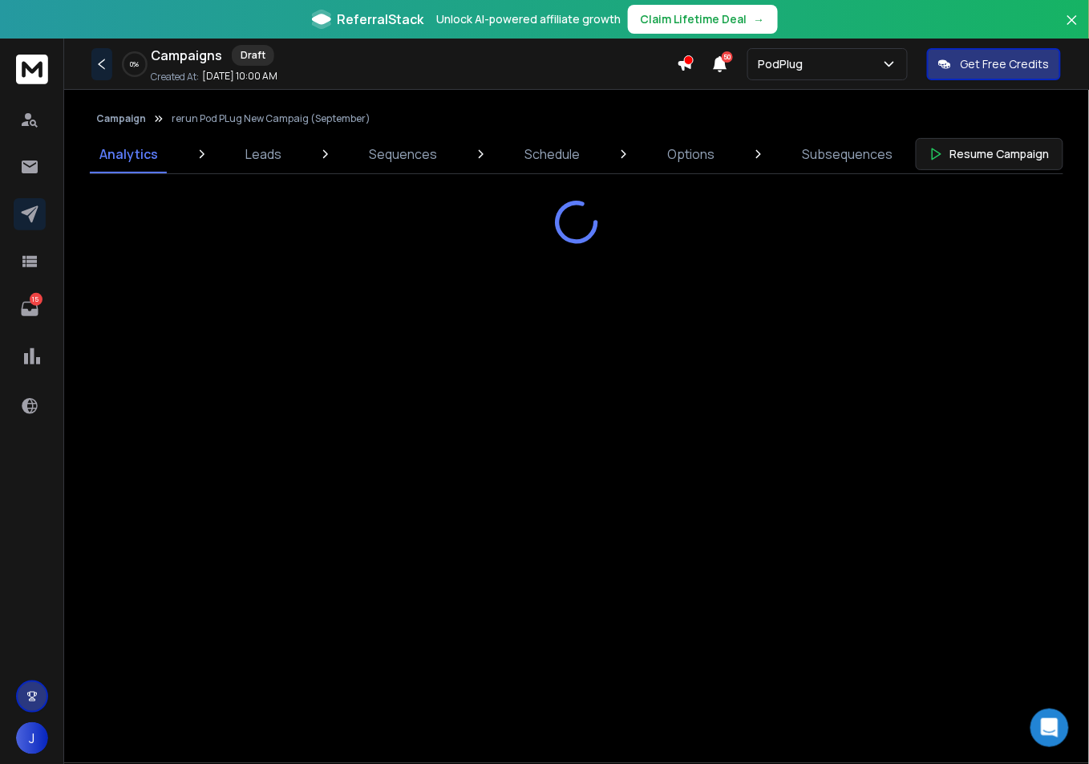
click at [95, 57] on icon at bounding box center [102, 64] width 14 height 14
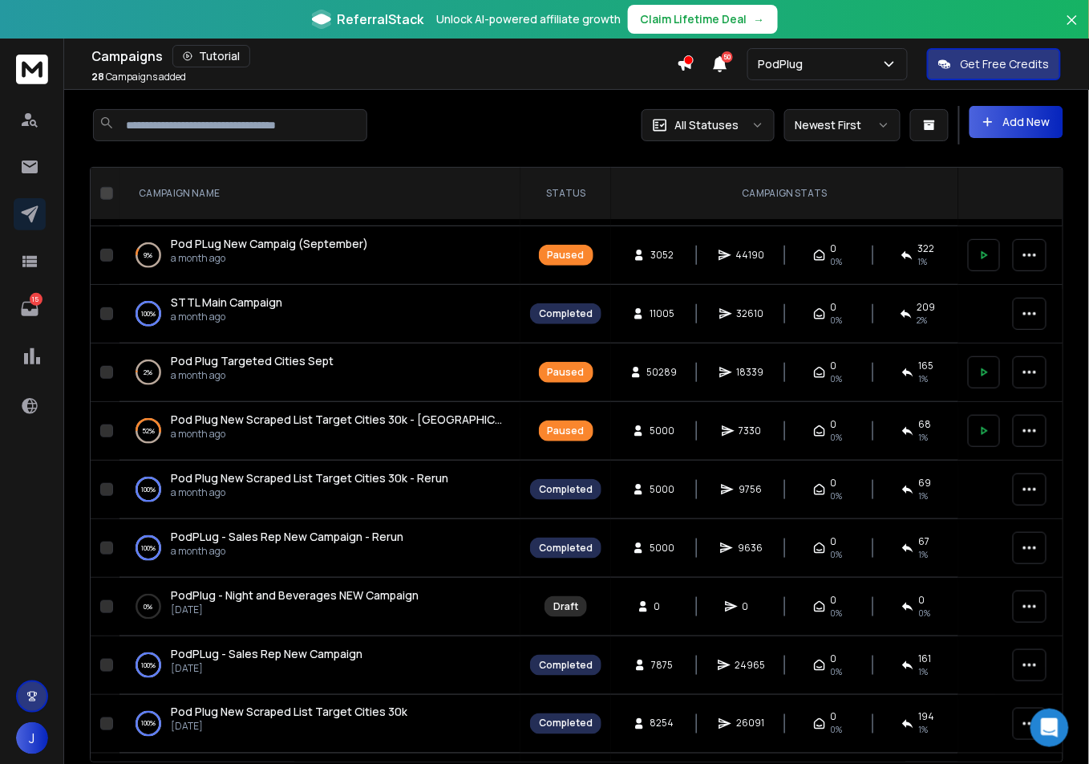
scroll to position [213, 0]
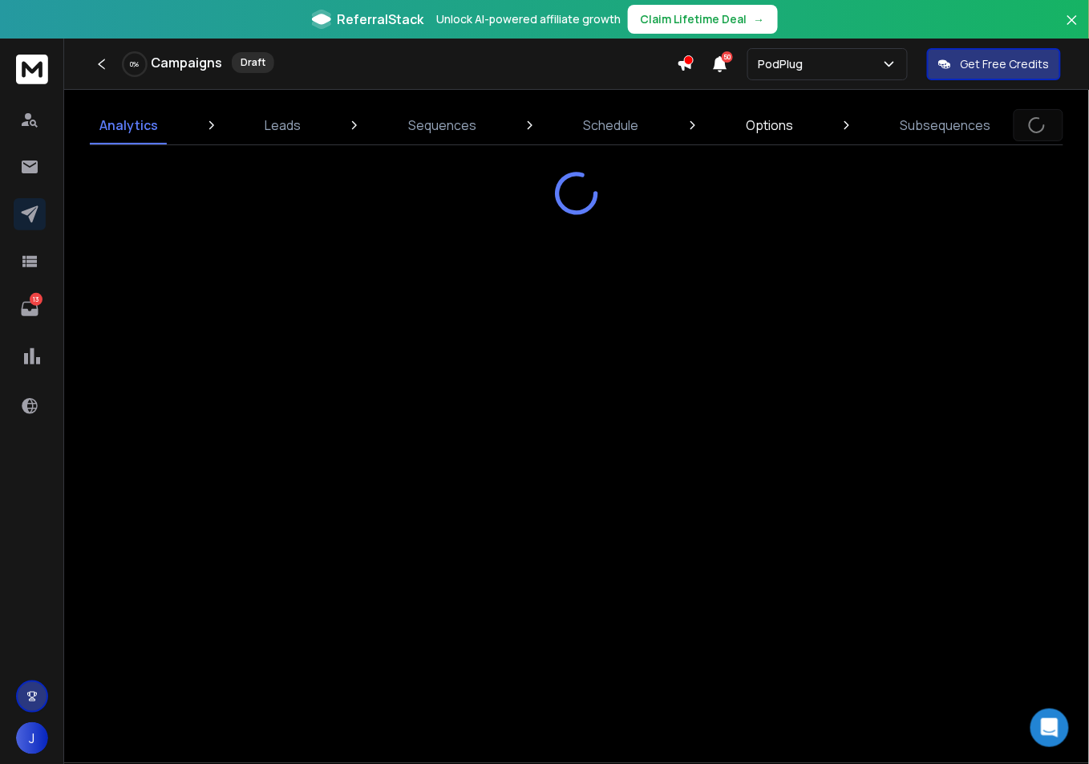
click at [776, 125] on p "Options" at bounding box center [769, 124] width 47 height 19
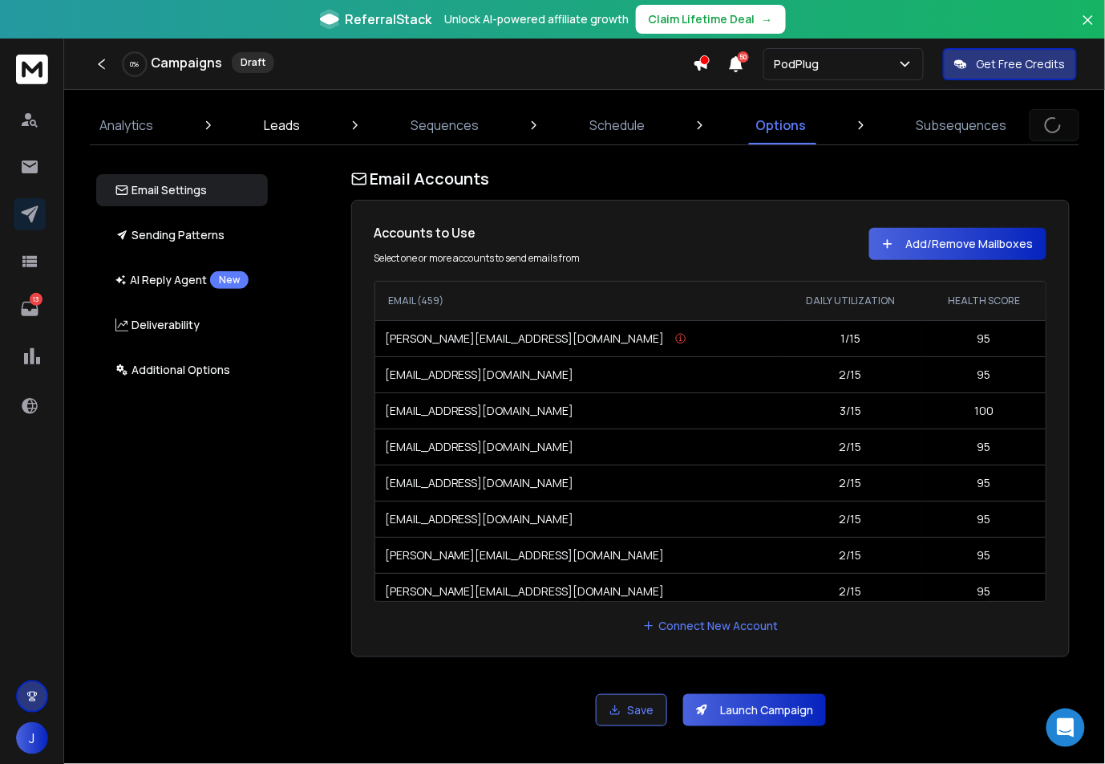
click at [306, 124] on link "Leads" at bounding box center [281, 125] width 55 height 38
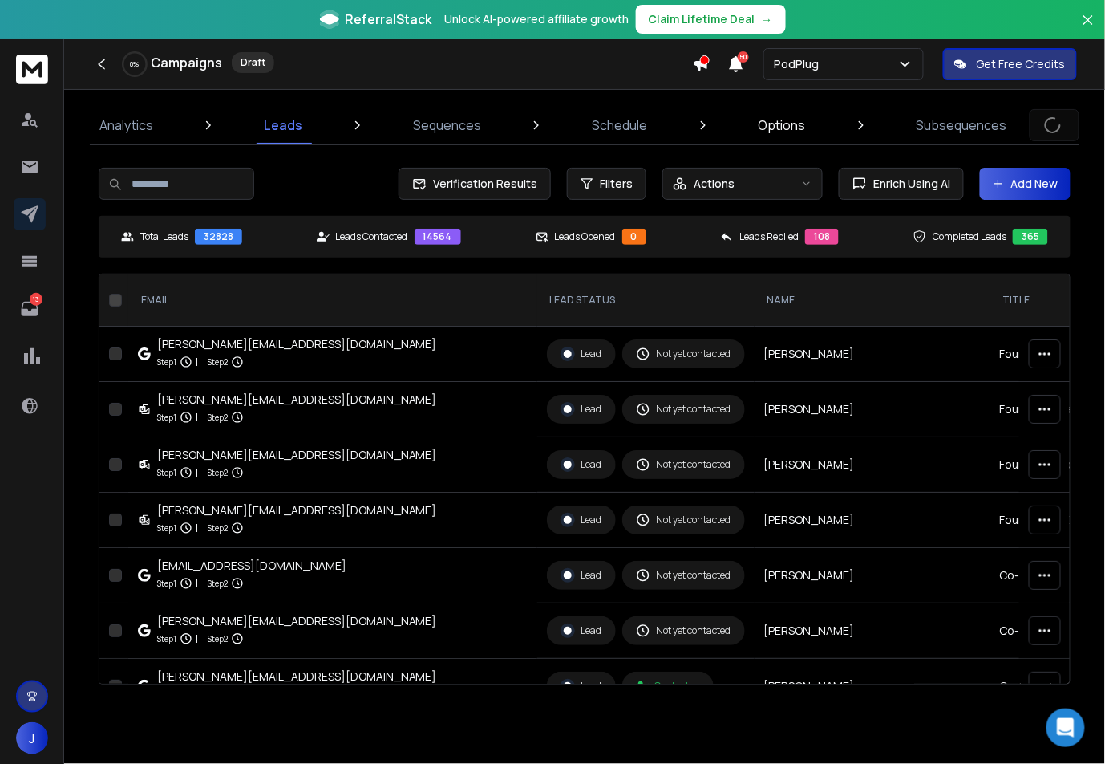
click at [762, 136] on link "Options" at bounding box center [782, 125] width 67 height 38
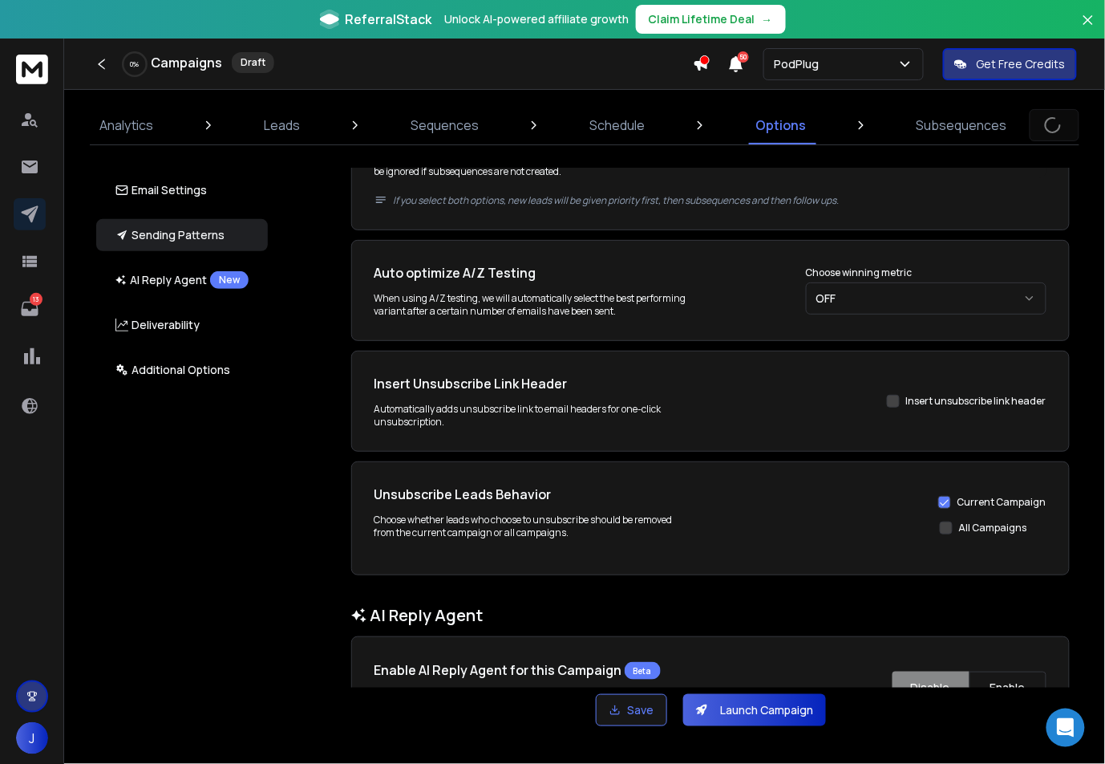
scroll to position [962, 0]
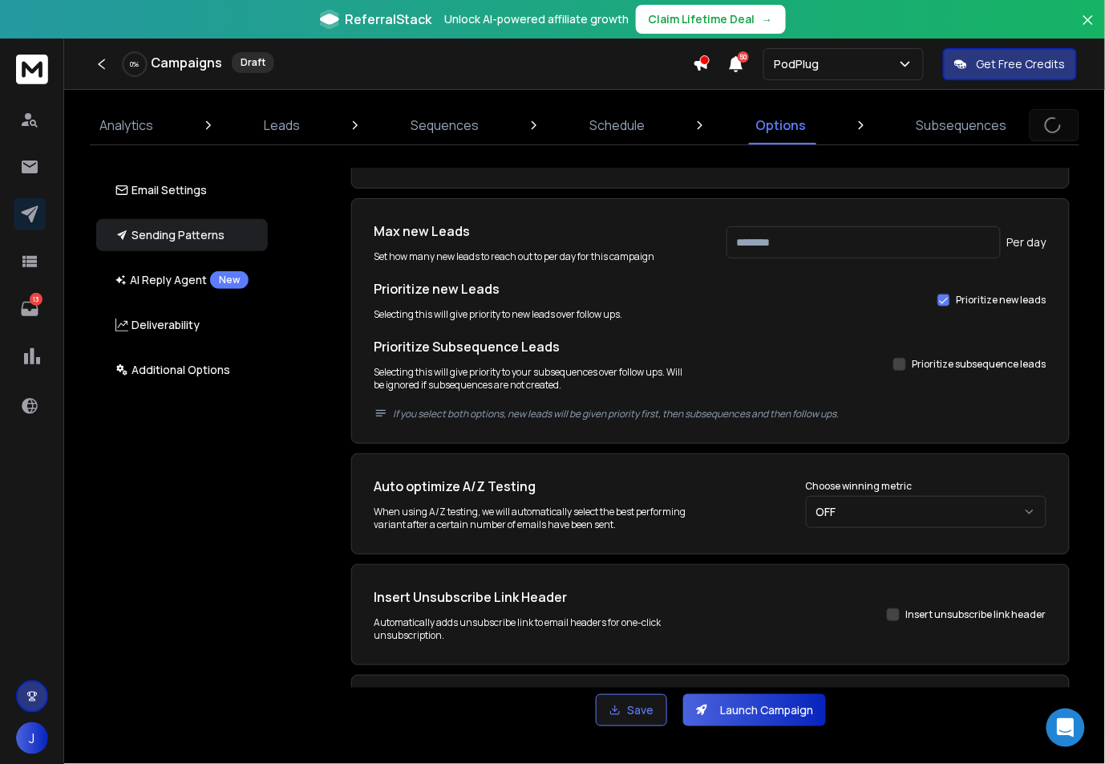
click at [895, 363] on button "Prioritize new leads" at bounding box center [900, 364] width 13 height 13
click at [900, 364] on button "Prioritize new leads" at bounding box center [900, 364] width 13 height 13
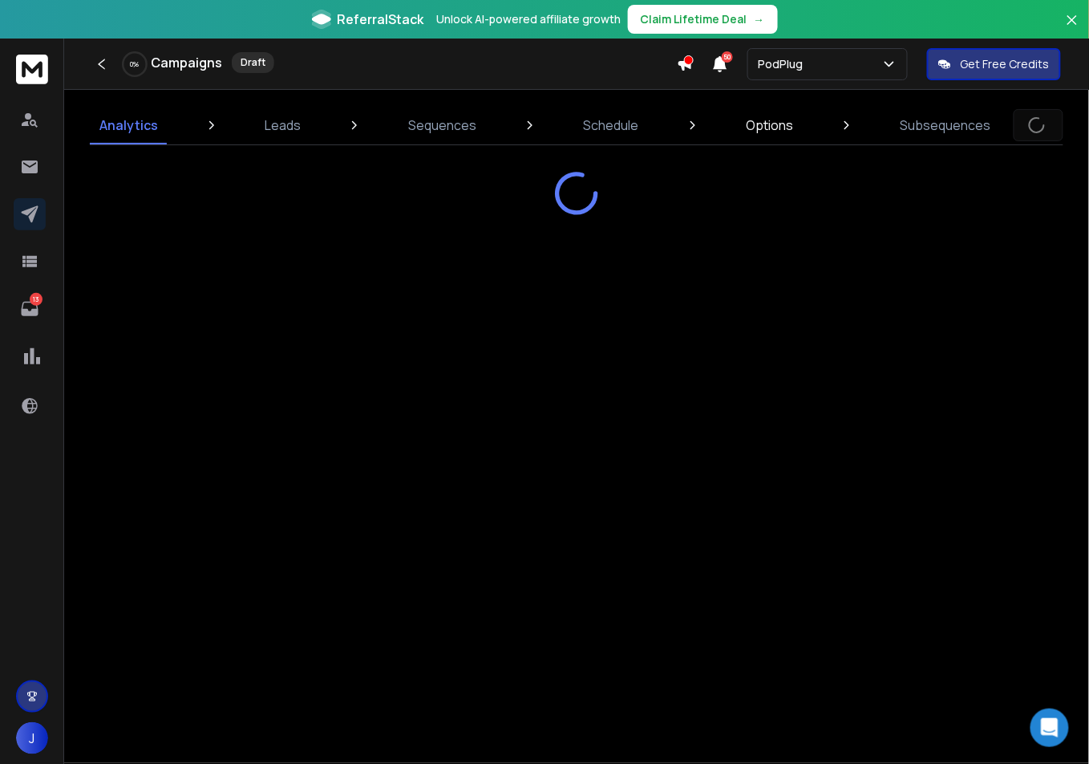
click at [772, 115] on p "Options" at bounding box center [769, 124] width 47 height 19
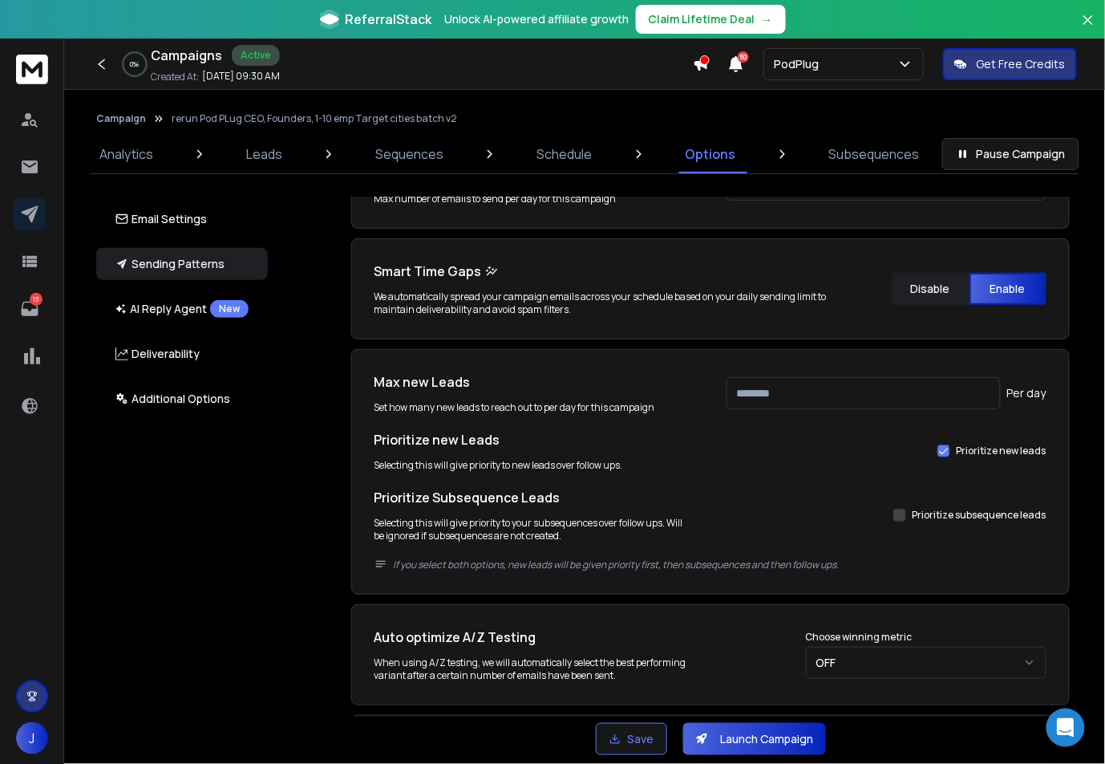
scroll to position [962, 0]
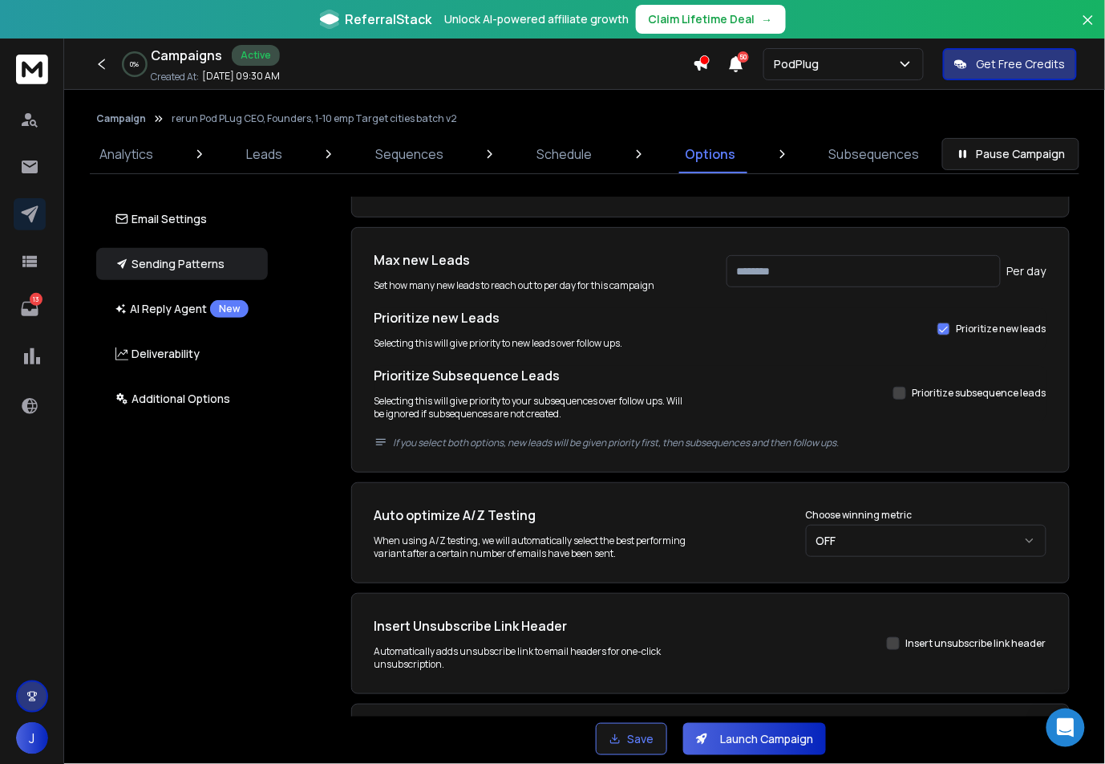
click at [897, 391] on button "Prioritize new leads" at bounding box center [900, 393] width 13 height 13
drag, startPoint x: 621, startPoint y: 735, endPoint x: 630, endPoint y: 687, distance: 49.7
click at [621, 735] on button "Save" at bounding box center [631, 739] width 71 height 32
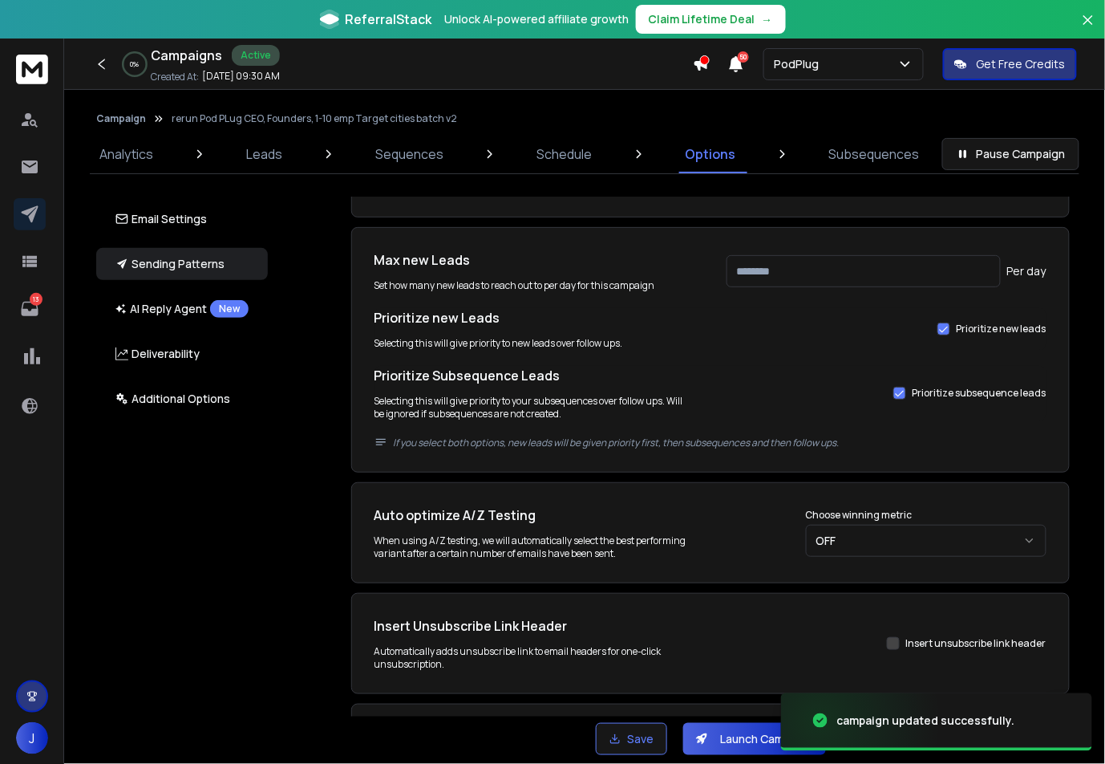
click at [898, 395] on button "Prioritize new leads" at bounding box center [900, 393] width 13 height 13
drag, startPoint x: 636, startPoint y: 732, endPoint x: 700, endPoint y: 454, distance: 285.6
click at [636, 731] on button "Save" at bounding box center [631, 739] width 71 height 32
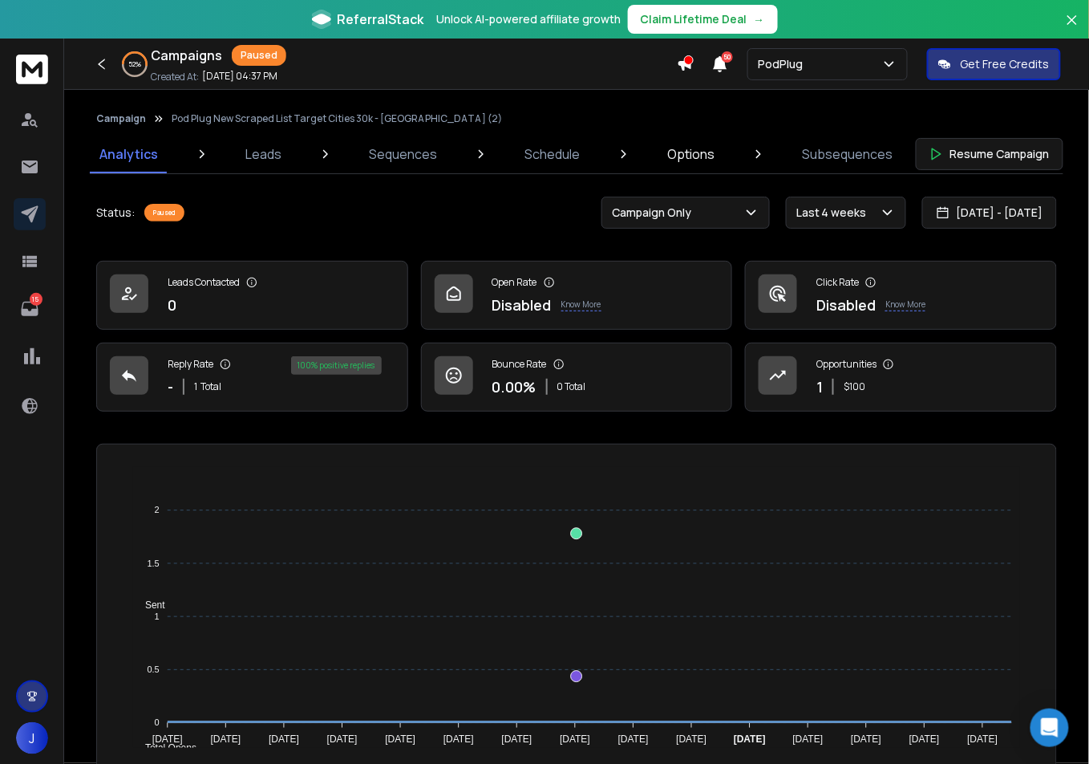
click at [679, 158] on p "Options" at bounding box center [691, 153] width 47 height 19
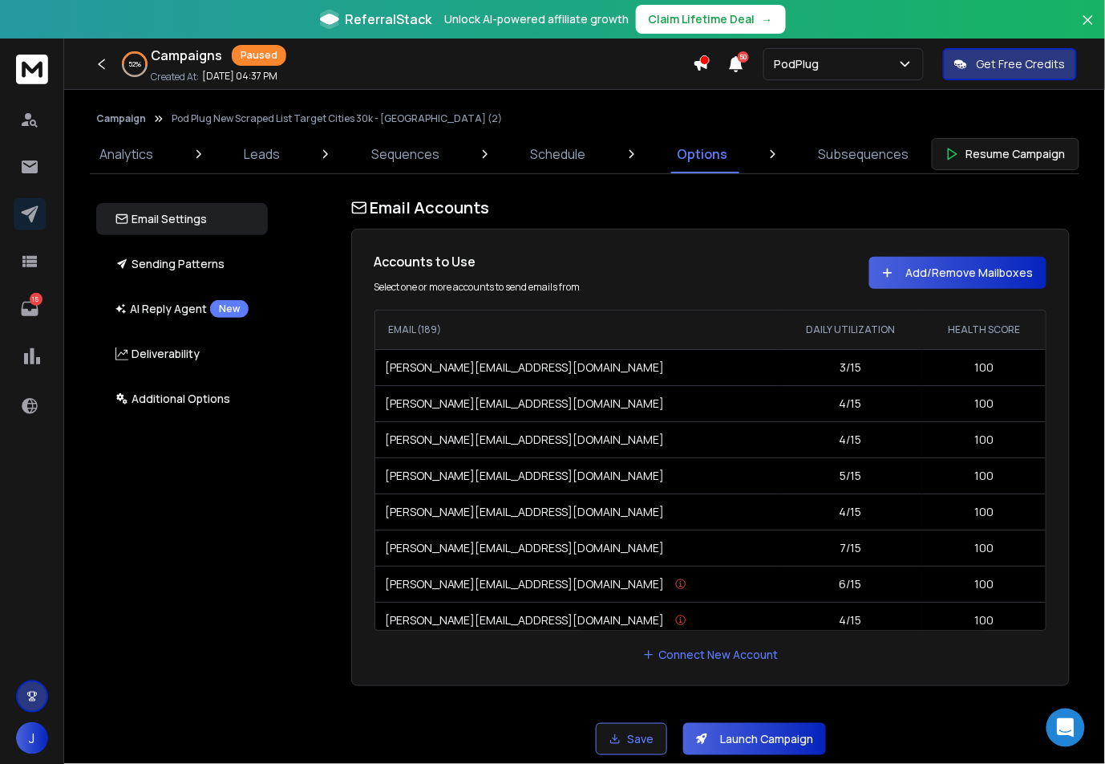
click at [910, 269] on button "Add/Remove Mailboxes" at bounding box center [957, 273] width 177 height 32
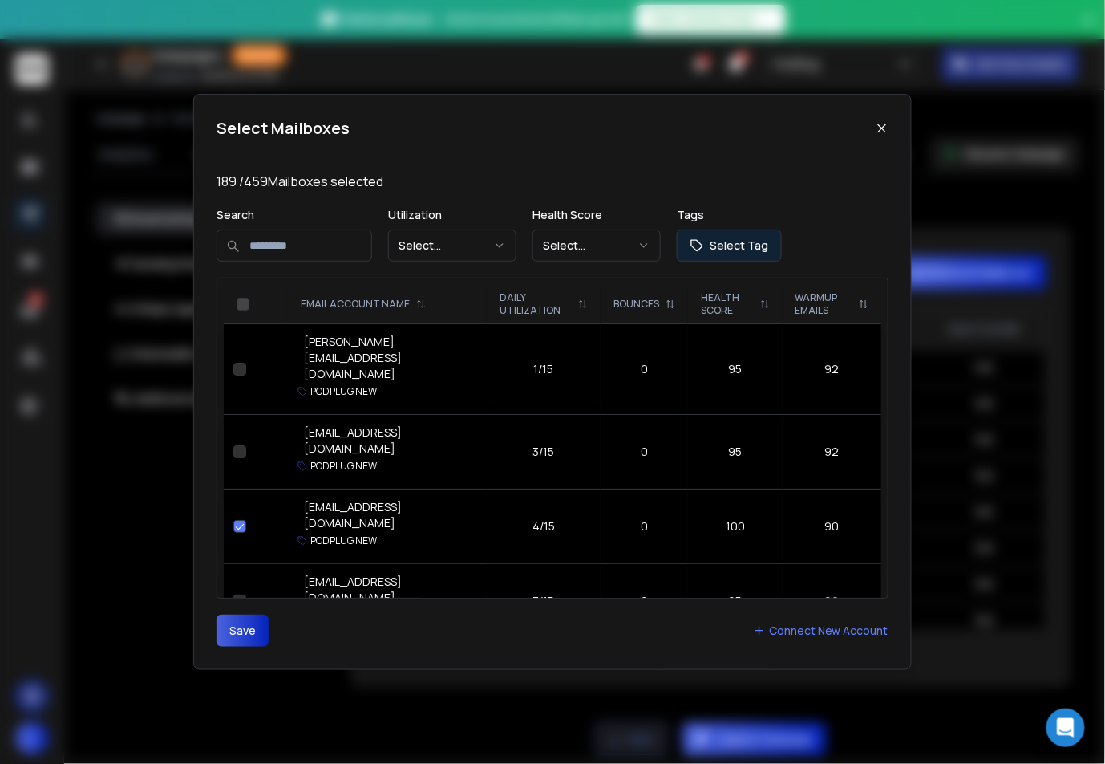
click at [782, 245] on button "Select Tag" at bounding box center [729, 245] width 105 height 32
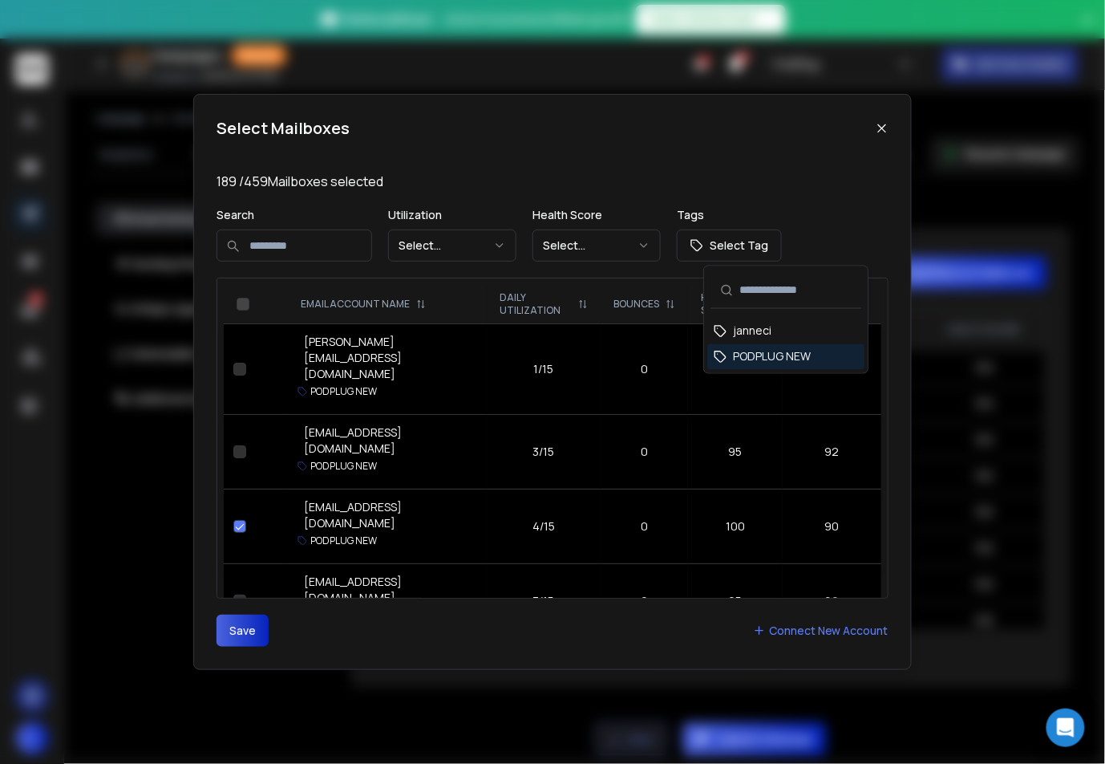
click at [762, 356] on span "PODPLUG NEW" at bounding box center [772, 357] width 78 height 16
click at [241, 627] on button "Save" at bounding box center [243, 630] width 52 height 32
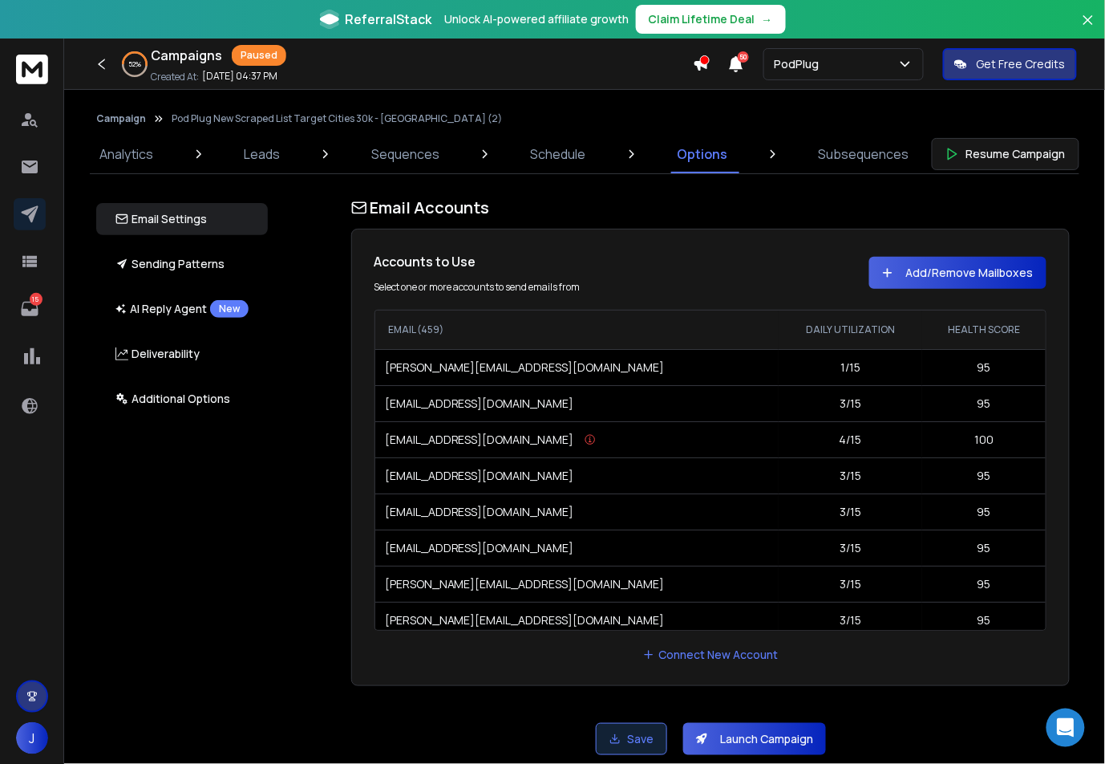
click at [617, 735] on icon "submit" at bounding box center [615, 738] width 11 height 11
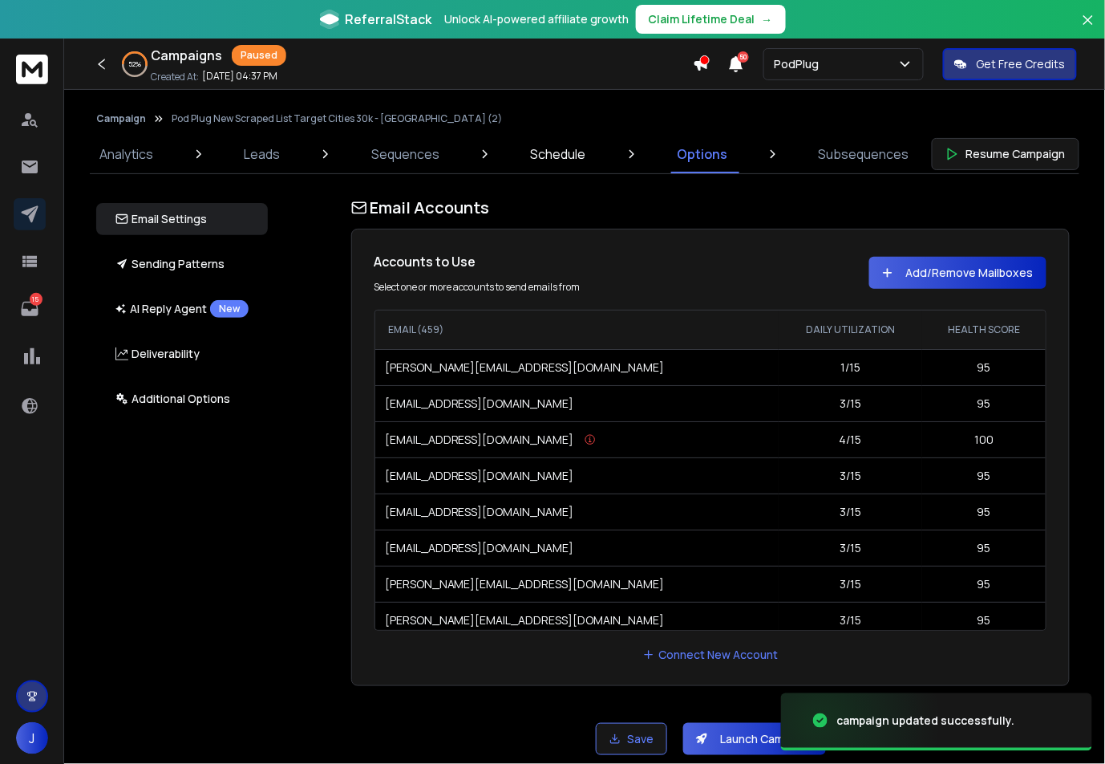
click at [543, 155] on p "Schedule" at bounding box center [558, 153] width 55 height 19
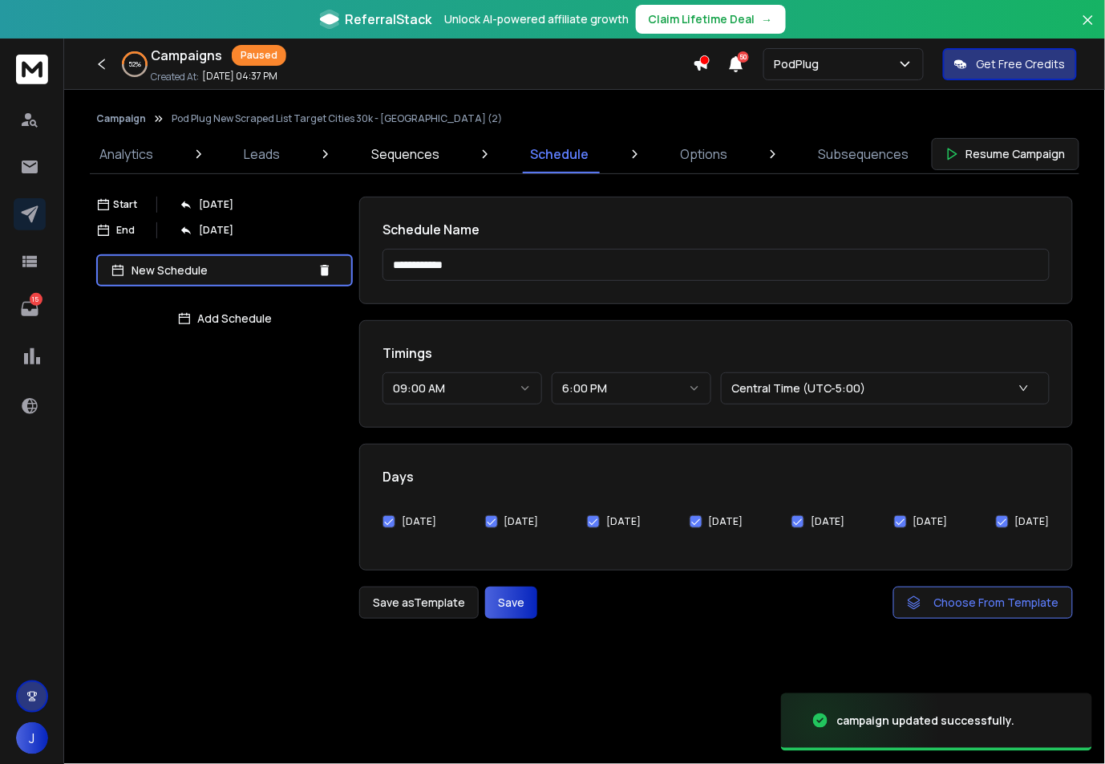
click at [412, 151] on p "Sequences" at bounding box center [405, 153] width 68 height 19
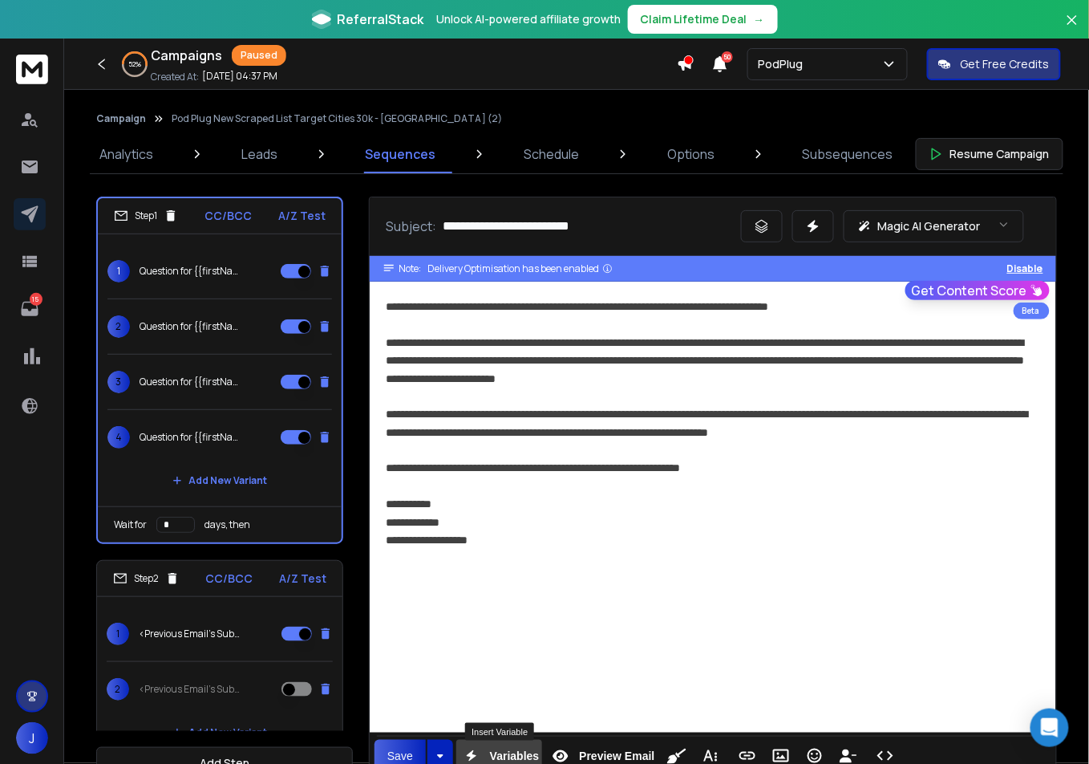
click at [520, 751] on span "Variables" at bounding box center [515, 756] width 56 height 14
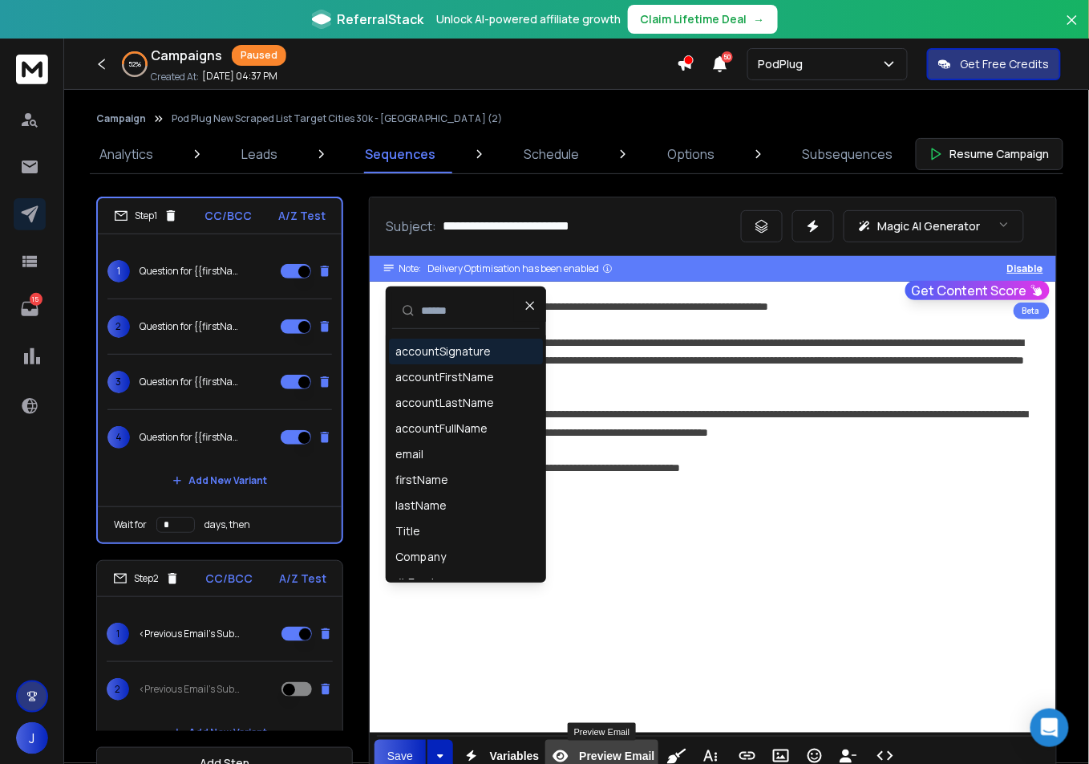
click at [586, 748] on div "Preview Email" at bounding box center [601, 756] width 112 height 26
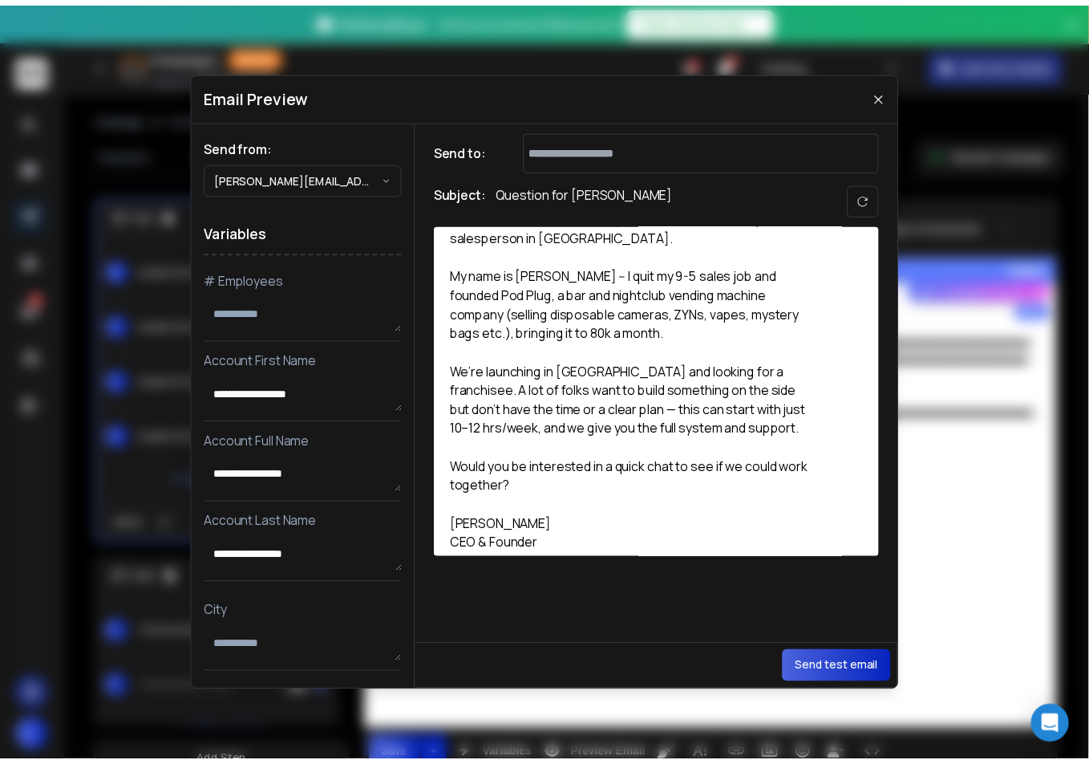
scroll to position [48, 0]
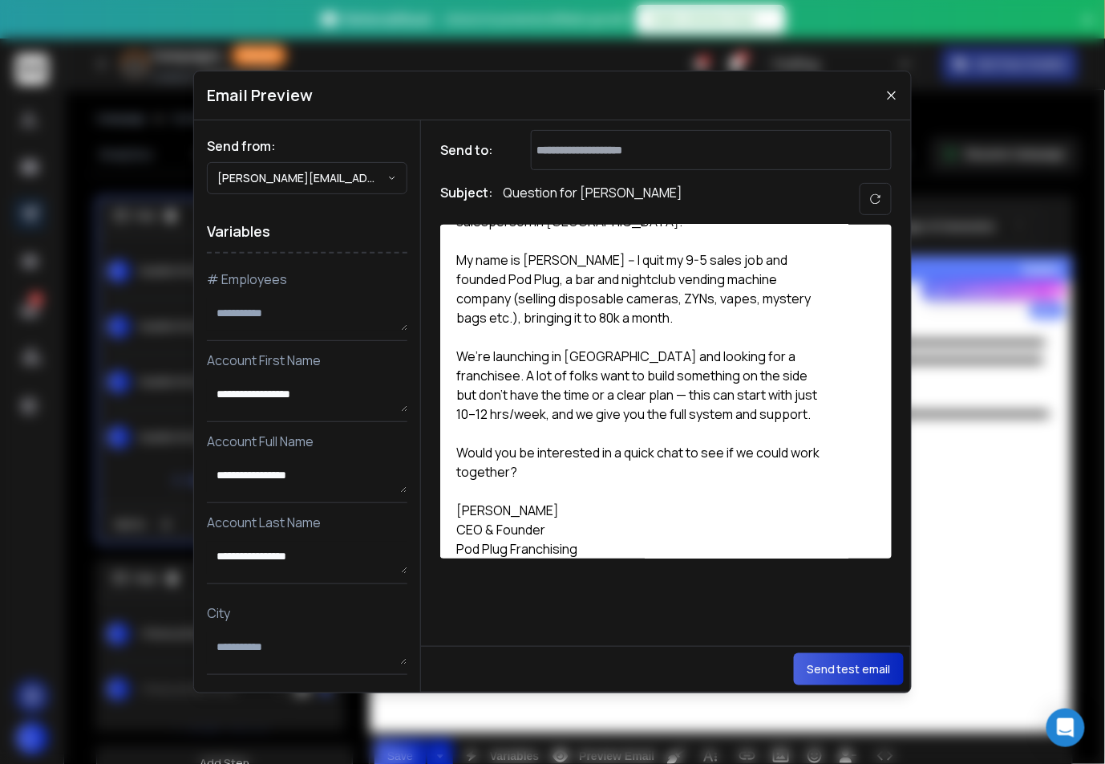
click at [892, 90] on icon at bounding box center [891, 95] width 13 height 13
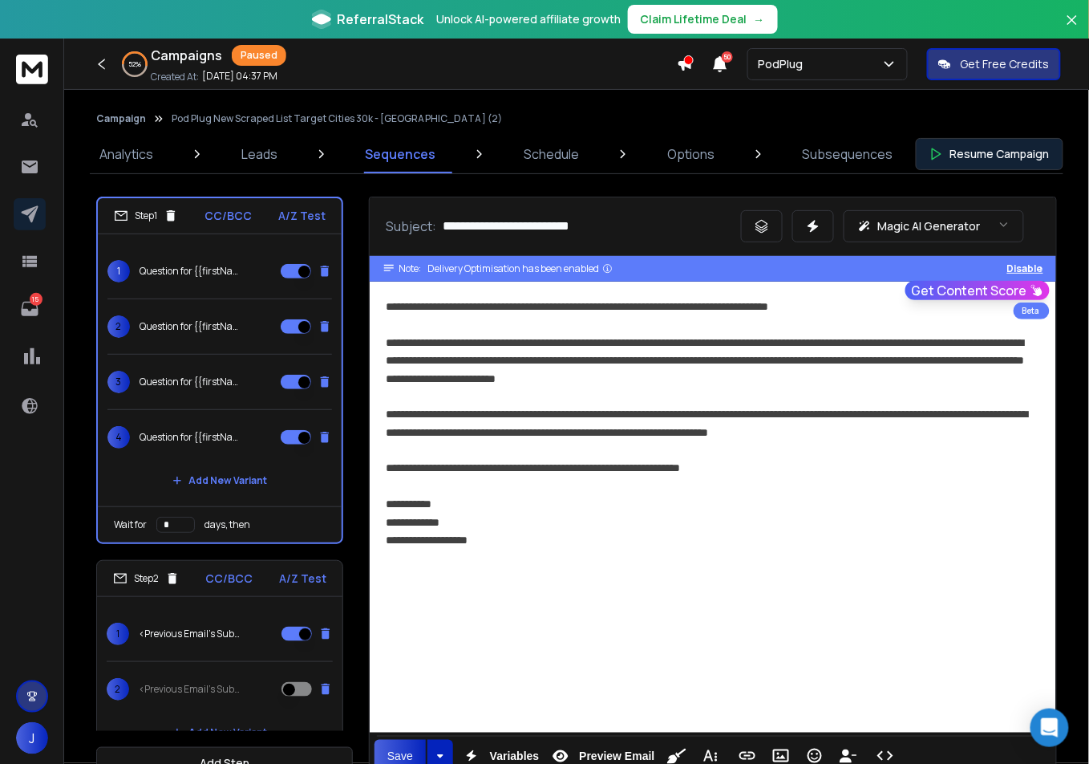
click at [974, 154] on button "Resume Campaign" at bounding box center [990, 154] width 148 height 32
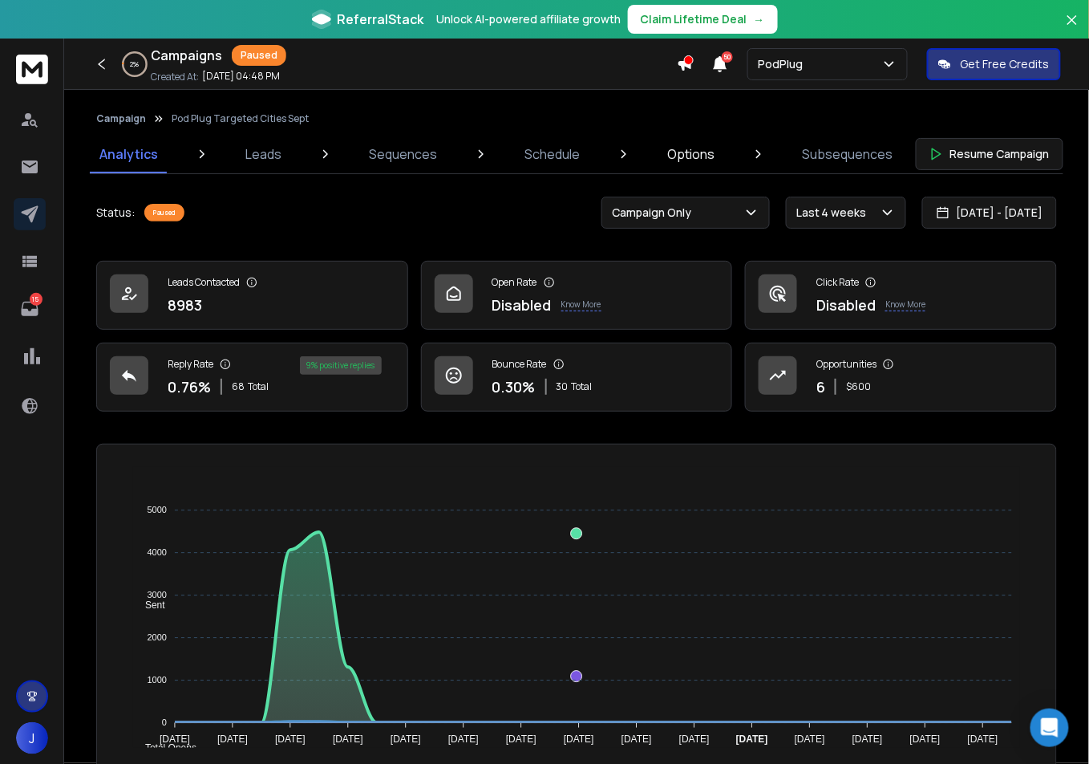
click at [669, 151] on p "Options" at bounding box center [691, 153] width 47 height 19
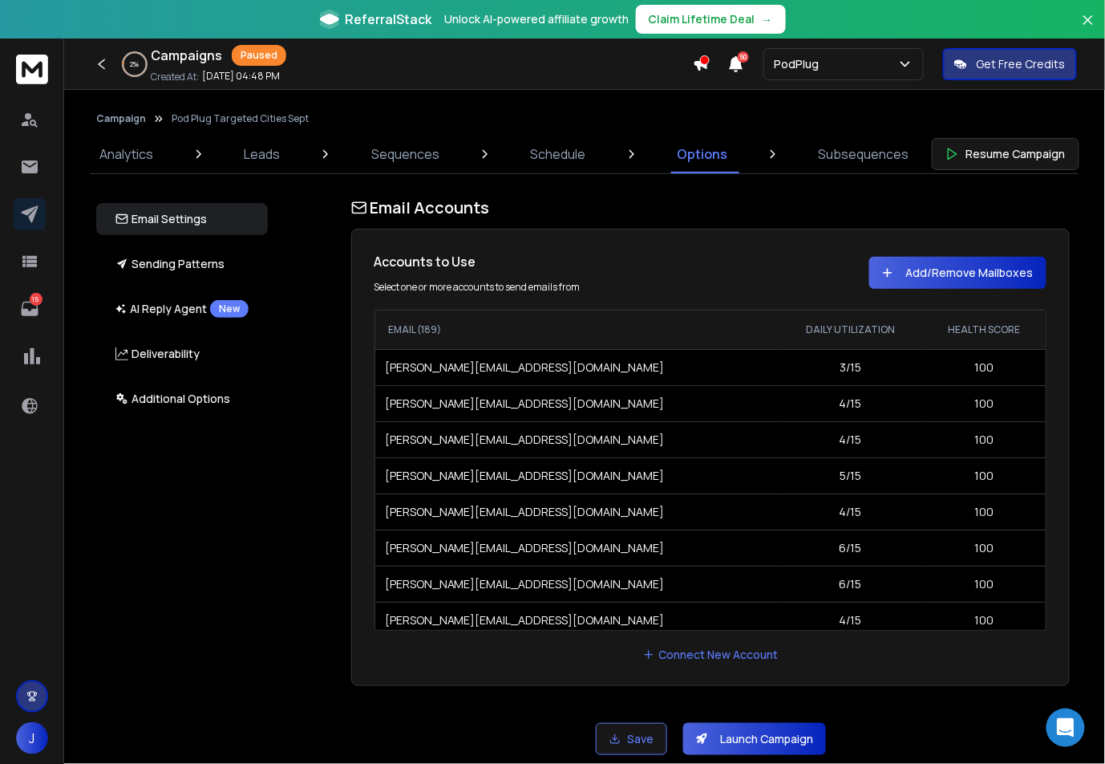
click at [929, 271] on button "Add/Remove Mailboxes" at bounding box center [957, 273] width 177 height 32
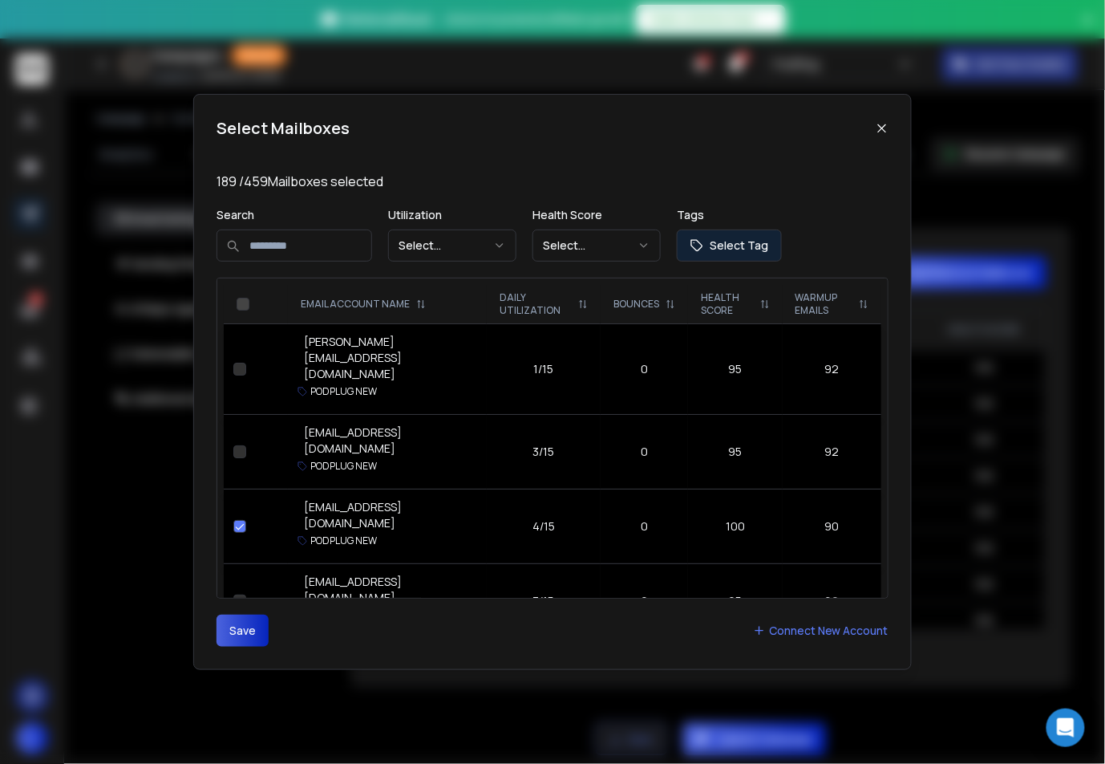
click at [754, 237] on button "Select Tag" at bounding box center [729, 245] width 105 height 32
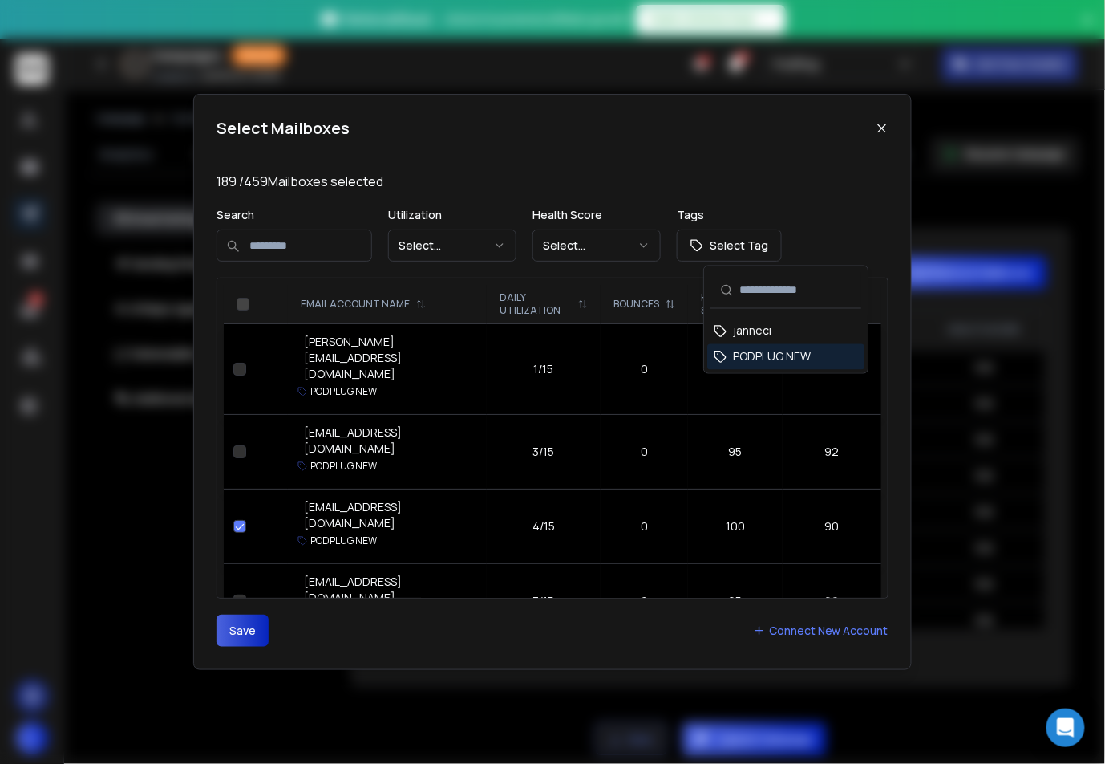
click at [748, 351] on span "PODPLUG NEW" at bounding box center [772, 357] width 78 height 16
click at [238, 624] on button "Save" at bounding box center [243, 630] width 52 height 32
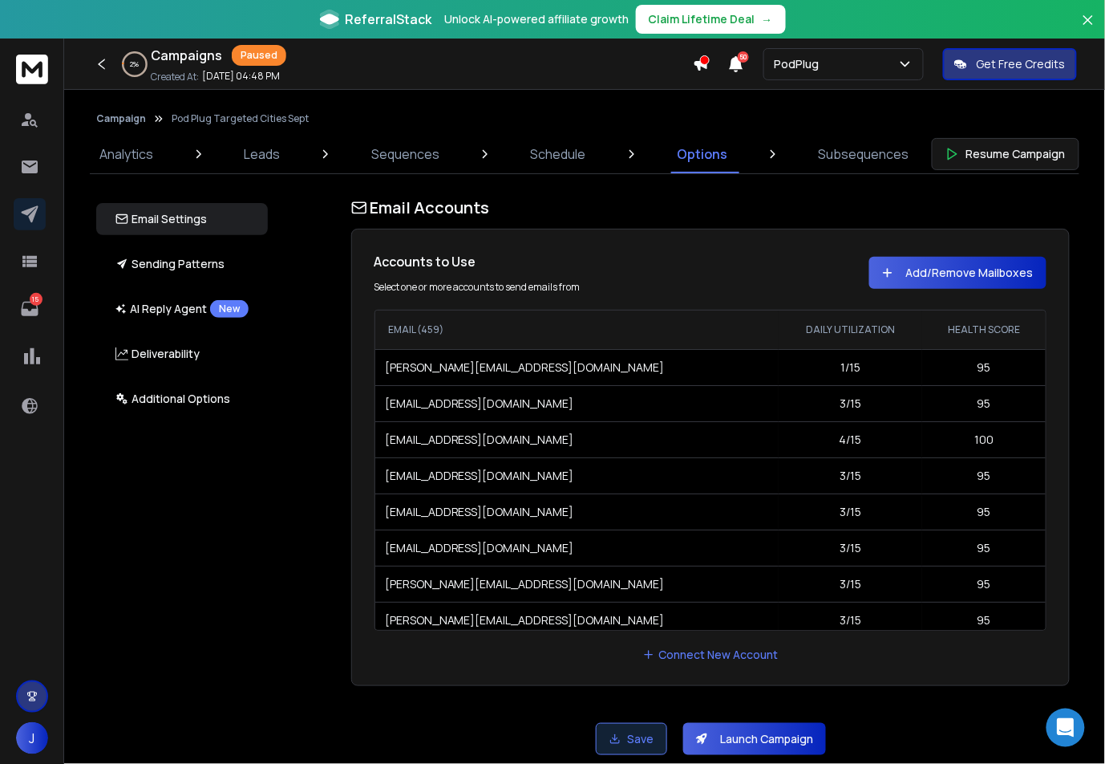
click at [618, 736] on icon "submit" at bounding box center [615, 738] width 11 height 11
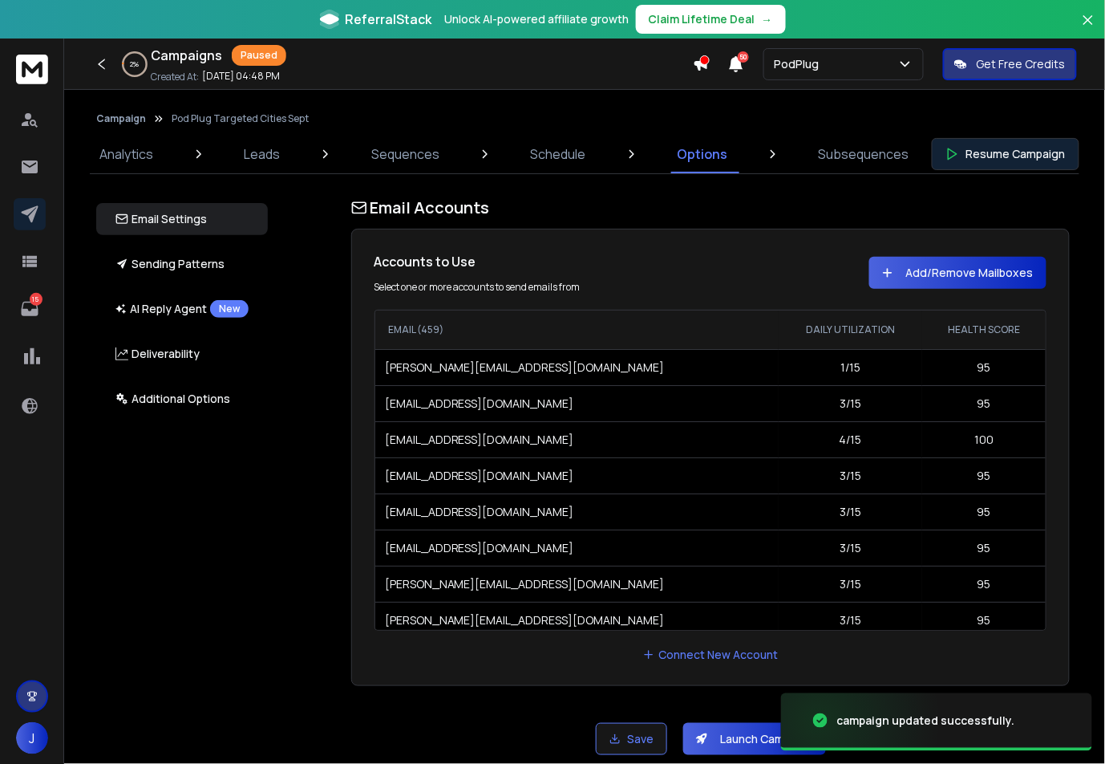
click at [970, 151] on button "Resume Campaign" at bounding box center [1006, 154] width 148 height 32
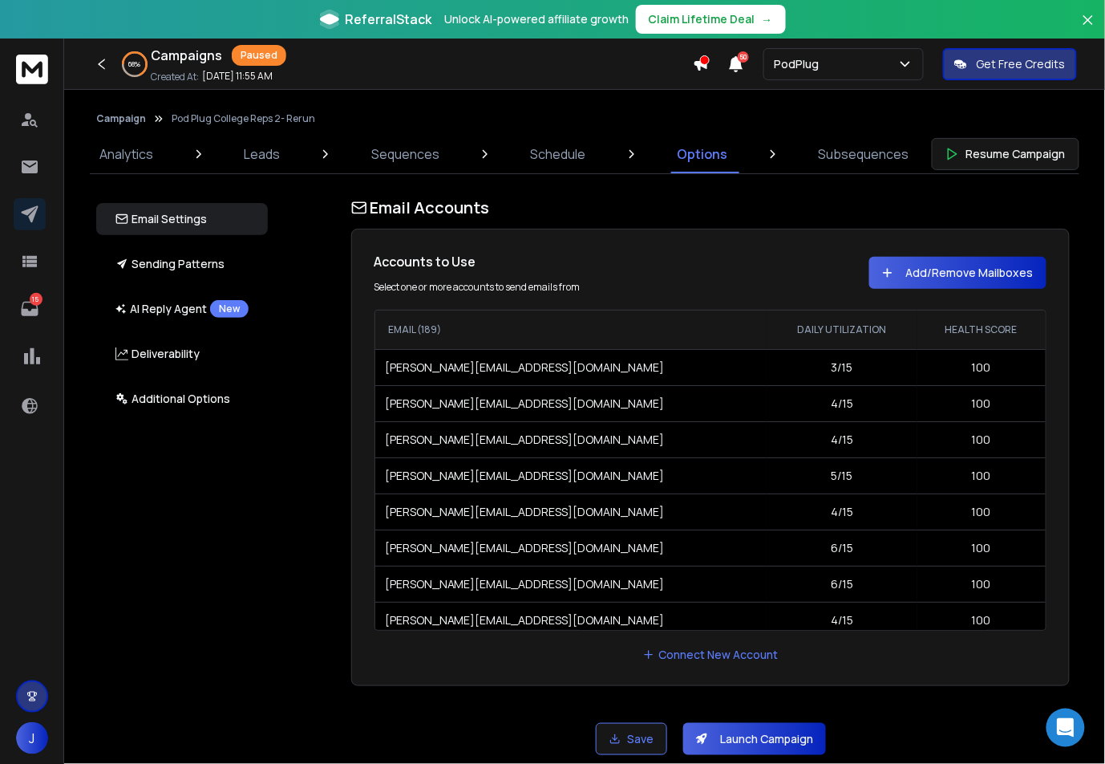
click at [942, 270] on button "Add/Remove Mailboxes" at bounding box center [957, 273] width 177 height 32
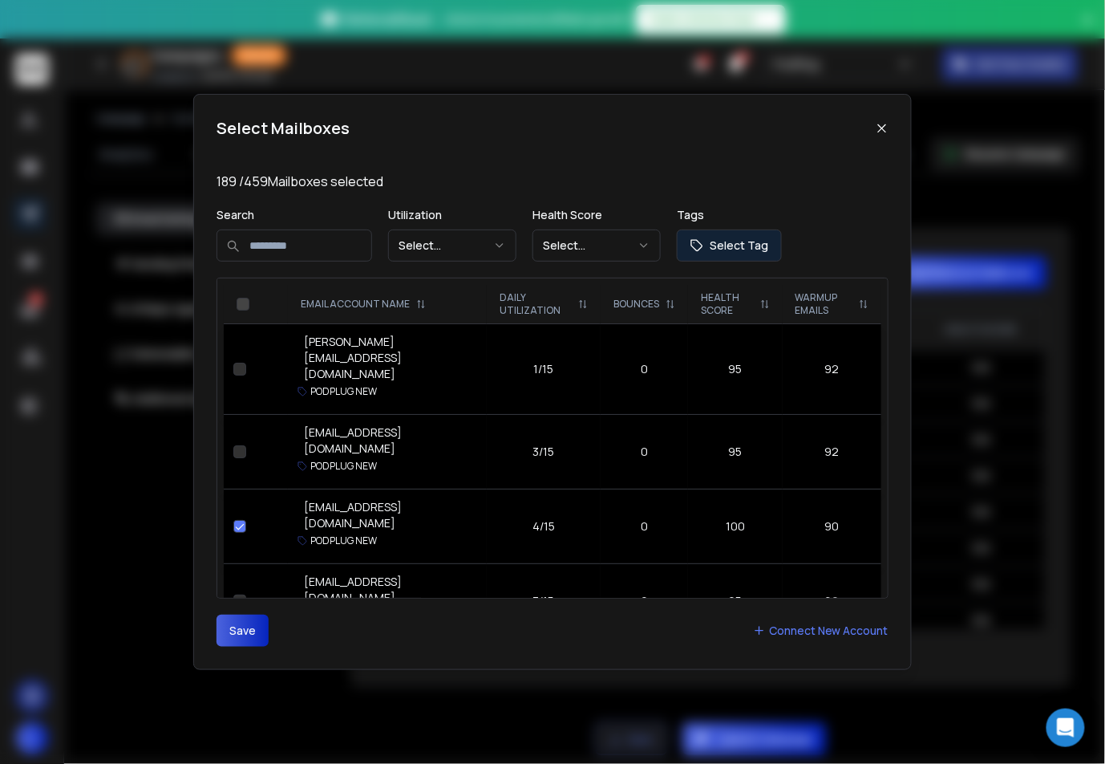
click at [768, 250] on button "Select Tag" at bounding box center [729, 245] width 105 height 32
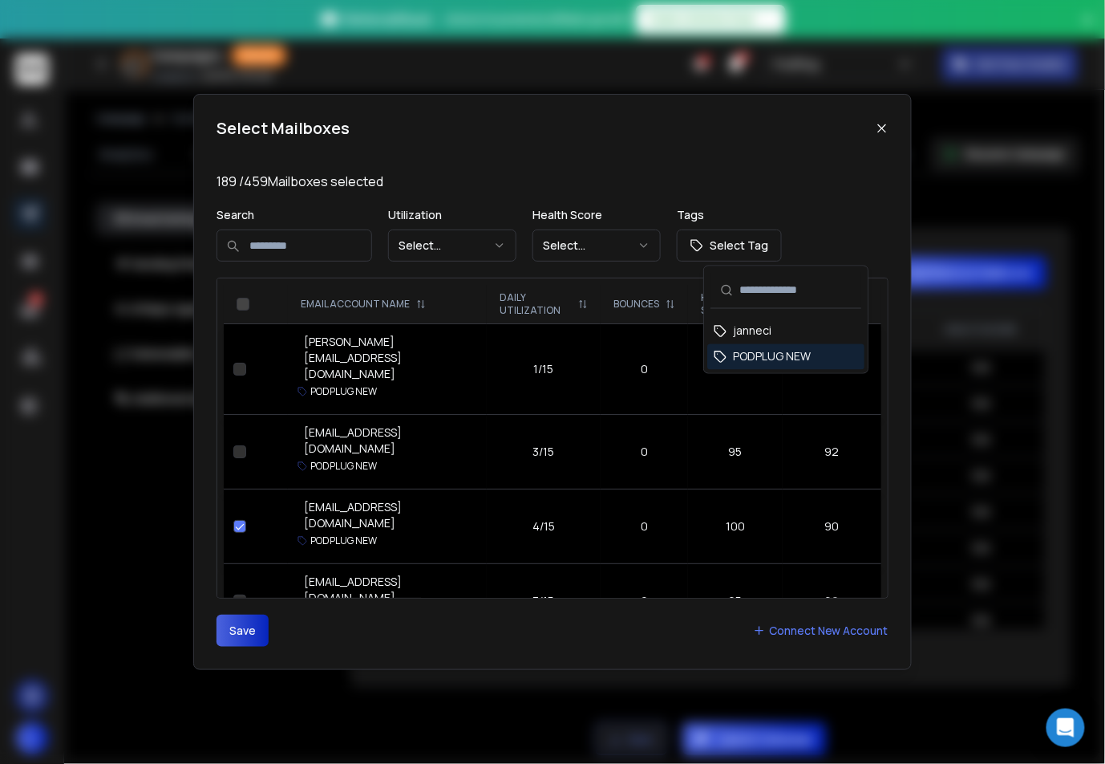
click at [756, 350] on span "PODPLUG NEW" at bounding box center [772, 357] width 78 height 16
click at [241, 630] on button "Save" at bounding box center [243, 630] width 52 height 32
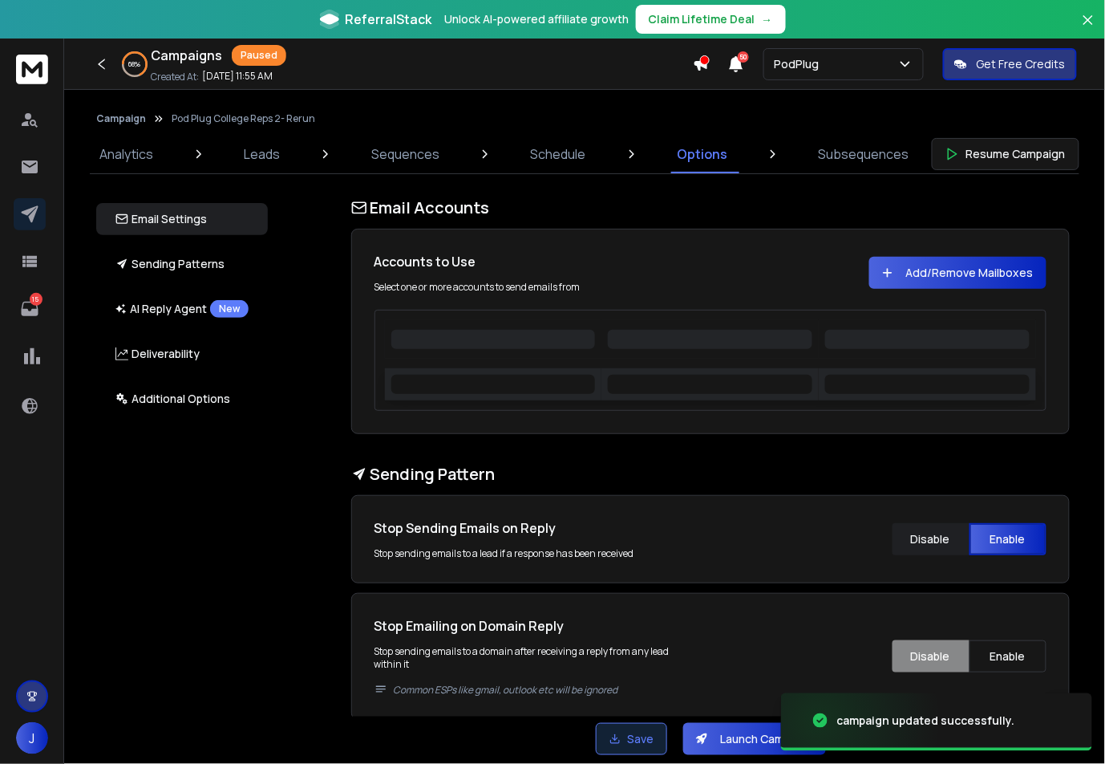
click at [608, 732] on button "Save" at bounding box center [631, 739] width 71 height 32
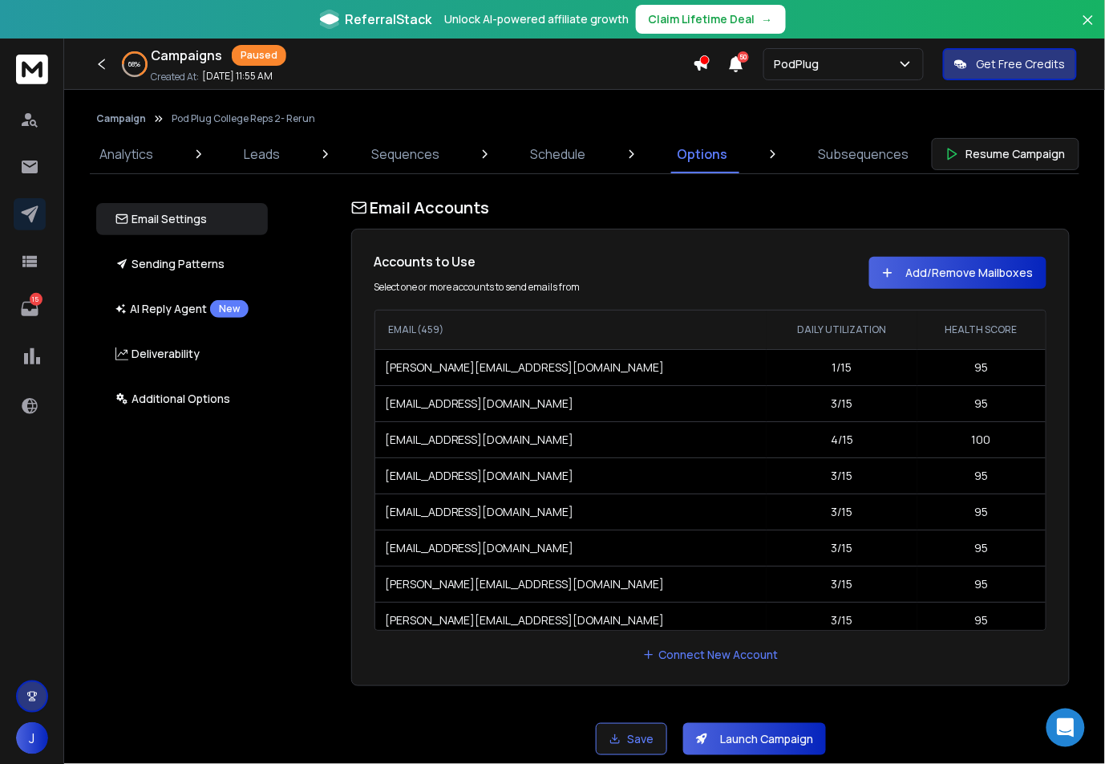
click at [950, 271] on button "Add/Remove Mailboxes" at bounding box center [957, 273] width 177 height 32
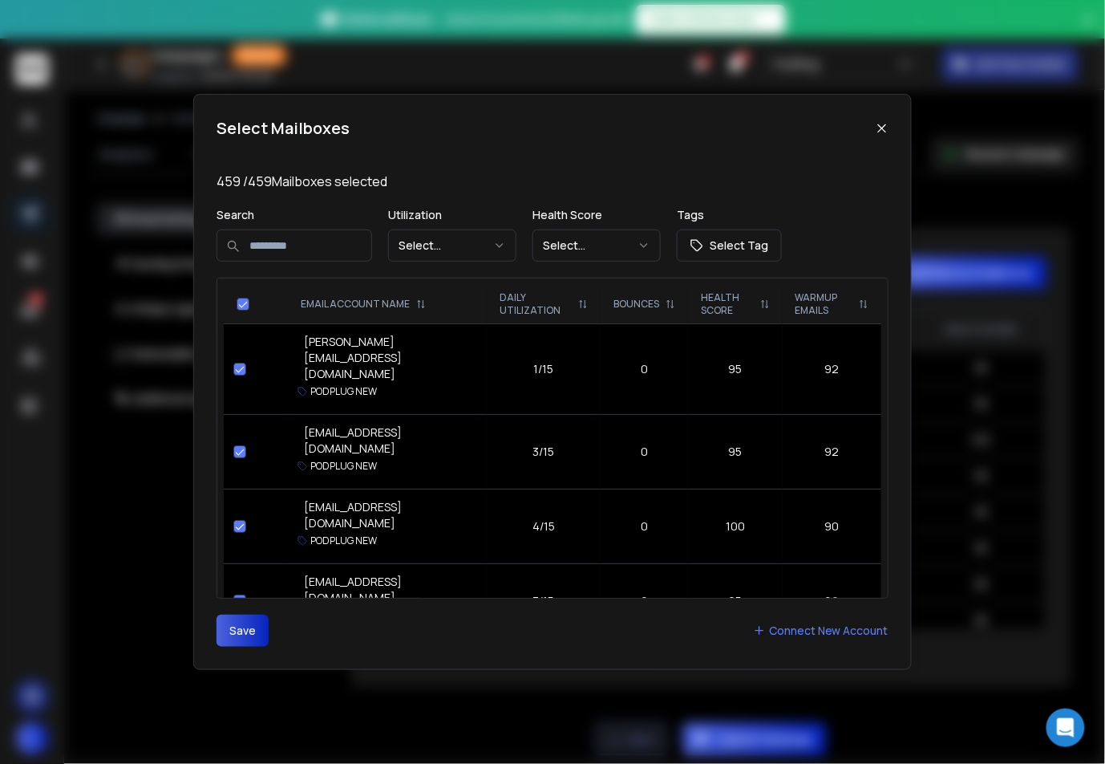
click at [877, 122] on icon at bounding box center [882, 128] width 13 height 13
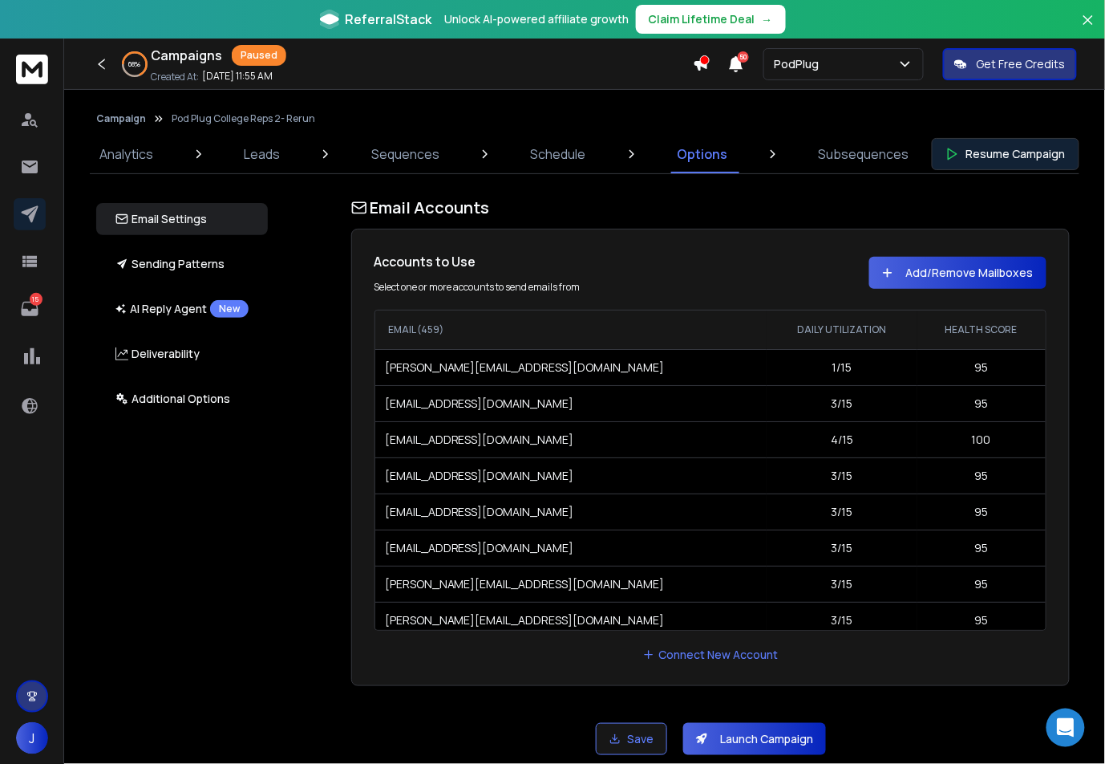
click at [972, 159] on button "Resume Campaign" at bounding box center [1006, 154] width 148 height 32
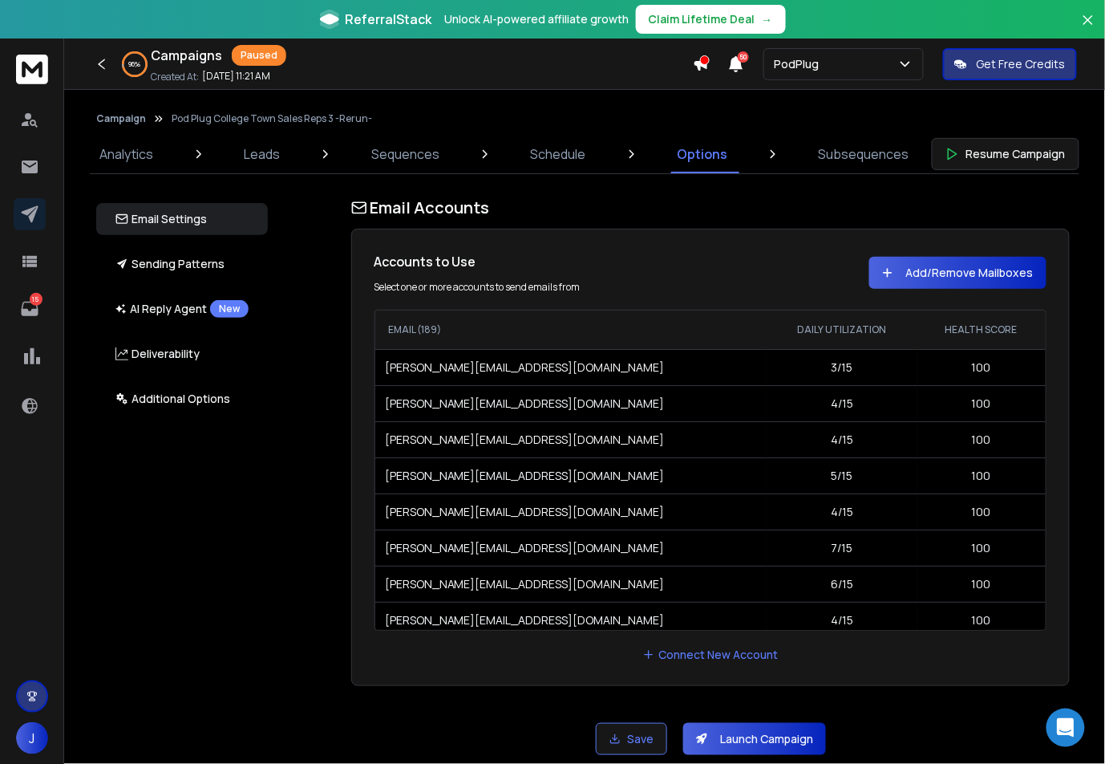
click at [934, 263] on button "Add/Remove Mailboxes" at bounding box center [957, 273] width 177 height 32
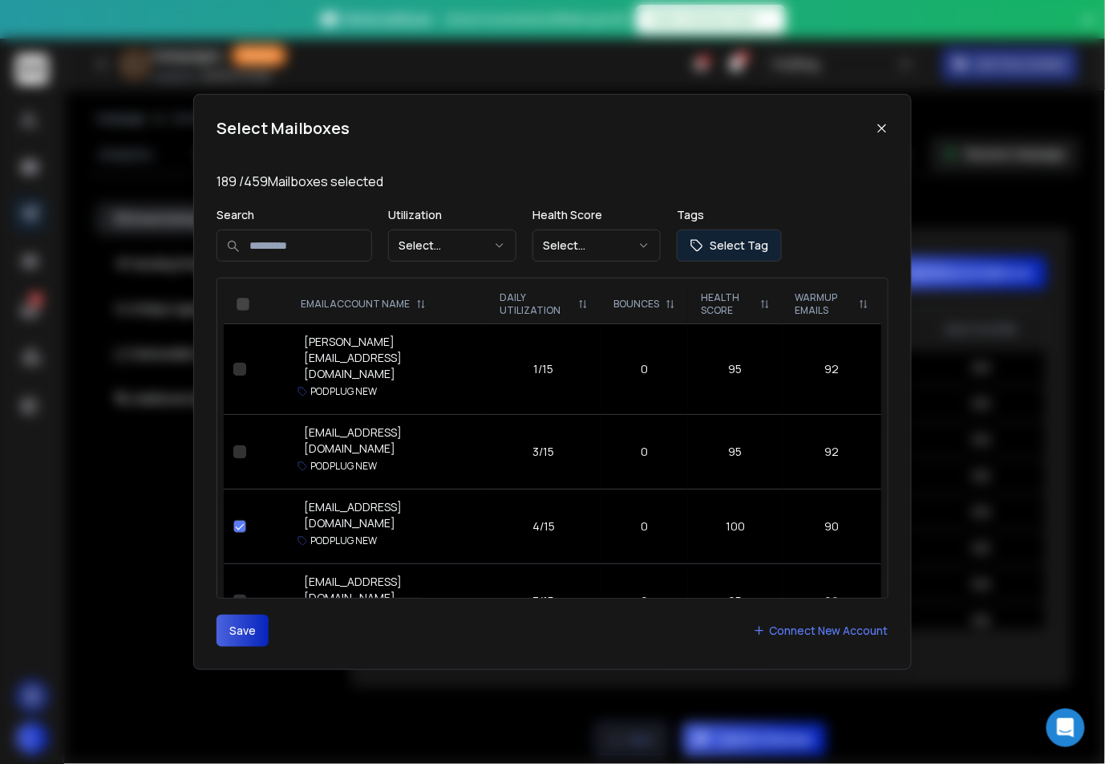
click at [738, 255] on button "Select Tag" at bounding box center [729, 245] width 105 height 32
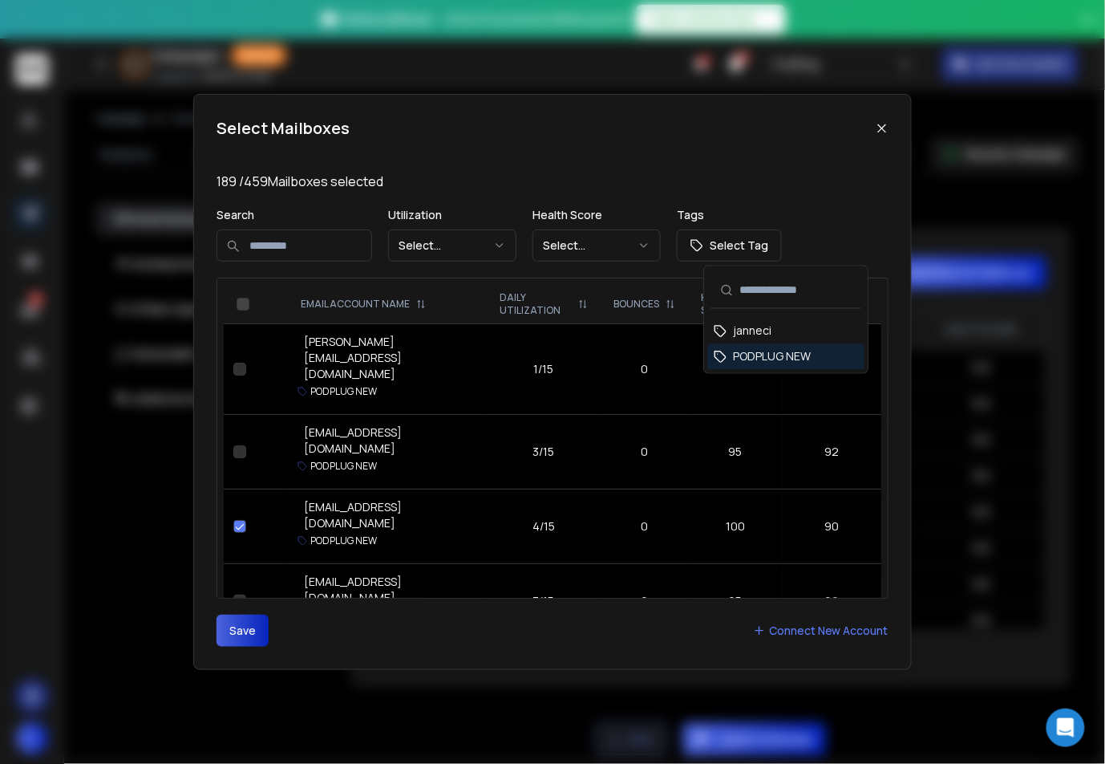
click at [759, 355] on span "PODPLUG NEW" at bounding box center [772, 357] width 78 height 16
click at [257, 633] on button "Save" at bounding box center [243, 630] width 52 height 32
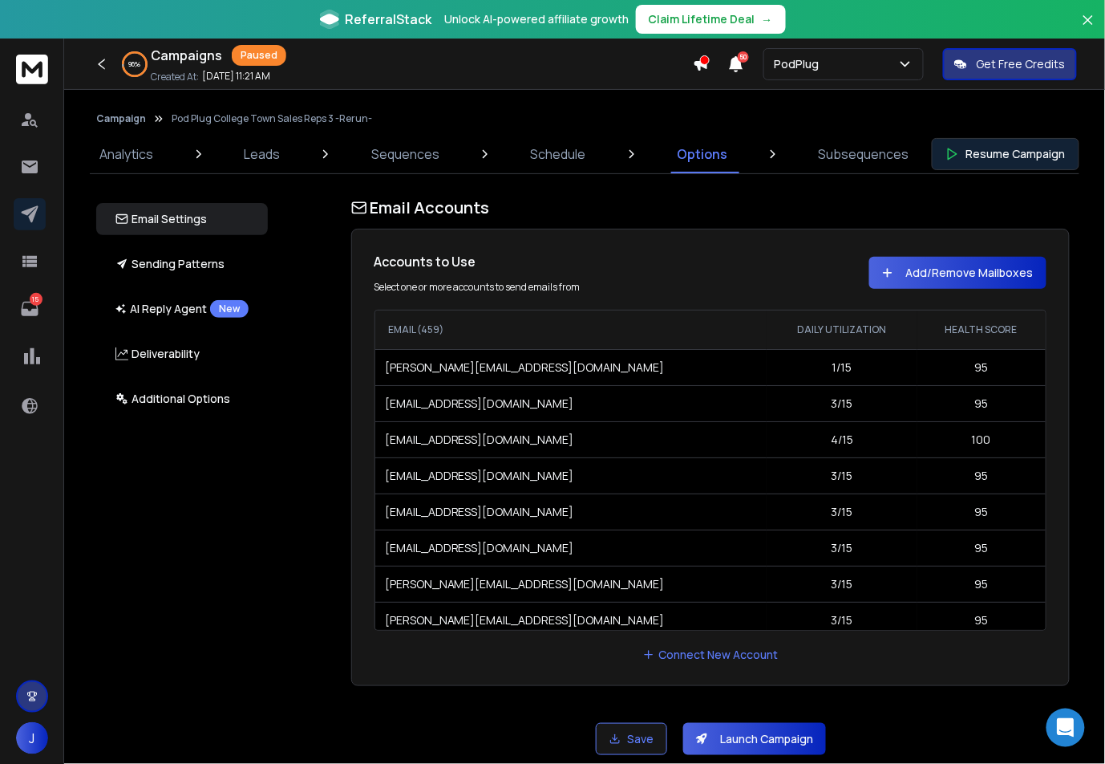
click at [976, 157] on button "Resume Campaign" at bounding box center [1006, 154] width 148 height 32
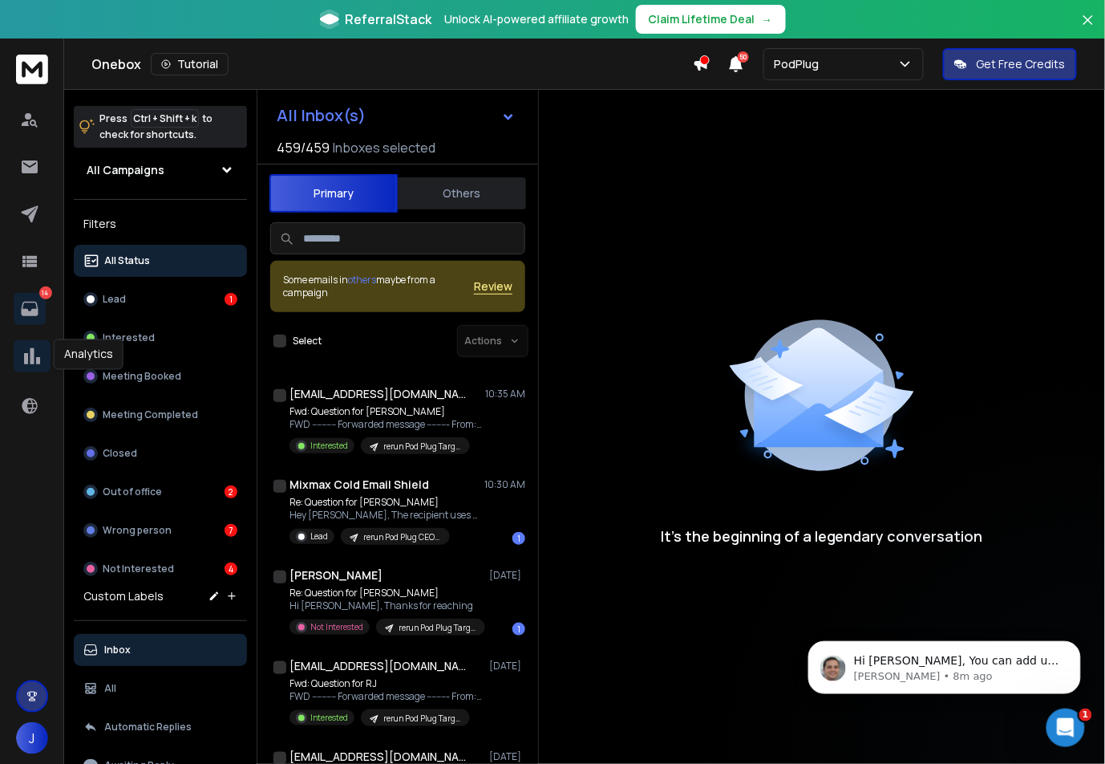
click at [30, 348] on icon at bounding box center [32, 356] width 16 height 16
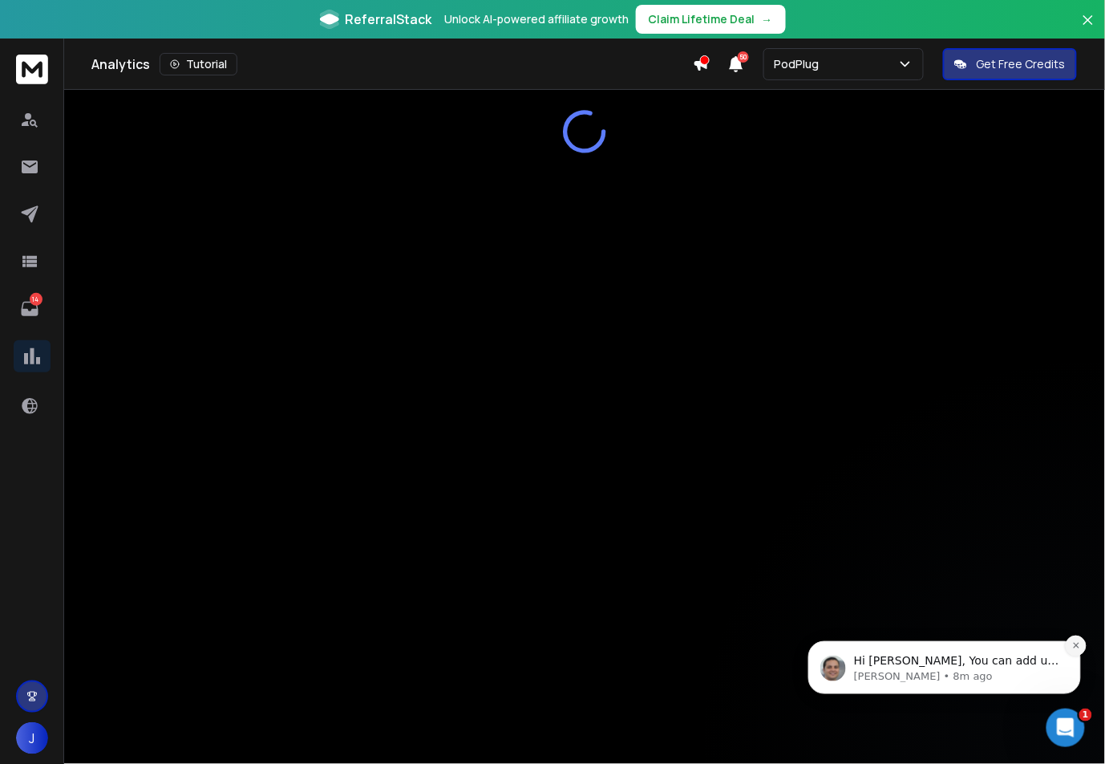
click at [1094, 645] on body "Hi [PERSON_NAME], You can add up to 1000 inboxes under your current plan. Raj •…" at bounding box center [944, 629] width 308 height 168
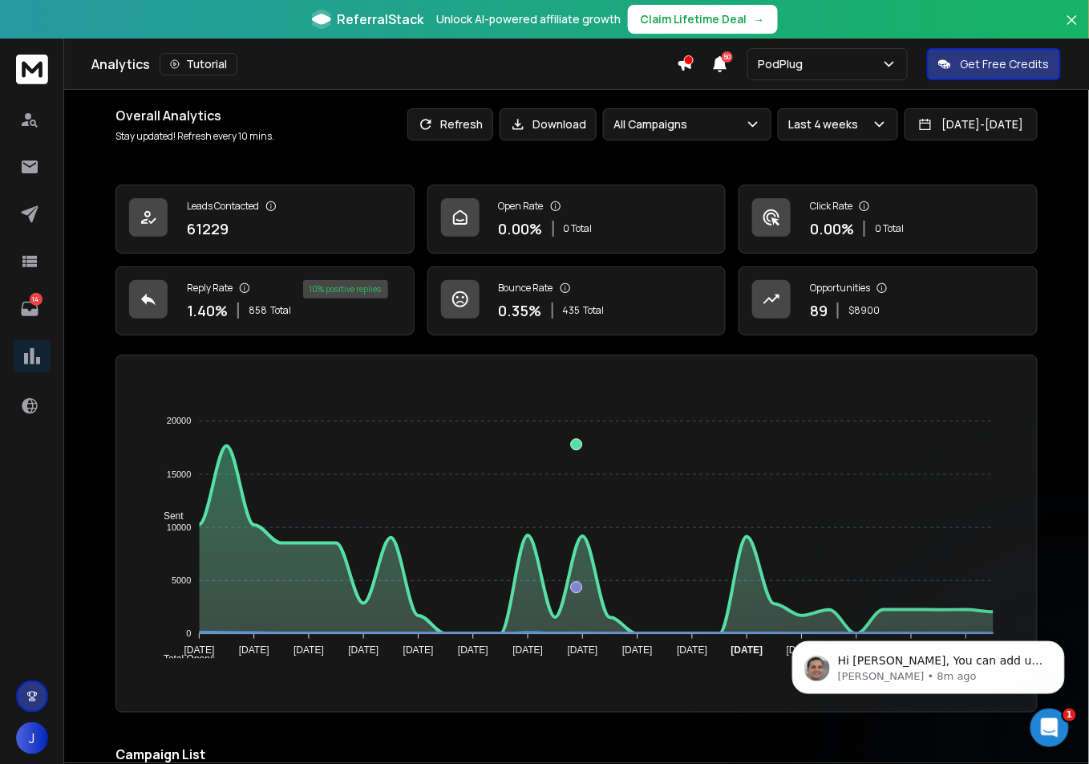
click at [1040, 636] on div "Hi [PERSON_NAME], You can add up to 1000 inboxes under your current plan. Raj •…" at bounding box center [927, 592] width 295 height 201
click at [970, 585] on div "Hi [PERSON_NAME], You can add up to 1000 inboxes under your current plan. Raj •…" at bounding box center [927, 592] width 295 height 201
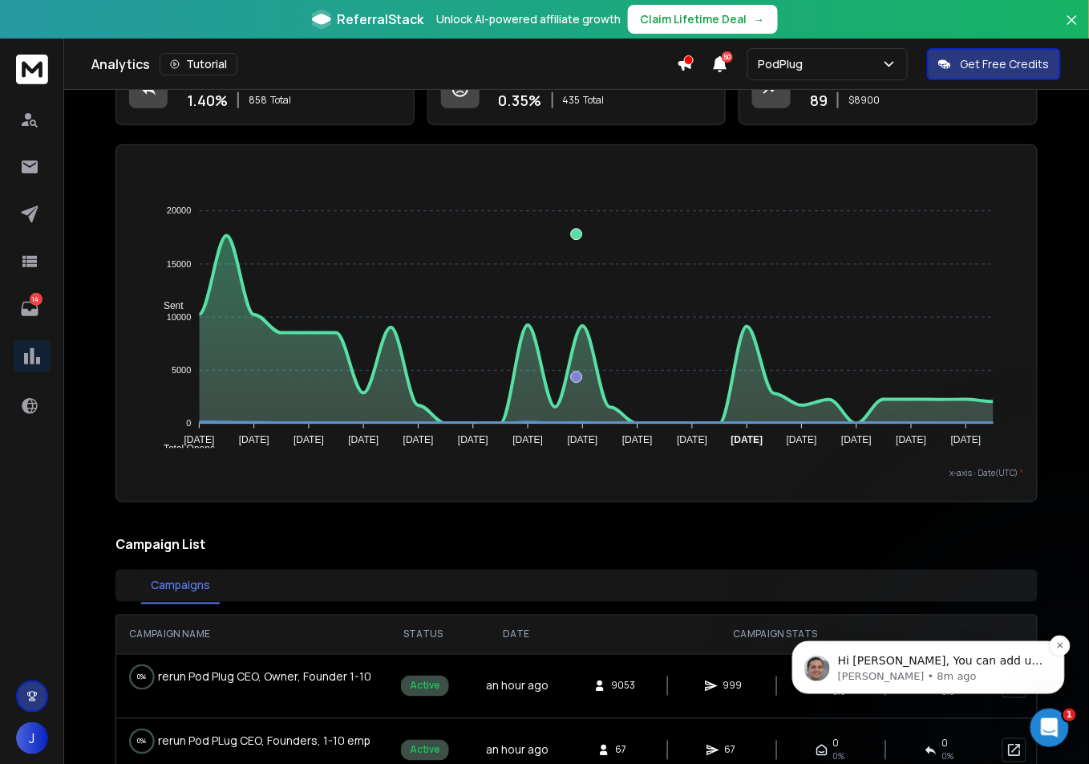
scroll to position [213, 0]
